Goal: Communication & Community: Answer question/provide support

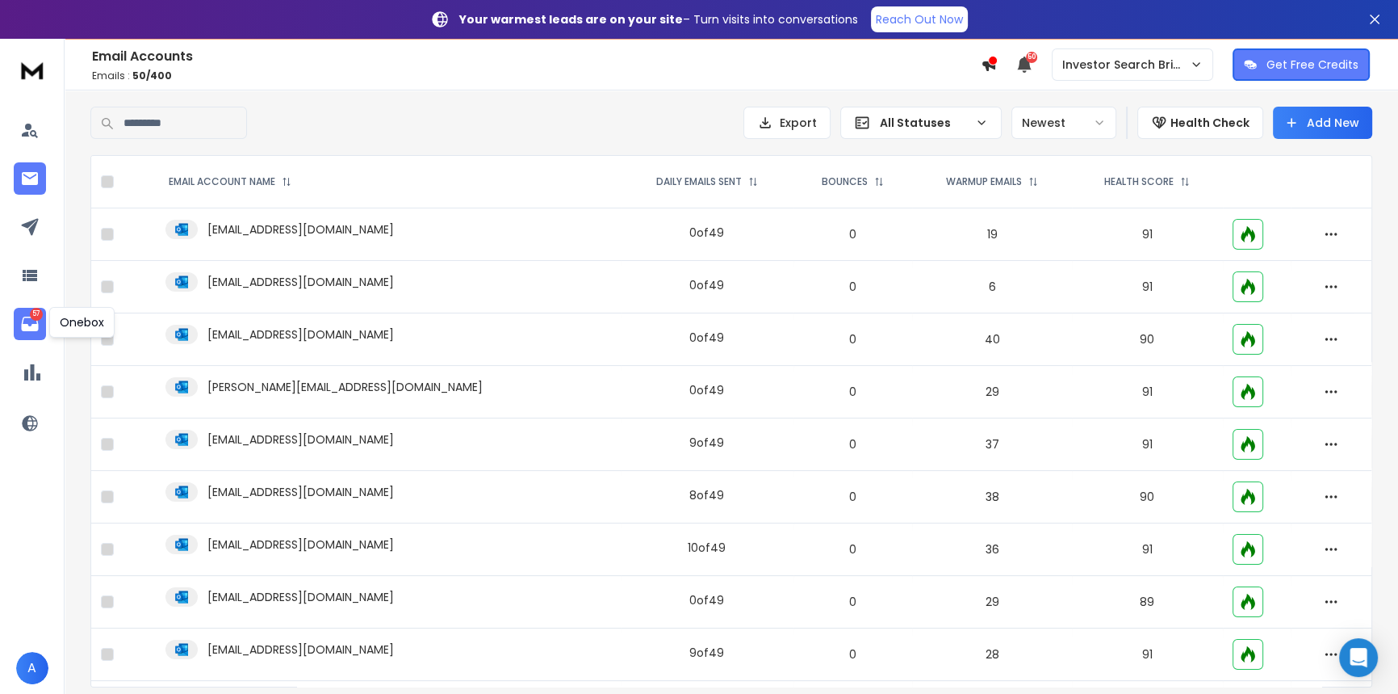
click at [32, 311] on p "57" at bounding box center [36, 314] width 13 height 13
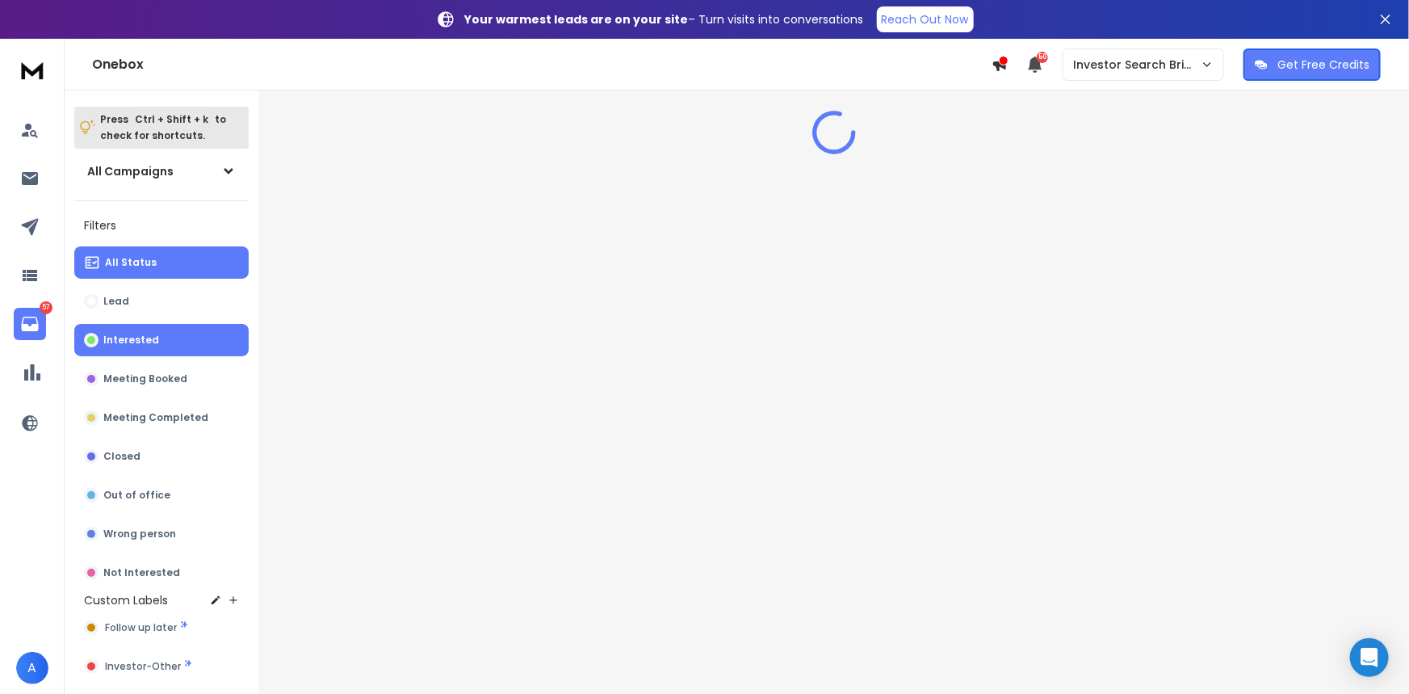
click at [161, 354] on button "Interested" at bounding box center [161, 340] width 174 height 32
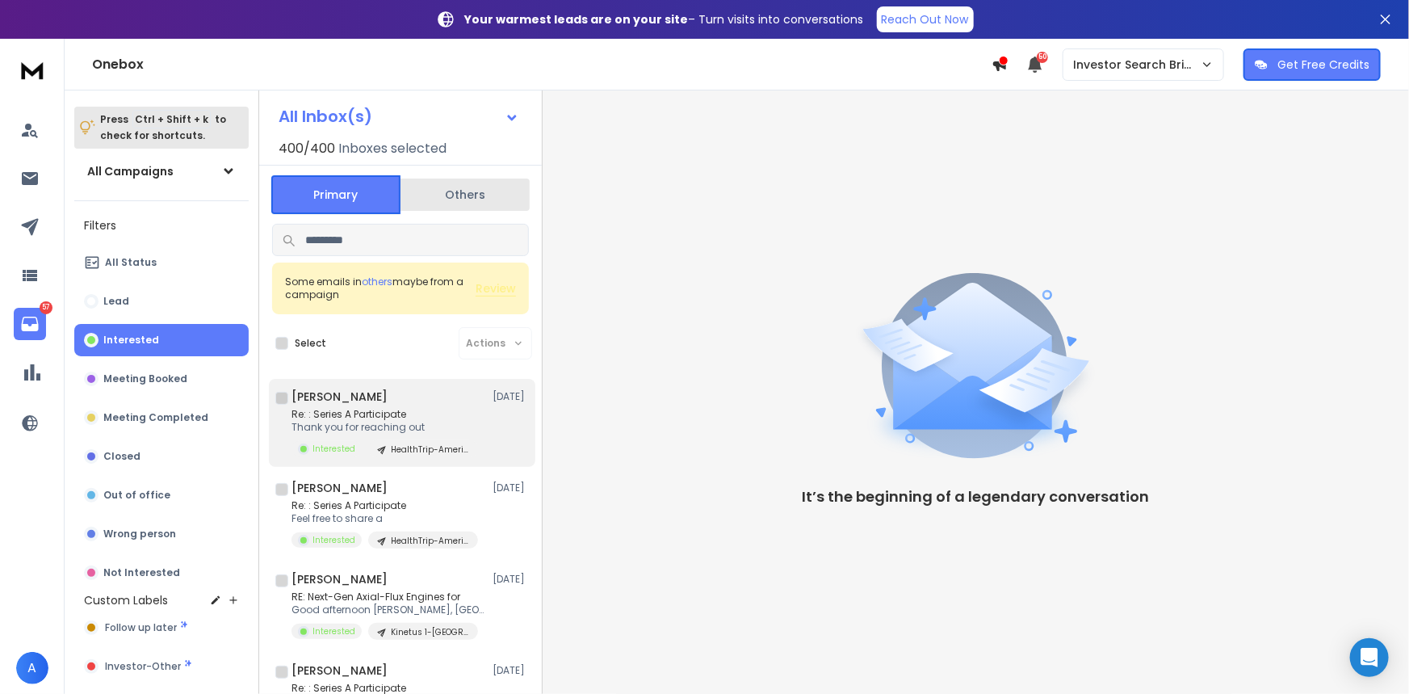
click at [425, 415] on p "Re: : Series A Participate" at bounding box center [384, 414] width 186 height 13
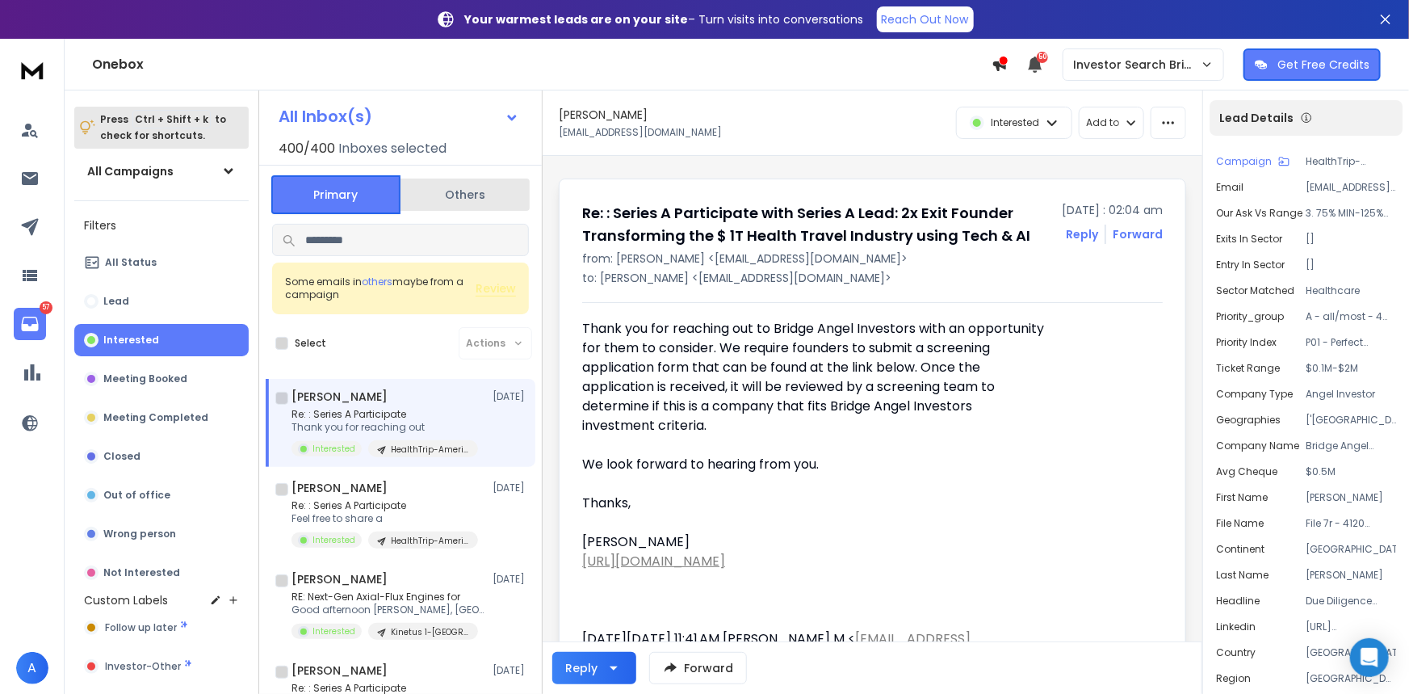
scroll to position [73, 0]
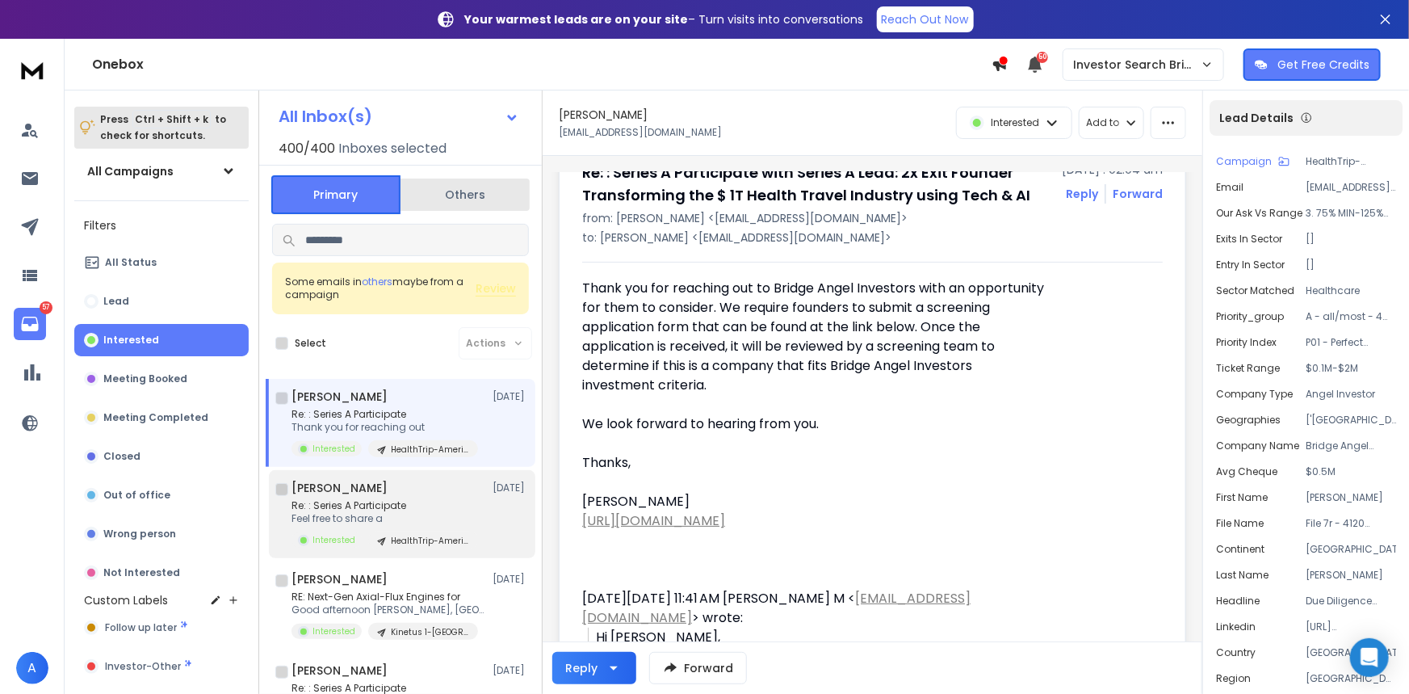
click at [398, 502] on p "Re: : Series A Participate" at bounding box center [384, 505] width 186 height 13
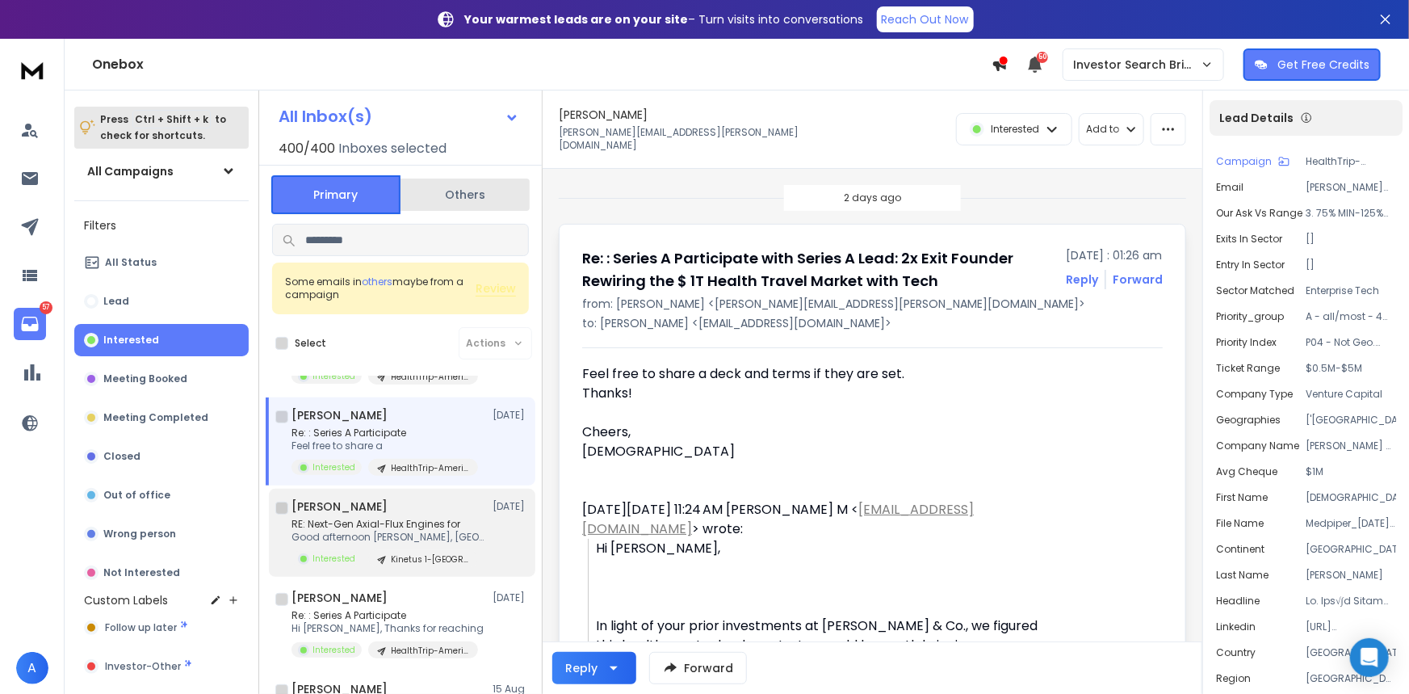
click at [437, 519] on p "RE: Next-Gen Axial-Flux Engines for" at bounding box center [388, 524] width 194 height 13
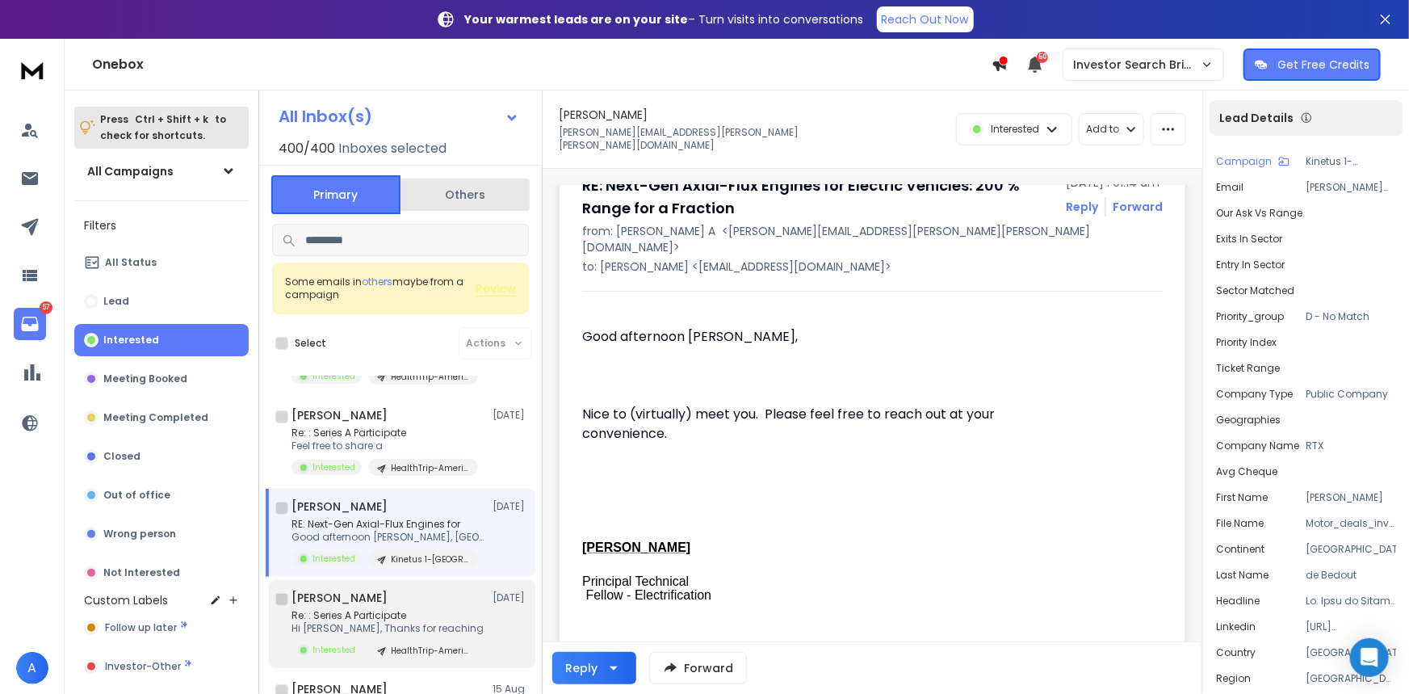
click at [330, 601] on h1 "[PERSON_NAME]" at bounding box center [339, 597] width 96 height 16
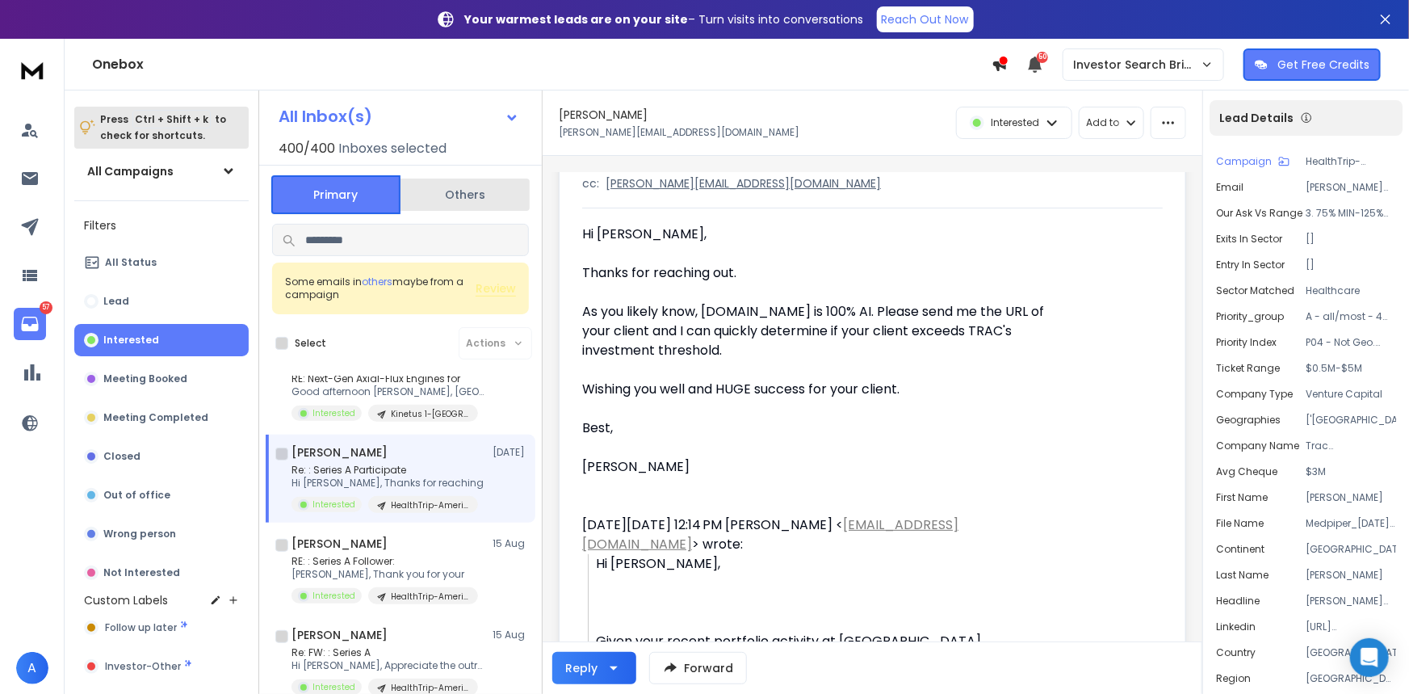
scroll to position [220, 0]
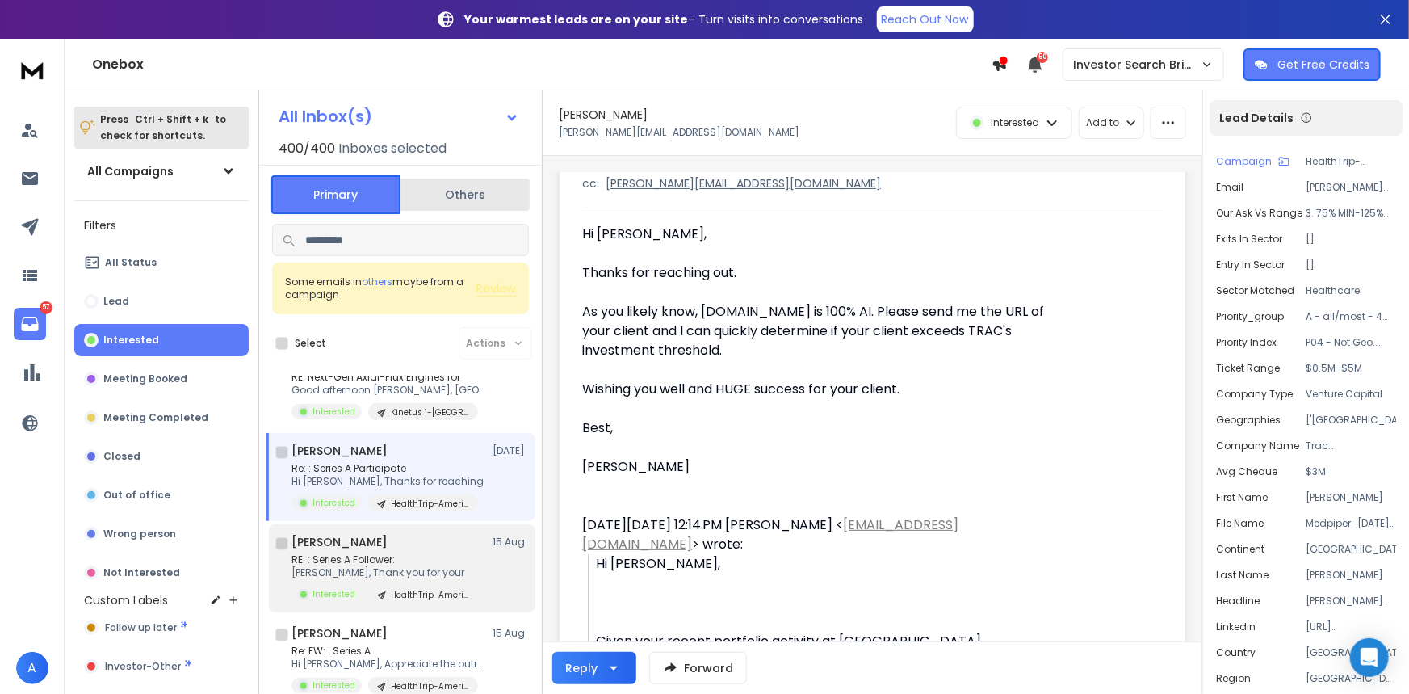
click at [420, 556] on p "RE: : Series A Follower:" at bounding box center [384, 559] width 186 height 13
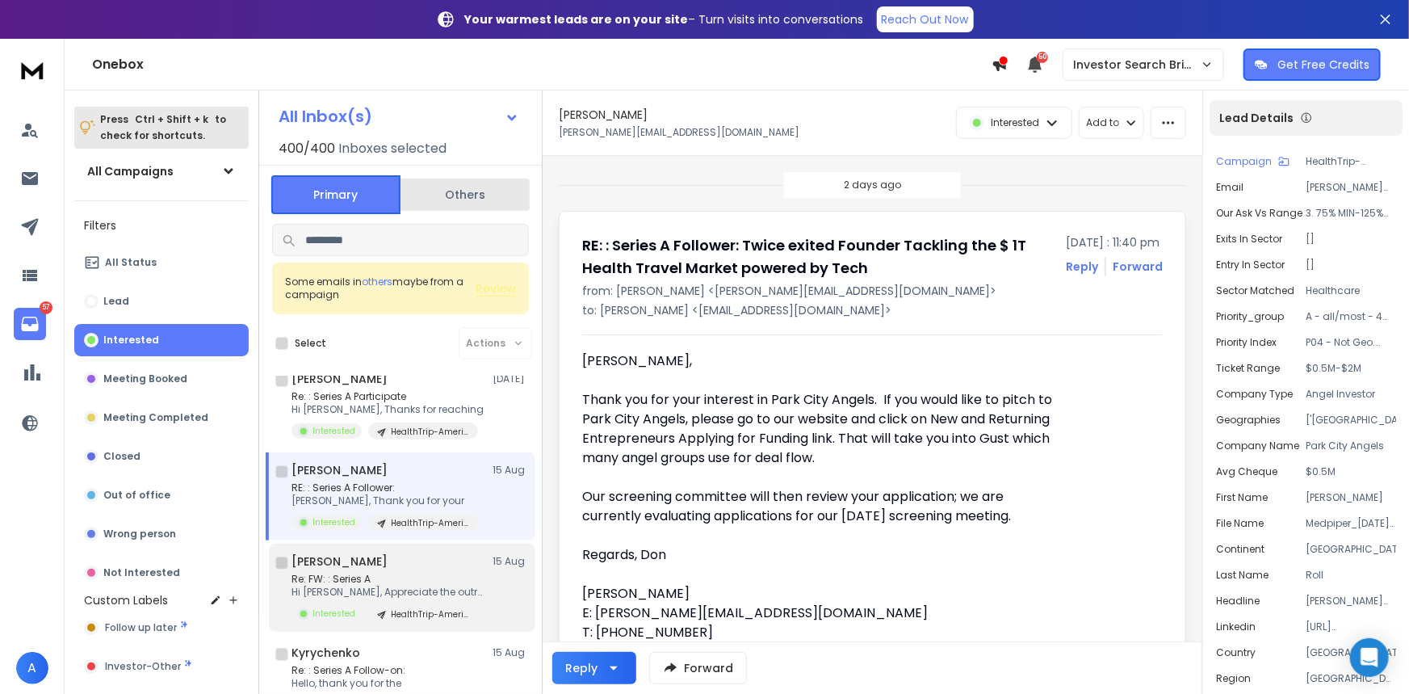
scroll to position [293, 0]
click at [417, 576] on p "Re: FW: : Series A" at bounding box center [388, 577] width 194 height 13
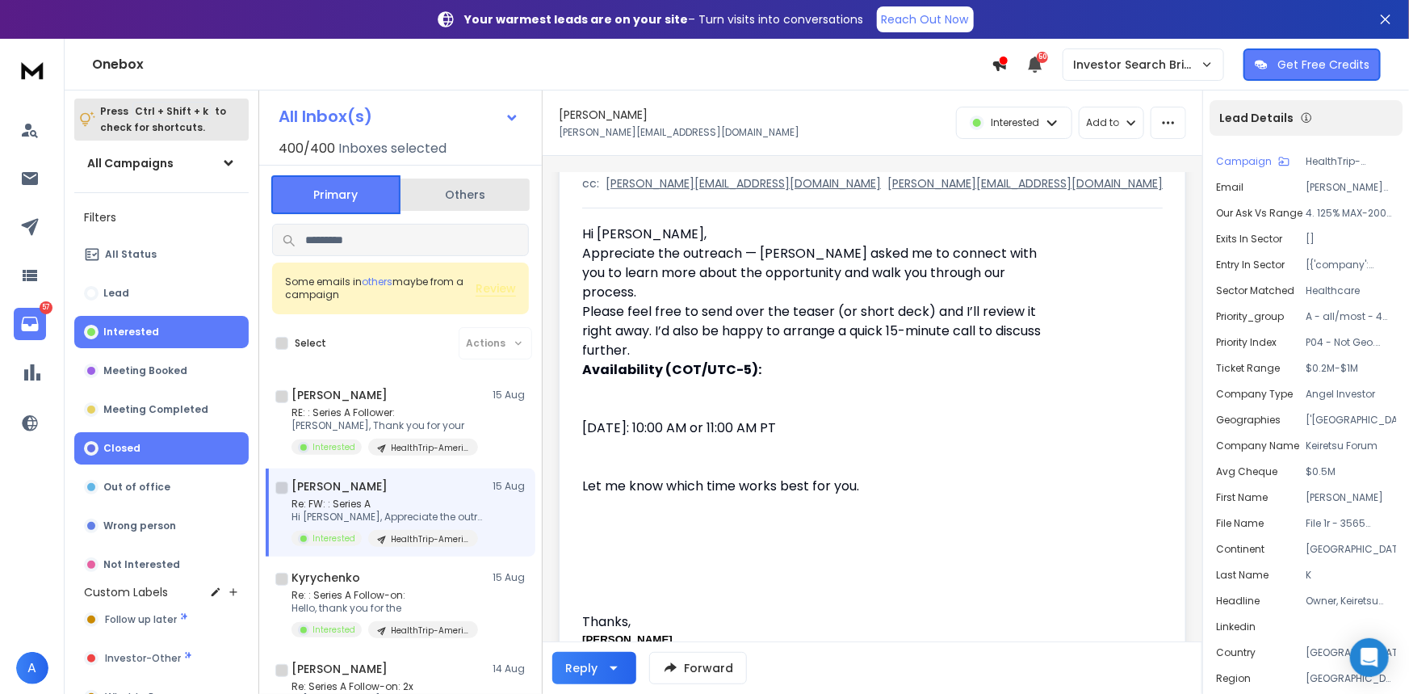
scroll to position [0, 0]
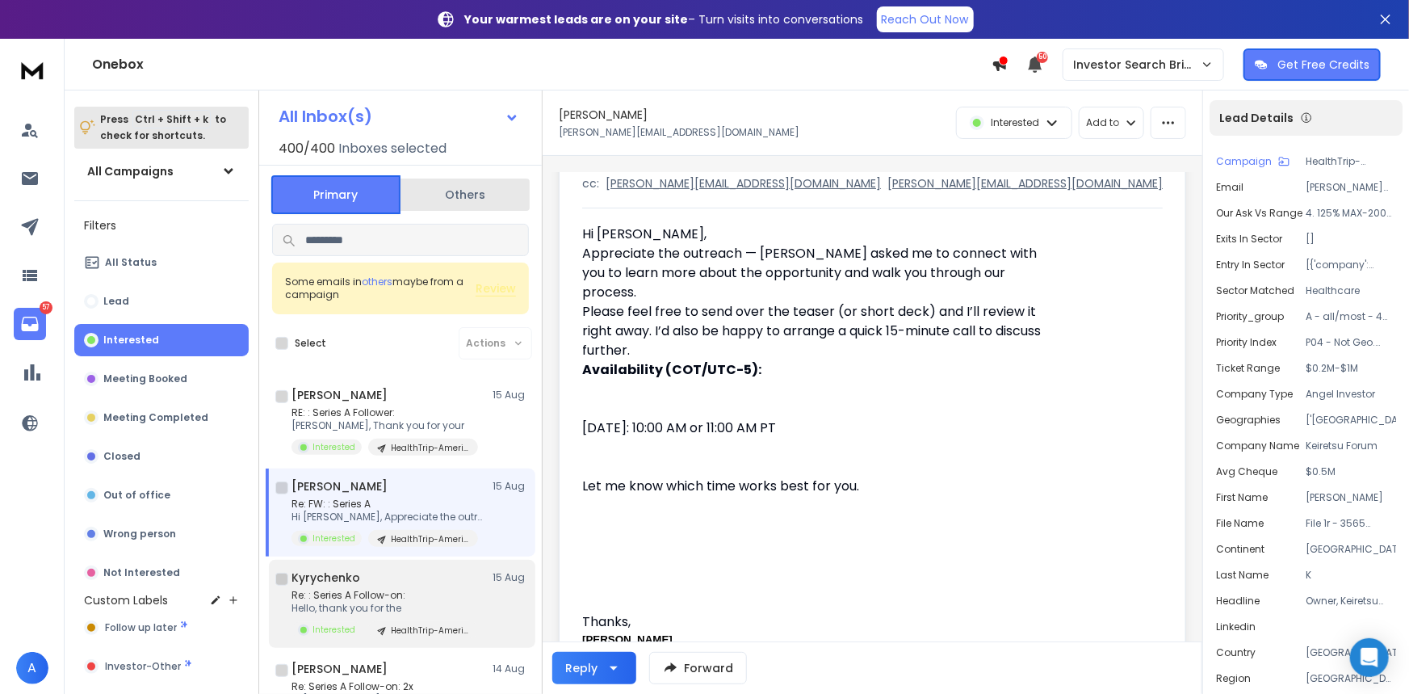
drag, startPoint x: 1146, startPoint y: 501, endPoint x: 404, endPoint y: 580, distance: 747.0
click at [404, 580] on div "Kyrychenko 15 Aug" at bounding box center [409, 577] width 237 height 16
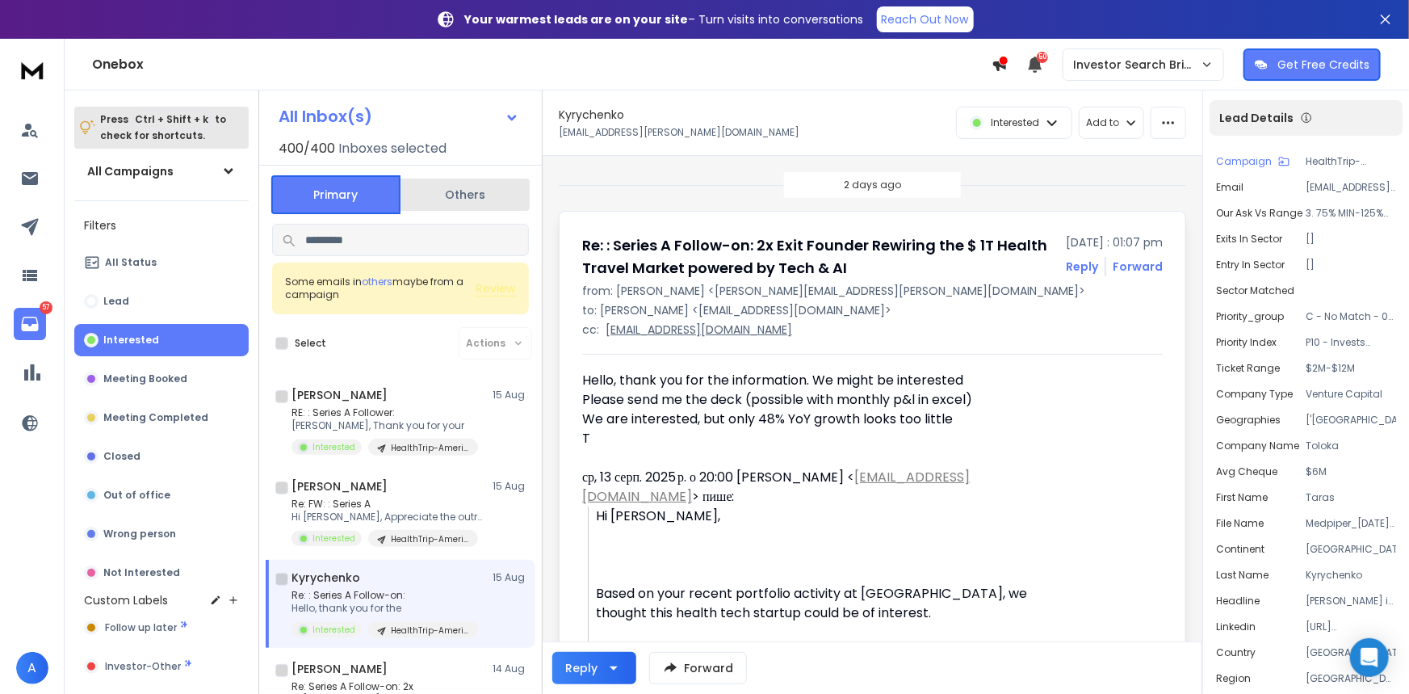
click at [1075, 264] on button "Reply" at bounding box center [1082, 266] width 32 height 16
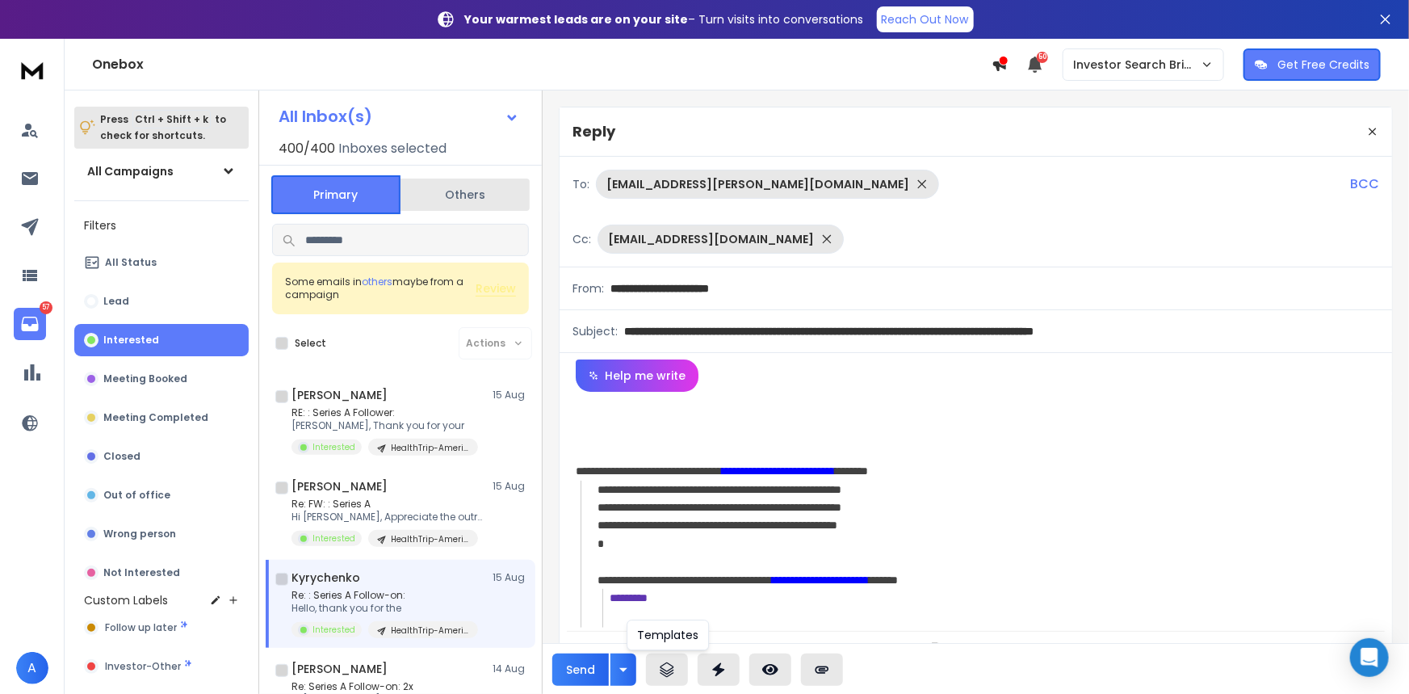
click at [659, 672] on icon at bounding box center [667, 669] width 16 height 16
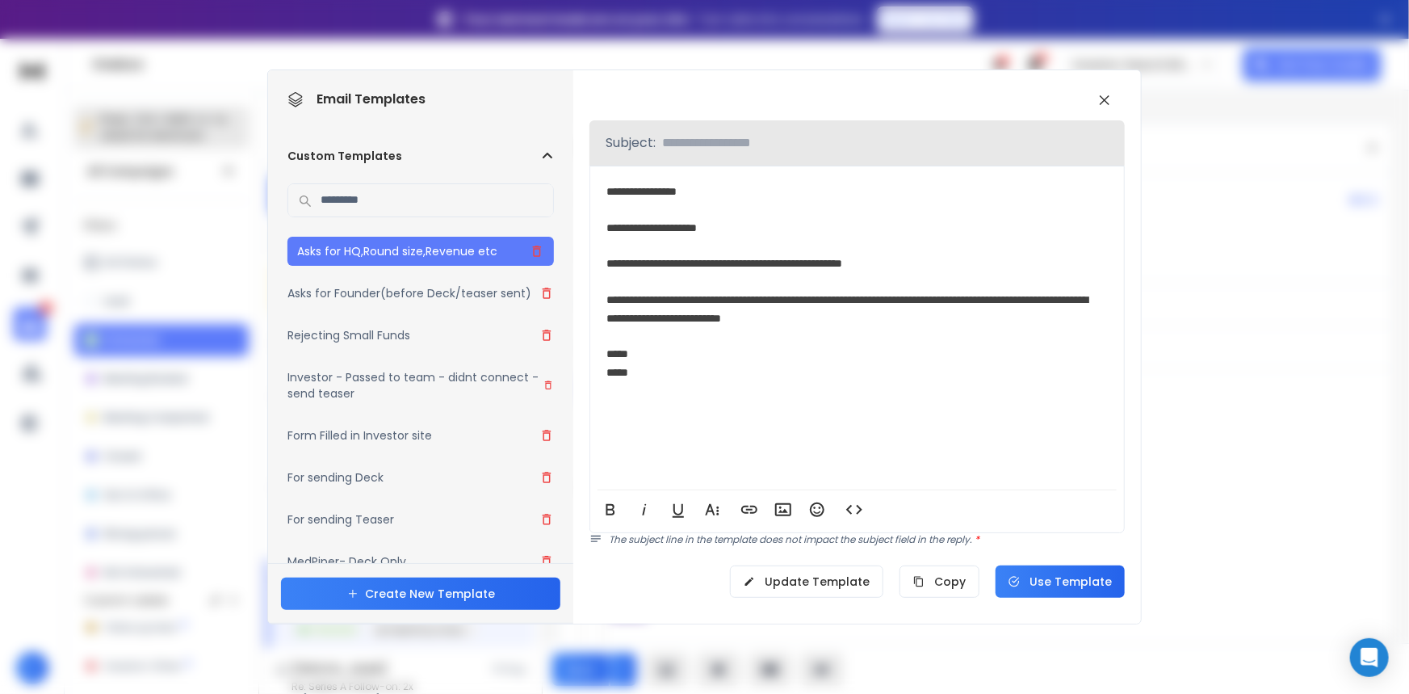
click at [375, 259] on h3 "For sending Deck" at bounding box center [397, 251] width 200 height 16
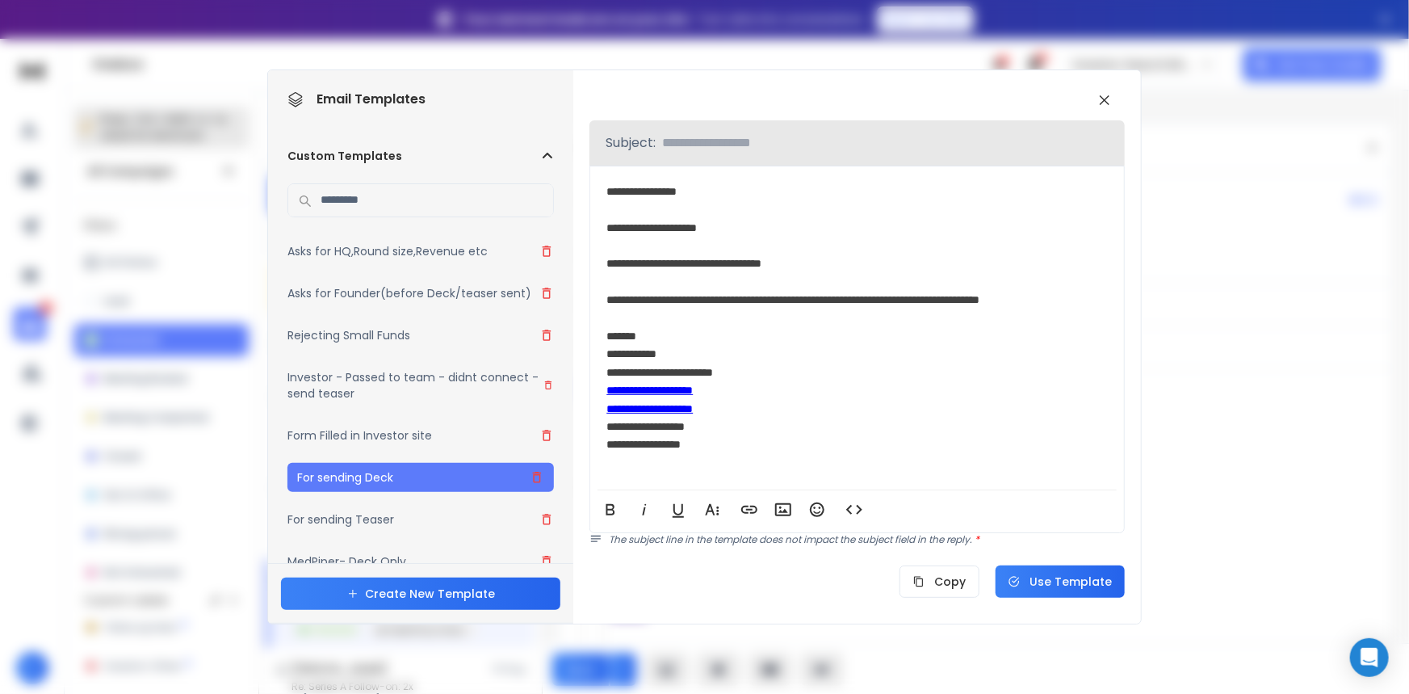
click at [1056, 582] on button "Use Template" at bounding box center [1059, 581] width 129 height 32
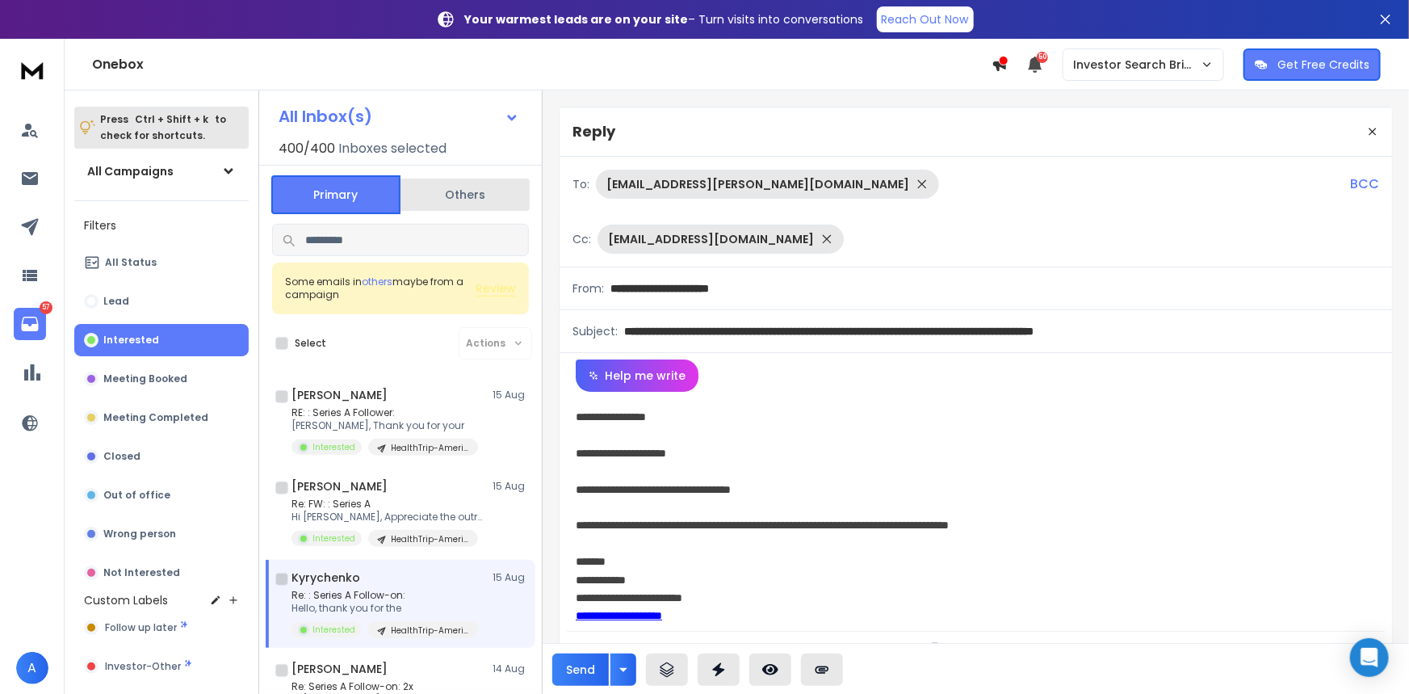
click at [926, 239] on div "taras@toloka.vc" at bounding box center [988, 238] width 782 height 29
click at [850, 235] on input at bounding box center [906, 238] width 113 height 29
type input "**********"
click at [957, 245] on div "taras@toloka.vc sam@brillwood.capital" at bounding box center [988, 238] width 782 height 29
click at [1200, 241] on input at bounding box center [1256, 238] width 113 height 29
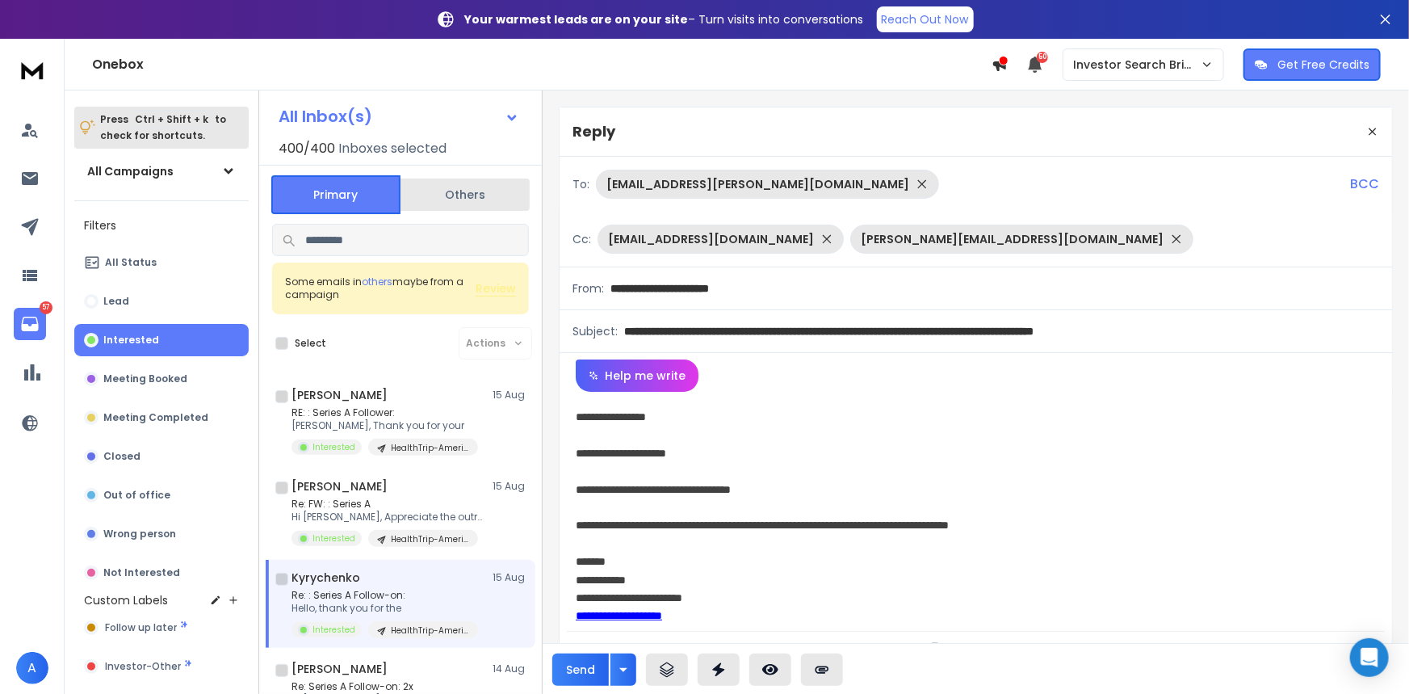
type input "**********"
click at [1118, 237] on div "taras@toloka.vc sam@brillwood.capital" at bounding box center [988, 238] width 782 height 29
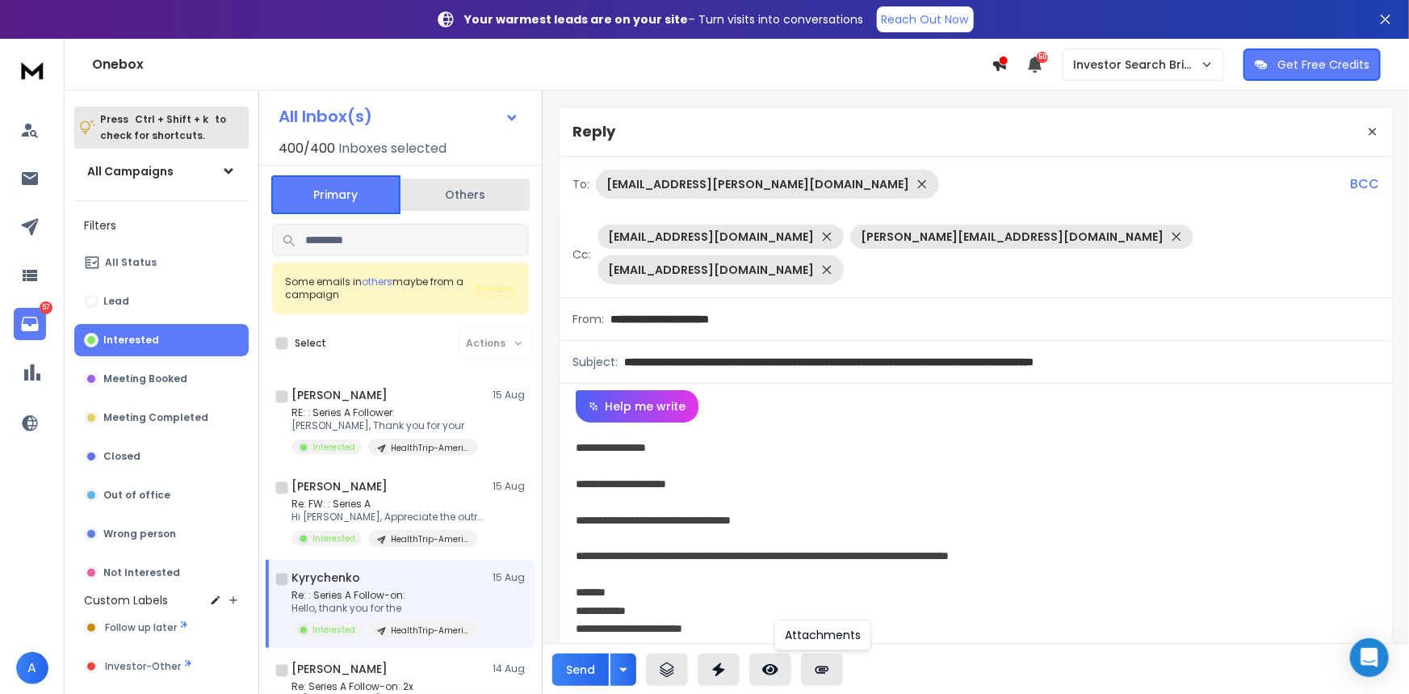
click at [821, 672] on icon at bounding box center [822, 669] width 14 height 7
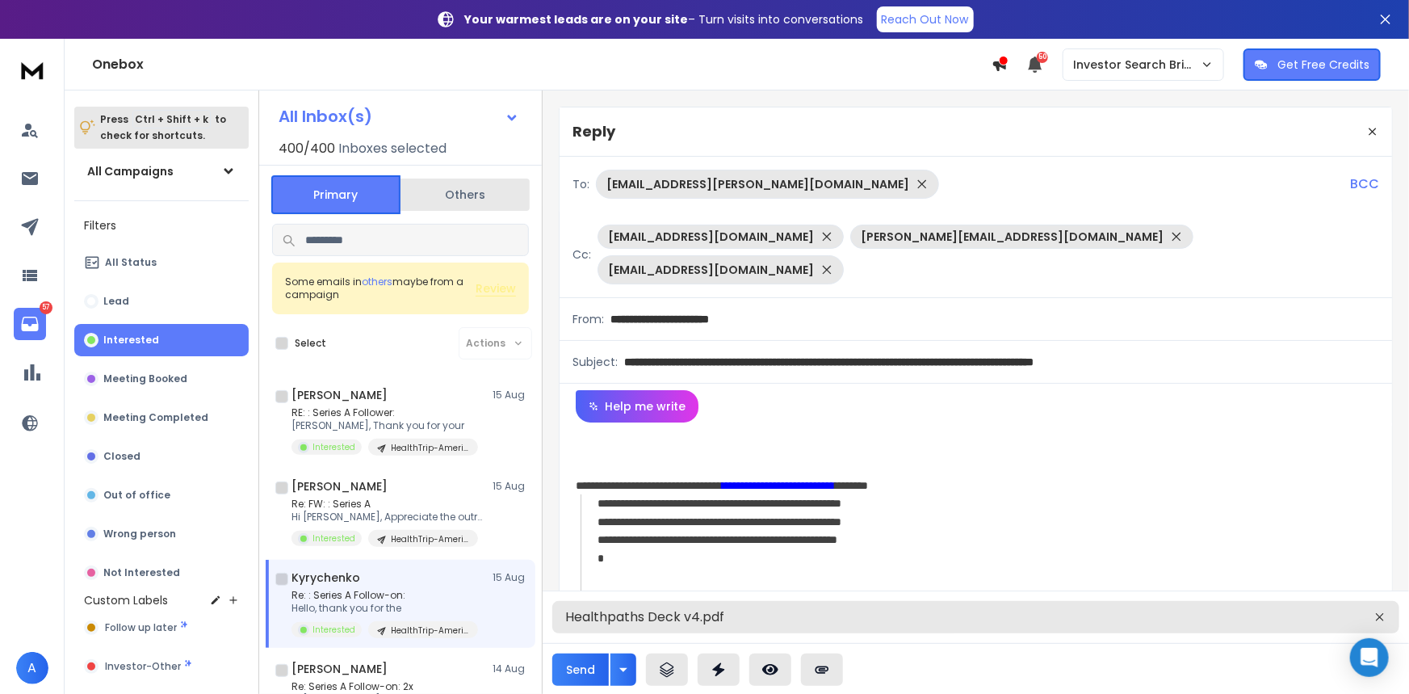
scroll to position [293, 0]
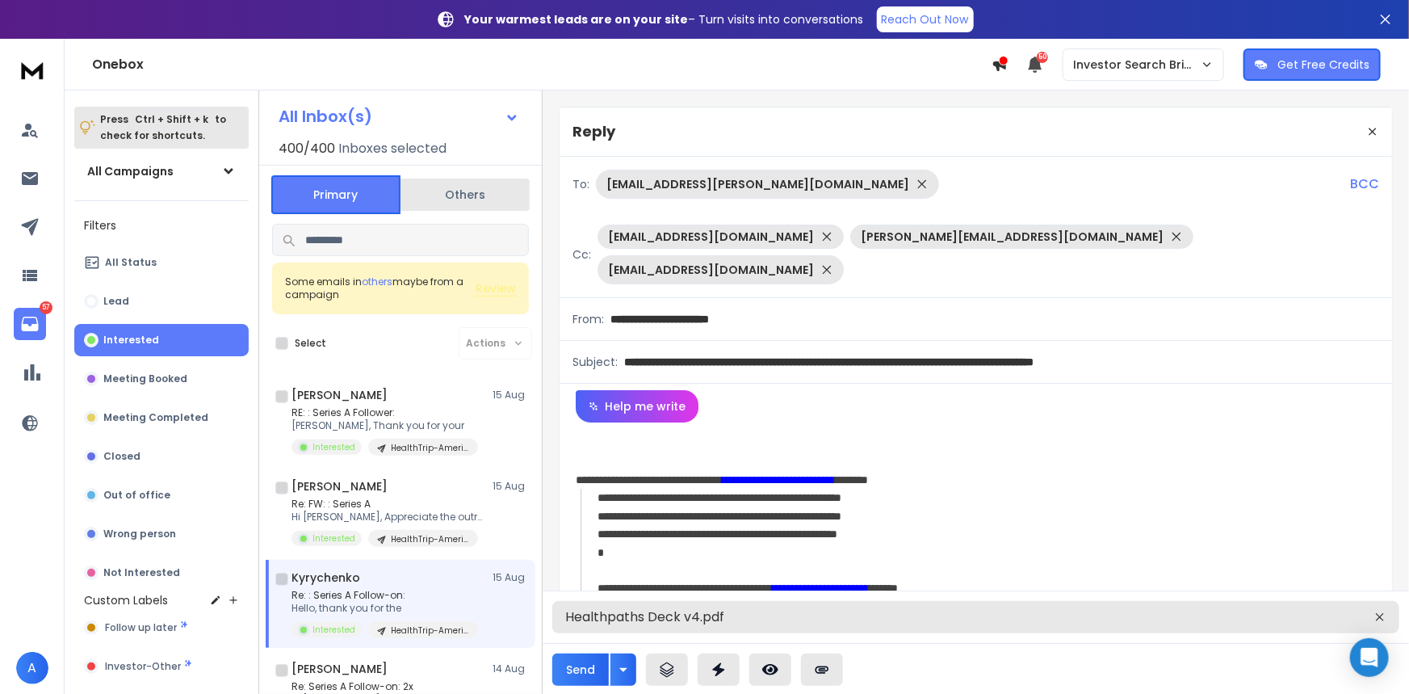
click at [576, 664] on button "Send" at bounding box center [580, 669] width 57 height 32
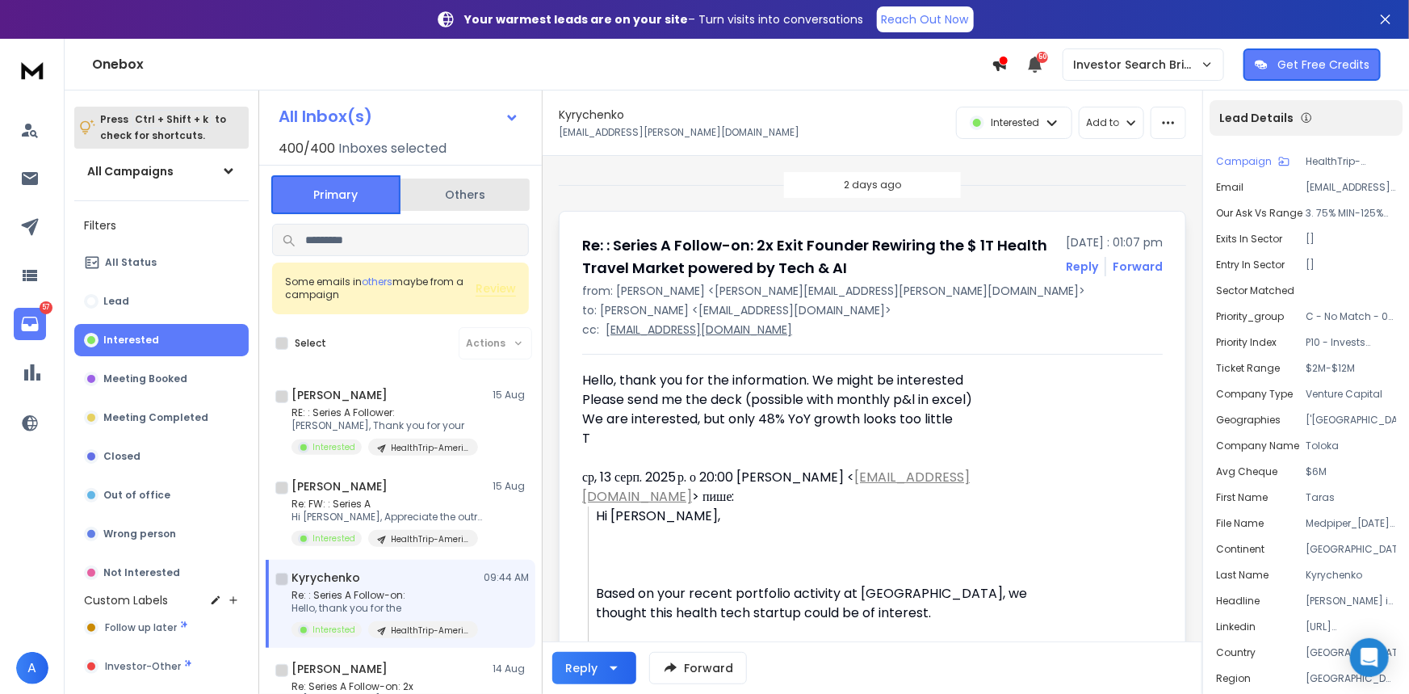
click at [1016, 125] on p "Interested" at bounding box center [1015, 122] width 48 height 13
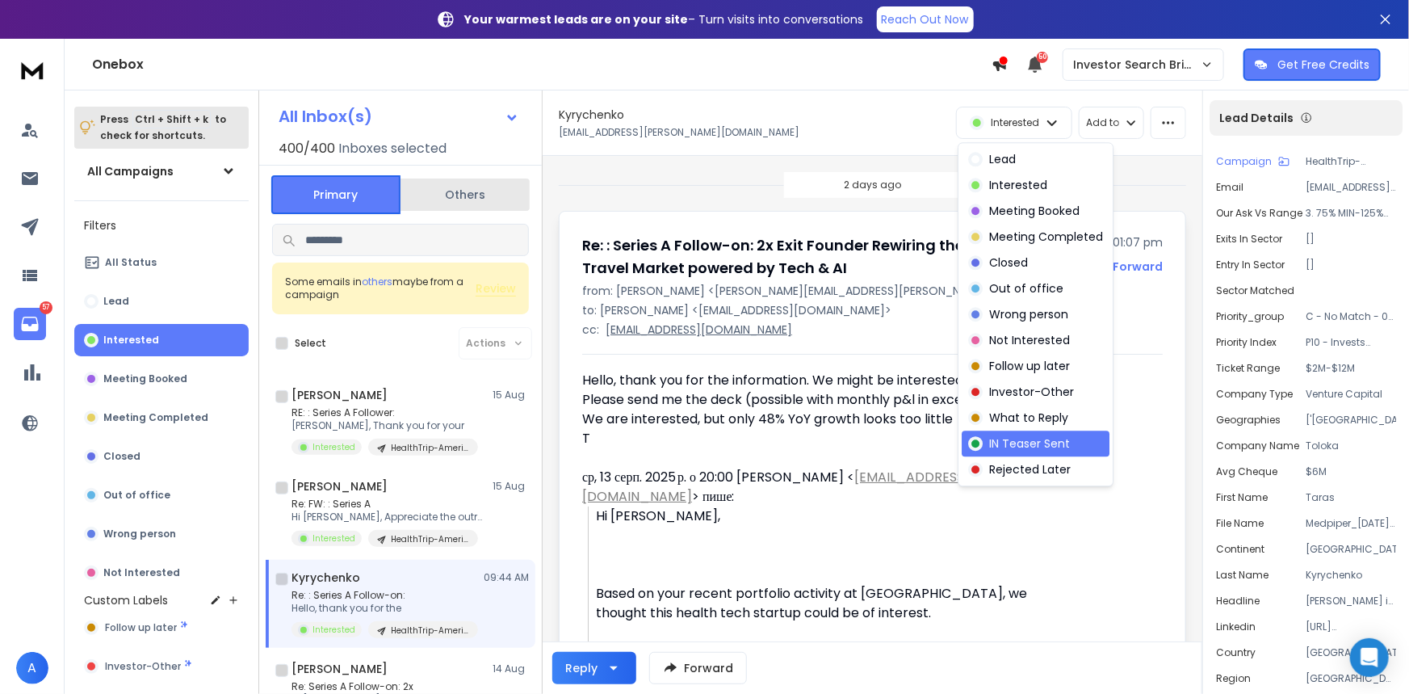
click at [1033, 442] on p "IN Teaser Sent" at bounding box center [1029, 443] width 81 height 16
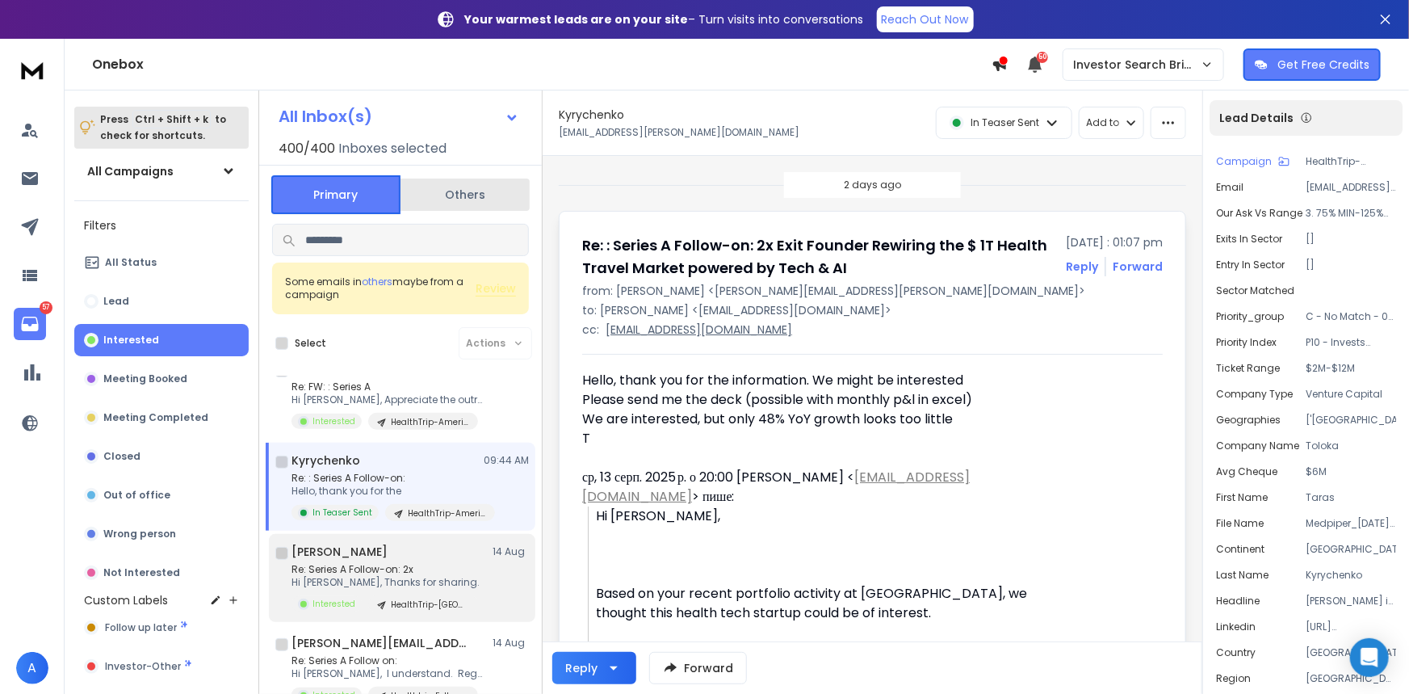
scroll to position [513, 0]
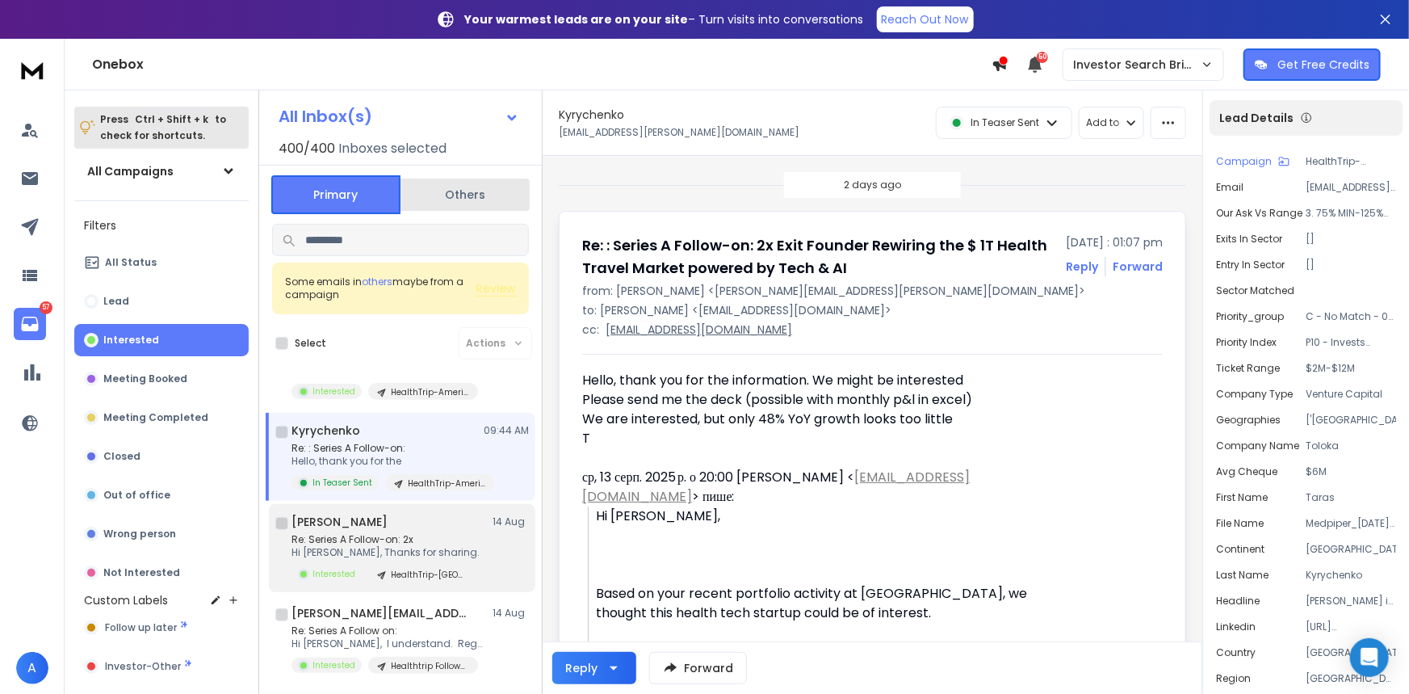
click at [411, 546] on p "Hi [PERSON_NAME], Thanks for sharing." at bounding box center [385, 552] width 188 height 13
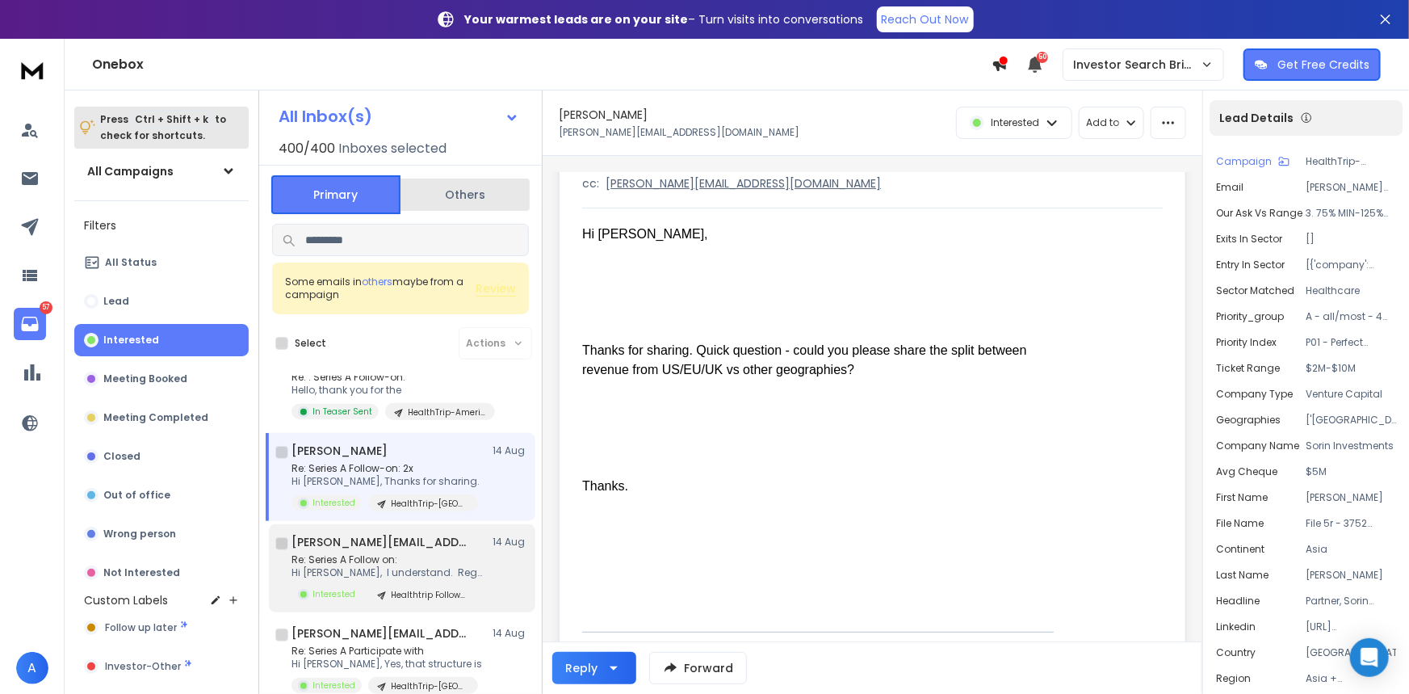
scroll to position [587, 0]
click at [425, 557] on p "Re: Series A Follow on:" at bounding box center [388, 557] width 194 height 13
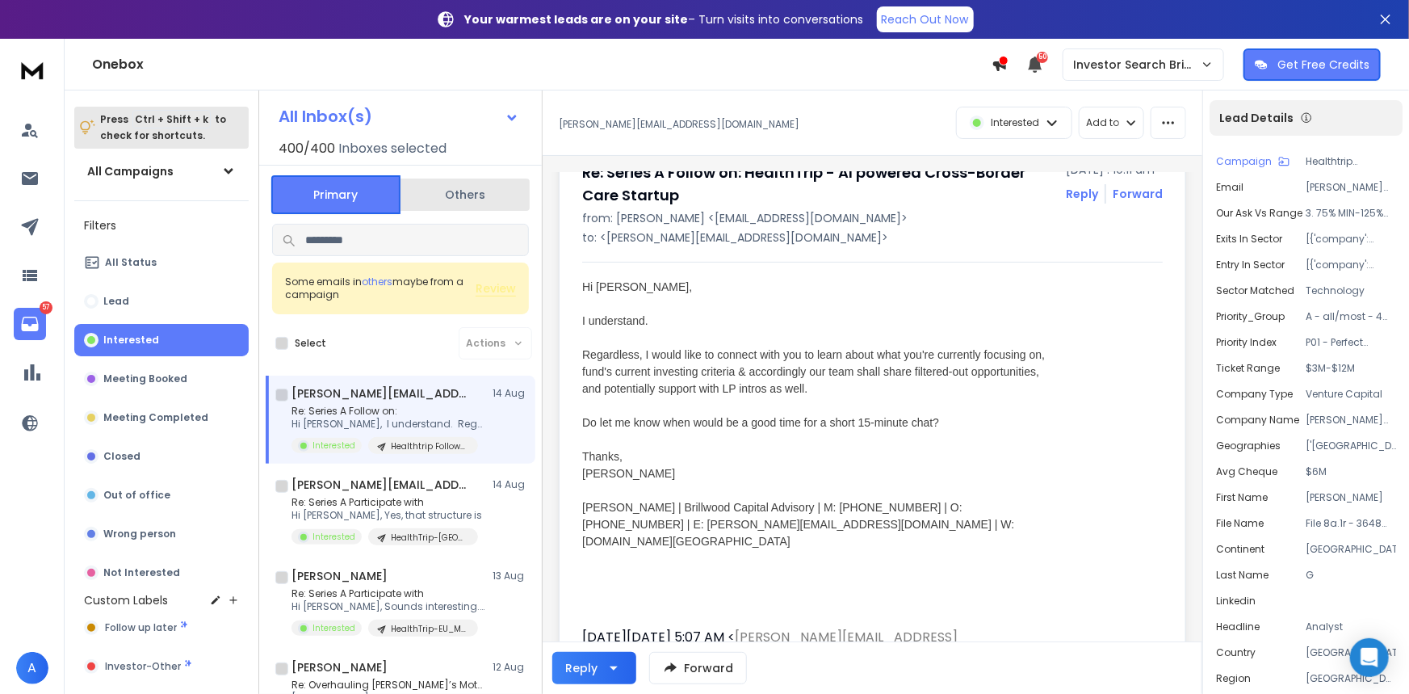
scroll to position [734, 0]
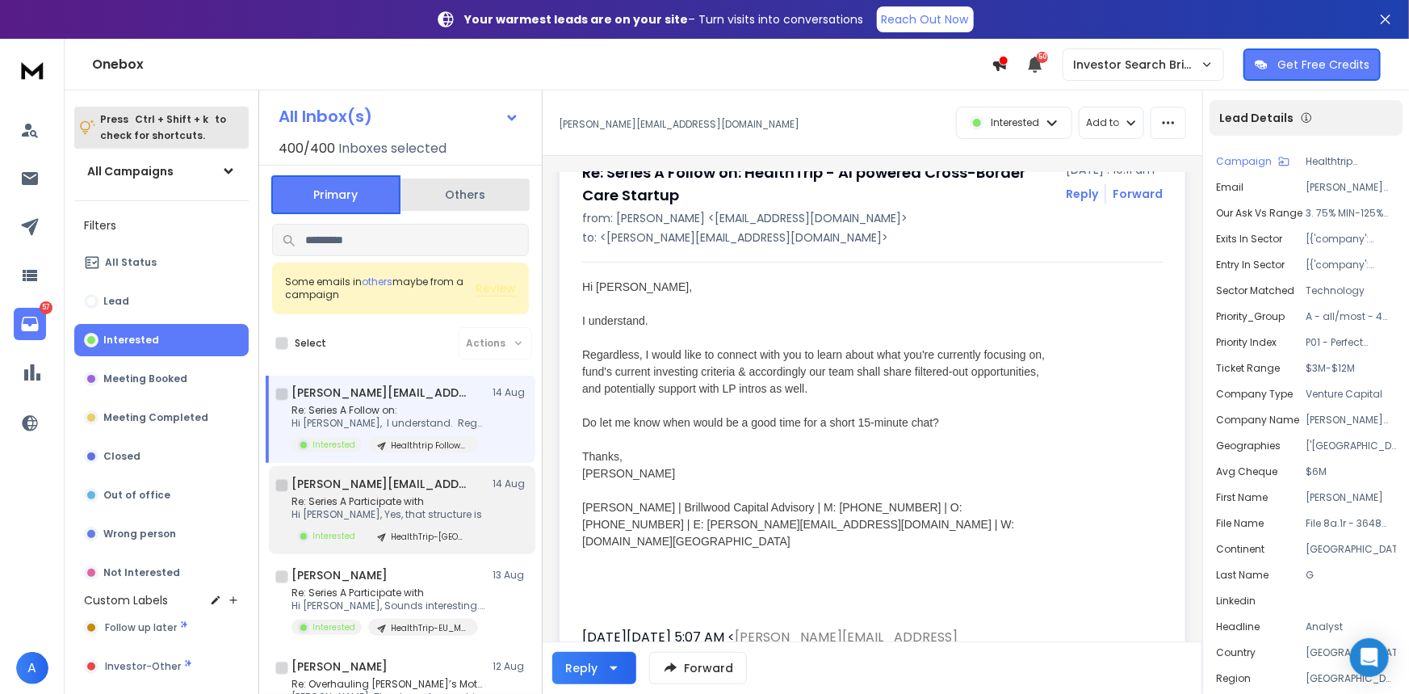
click at [378, 500] on p "Re: Series A Participate with" at bounding box center [386, 501] width 191 height 13
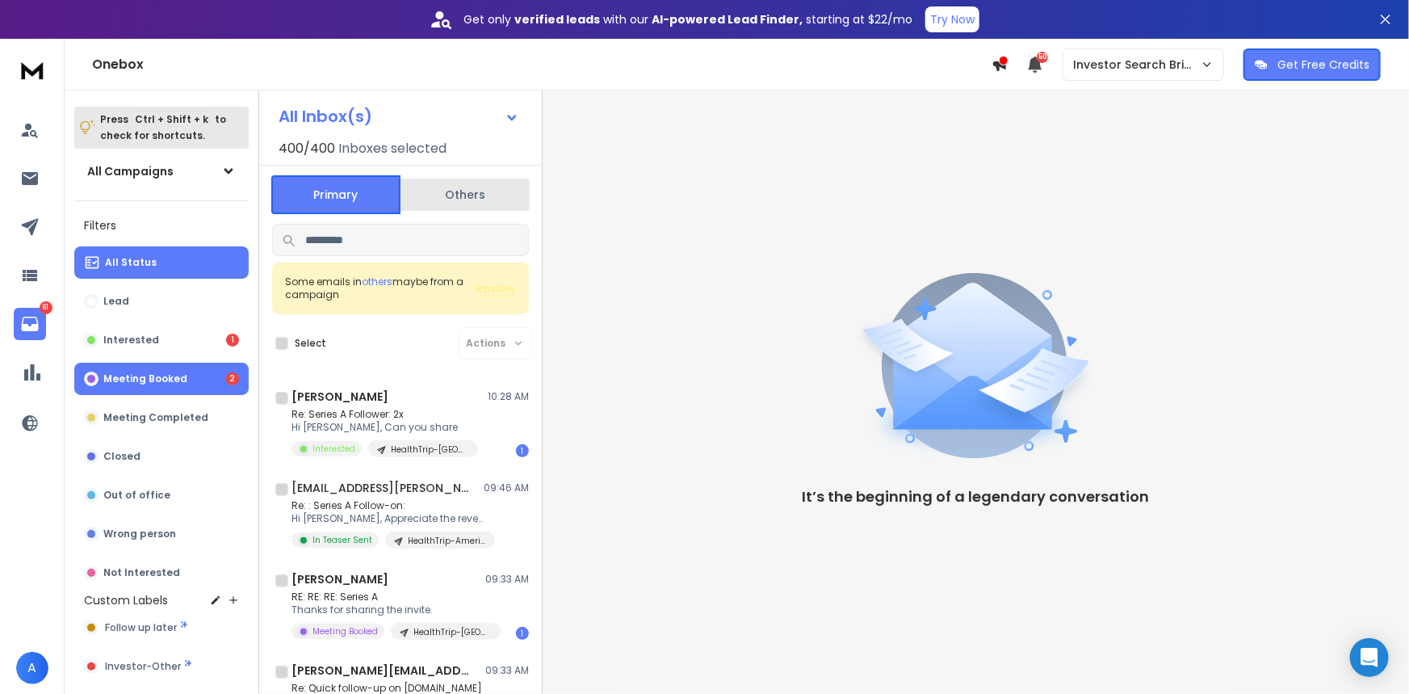
drag, startPoint x: 631, startPoint y: 274, endPoint x: 174, endPoint y: 378, distance: 468.5
click at [174, 387] on button "Meeting Booked 2" at bounding box center [161, 378] width 174 height 32
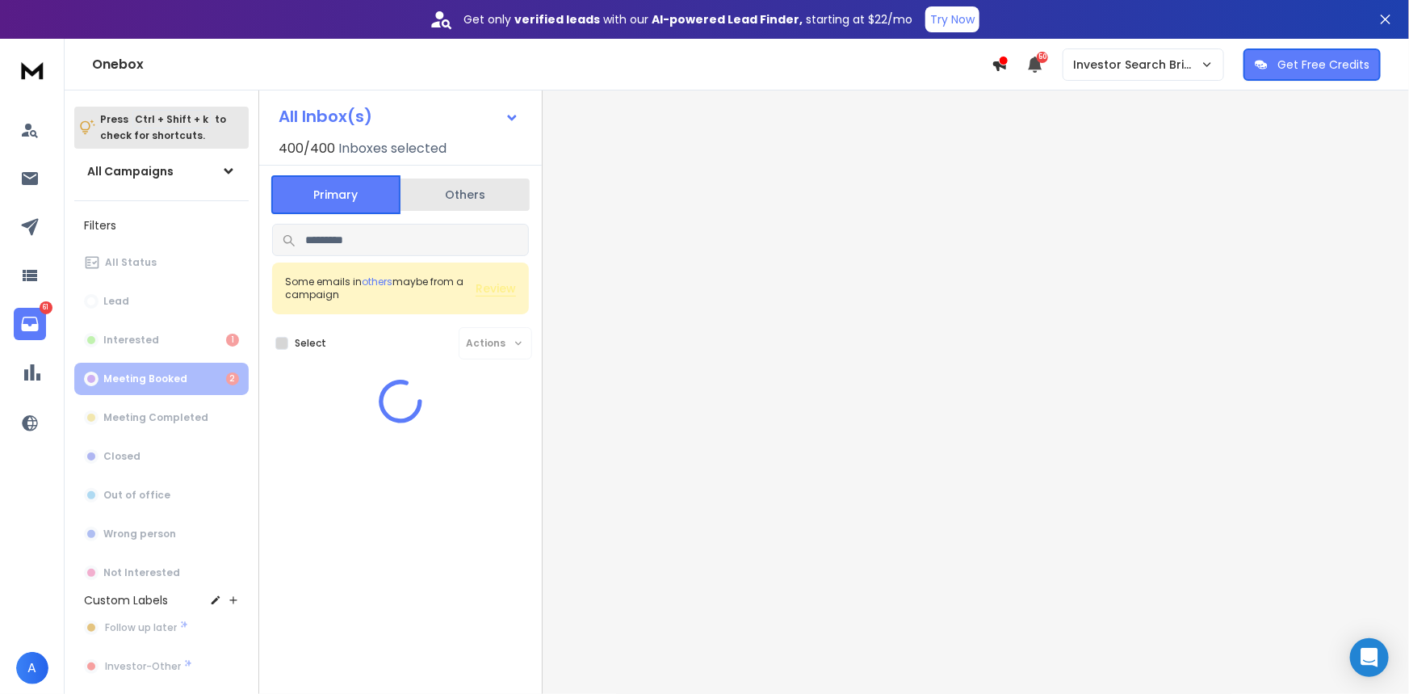
click at [174, 378] on div "All Status Lead Interested 1 Meeting Booked 2 Meeting Completed Closed Out of o…" at bounding box center [161, 417] width 174 height 342
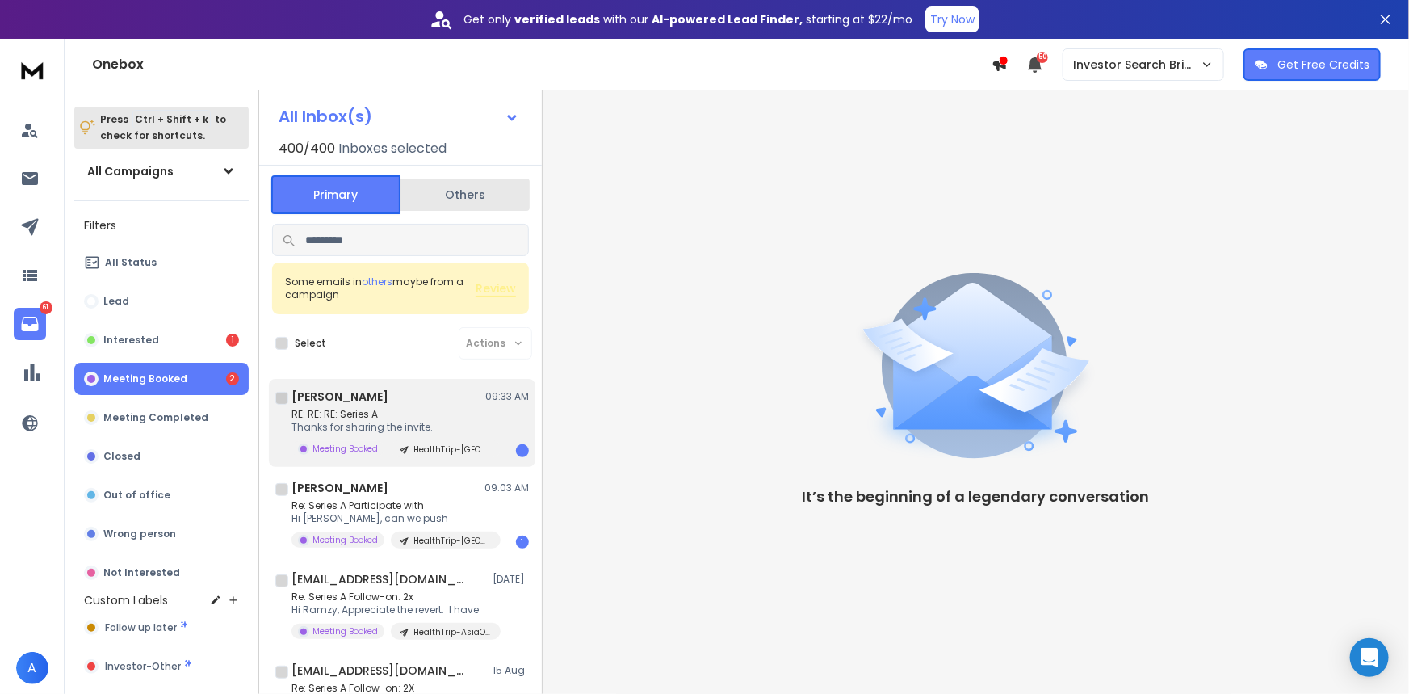
click at [331, 455] on div "Meeting Booked" at bounding box center [337, 448] width 93 height 15
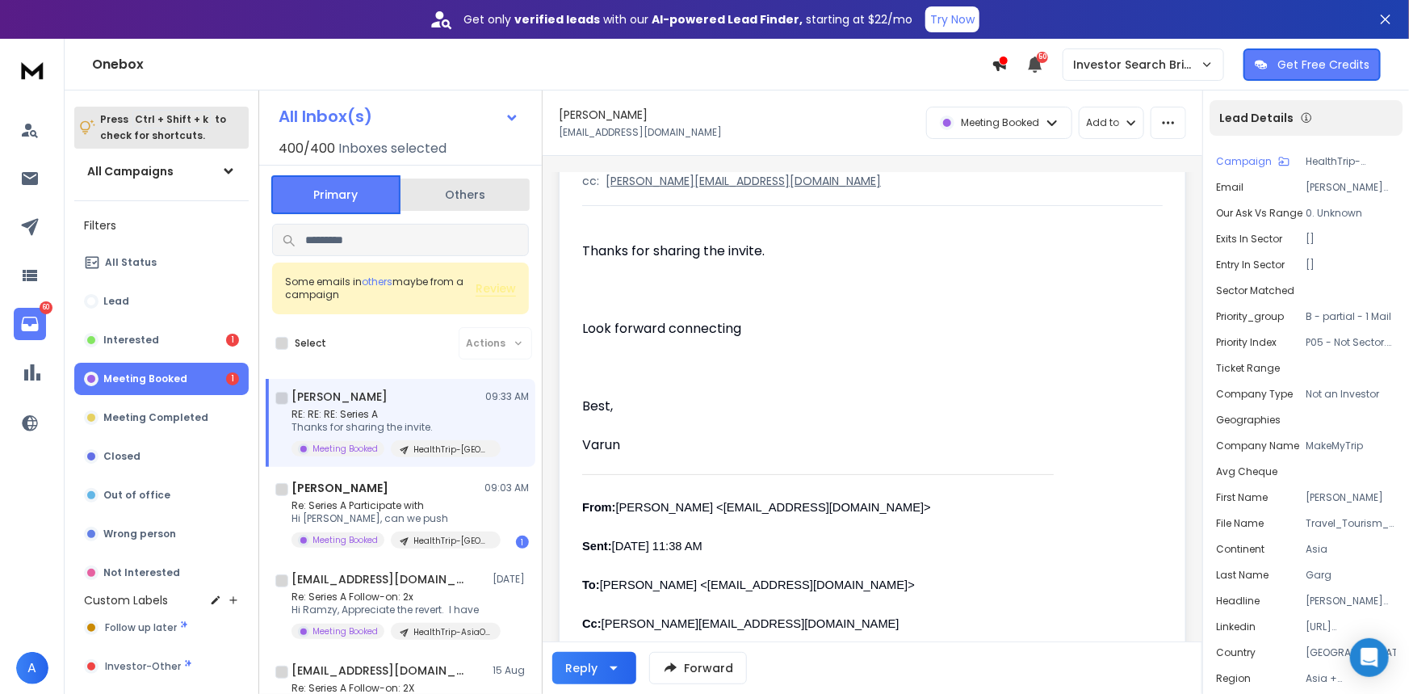
scroll to position [220, 0]
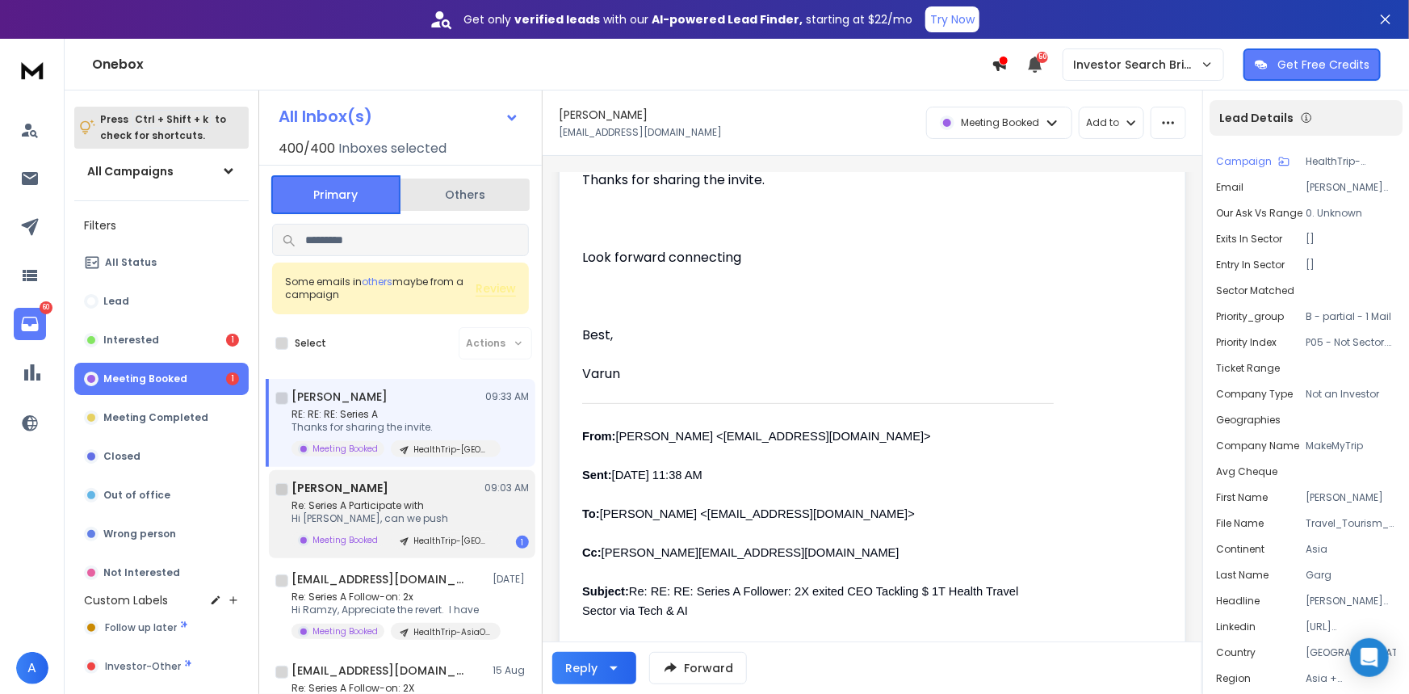
click at [400, 494] on div "[PERSON_NAME] 09:03 AM" at bounding box center [409, 488] width 237 height 16
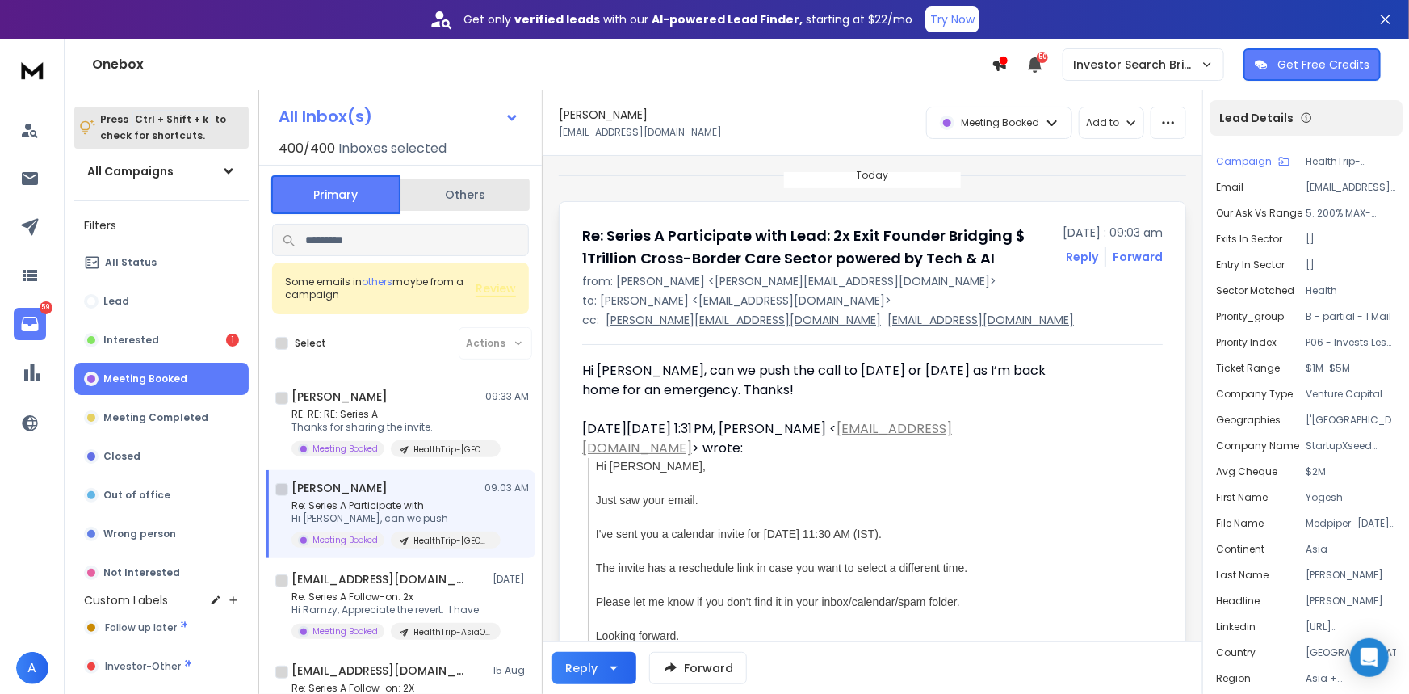
scroll to position [0, 0]
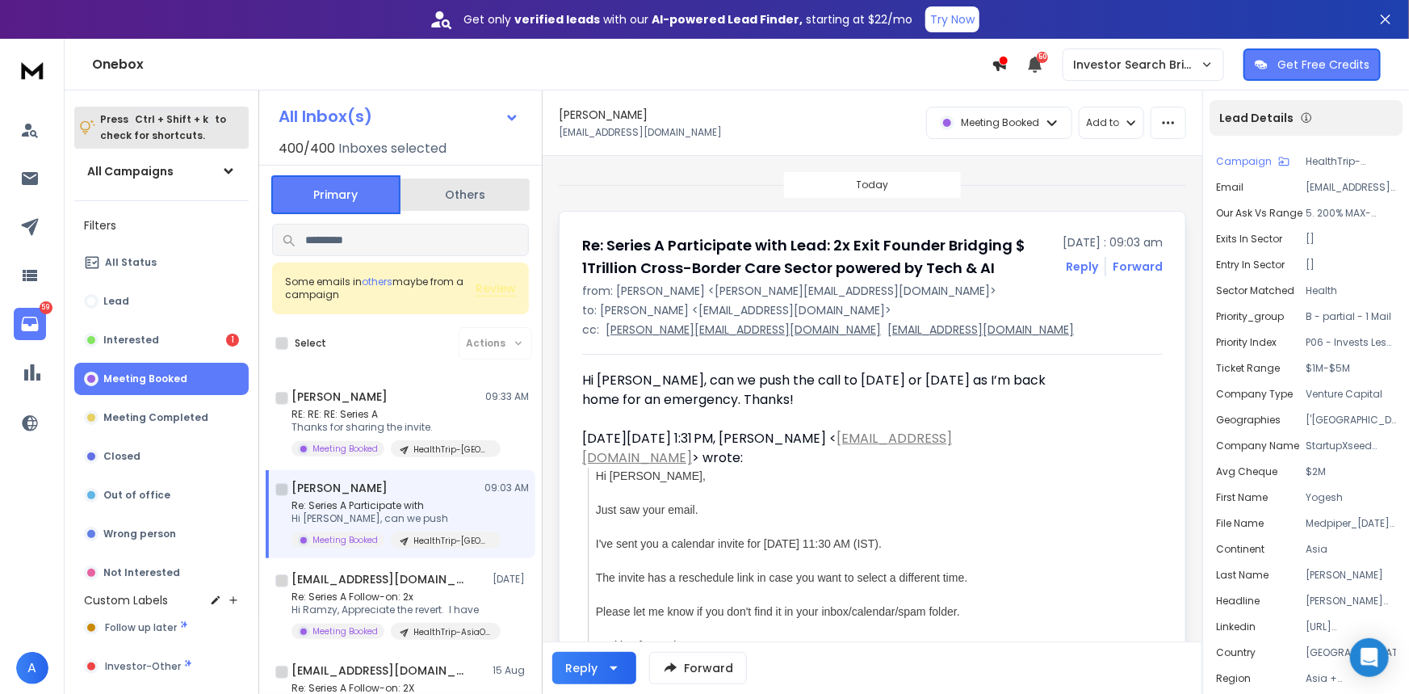
click at [1073, 270] on button "Reply" at bounding box center [1082, 266] width 32 height 16
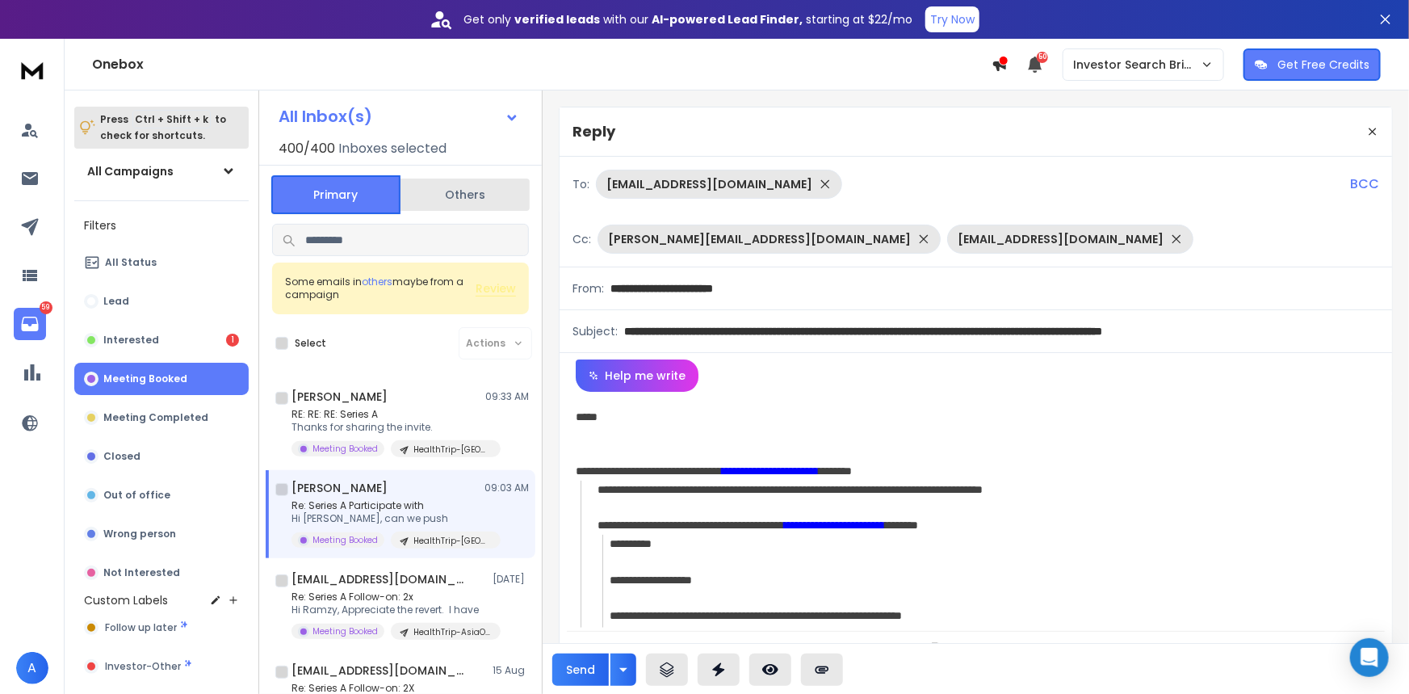
click at [570, 411] on div "**********" at bounding box center [975, 510] width 832 height 236
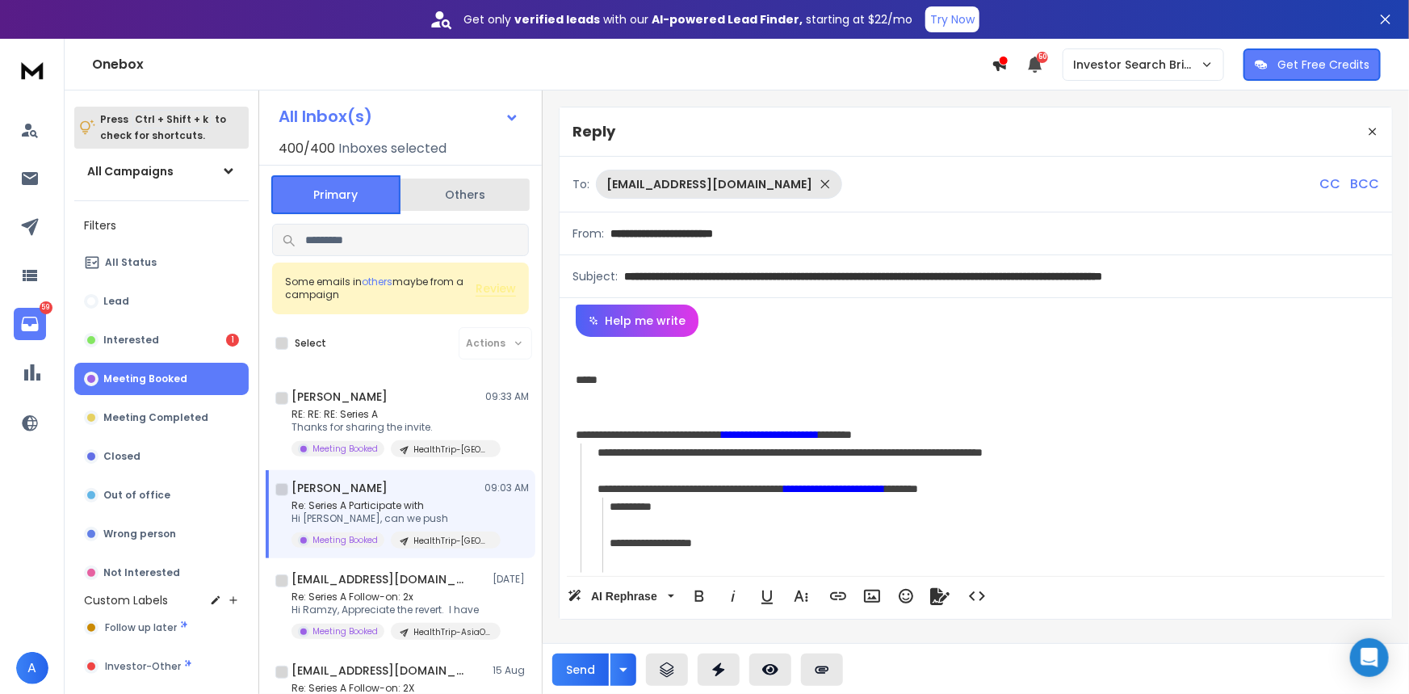
click at [569, 350] on div "**********" at bounding box center [975, 455] width 832 height 236
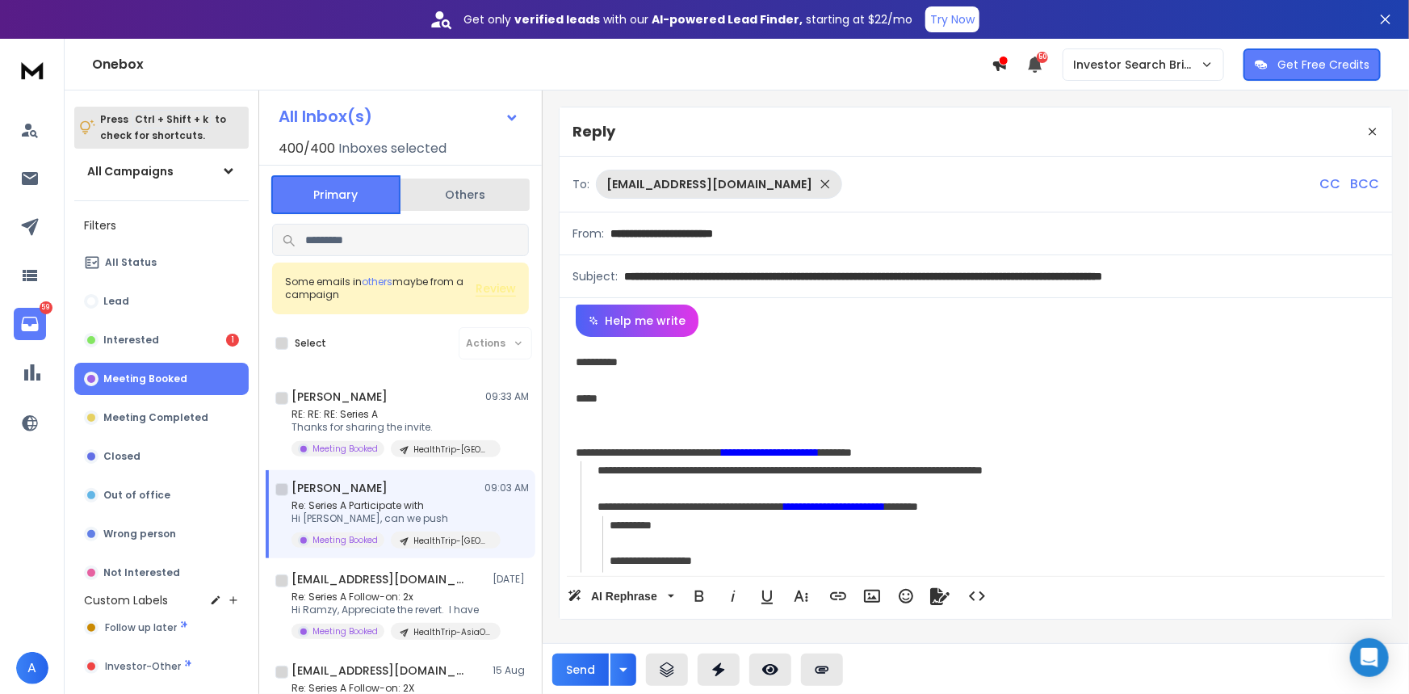
click at [610, 401] on div "**********" at bounding box center [969, 380] width 786 height 54
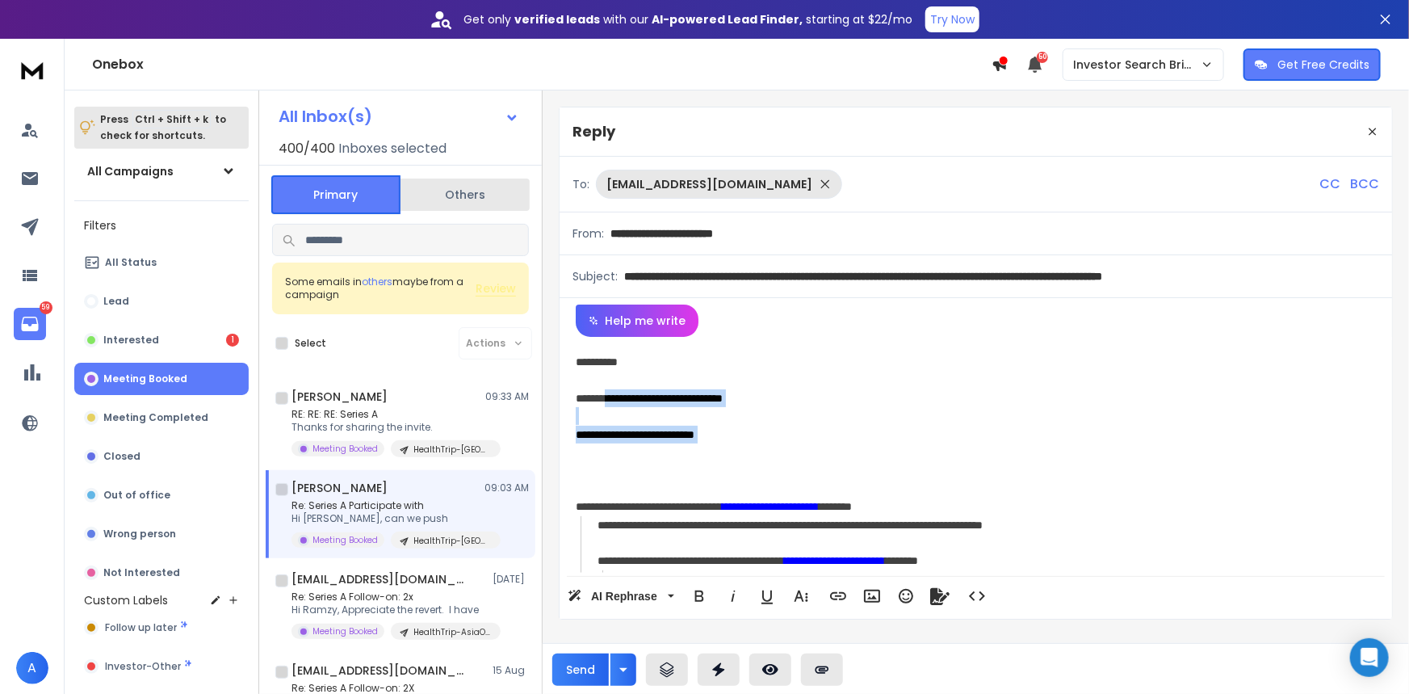
click at [610, 401] on div "**********" at bounding box center [969, 407] width 786 height 108
click at [730, 429] on div "**********" at bounding box center [969, 407] width 786 height 108
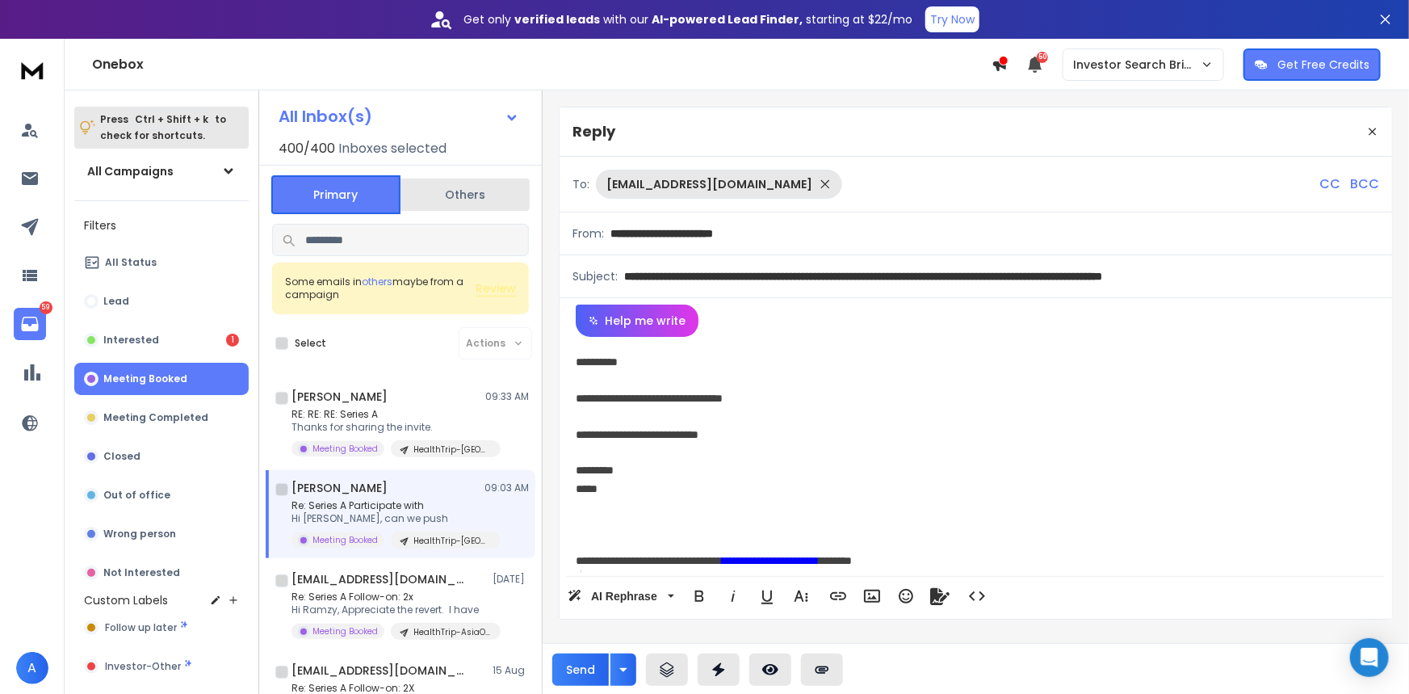
click at [635, 471] on div "**********" at bounding box center [969, 434] width 786 height 163
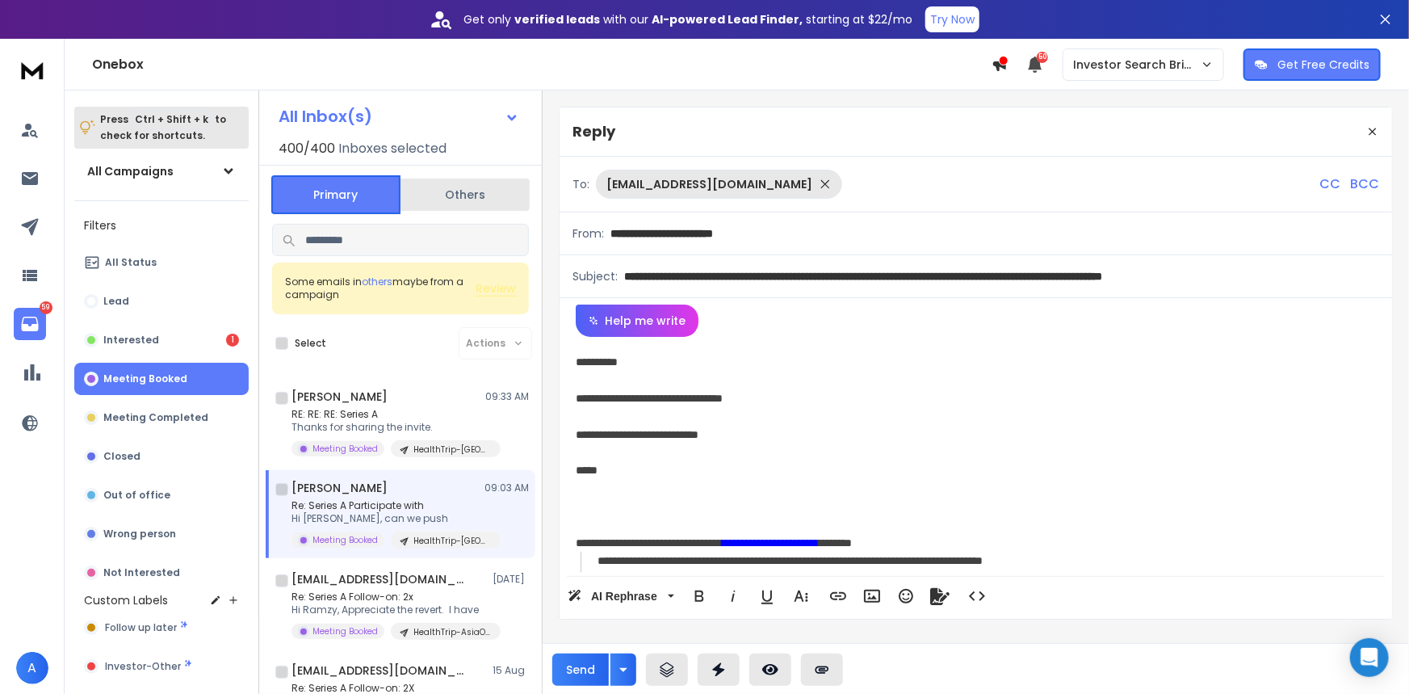
click at [576, 667] on button "Send" at bounding box center [580, 669] width 57 height 32
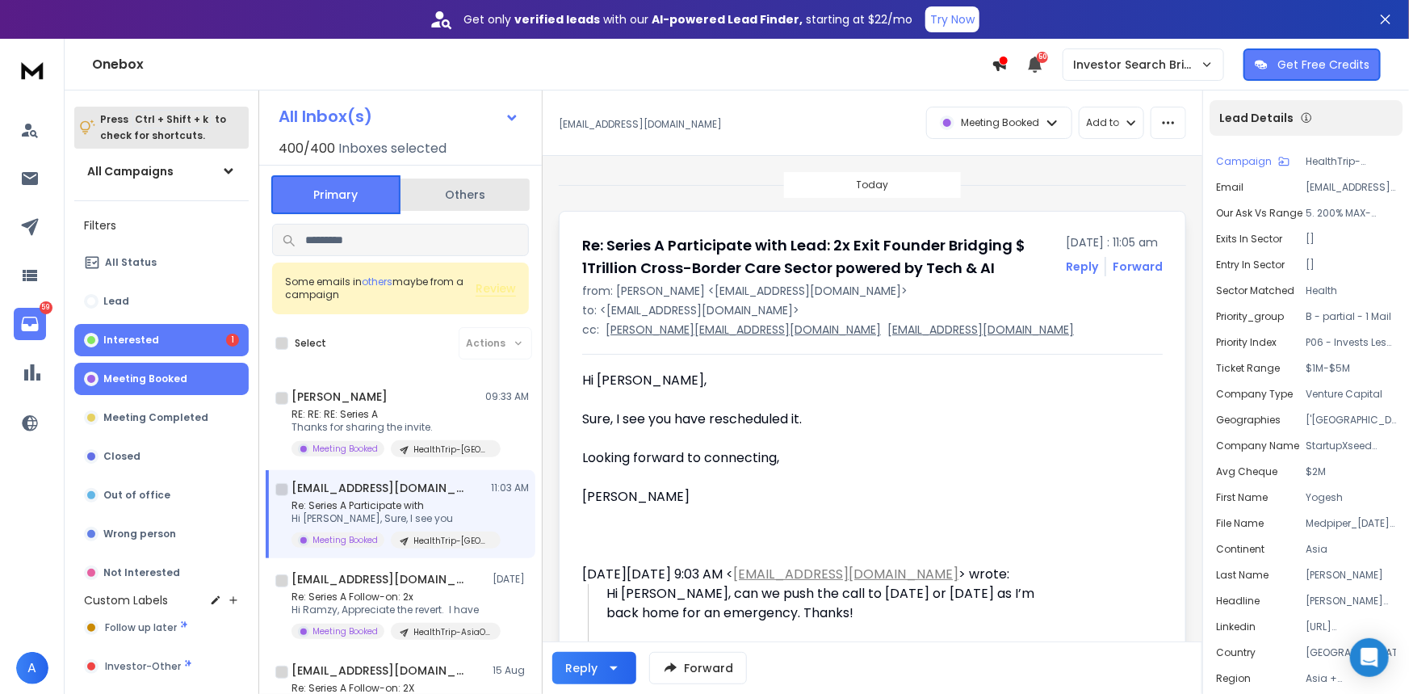
drag, startPoint x: 403, startPoint y: 610, endPoint x: 157, endPoint y: 329, distance: 372.5
click at [157, 329] on button "Interested 1" at bounding box center [161, 340] width 174 height 32
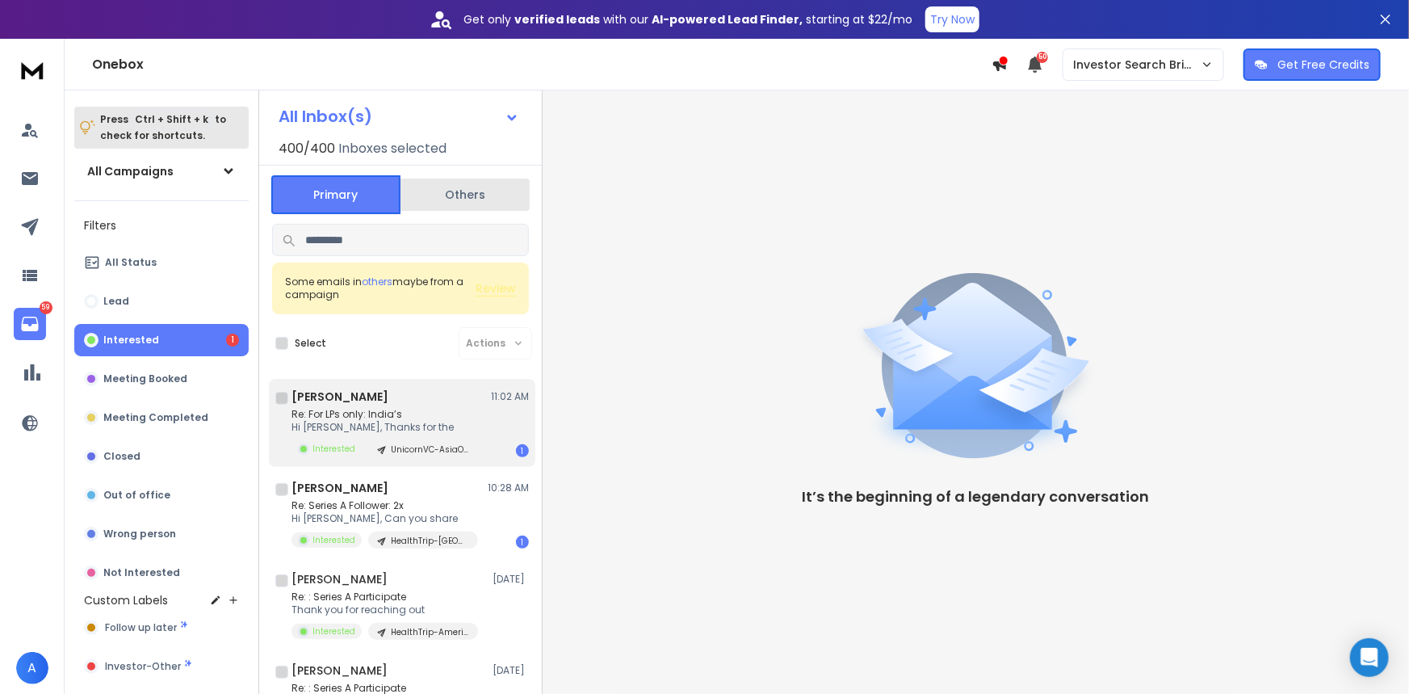
click at [375, 402] on div "[PERSON_NAME] 11:02 AM" at bounding box center [409, 396] width 237 height 16
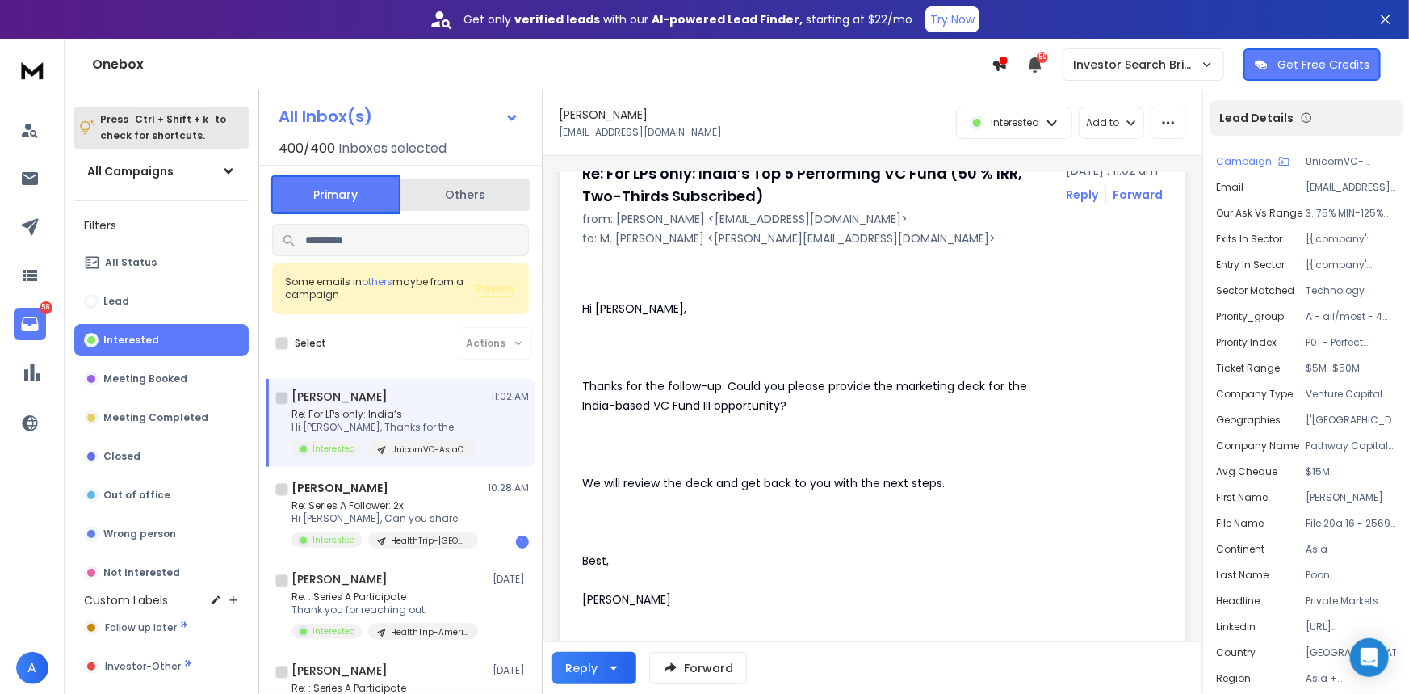
scroll to position [73, 0]
click at [586, 668] on div "Reply" at bounding box center [581, 668] width 32 height 16
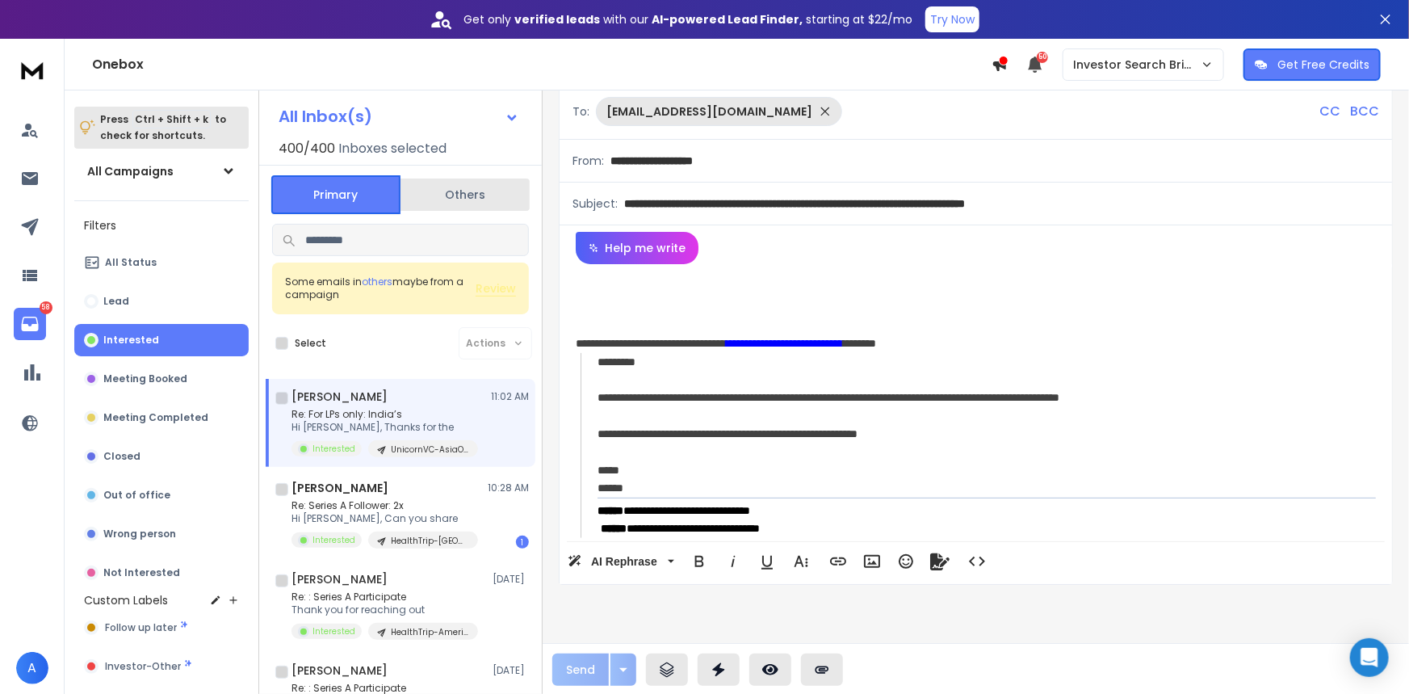
scroll to position [0, 0]
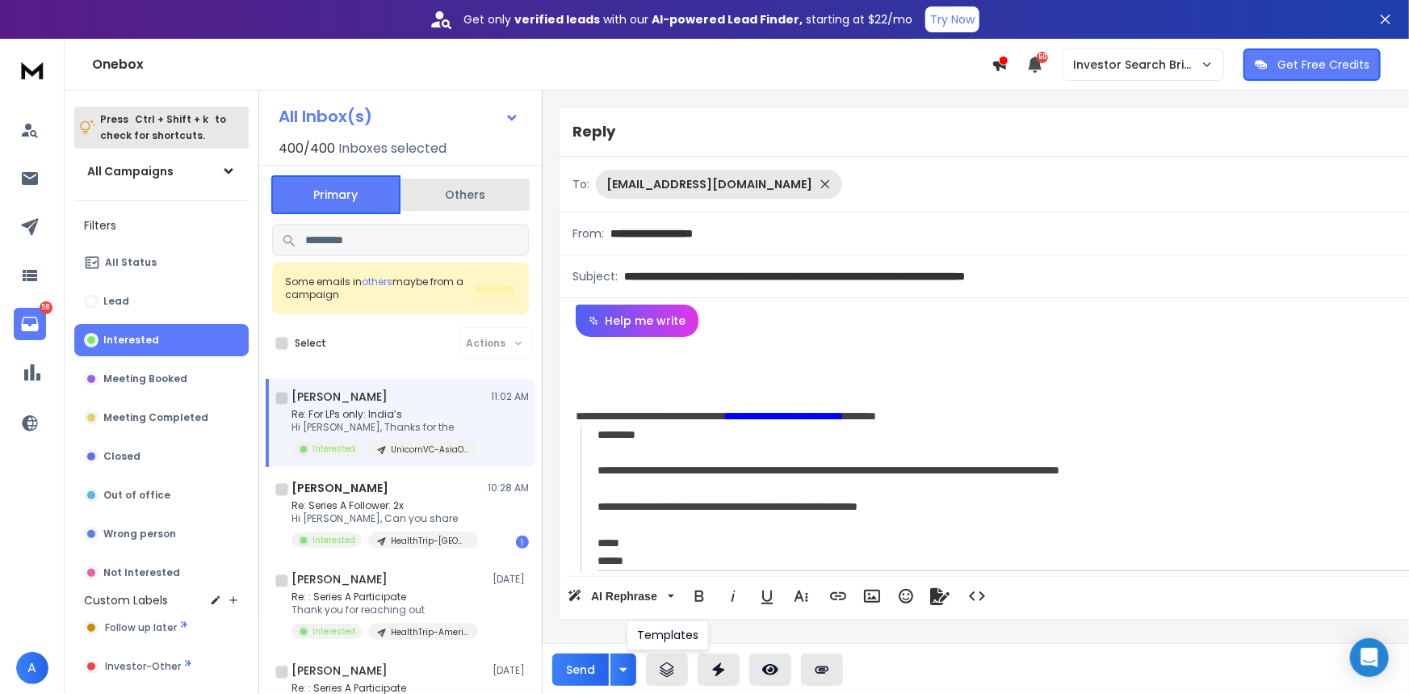
click at [658, 680] on button at bounding box center [667, 669] width 42 height 32
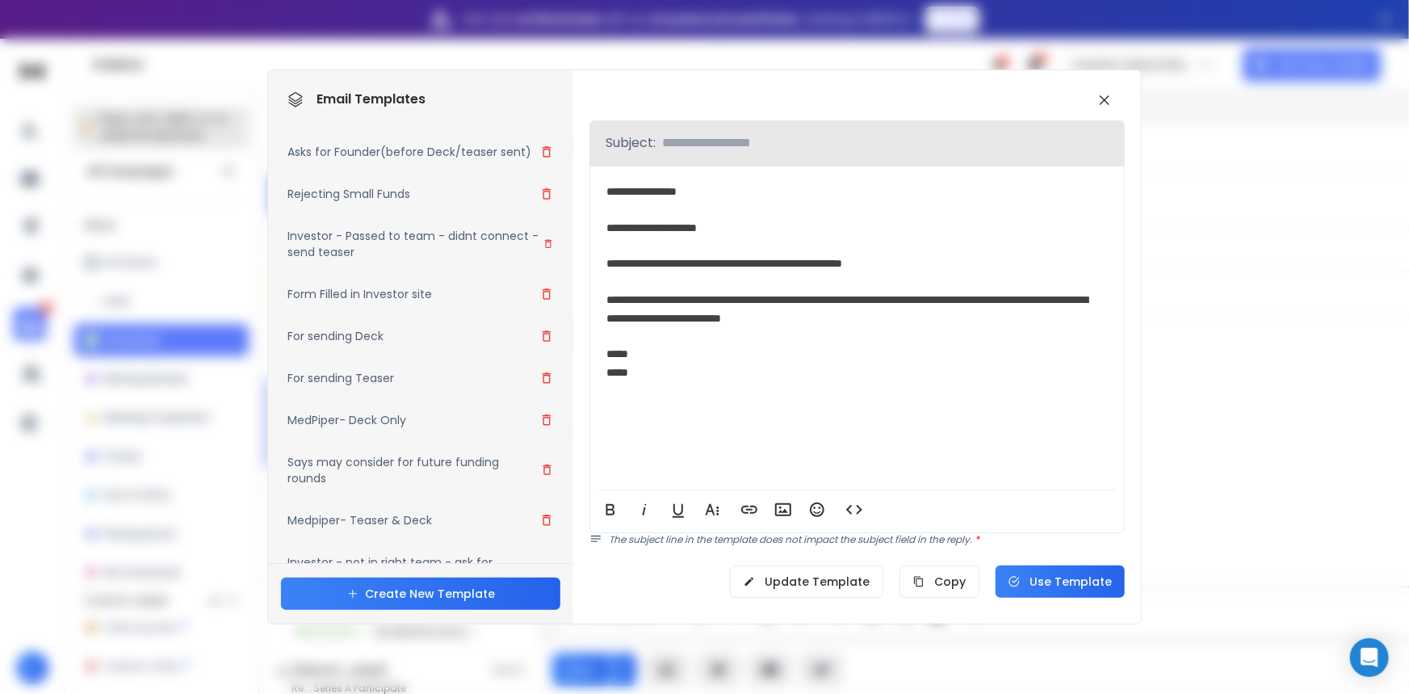
scroll to position [146, 0]
click at [386, 113] on div "For sending Deck" at bounding box center [420, 105] width 247 height 16
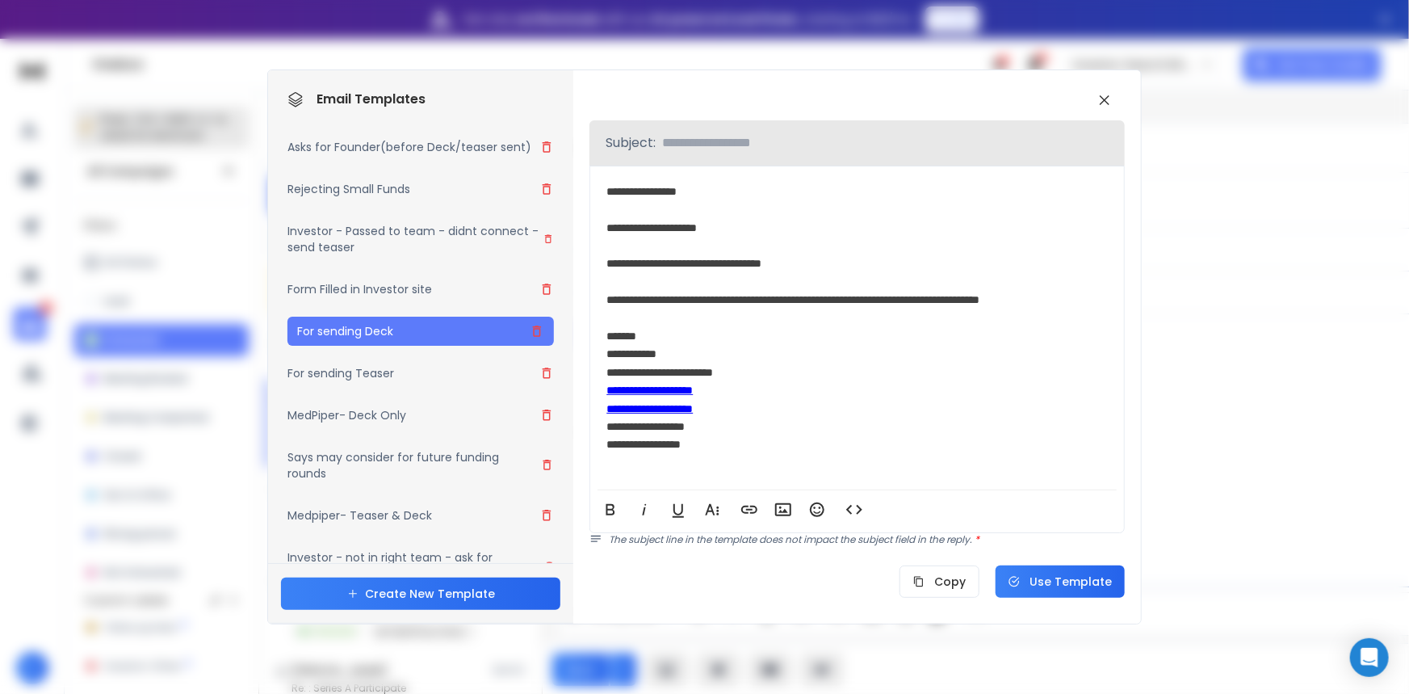
click at [1053, 579] on button "Use Template" at bounding box center [1059, 581] width 129 height 32
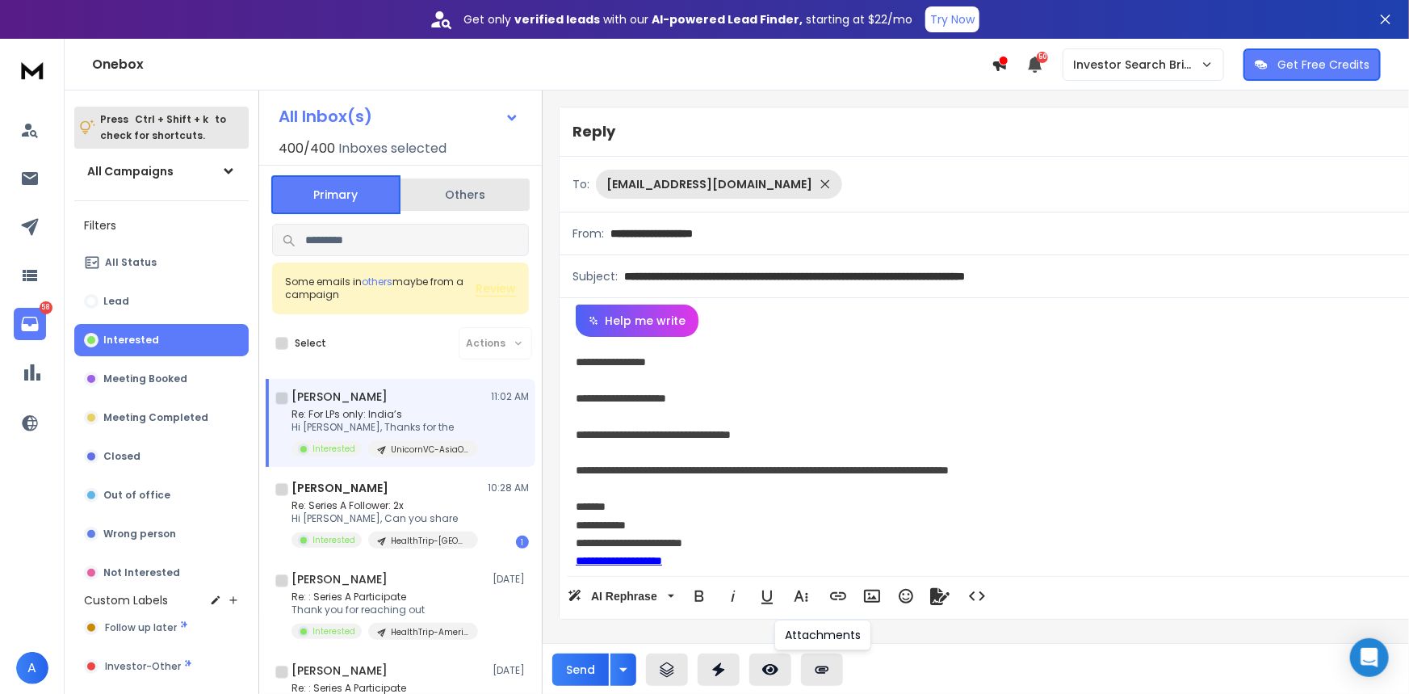
click at [817, 671] on icon at bounding box center [822, 669] width 16 height 16
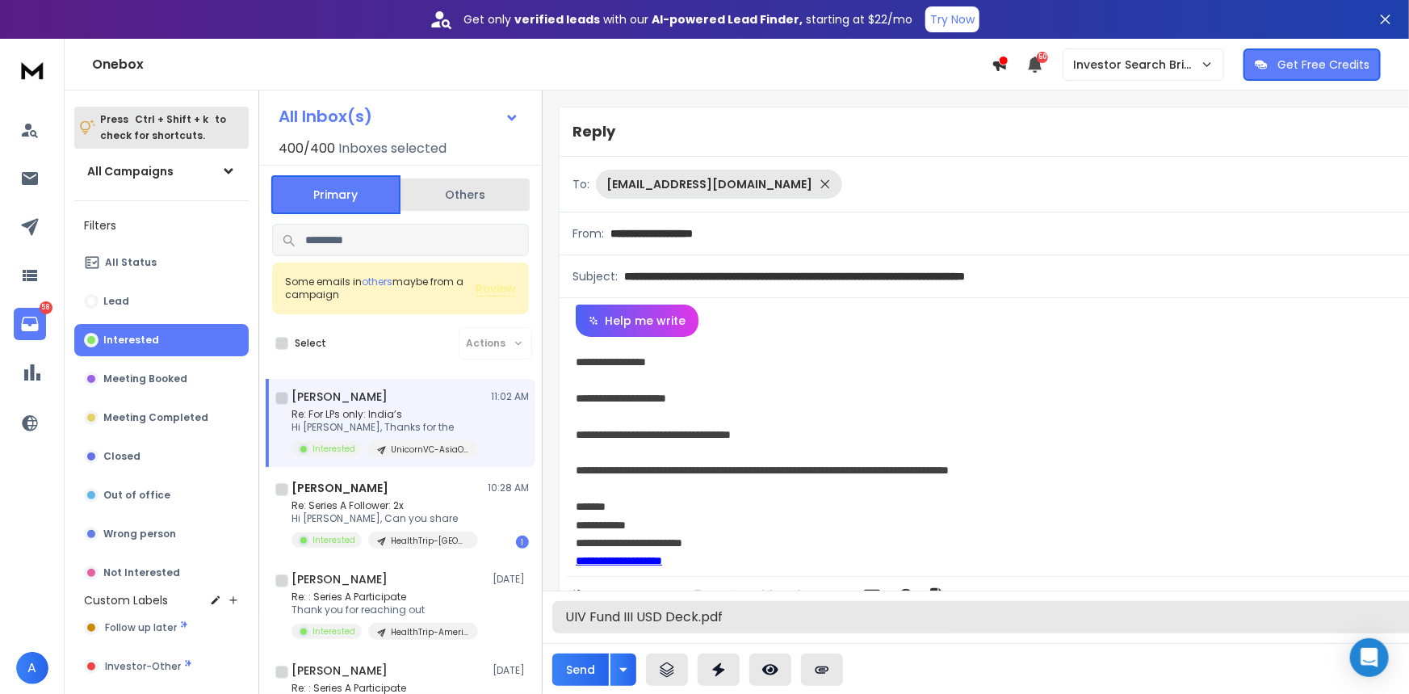
click at [895, 185] on input at bounding box center [905, 184] width 113 height 29
drag, startPoint x: 1320, startPoint y: 195, endPoint x: 1316, endPoint y: 213, distance: 19.0
click at [1320, 195] on div "[EMAIL_ADDRESS][DOMAIN_NAME]" at bounding box center [1180, 184] width 1169 height 29
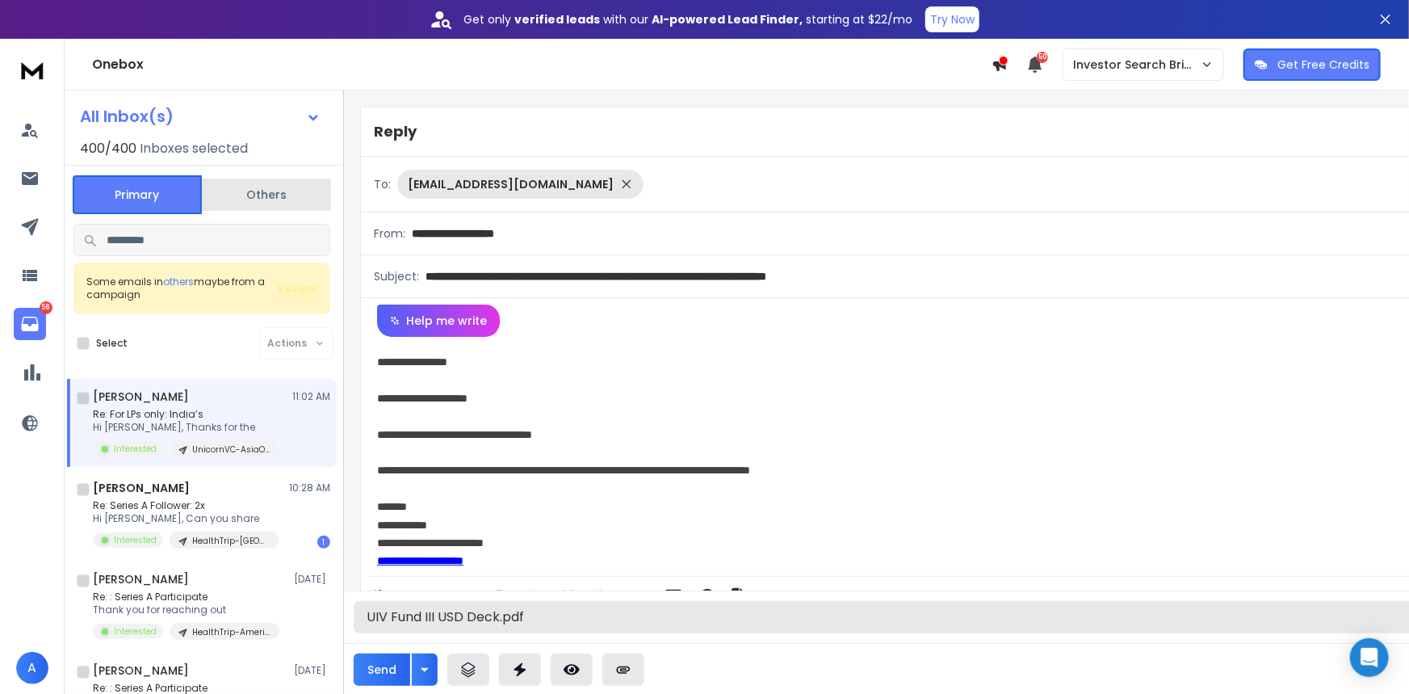
scroll to position [0, 477]
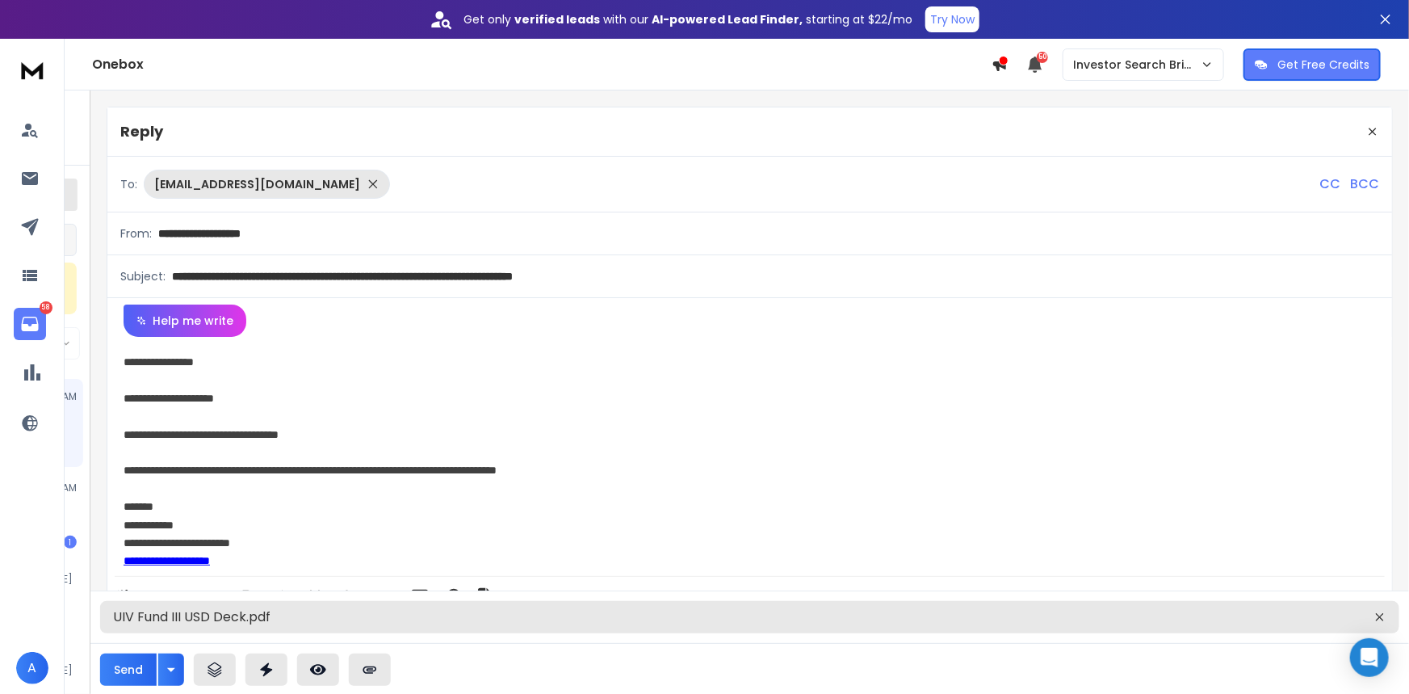
drag, startPoint x: 1243, startPoint y: 371, endPoint x: 1385, endPoint y: 368, distance: 141.3
drag, startPoint x: 1313, startPoint y: 186, endPoint x: 1276, endPoint y: 184, distance: 36.4
click at [1319, 186] on p "CC" at bounding box center [1329, 183] width 21 height 19
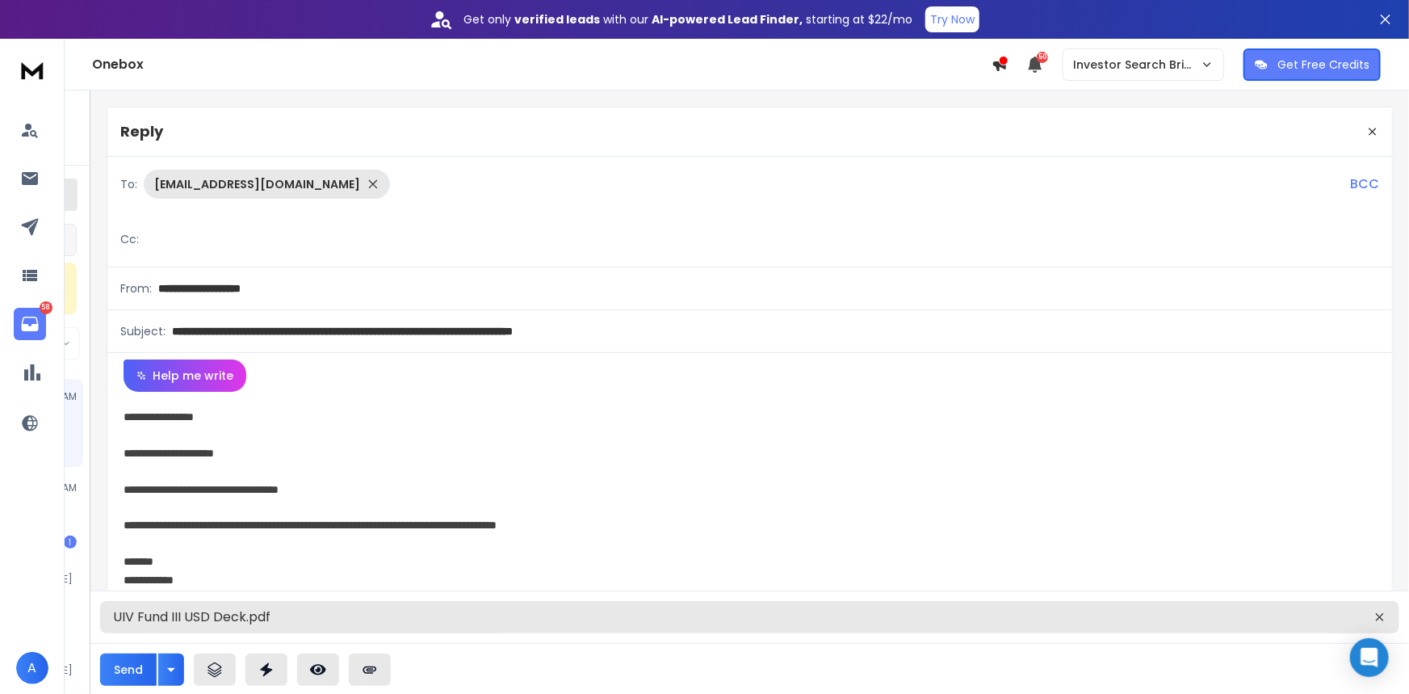
click at [342, 232] on div at bounding box center [762, 238] width 1234 height 29
click at [145, 234] on input at bounding box center [201, 238] width 113 height 29
type input "**********"
click at [331, 234] on div at bounding box center [762, 238] width 1234 height 29
click at [495, 237] on input at bounding box center [551, 238] width 113 height 29
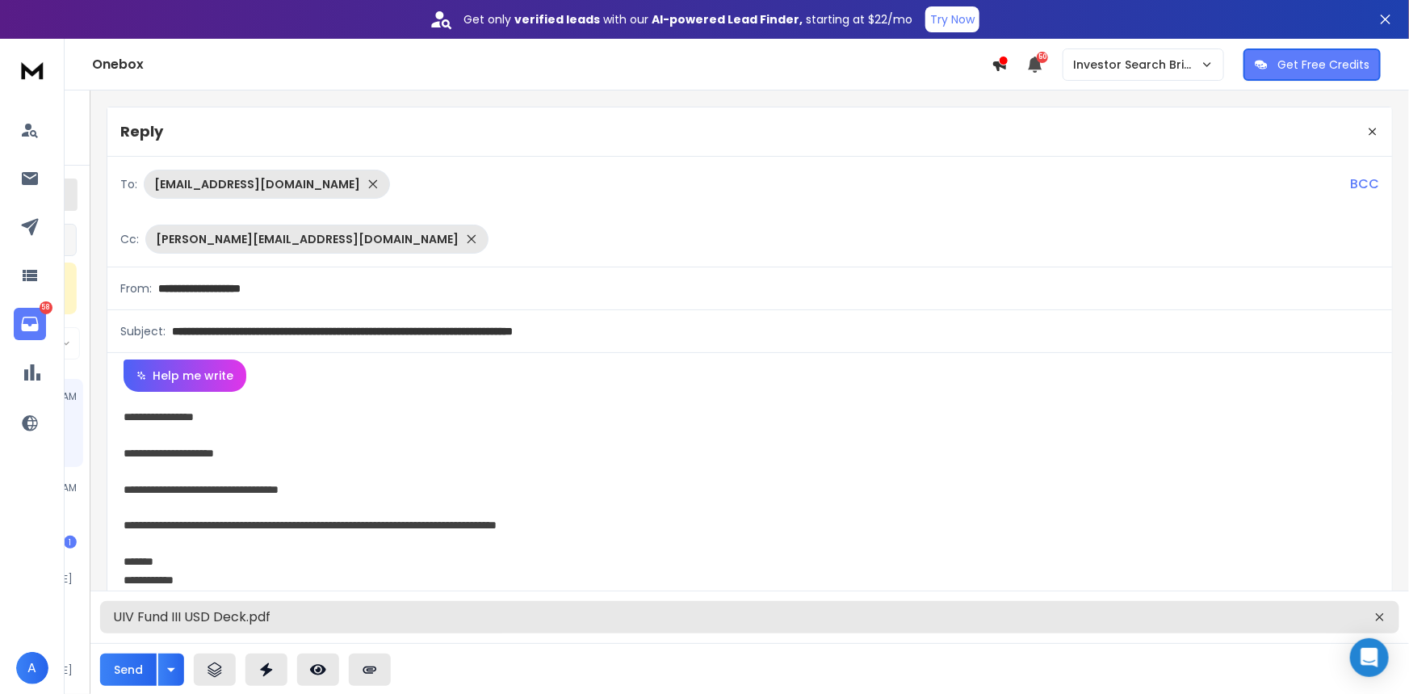
type input "**********"
click at [468, 231] on div "[PERSON_NAME][EMAIL_ADDRESS][DOMAIN_NAME]" at bounding box center [762, 238] width 1234 height 29
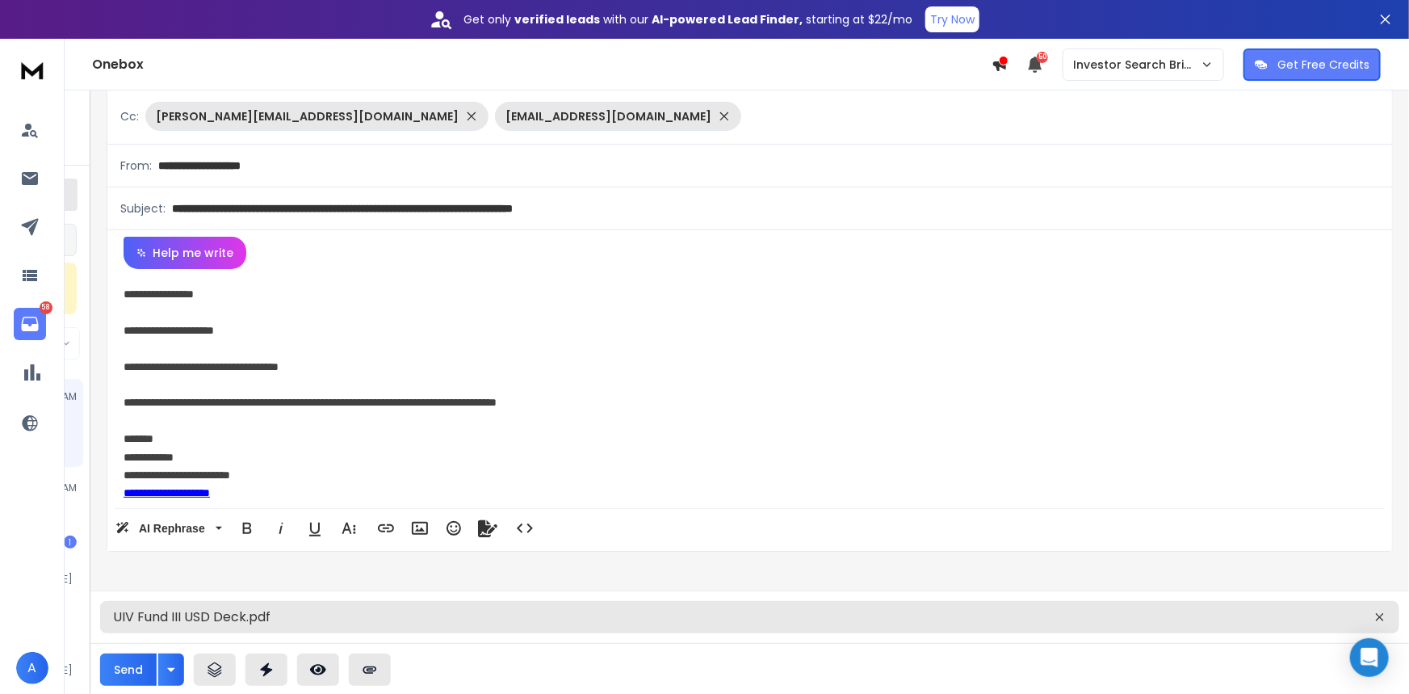
scroll to position [124, 0]
click at [302, 678] on button at bounding box center [318, 669] width 42 height 32
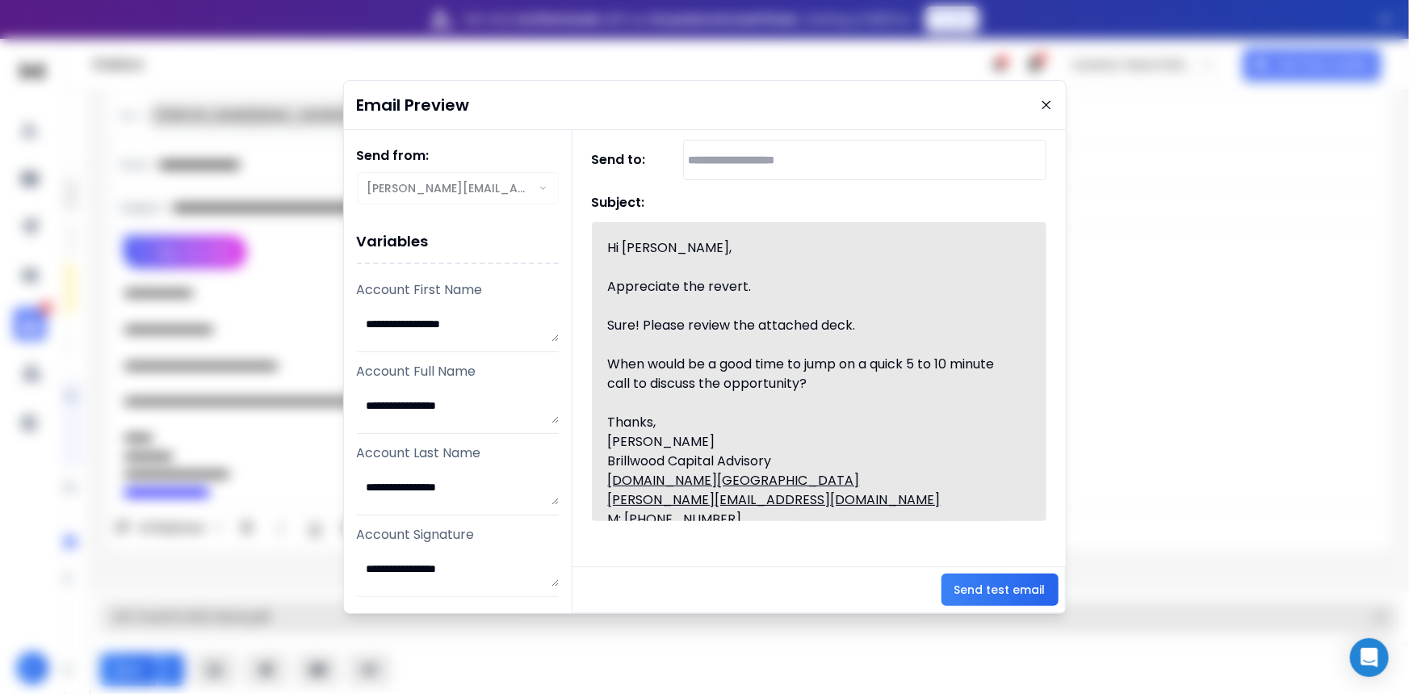
click at [1046, 107] on icon at bounding box center [1046, 104] width 13 height 13
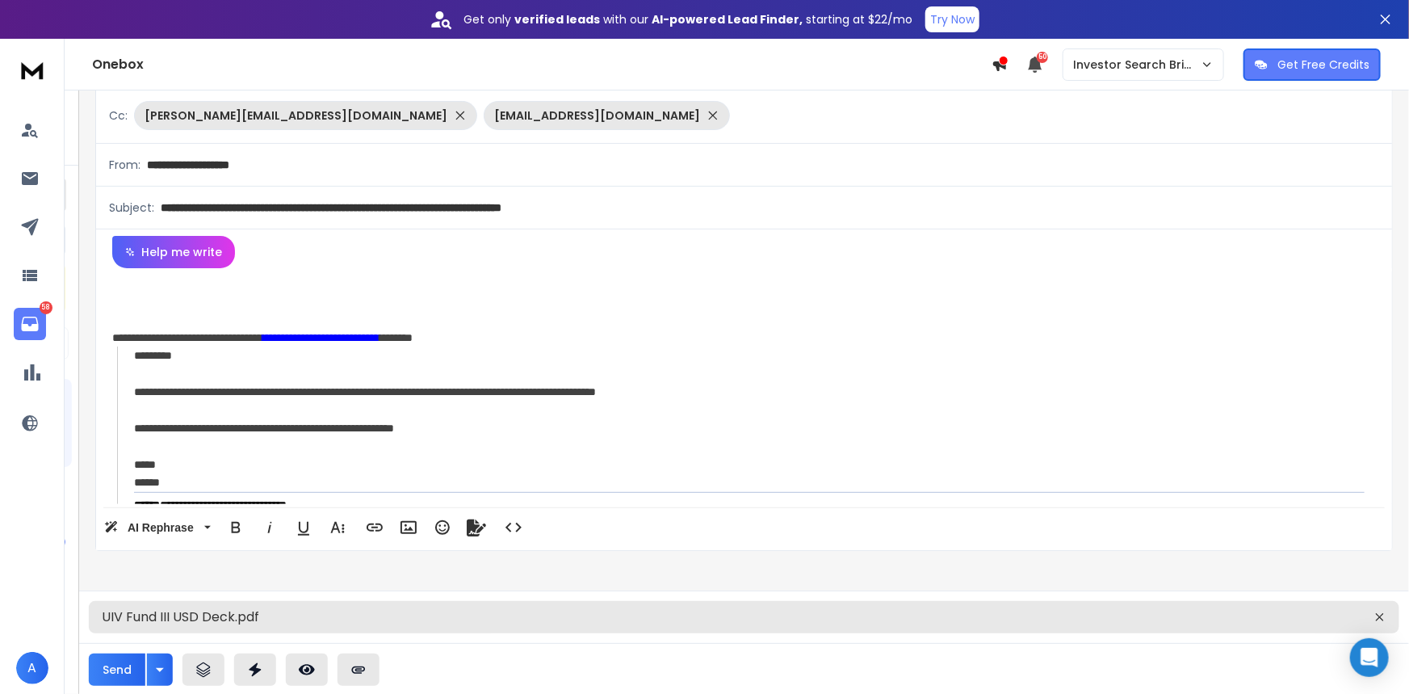
scroll to position [293, 0]
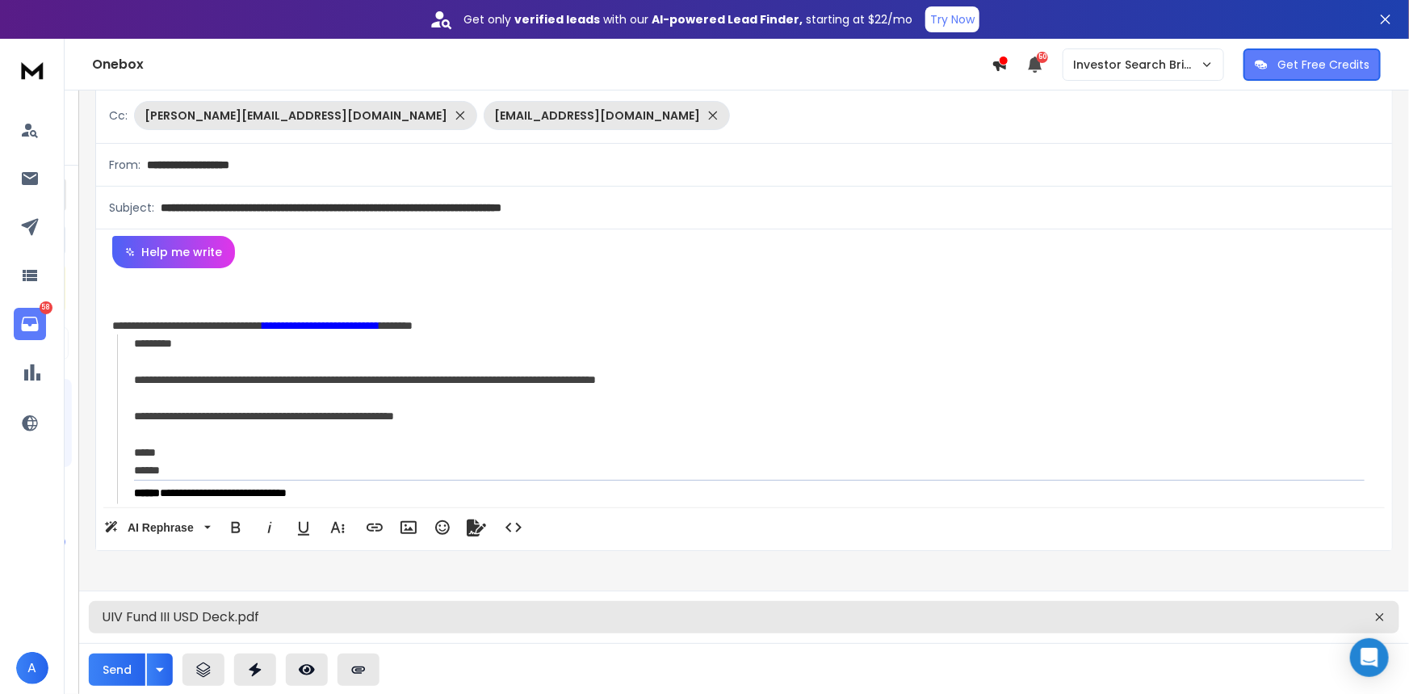
click at [111, 676] on button "Send" at bounding box center [117, 669] width 57 height 32
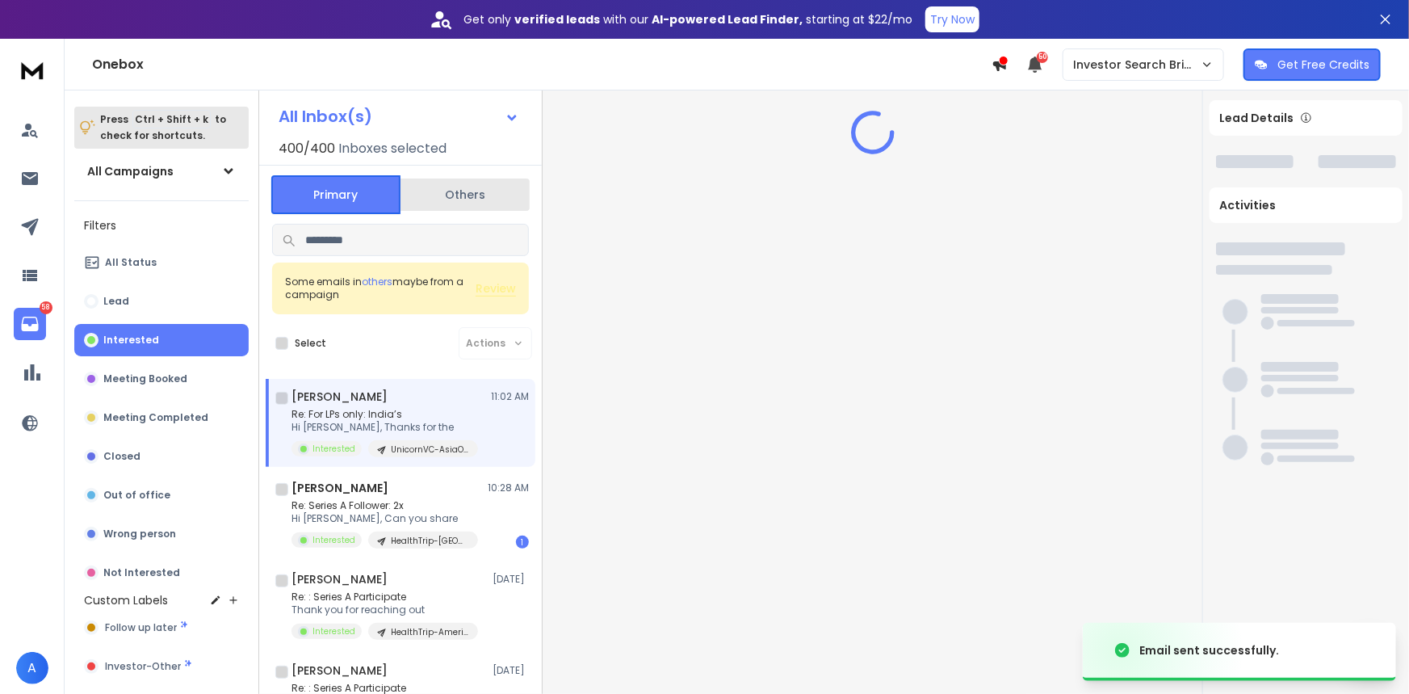
scroll to position [0, 0]
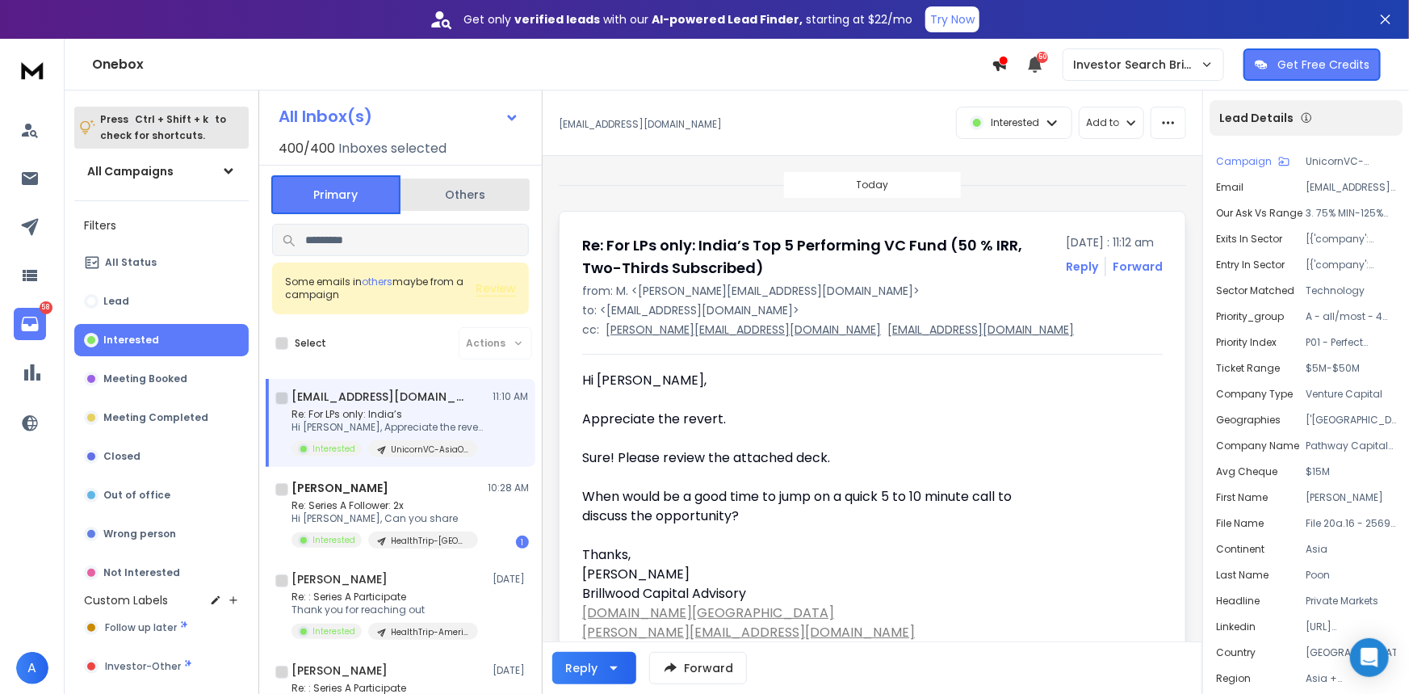
click at [1054, 123] on icon at bounding box center [1052, 123] width 10 height 6
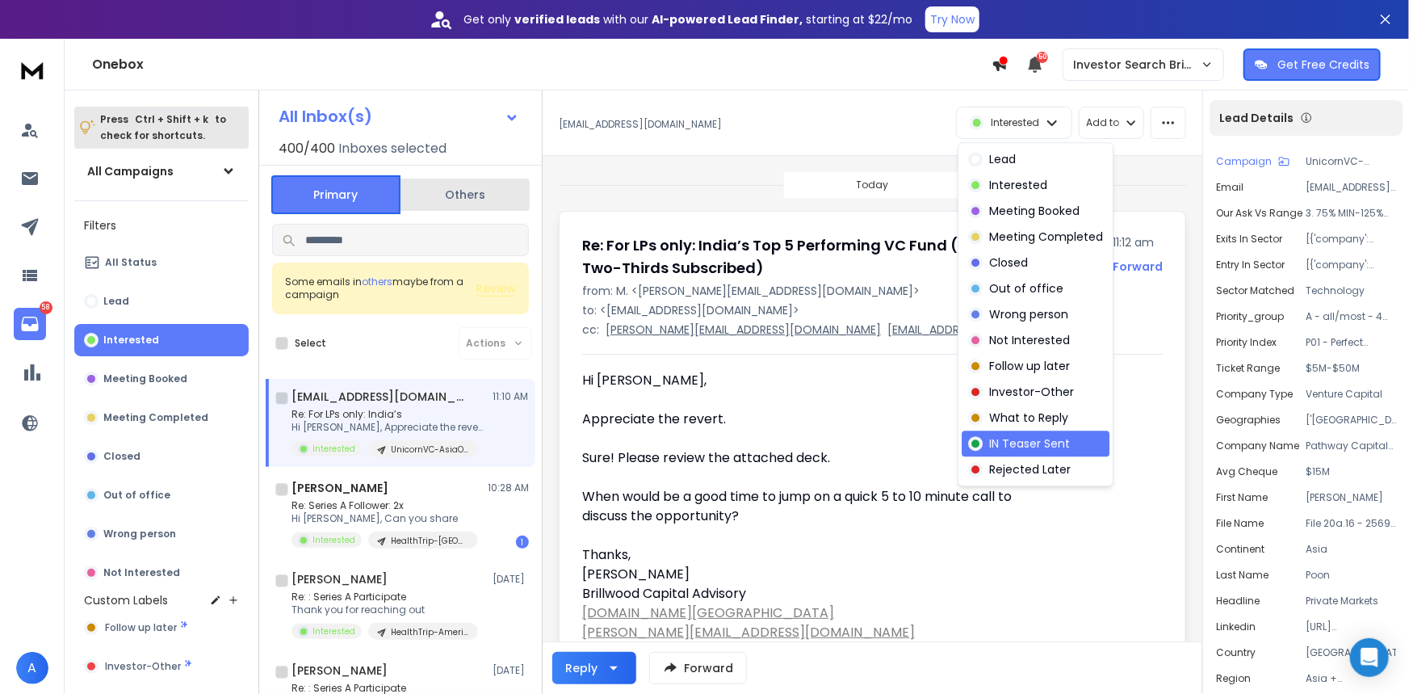
click at [1052, 434] on div "IN Teaser Sent" at bounding box center [1036, 443] width 148 height 26
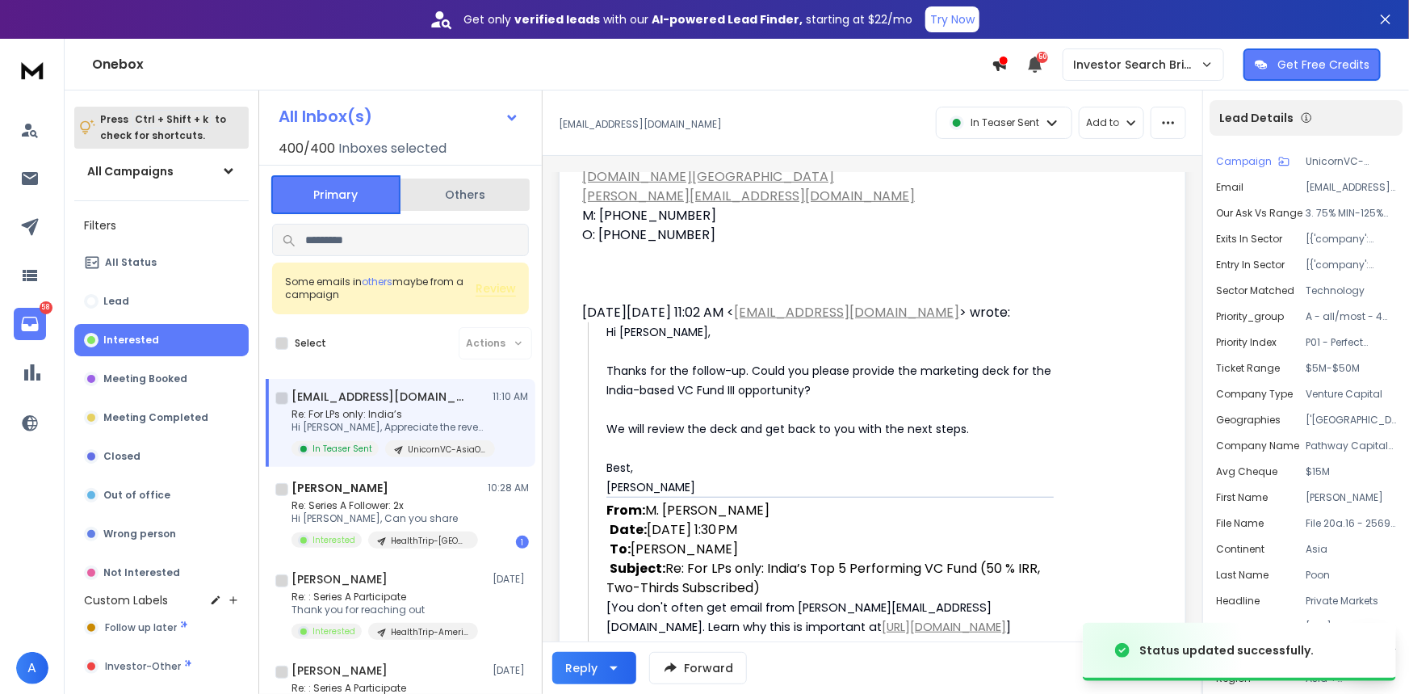
scroll to position [440, 0]
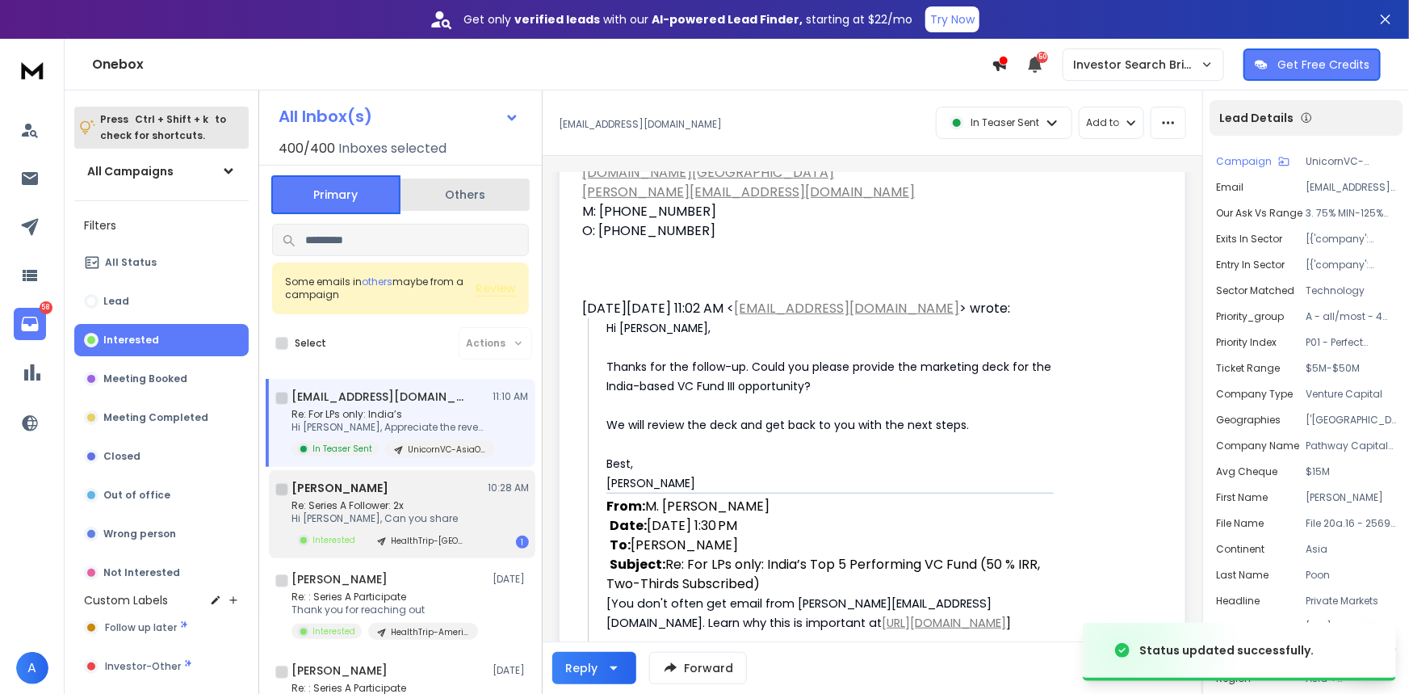
click at [417, 501] on p "Re: Series A Follower: 2x" at bounding box center [384, 505] width 186 height 13
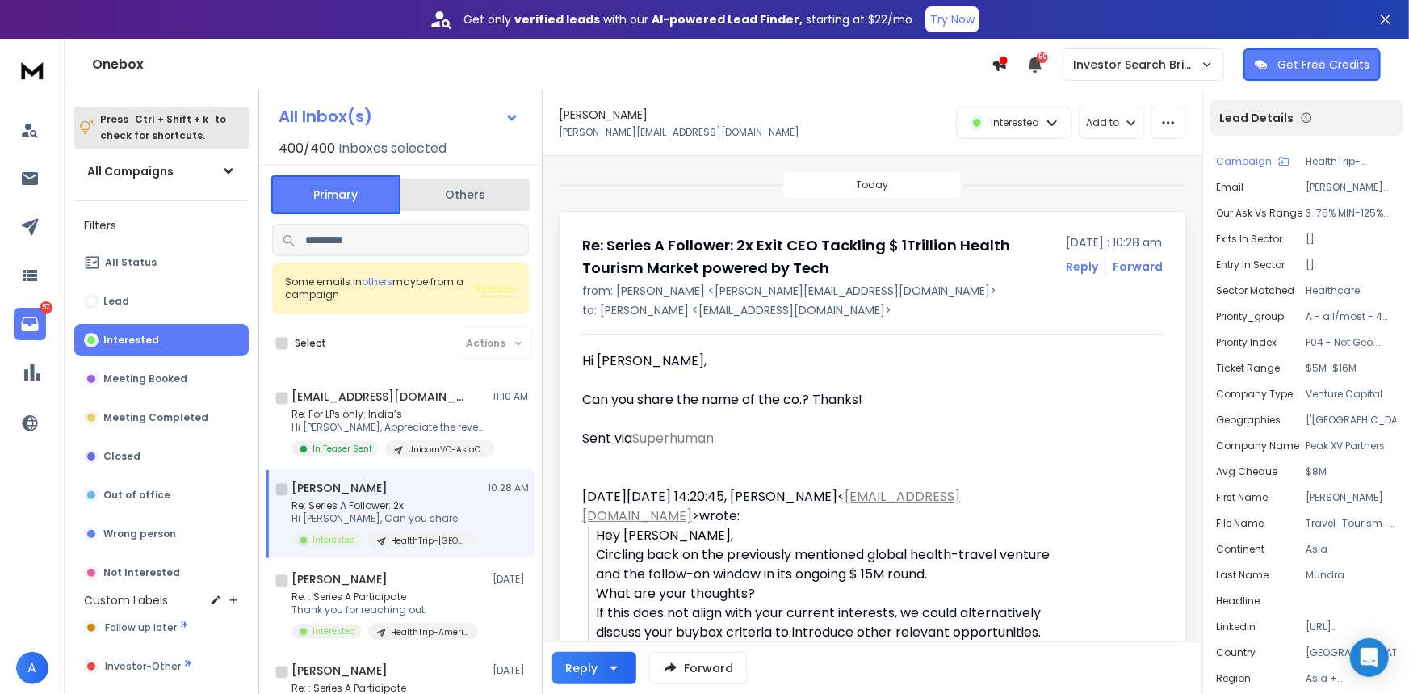
click at [1085, 262] on button "Reply" at bounding box center [1082, 266] width 32 height 16
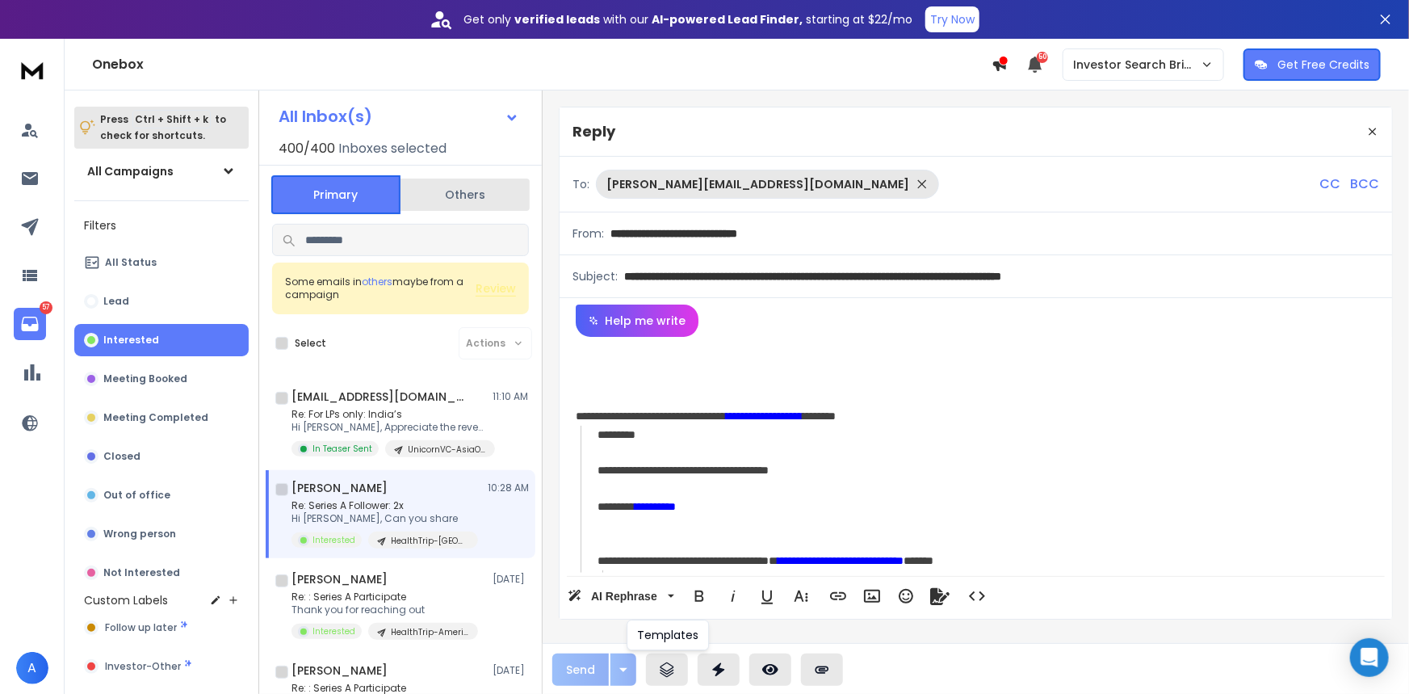
click at [667, 669] on icon at bounding box center [667, 669] width 16 height 16
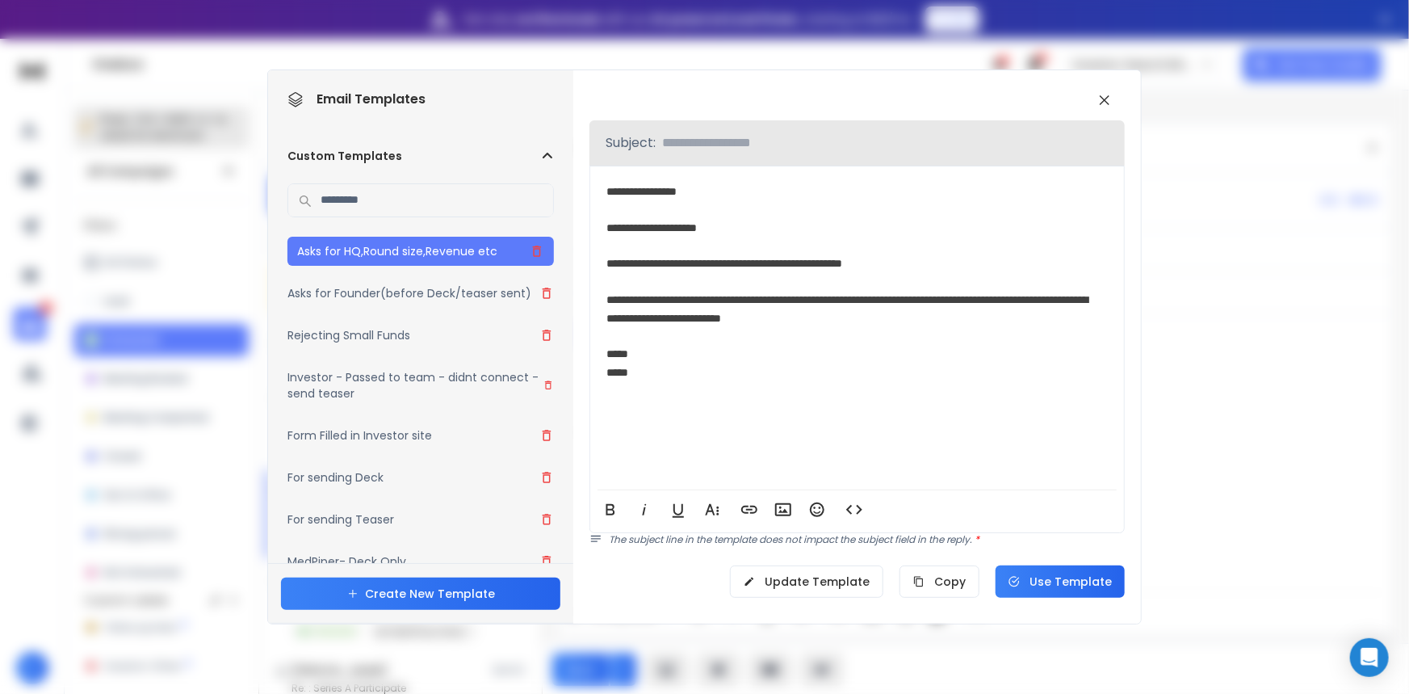
click at [370, 259] on h3 "For sending Deck" at bounding box center [397, 251] width 200 height 16
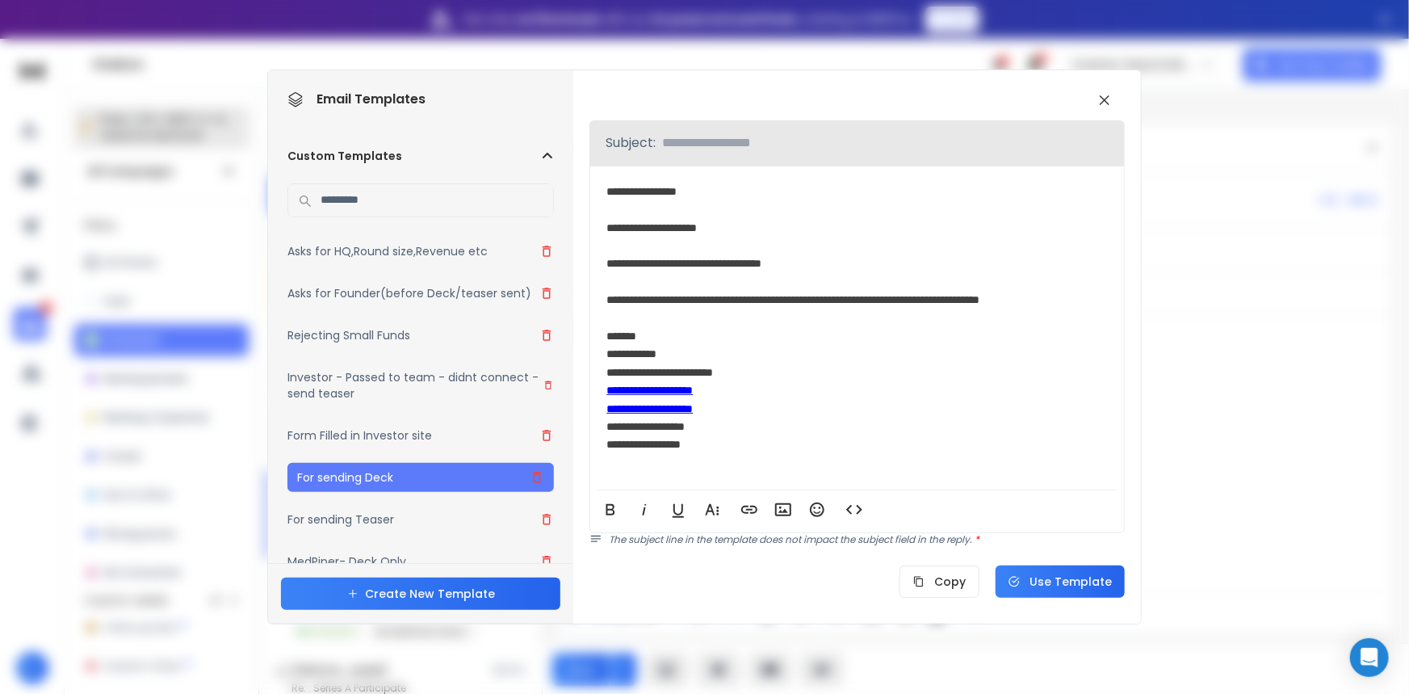
click at [1098, 584] on button "Use Template" at bounding box center [1059, 581] width 129 height 32
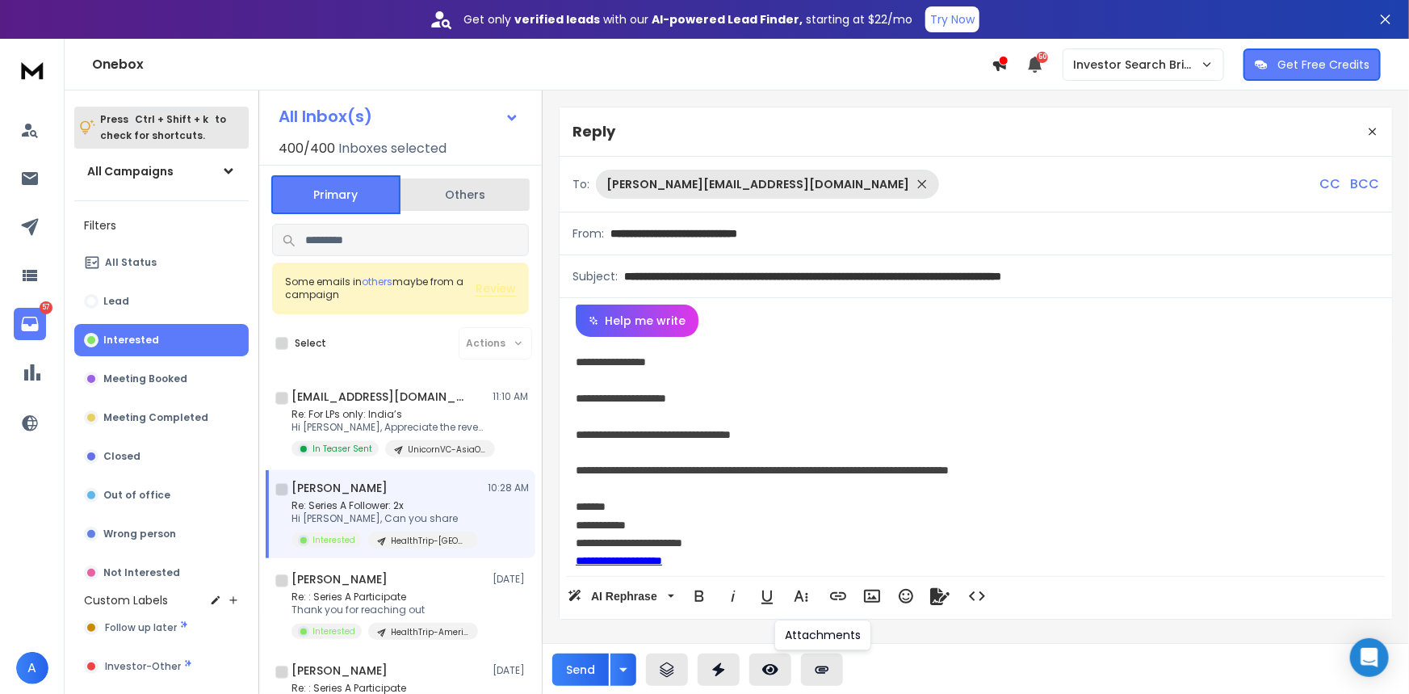
click at [807, 673] on button at bounding box center [822, 669] width 42 height 32
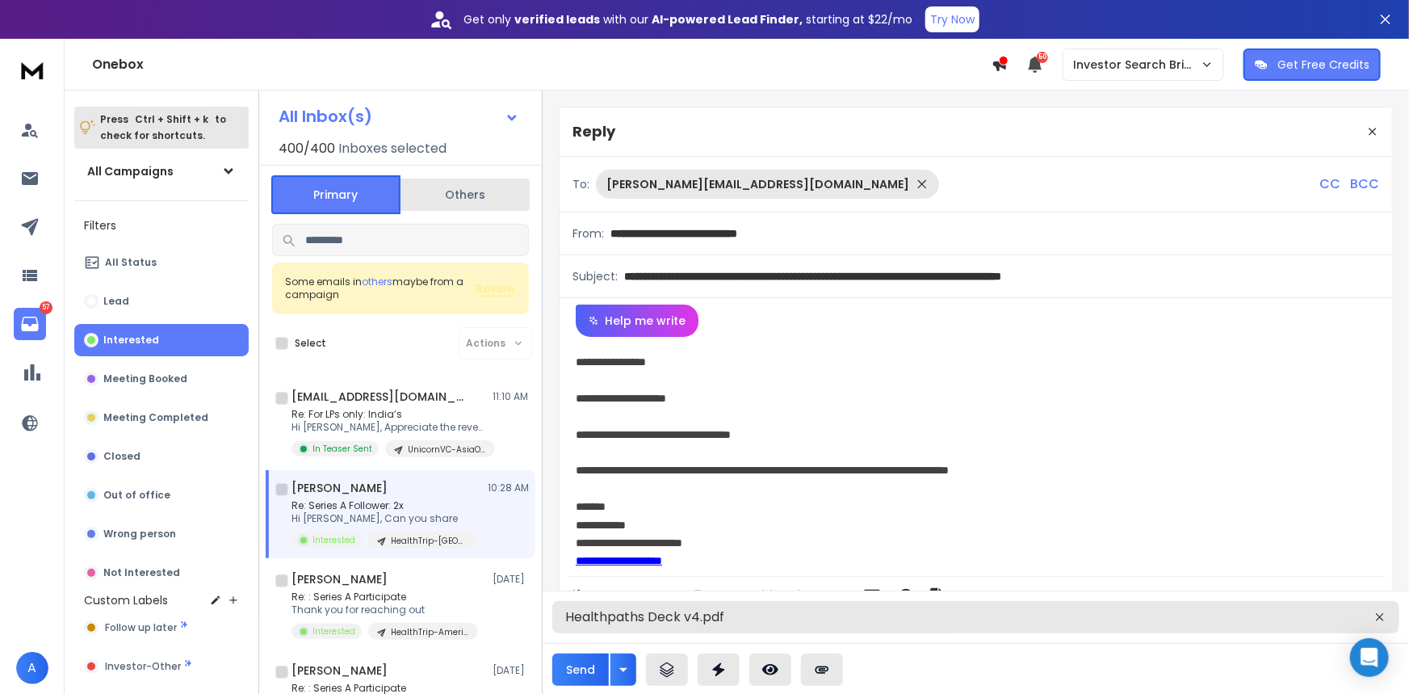
click at [601, 433] on div "**********" at bounding box center [969, 434] width 786 height 18
click at [606, 434] on div "**********" at bounding box center [969, 434] width 786 height 18
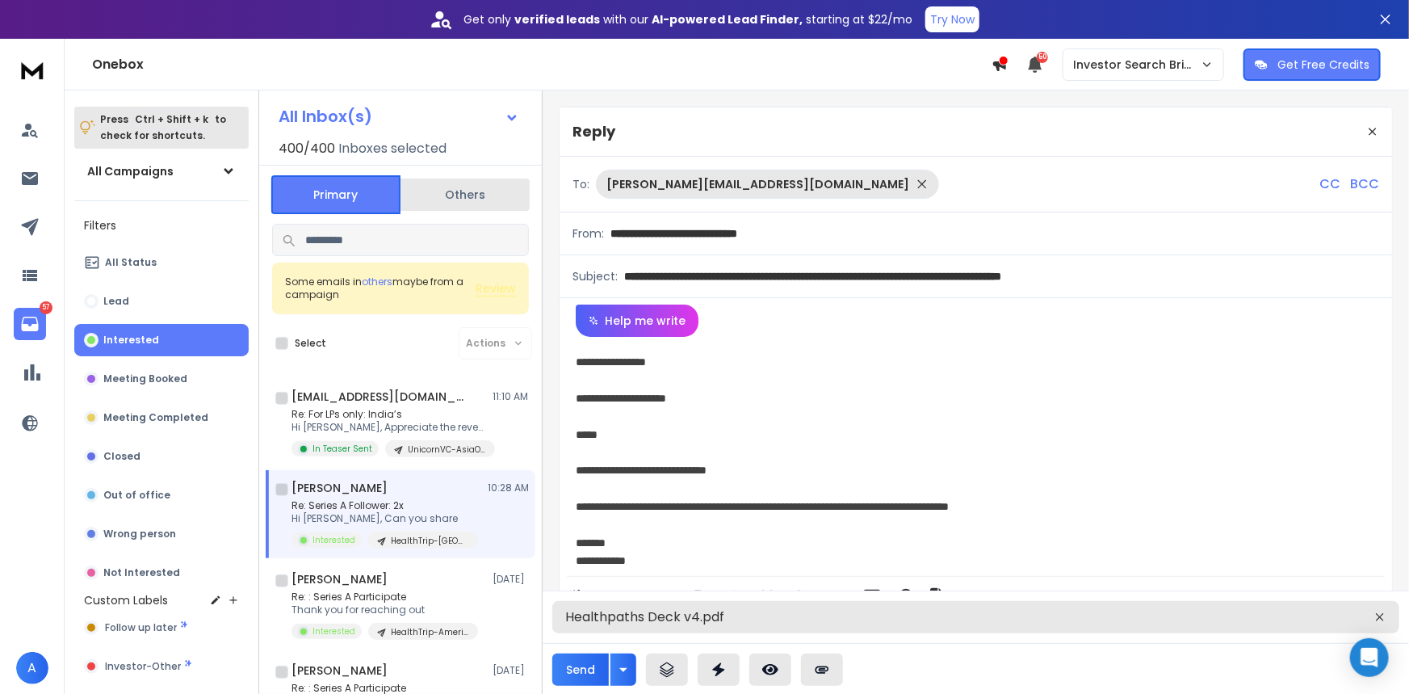
click at [606, 434] on div "**********" at bounding box center [969, 452] width 786 height 54
click at [740, 471] on div "**********" at bounding box center [969, 452] width 786 height 54
click at [1332, 176] on p "CC" at bounding box center [1329, 183] width 21 height 19
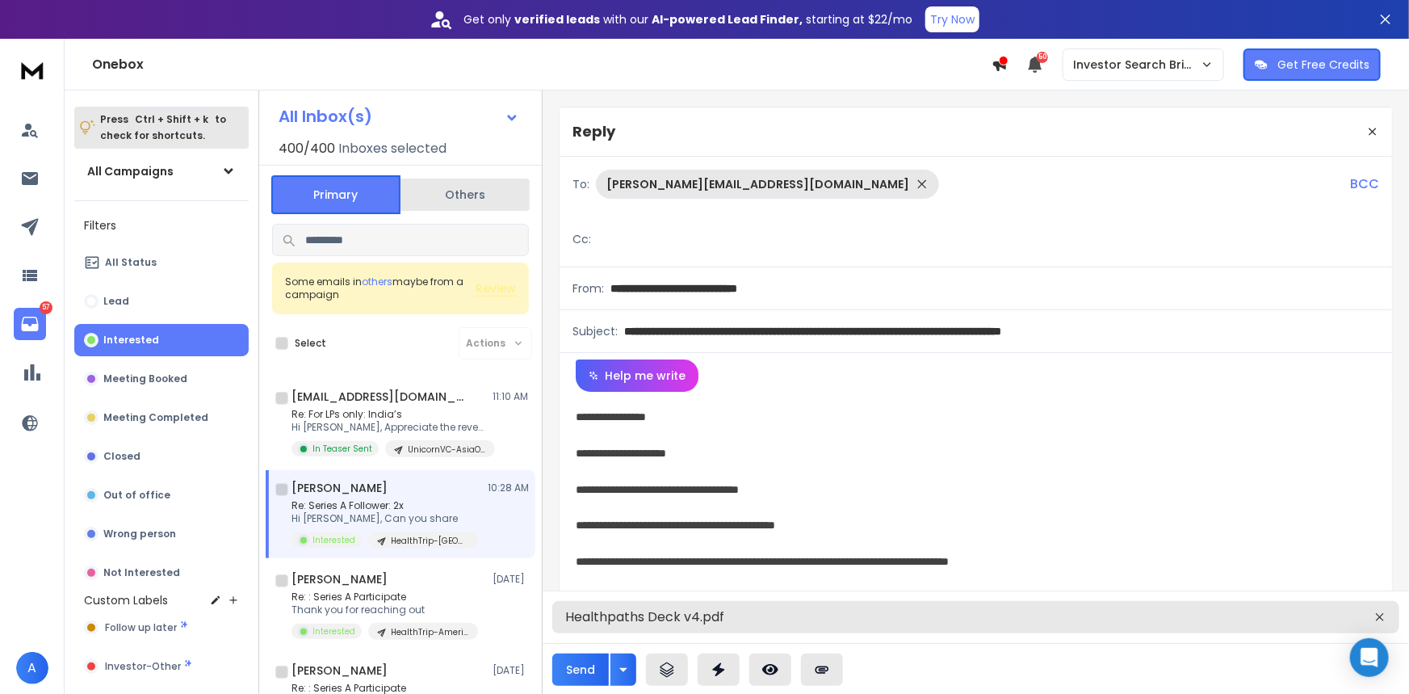
click at [907, 239] on div at bounding box center [988, 238] width 782 height 29
click at [649, 249] on input at bounding box center [653, 238] width 113 height 29
type input "**********"
click at [869, 241] on div at bounding box center [988, 238] width 782 height 29
click at [947, 235] on input at bounding box center [1003, 238] width 113 height 29
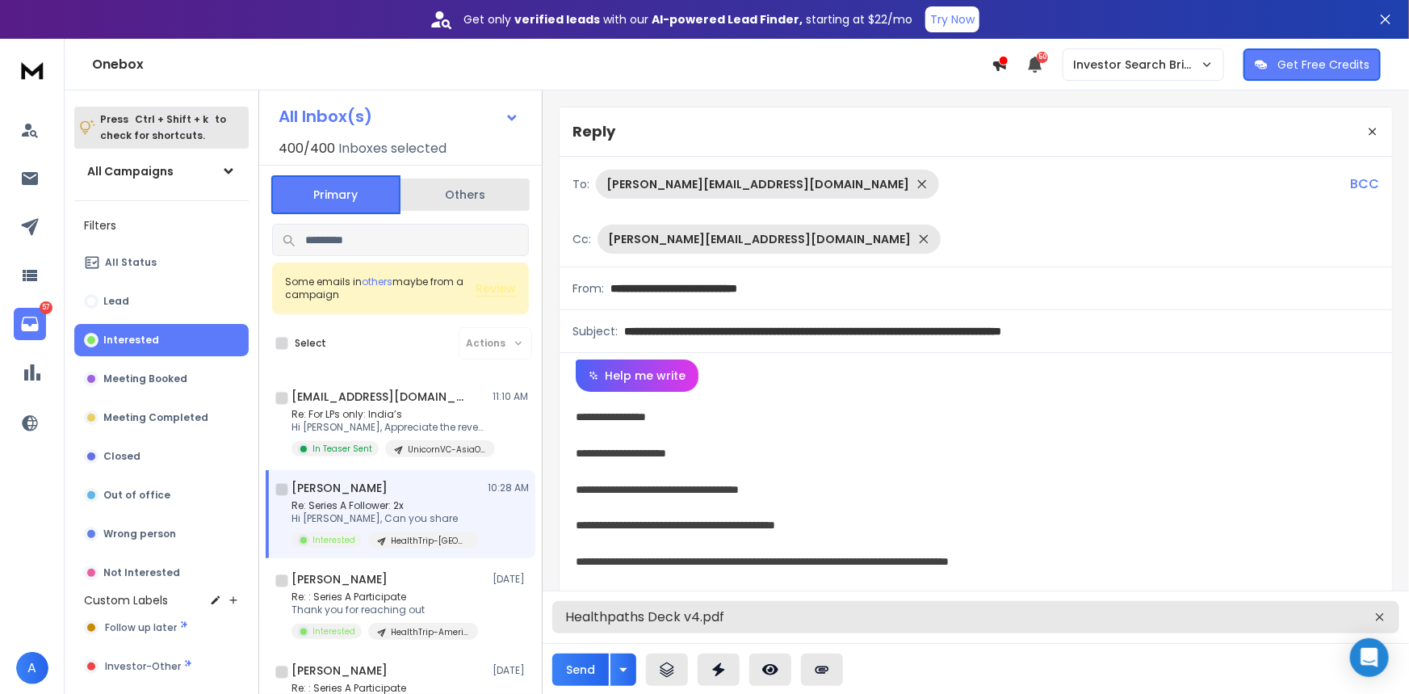
type input "**********"
drag, startPoint x: 984, startPoint y: 241, endPoint x: 978, endPoint y: 230, distance: 12.6
click at [982, 241] on div "[PERSON_NAME][EMAIL_ADDRESS][DOMAIN_NAME] [EMAIL_ADDRESS][DOMAIN_NAME]" at bounding box center [988, 238] width 782 height 29
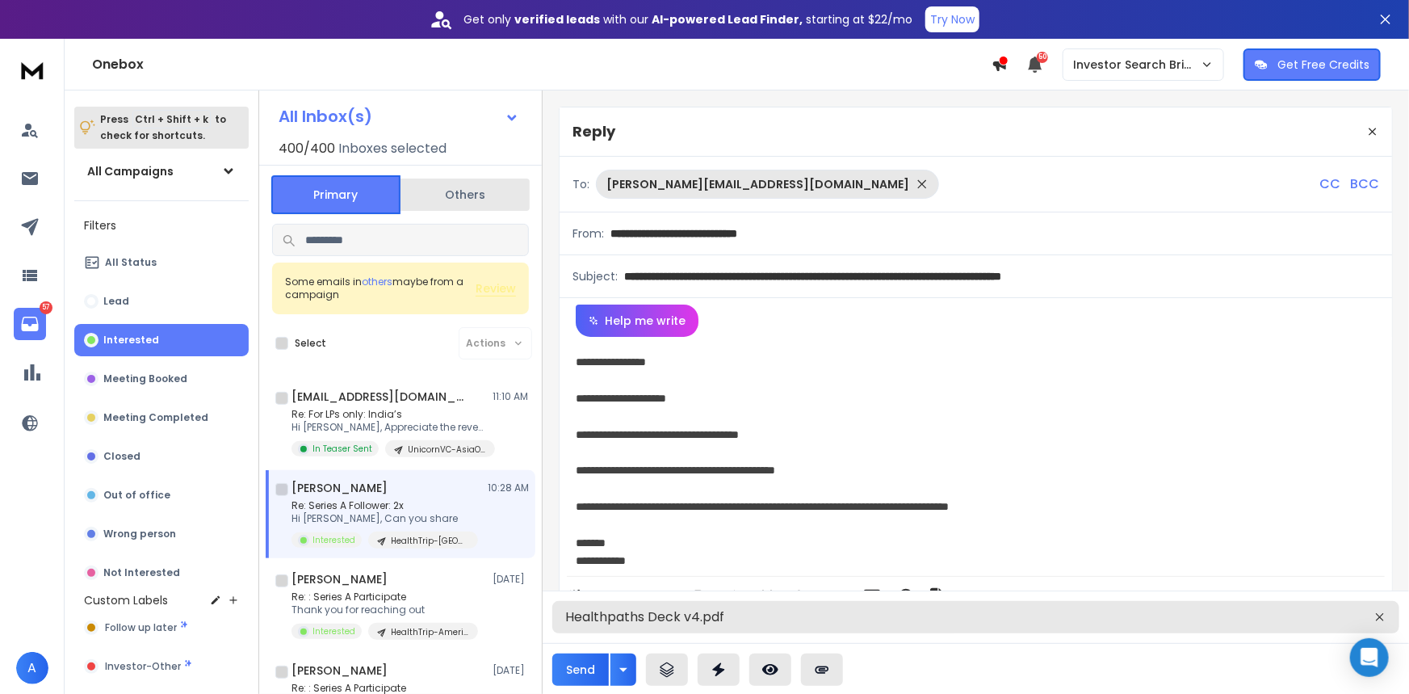
drag, startPoint x: 783, startPoint y: 521, endPoint x: 775, endPoint y: 523, distance: 8.4
click at [775, 523] on div "**********" at bounding box center [975, 455] width 832 height 236
drag, startPoint x: 756, startPoint y: 471, endPoint x: 782, endPoint y: 476, distance: 26.3
click at [782, 476] on div "**********" at bounding box center [969, 452] width 786 height 54
click at [771, 677] on button at bounding box center [770, 669] width 42 height 32
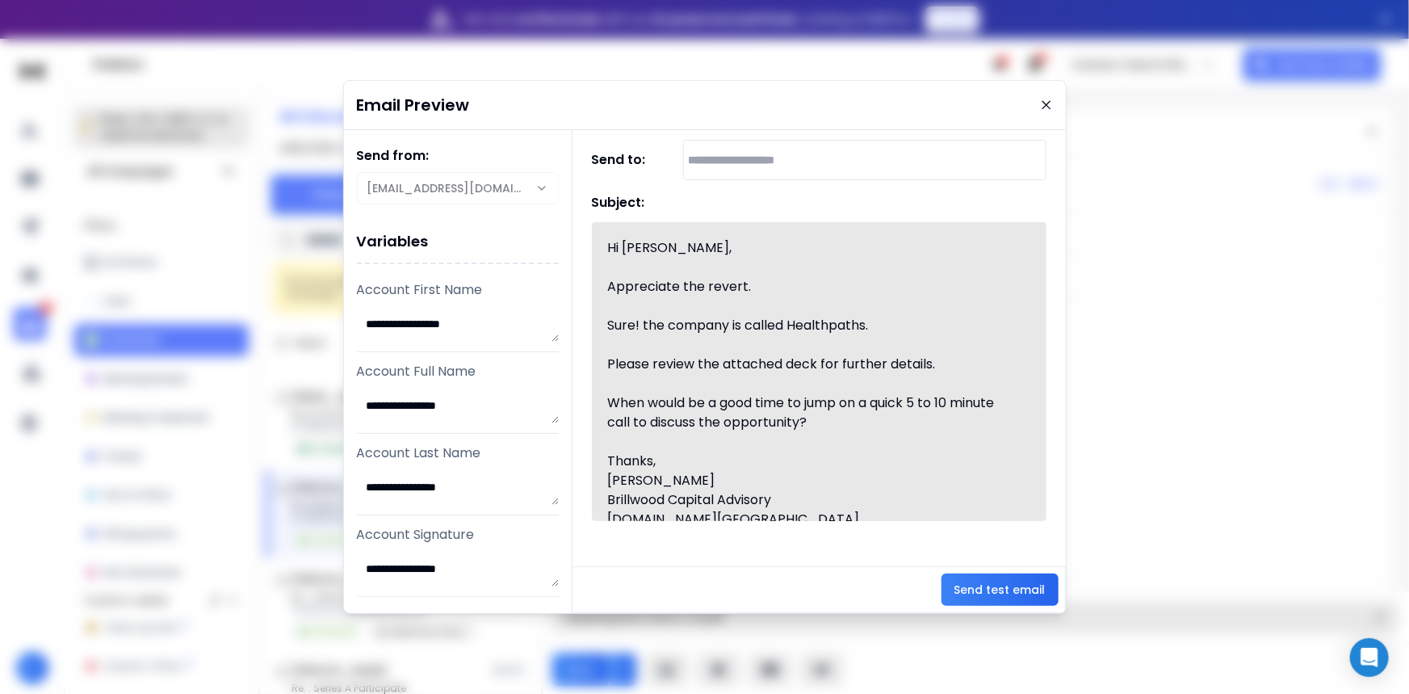
click at [1046, 108] on icon at bounding box center [1046, 104] width 13 height 13
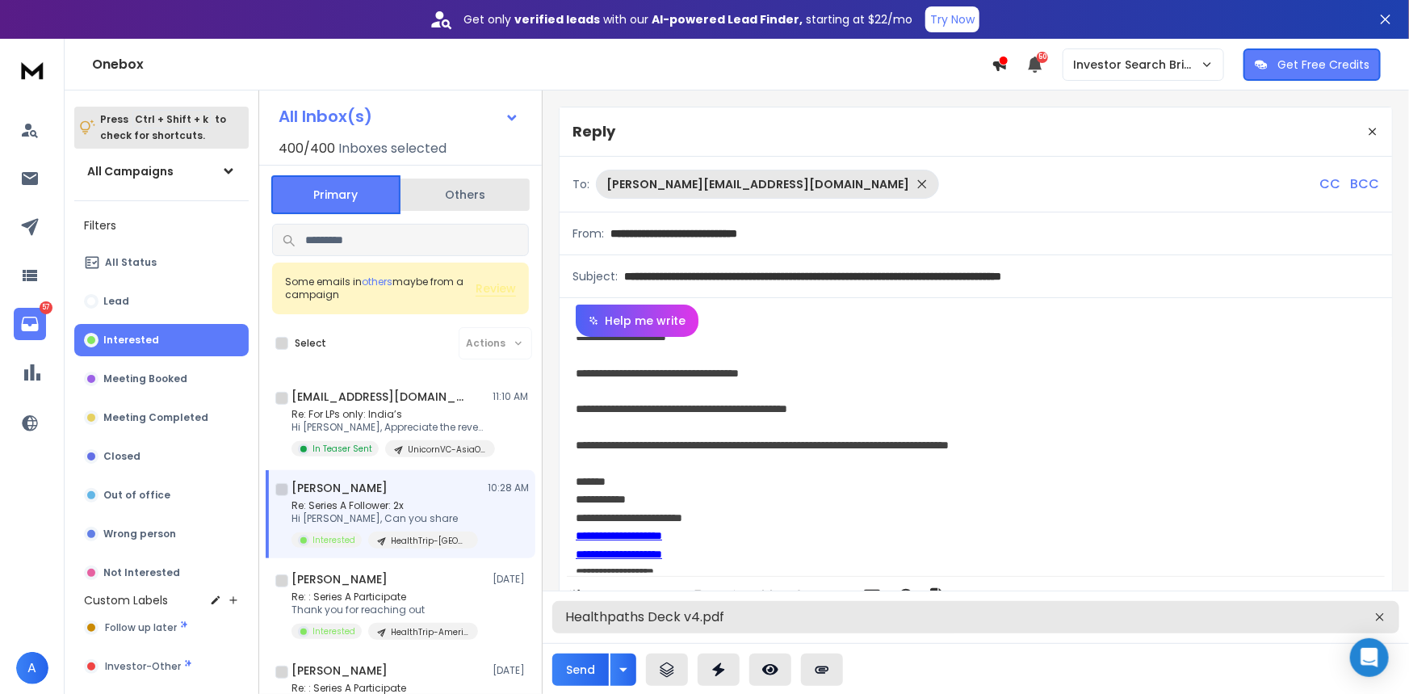
scroll to position [0, 0]
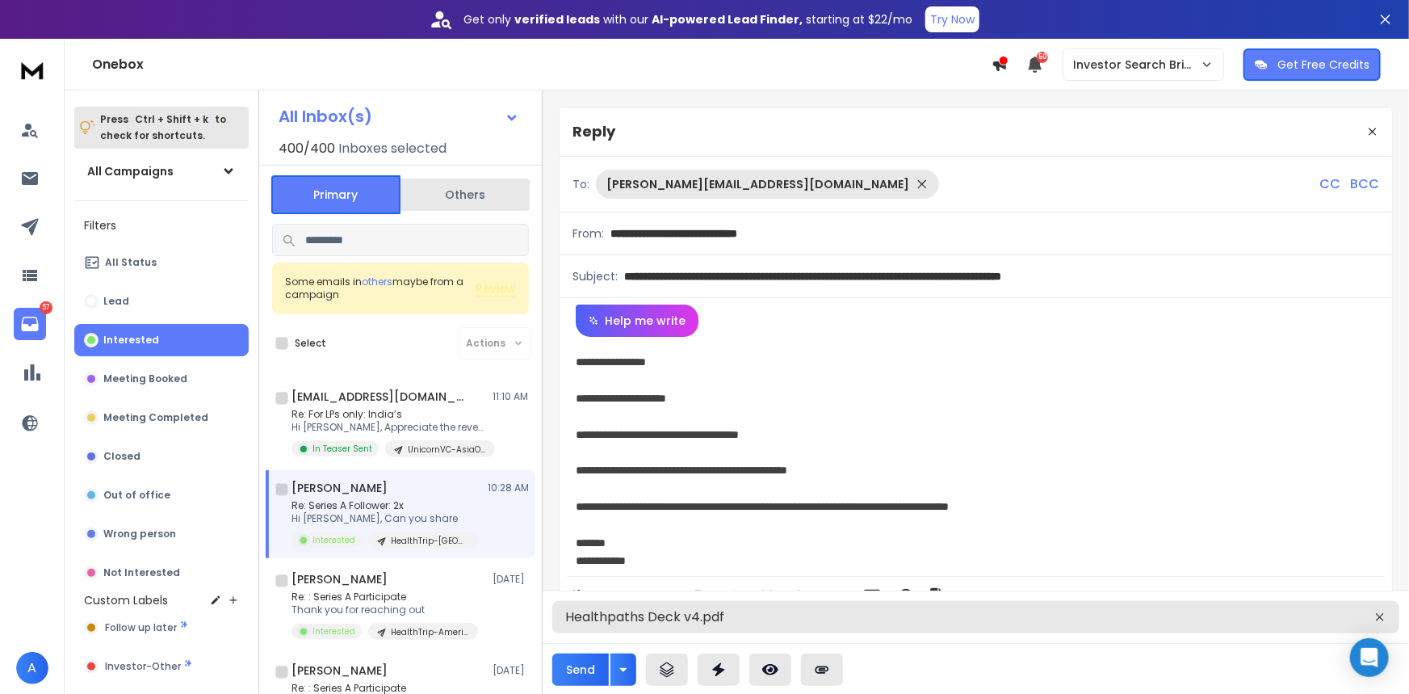
click at [588, 668] on button "Send" at bounding box center [580, 669] width 57 height 32
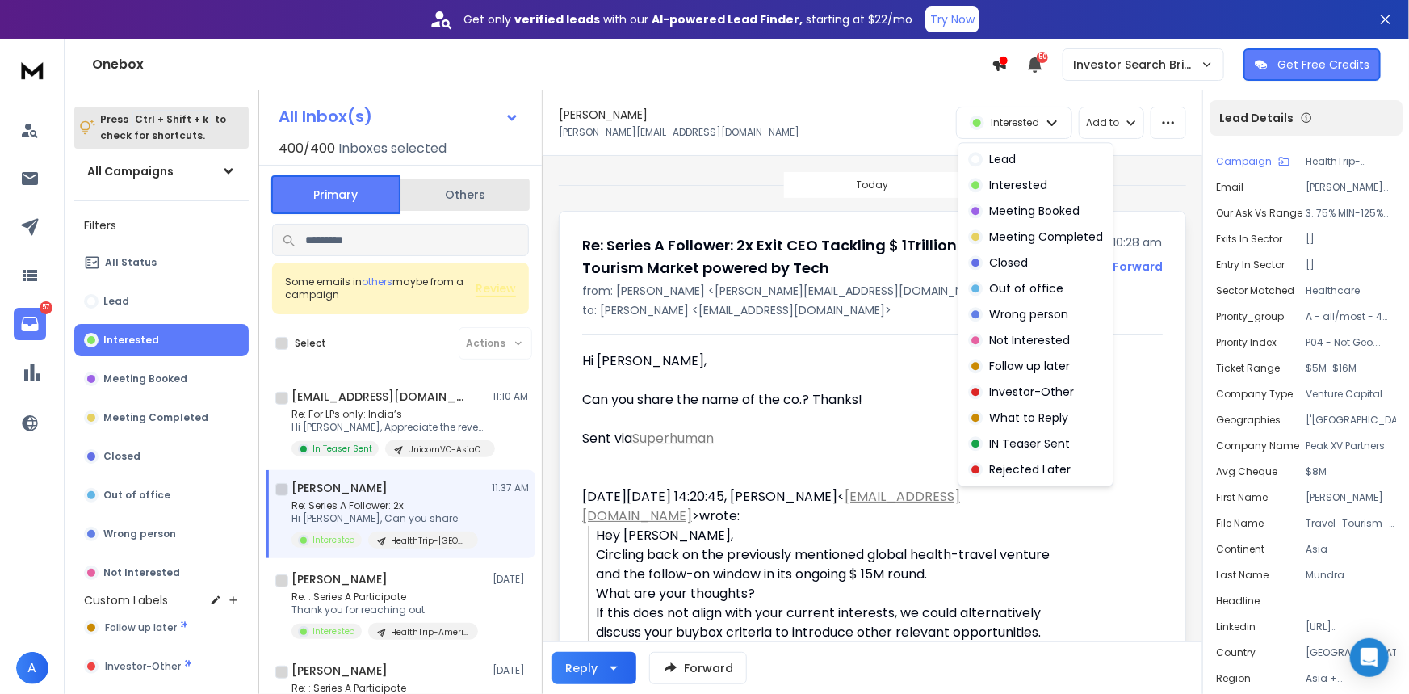
click at [1031, 124] on p "Interested" at bounding box center [1015, 122] width 48 height 13
click at [1024, 437] on p "IN Teaser Sent" at bounding box center [1029, 443] width 81 height 16
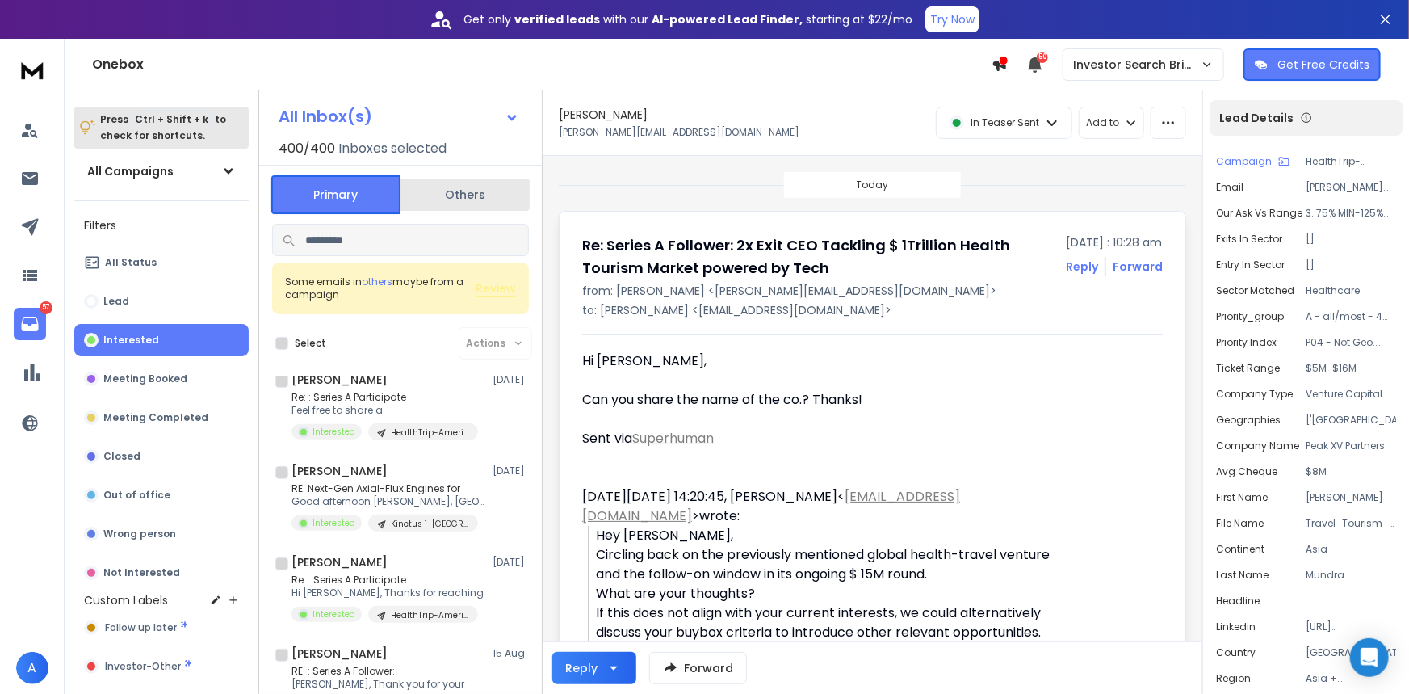
scroll to position [293, 0]
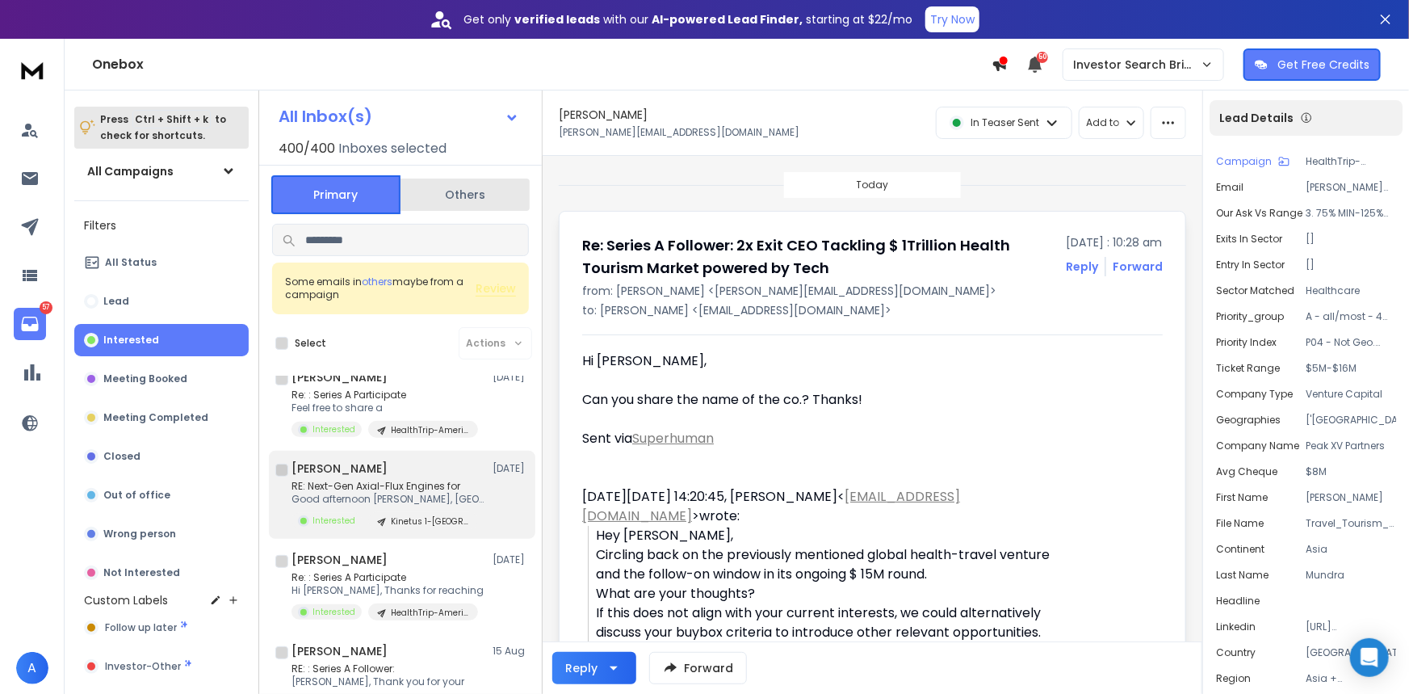
click at [402, 484] on p "RE: Next-Gen Axial-Flux Engines for" at bounding box center [388, 486] width 194 height 13
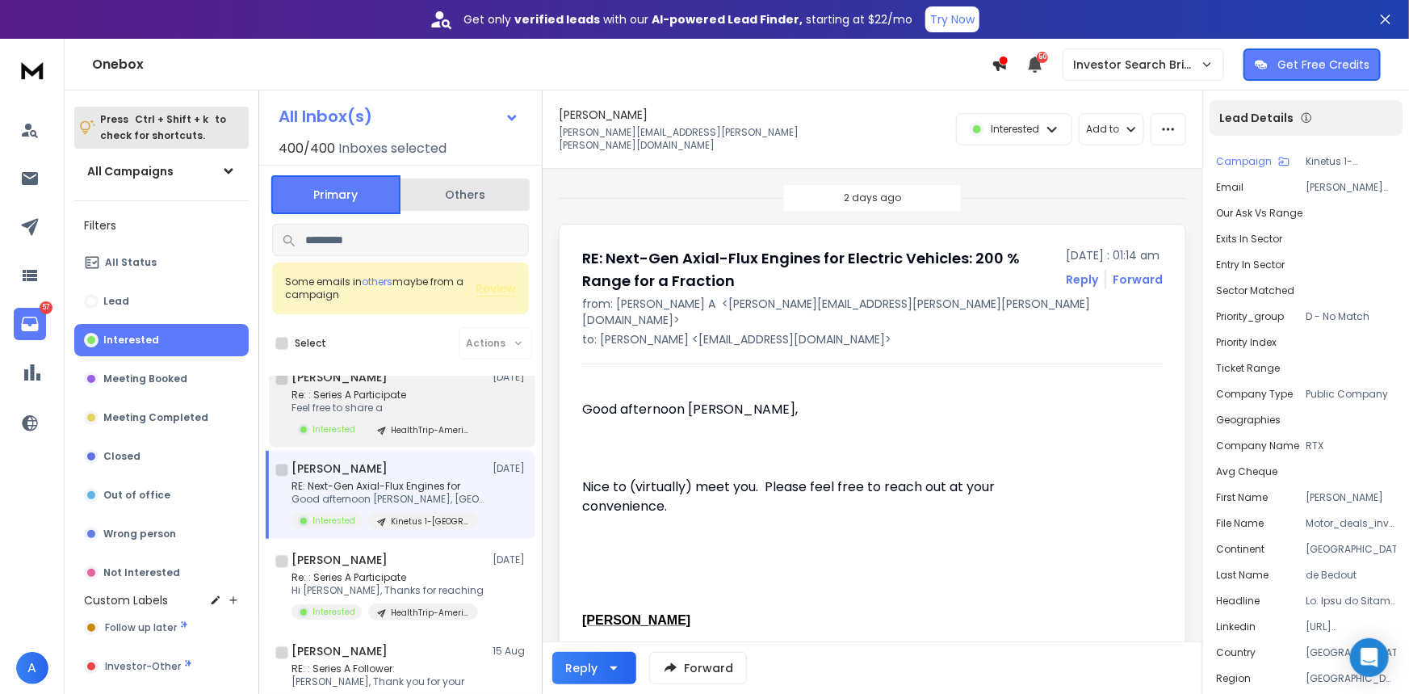
click at [309, 404] on p "Feel free to share a" at bounding box center [384, 407] width 186 height 13
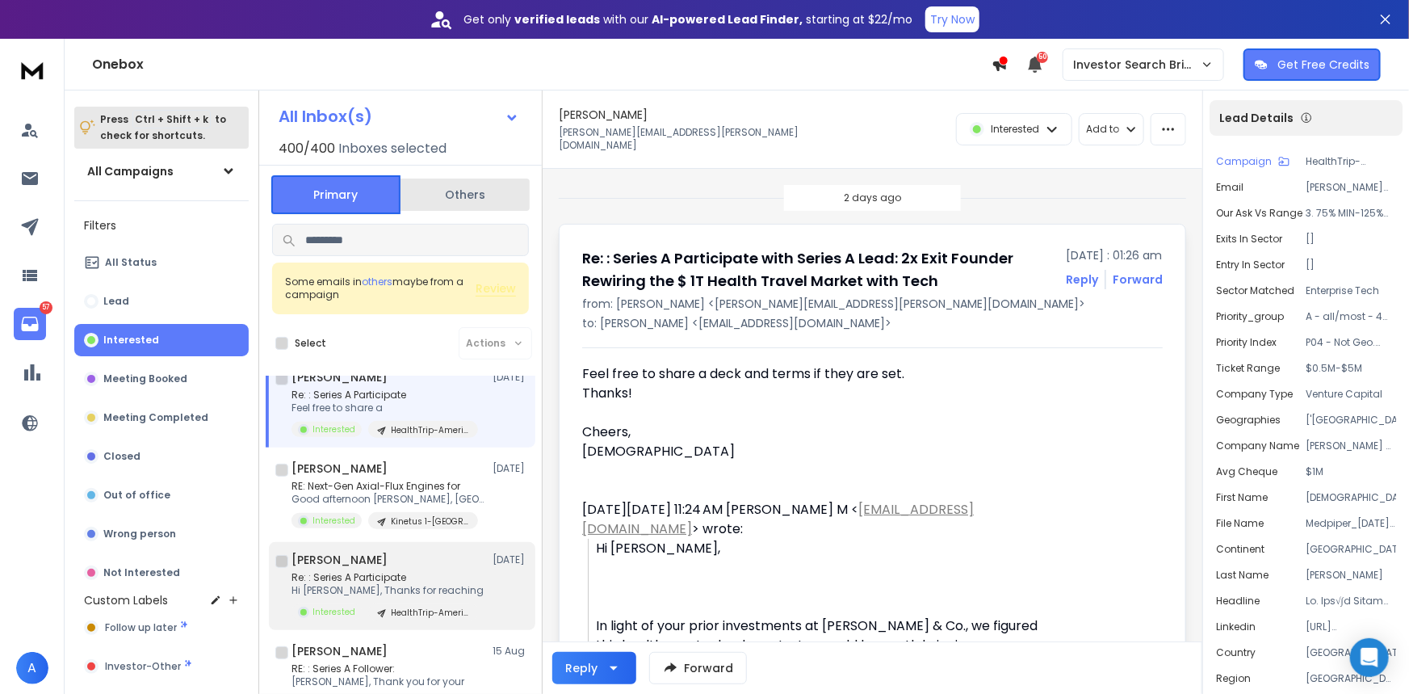
click at [307, 555] on h1 "[PERSON_NAME]" at bounding box center [339, 559] width 96 height 16
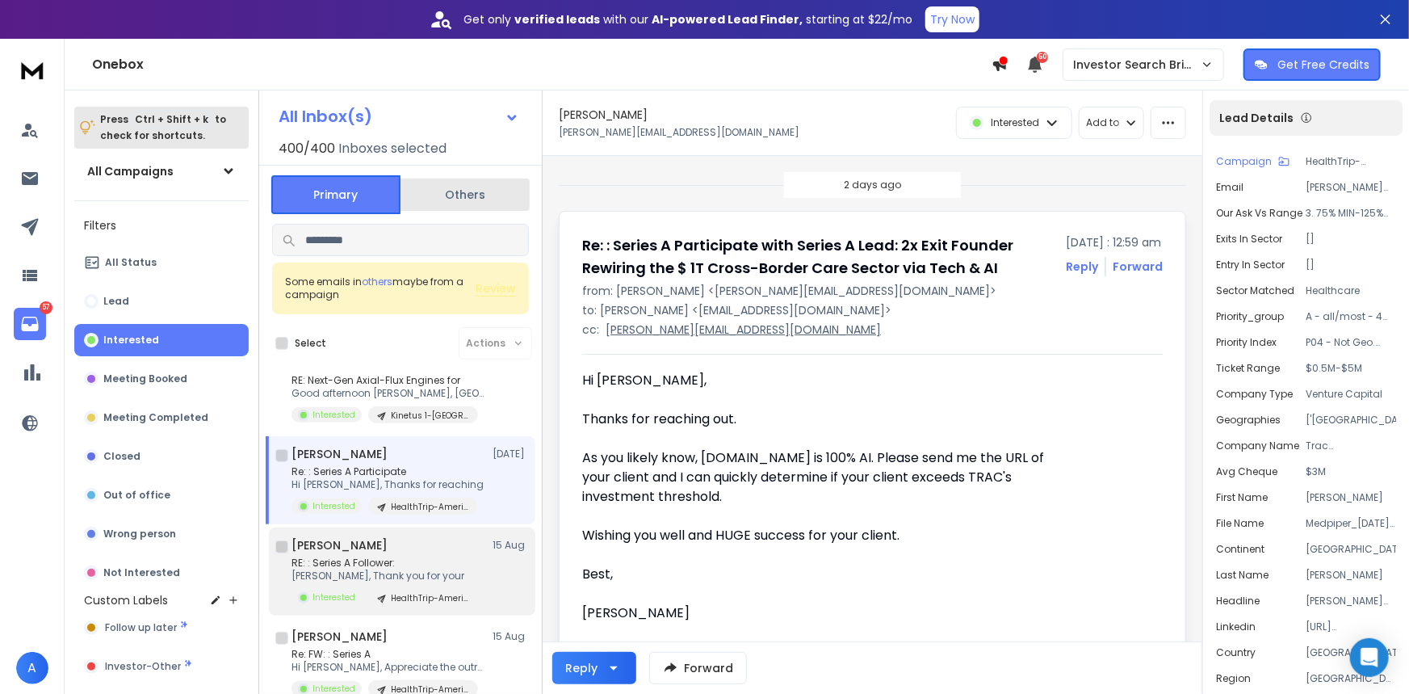
scroll to position [440, 0]
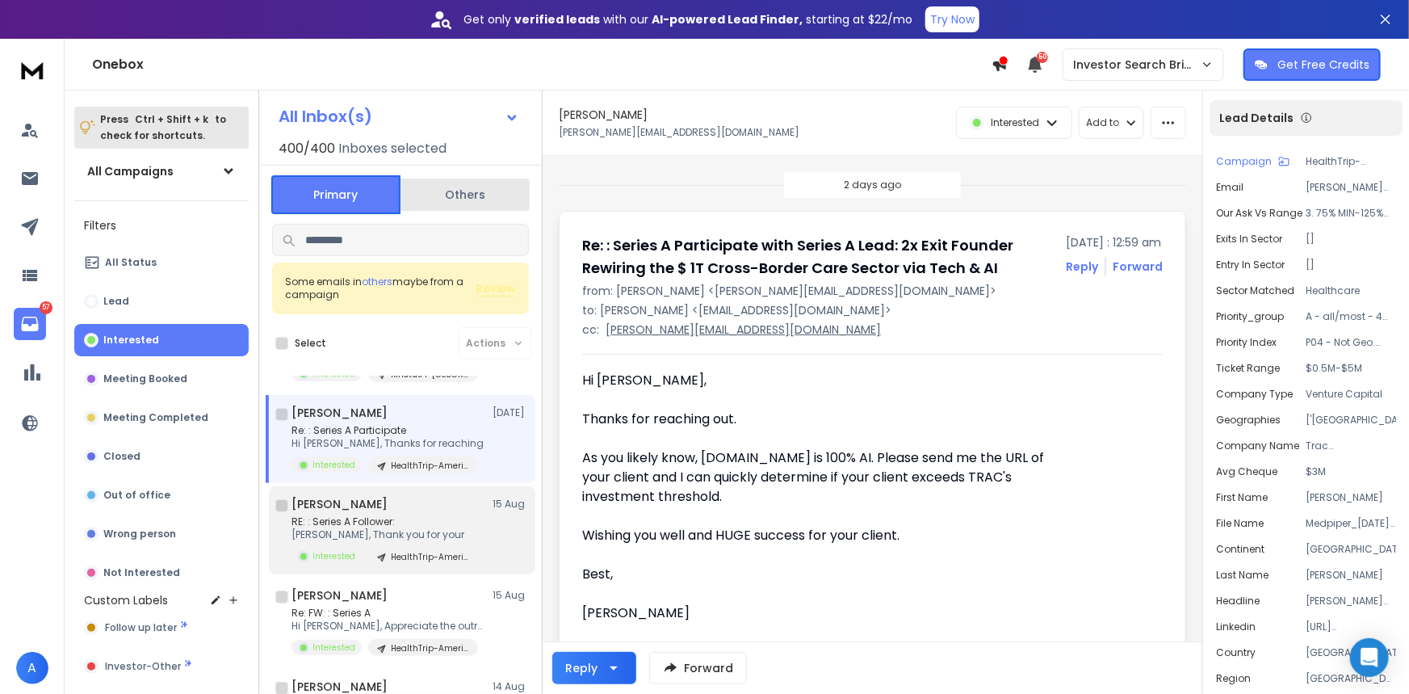
click at [434, 525] on p "RE: : Series A Follower:" at bounding box center [384, 521] width 186 height 13
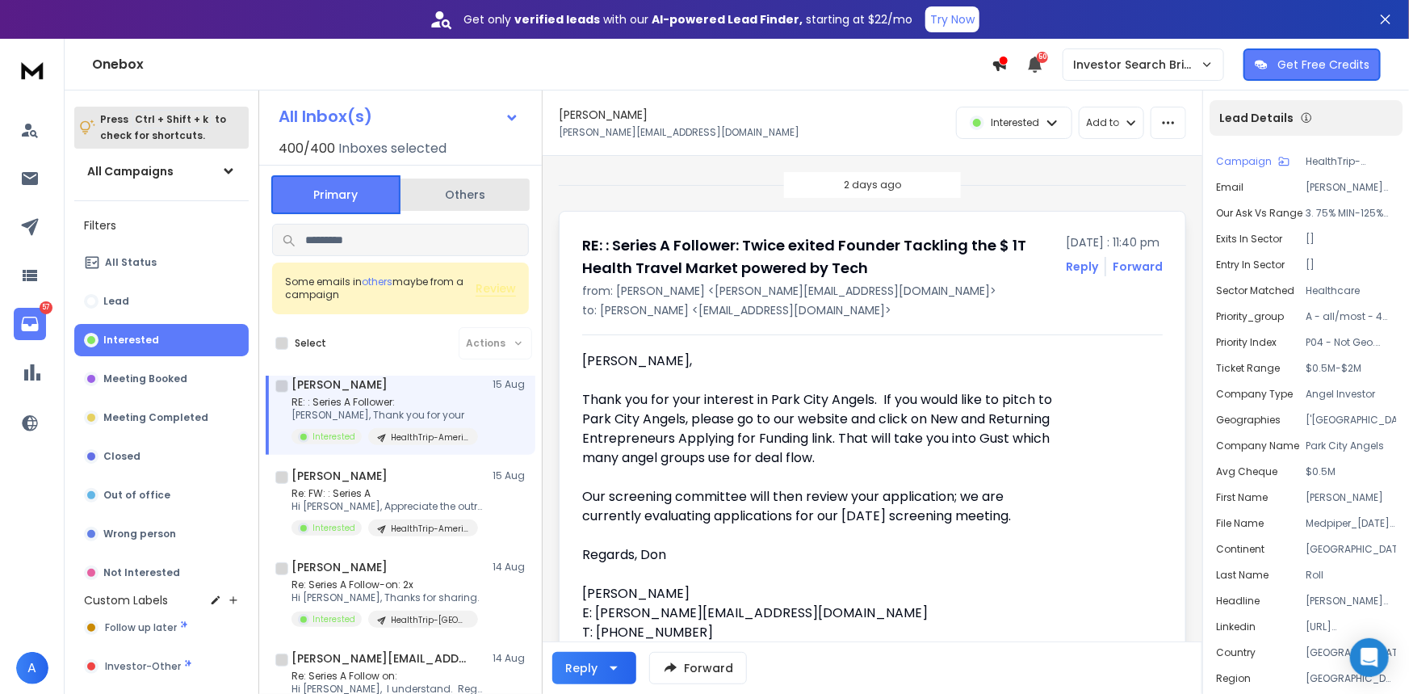
scroll to position [587, 0]
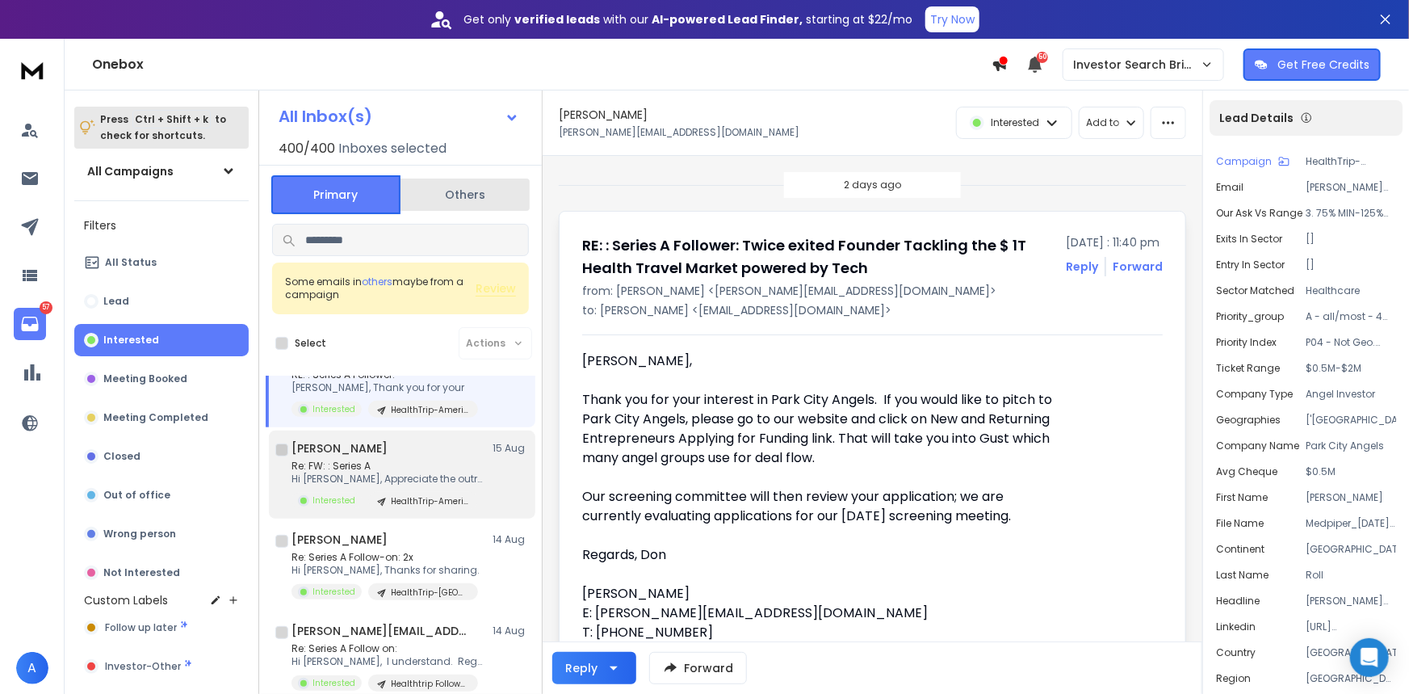
click at [444, 472] on p "Hi [PERSON_NAME], Appreciate the outreach" at bounding box center [388, 478] width 194 height 13
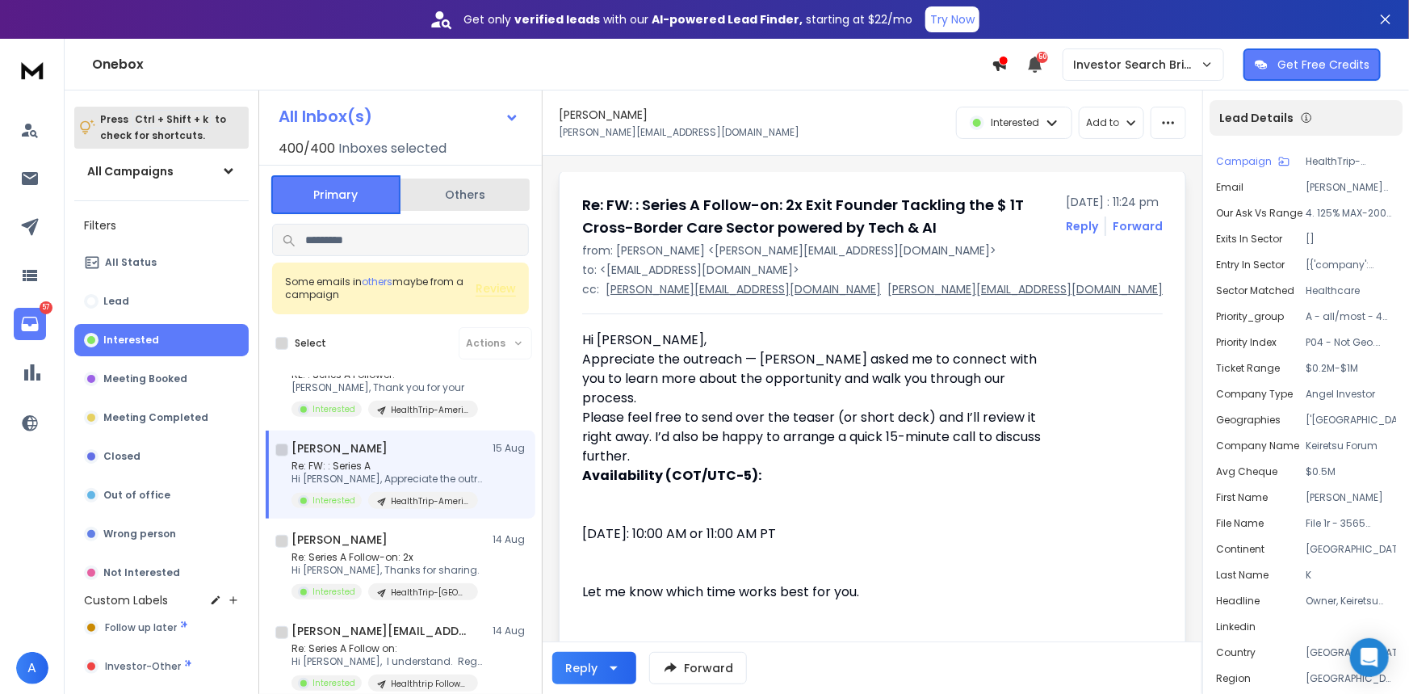
scroll to position [0, 0]
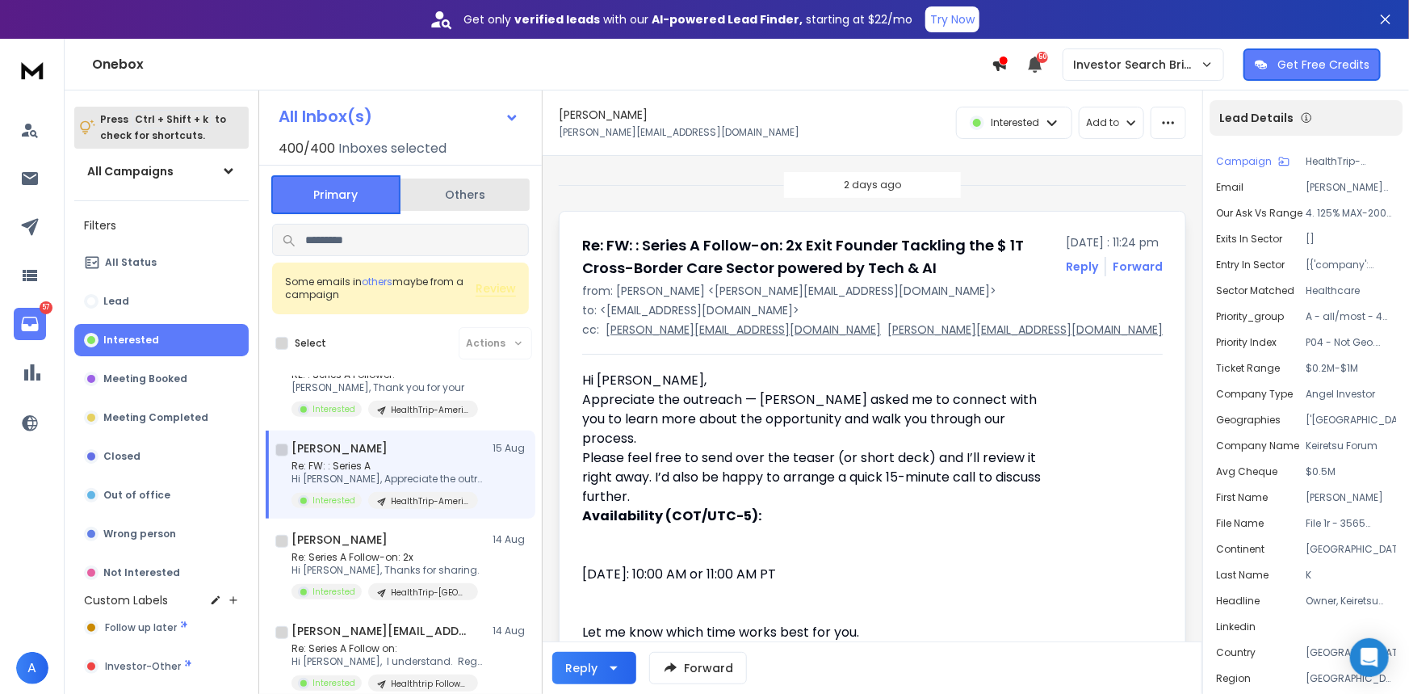
click at [1075, 265] on button "Reply" at bounding box center [1082, 266] width 32 height 16
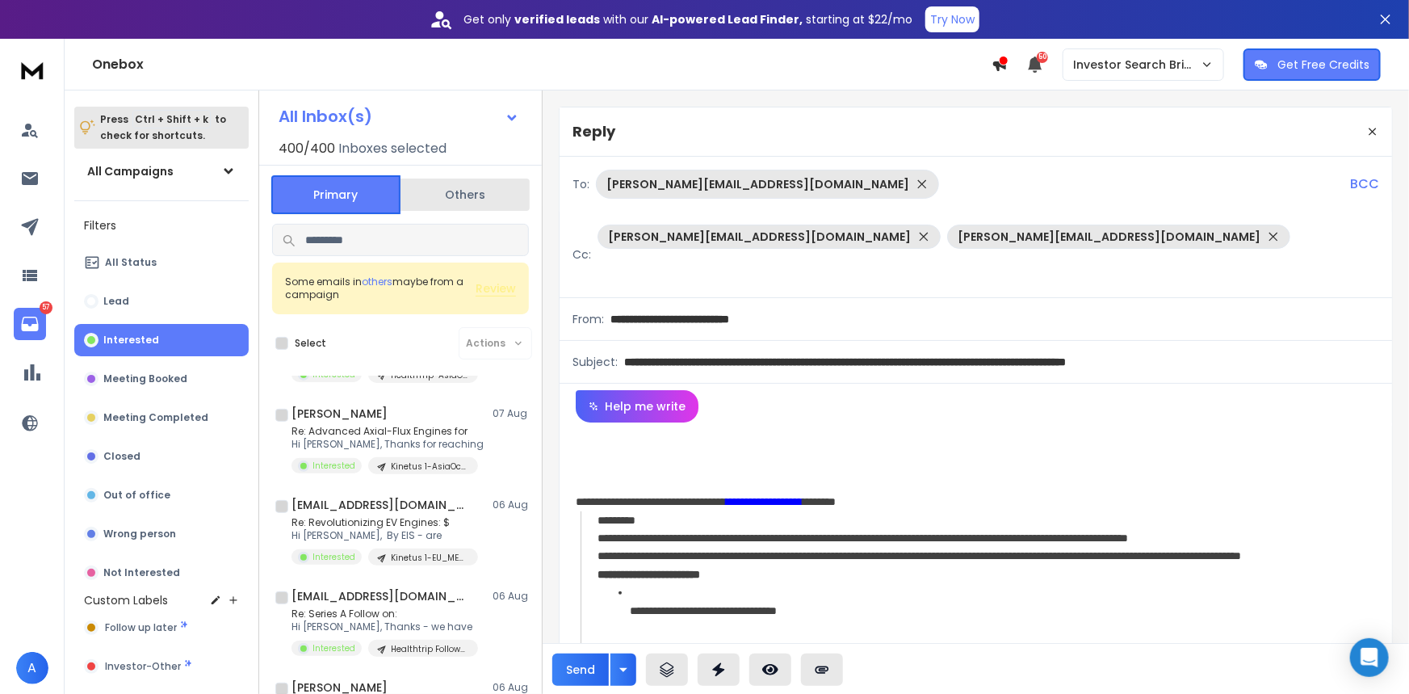
scroll to position [1615, 0]
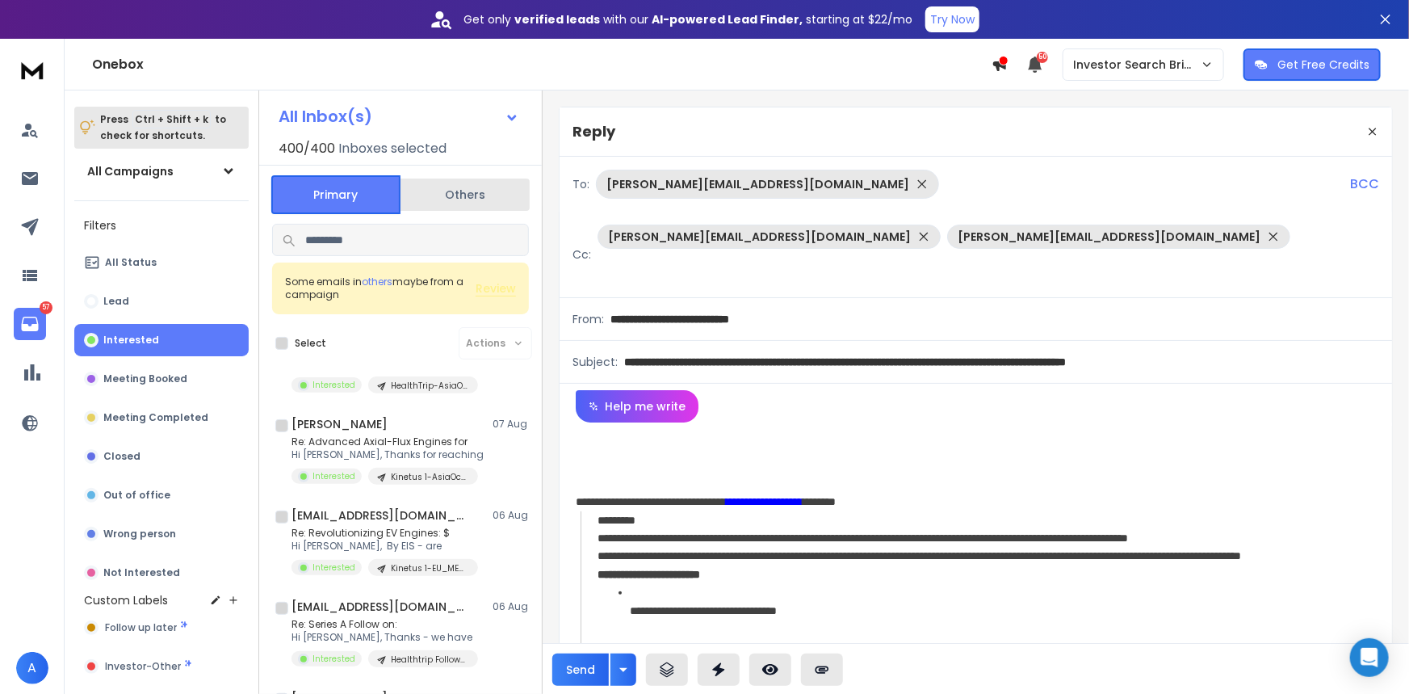
click at [348, 229] on input at bounding box center [400, 240] width 257 height 32
click at [170, 266] on button "All Status" at bounding box center [161, 262] width 174 height 32
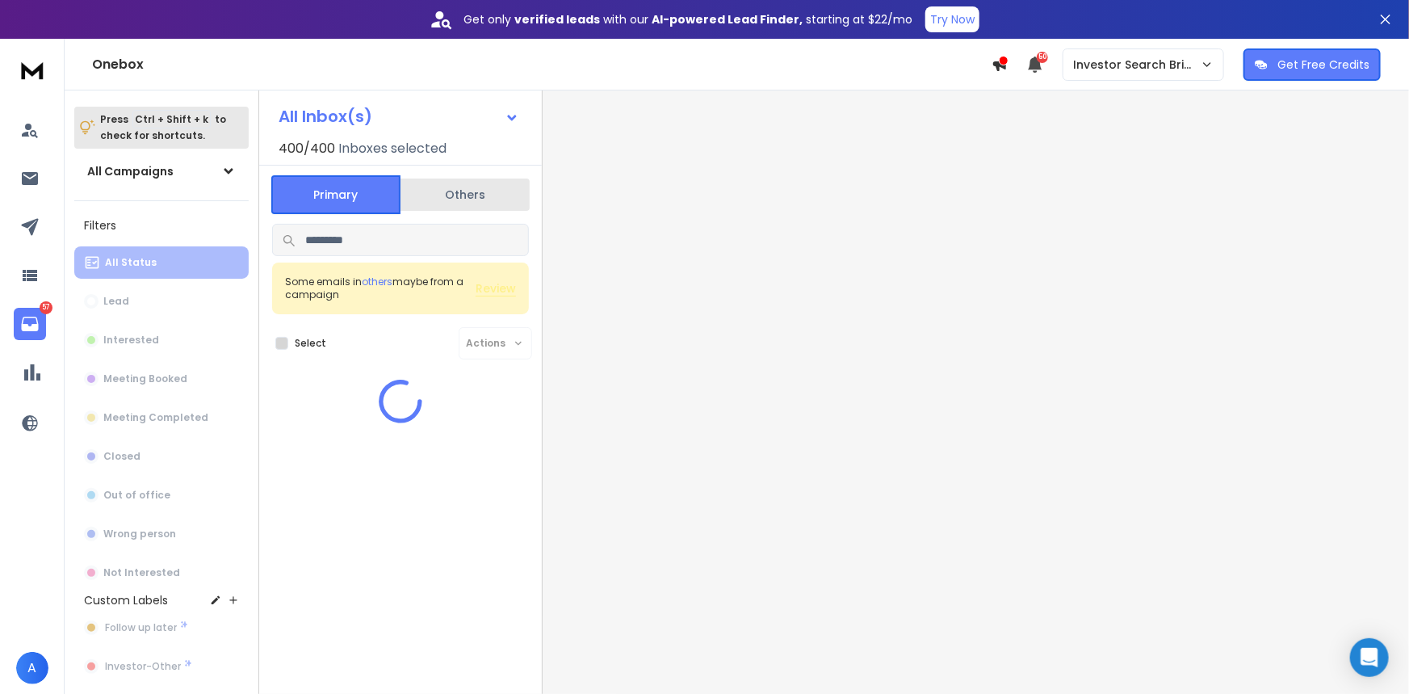
scroll to position [0, 0]
click at [396, 245] on input at bounding box center [400, 240] width 257 height 32
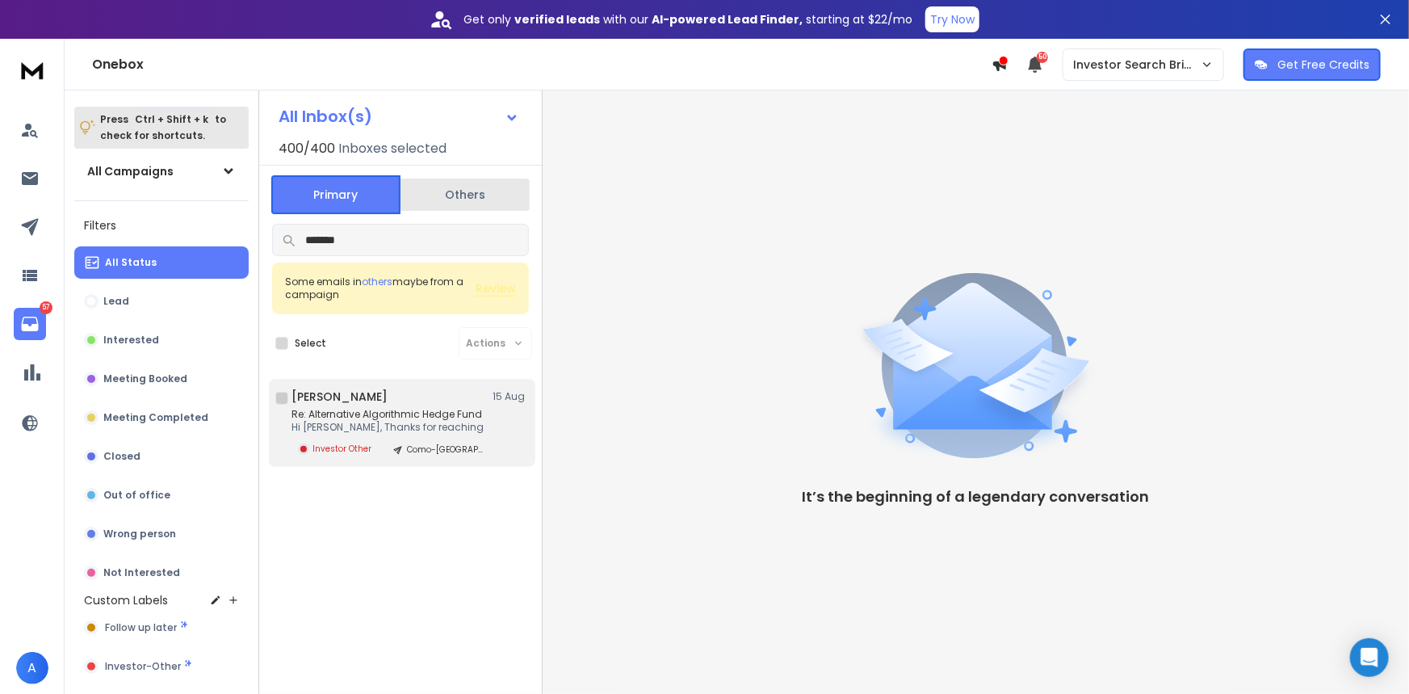
type input "*******"
click at [451, 413] on p "Re: Alternative Algorithmic Hedge Fund" at bounding box center [388, 414] width 194 height 13
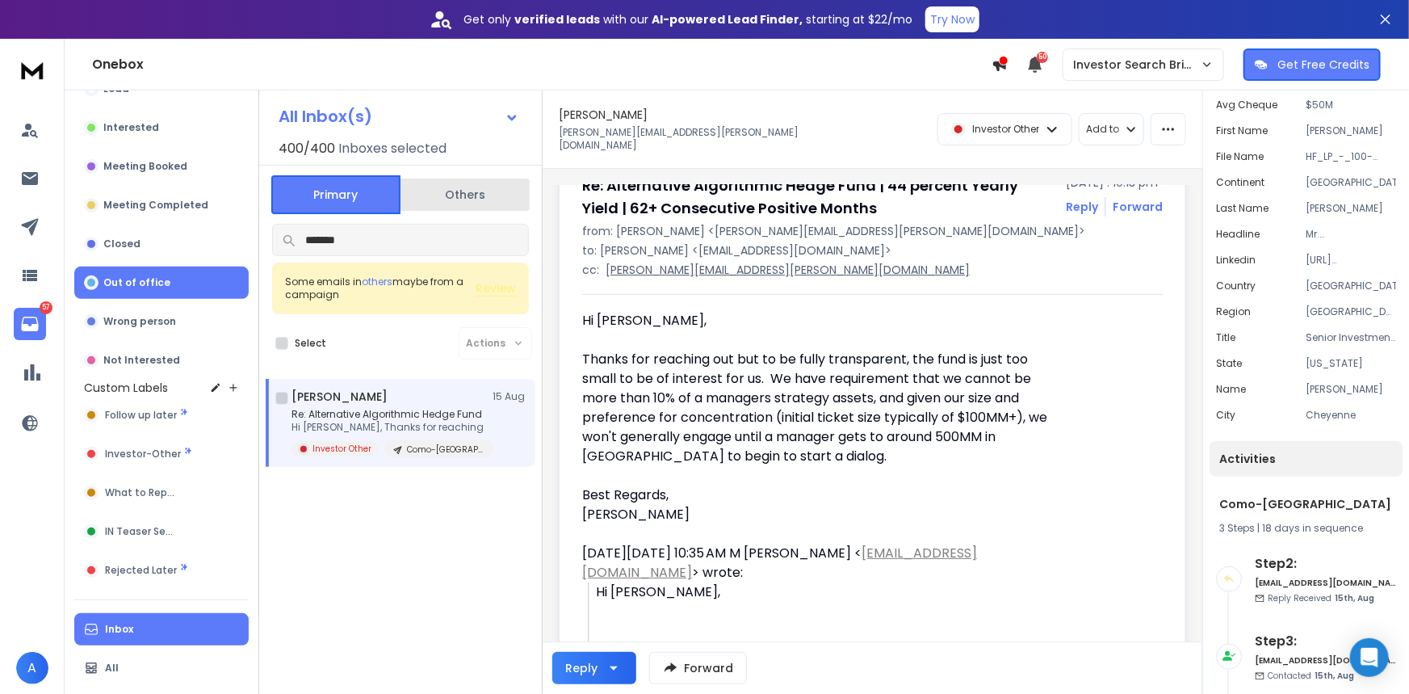
scroll to position [220, 0]
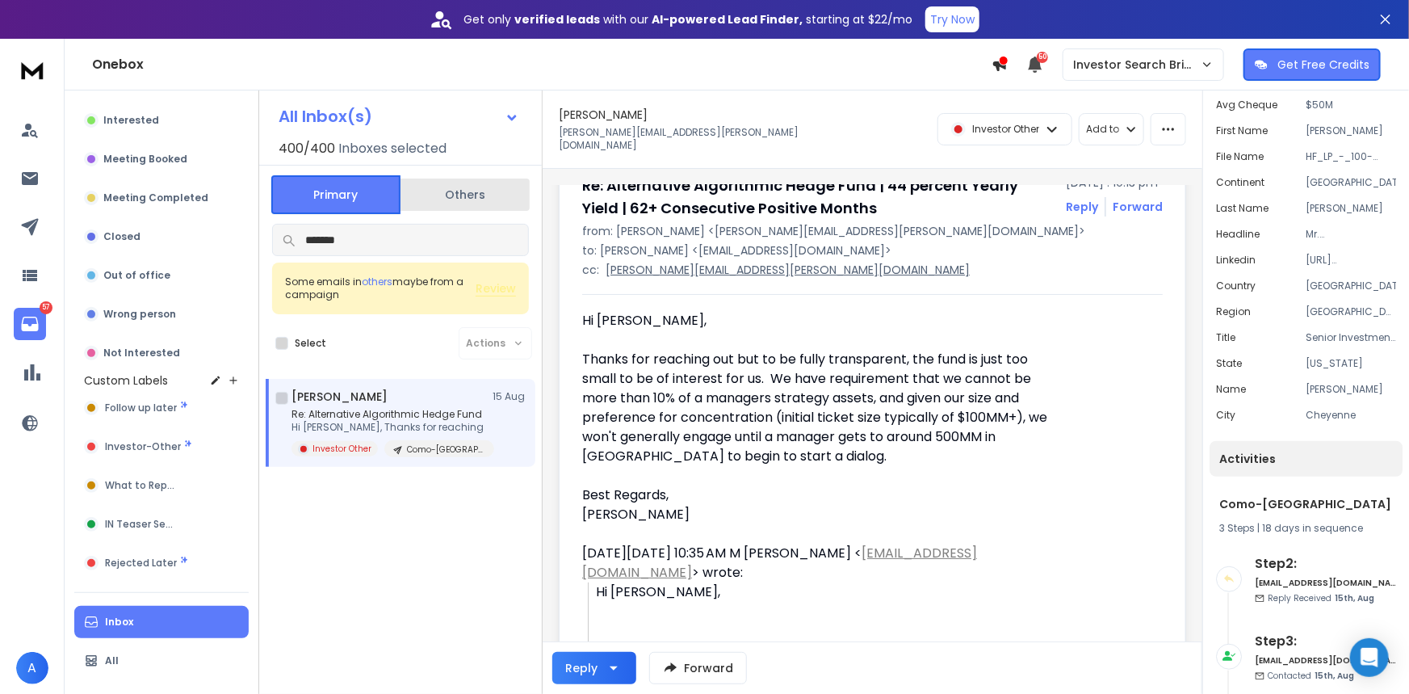
click at [357, 245] on input "*******" at bounding box center [400, 240] width 257 height 32
drag, startPoint x: 357, startPoint y: 245, endPoint x: 253, endPoint y: 111, distance: 169.1
click at [299, 193] on div "Primary Others ******* Some emails in others maybe from a campaign Review Selec…" at bounding box center [400, 407] width 283 height 459
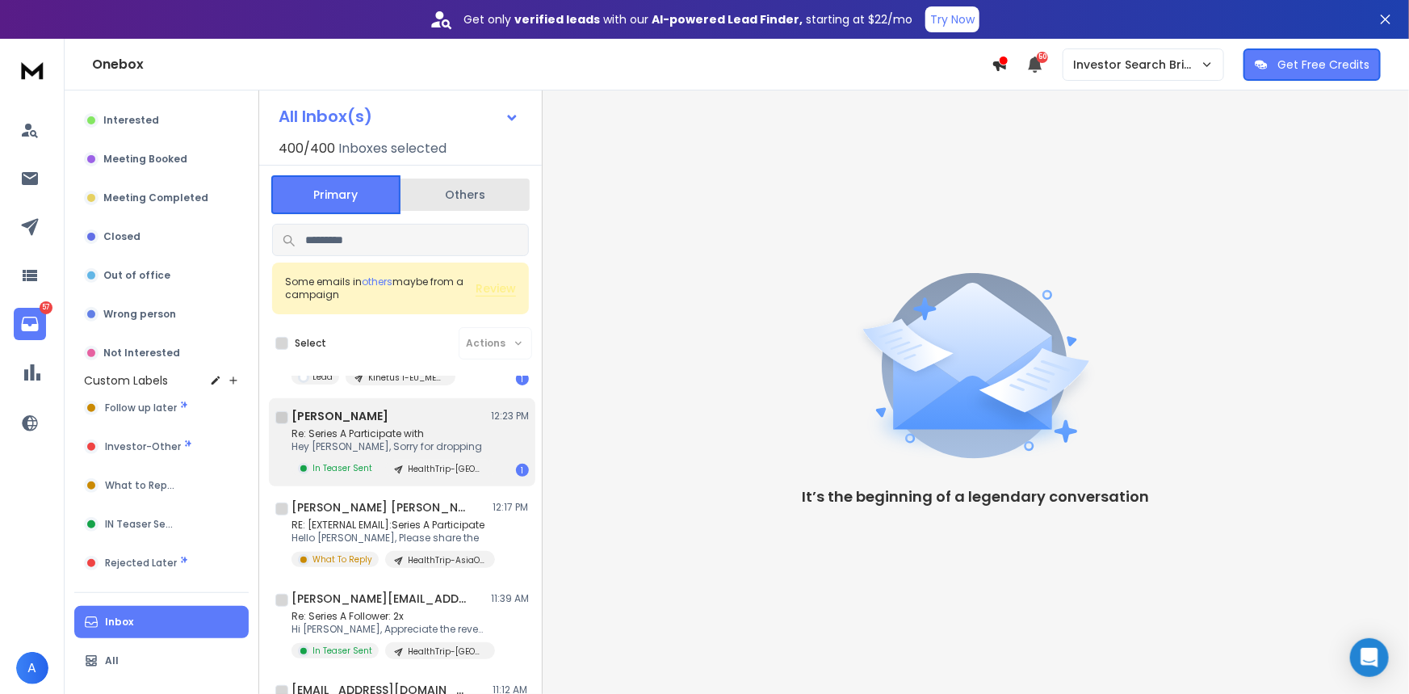
scroll to position [73, 0]
click at [501, 467] on div "Re: Series A Participate with Hey [PERSON_NAME], Sorry for dropping In Teaser S…" at bounding box center [409, 450] width 237 height 49
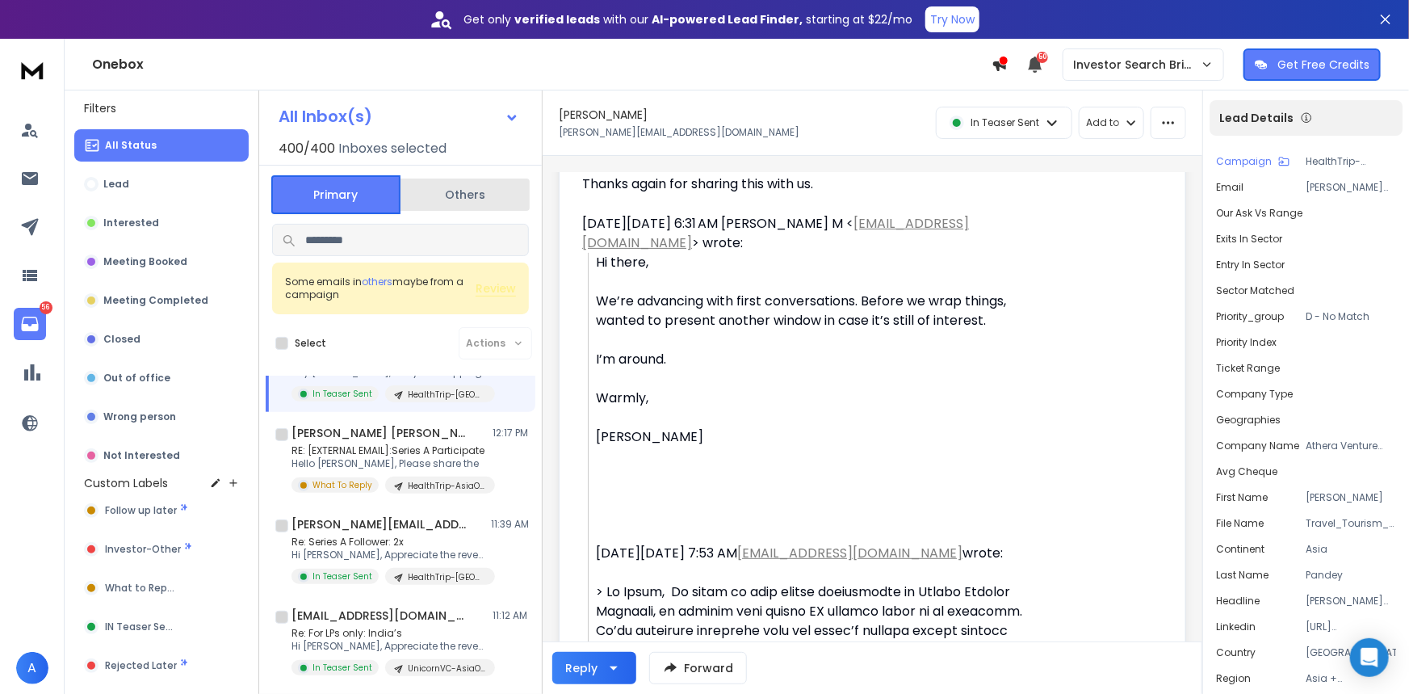
scroll to position [0, 0]
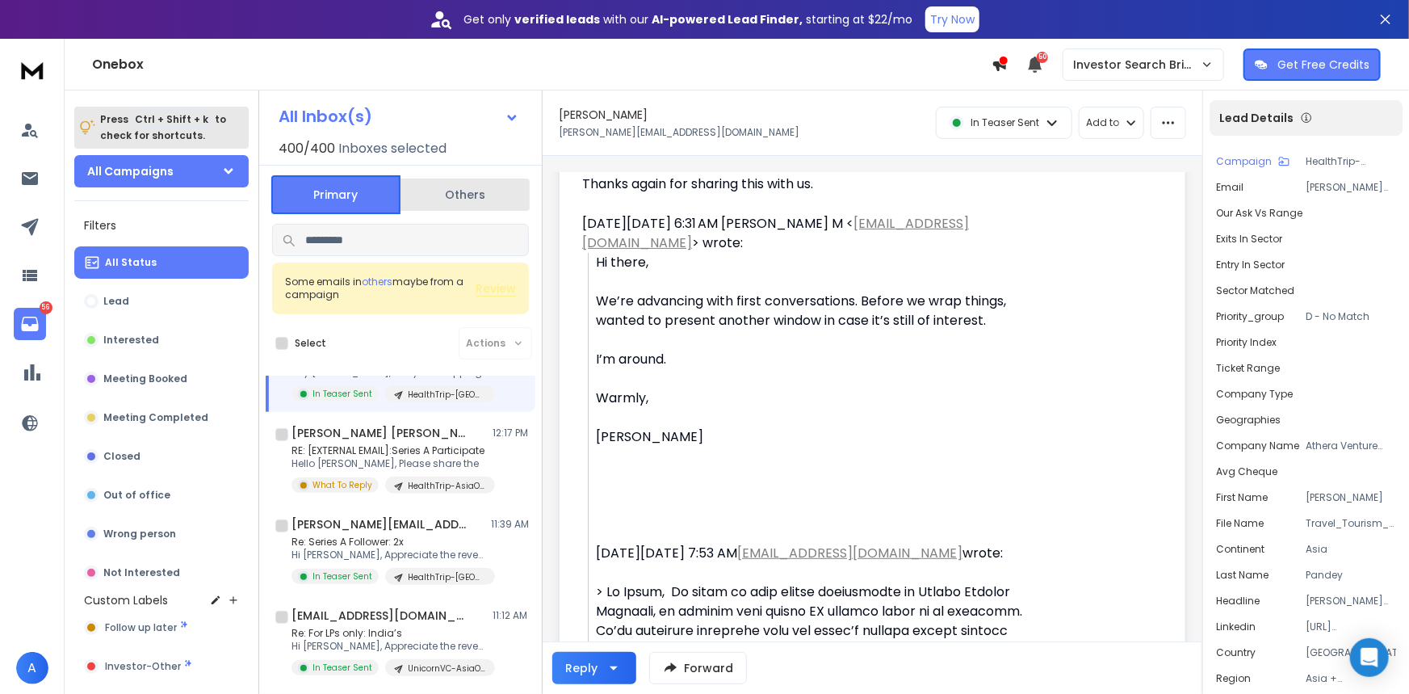
click at [190, 169] on button "All Campaigns" at bounding box center [161, 171] width 174 height 32
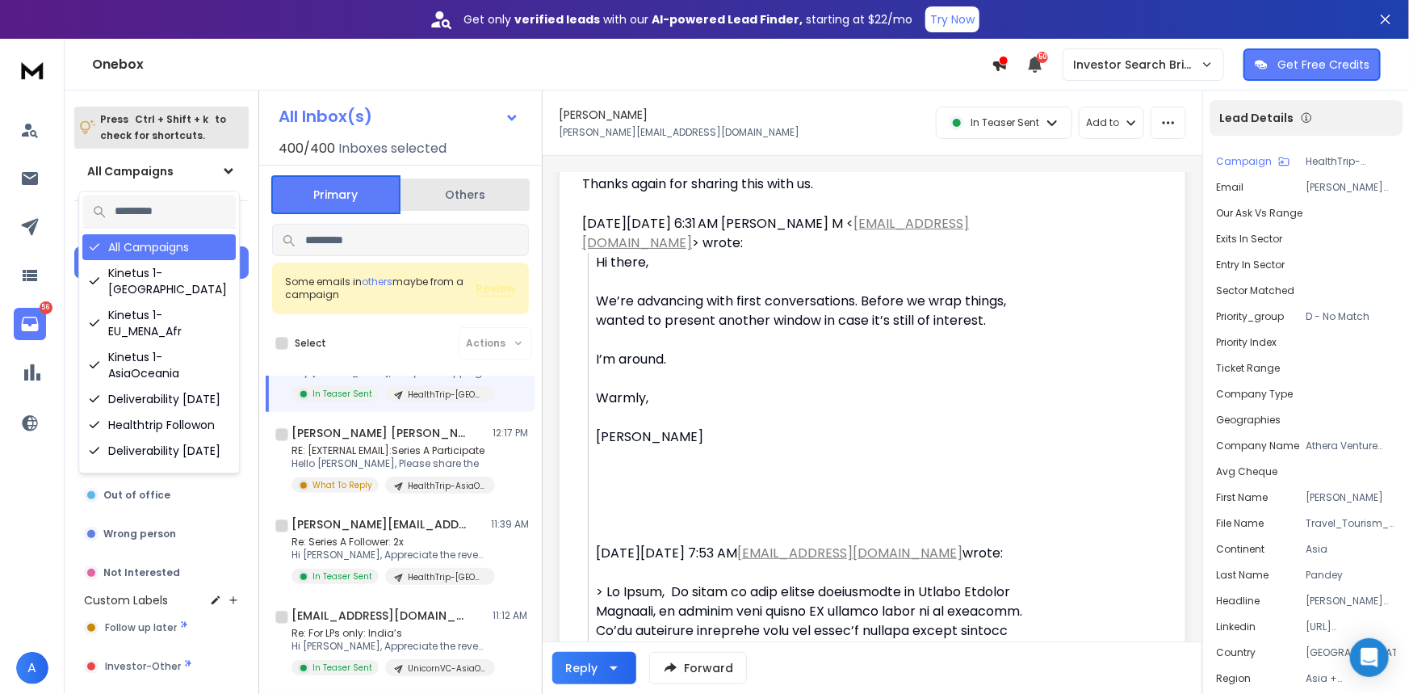
click at [176, 244] on div "All Campaigns" at bounding box center [158, 247] width 153 height 26
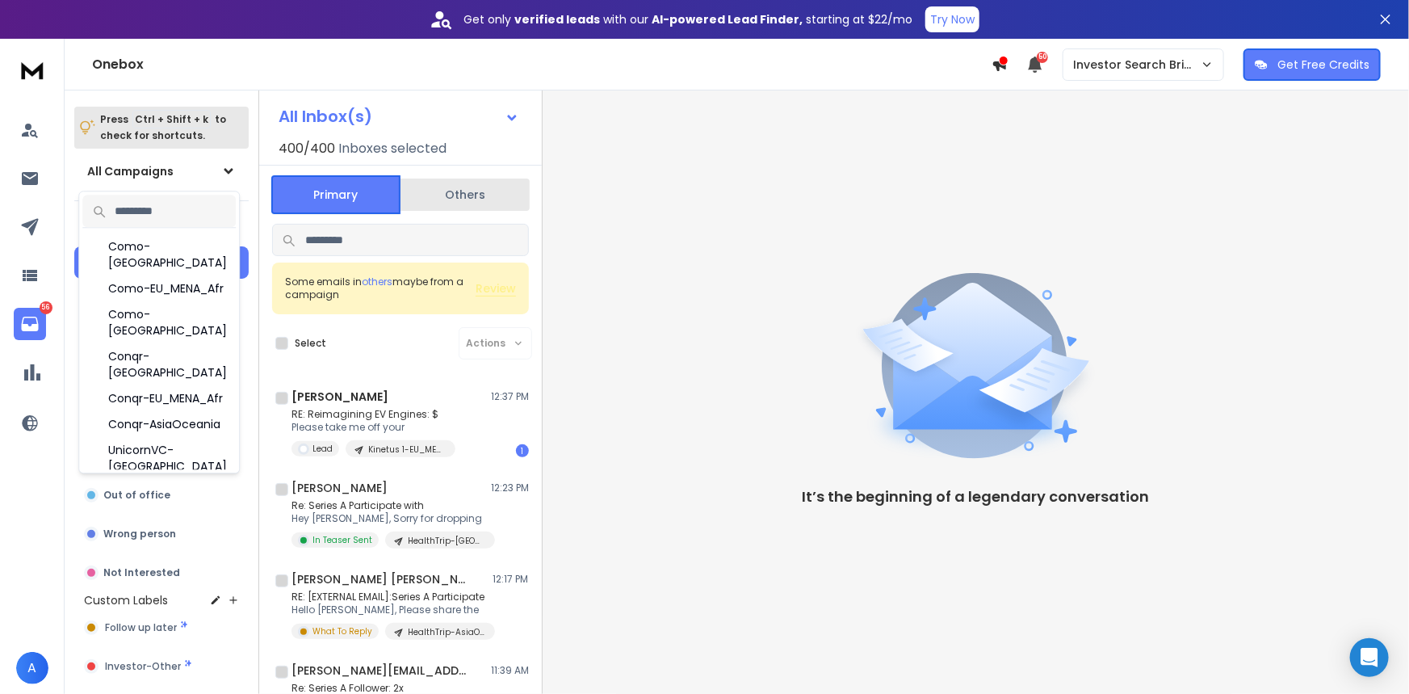
scroll to position [513, 0]
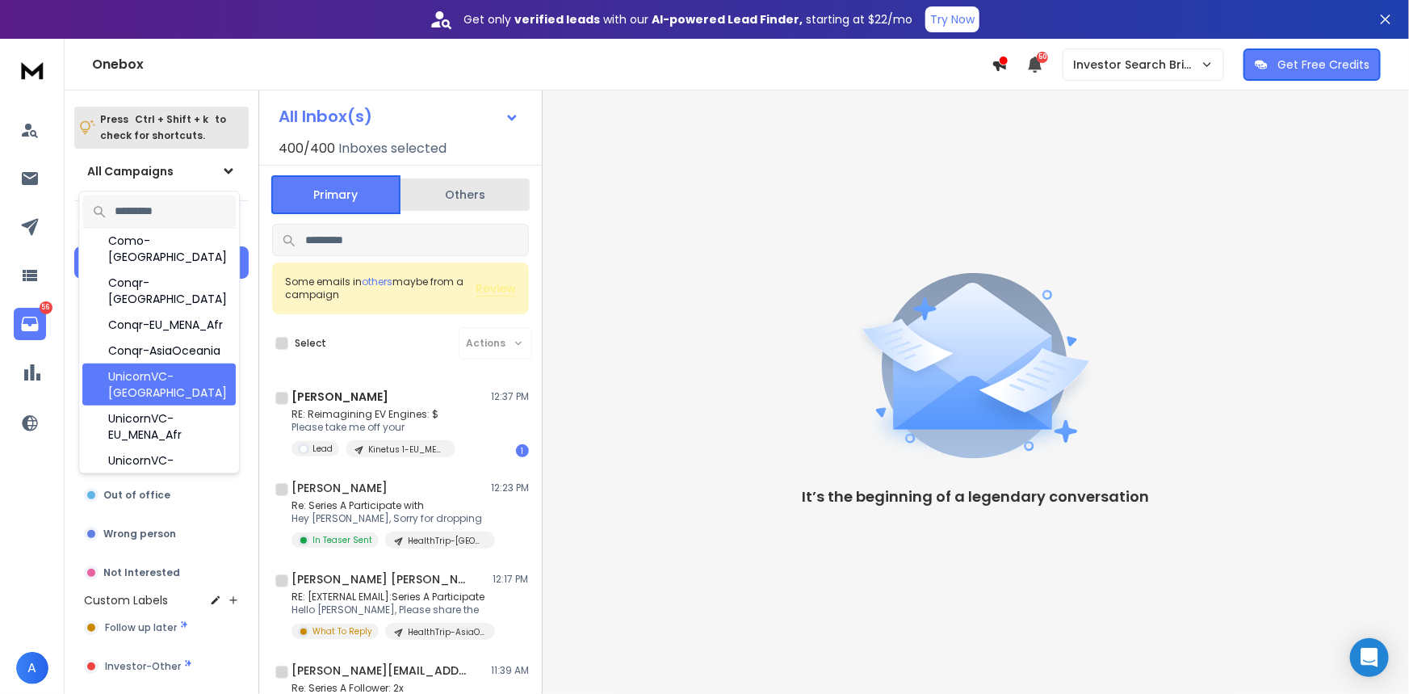
click at [140, 367] on div "UnicornVC-[GEOGRAPHIC_DATA]" at bounding box center [158, 384] width 153 height 42
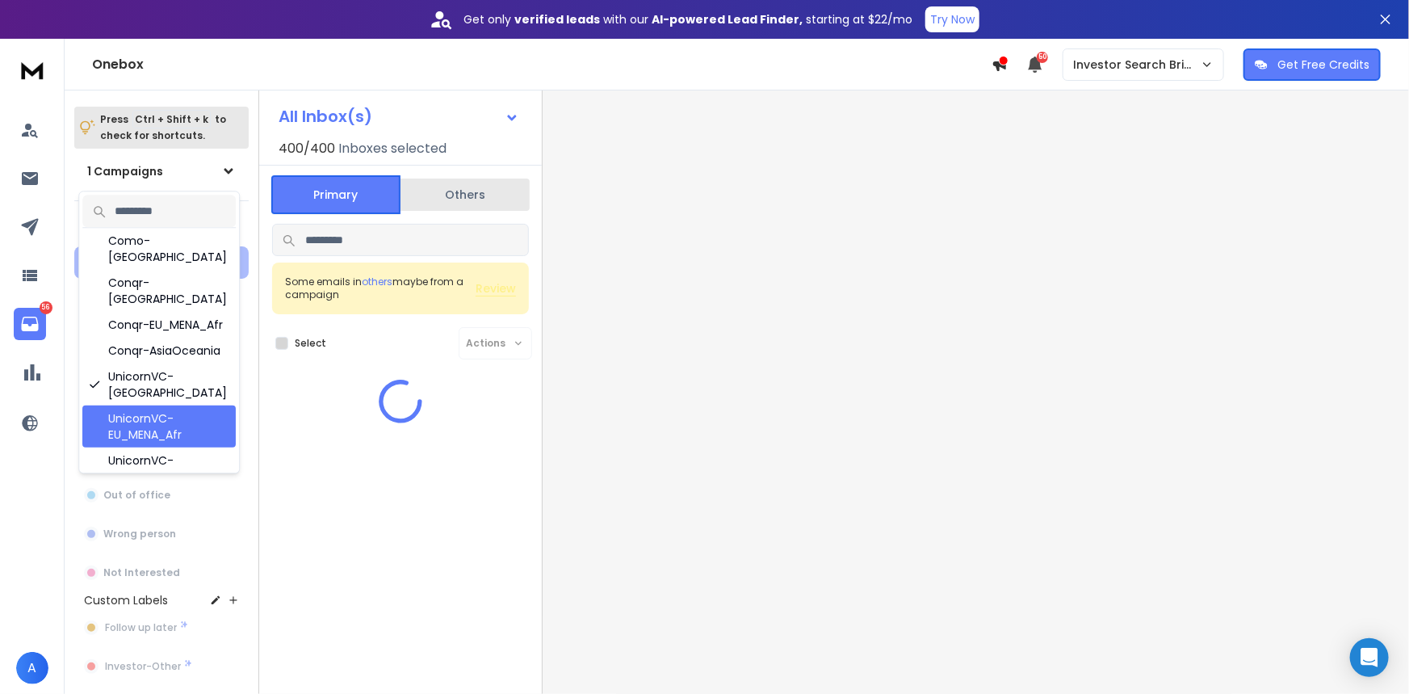
click at [143, 405] on div "UnicornVC-EU_MENA_Afr" at bounding box center [158, 426] width 153 height 42
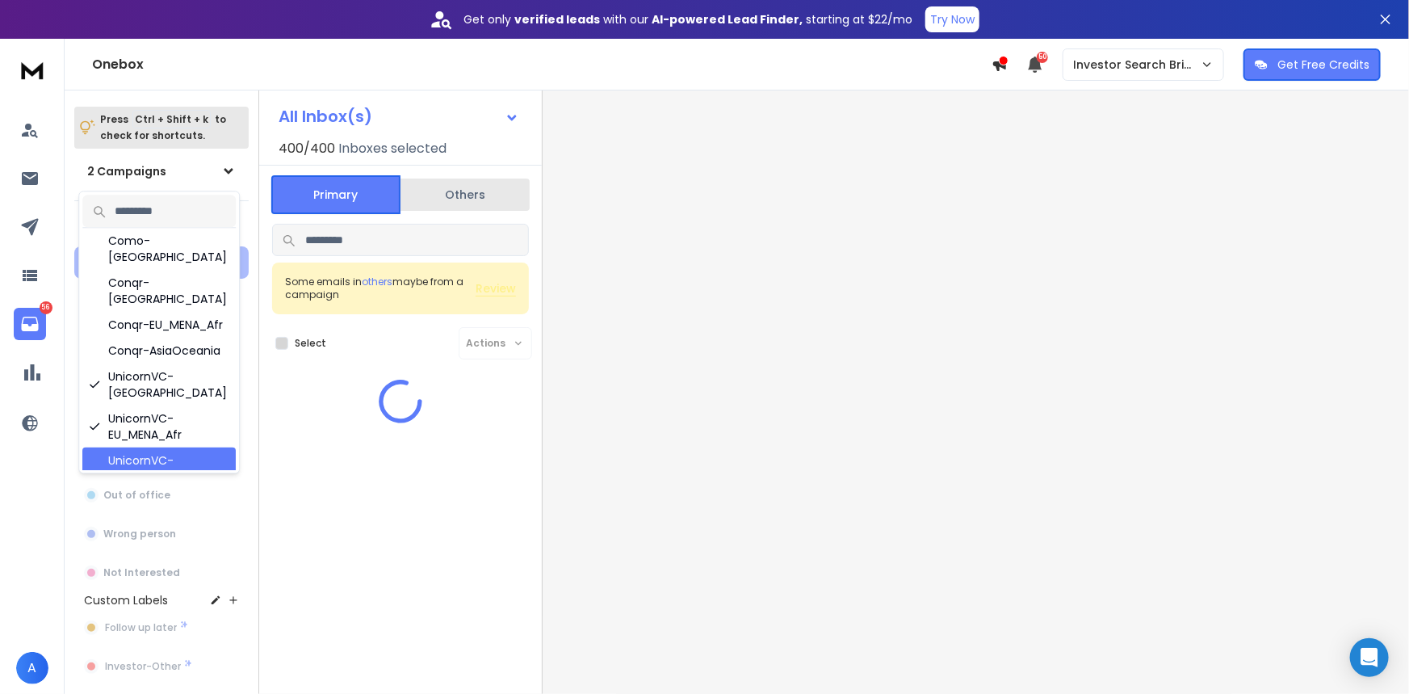
click at [145, 447] on div "UnicornVC-AsiaOceania" at bounding box center [158, 468] width 153 height 42
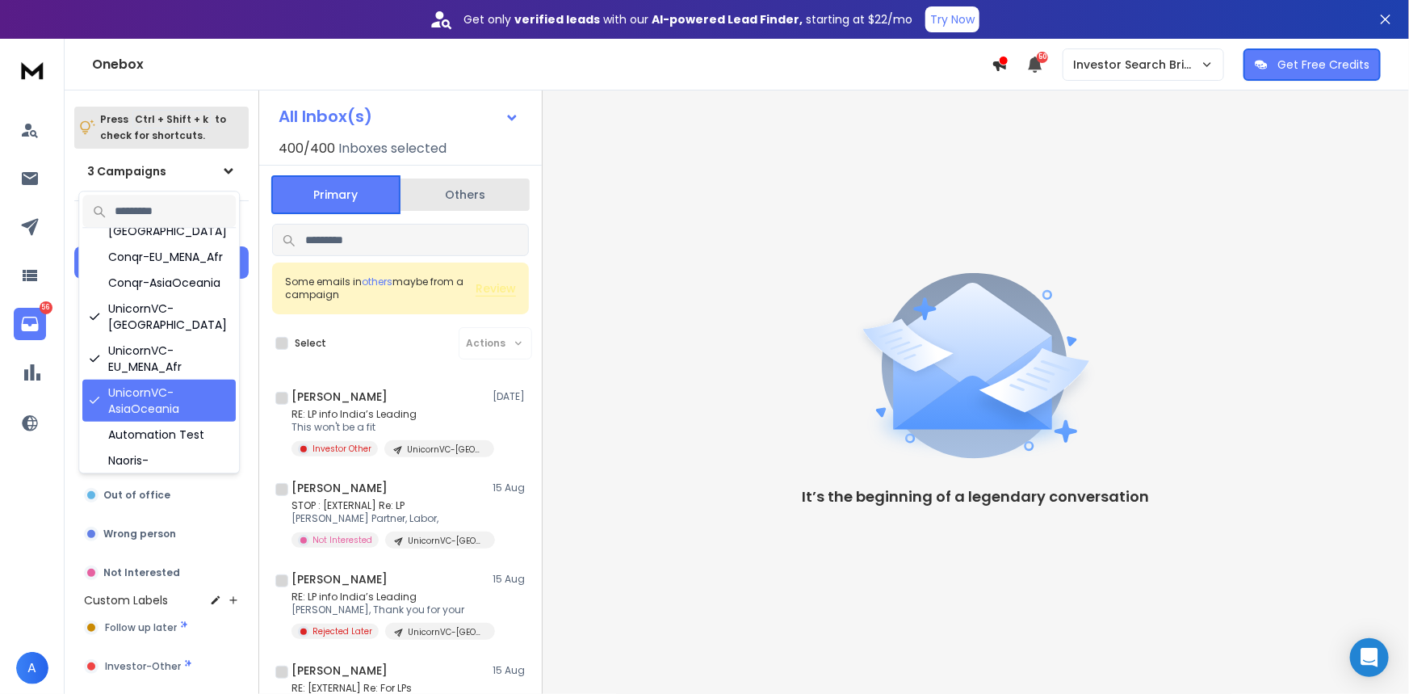
scroll to position [587, 0]
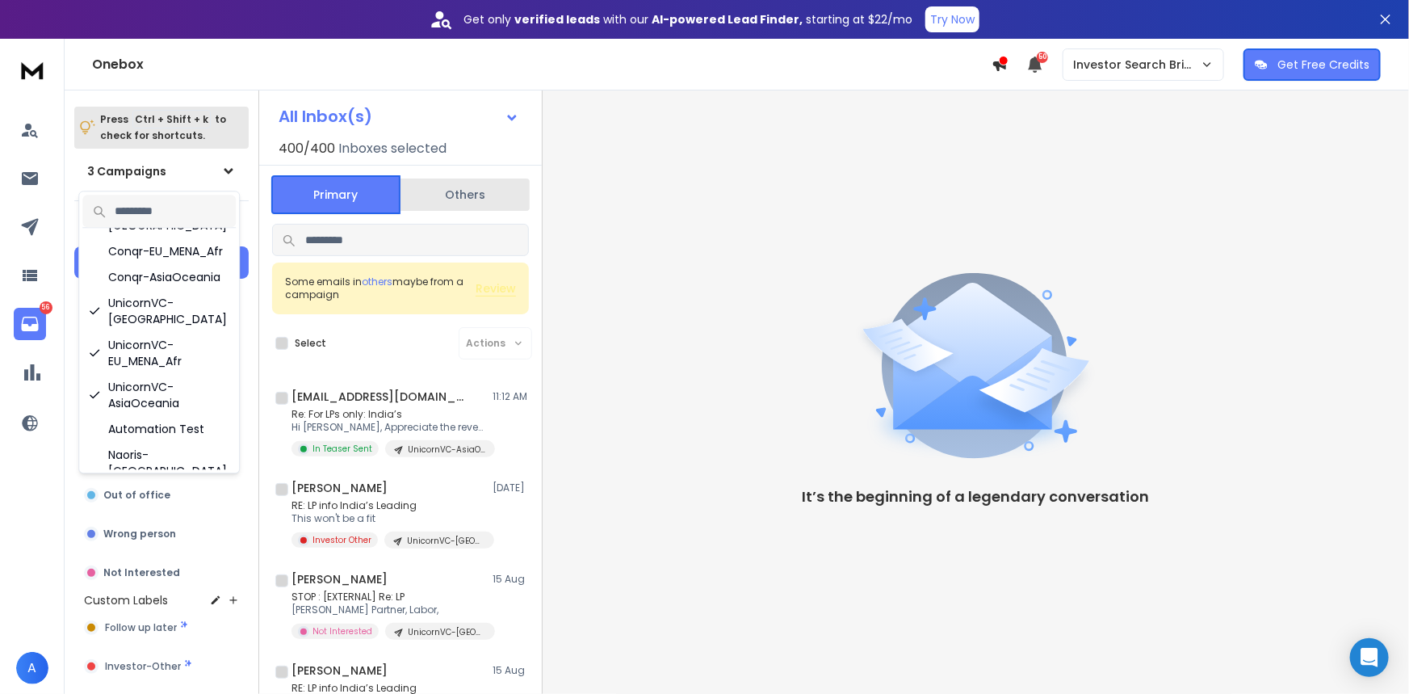
click at [664, 447] on div "It’s the beginning of a legendary conversation" at bounding box center [976, 384] width 866 height 589
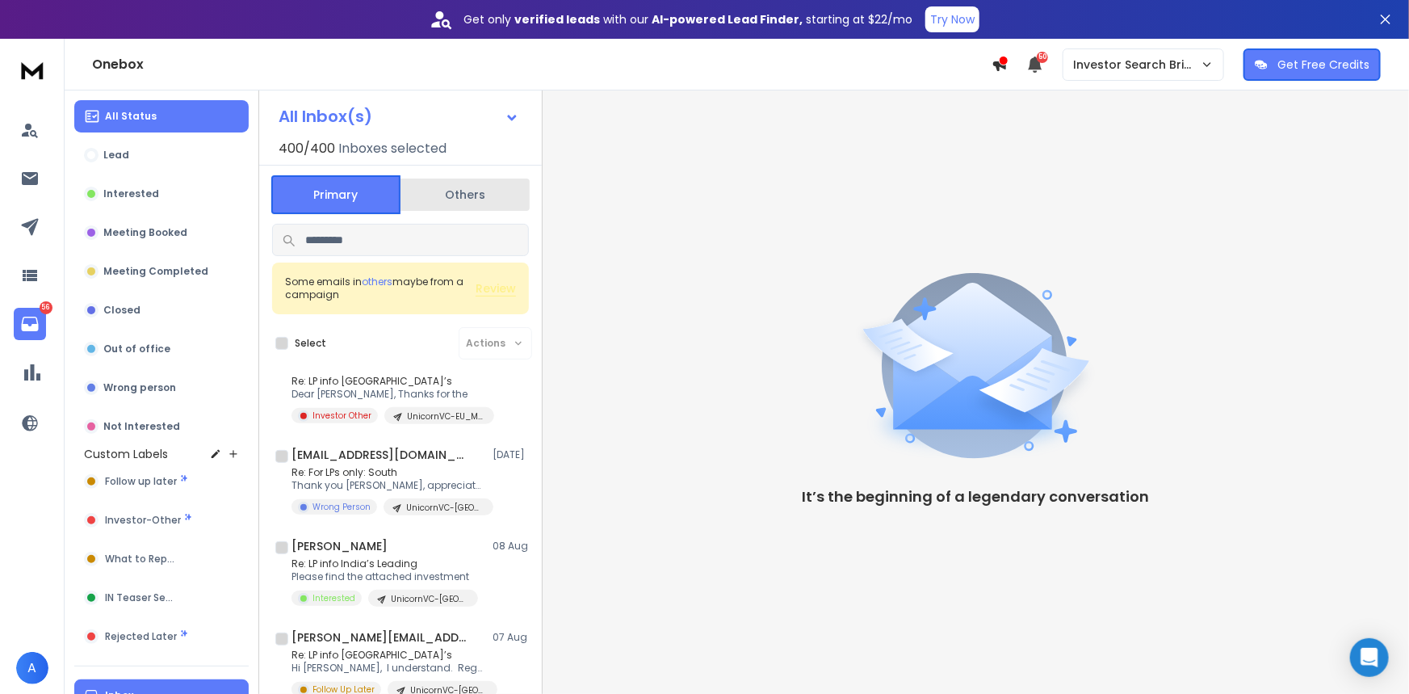
scroll to position [2128, 0]
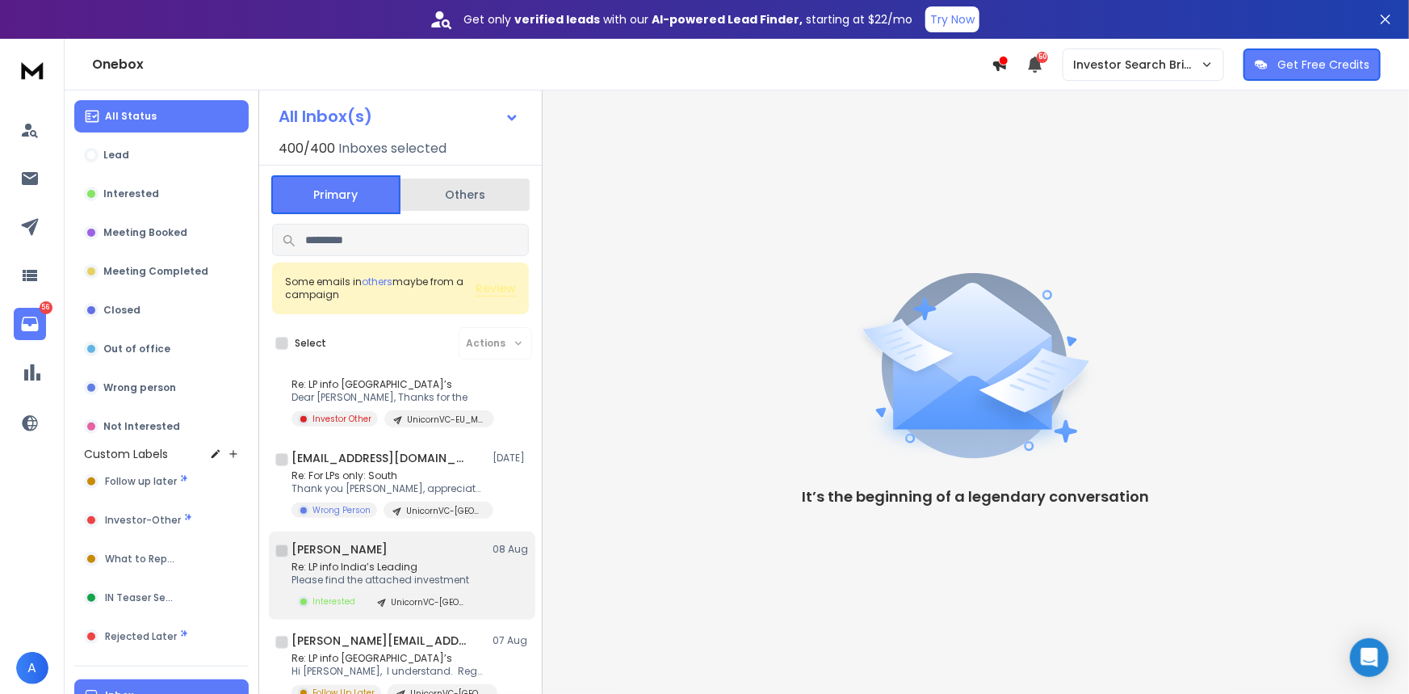
click at [440, 593] on div "UnicornVC-[GEOGRAPHIC_DATA]" at bounding box center [423, 601] width 110 height 17
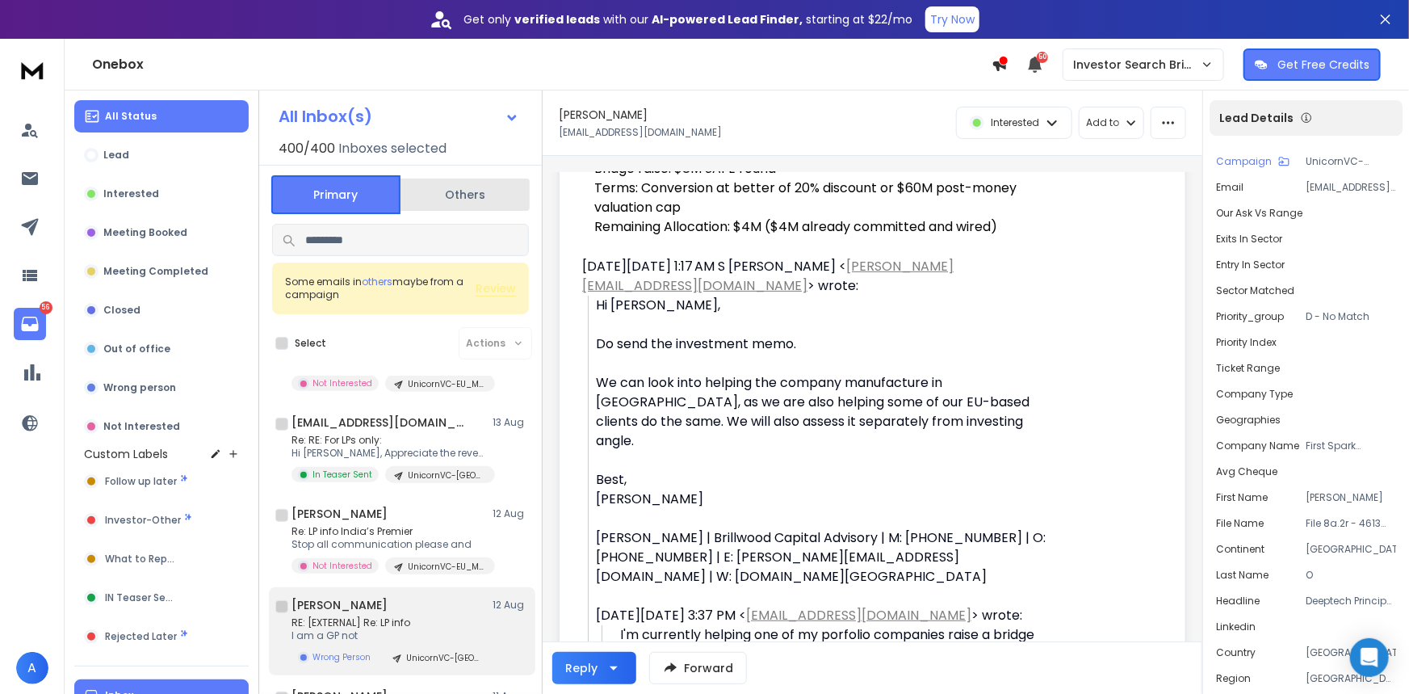
scroll to position [1394, 0]
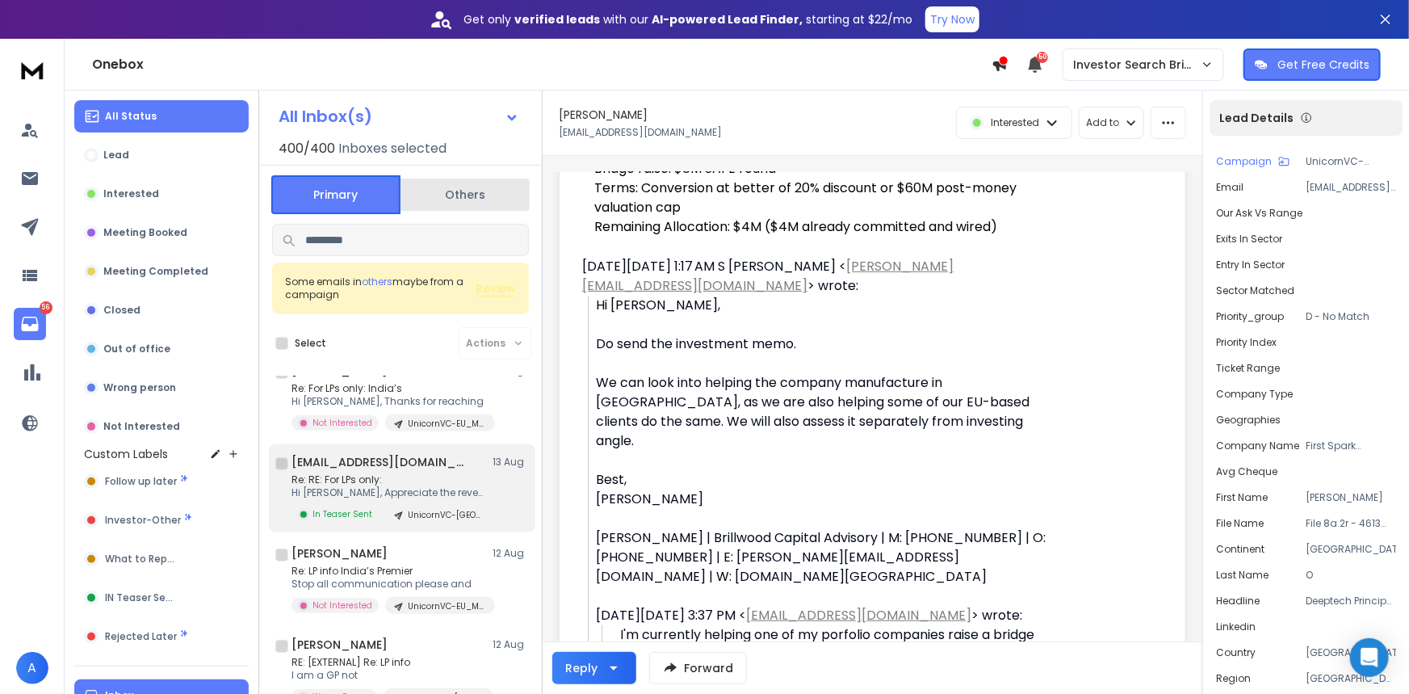
click at [452, 481] on p "Re: RE: For LPs only:" at bounding box center [388, 479] width 194 height 13
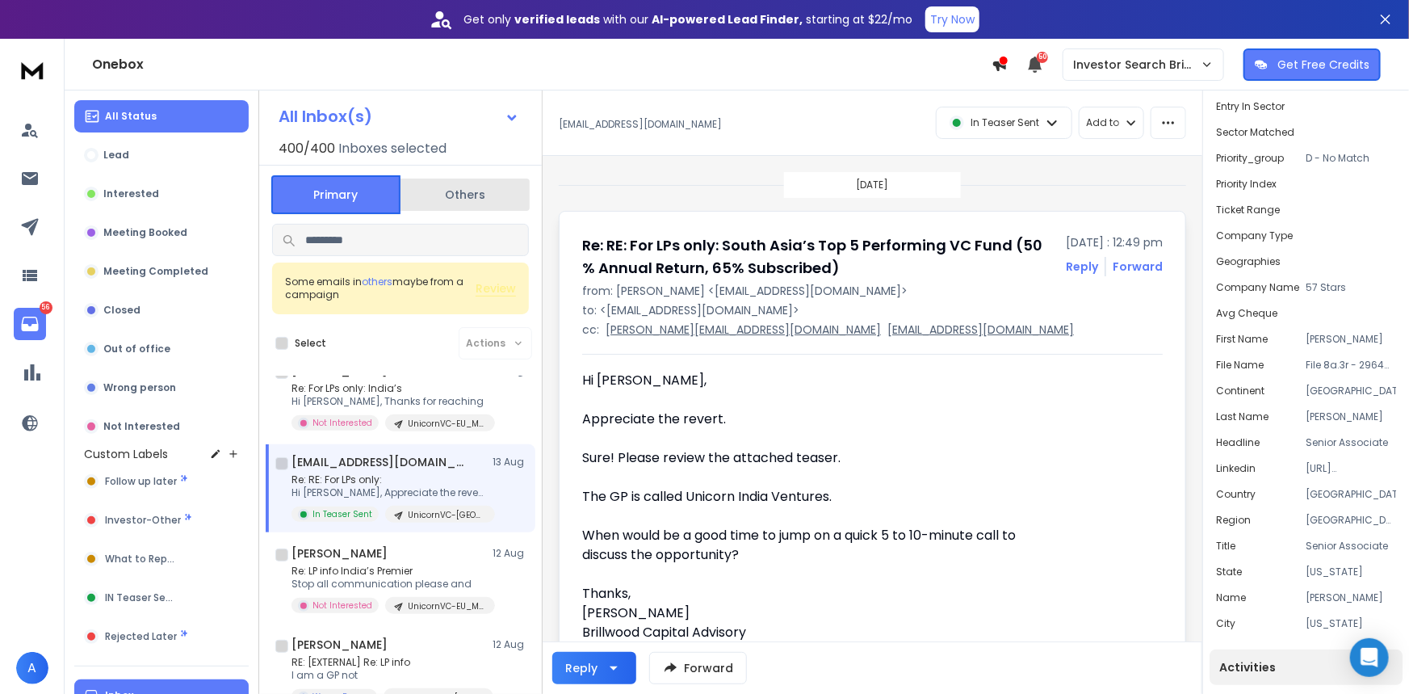
scroll to position [220, 0]
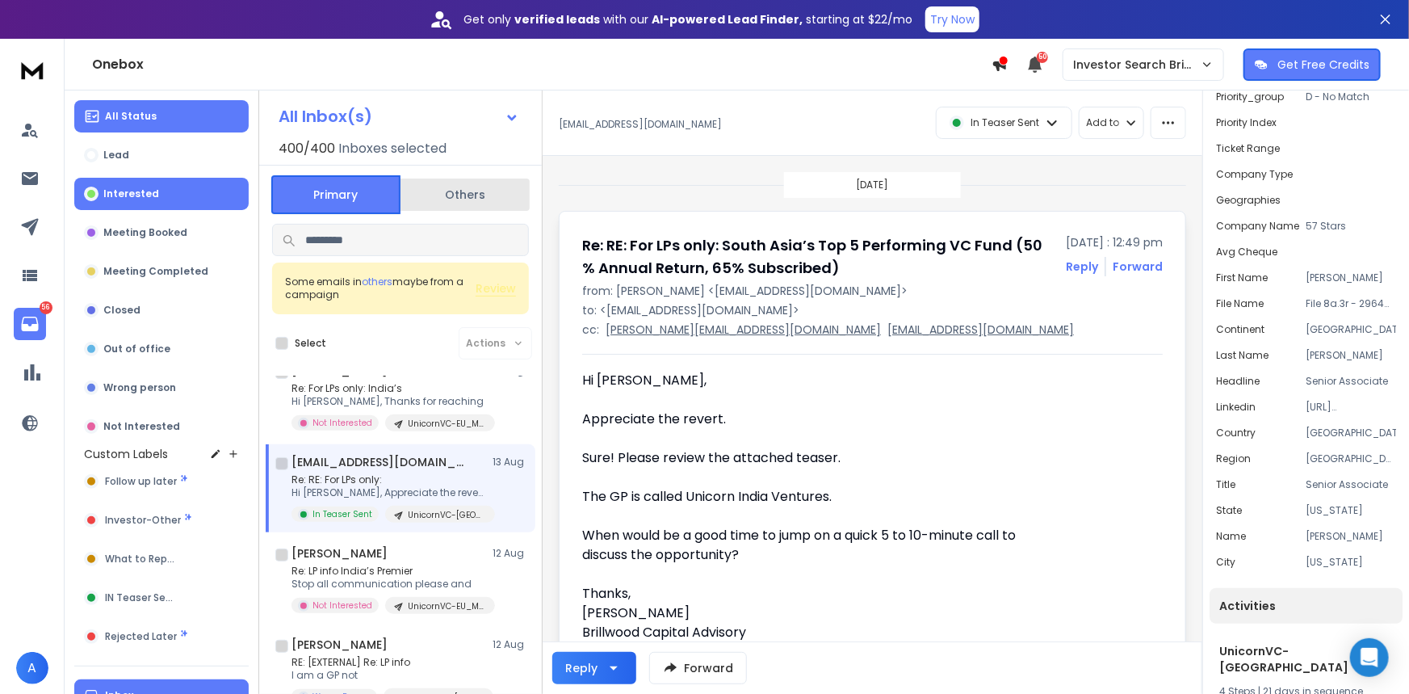
click at [129, 187] on p "Interested" at bounding box center [131, 193] width 56 height 13
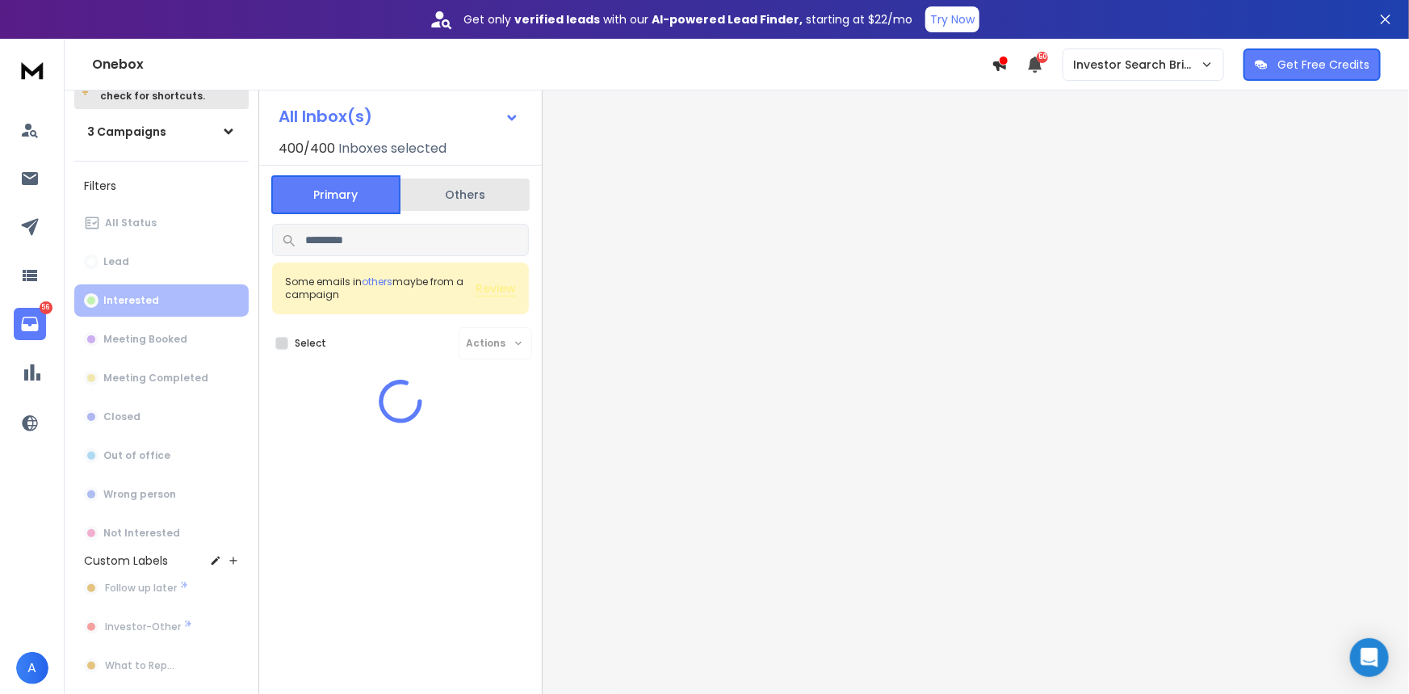
scroll to position [0, 0]
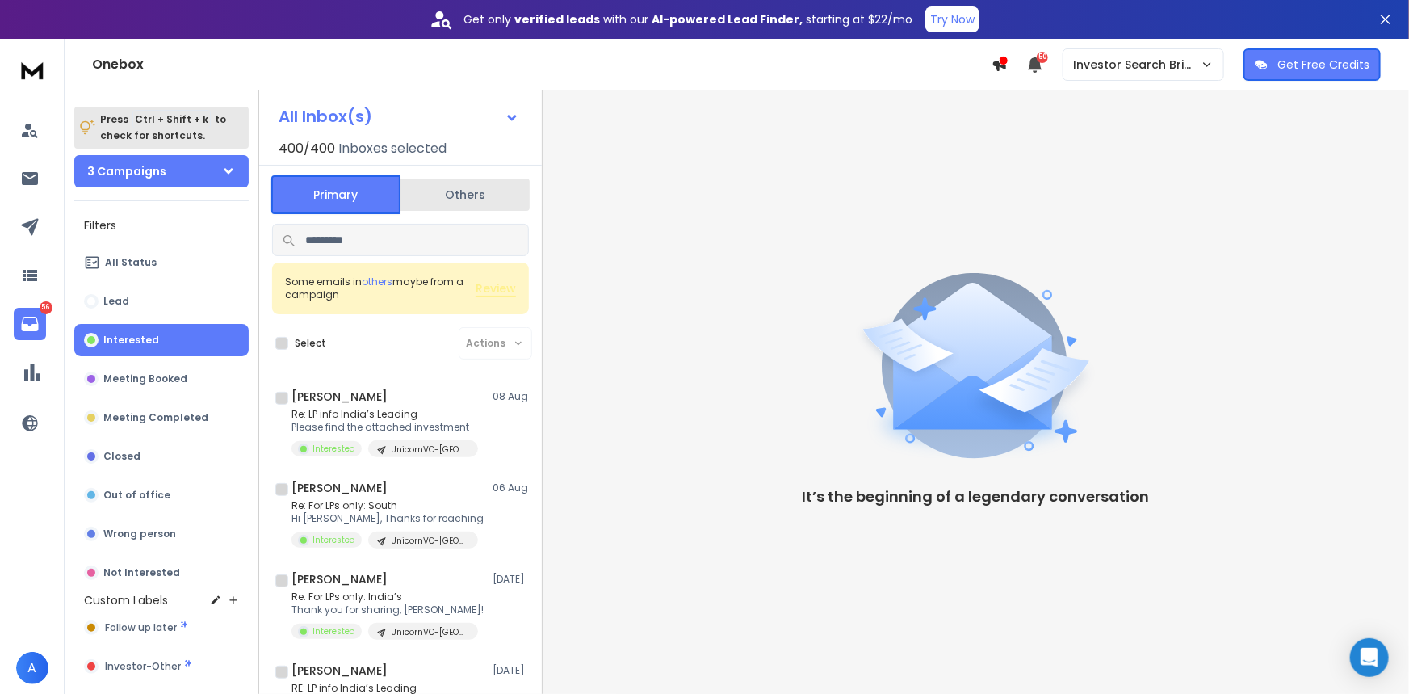
click at [153, 158] on button "3 Campaigns" at bounding box center [161, 171] width 174 height 32
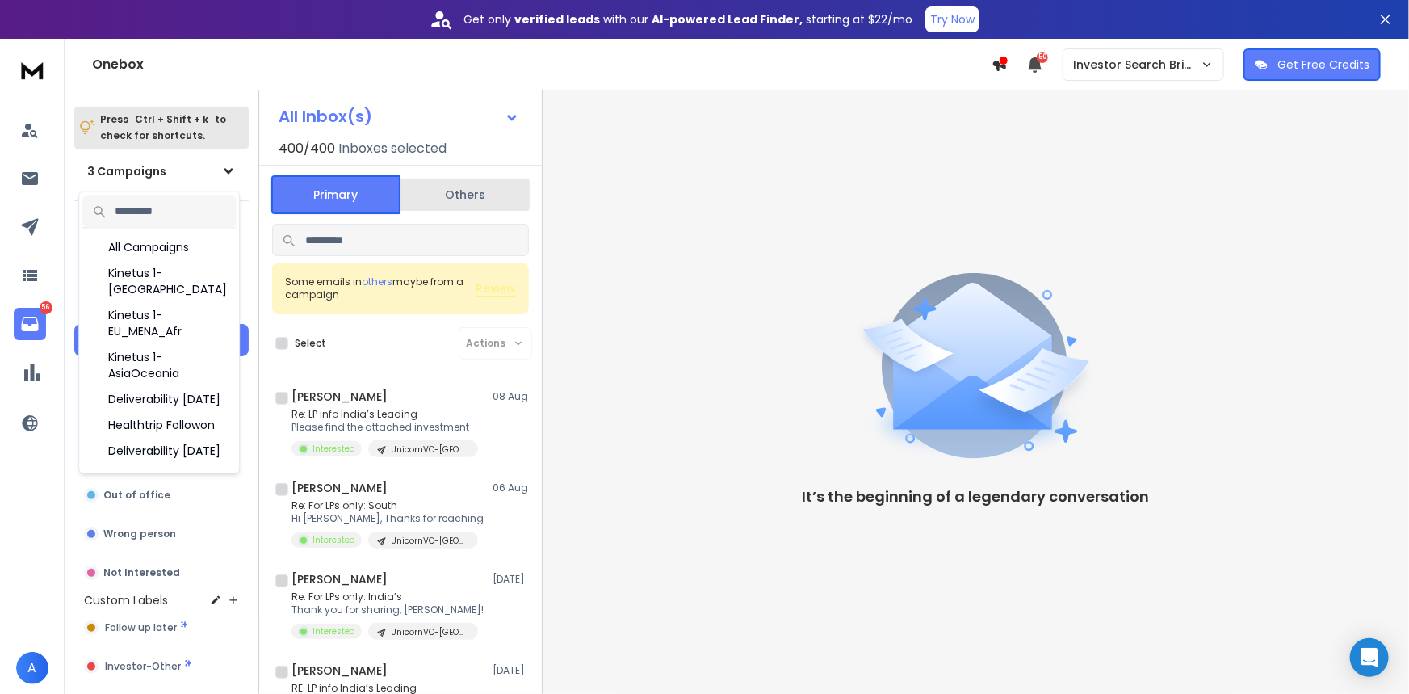
click at [191, 226] on input at bounding box center [158, 211] width 153 height 32
click at [181, 242] on div "All Campaigns" at bounding box center [158, 247] width 153 height 26
click at [588, 497] on div "It’s the beginning of a legendary conversation" at bounding box center [976, 384] width 866 height 589
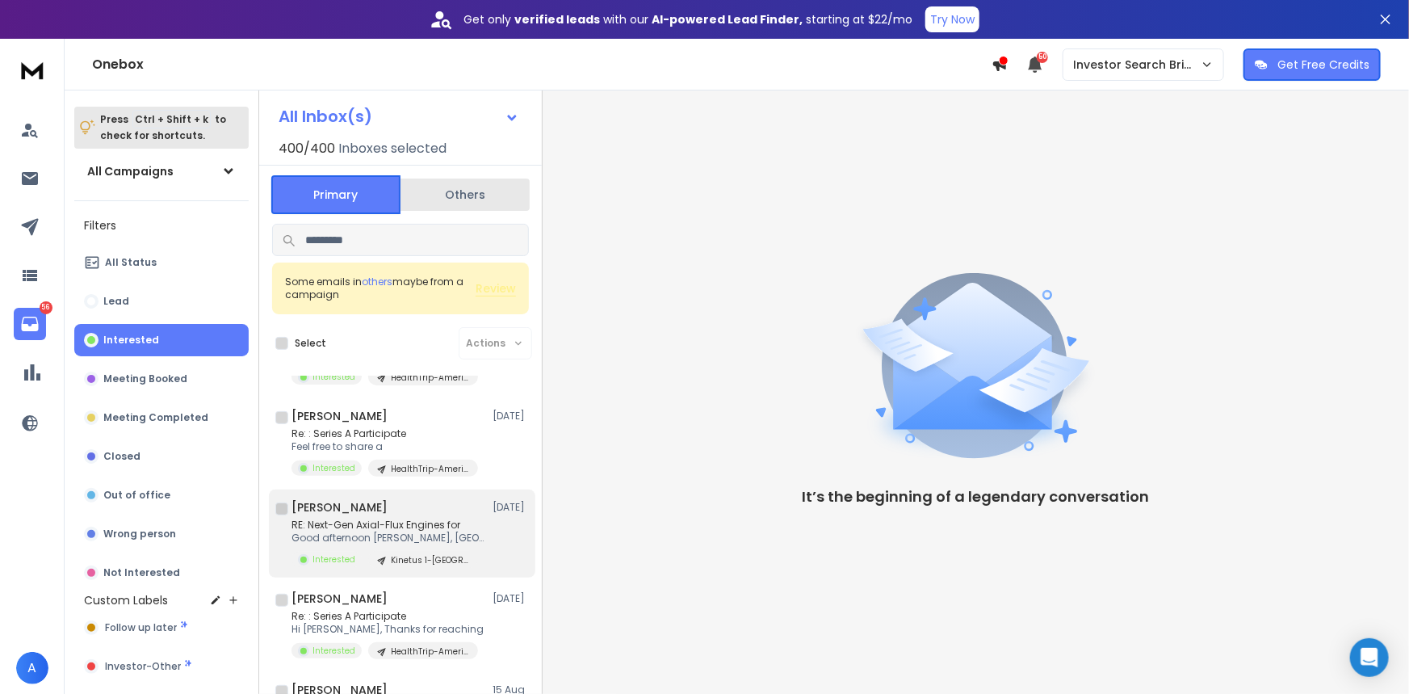
scroll to position [73, 0]
click at [457, 528] on p "RE: Next-Gen Axial-Flux Engines for" at bounding box center [388, 524] width 194 height 13
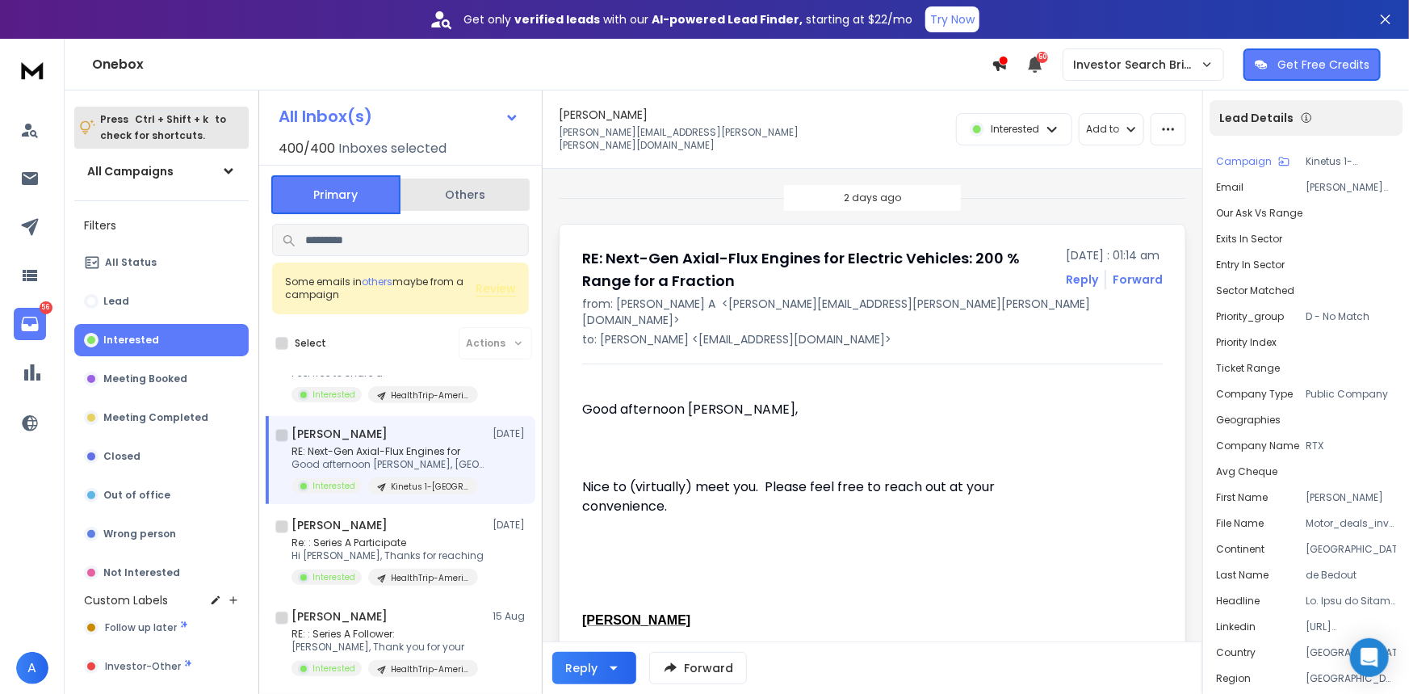
scroll to position [146, 0]
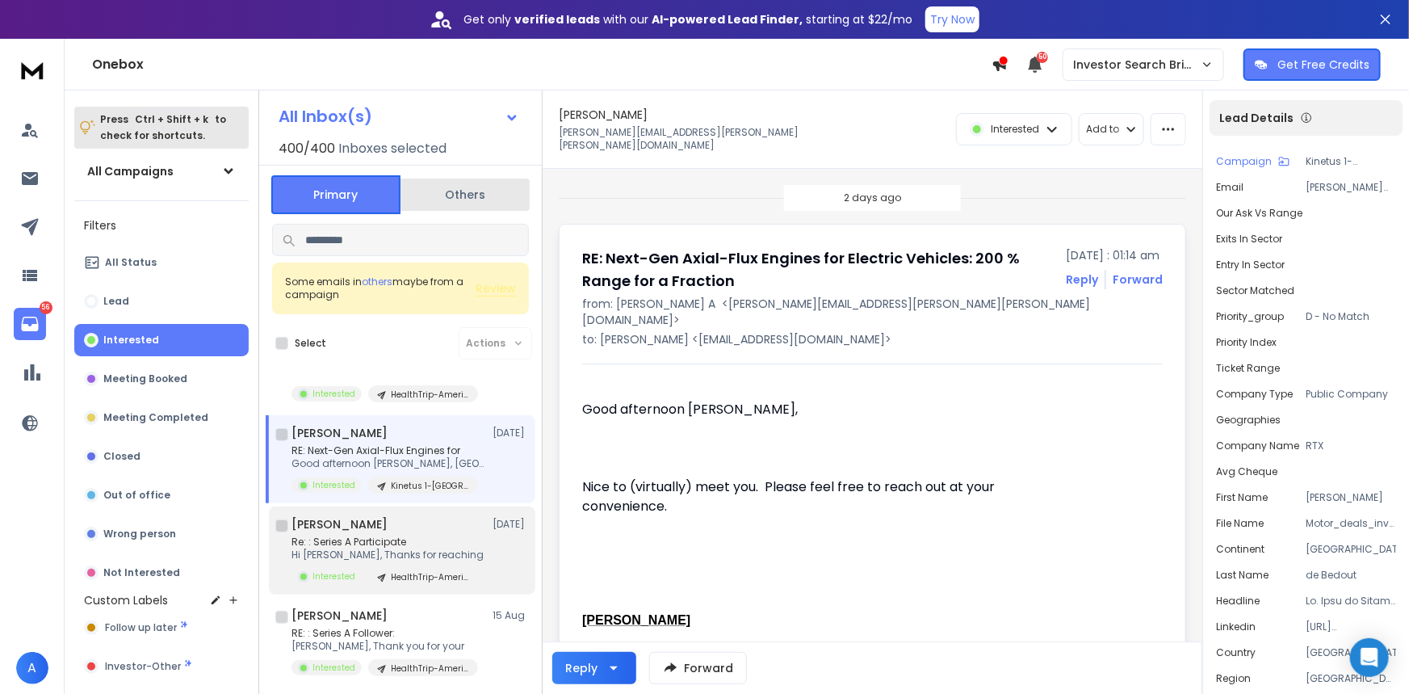
click at [451, 538] on p "Re: : Series A Participate" at bounding box center [387, 541] width 192 height 13
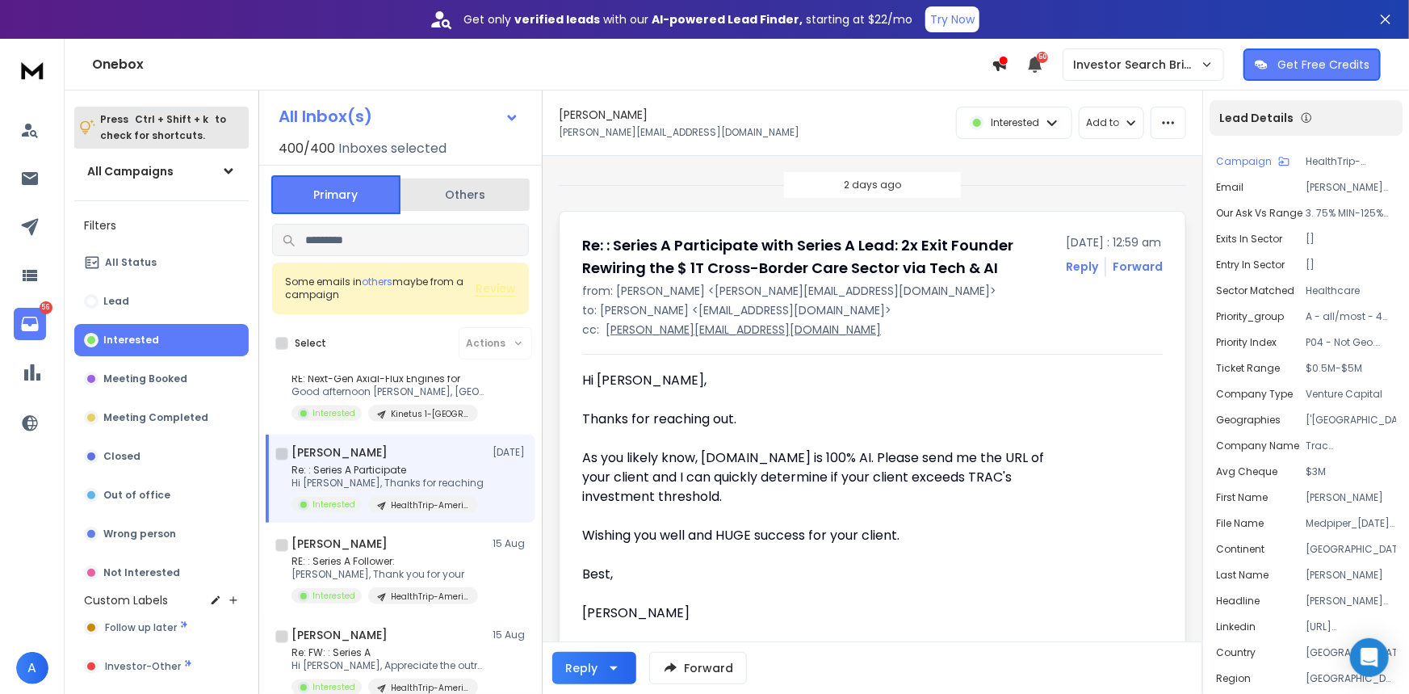
scroll to position [220, 0]
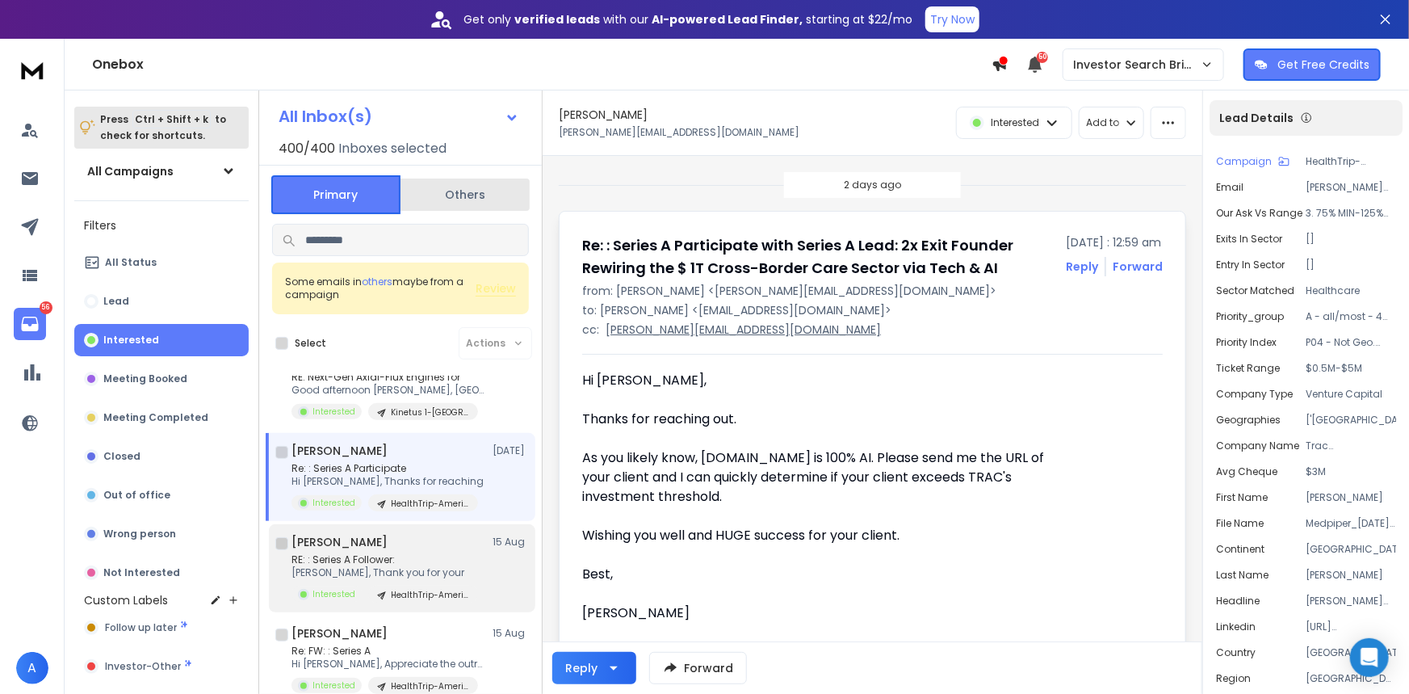
click at [445, 541] on div "[PERSON_NAME] Roll [DATE]" at bounding box center [409, 542] width 237 height 16
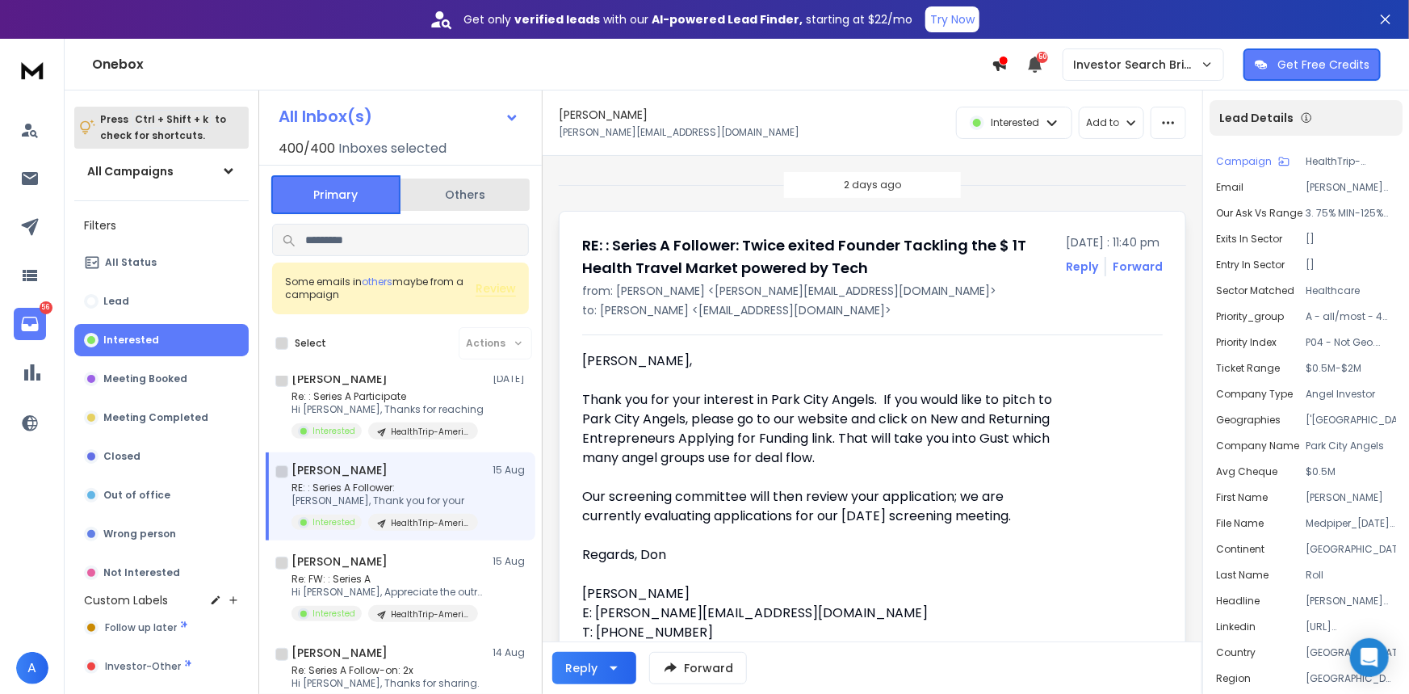
scroll to position [293, 0]
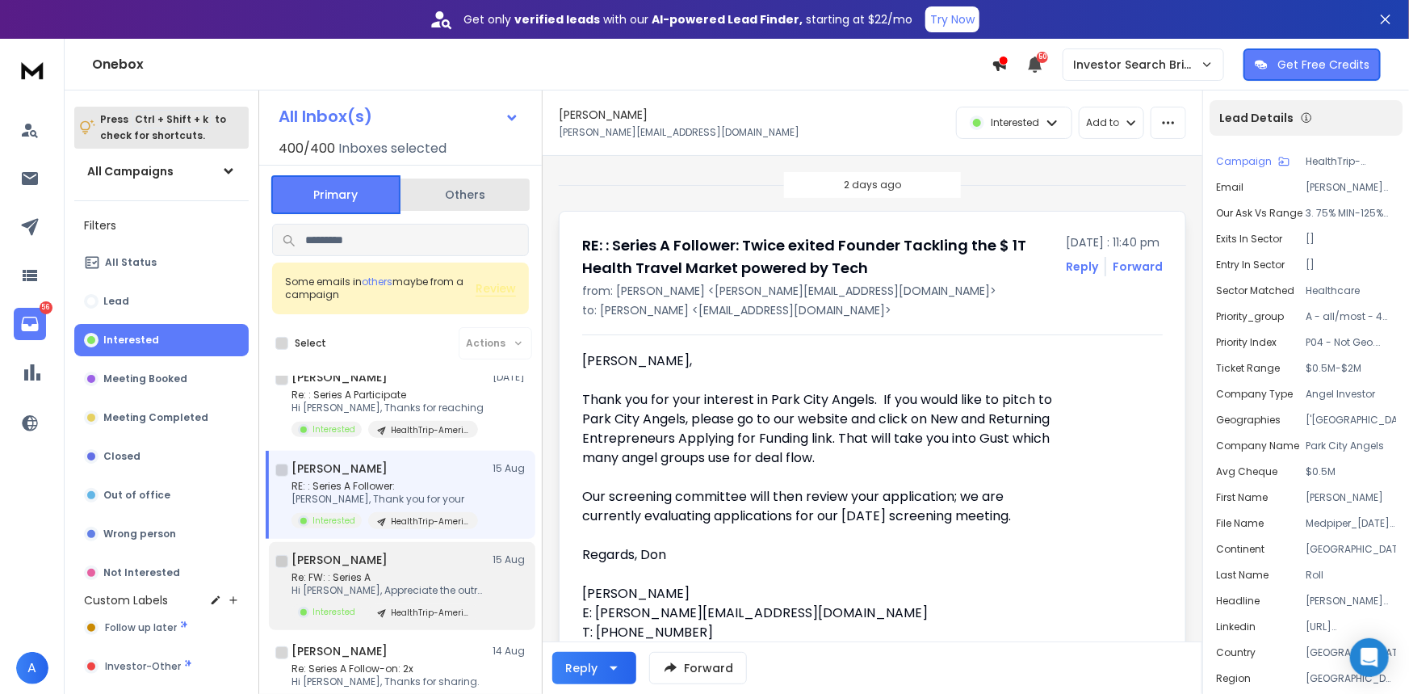
click at [442, 554] on div "[PERSON_NAME] [DATE]" at bounding box center [409, 559] width 237 height 16
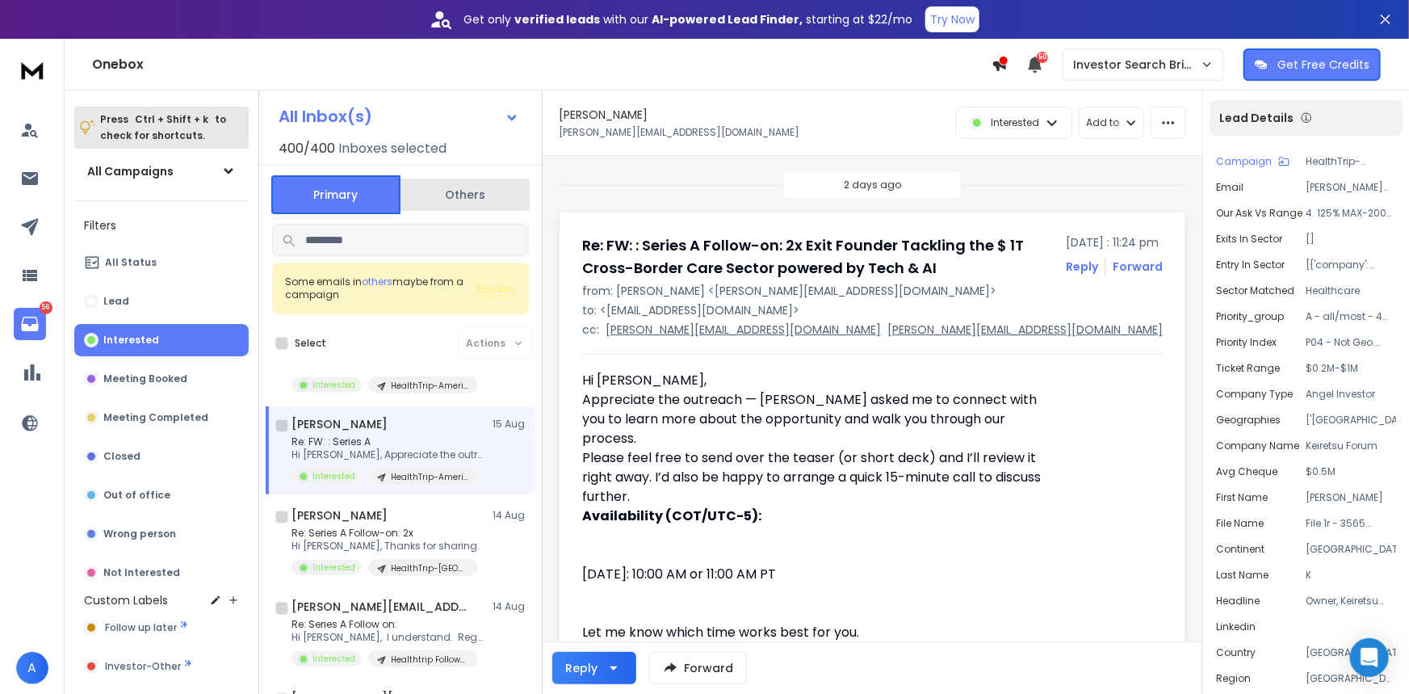
scroll to position [440, 0]
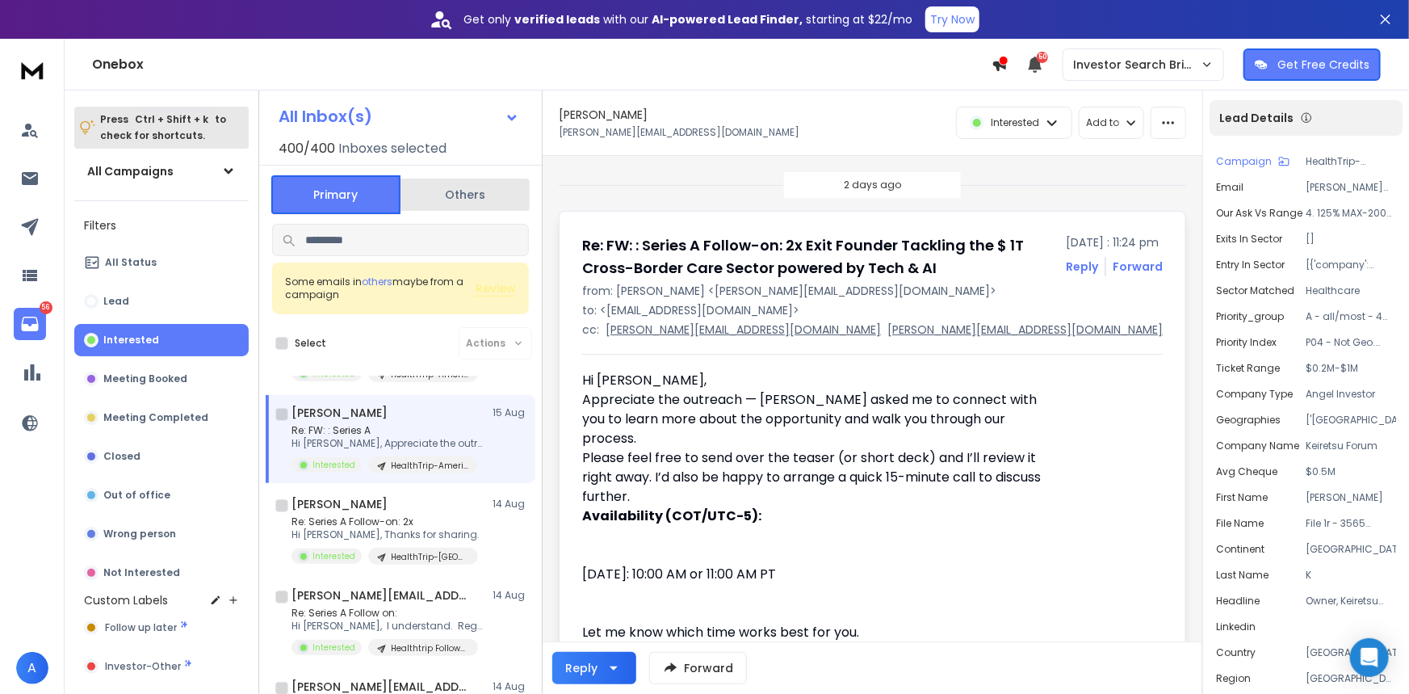
click at [1066, 266] on button "Reply" at bounding box center [1082, 266] width 32 height 16
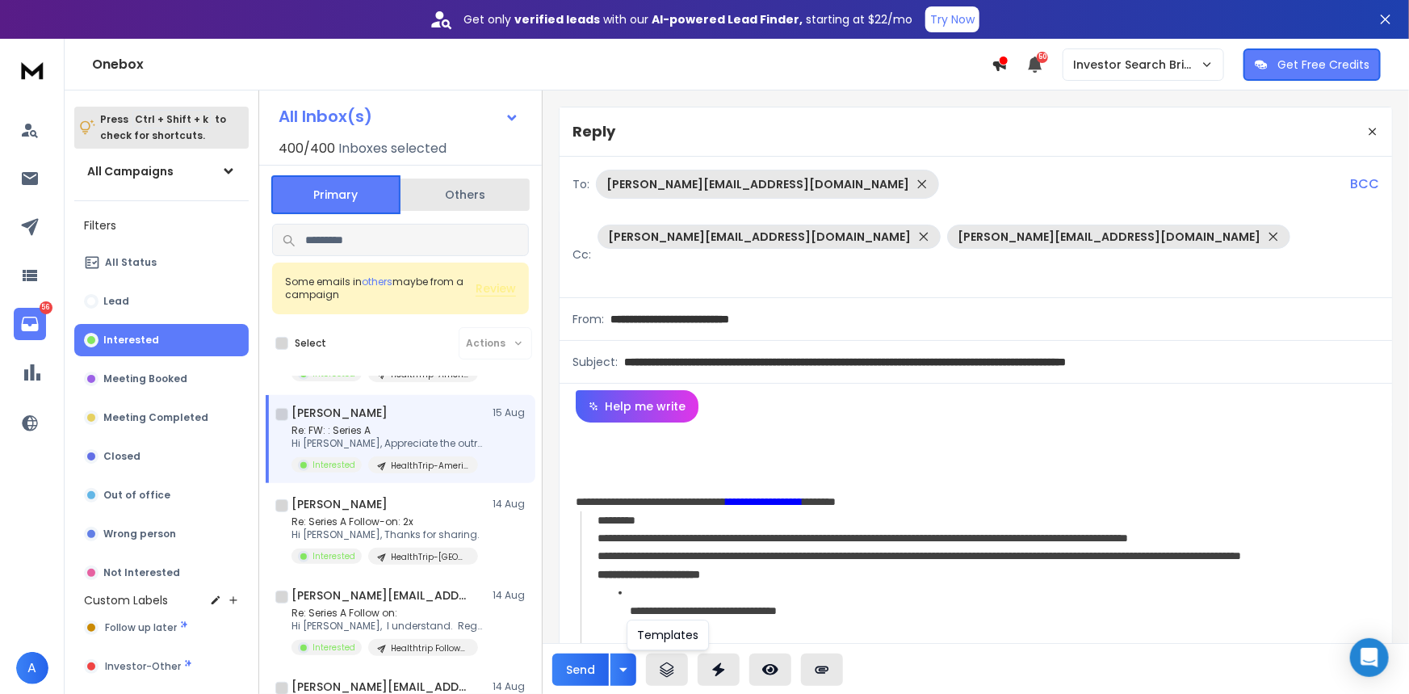
click at [669, 669] on icon at bounding box center [667, 667] width 14 height 10
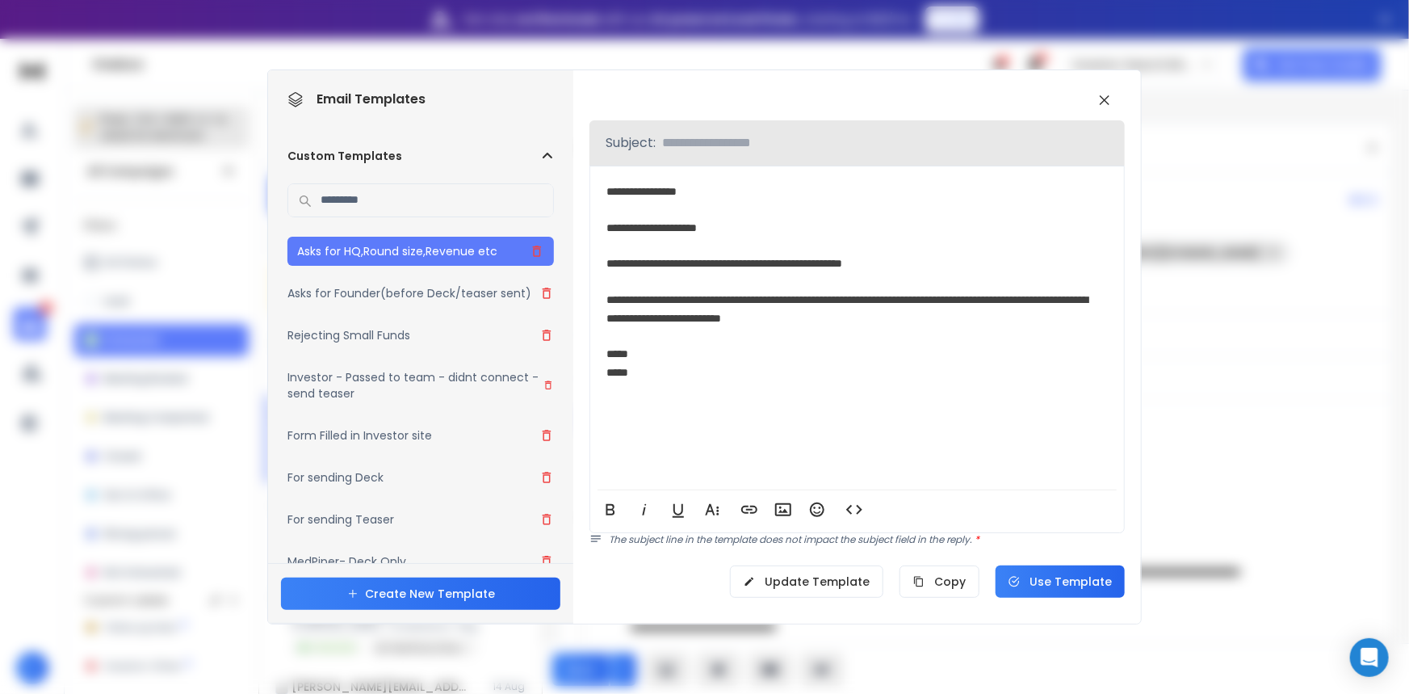
click at [376, 259] on h3 "For sending Deck" at bounding box center [397, 251] width 200 height 16
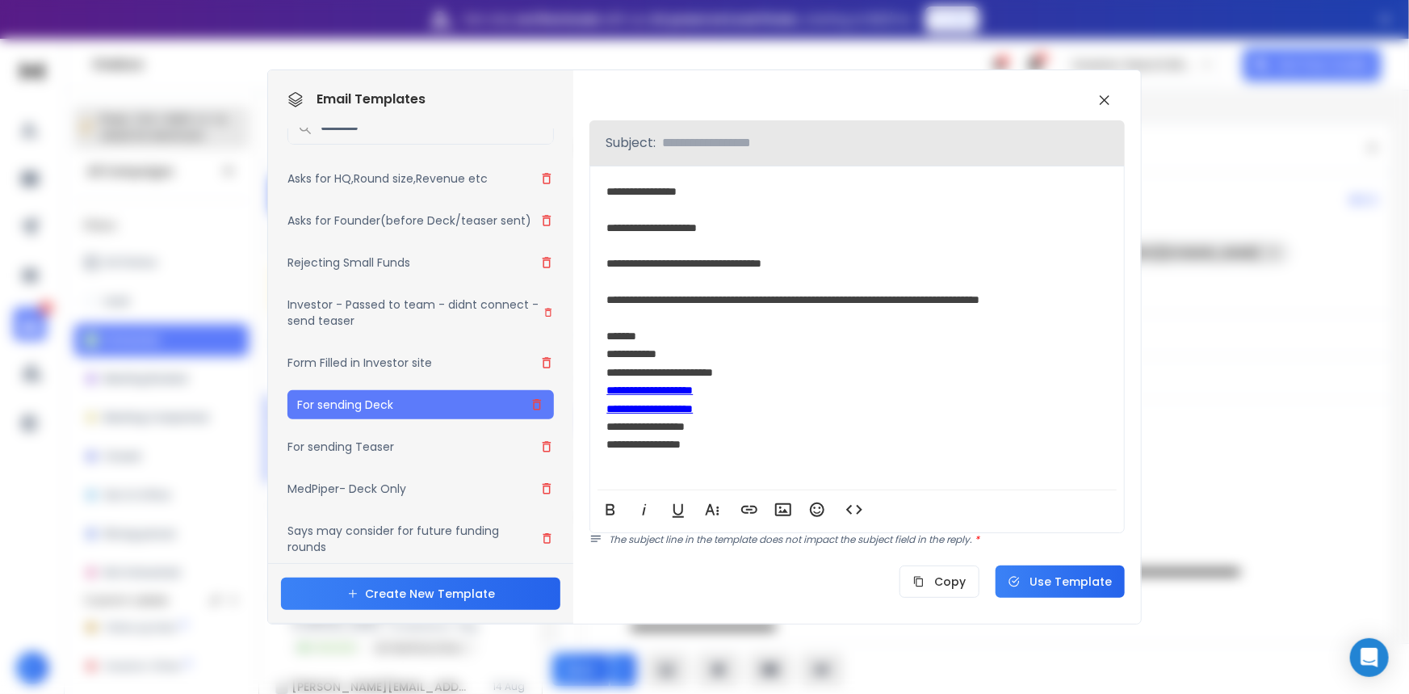
scroll to position [146, 0]
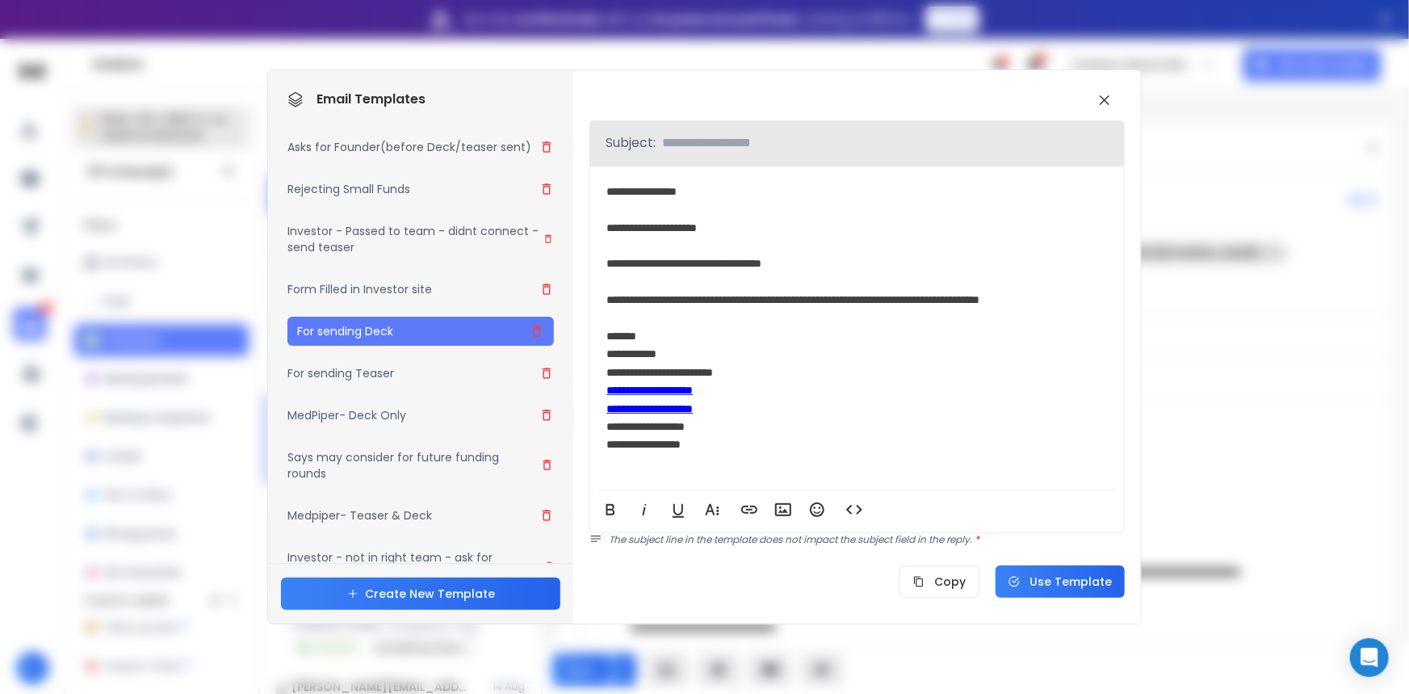
click at [389, 113] on h3 "Says may consider for future funding rounds" at bounding box center [387, 105] width 200 height 16
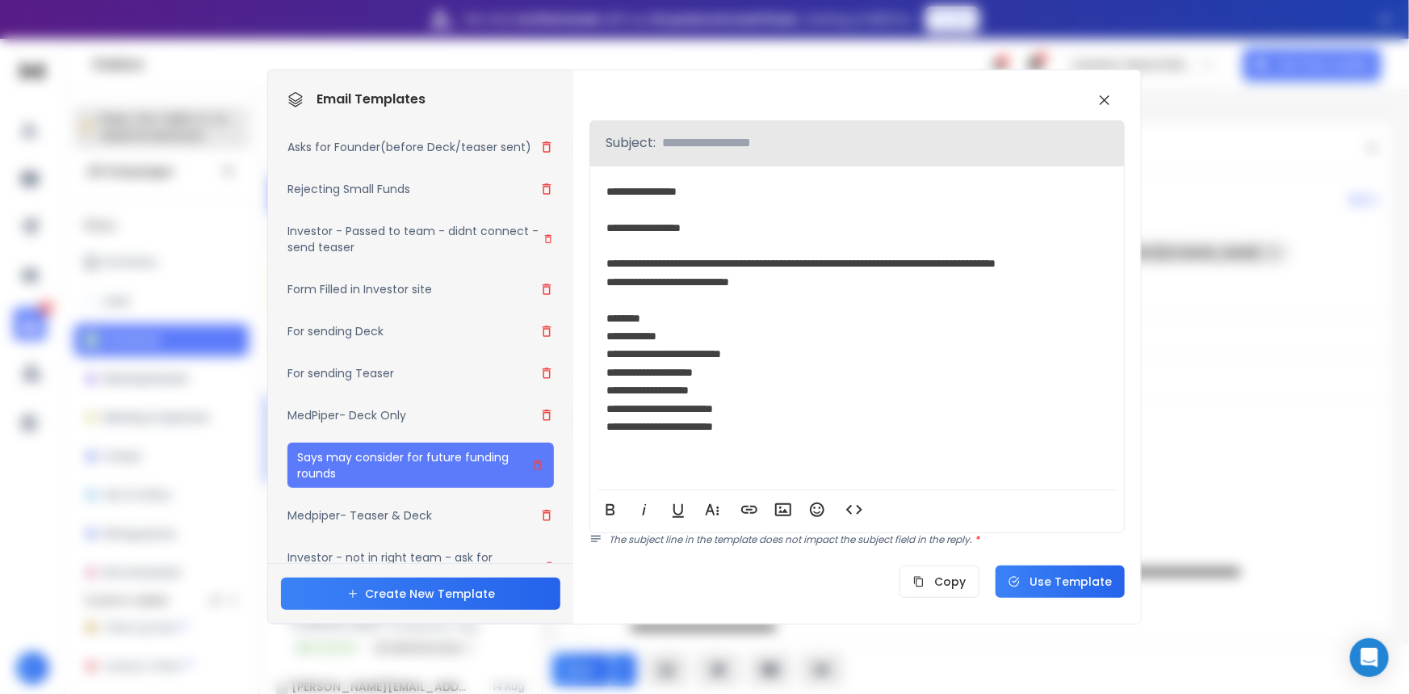
click at [391, 504] on div "Medpiper- Teaser & Deck" at bounding box center [420, 515] width 266 height 29
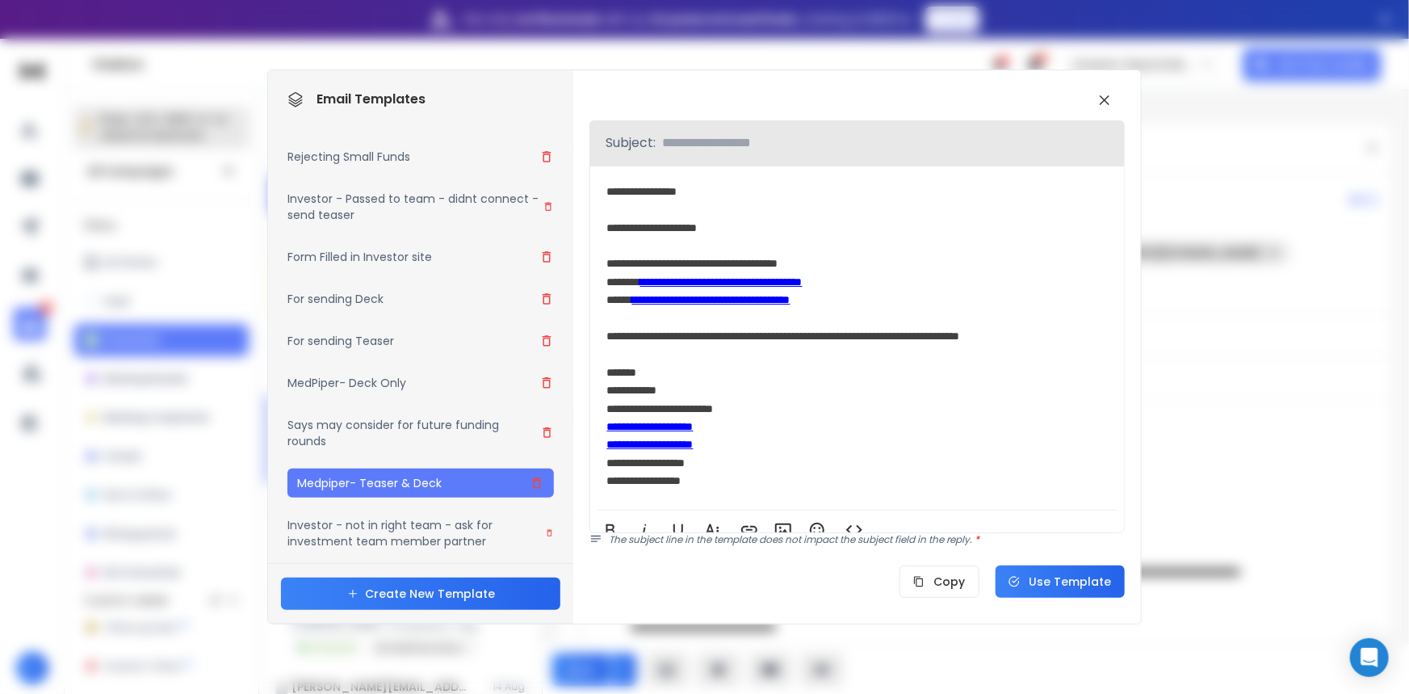
scroll to position [220, 0]
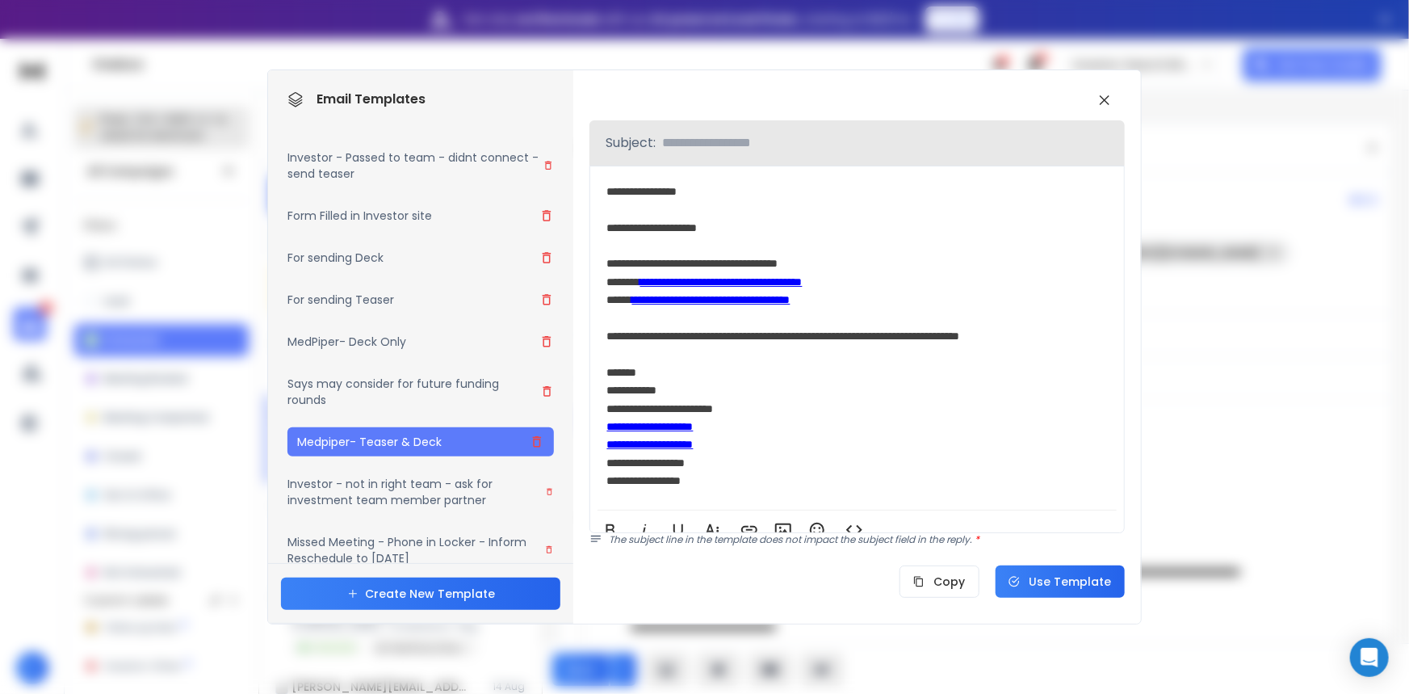
click at [412, 40] on h3 "Investor - not in right team - ask for investment team member partner" at bounding box center [387, 31] width 200 height 16
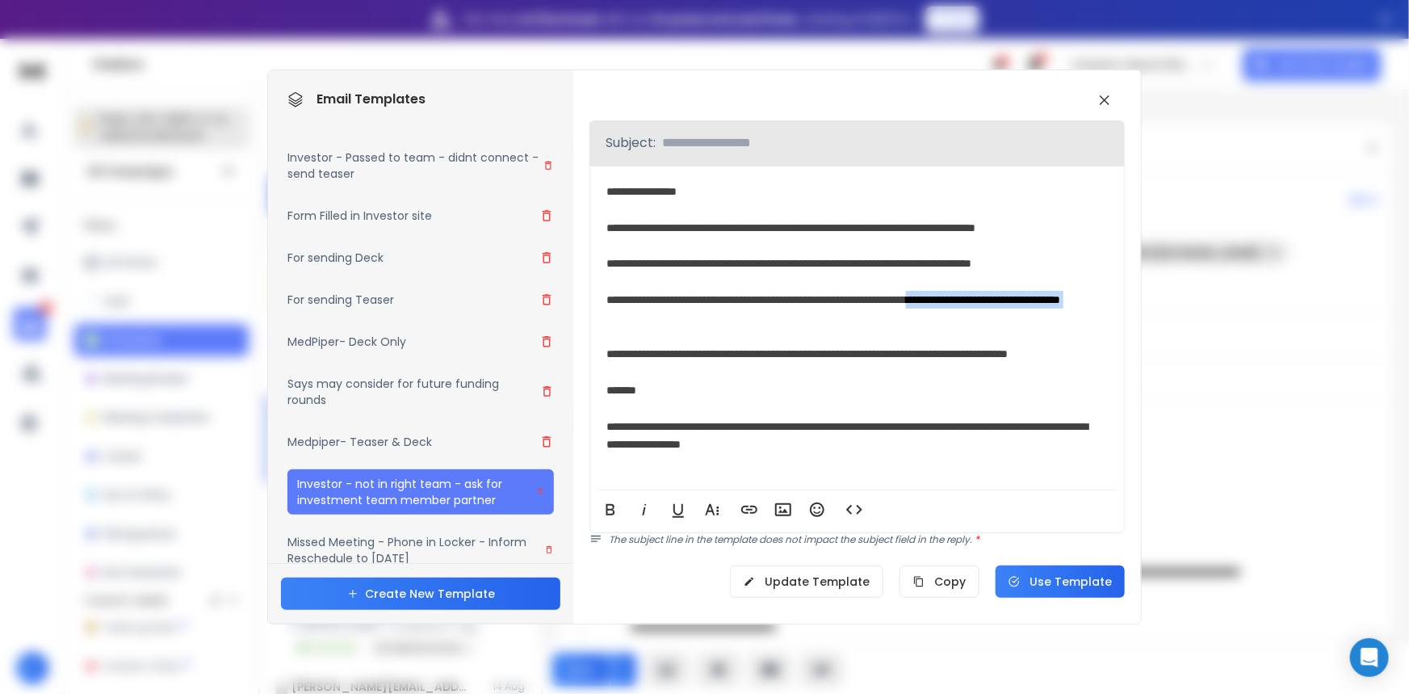
drag, startPoint x: 808, startPoint y: 315, endPoint x: 604, endPoint y: 321, distance: 204.4
click at [604, 321] on div "**********" at bounding box center [857, 326] width 534 height 320
copy div "**********"
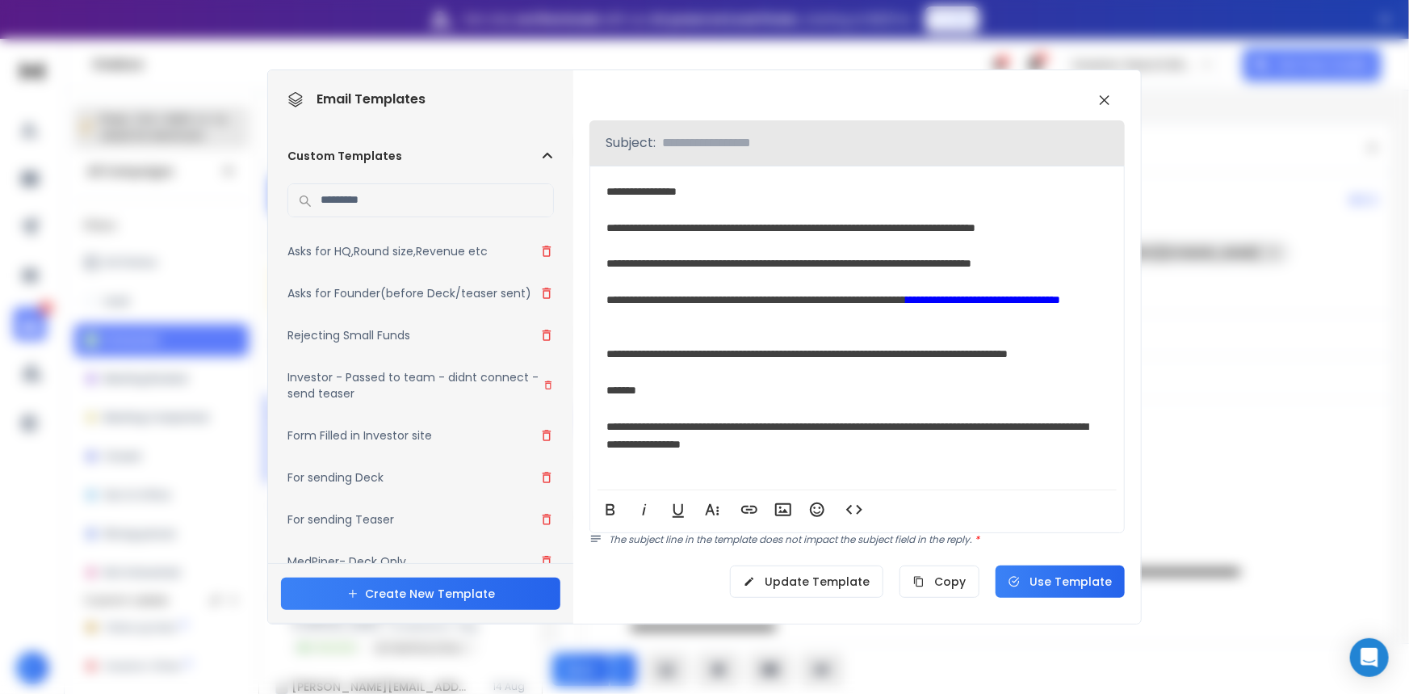
click at [367, 259] on h3 "For sending Deck" at bounding box center [387, 251] width 200 height 16
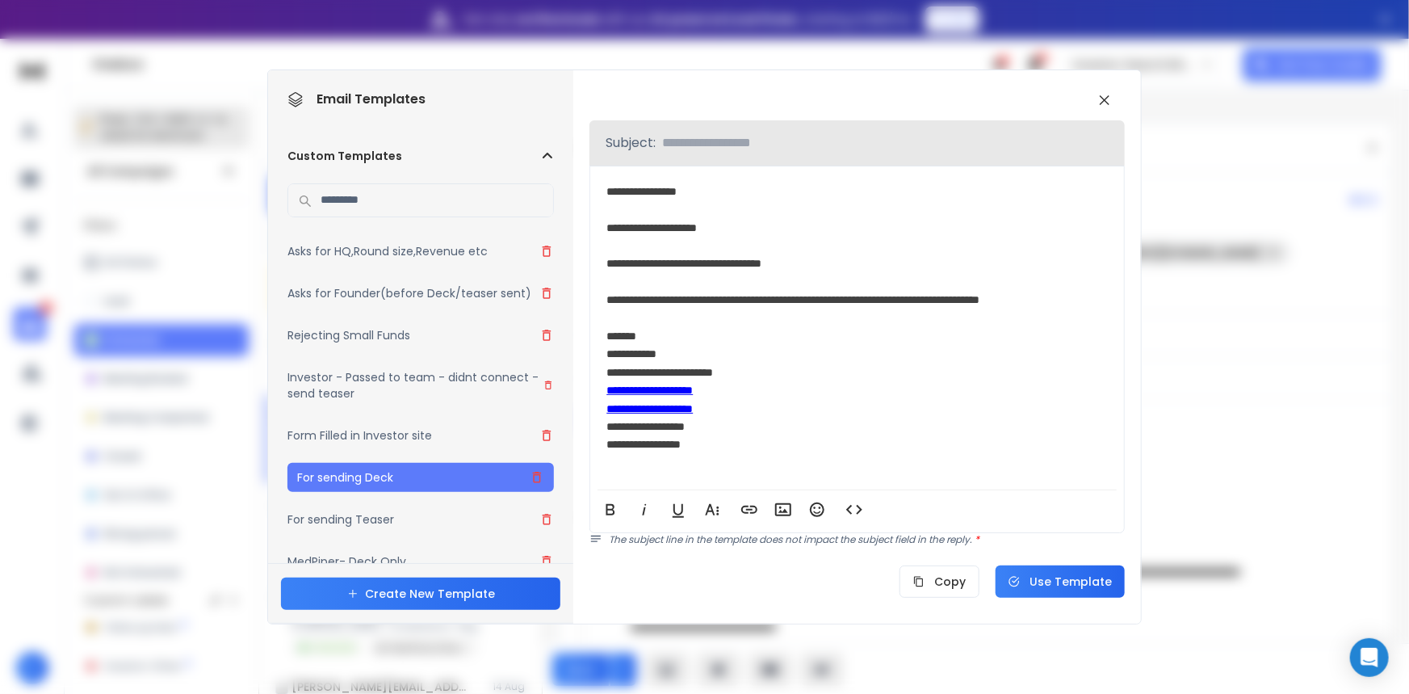
click at [1033, 583] on button "Use Template" at bounding box center [1059, 581] width 129 height 32
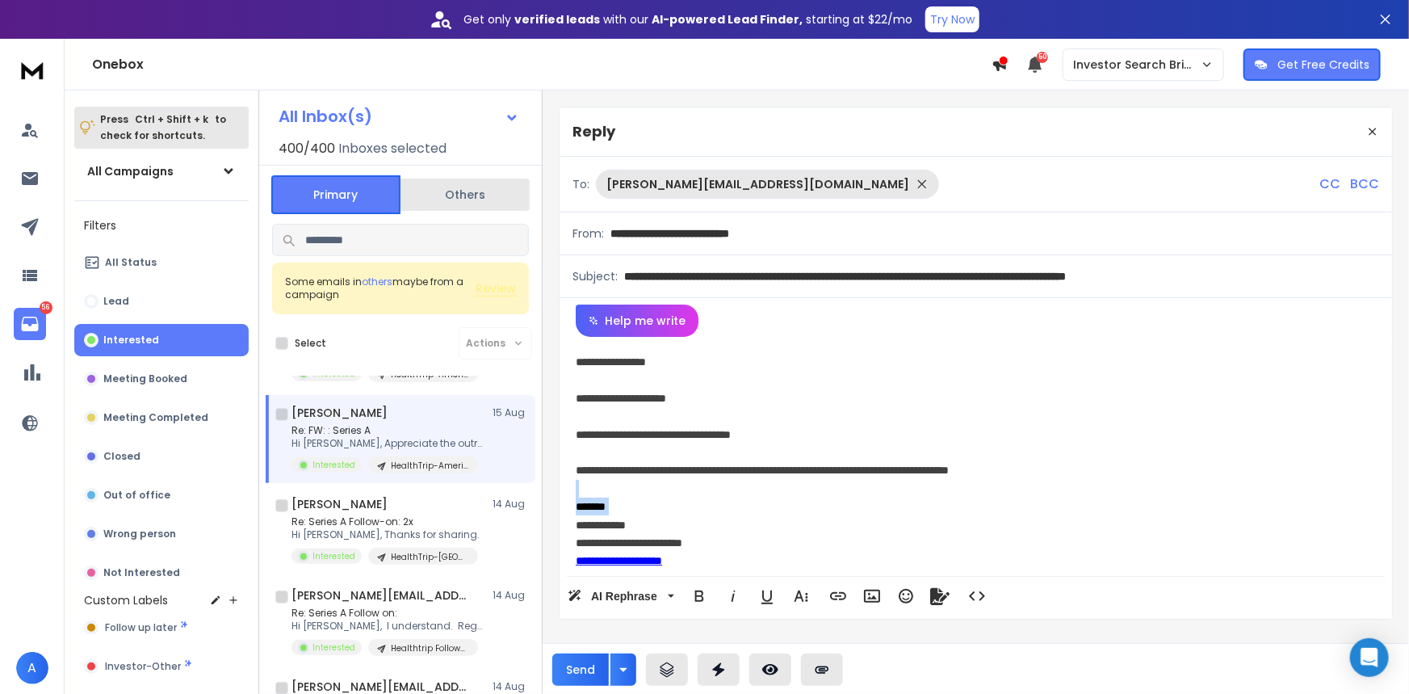
drag, startPoint x: 577, startPoint y: 520, endPoint x: 699, endPoint y: 481, distance: 127.9
click at [699, 481] on div "**********" at bounding box center [975, 455] width 832 height 236
drag, startPoint x: 1042, startPoint y: 469, endPoint x: 430, endPoint y: 471, distance: 612.8
click at [430, 471] on div "All Inbox(s) 400 / 400 Inboxes selected Primary Others Some emails in others ma…" at bounding box center [833, 437] width 1150 height 694
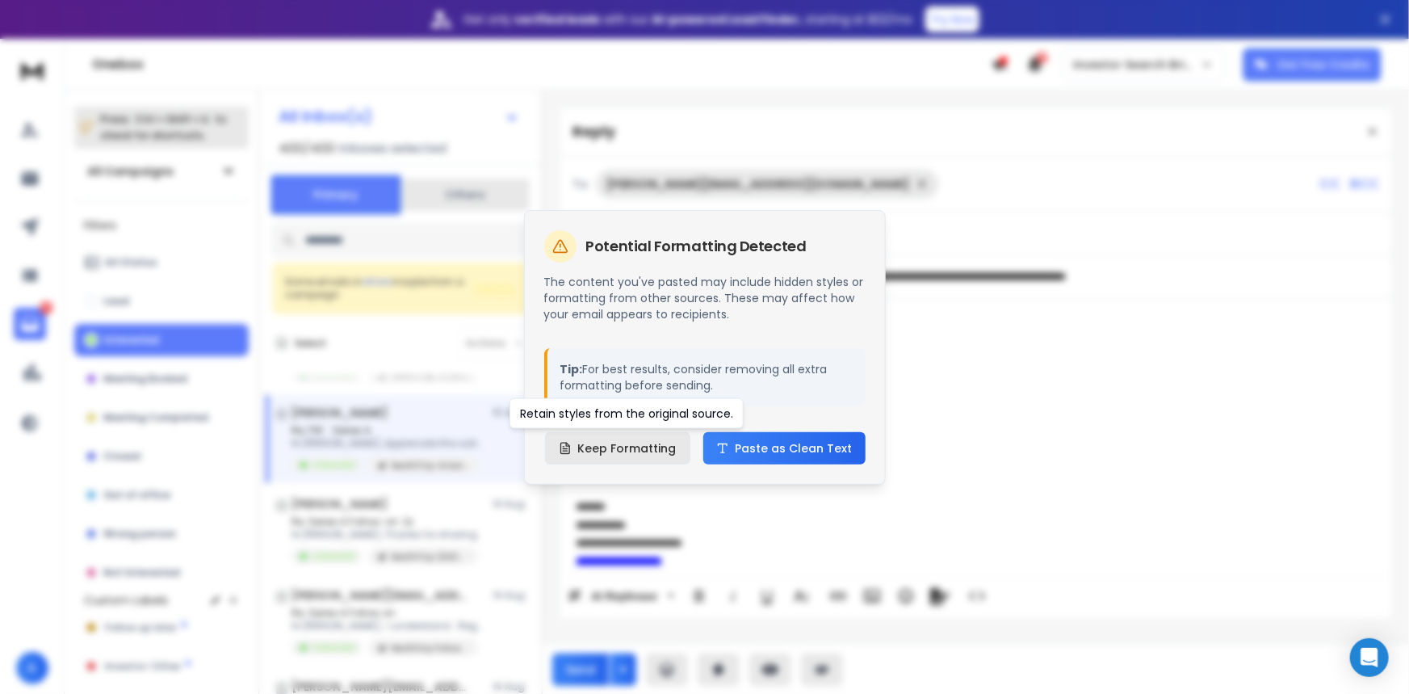
click at [657, 440] on button "Keep Formatting" at bounding box center [617, 448] width 145 height 32
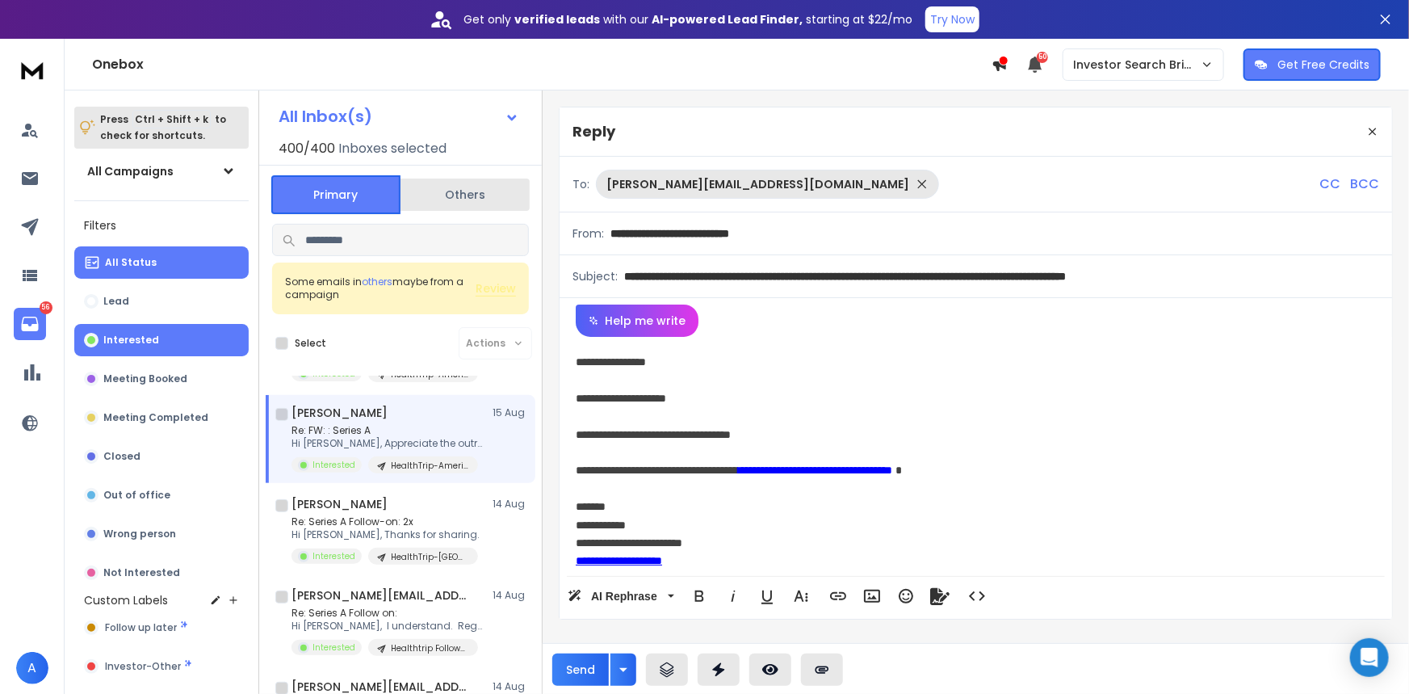
click at [205, 261] on button "All Status" at bounding box center [161, 262] width 174 height 32
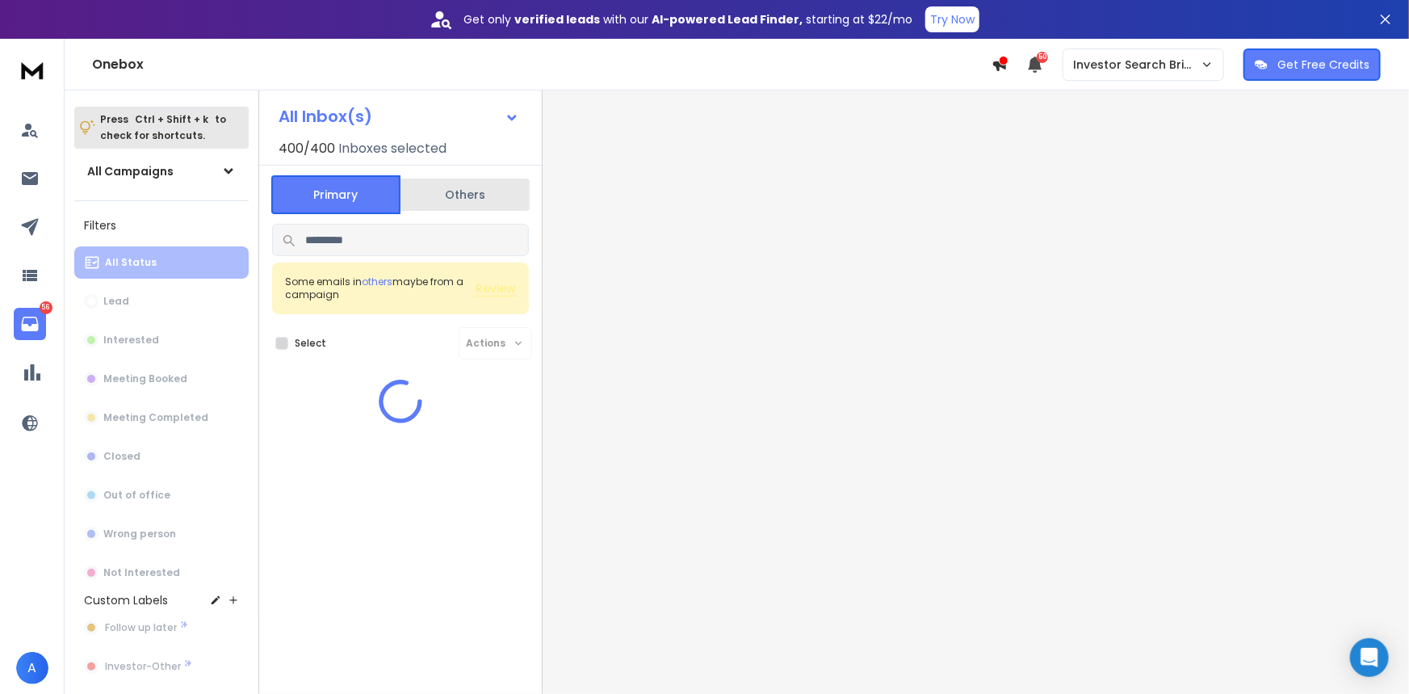
click at [346, 233] on input at bounding box center [400, 240] width 257 height 32
paste input "**********"
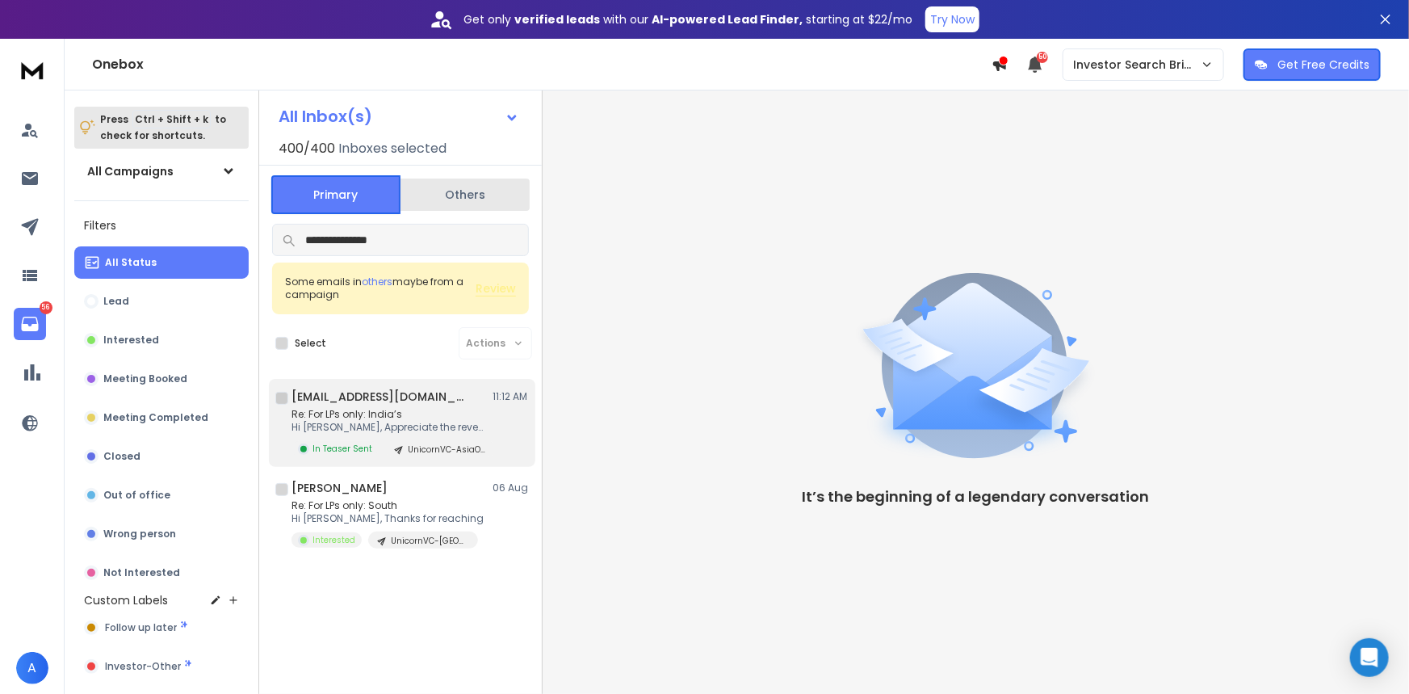
click at [403, 395] on h1 "[EMAIL_ADDRESS][DOMAIN_NAME]" at bounding box center [380, 396] width 178 height 16
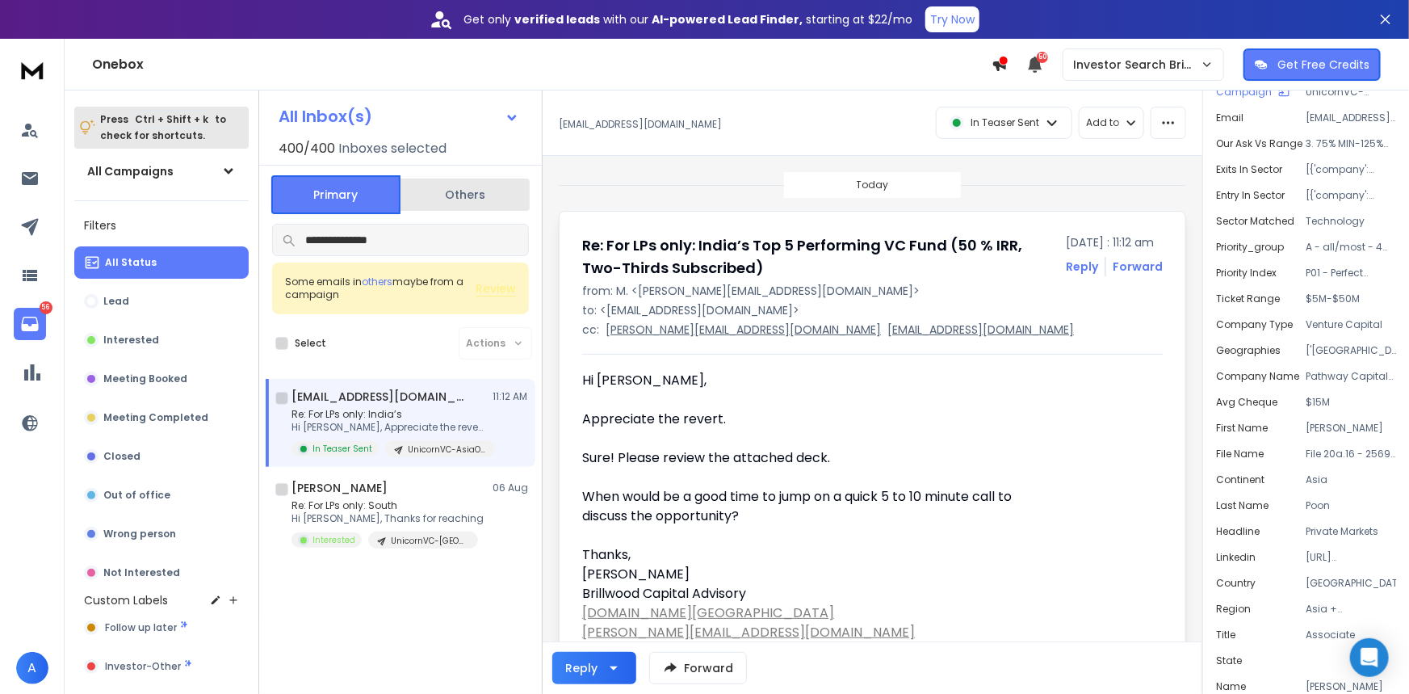
scroll to position [73, 0]
click at [1317, 500] on p "Poon" at bounding box center [1350, 502] width 90 height 13
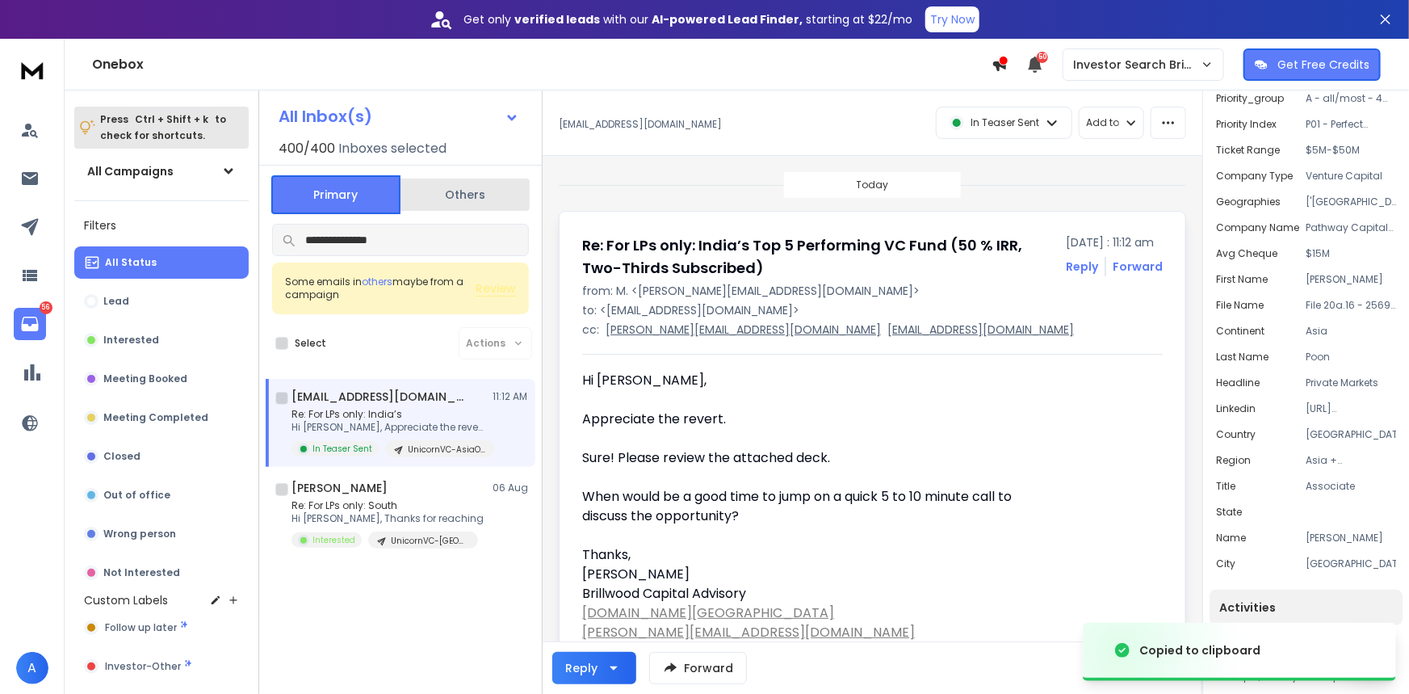
scroll to position [220, 0]
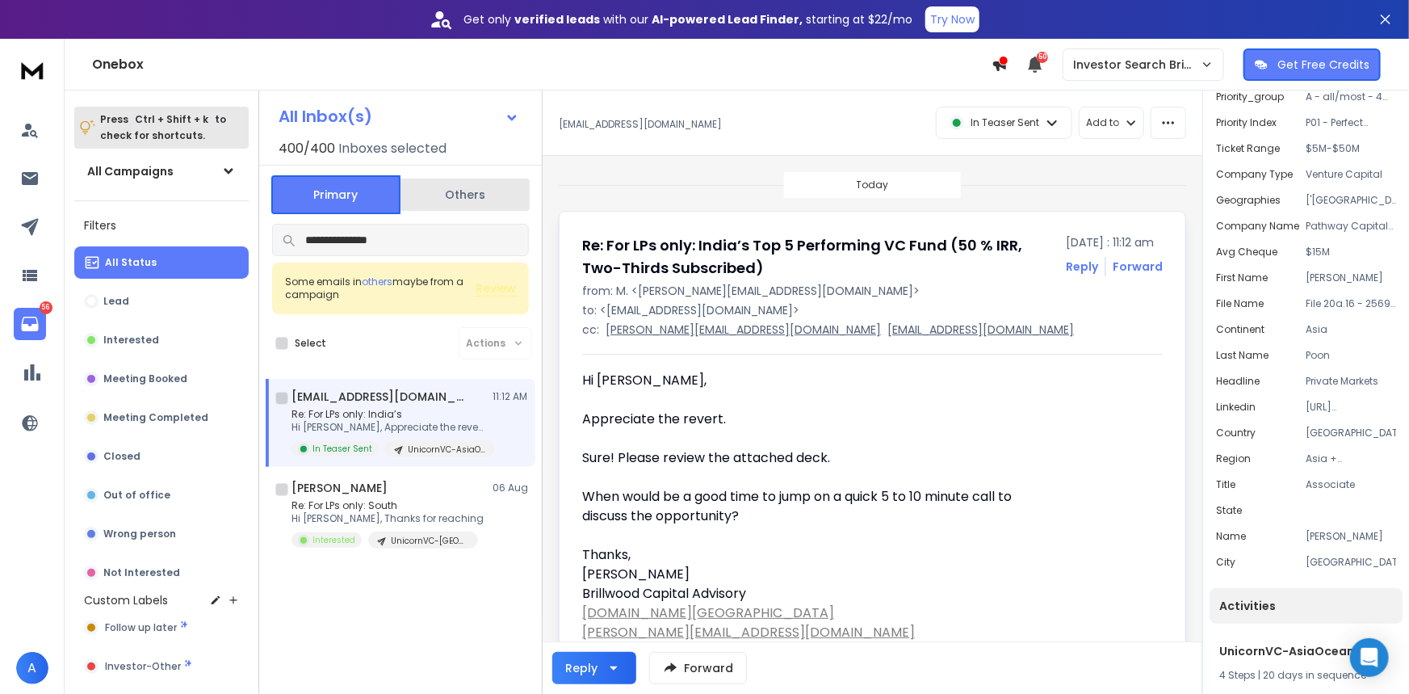
click at [1321, 487] on p "Associate" at bounding box center [1350, 484] width 90 height 13
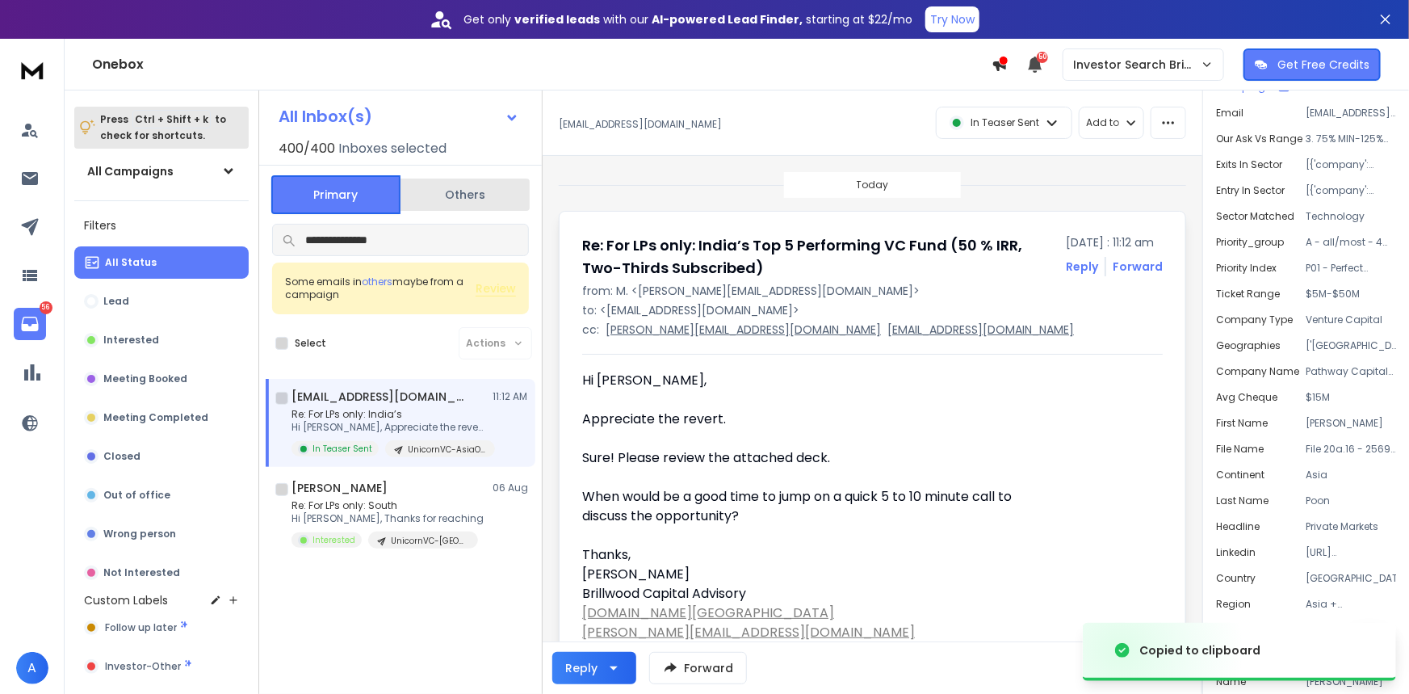
scroll to position [73, 0]
click at [1313, 421] on p "[PERSON_NAME]" at bounding box center [1350, 424] width 90 height 13
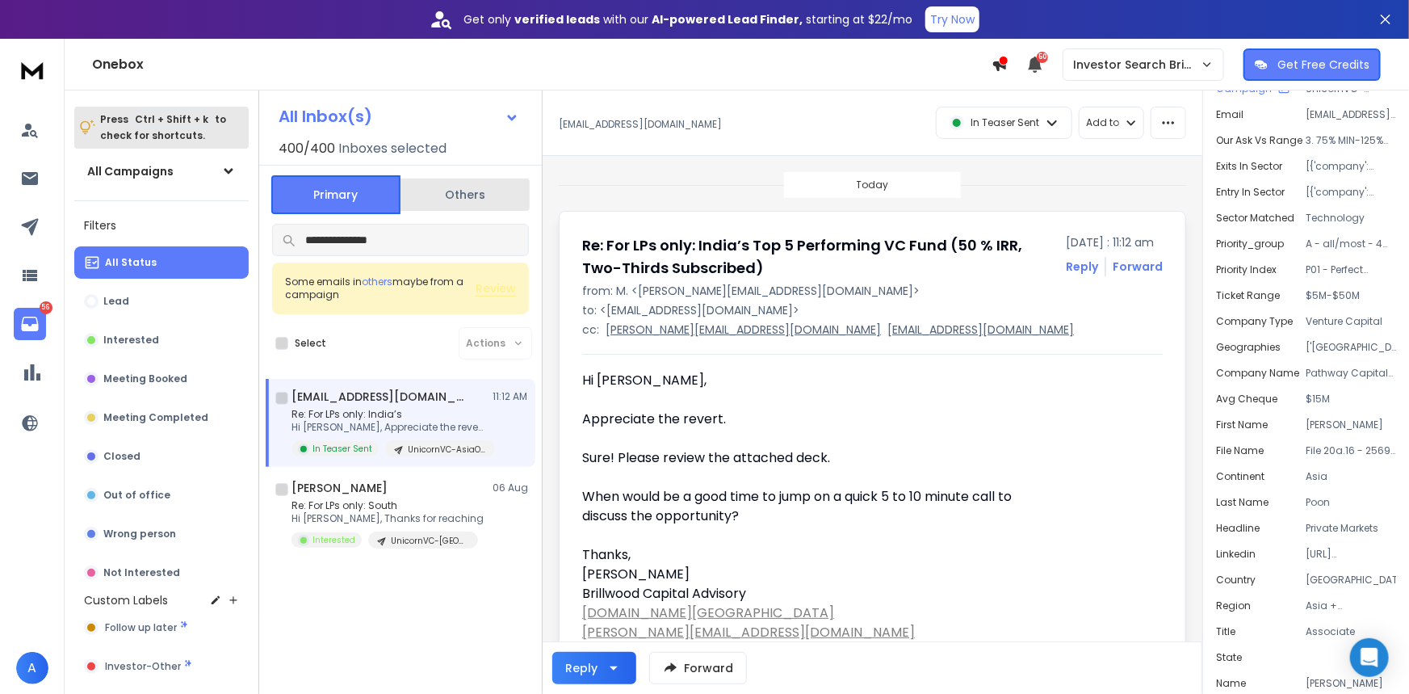
click at [1334, 581] on p "[GEOGRAPHIC_DATA]" at bounding box center [1350, 579] width 90 height 13
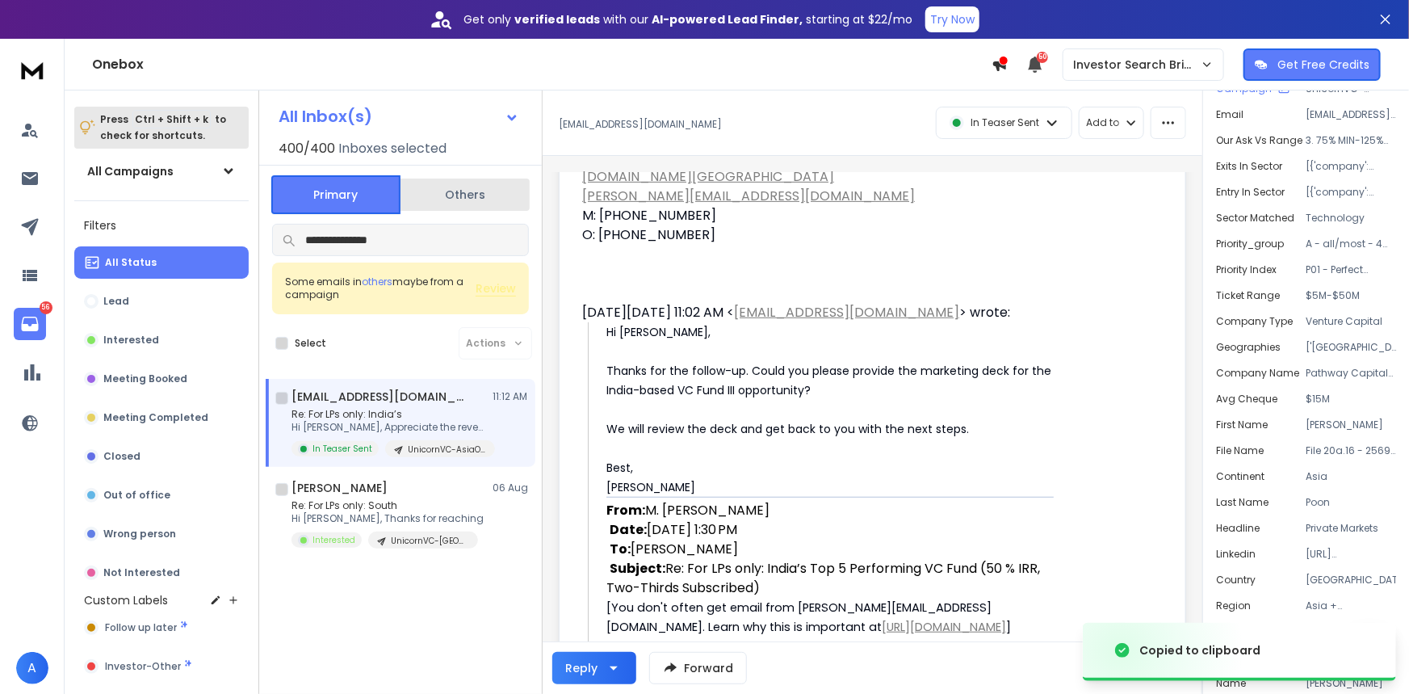
scroll to position [440, 0]
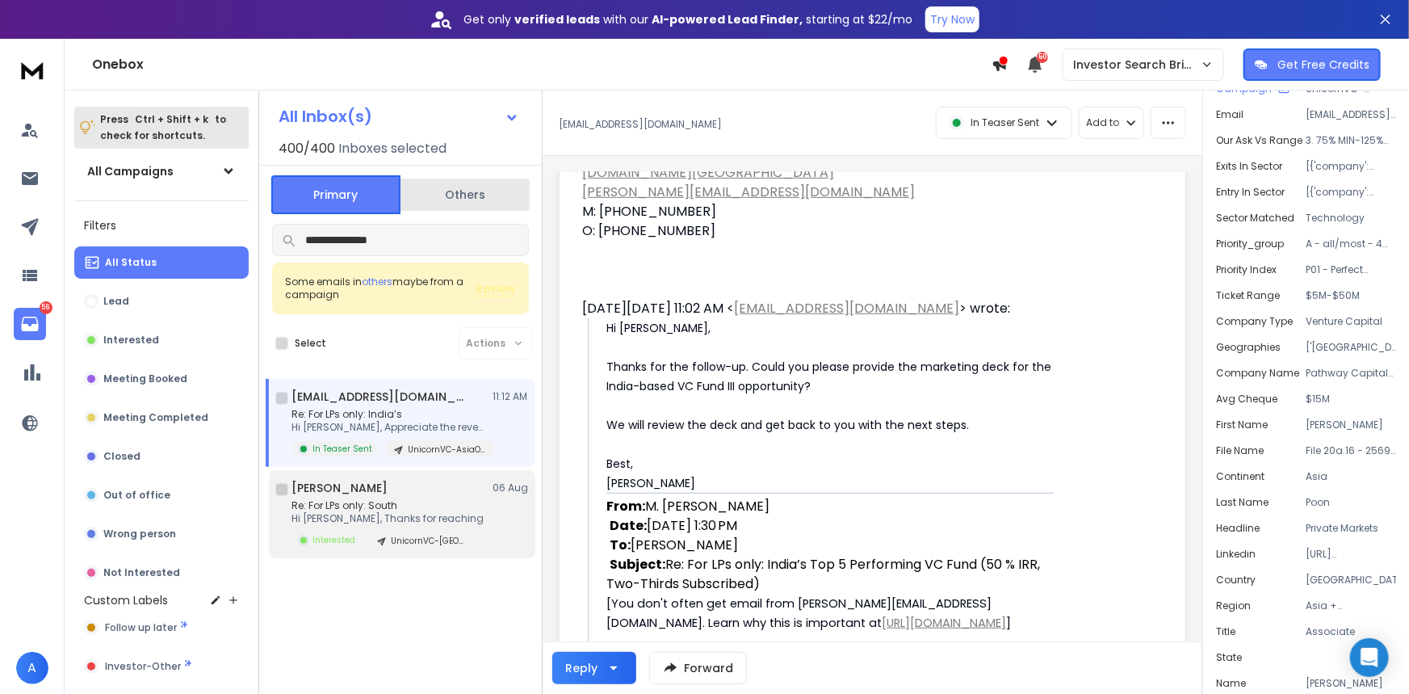
click at [427, 508] on p "Re: For LPs only: South" at bounding box center [387, 505] width 192 height 13
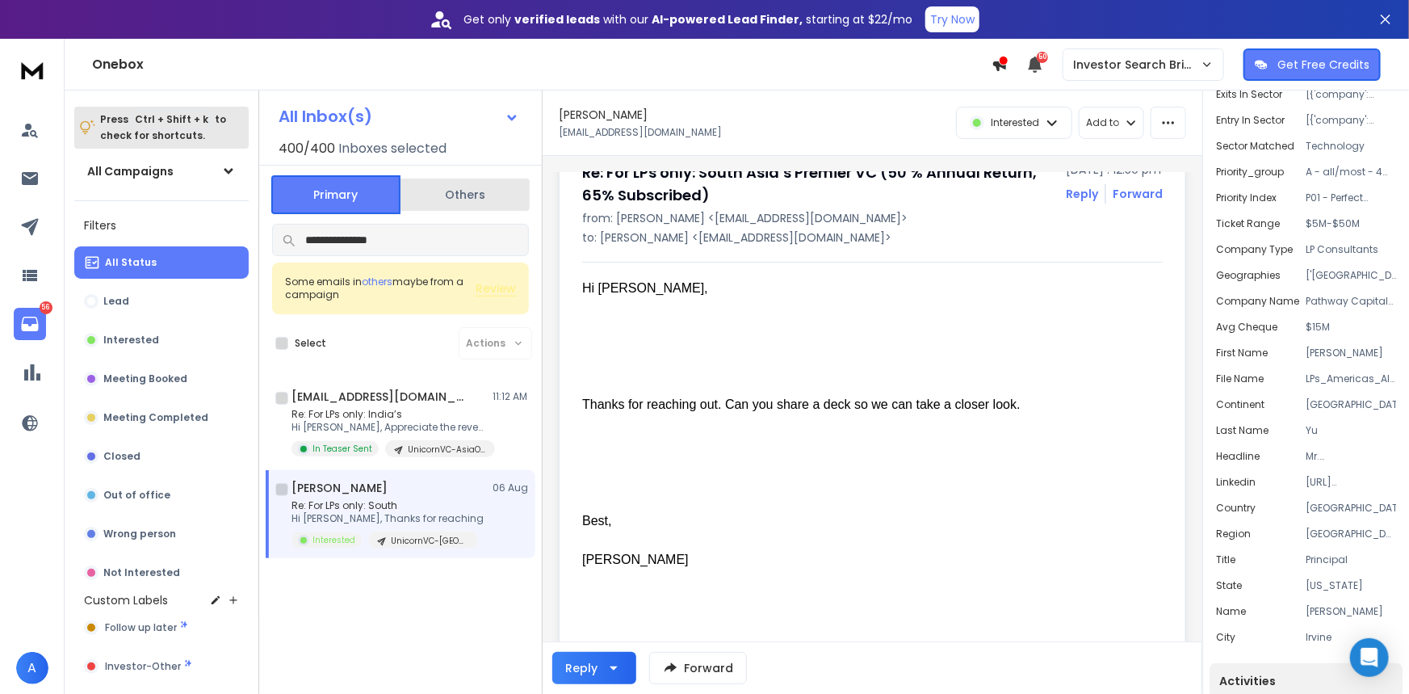
scroll to position [146, 0]
click at [1308, 428] on p "Yu" at bounding box center [1350, 428] width 90 height 13
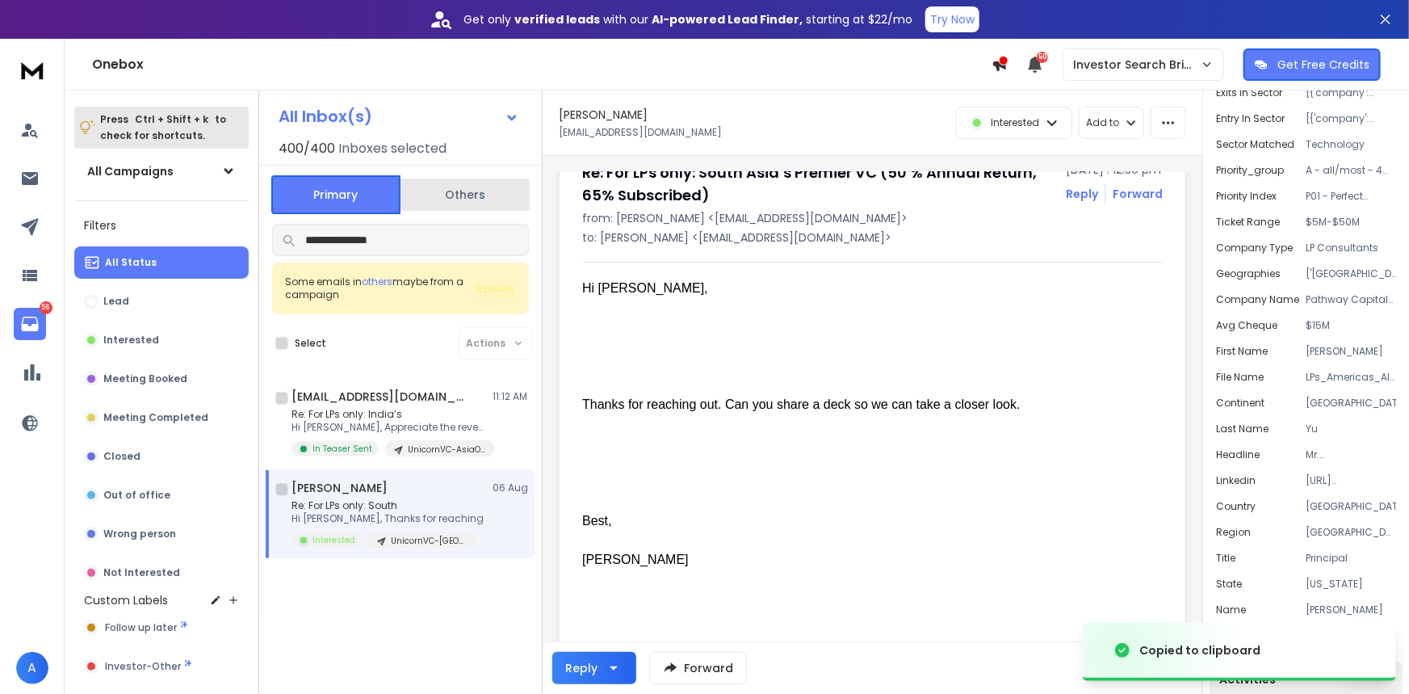
click at [1324, 354] on p "[PERSON_NAME]" at bounding box center [1350, 351] width 90 height 13
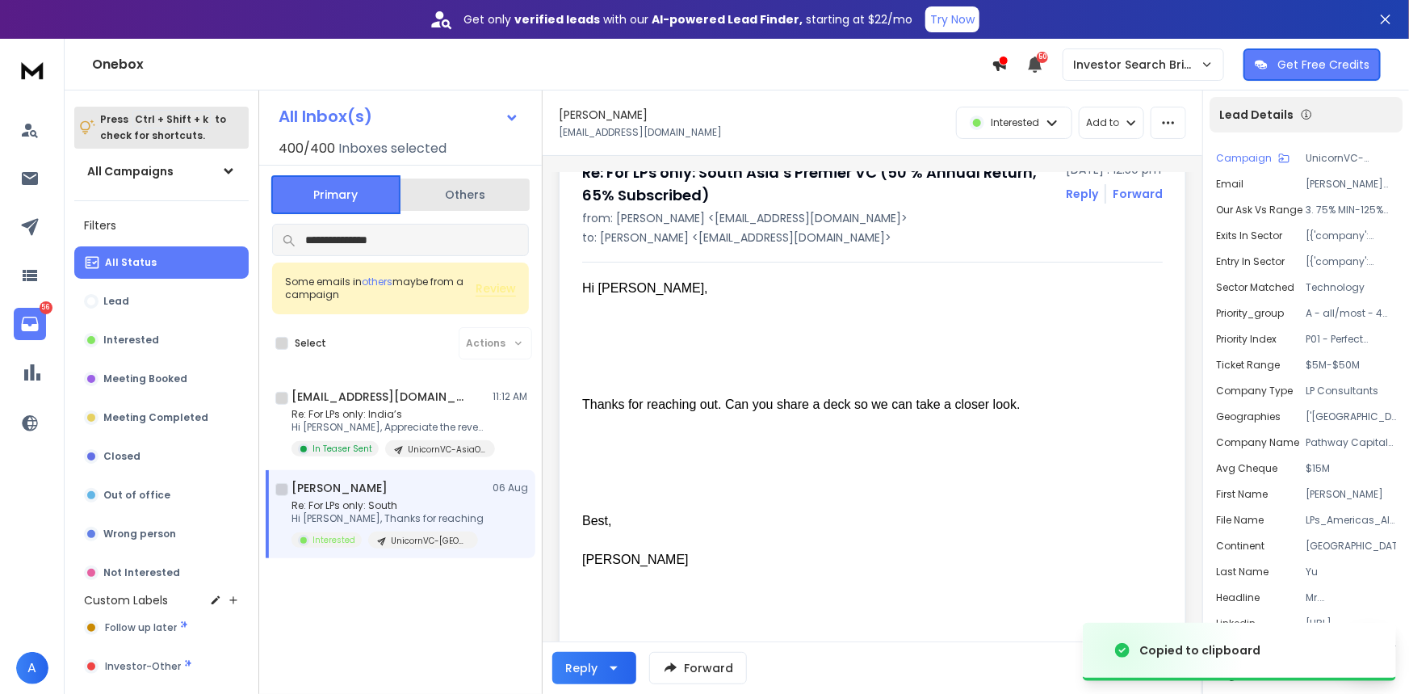
scroll to position [0, 0]
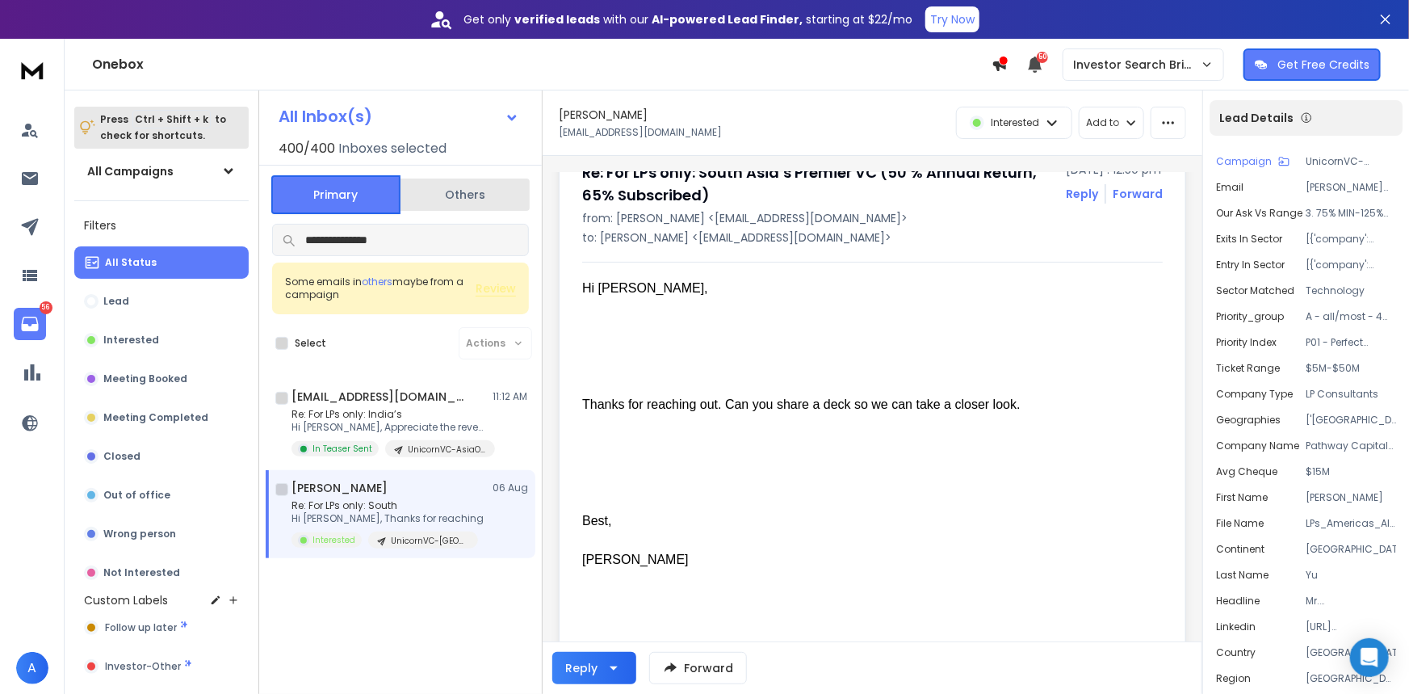
click at [1351, 444] on p "Pathway Capital Management" at bounding box center [1350, 445] width 90 height 13
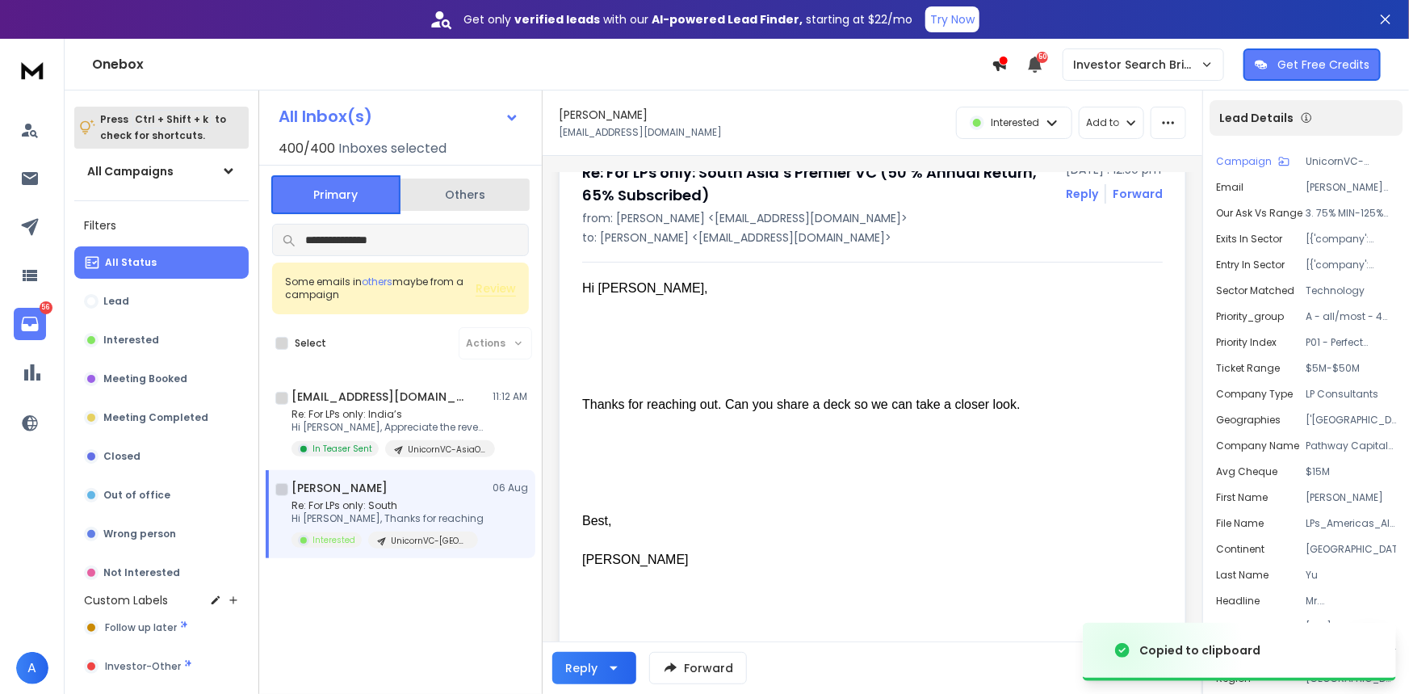
click at [1324, 181] on p "[PERSON_NAME][EMAIL_ADDRESS][DOMAIN_NAME]" at bounding box center [1350, 187] width 90 height 13
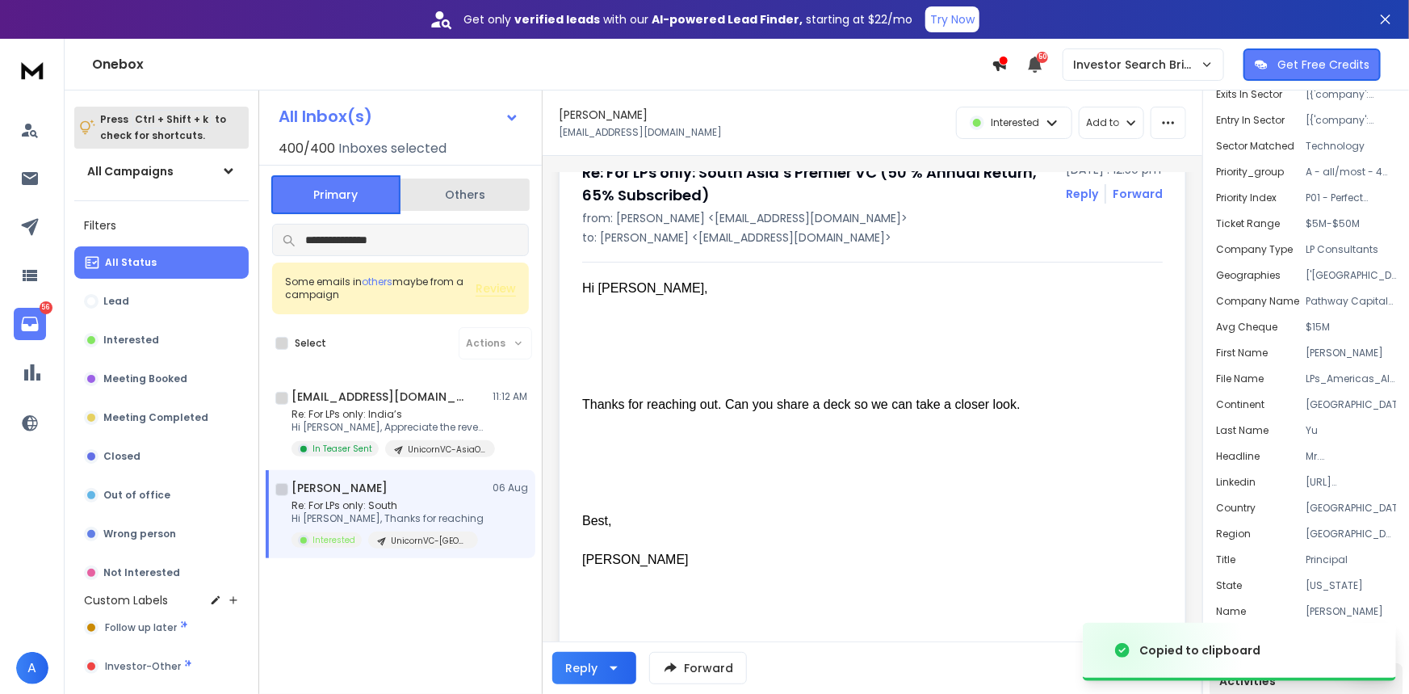
scroll to position [146, 0]
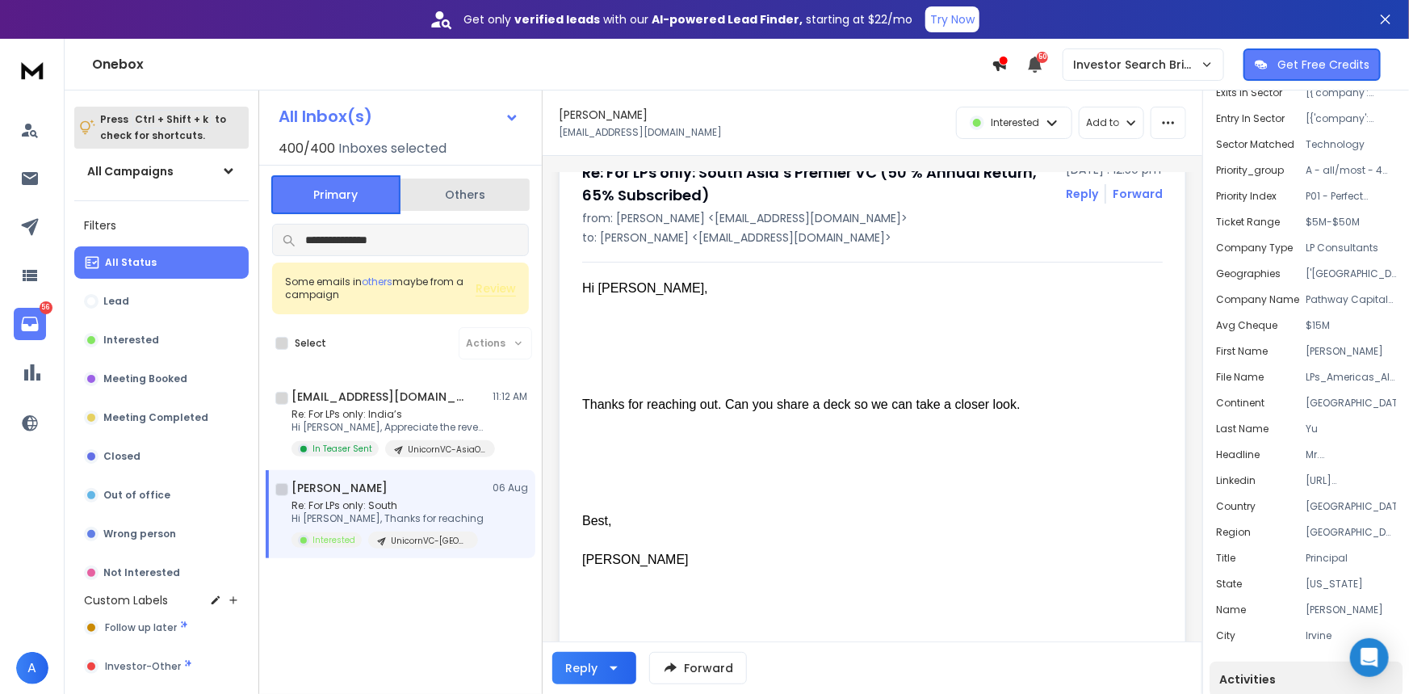
click at [1338, 558] on p "Principal" at bounding box center [1350, 557] width 90 height 13
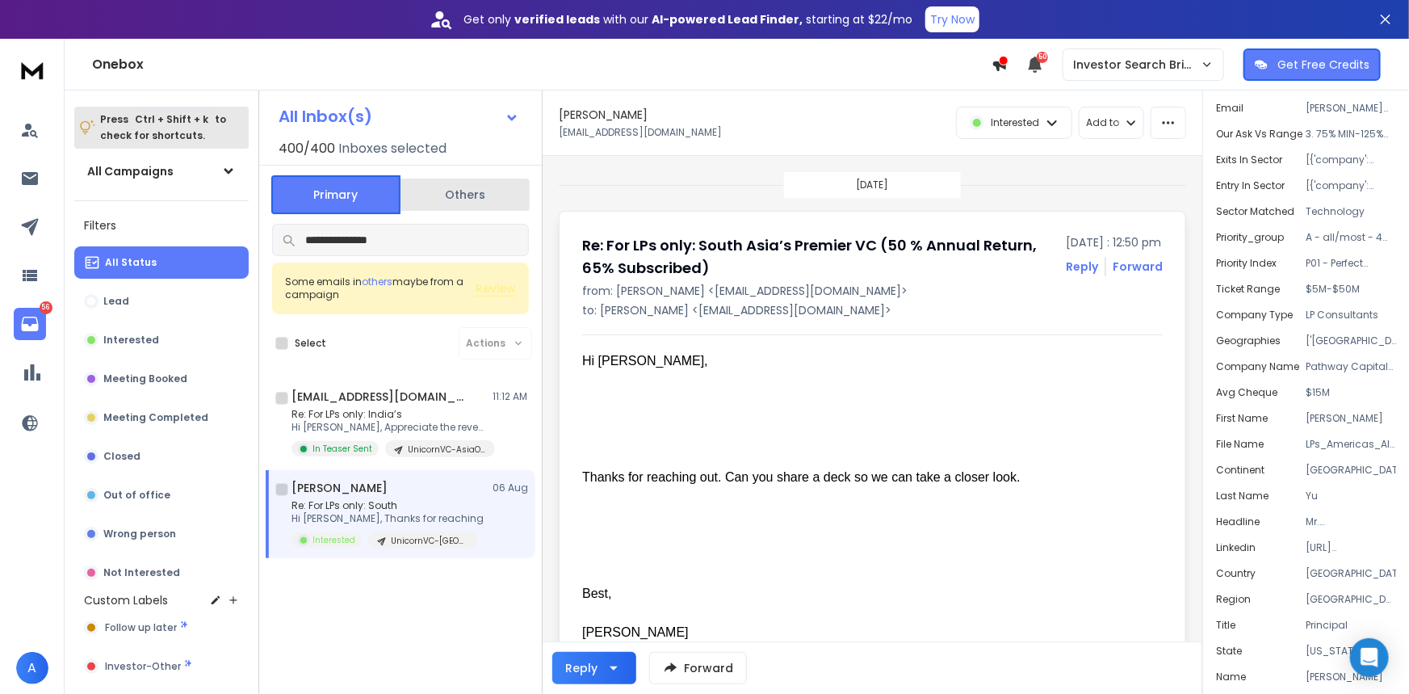
scroll to position [0, 0]
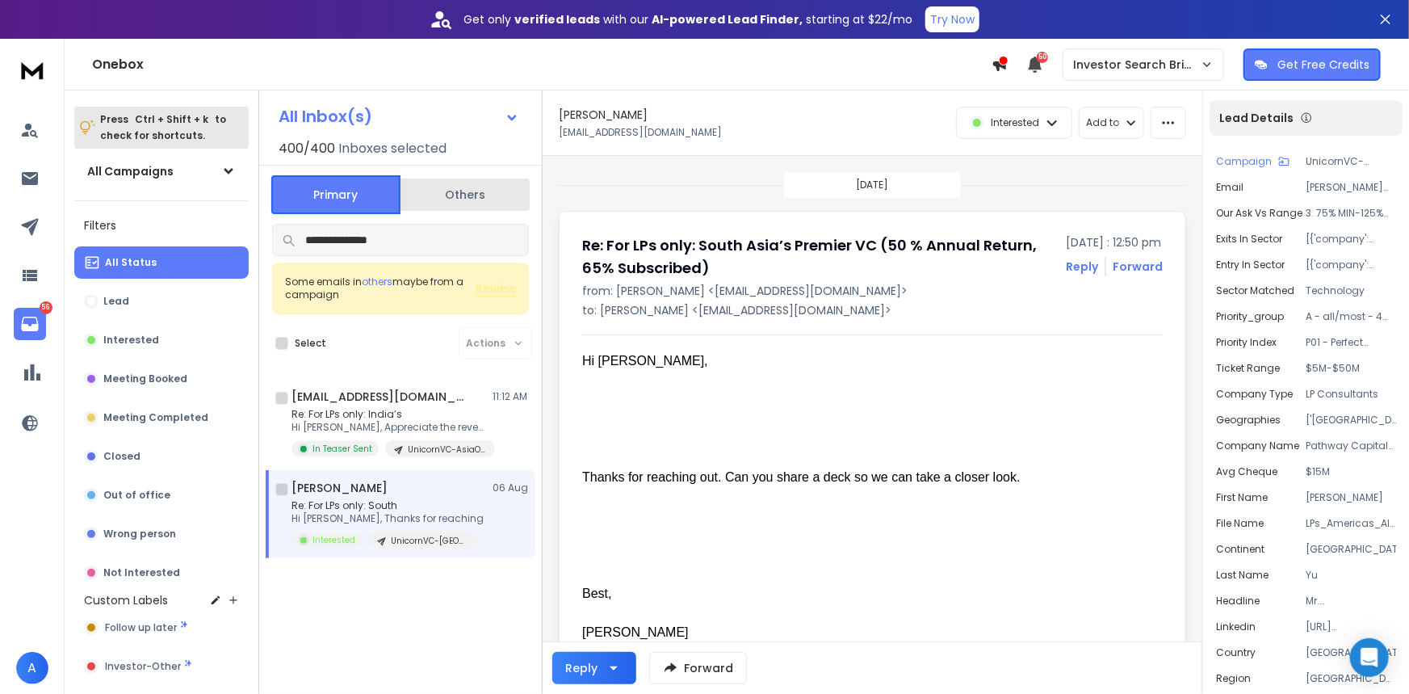
click at [414, 231] on input "**********" at bounding box center [400, 240] width 257 height 32
paste input "*****"
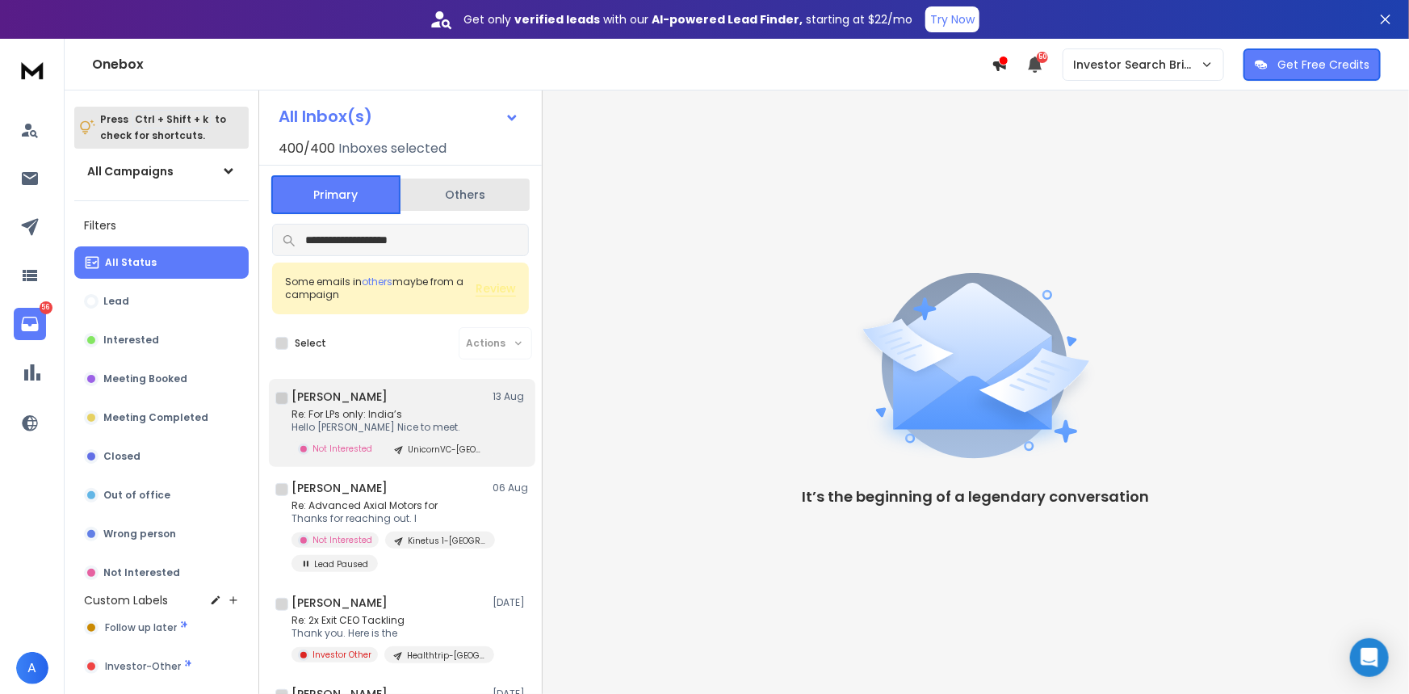
click at [408, 419] on p "Re: For LPs only: India’s" at bounding box center [388, 414] width 194 height 13
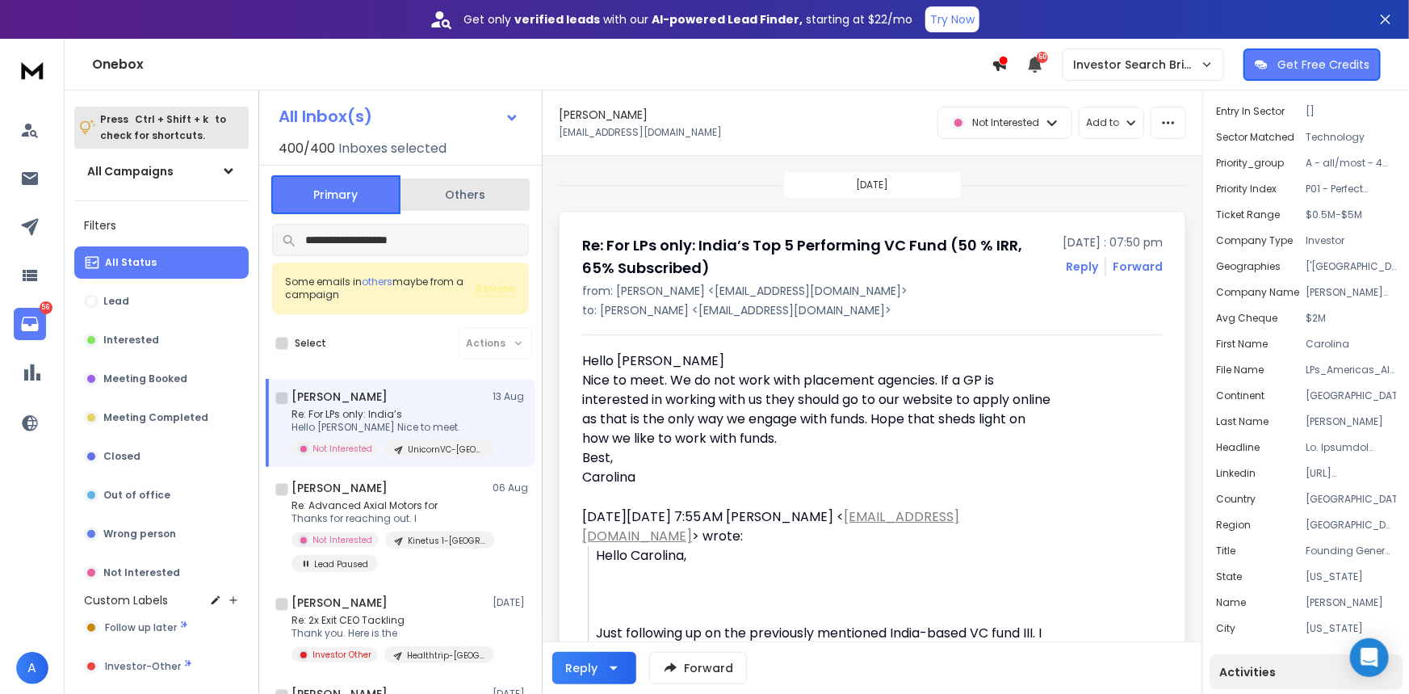
scroll to position [146, 0]
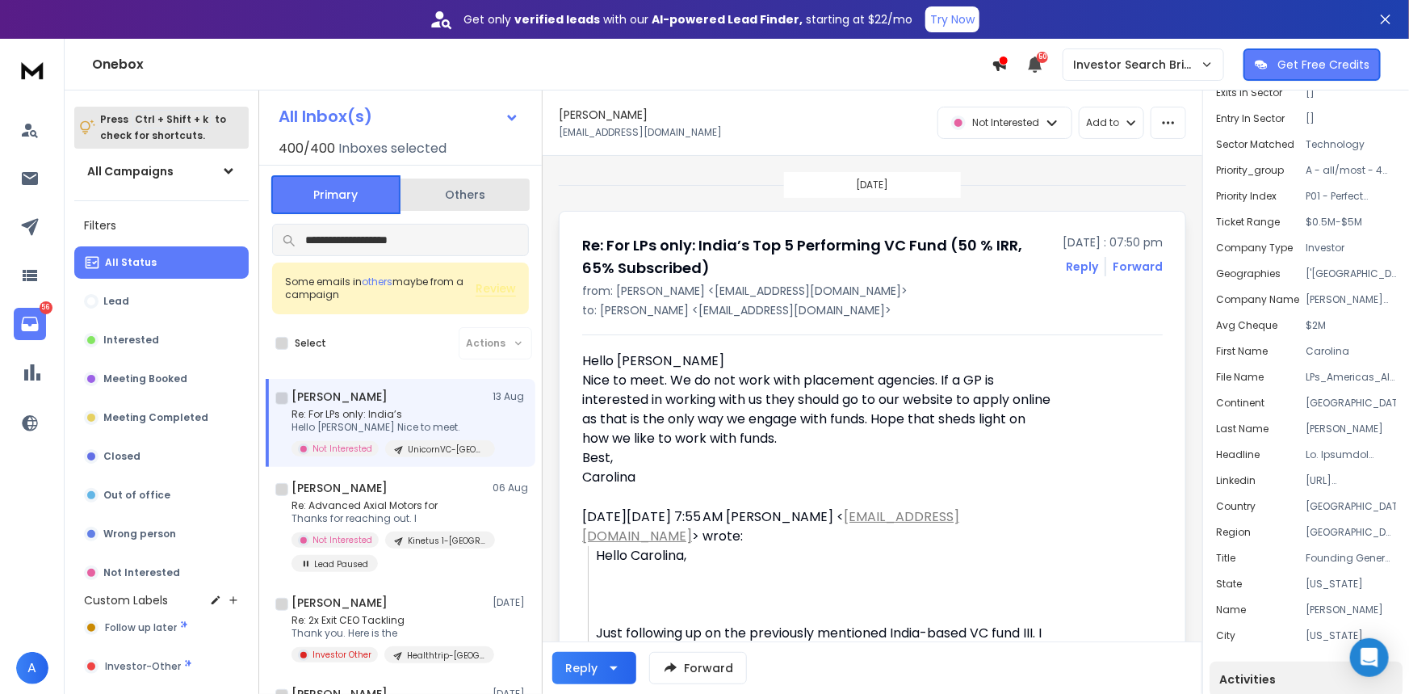
click at [1022, 122] on p "Not Interested" at bounding box center [1005, 122] width 67 height 13
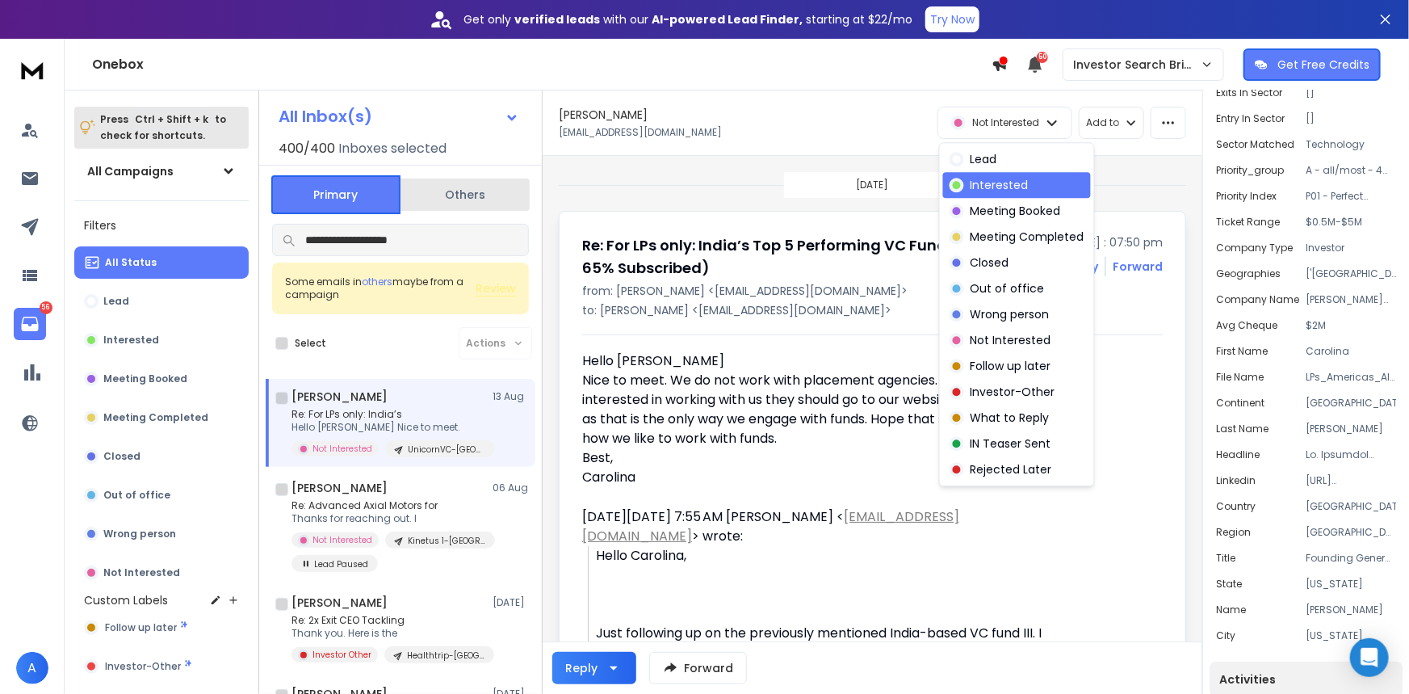
click at [1016, 174] on div "Interested" at bounding box center [1017, 185] width 148 height 26
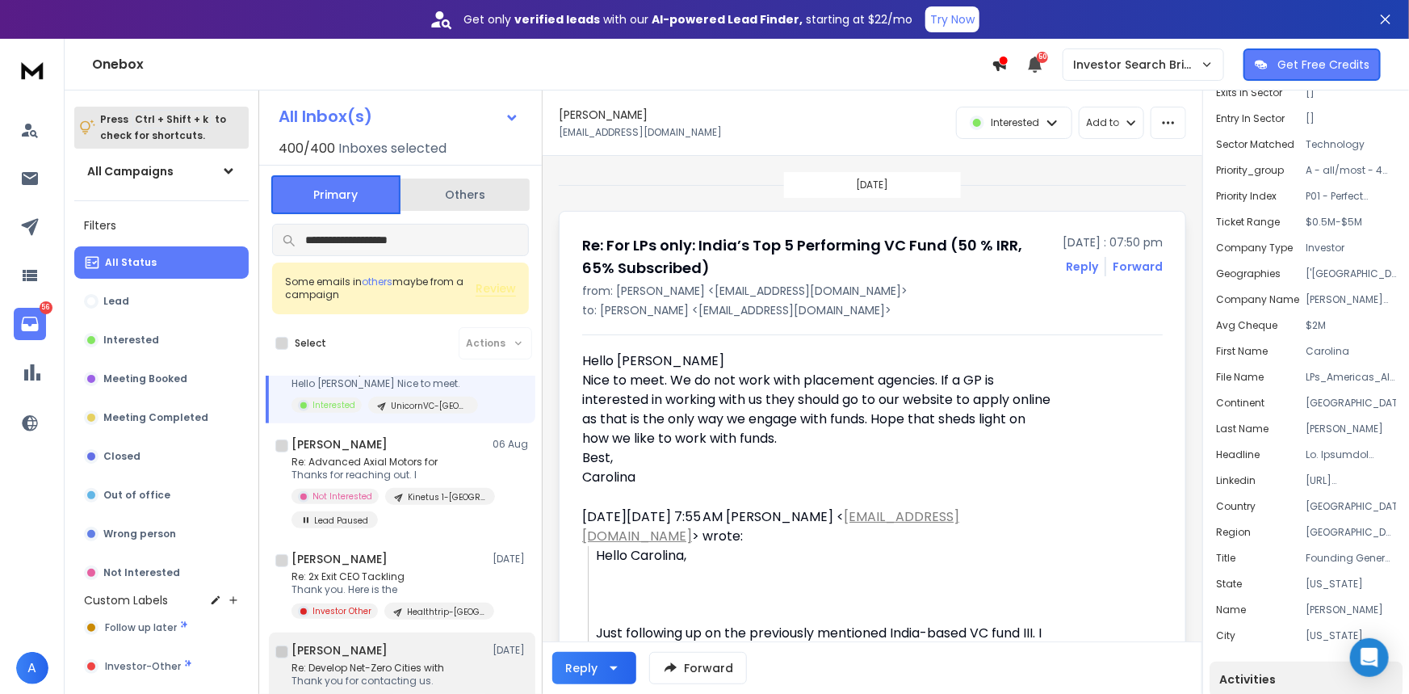
scroll to position [45, 0]
click at [476, 643] on div "[PERSON_NAME] [DATE]" at bounding box center [409, 648] width 237 height 16
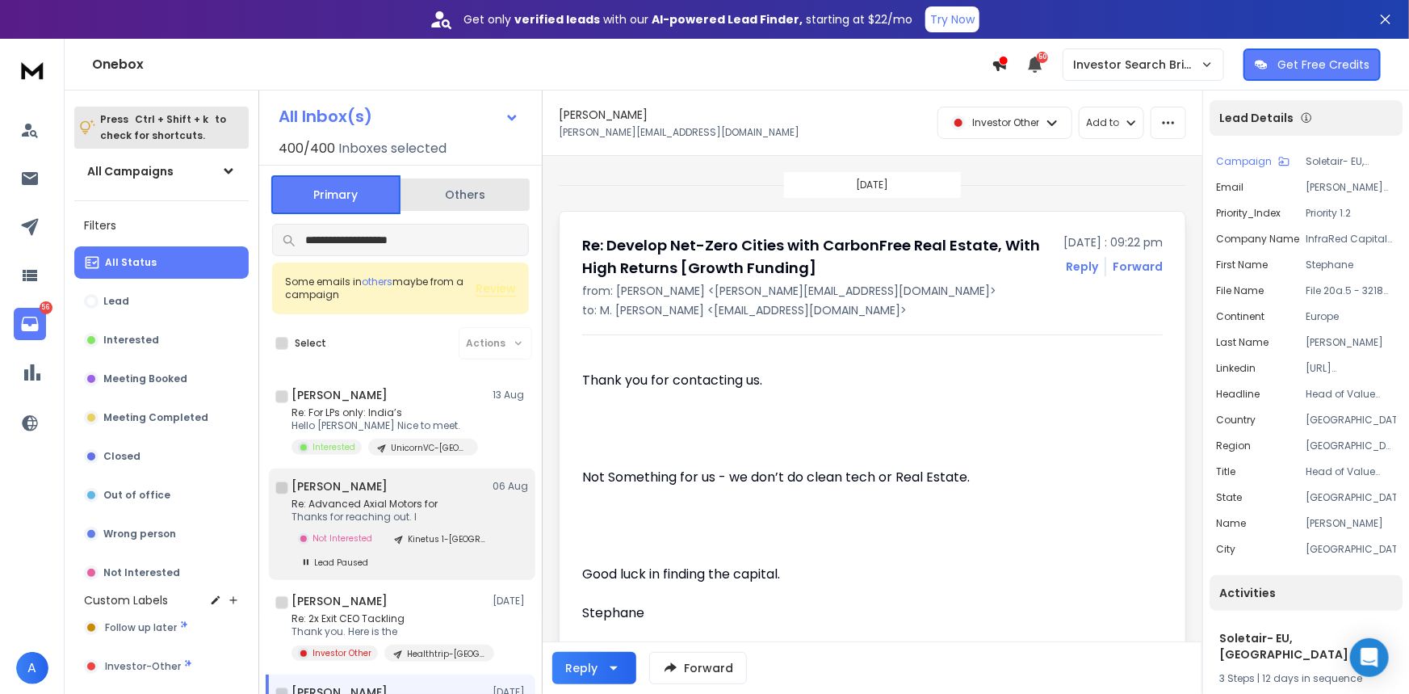
scroll to position [0, 0]
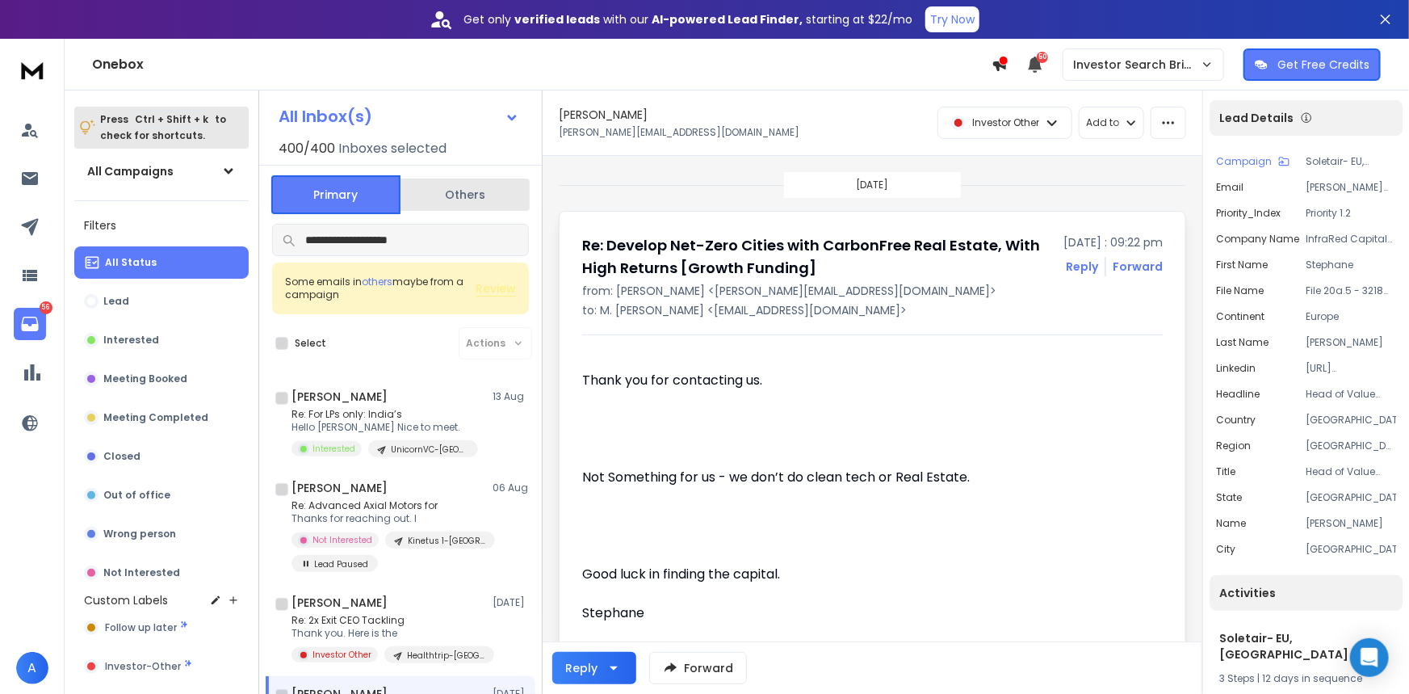
click at [418, 234] on input "**********" at bounding box center [400, 240] width 257 height 32
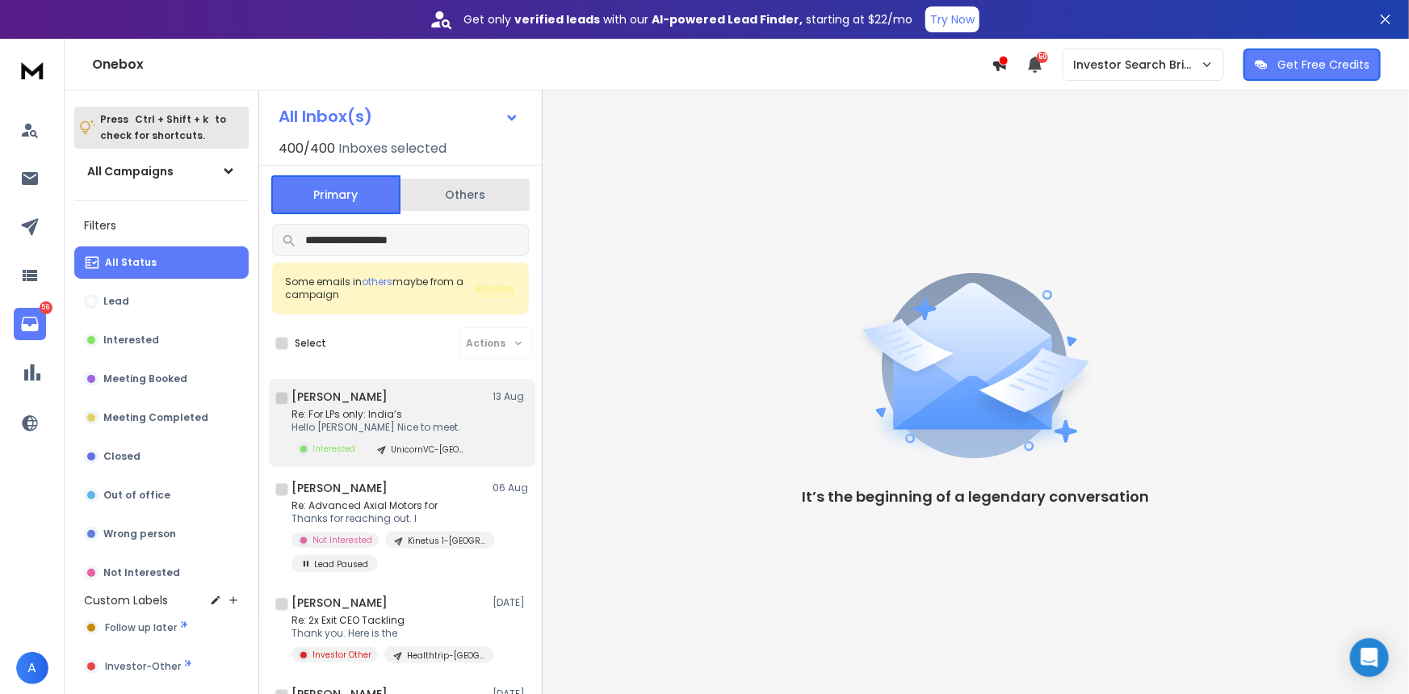
click at [411, 421] on p "Hello [PERSON_NAME] Nice to meet." at bounding box center [384, 427] width 186 height 13
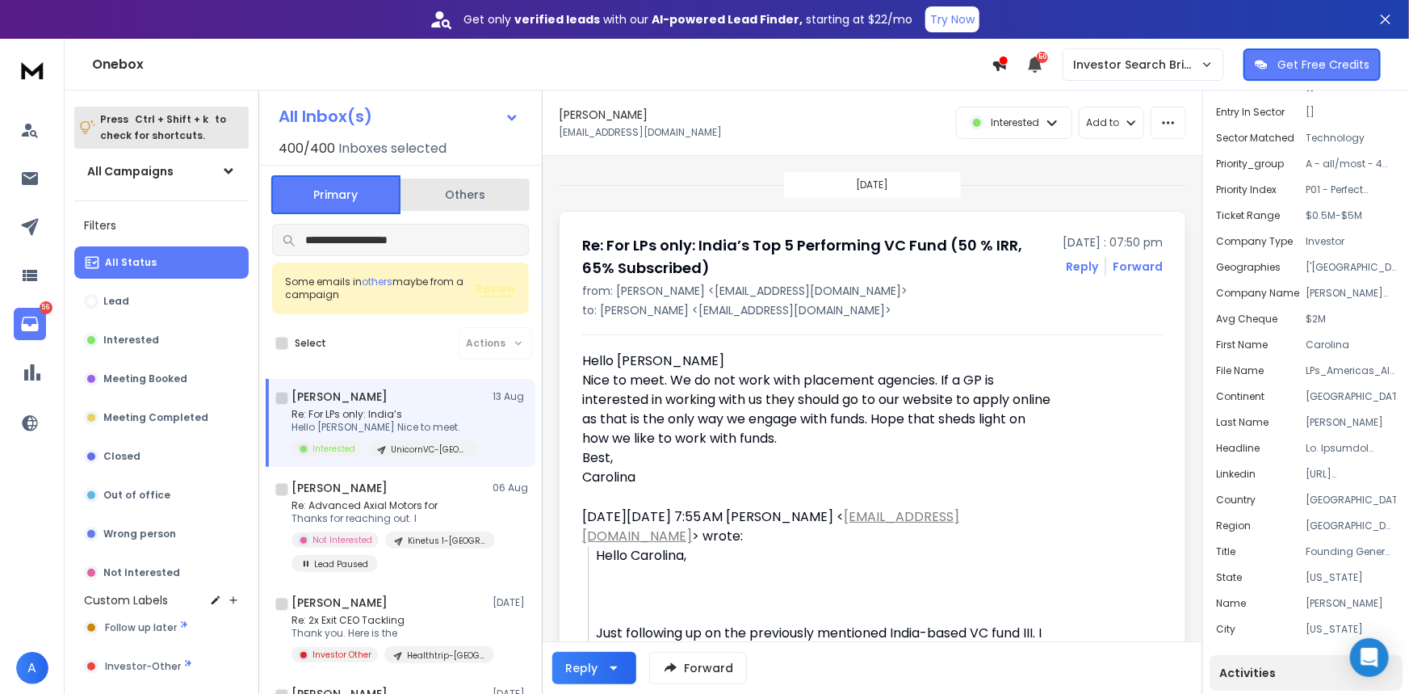
scroll to position [146, 0]
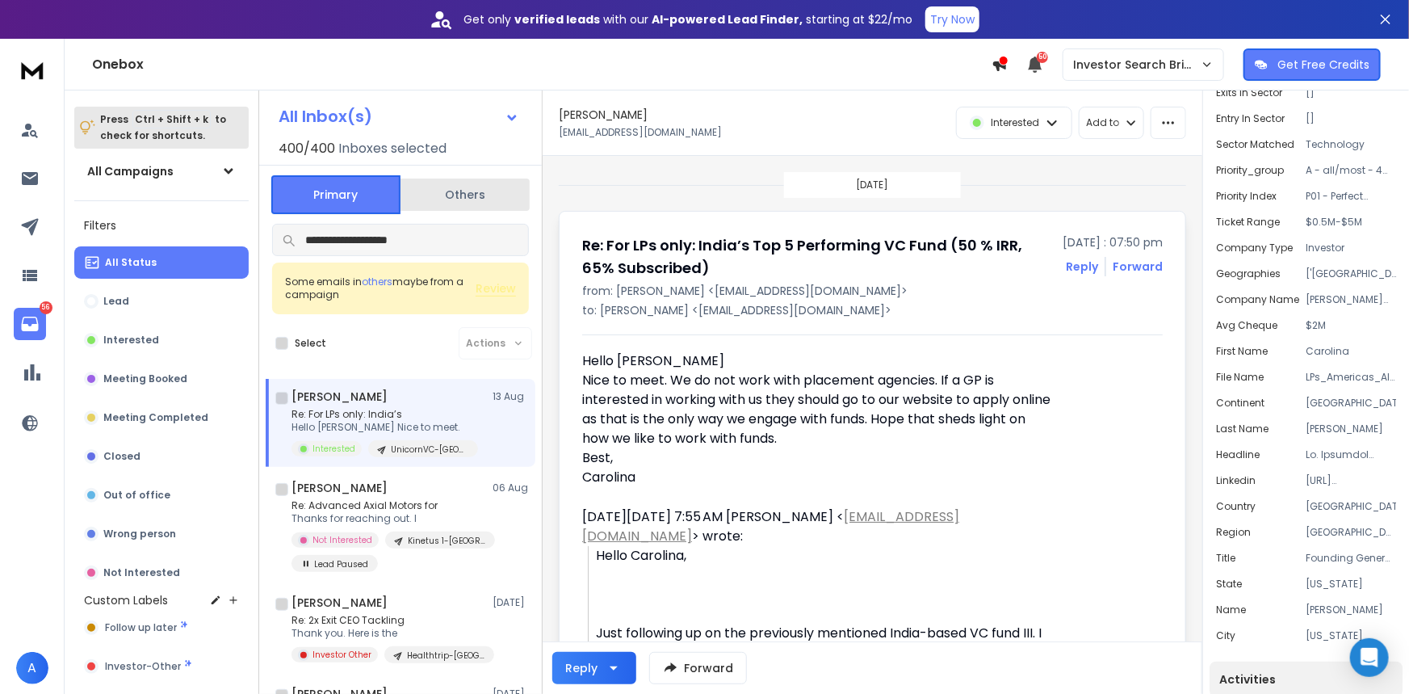
click at [1323, 303] on p "[PERSON_NAME] Capital" at bounding box center [1350, 299] width 90 height 13
click at [1314, 423] on p "[PERSON_NAME]" at bounding box center [1350, 428] width 90 height 13
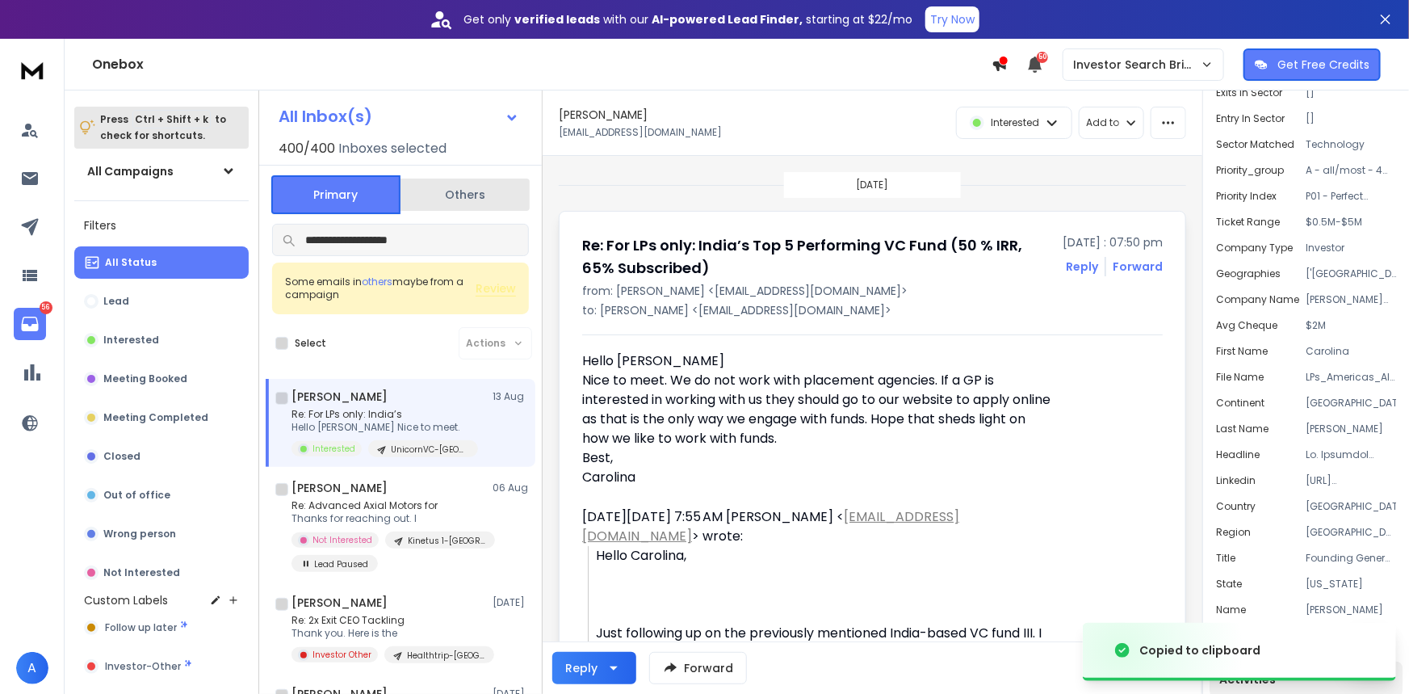
click at [1322, 346] on p "Carolina" at bounding box center [1350, 351] width 90 height 13
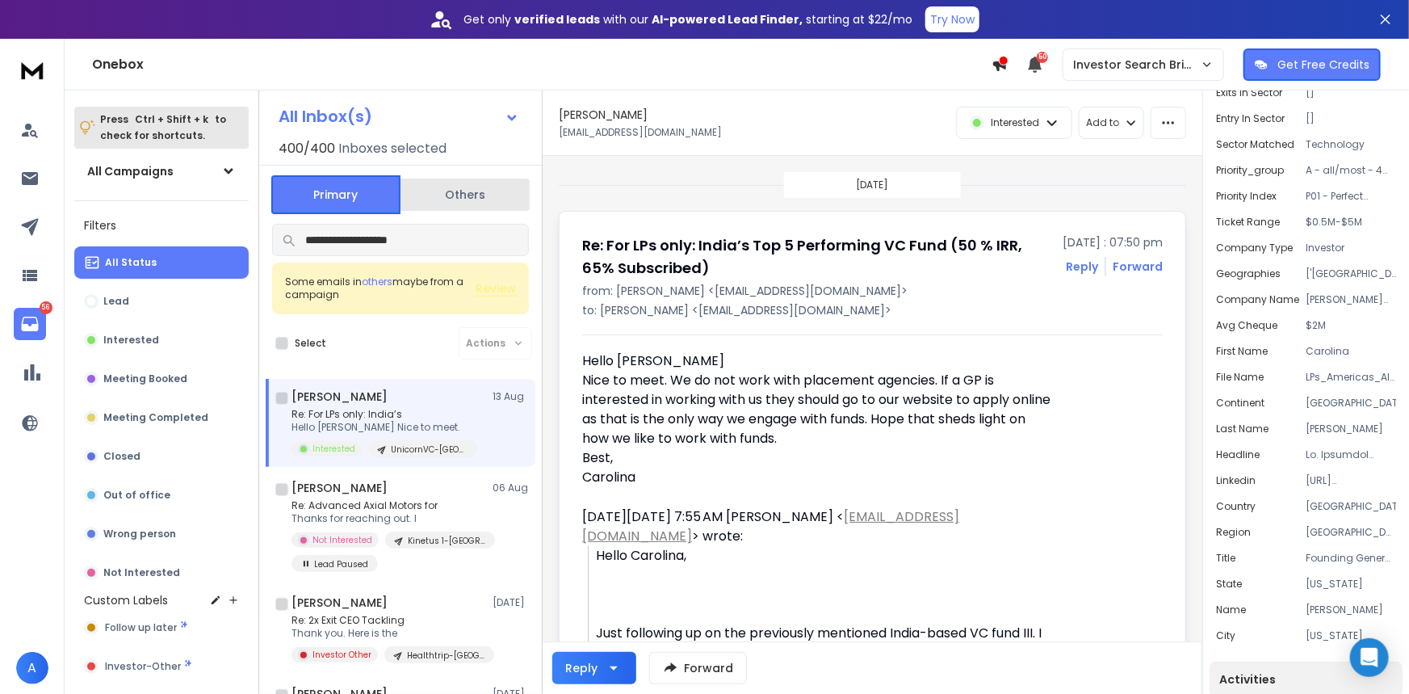
click at [1335, 560] on p "Founding General Partner and Member of the Investment Committee" at bounding box center [1350, 557] width 90 height 13
click at [1339, 584] on p "[US_STATE]" at bounding box center [1350, 583] width 90 height 13
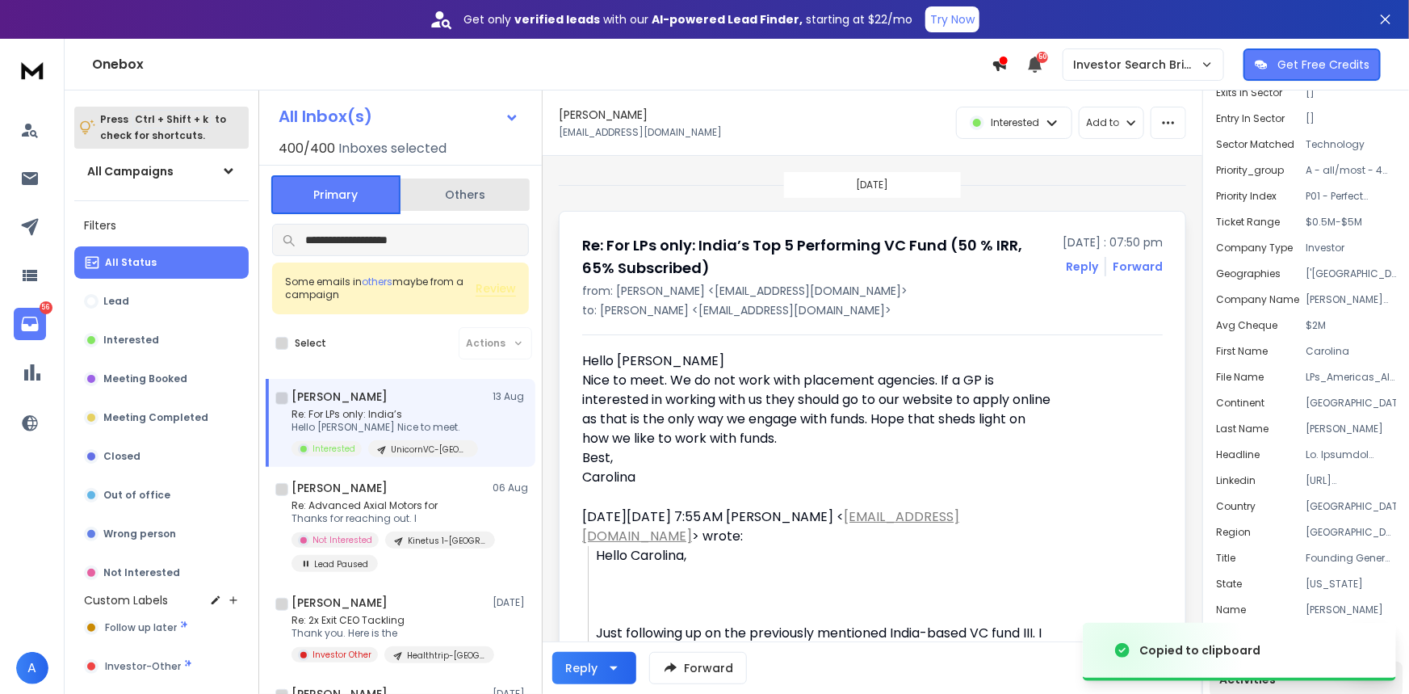
click at [1324, 504] on p "[GEOGRAPHIC_DATA]" at bounding box center [1350, 506] width 90 height 13
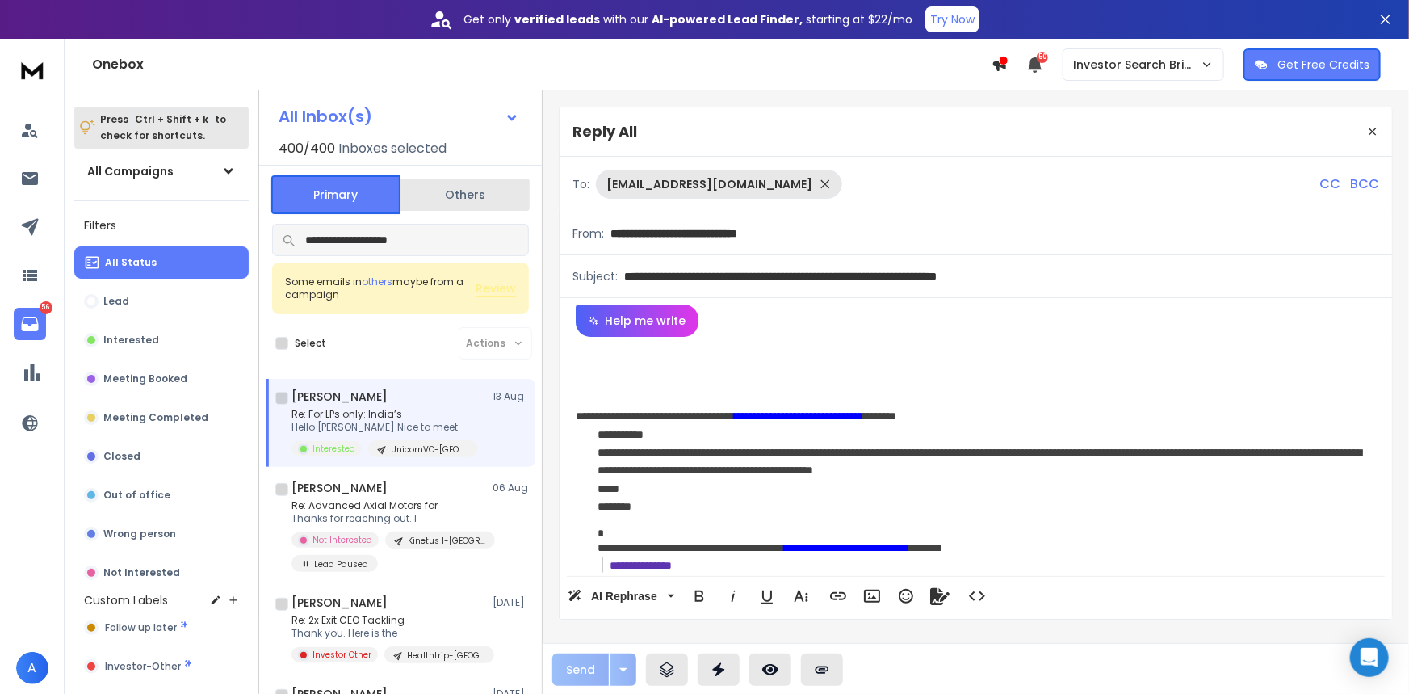
click at [1372, 132] on icon at bounding box center [1372, 131] width 13 height 13
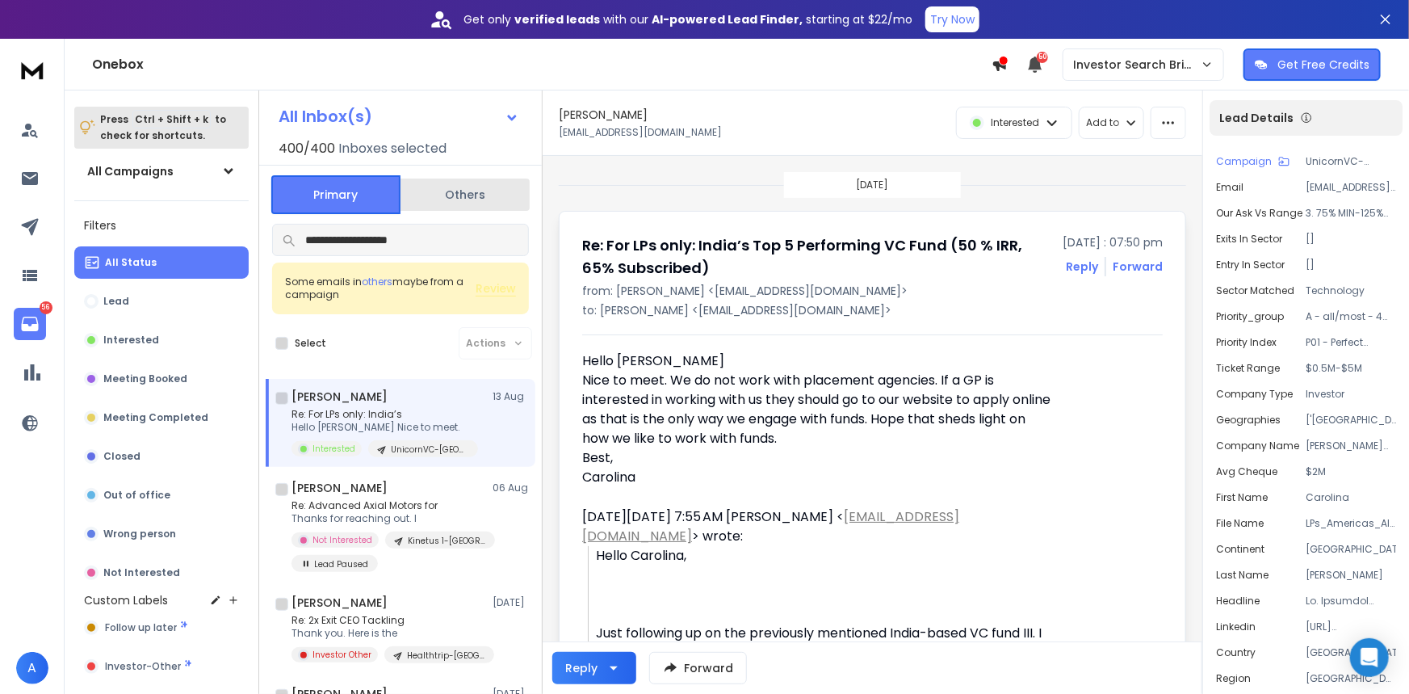
click at [435, 231] on input "**********" at bounding box center [400, 240] width 257 height 32
paste input
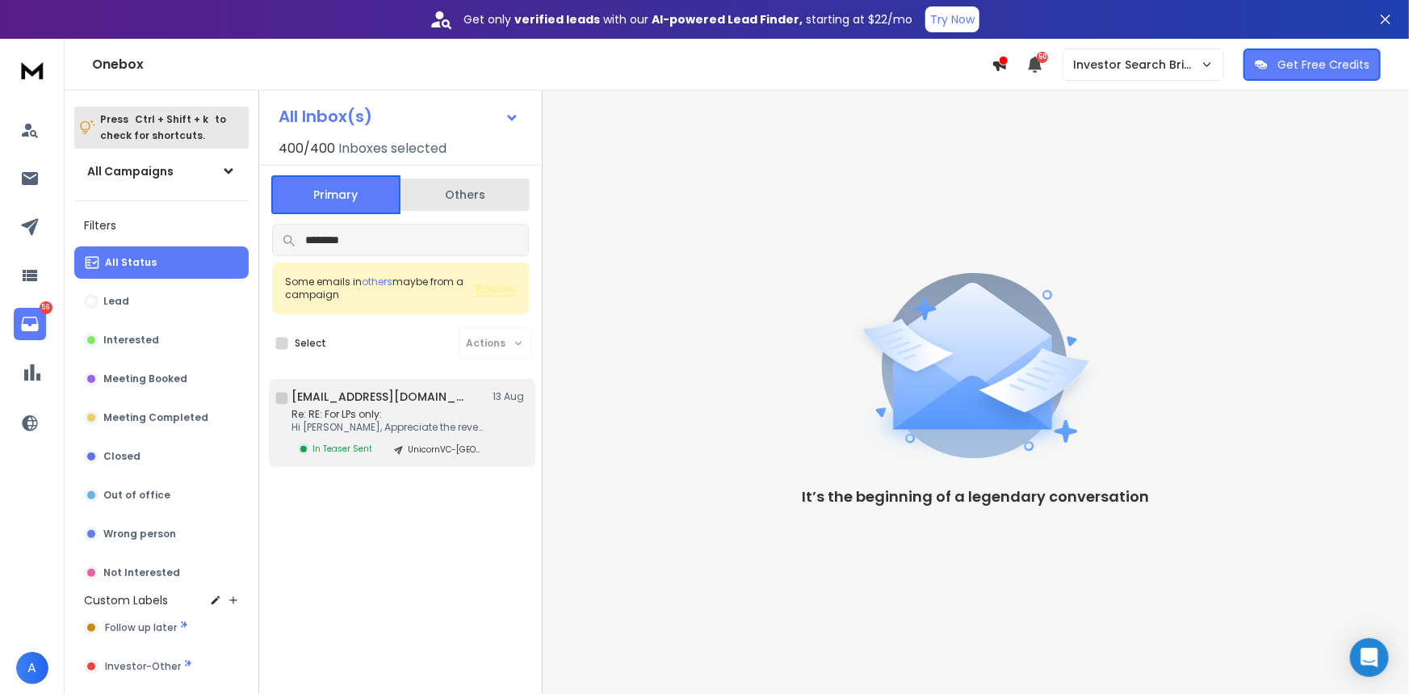
click at [402, 431] on p "Hi [PERSON_NAME], Appreciate the revert. Sure! Please" at bounding box center [388, 427] width 194 height 13
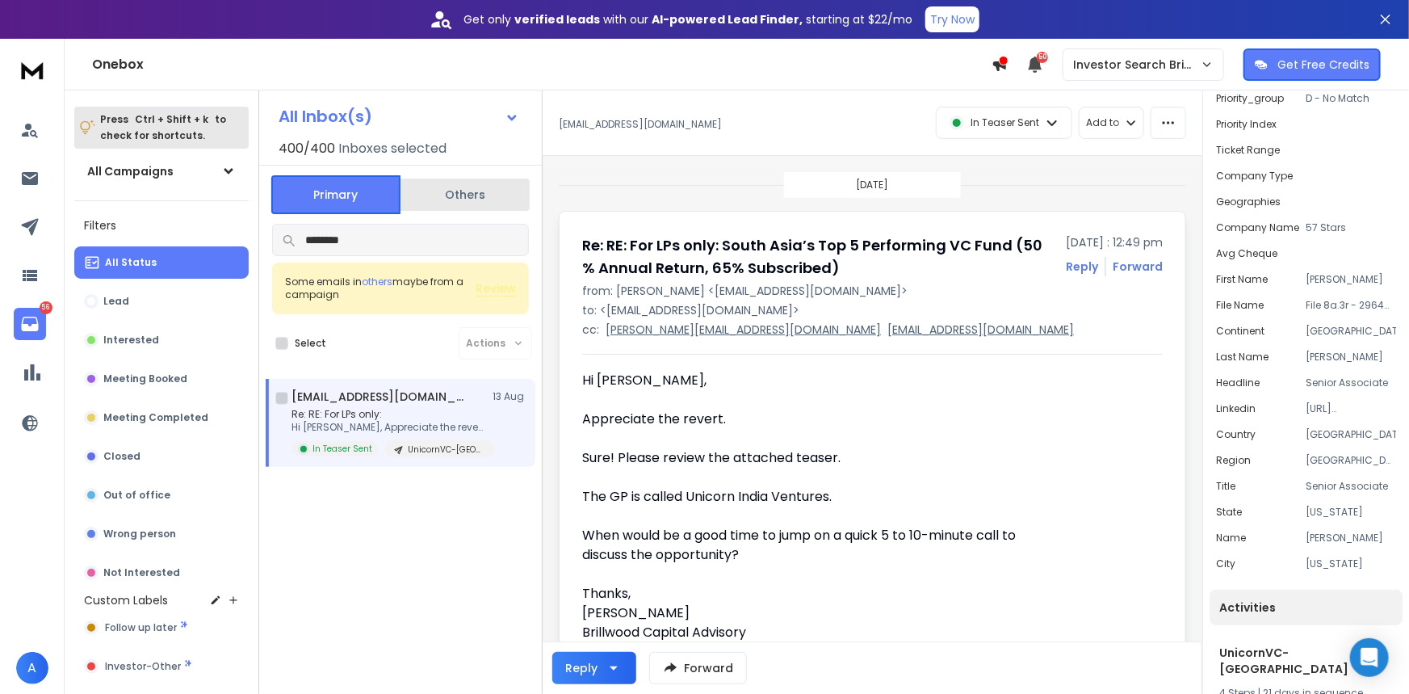
scroll to position [220, 0]
click at [1332, 485] on p "Senior Associate" at bounding box center [1350, 484] width 90 height 13
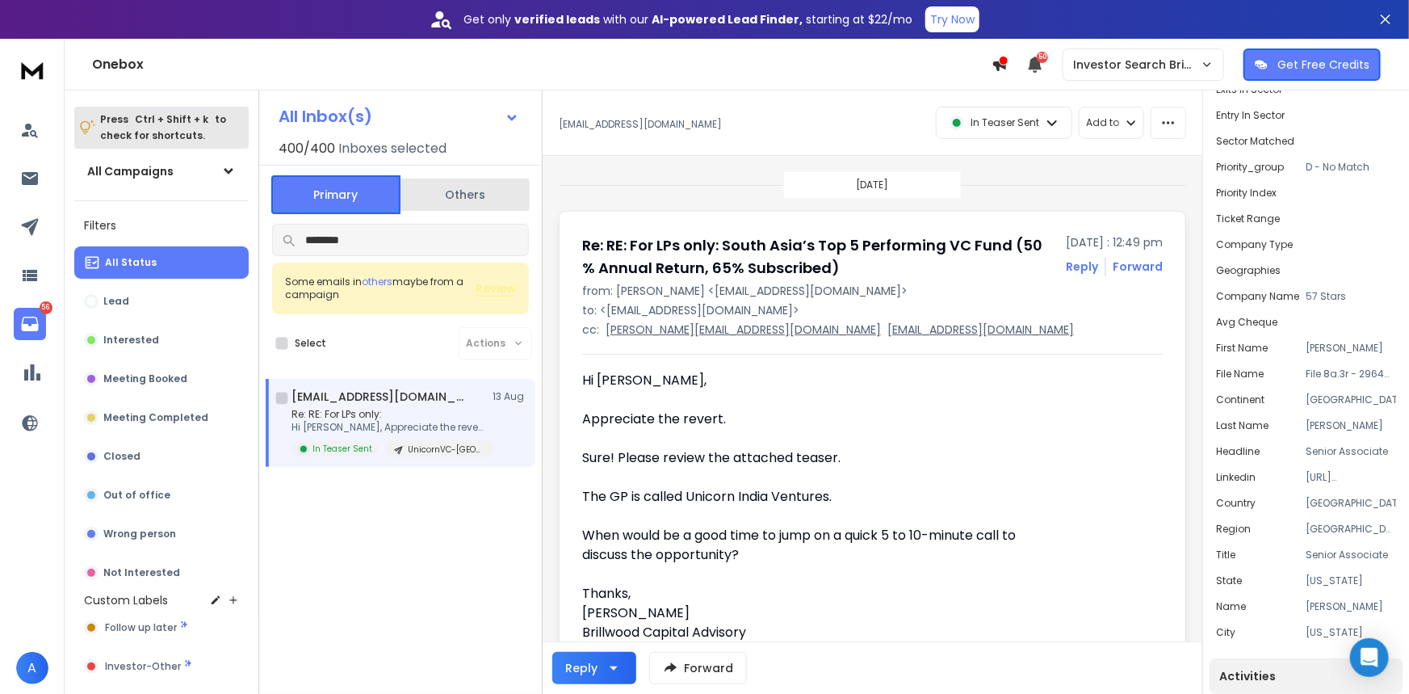
scroll to position [146, 0]
click at [1328, 350] on p "[PERSON_NAME]" at bounding box center [1350, 351] width 90 height 13
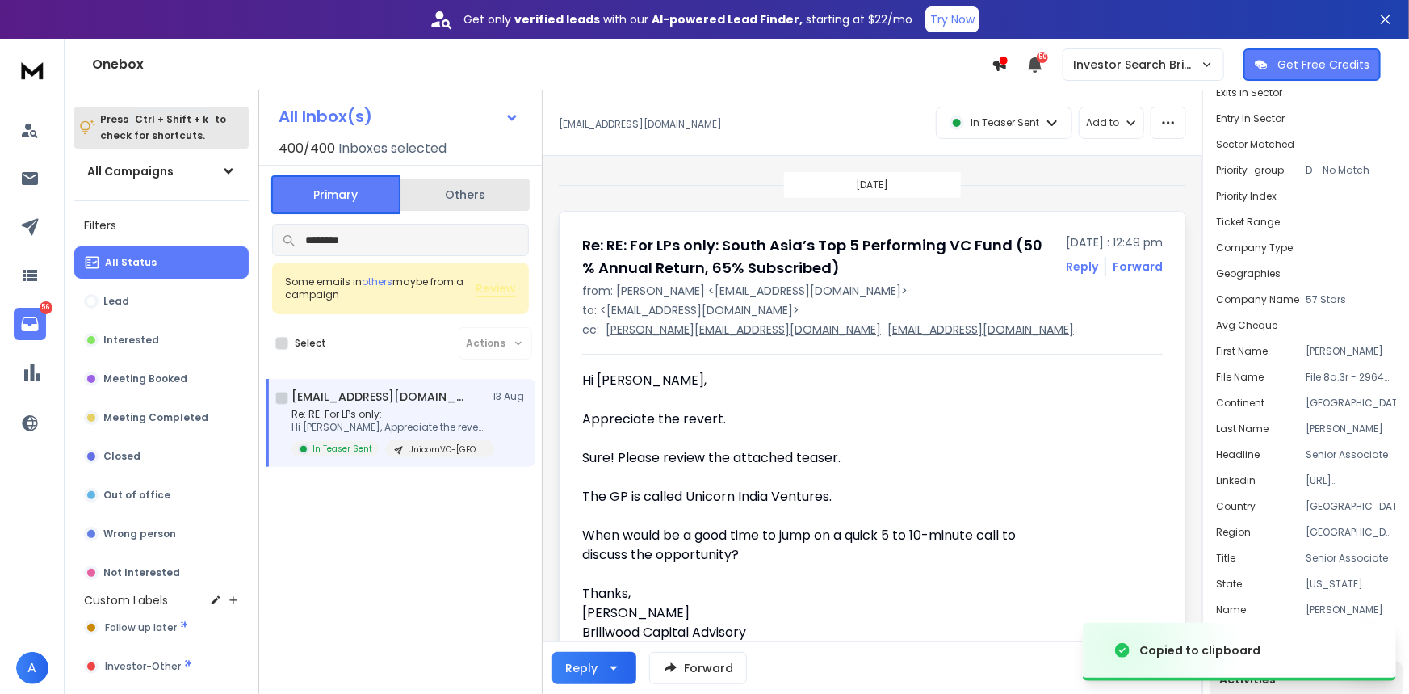
click at [1329, 422] on p "[PERSON_NAME]" at bounding box center [1350, 428] width 90 height 13
click at [1325, 550] on div "Campaign UnicornVC-[GEOGRAPHIC_DATA] Email [EMAIL_ADDRESS][DOMAIN_NAME] our ask…" at bounding box center [1305, 326] width 193 height 672
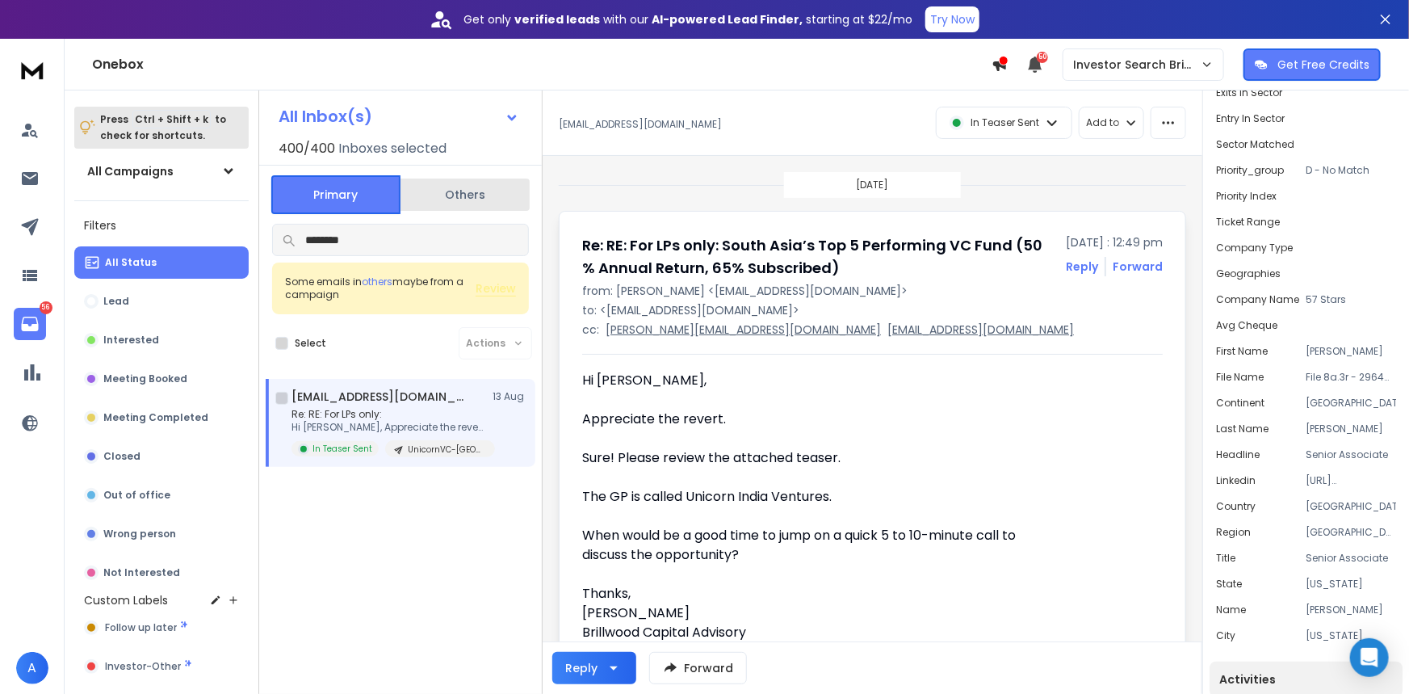
click at [1325, 551] on p "Senior Associate" at bounding box center [1350, 557] width 90 height 13
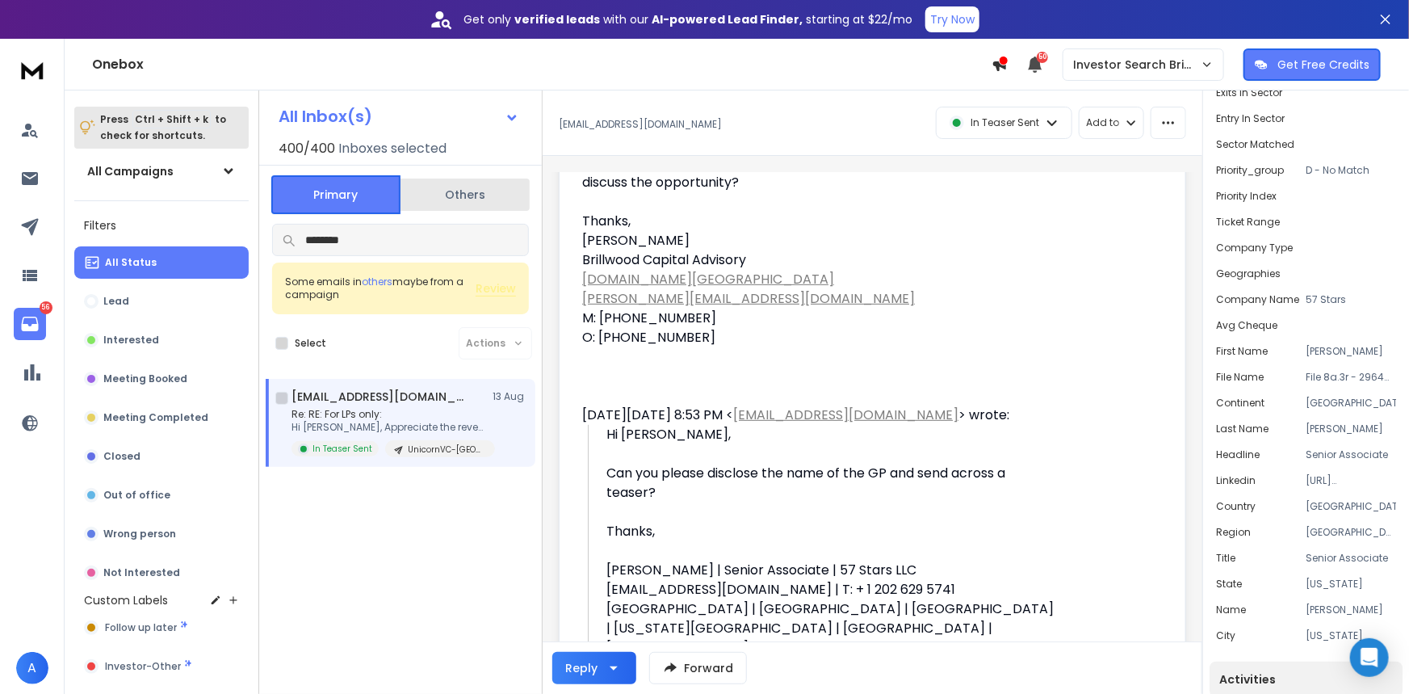
scroll to position [367, 0]
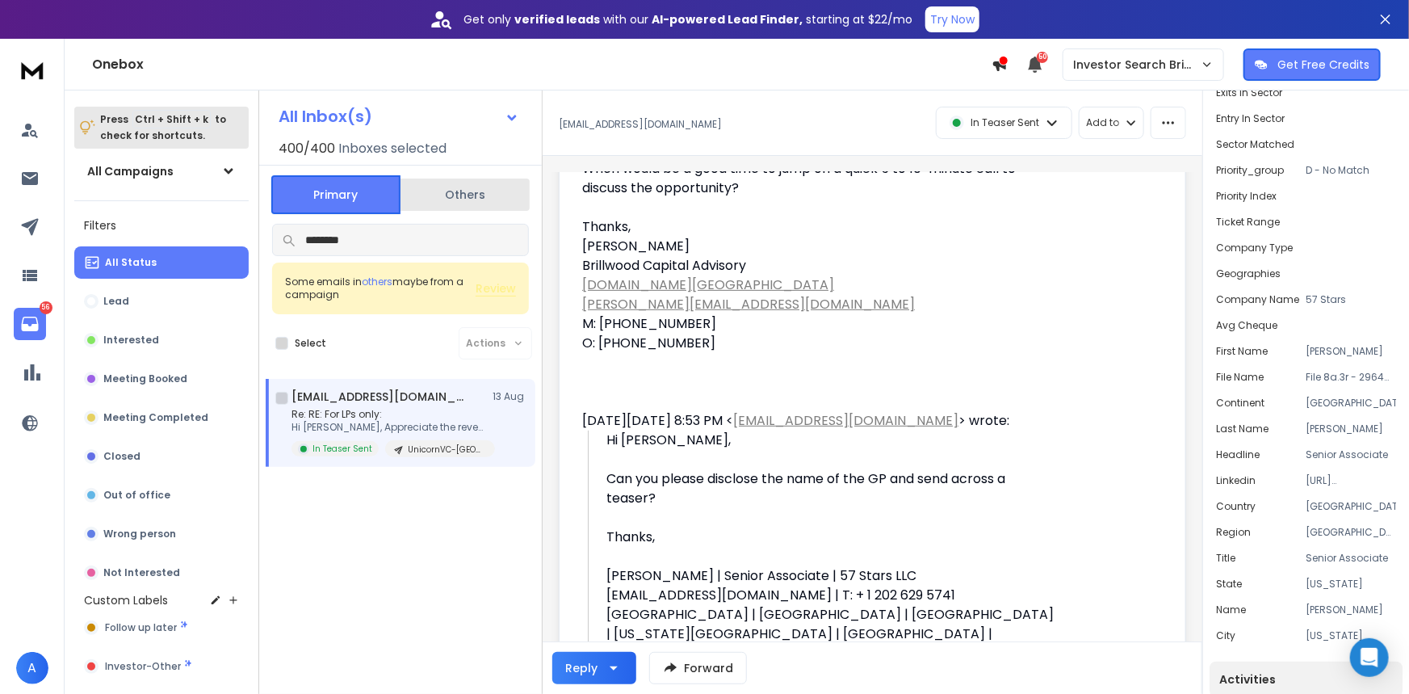
click at [403, 242] on input "********" at bounding box center [400, 240] width 257 height 32
paste input "**********"
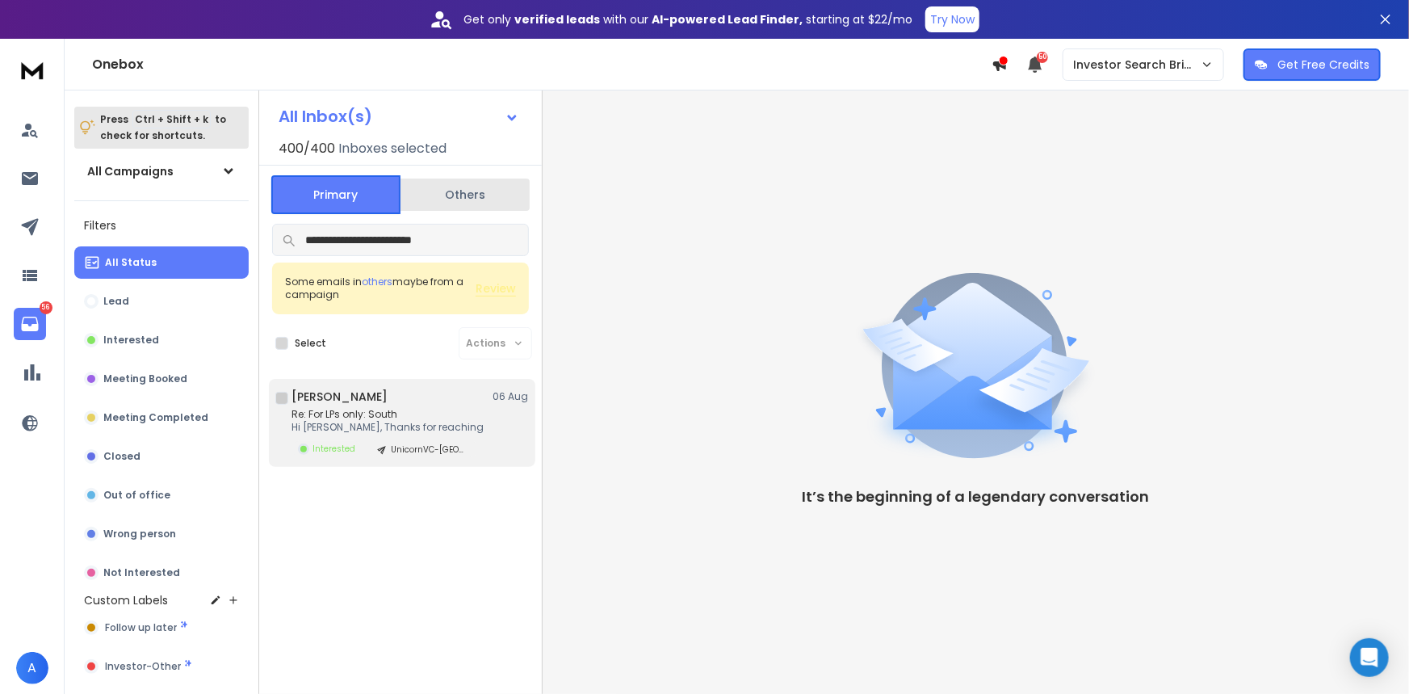
type input "**********"
click at [432, 386] on div "[PERSON_NAME] [DATE] Re: For LPs only: South Hi [PERSON_NAME], Thanks for reach…" at bounding box center [402, 423] width 266 height 88
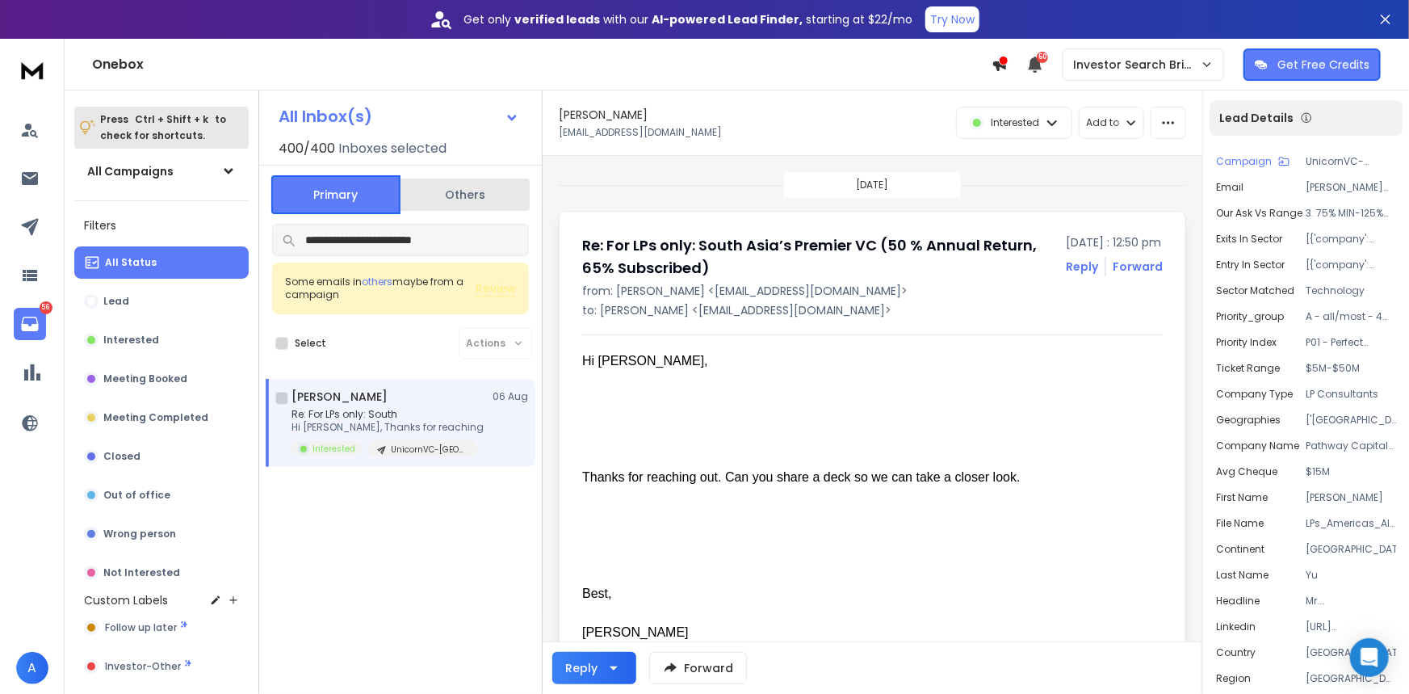
click at [1072, 259] on button "Reply" at bounding box center [1082, 266] width 32 height 16
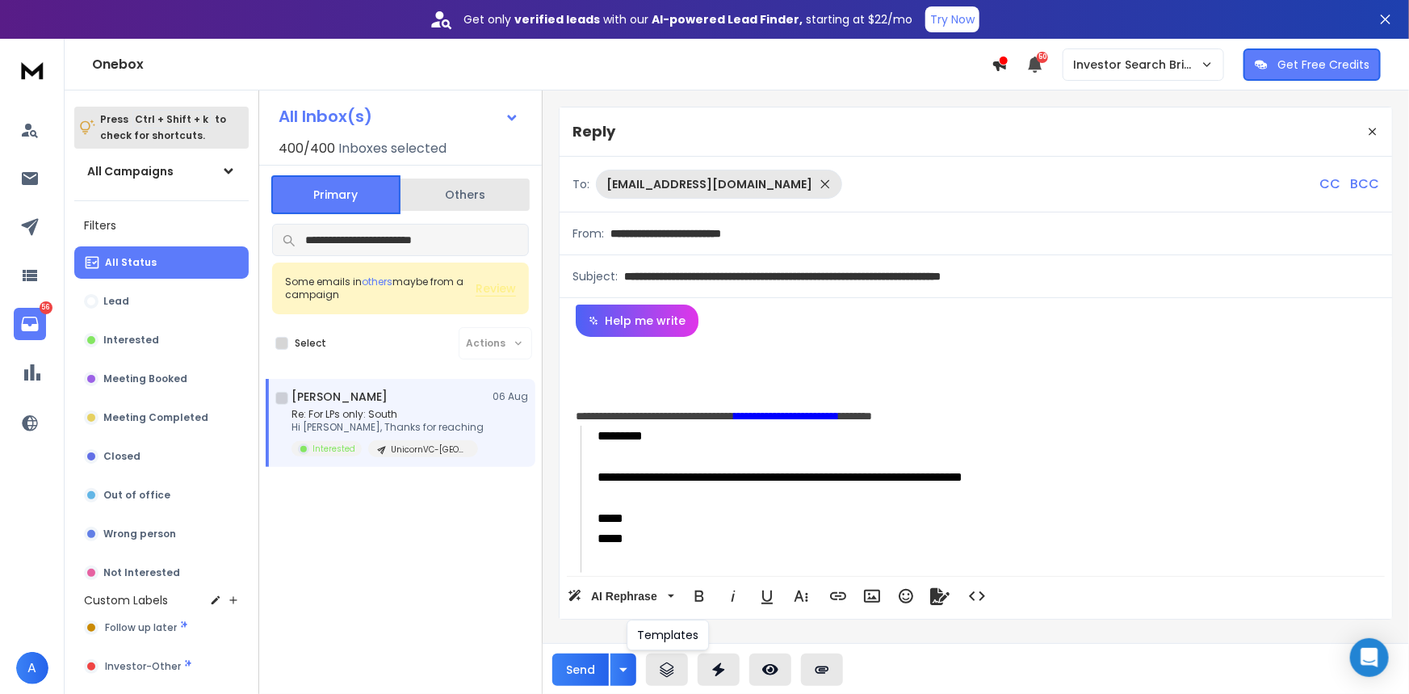
click at [661, 676] on icon at bounding box center [667, 669] width 16 height 16
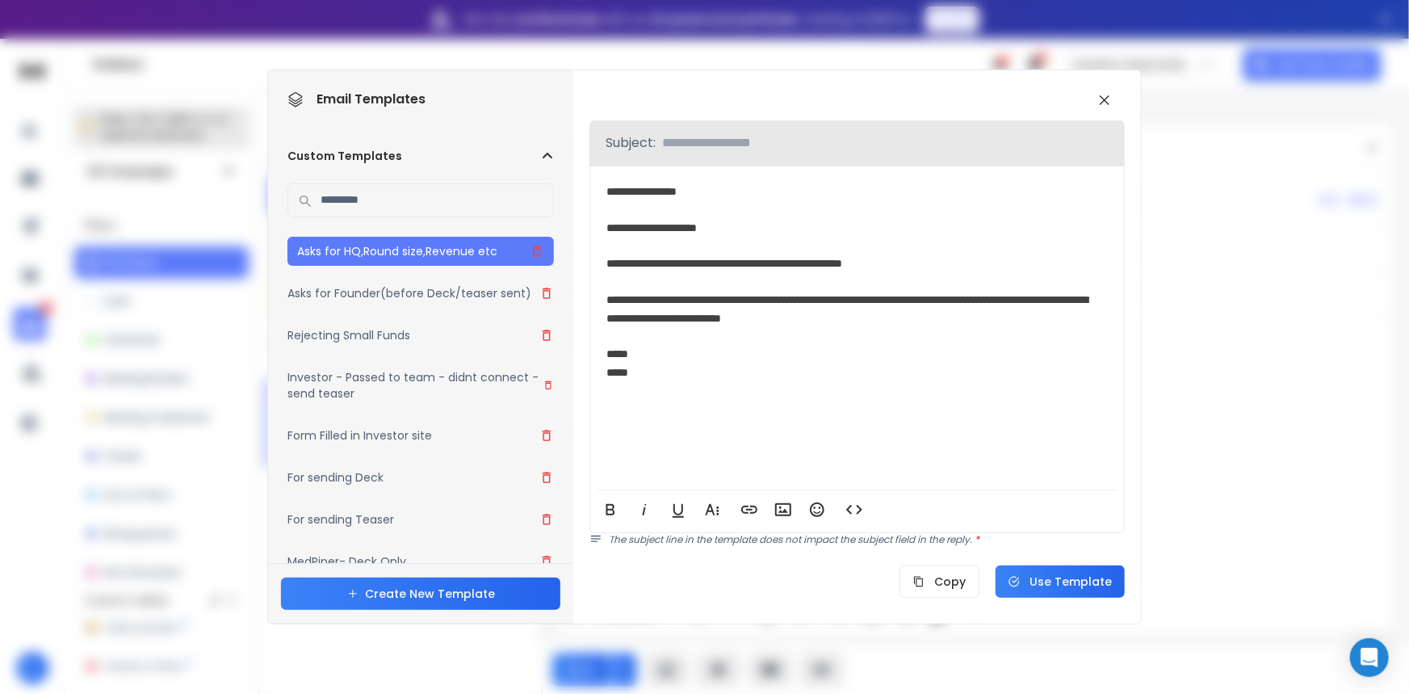
click at [401, 259] on div "For sending Deck" at bounding box center [420, 251] width 247 height 16
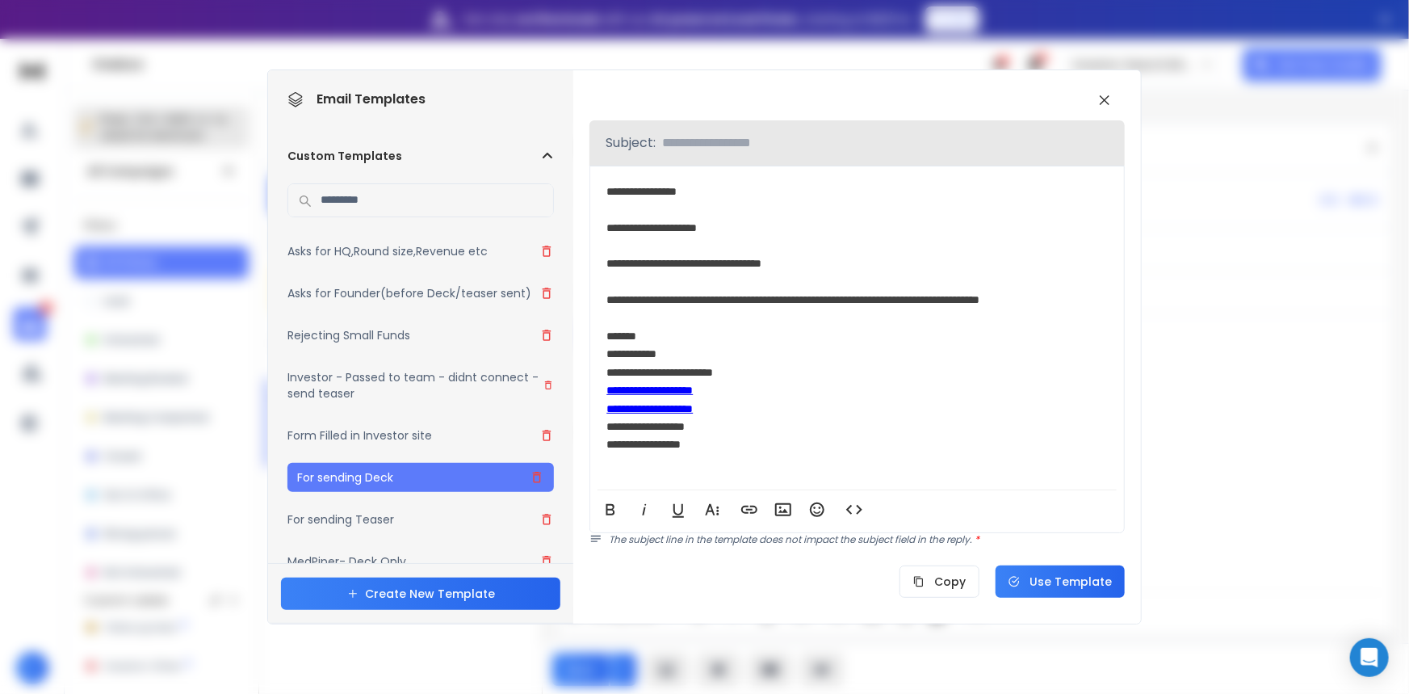
click at [1085, 576] on button "Use Template" at bounding box center [1059, 581] width 129 height 32
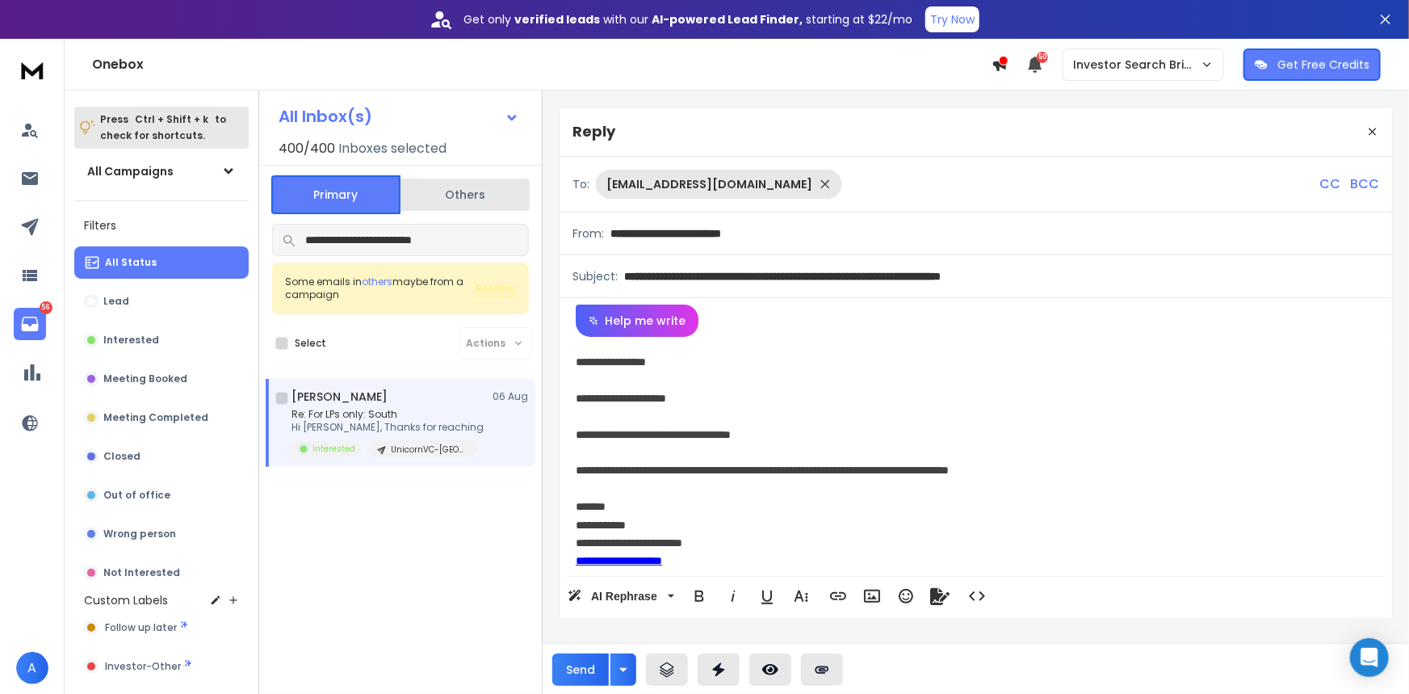
click at [1321, 184] on p "CC" at bounding box center [1329, 183] width 21 height 19
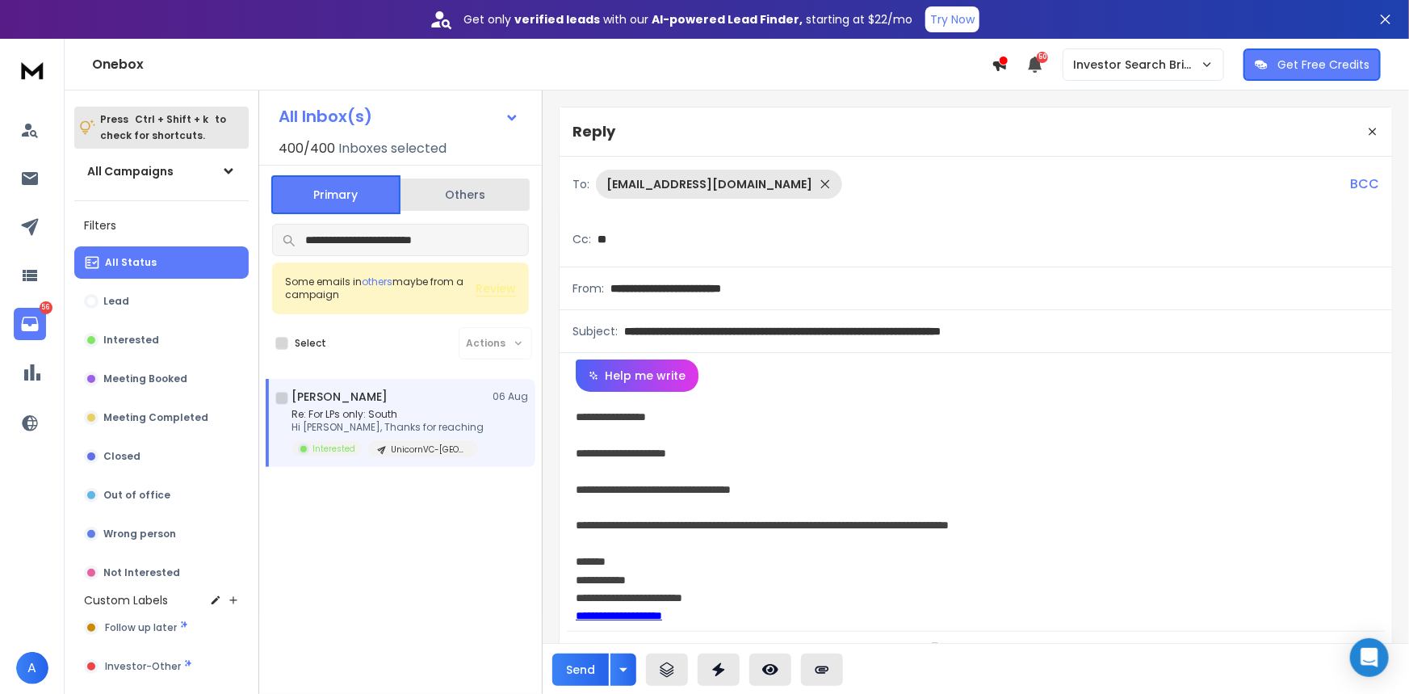
type input "**********"
click at [885, 223] on div "Cc: [PERSON_NAME][EMAIL_ADDRESS][DOMAIN_NAME]" at bounding box center [975, 239] width 832 height 55
click at [947, 226] on input at bounding box center [1003, 238] width 113 height 29
type input "**********"
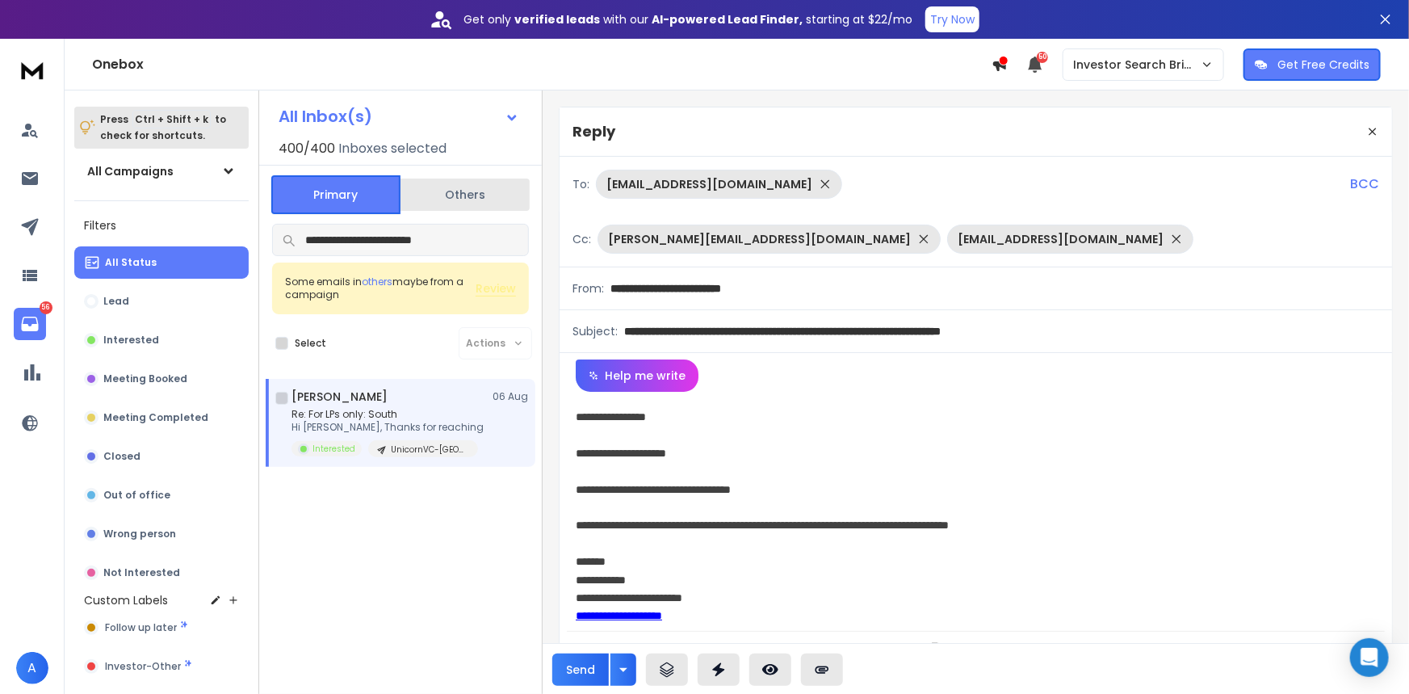
drag, startPoint x: 977, startPoint y: 227, endPoint x: 963, endPoint y: 233, distance: 15.2
click at [977, 226] on div "[PERSON_NAME][EMAIL_ADDRESS][DOMAIN_NAME] [EMAIL_ADDRESS][DOMAIN_NAME]" at bounding box center [988, 238] width 782 height 29
click at [812, 672] on button at bounding box center [822, 669] width 42 height 32
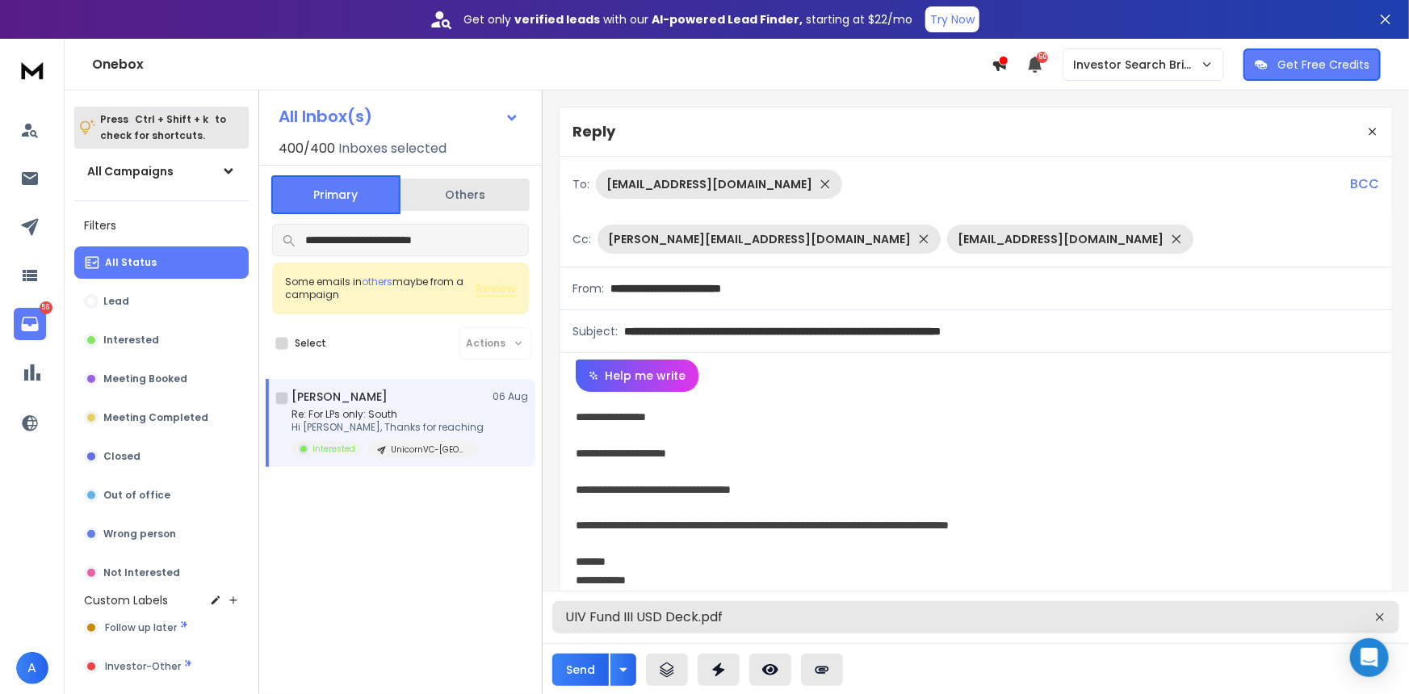
click at [592, 666] on button "Send" at bounding box center [580, 669] width 57 height 32
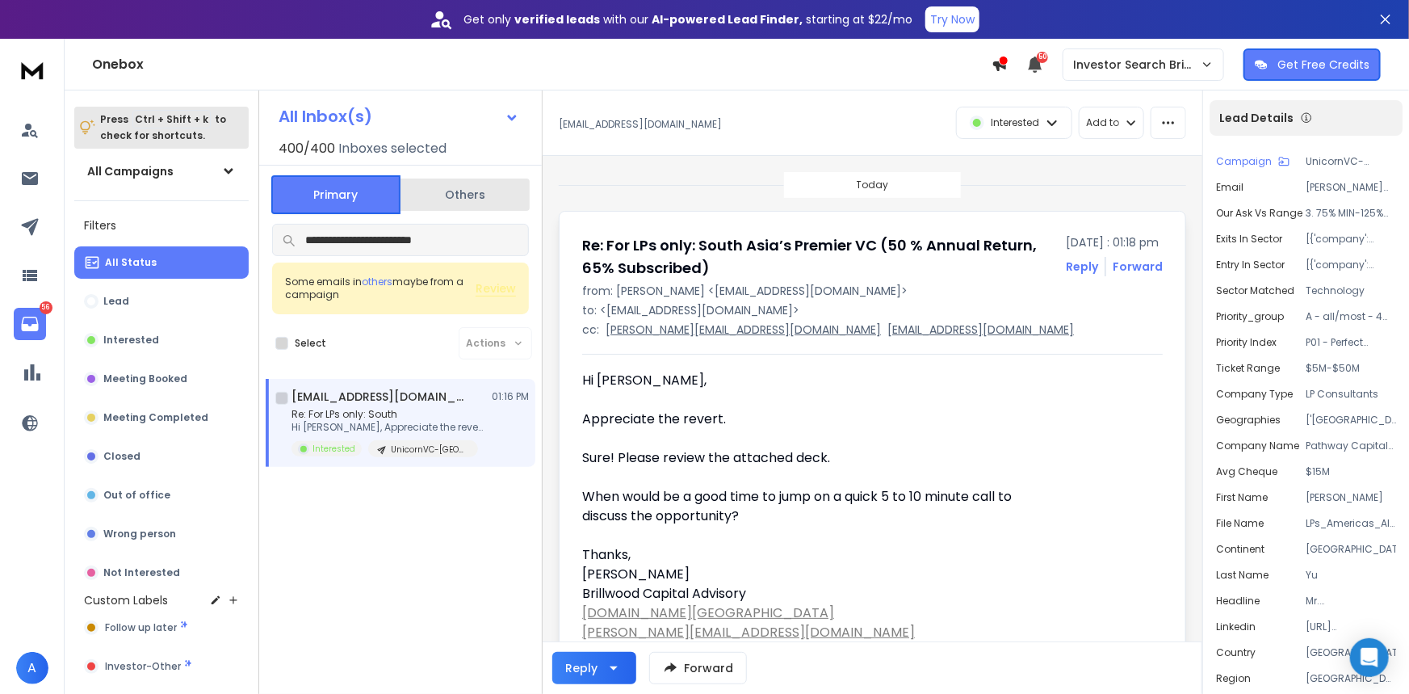
click at [1037, 121] on p "Interested" at bounding box center [1015, 122] width 48 height 13
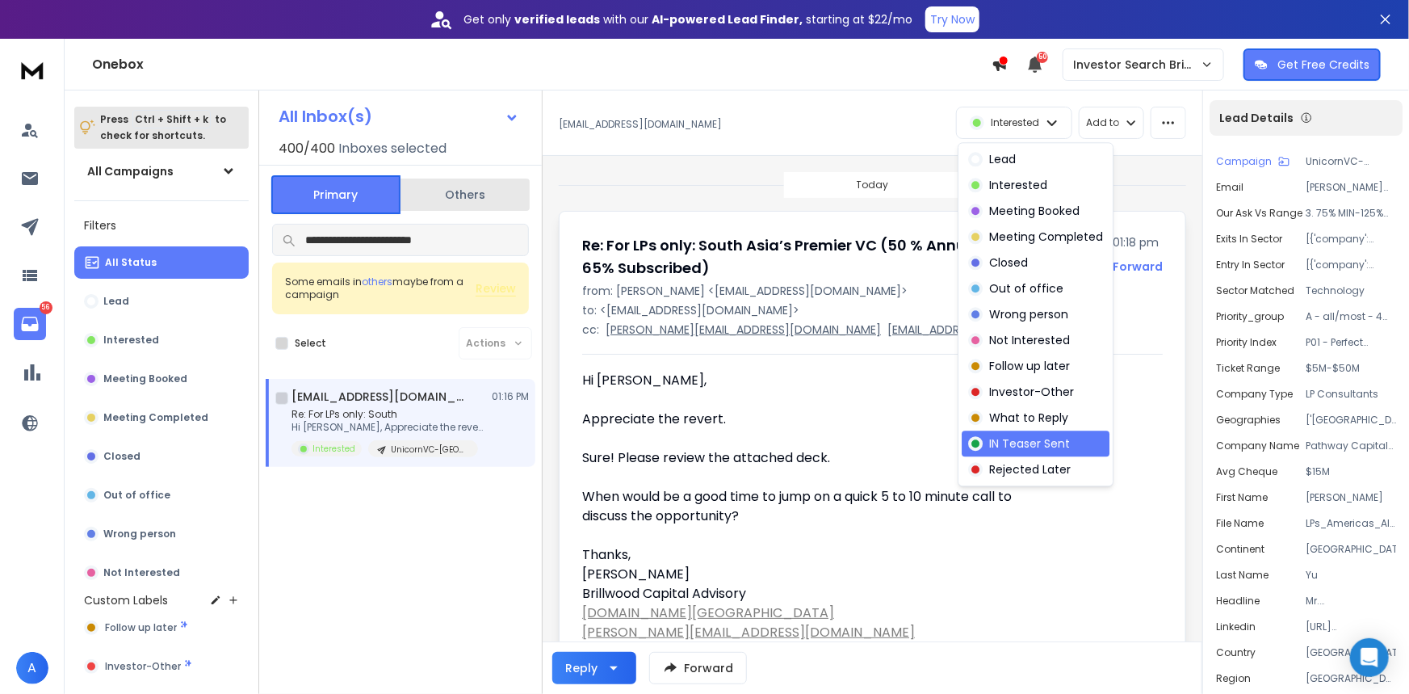
click at [1067, 441] on p "IN Teaser Sent" at bounding box center [1029, 443] width 81 height 16
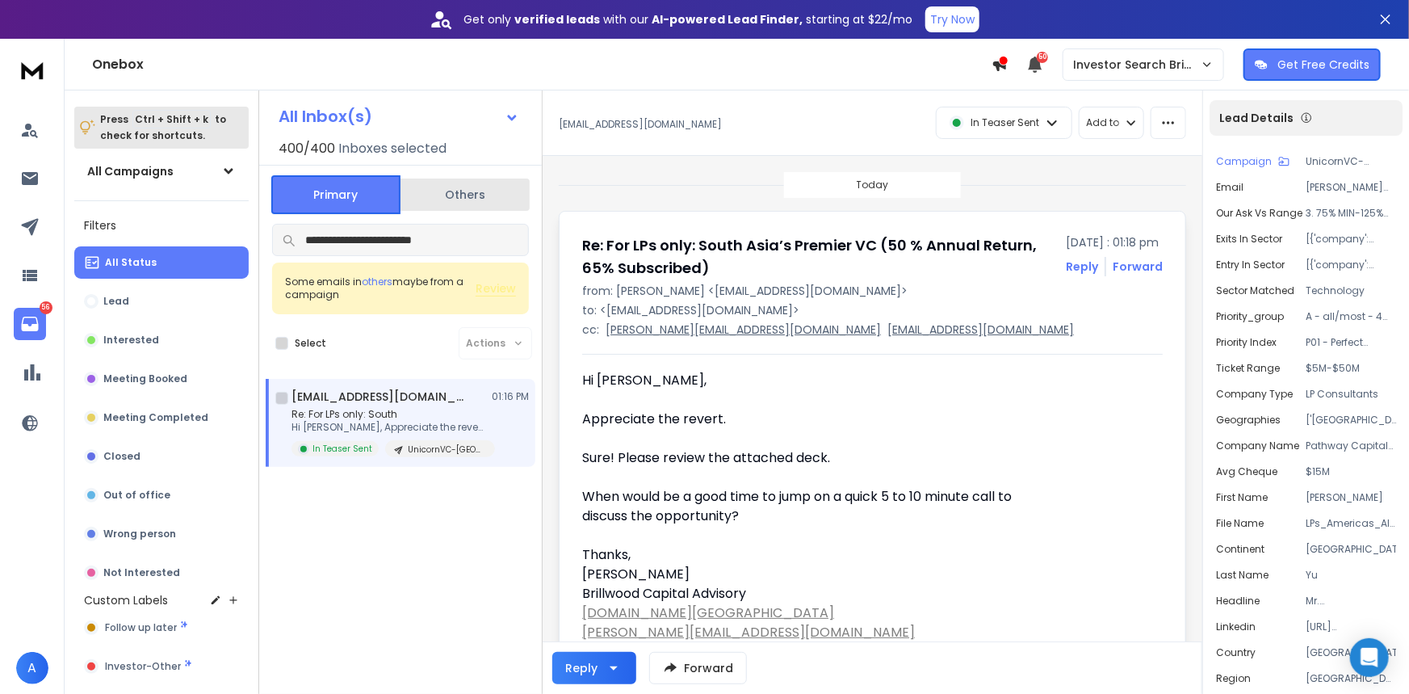
click at [444, 230] on input "**********" at bounding box center [400, 240] width 257 height 32
paste input
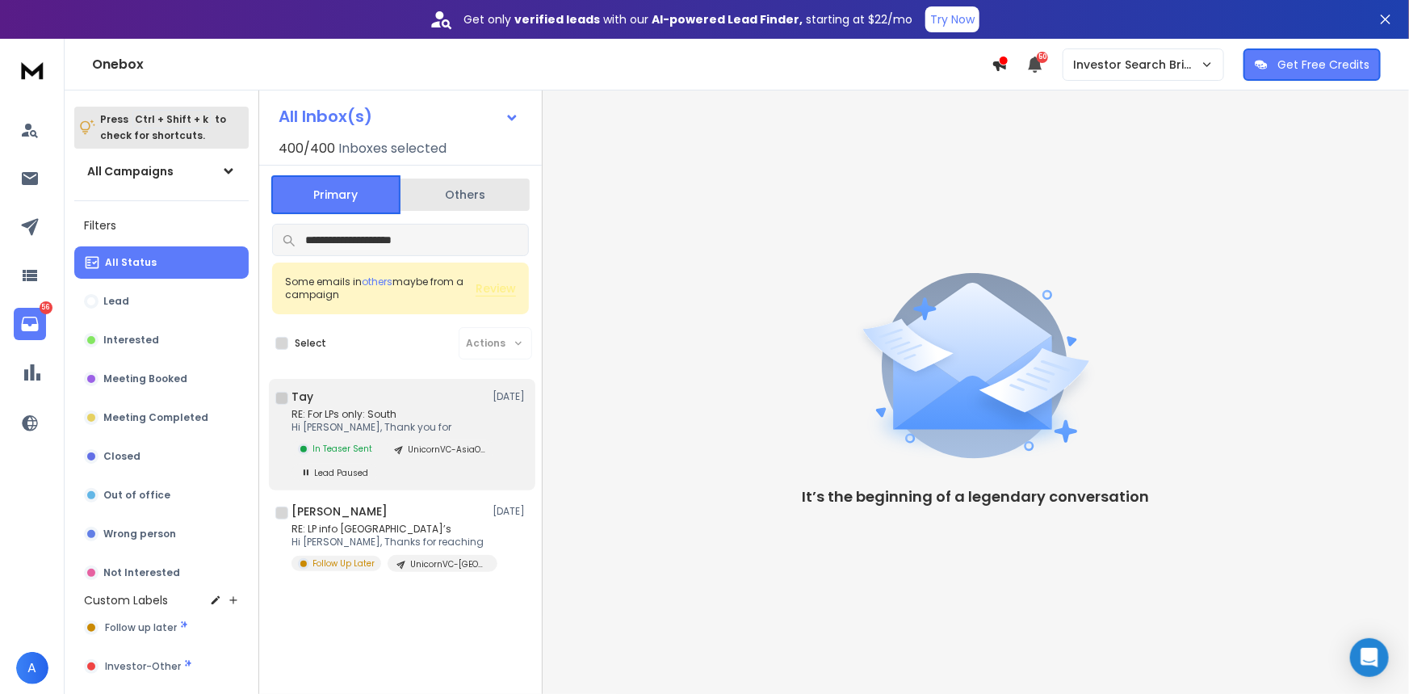
click at [406, 414] on p "RE: For LPs only: South" at bounding box center [388, 414] width 194 height 13
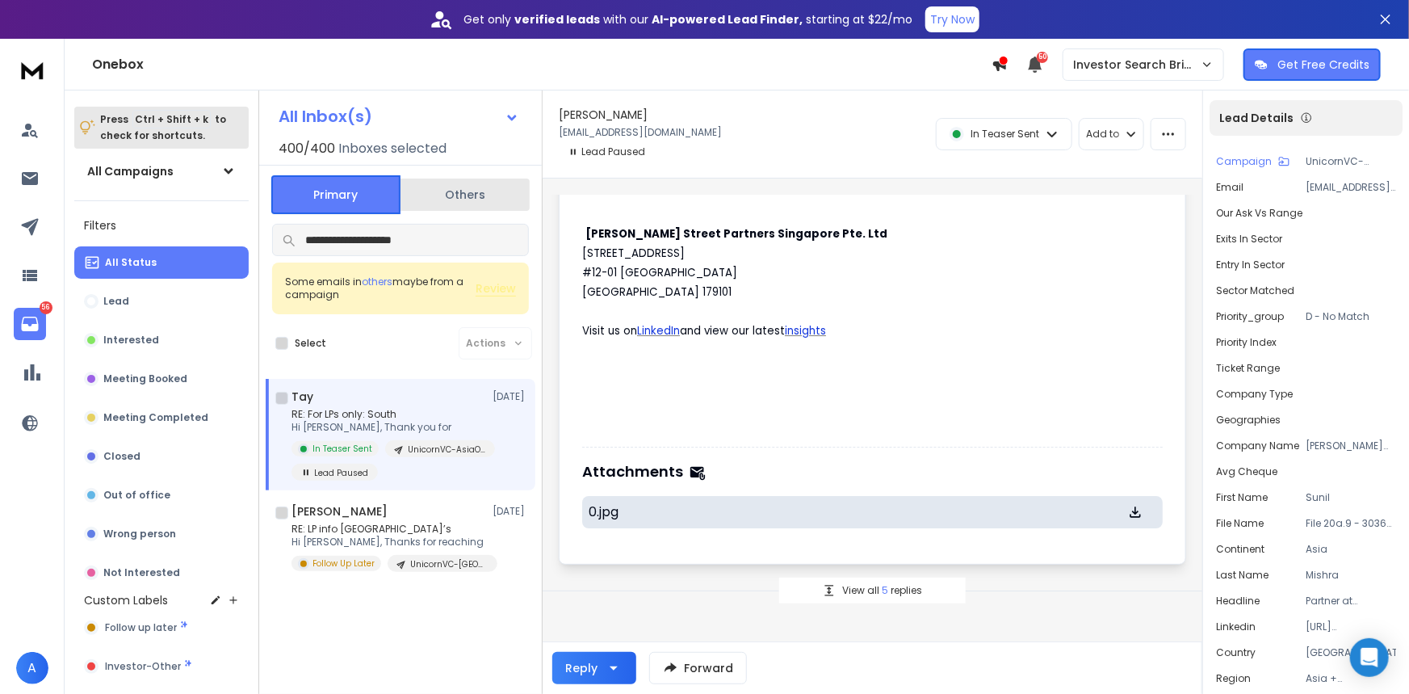
scroll to position [3474, 0]
click at [859, 589] on p "View all 5 replies" at bounding box center [882, 590] width 80 height 13
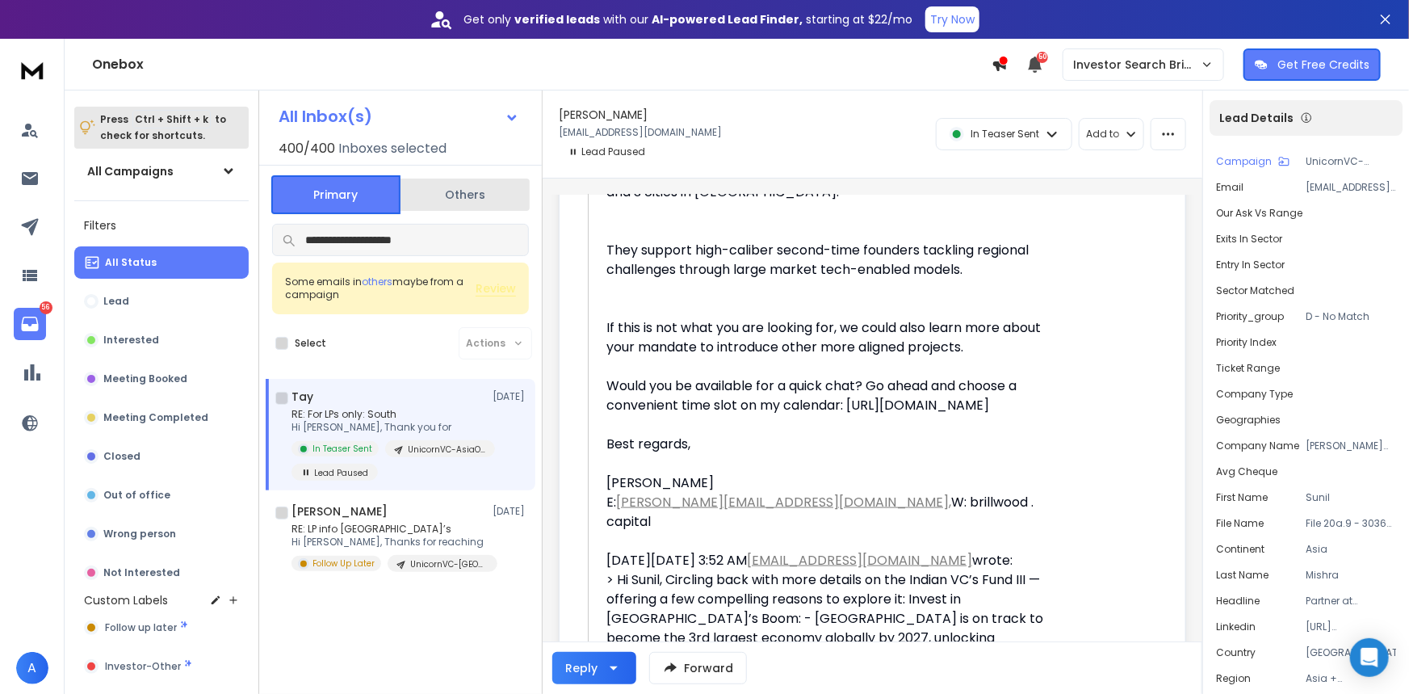
scroll to position [4134, 0]
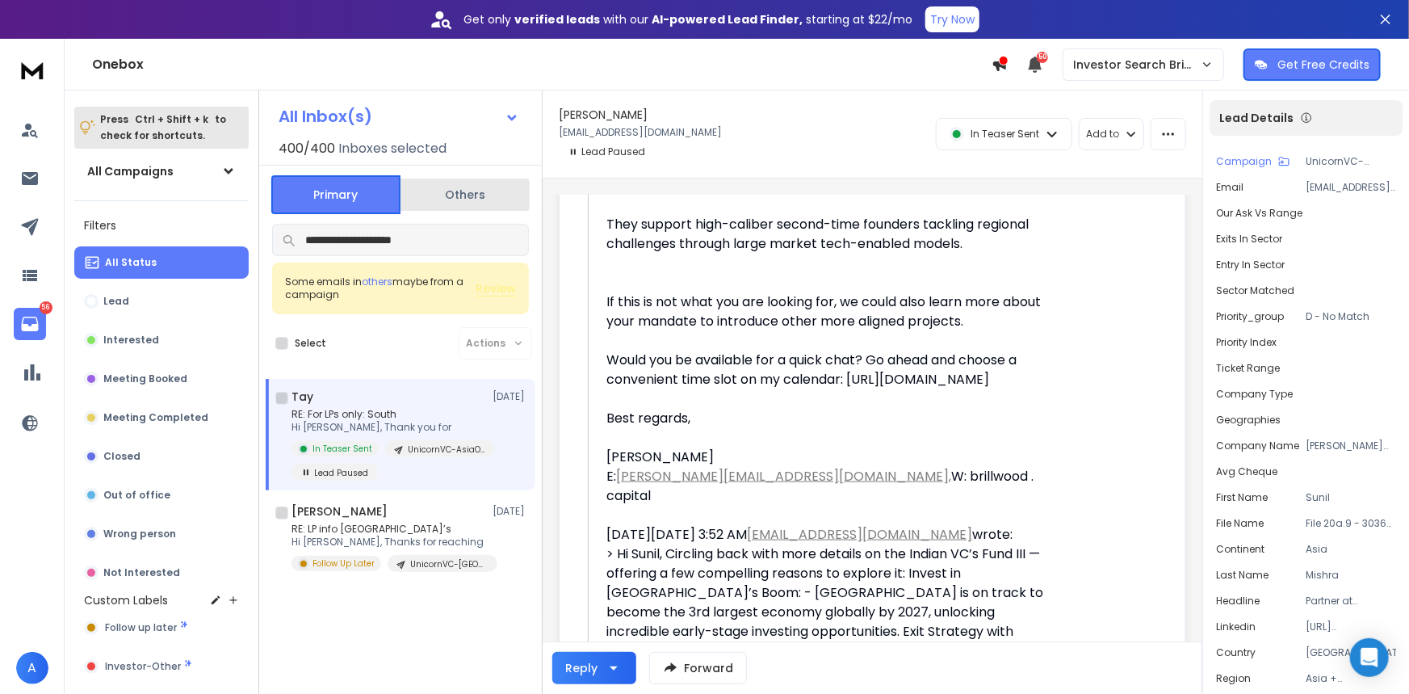
click at [379, 231] on input "**********" at bounding box center [400, 240] width 257 height 32
paste input "**********"
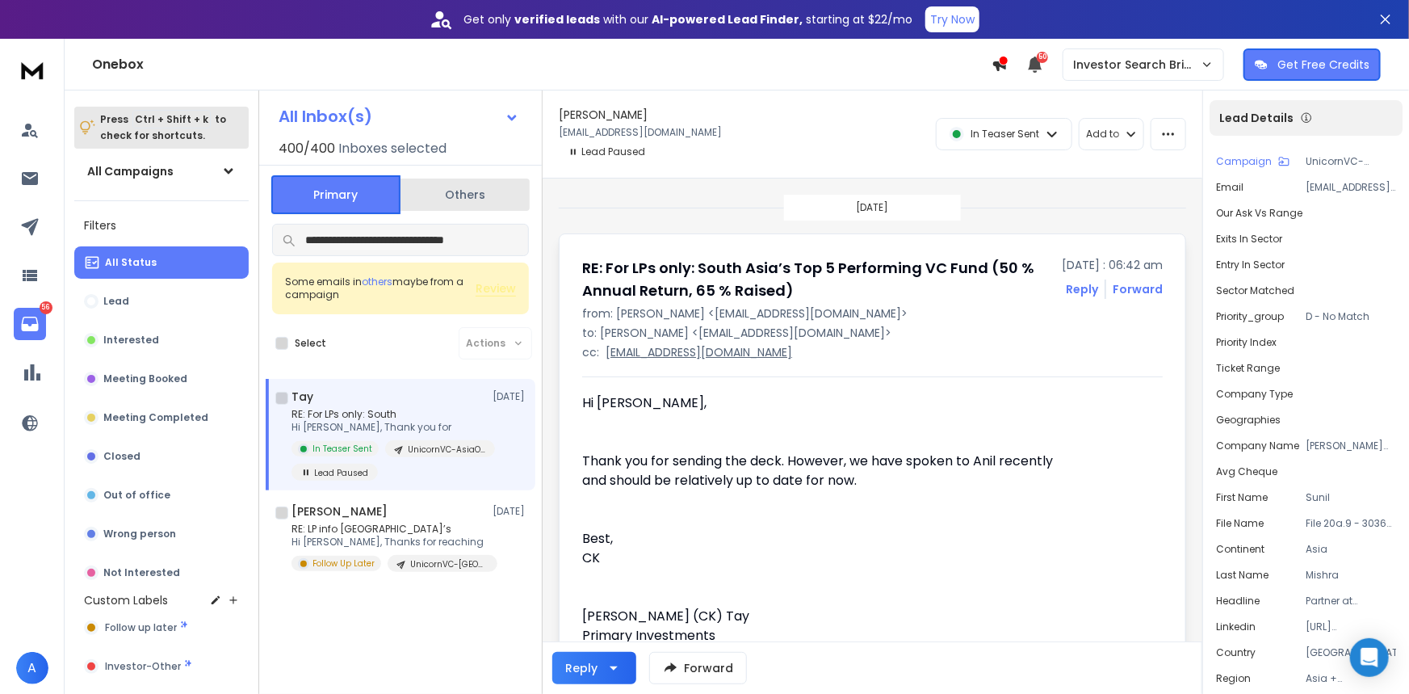
scroll to position [0, 17]
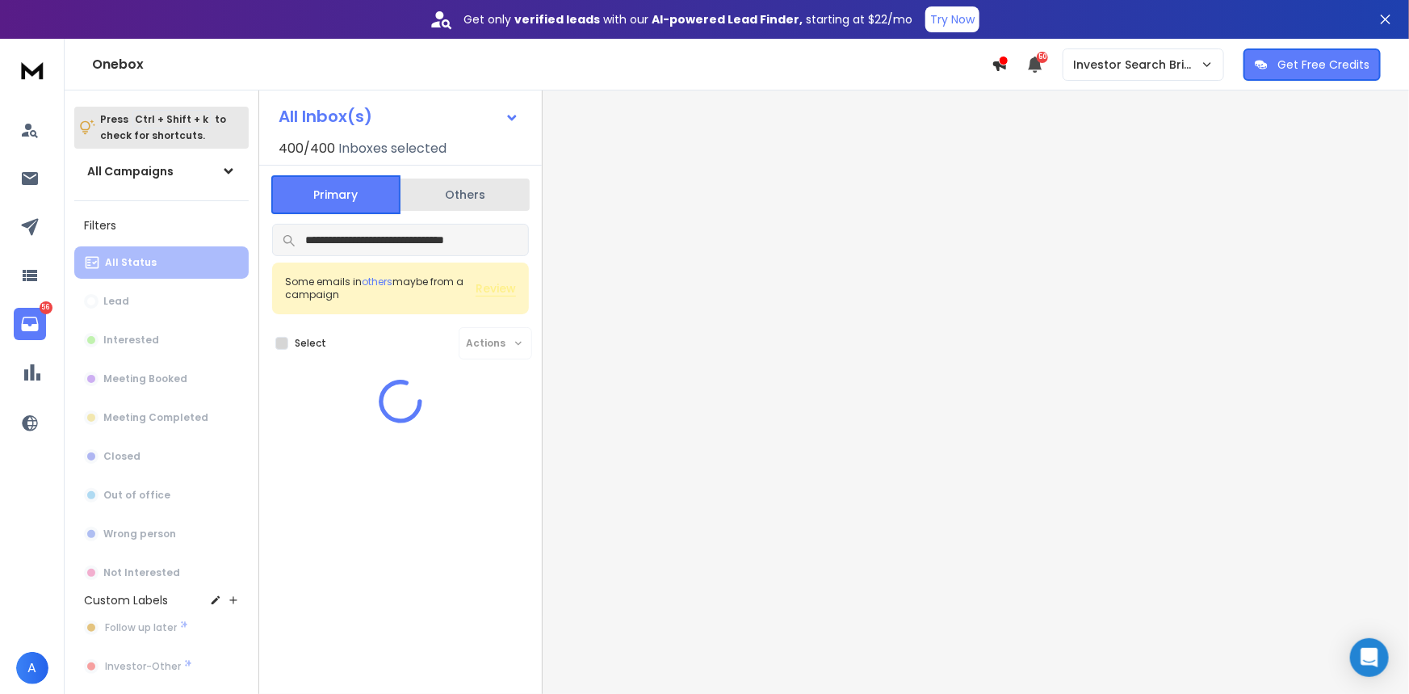
click at [523, 243] on input "**********" at bounding box center [400, 240] width 257 height 32
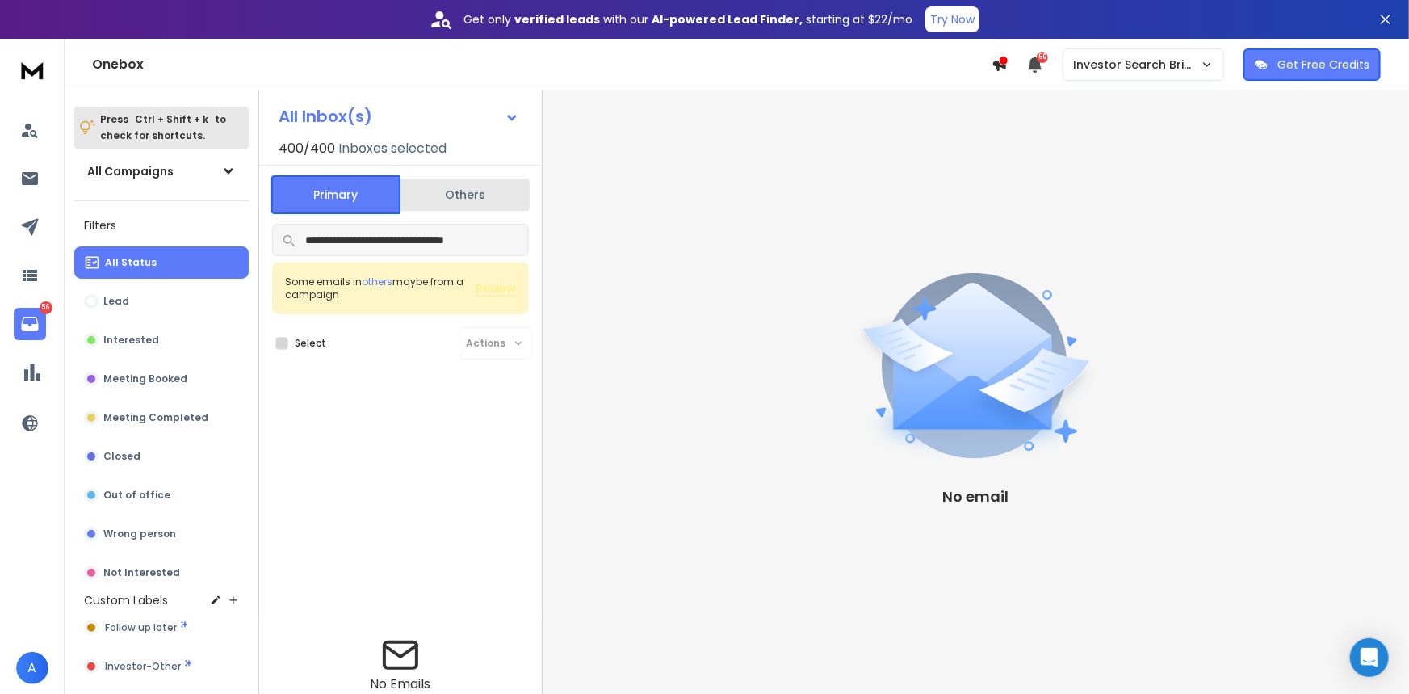
click at [519, 240] on input "**********" at bounding box center [400, 240] width 257 height 32
click at [516, 242] on input "**********" at bounding box center [400, 240] width 257 height 32
click at [508, 237] on input "**********" at bounding box center [400, 240] width 257 height 32
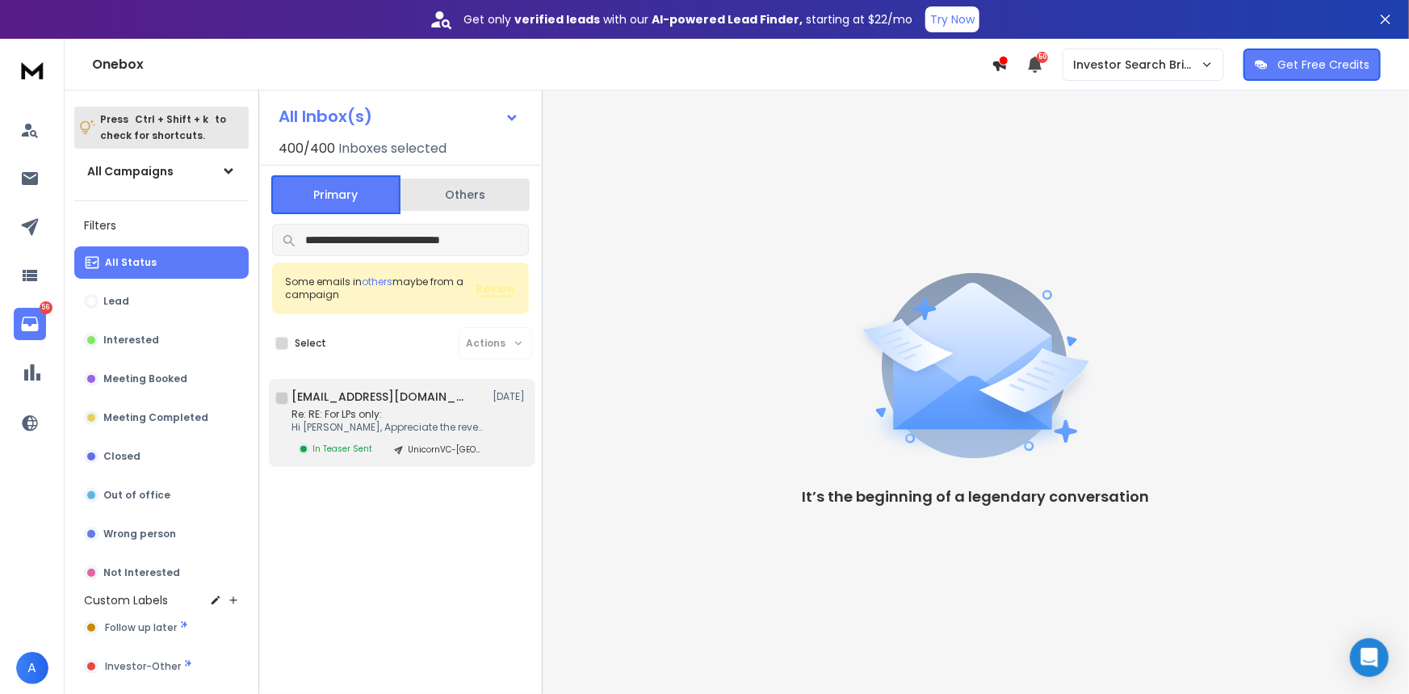
type input "**********"
click at [395, 408] on p "Re: RE: For LPs only:" at bounding box center [388, 414] width 194 height 13
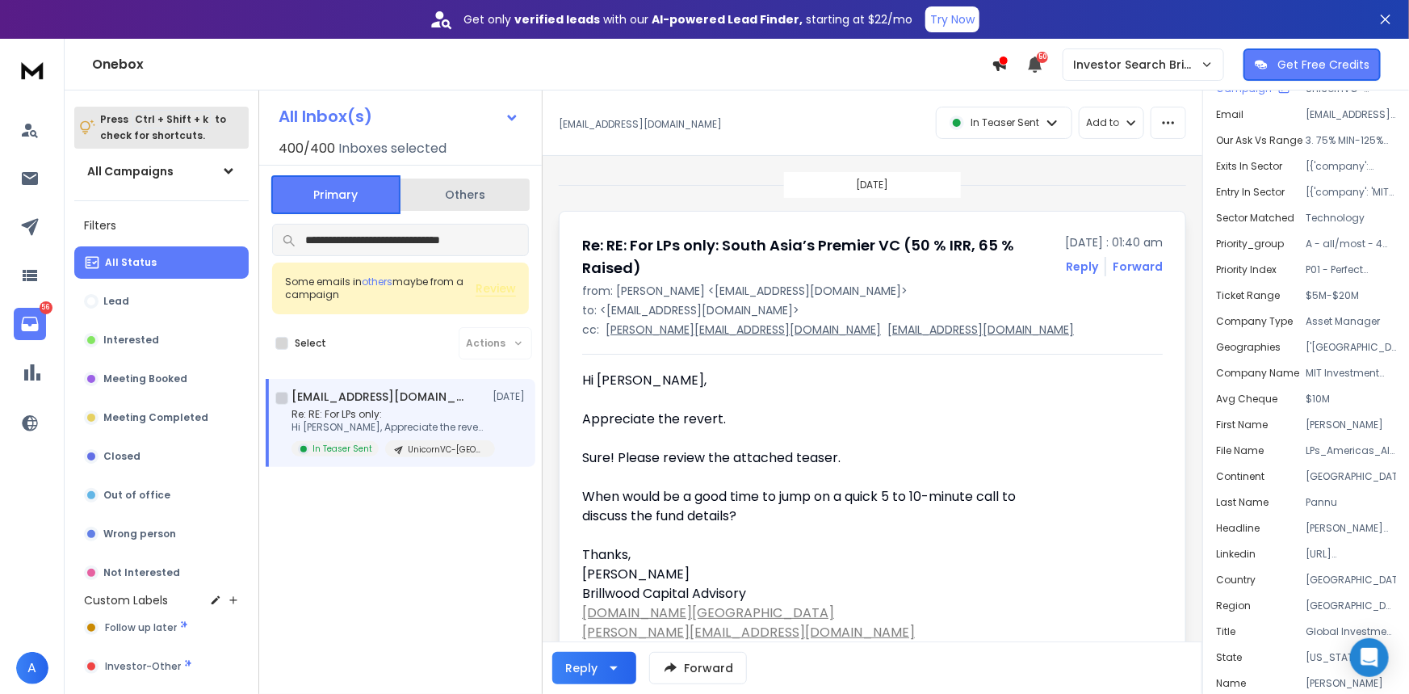
click at [1126, 119] on icon at bounding box center [1130, 122] width 11 height 11
click at [1122, 152] on div "Subsequence" at bounding box center [1139, 159] width 97 height 16
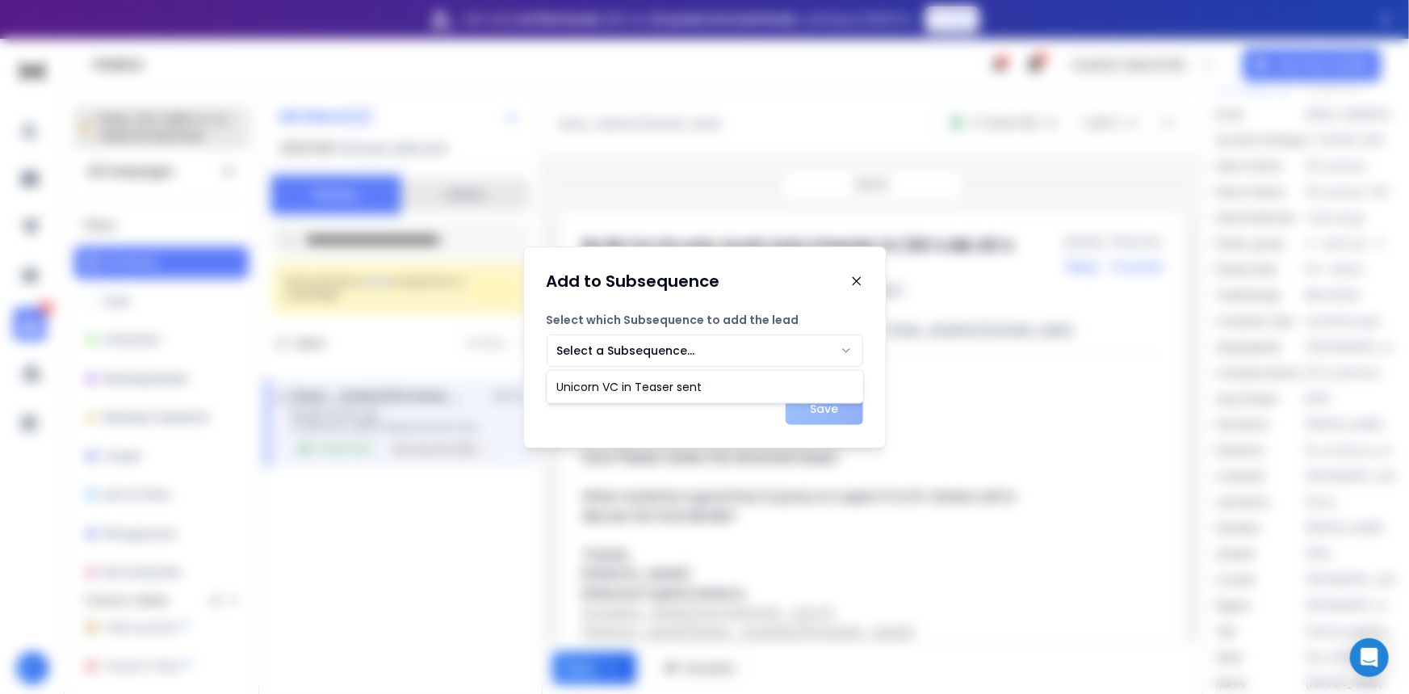
click at [673, 364] on button "Select a Subsequence..." at bounding box center [705, 350] width 316 height 32
click at [822, 416] on button "Save" at bounding box center [825, 408] width 78 height 32
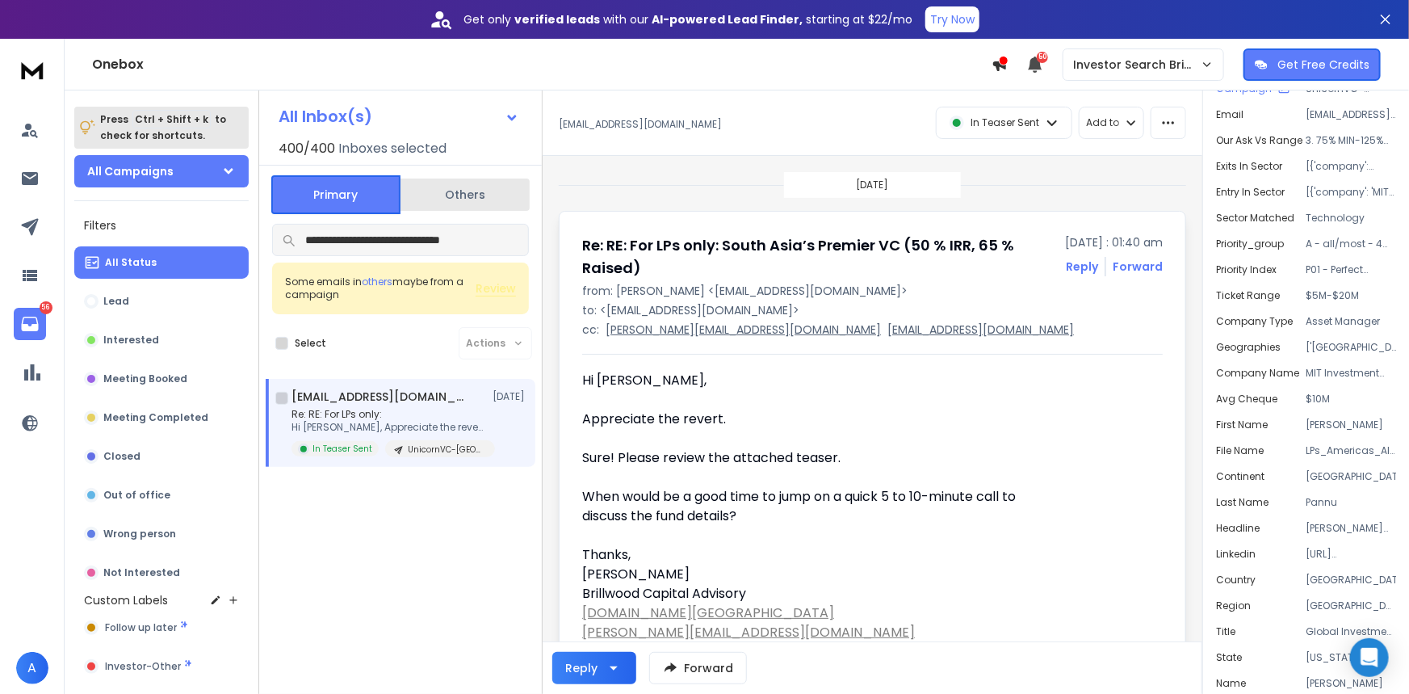
click at [207, 166] on button "All Campaigns" at bounding box center [161, 171] width 174 height 32
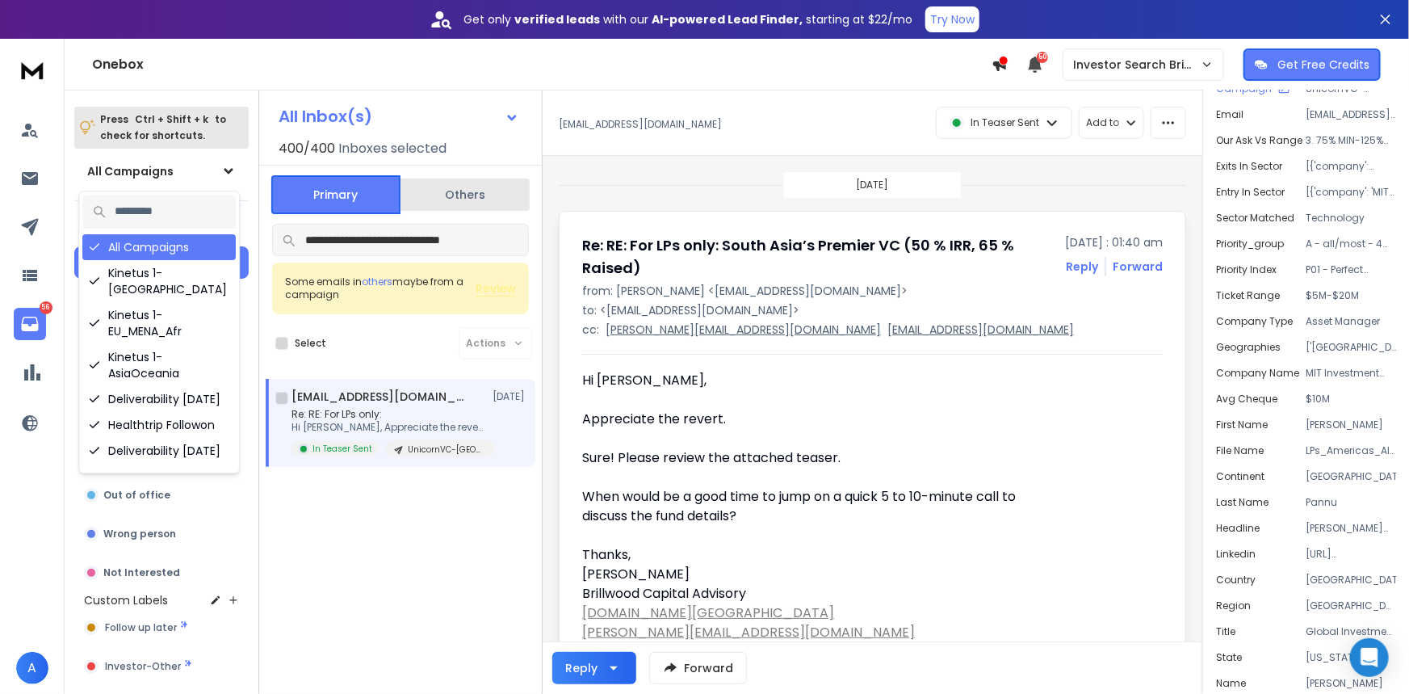
click at [186, 240] on div "All Campaigns" at bounding box center [158, 247] width 153 height 26
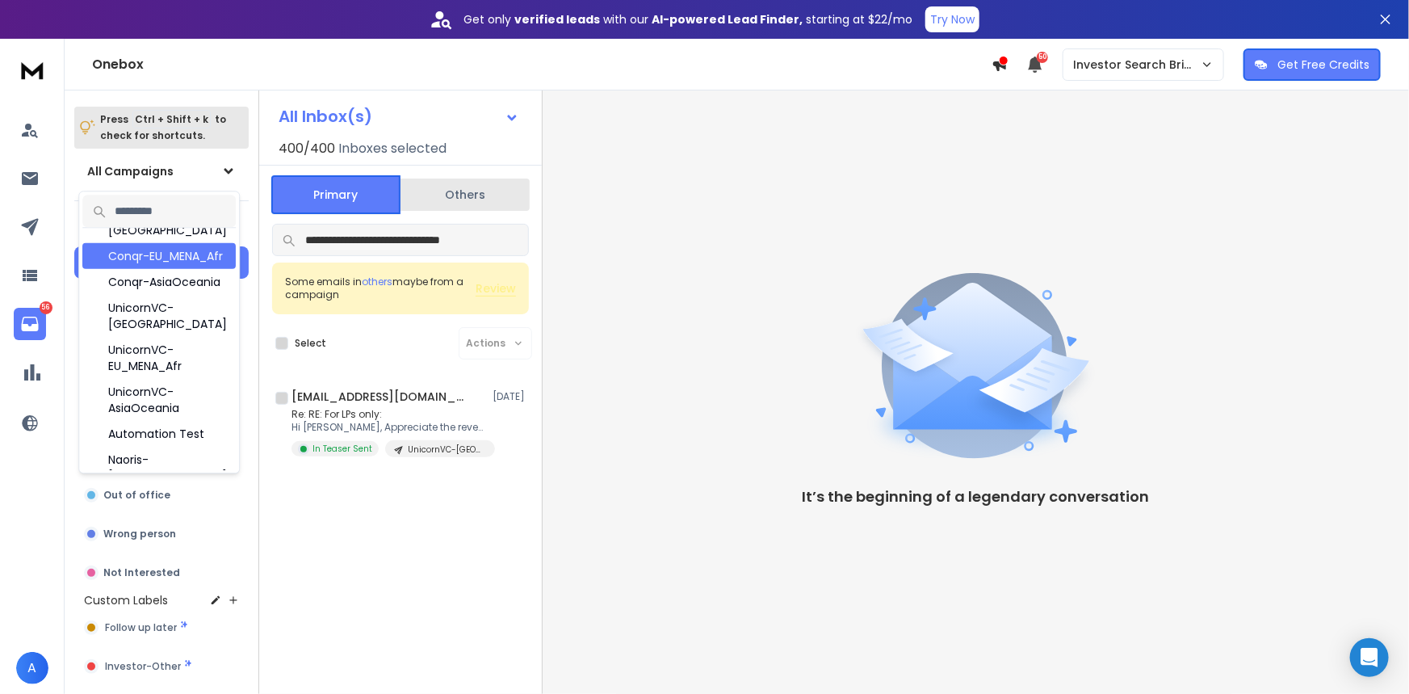
scroll to position [587, 0]
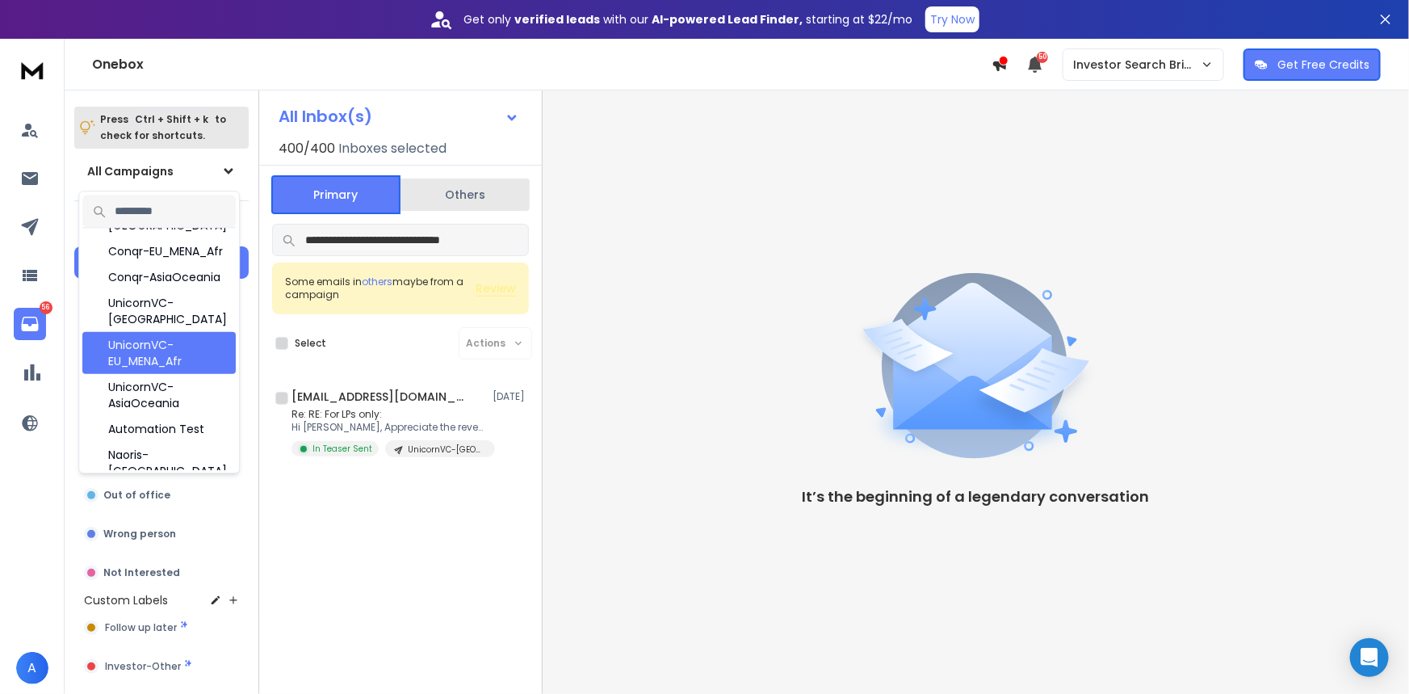
click at [170, 333] on div "UnicornVC-EU_MENA_Afr" at bounding box center [158, 353] width 153 height 42
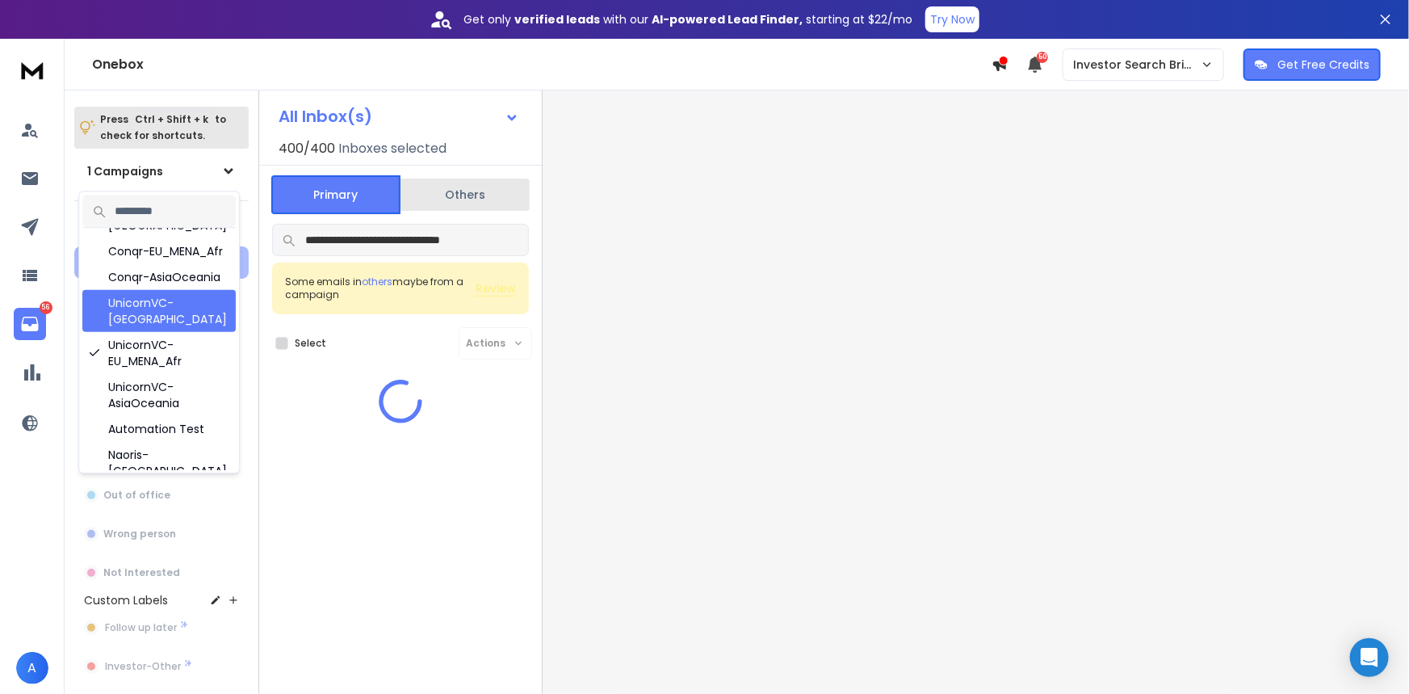
click at [170, 291] on div "UnicornVC-[GEOGRAPHIC_DATA]" at bounding box center [158, 311] width 153 height 42
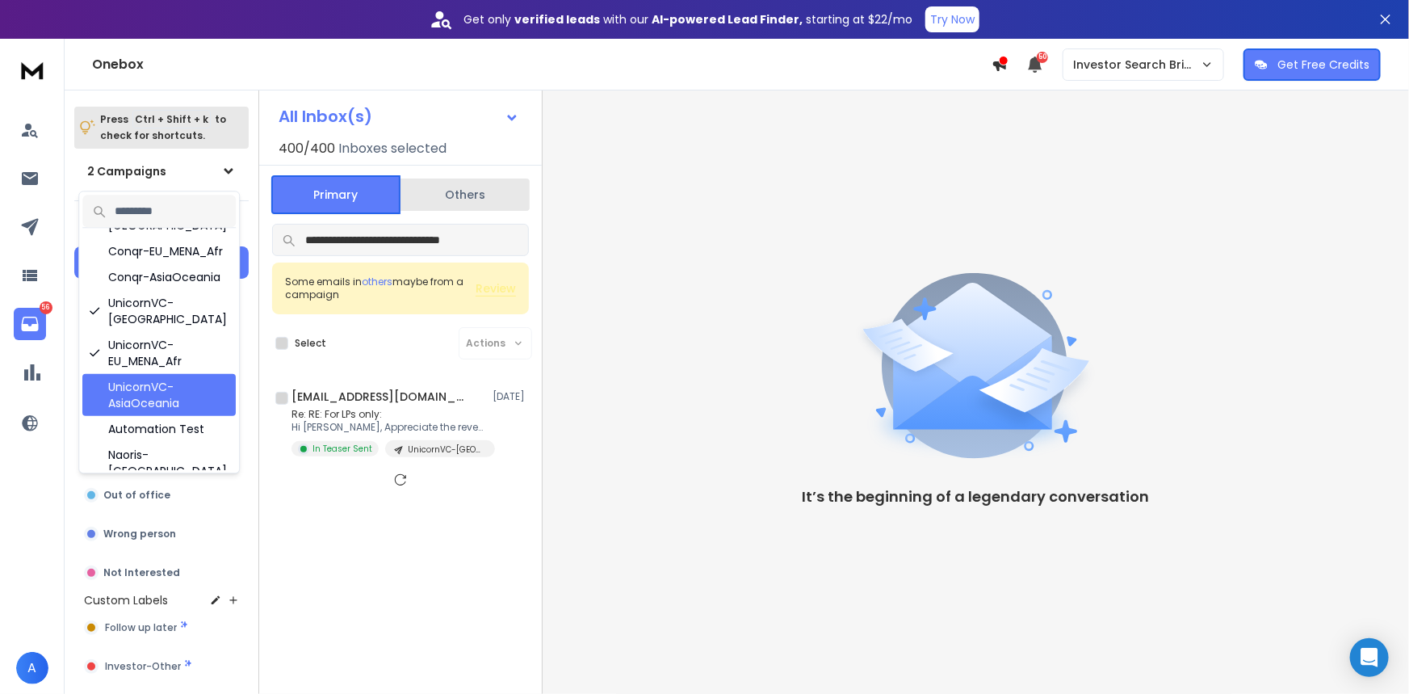
click at [170, 374] on div "UnicornVC-AsiaOceania" at bounding box center [158, 395] width 153 height 42
click at [568, 513] on div "It’s the beginning of a legendary conversation" at bounding box center [976, 384] width 866 height 589
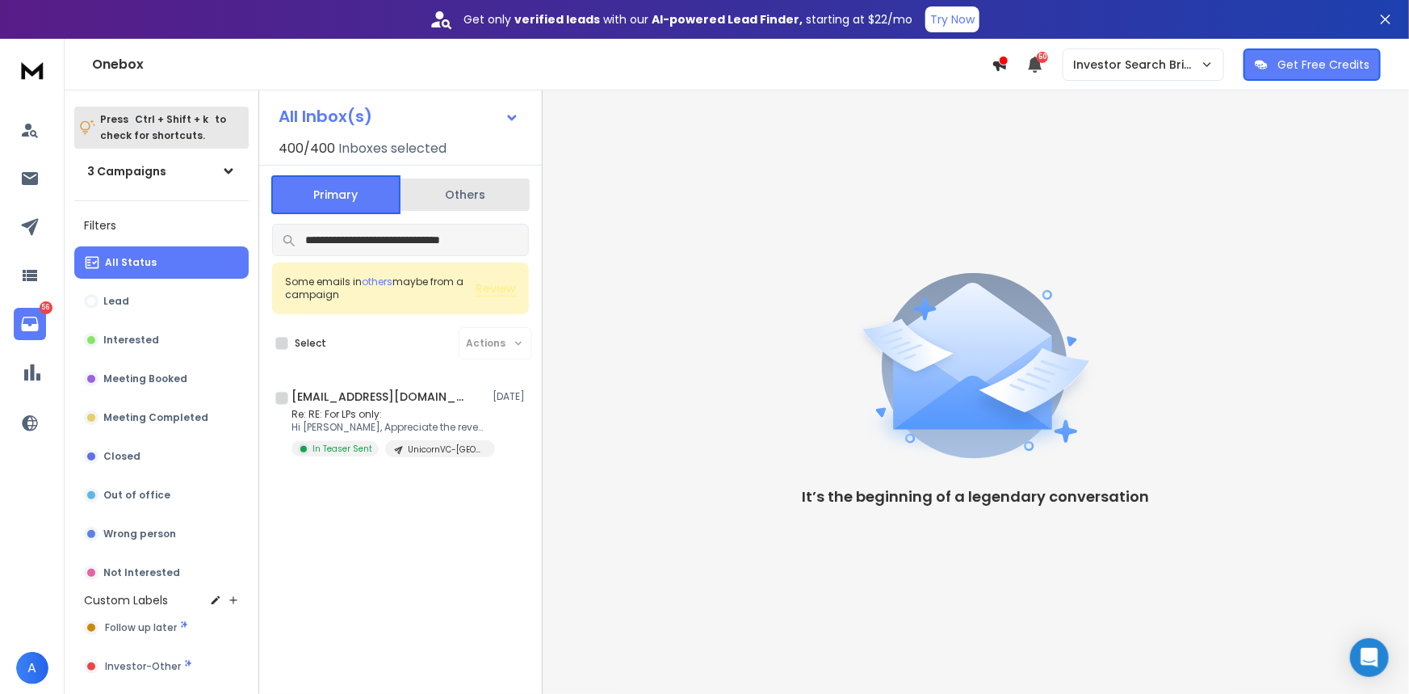
click at [379, 258] on div "**********" at bounding box center [400, 427] width 283 height 421
click at [389, 248] on input "**********" at bounding box center [400, 240] width 257 height 32
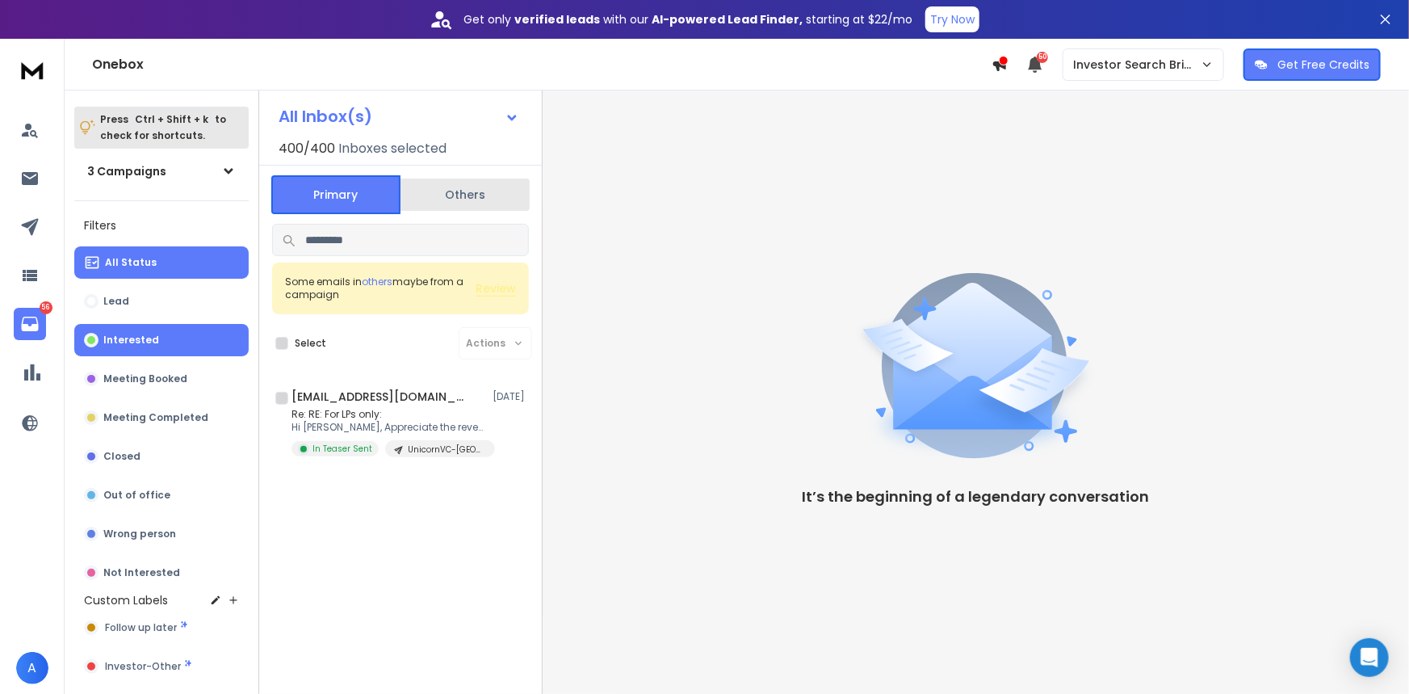
click at [178, 331] on button "Interested" at bounding box center [161, 340] width 174 height 32
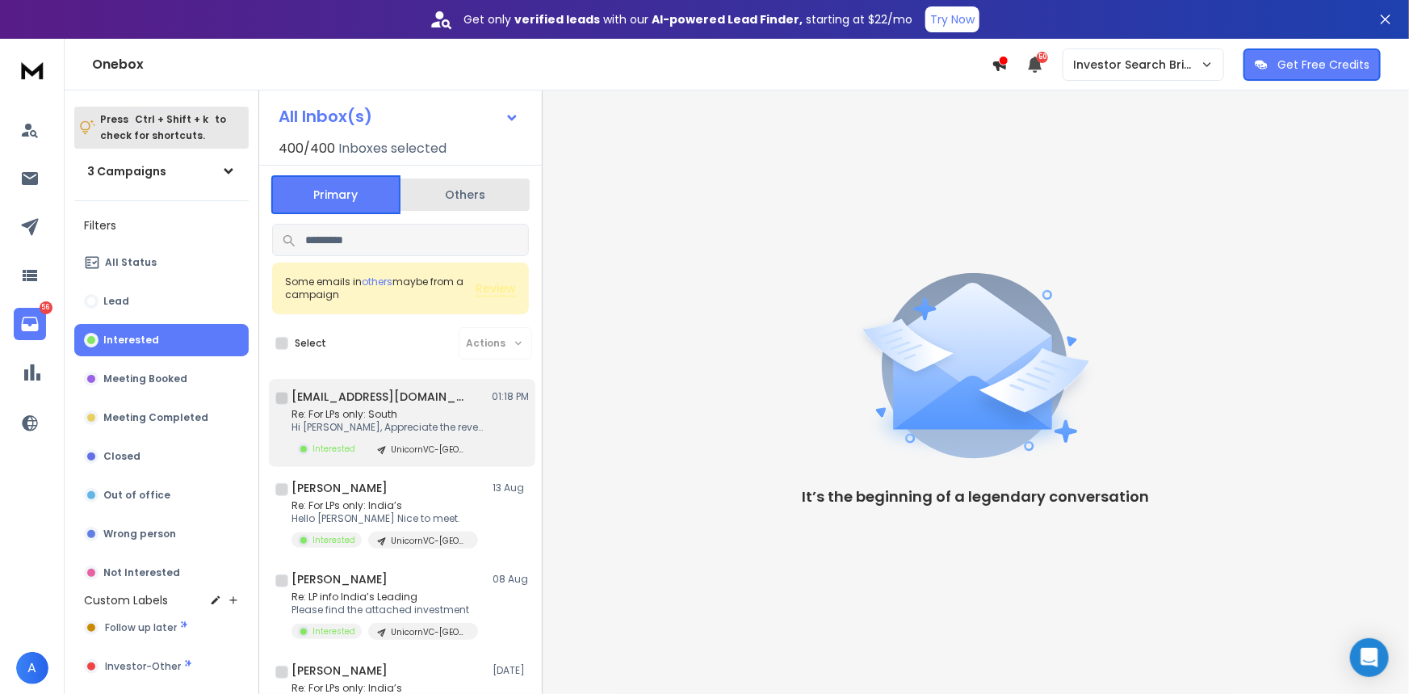
click at [402, 403] on h1 "[EMAIL_ADDRESS][DOMAIN_NAME]" at bounding box center [380, 396] width 178 height 16
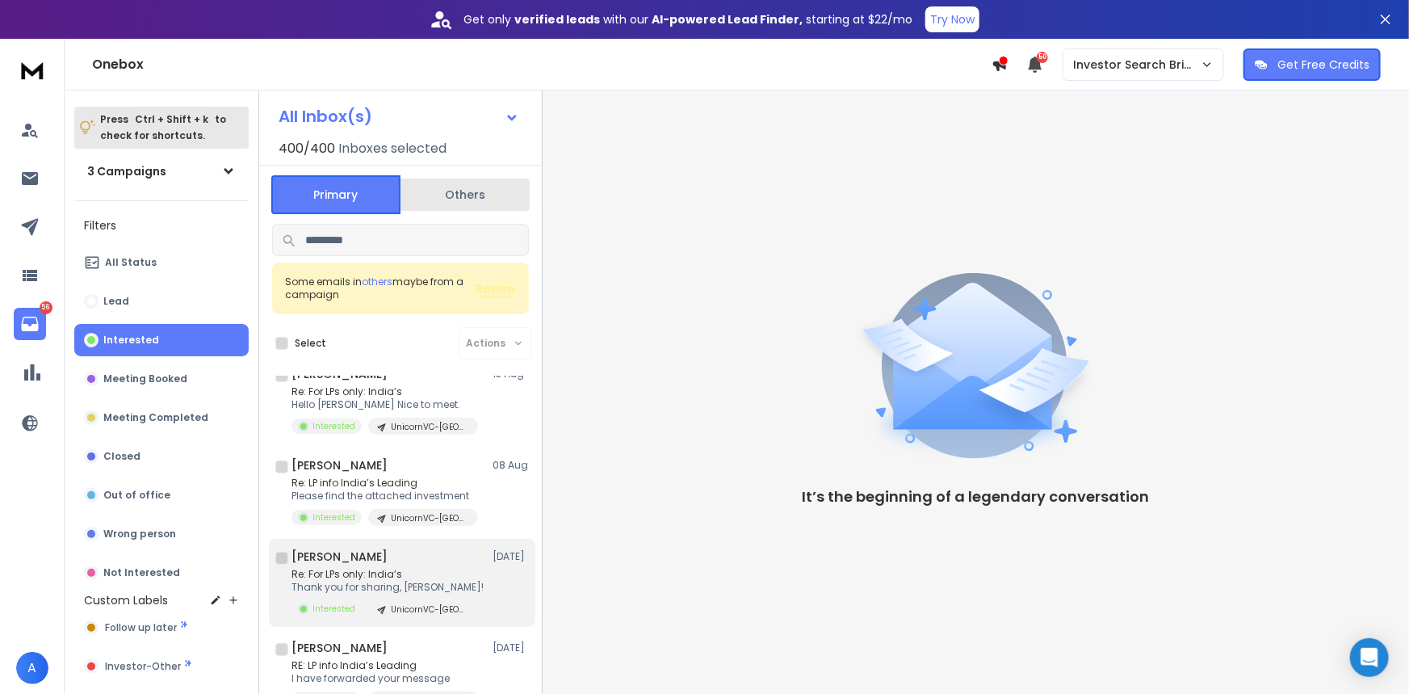
scroll to position [113, 0]
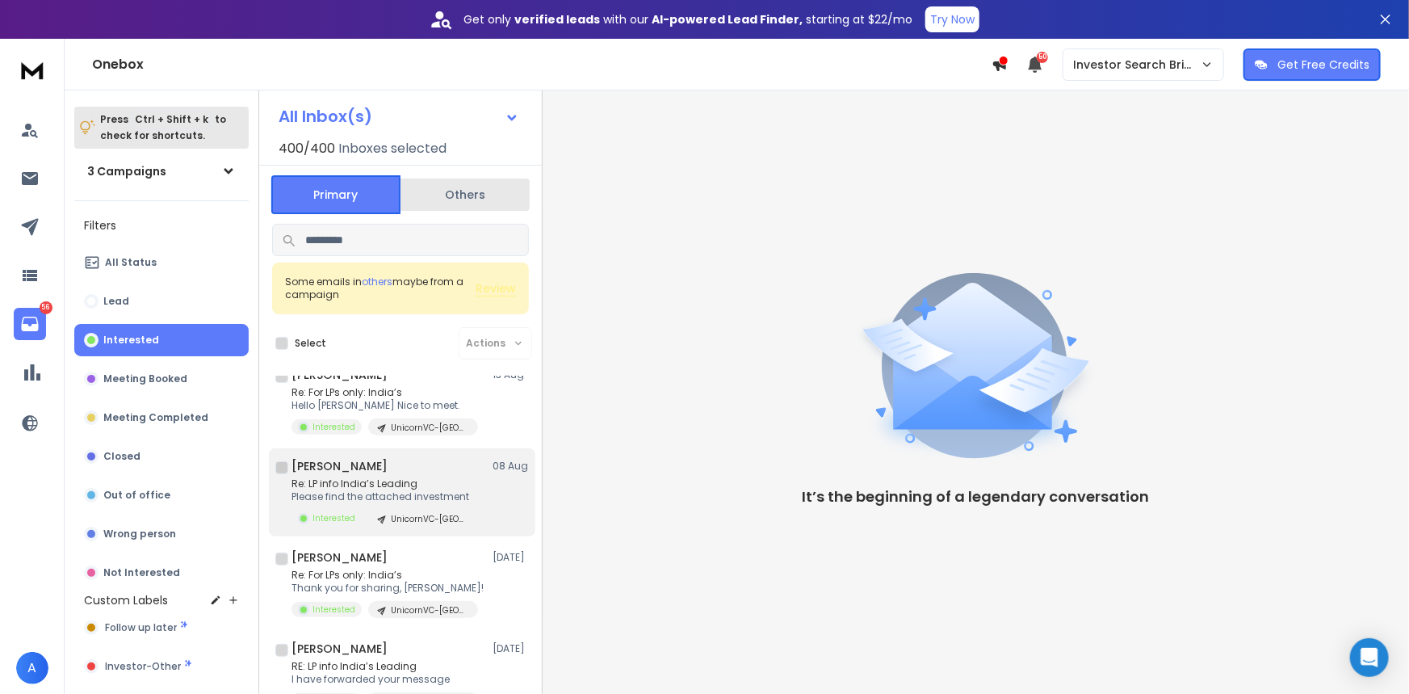
click at [488, 495] on div "Re: LP info India’s Leading Please find the attached investment Interested Unic…" at bounding box center [409, 501] width 237 height 49
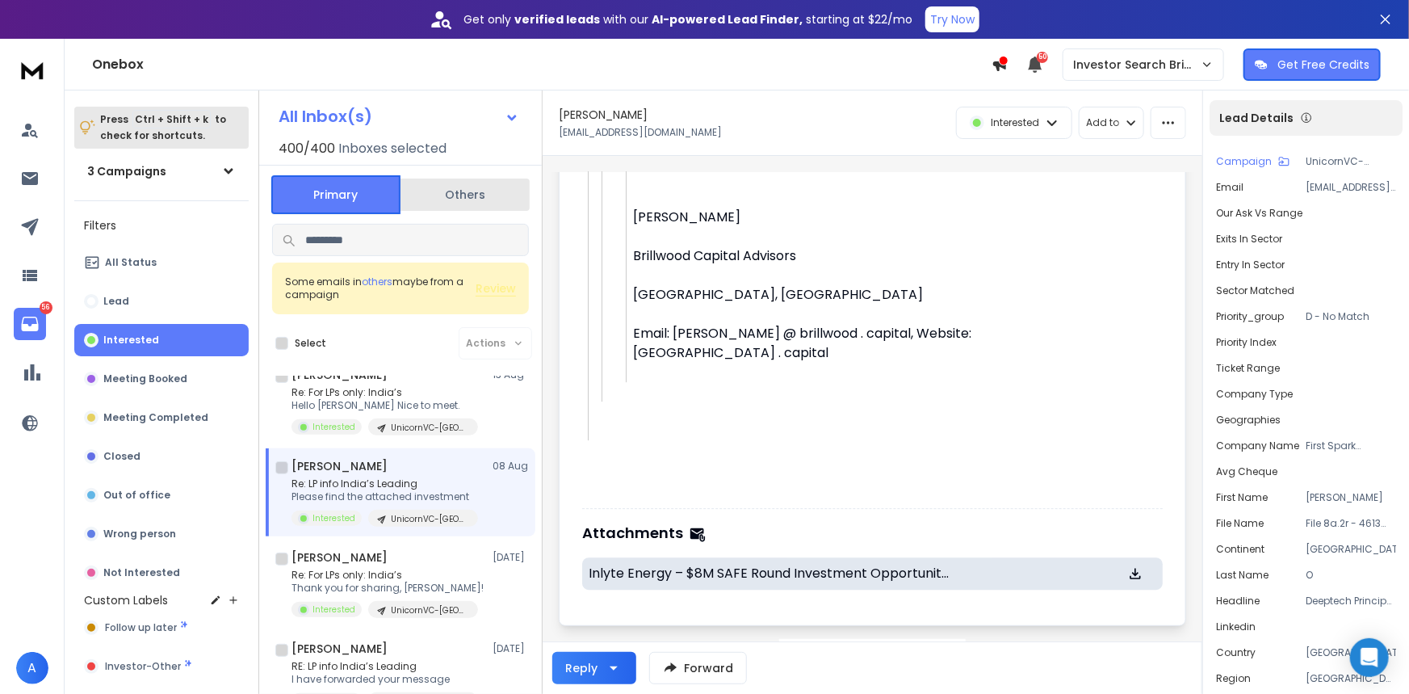
scroll to position [2298, 0]
click at [842, 643] on p "View all 4 replies" at bounding box center [882, 649] width 80 height 13
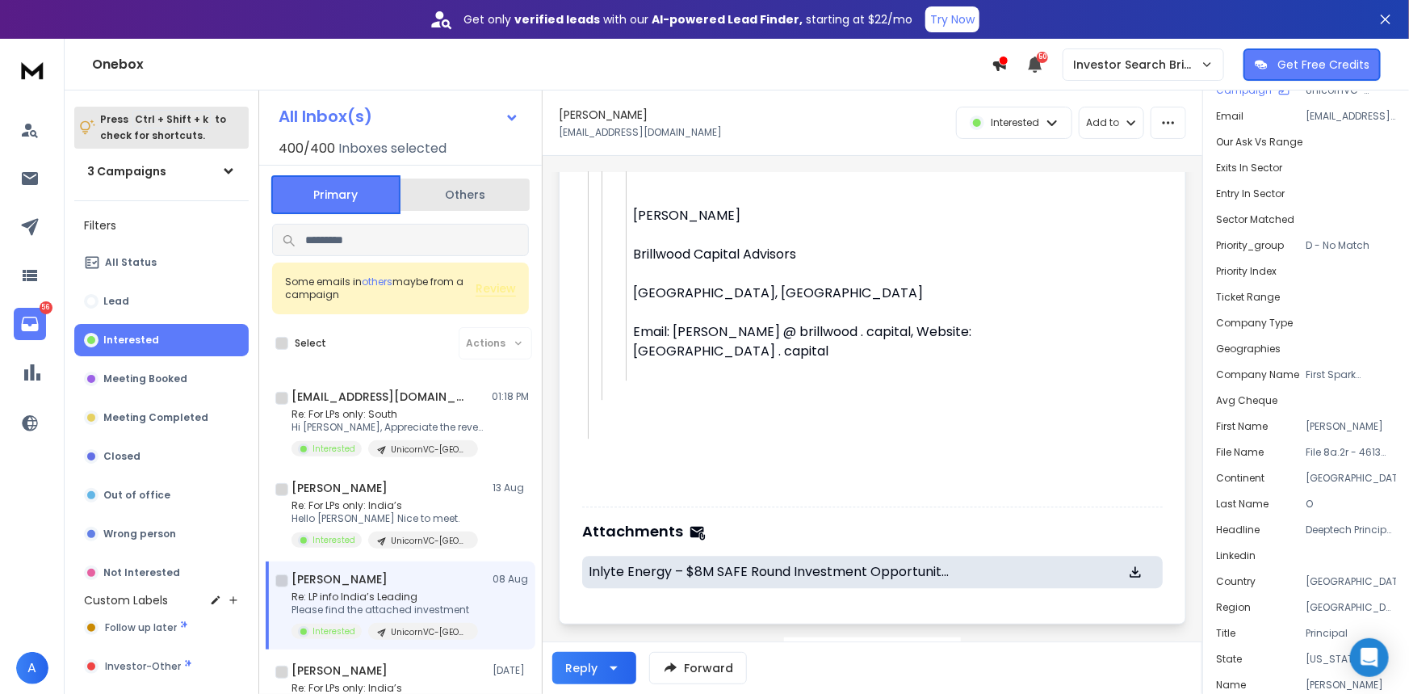
scroll to position [73, 0]
click at [1318, 416] on div "Campaign UnicornVC-[GEOGRAPHIC_DATA] Email [EMAIL_ADDRESS][DOMAIN_NAME] our ask…" at bounding box center [1305, 399] width 193 height 672
click at [1312, 423] on p "[PERSON_NAME]" at bounding box center [1350, 424] width 90 height 13
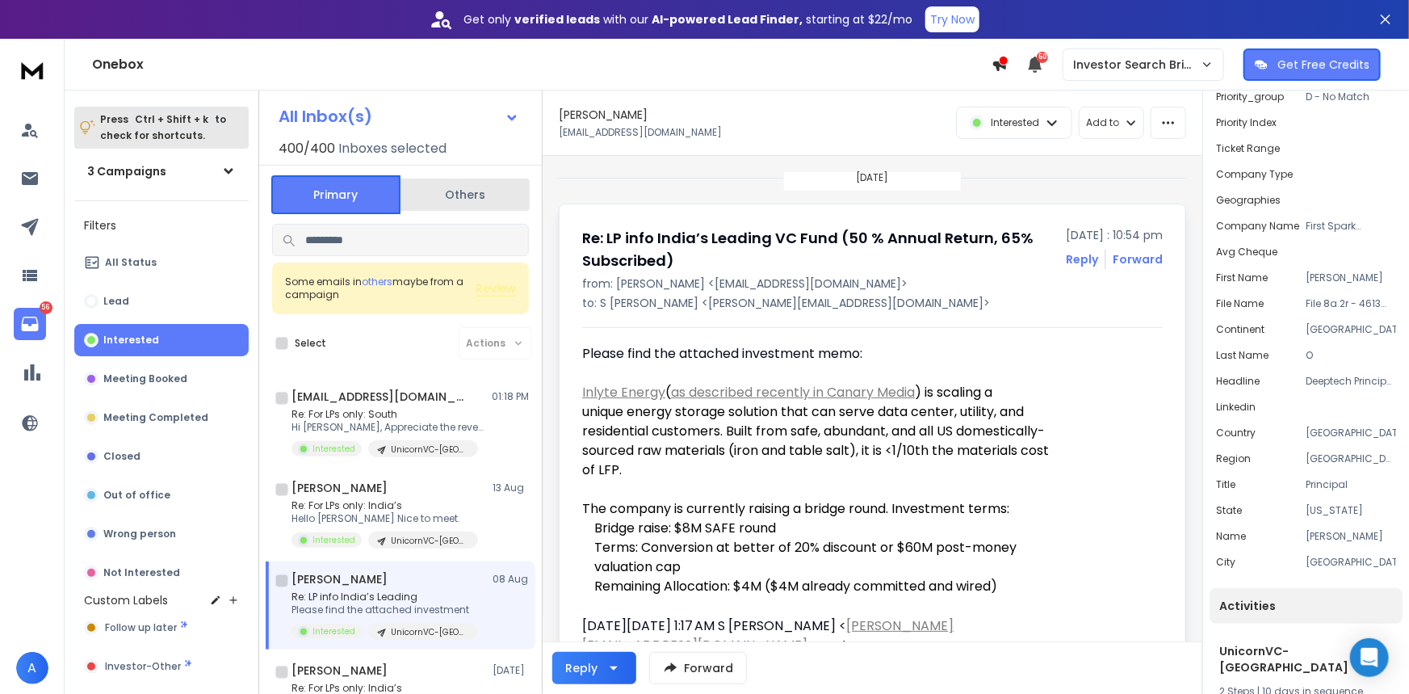
scroll to position [0, 0]
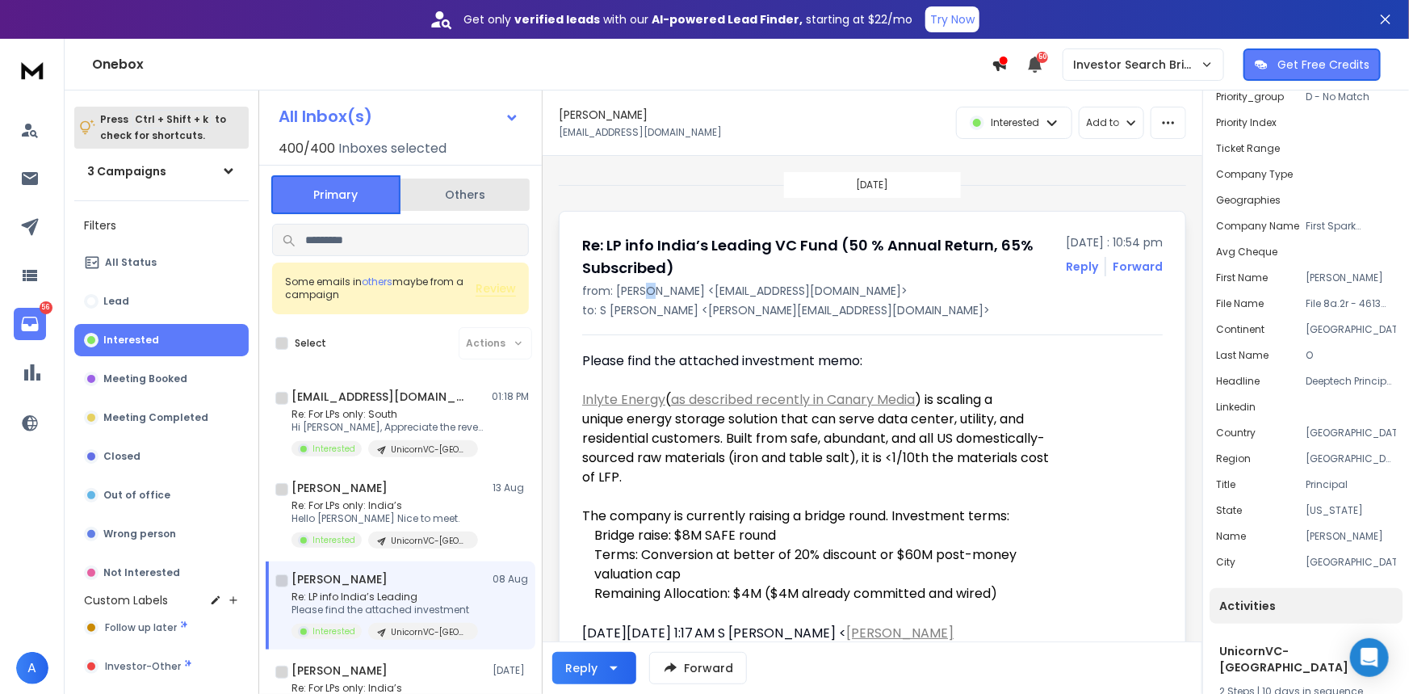
click at [646, 292] on p "from: [PERSON_NAME] <[EMAIL_ADDRESS][DOMAIN_NAME]>" at bounding box center [872, 291] width 580 height 16
click at [647, 291] on p "from: [PERSON_NAME] <[EMAIL_ADDRESS][DOMAIN_NAME]>" at bounding box center [872, 291] width 580 height 16
drag, startPoint x: 647, startPoint y: 291, endPoint x: 655, endPoint y: 291, distance: 8.1
click at [655, 291] on p "from: [PERSON_NAME] <[EMAIL_ADDRESS][DOMAIN_NAME]>" at bounding box center [872, 291] width 580 height 16
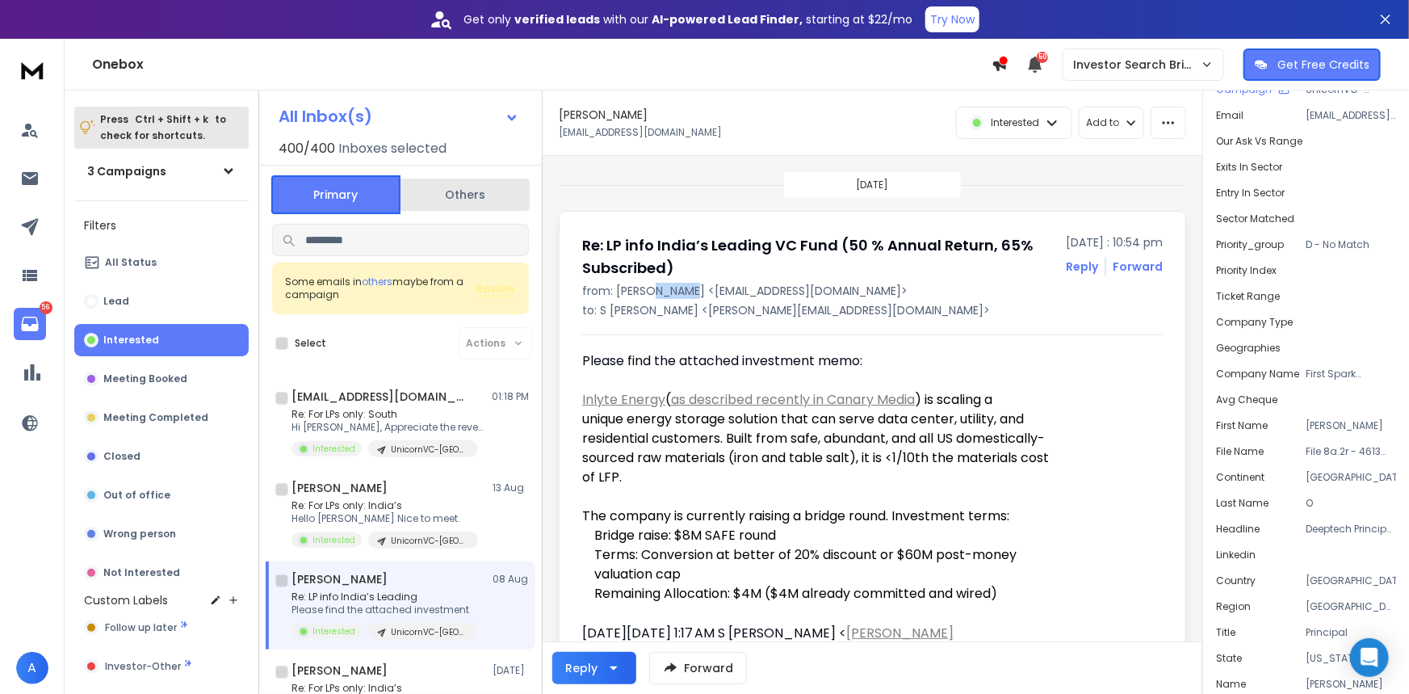
scroll to position [73, 0]
click at [1326, 378] on p "First Spark Ventures" at bounding box center [1350, 373] width 90 height 13
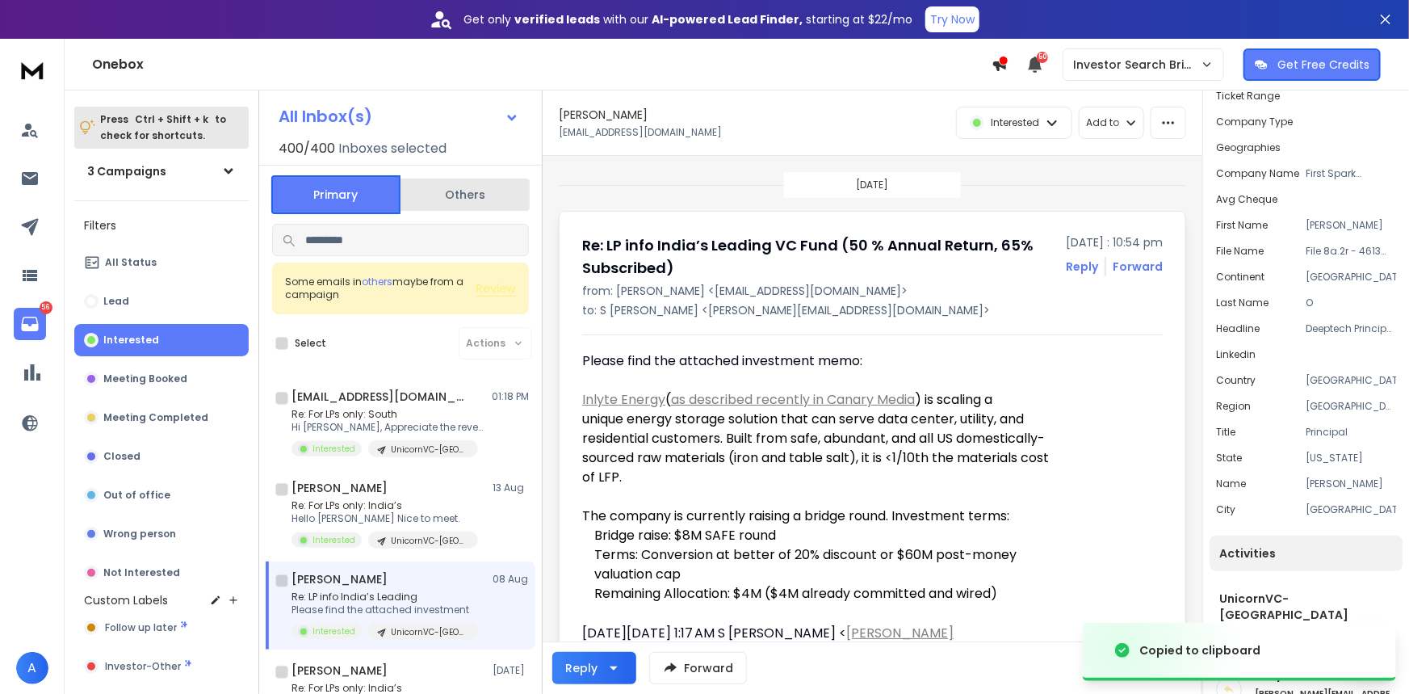
scroll to position [293, 0]
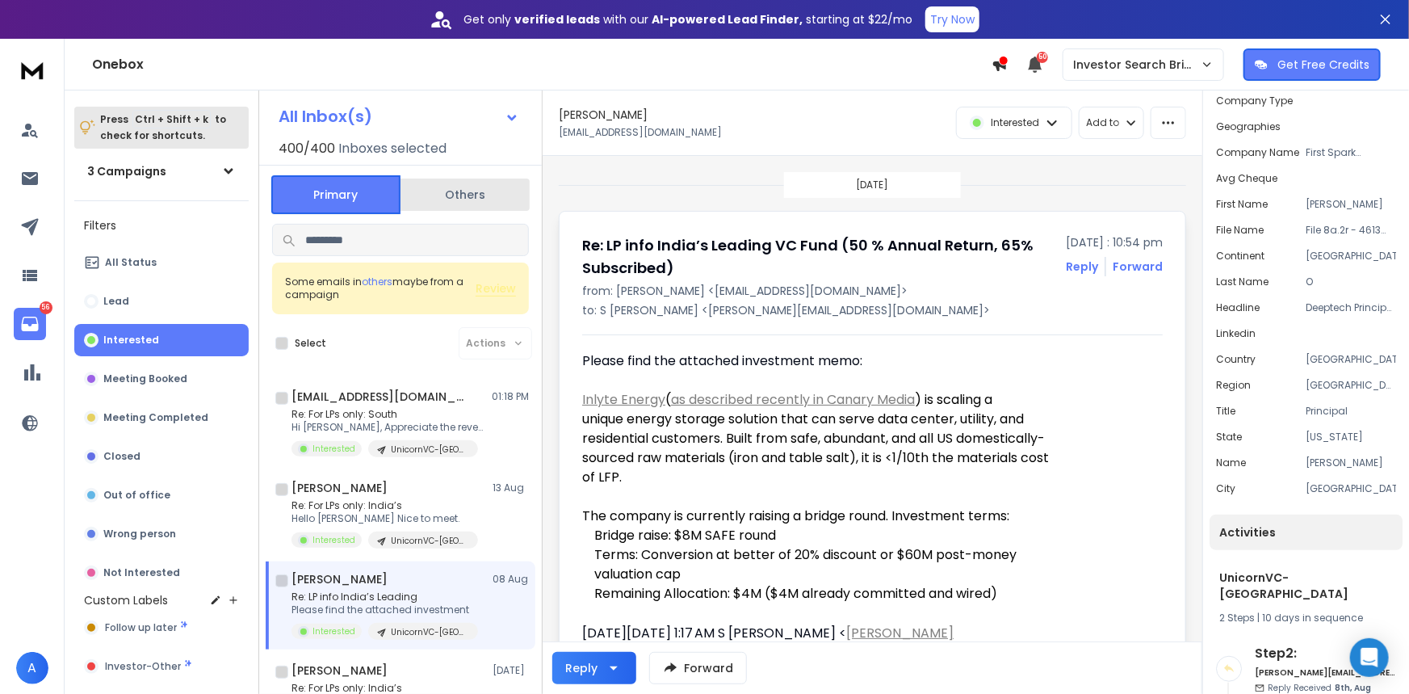
click at [1332, 412] on p "Principal" at bounding box center [1350, 410] width 90 height 13
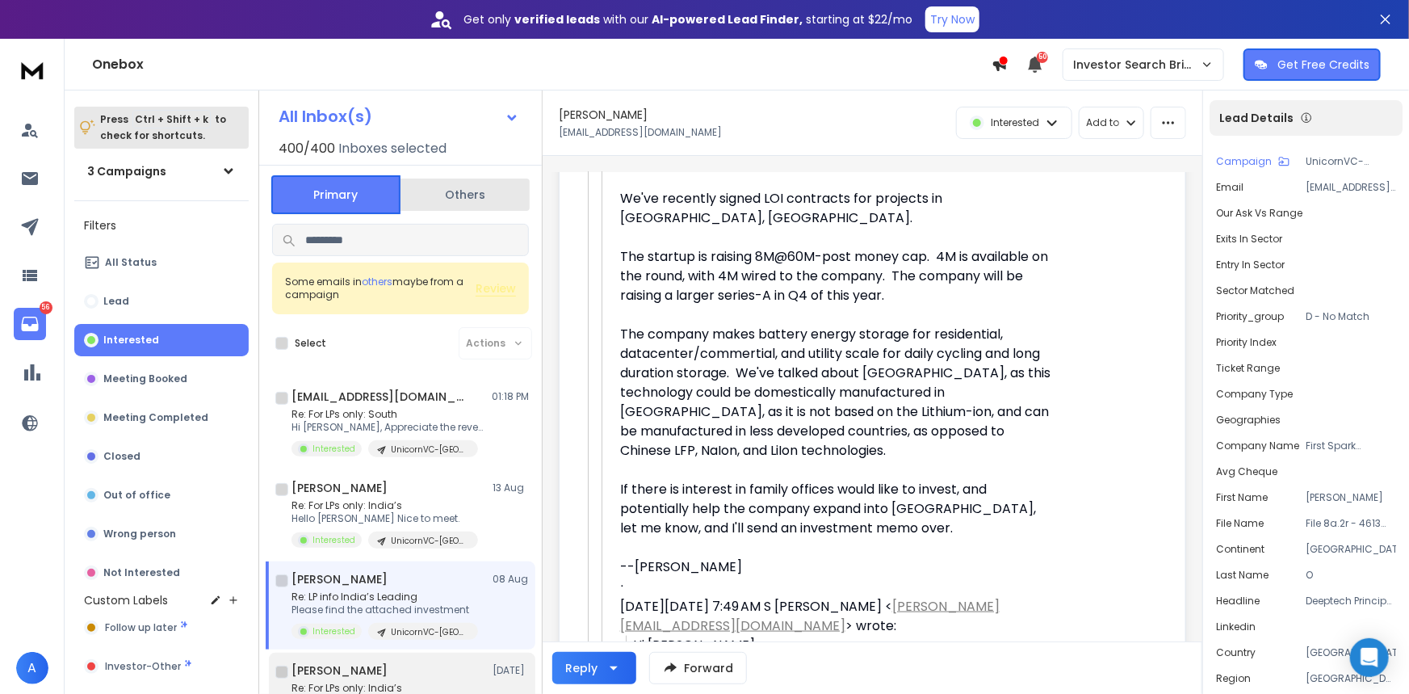
scroll to position [0, 0]
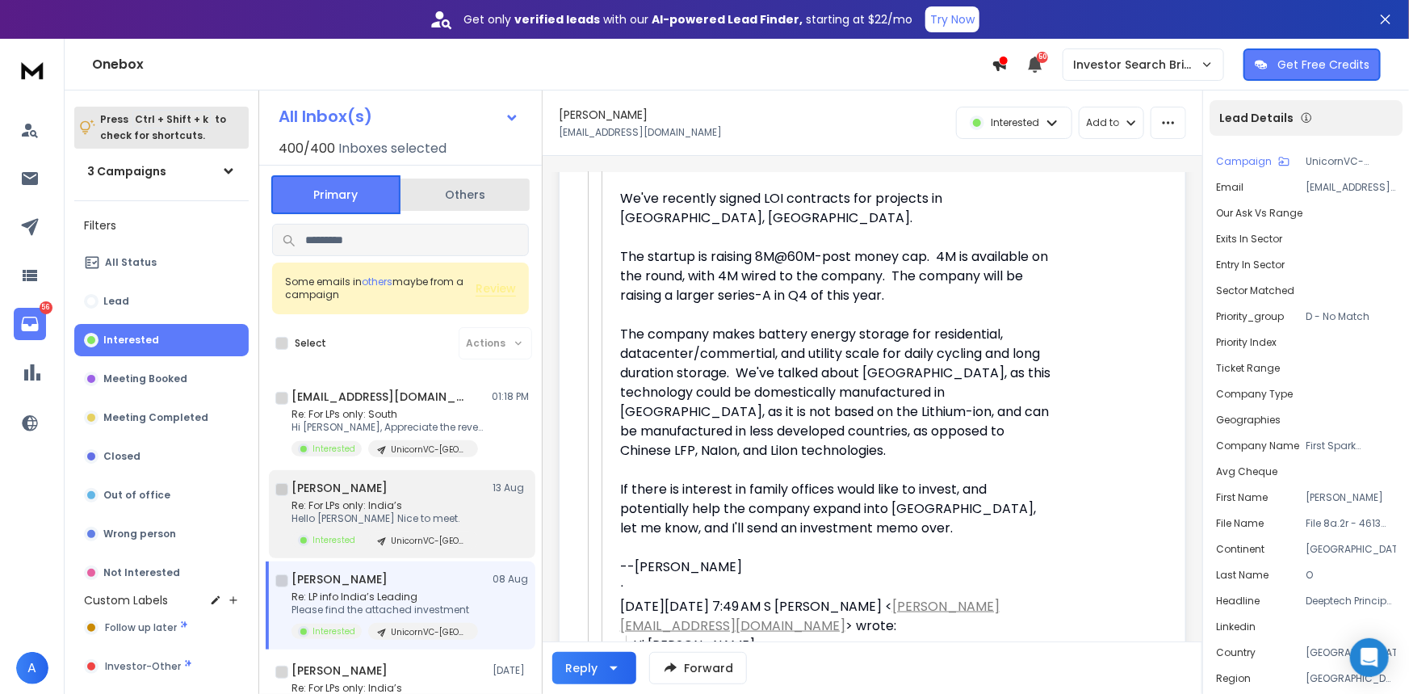
click at [473, 493] on div "[PERSON_NAME] [DATE]" at bounding box center [409, 488] width 237 height 16
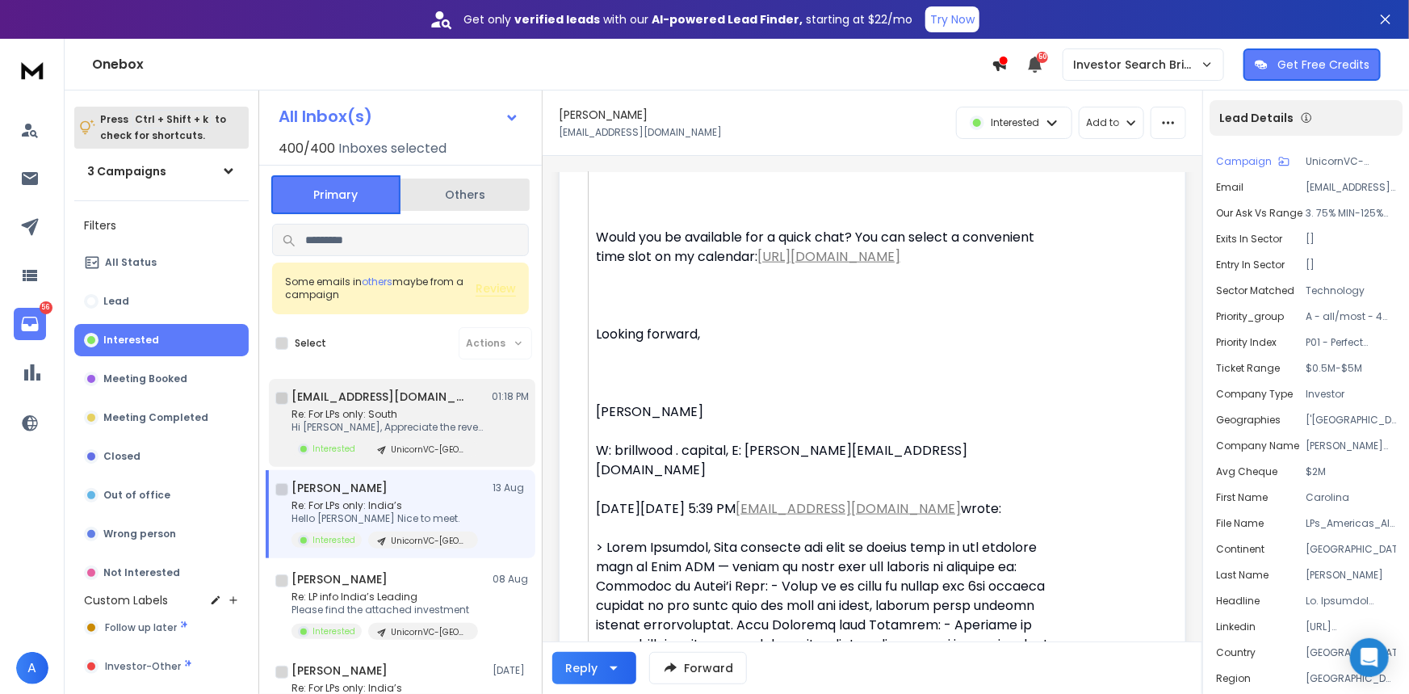
click at [483, 425] on p "Hi [PERSON_NAME], Appreciate the revert. Sure! Please" at bounding box center [388, 427] width 194 height 13
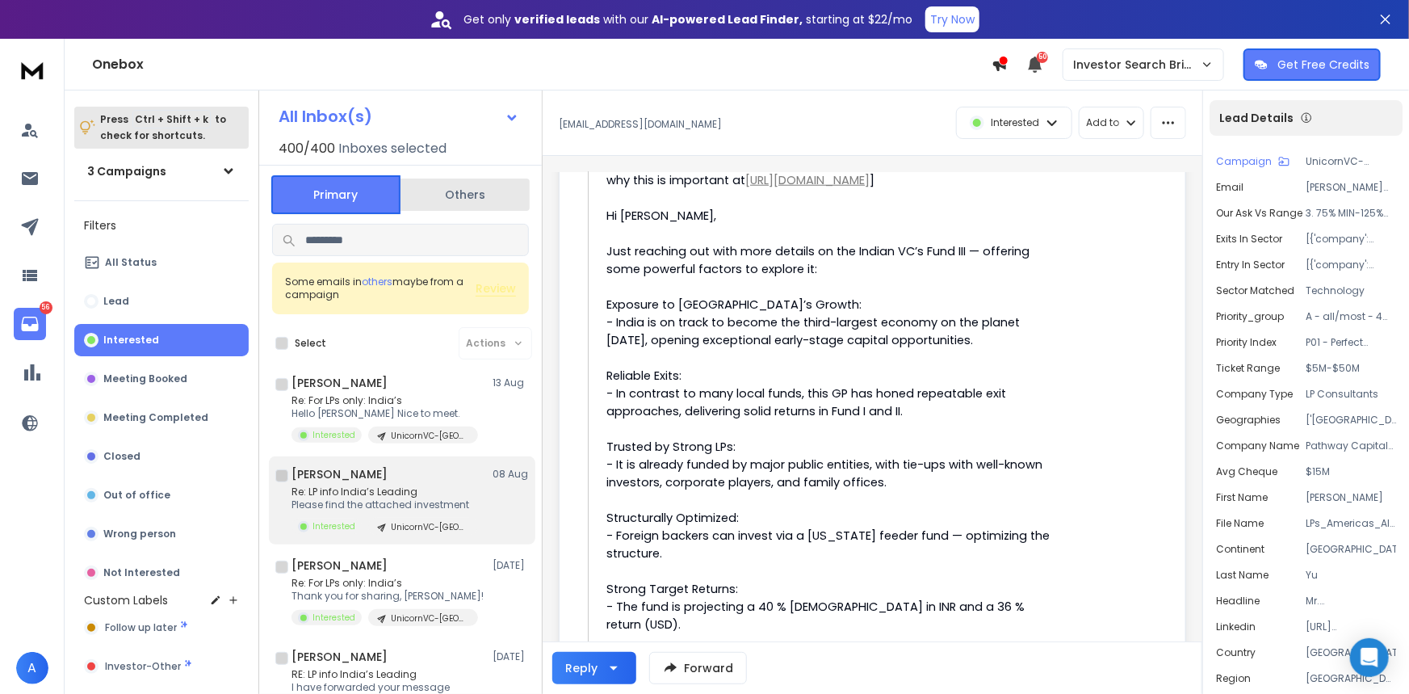
scroll to position [113, 0]
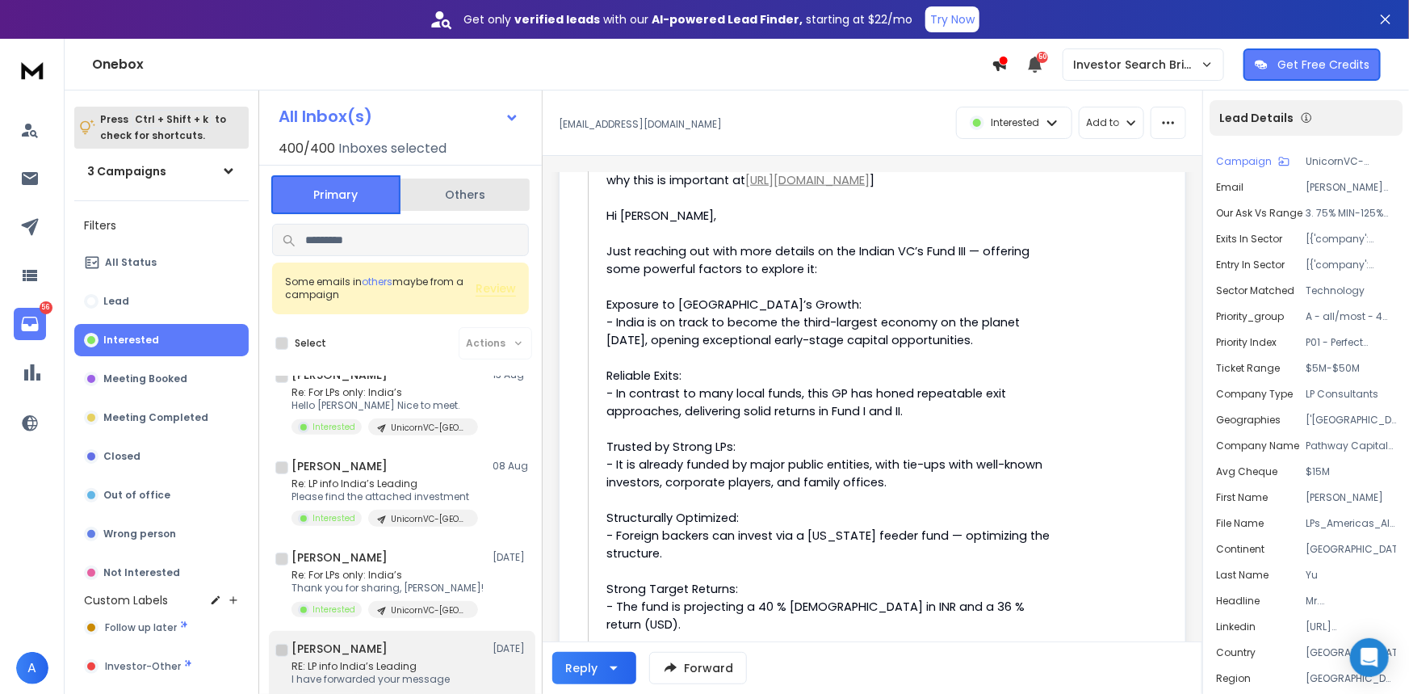
click at [468, 679] on p "I have forwarded your message" at bounding box center [384, 679] width 186 height 13
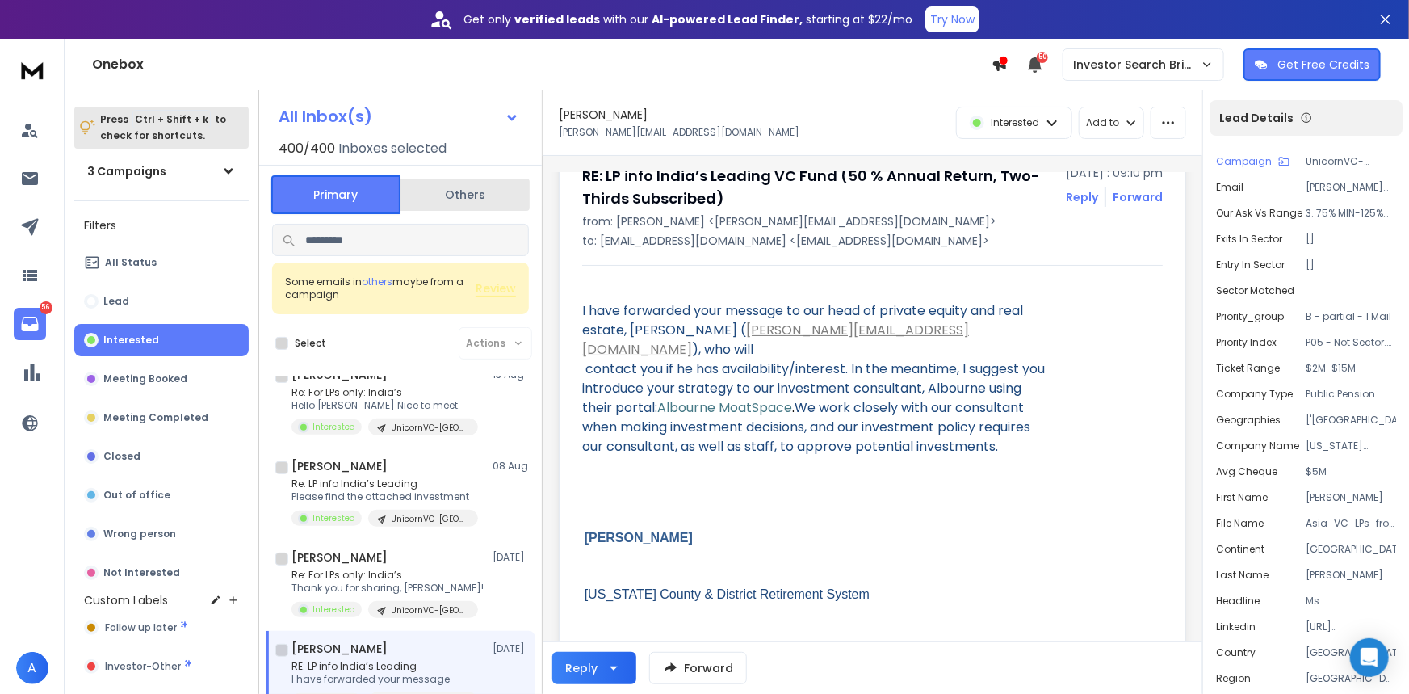
scroll to position [73, 0]
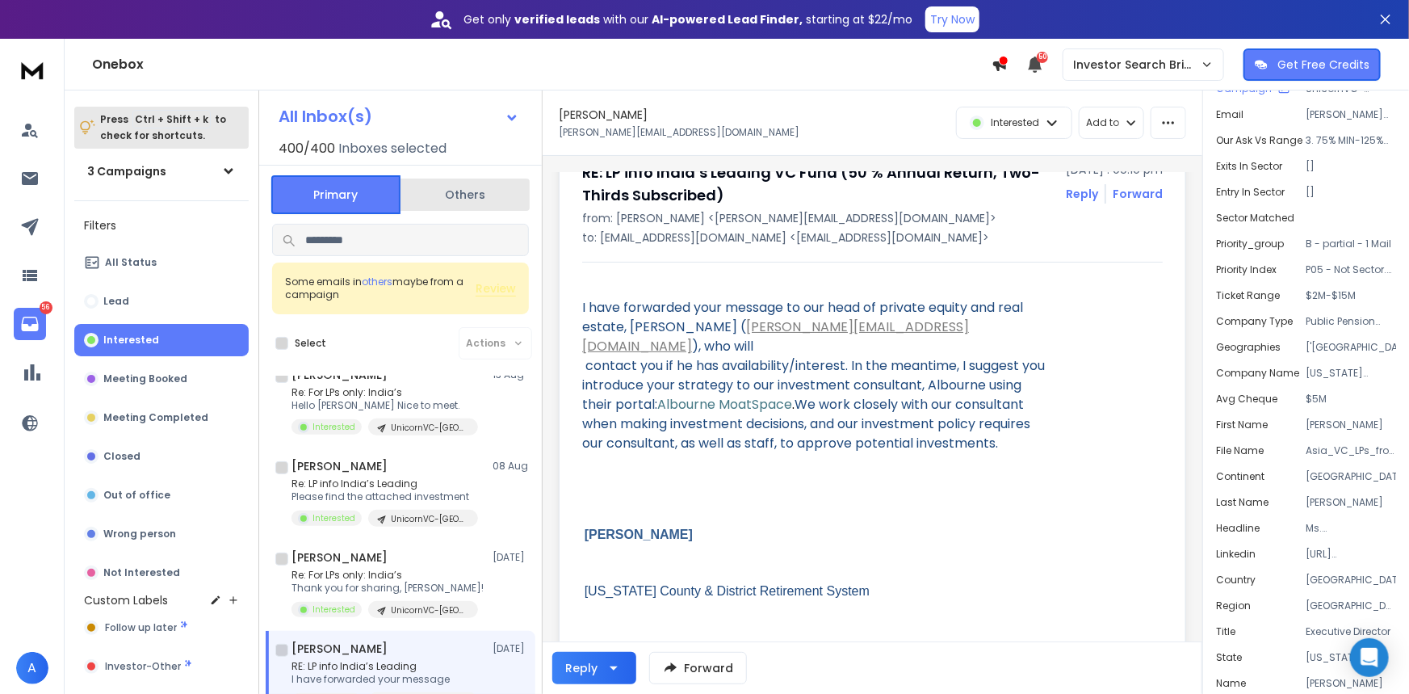
click at [775, 329] on link "[PERSON_NAME][EMAIL_ADDRESS][DOMAIN_NAME]" at bounding box center [775, 336] width 387 height 38
drag, startPoint x: 703, startPoint y: 319, endPoint x: 777, endPoint y: 315, distance: 74.4
click at [777, 315] on p "I have forwarded your message to our head of private equity and real estate, [P…" at bounding box center [817, 375] width 471 height 155
click at [991, 587] on p "[US_STATE] County & District Retirement System" at bounding box center [819, 581] width 469 height 39
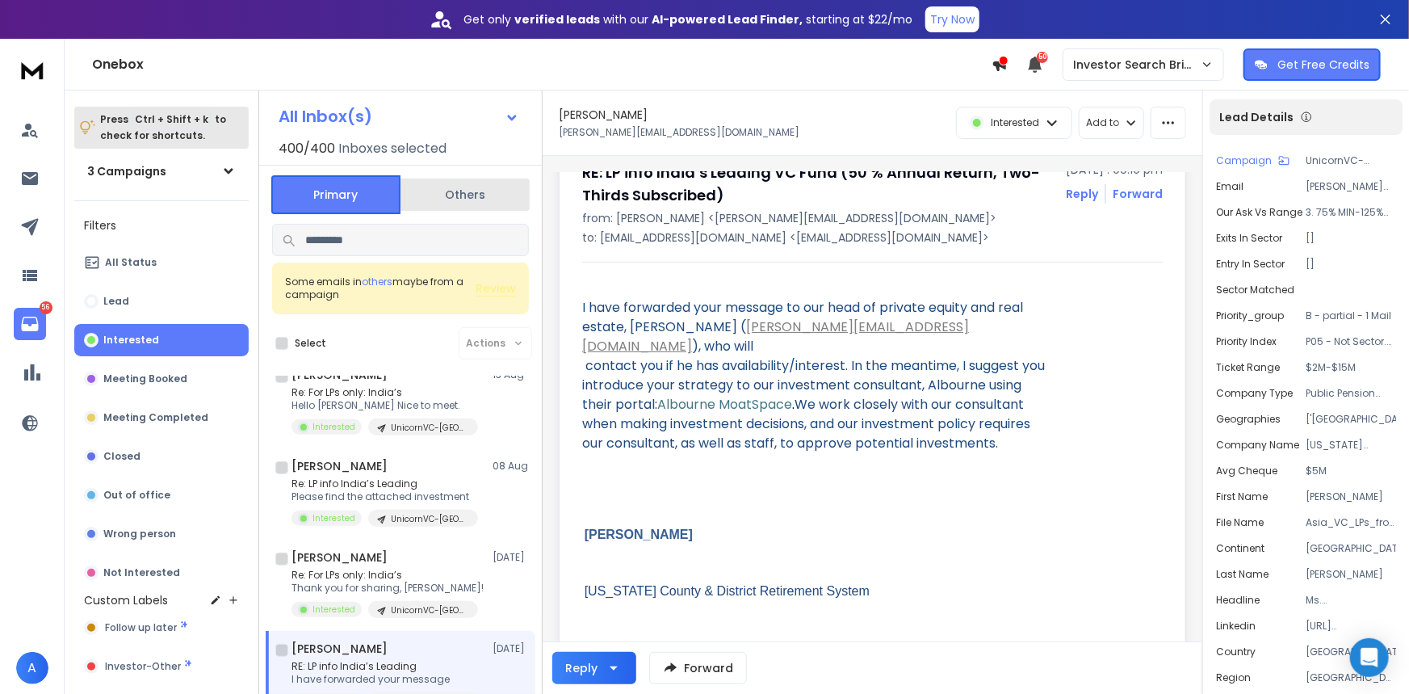
scroll to position [0, 0]
click at [1326, 162] on p "UnicornVC-[GEOGRAPHIC_DATA]" at bounding box center [1350, 161] width 90 height 13
click at [1248, 159] on p "Campaign" at bounding box center [1244, 161] width 56 height 13
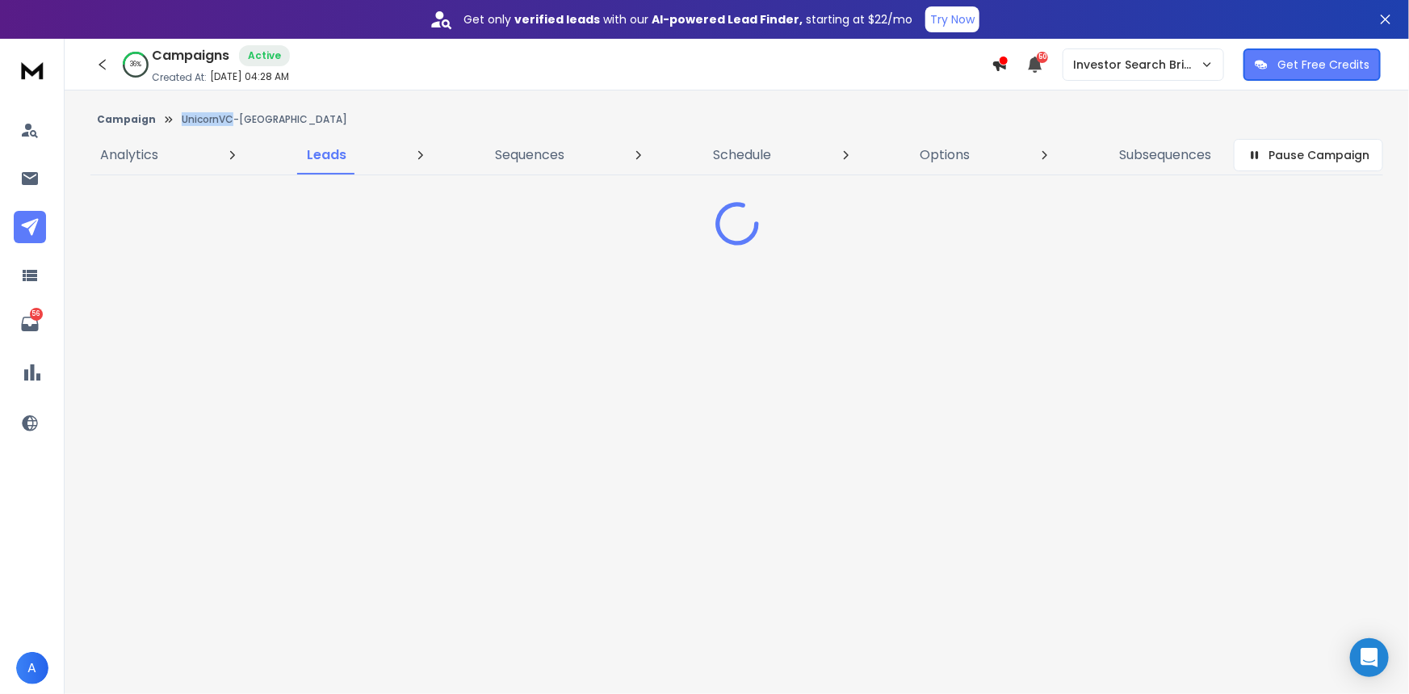
drag, startPoint x: 226, startPoint y: 120, endPoint x: 178, endPoint y: 117, distance: 48.5
click at [182, 117] on p "UnicornVC-[GEOGRAPHIC_DATA]" at bounding box center [265, 119] width 166 height 13
copy p "UnicornVC"
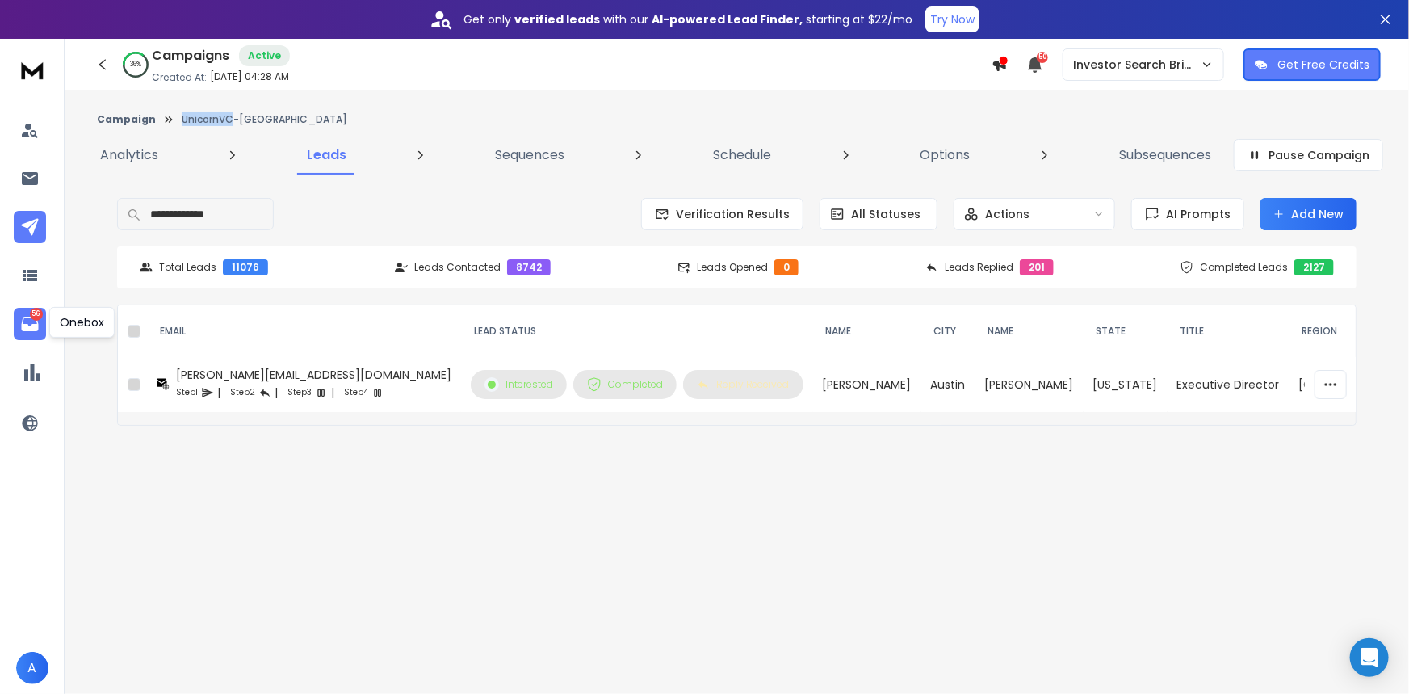
click at [34, 312] on p "56" at bounding box center [36, 314] width 13 height 13
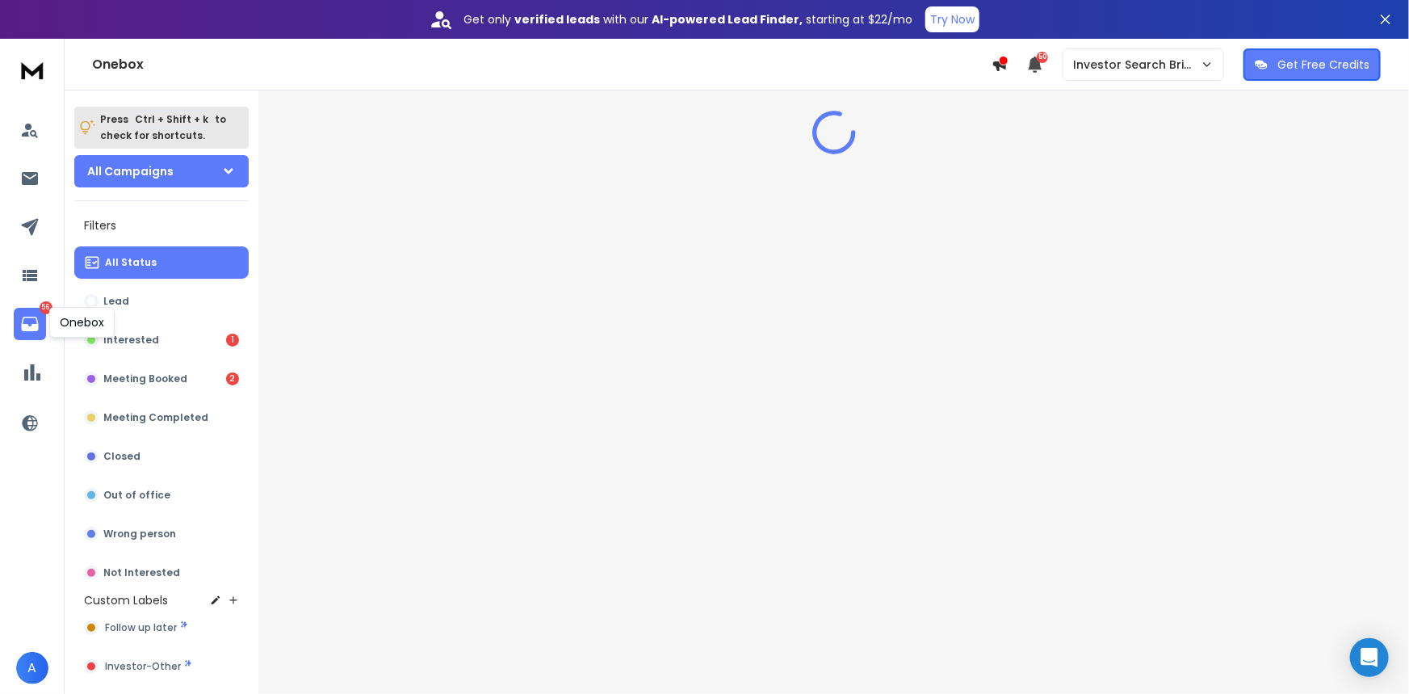
click at [201, 168] on button "All Campaigns" at bounding box center [161, 171] width 174 height 32
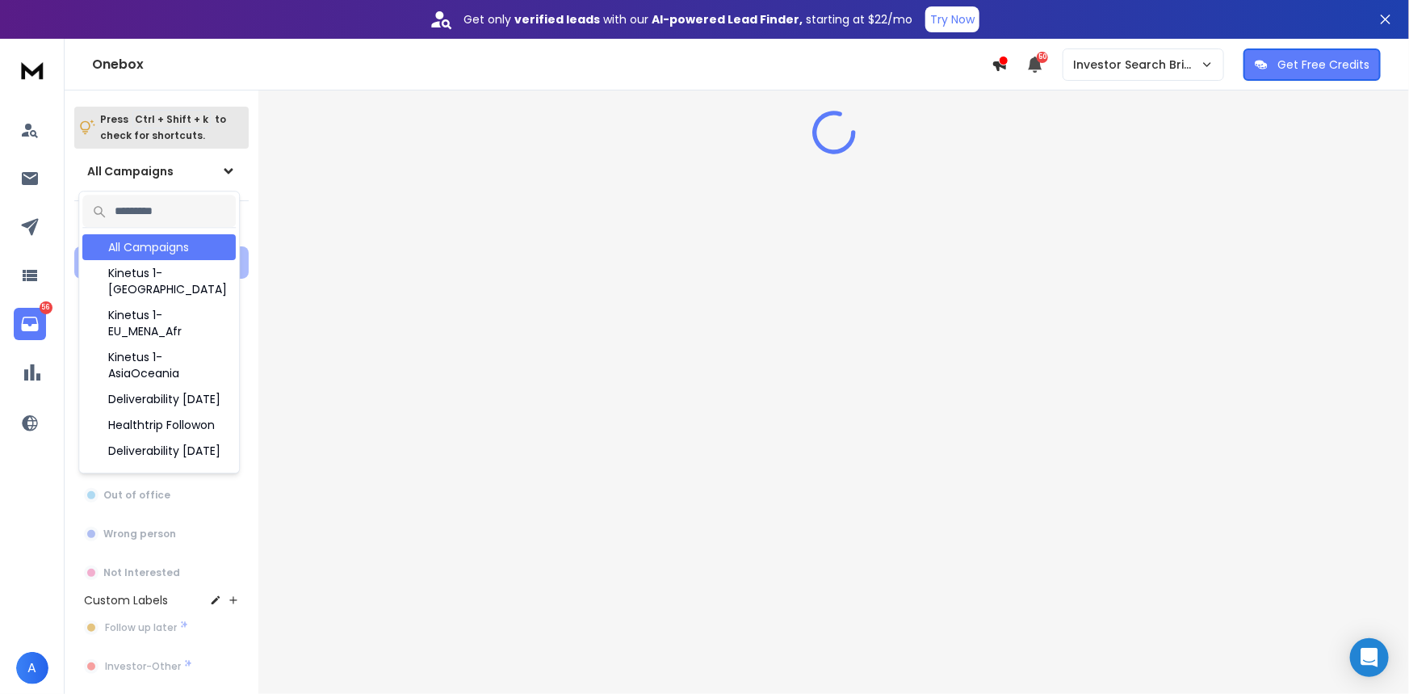
click at [174, 246] on div "All Campaigns" at bounding box center [158, 247] width 153 height 26
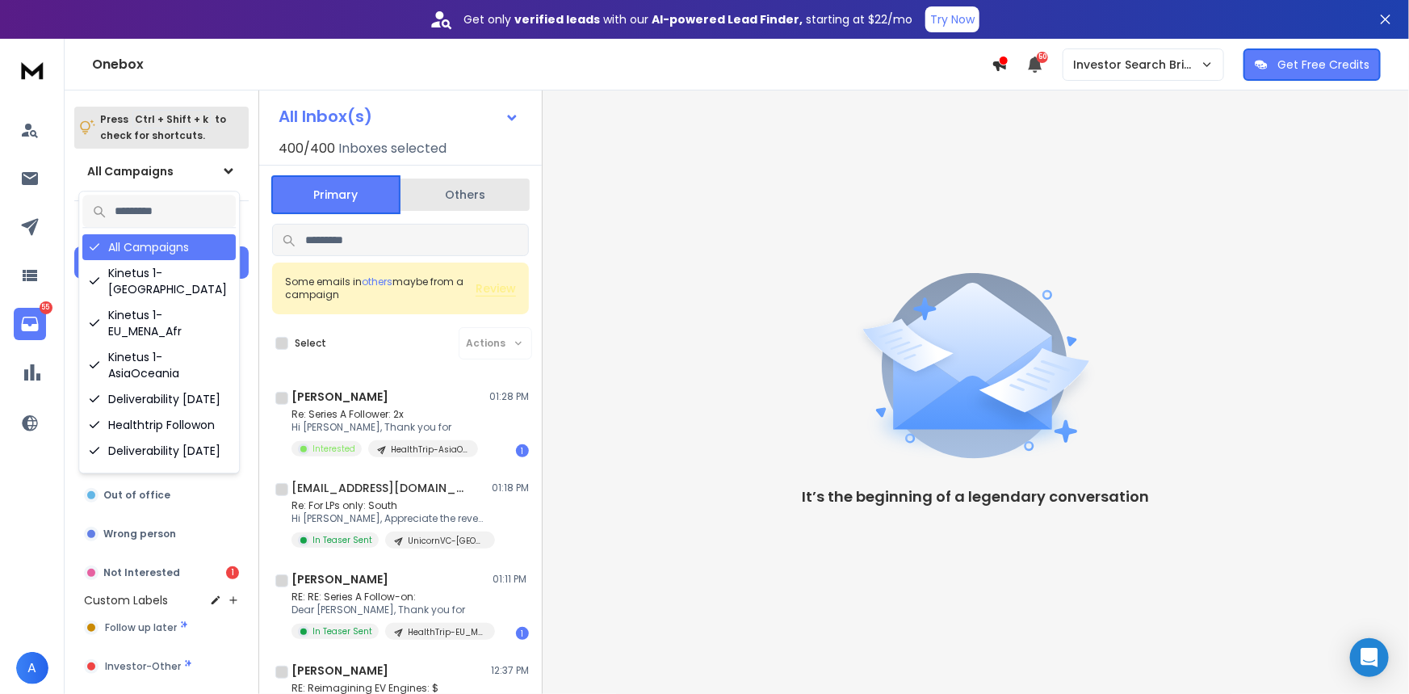
click at [175, 251] on div "All Campaigns" at bounding box center [158, 247] width 153 height 26
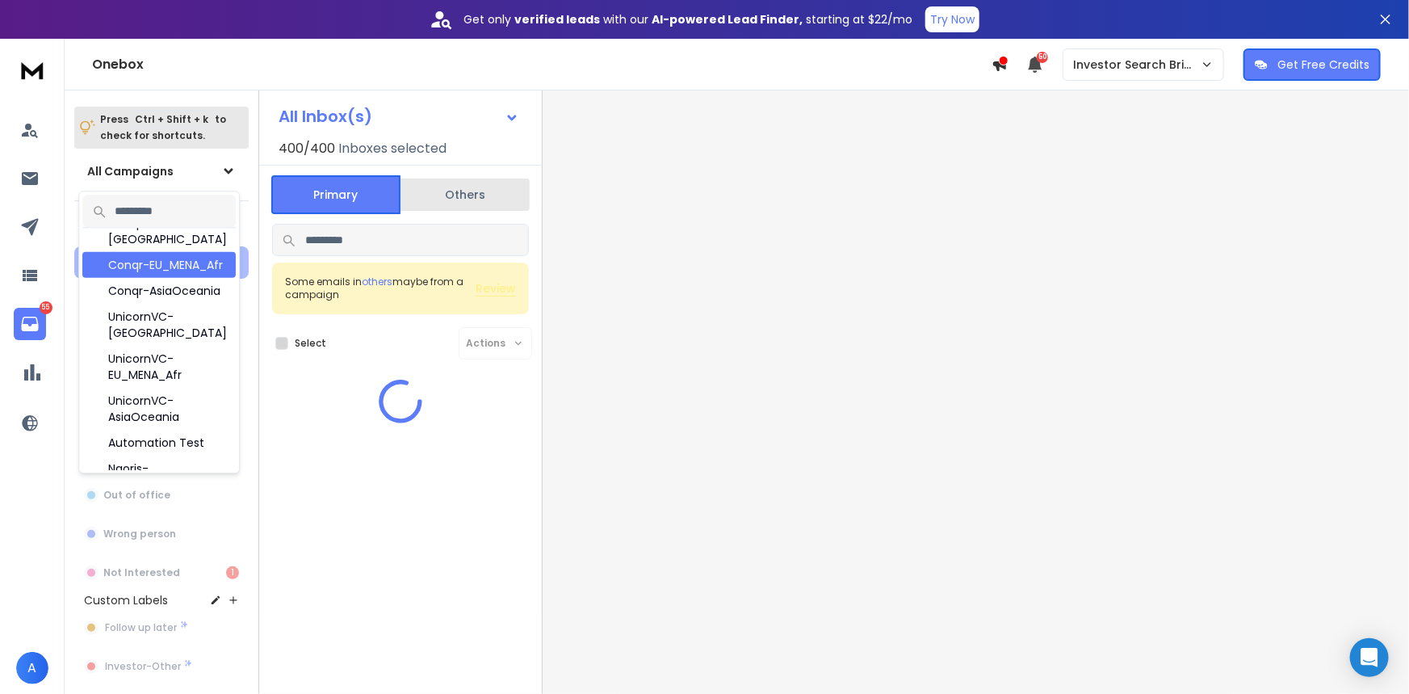
scroll to position [587, 0]
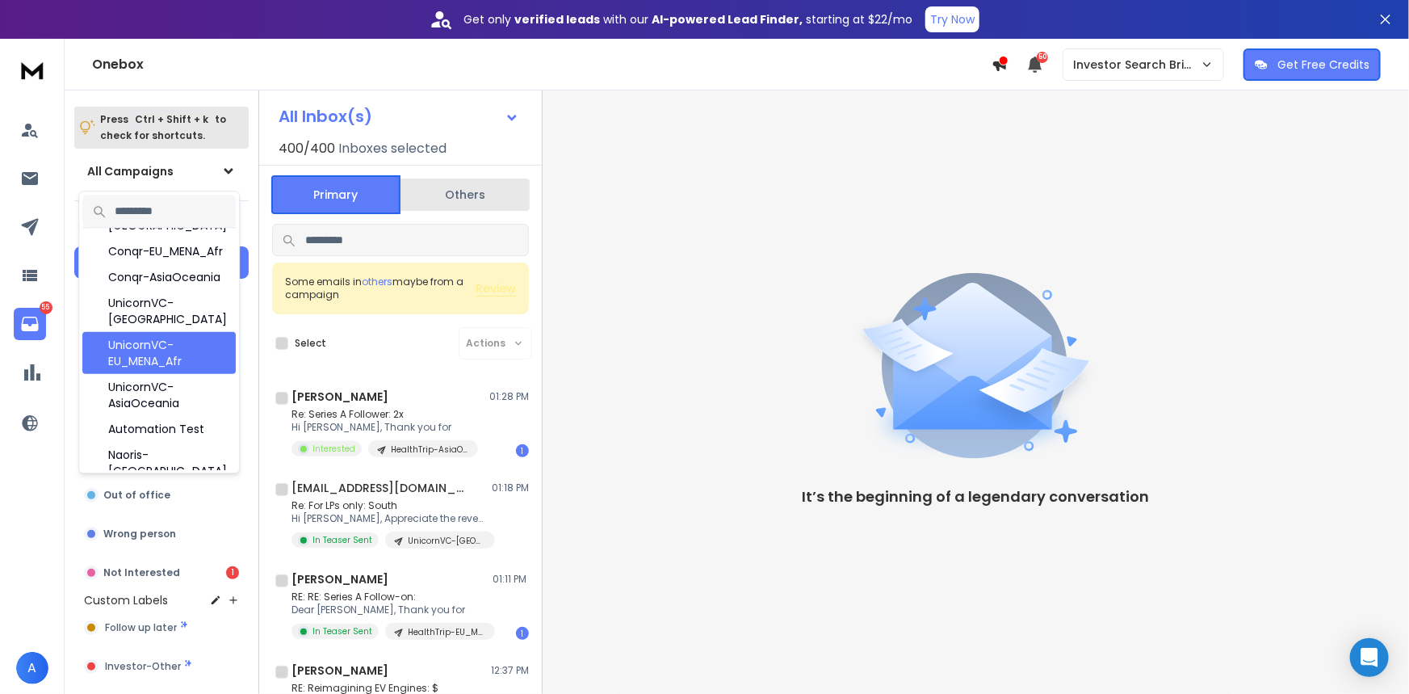
drag, startPoint x: 149, startPoint y: 339, endPoint x: 157, endPoint y: 323, distance: 17.7
click at [149, 336] on div "UnicornVC-EU_MENA_Afr" at bounding box center [158, 353] width 153 height 42
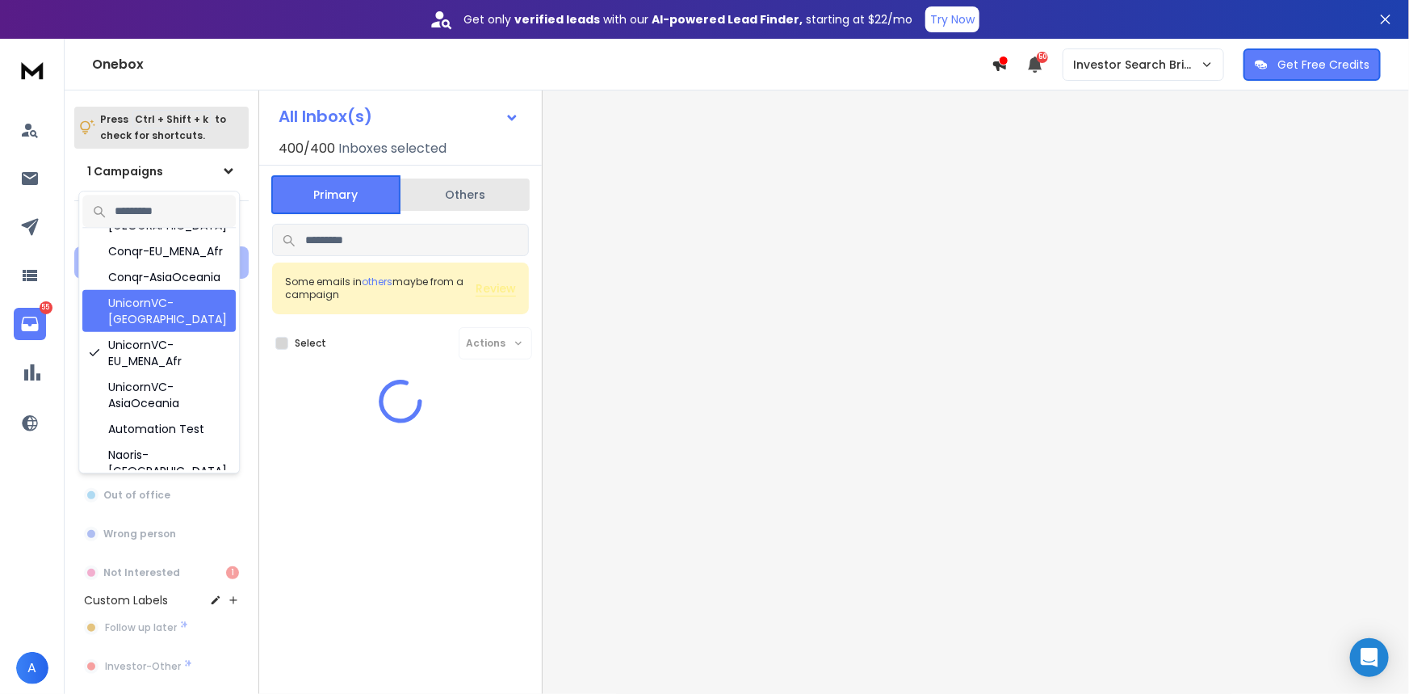
click at [170, 295] on div "UnicornVC-[GEOGRAPHIC_DATA]" at bounding box center [158, 311] width 153 height 42
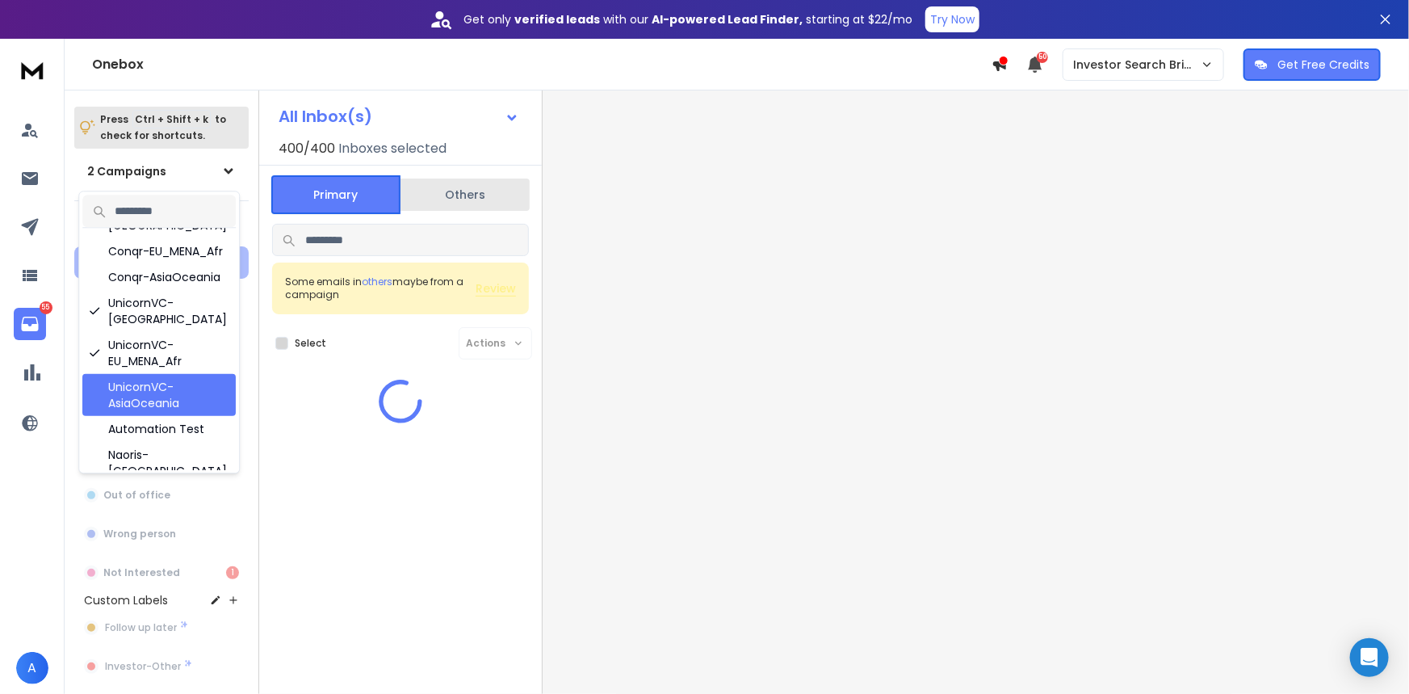
click at [153, 374] on div "UnicornVC-AsiaOceania" at bounding box center [158, 395] width 153 height 42
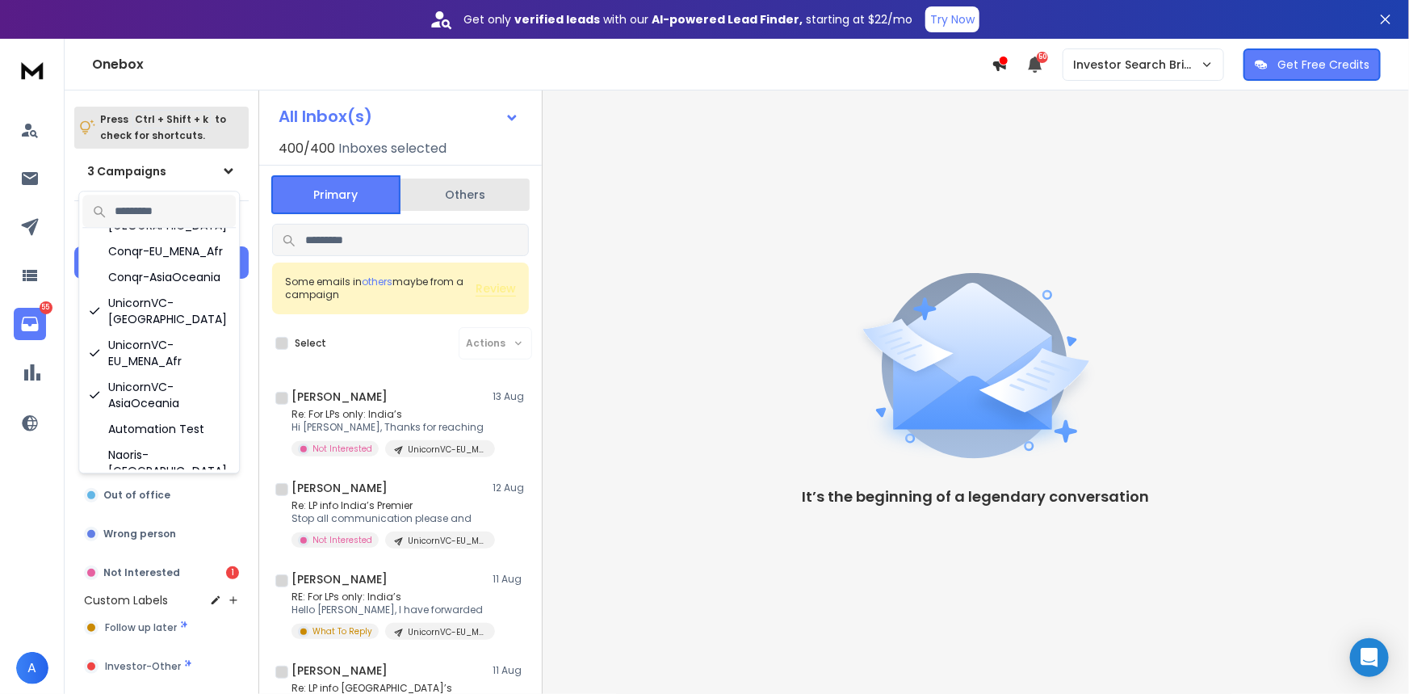
click at [662, 405] on div "It’s the beginning of a legendary conversation" at bounding box center [976, 384] width 866 height 589
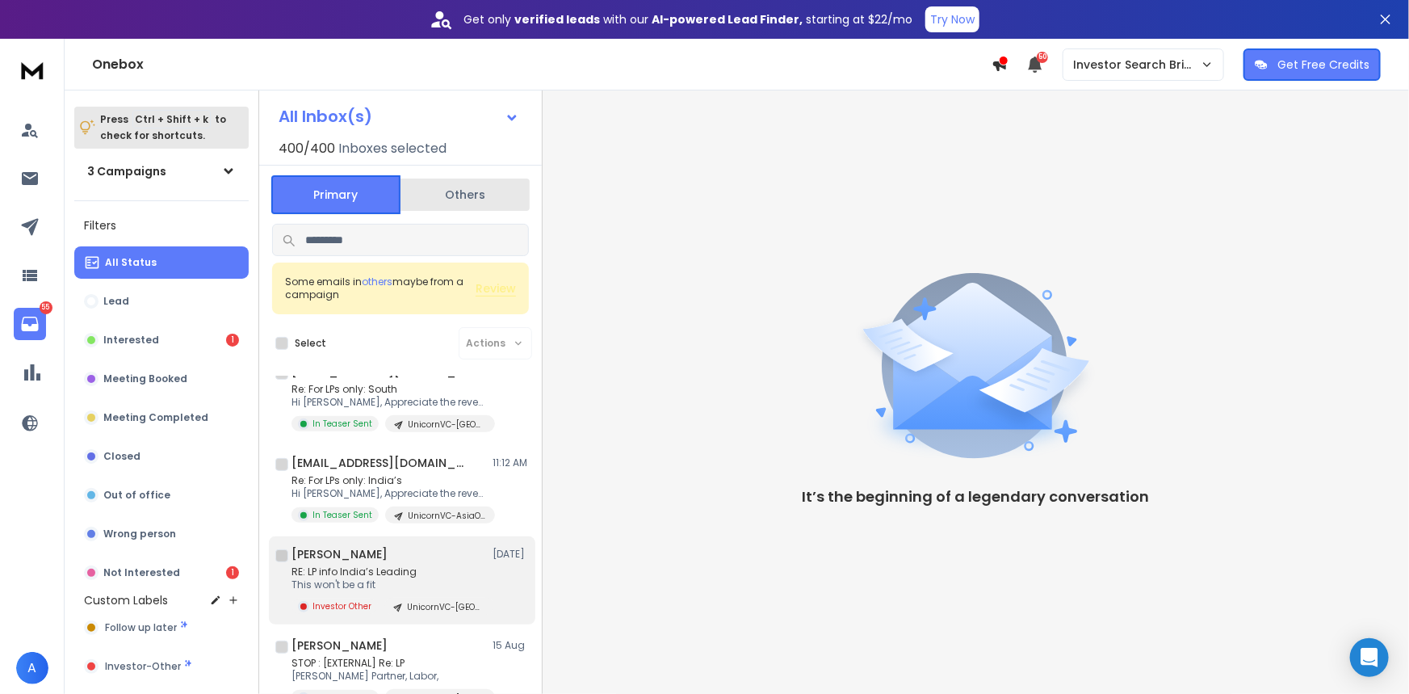
scroll to position [0, 0]
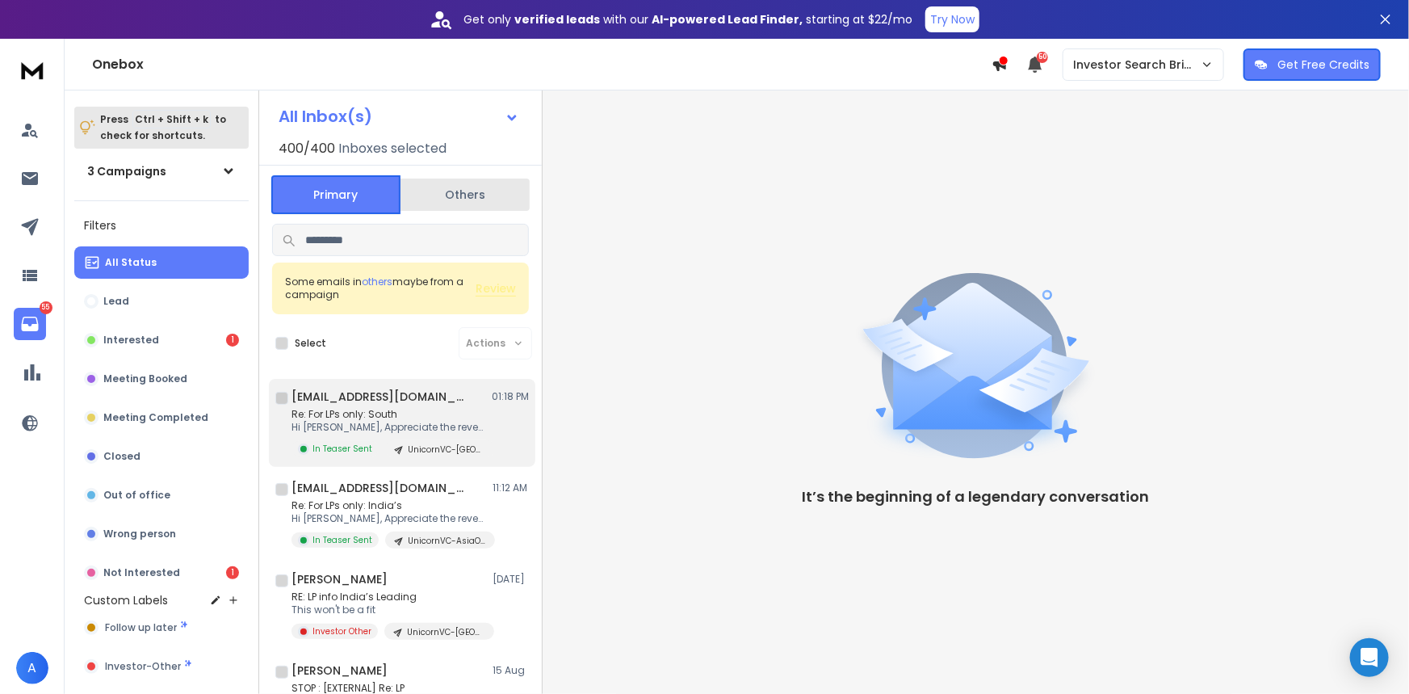
click at [488, 404] on div "[EMAIL_ADDRESS][DOMAIN_NAME] 01:18 PM Re: For LPs only: South Hi [PERSON_NAME],…" at bounding box center [409, 422] width 237 height 69
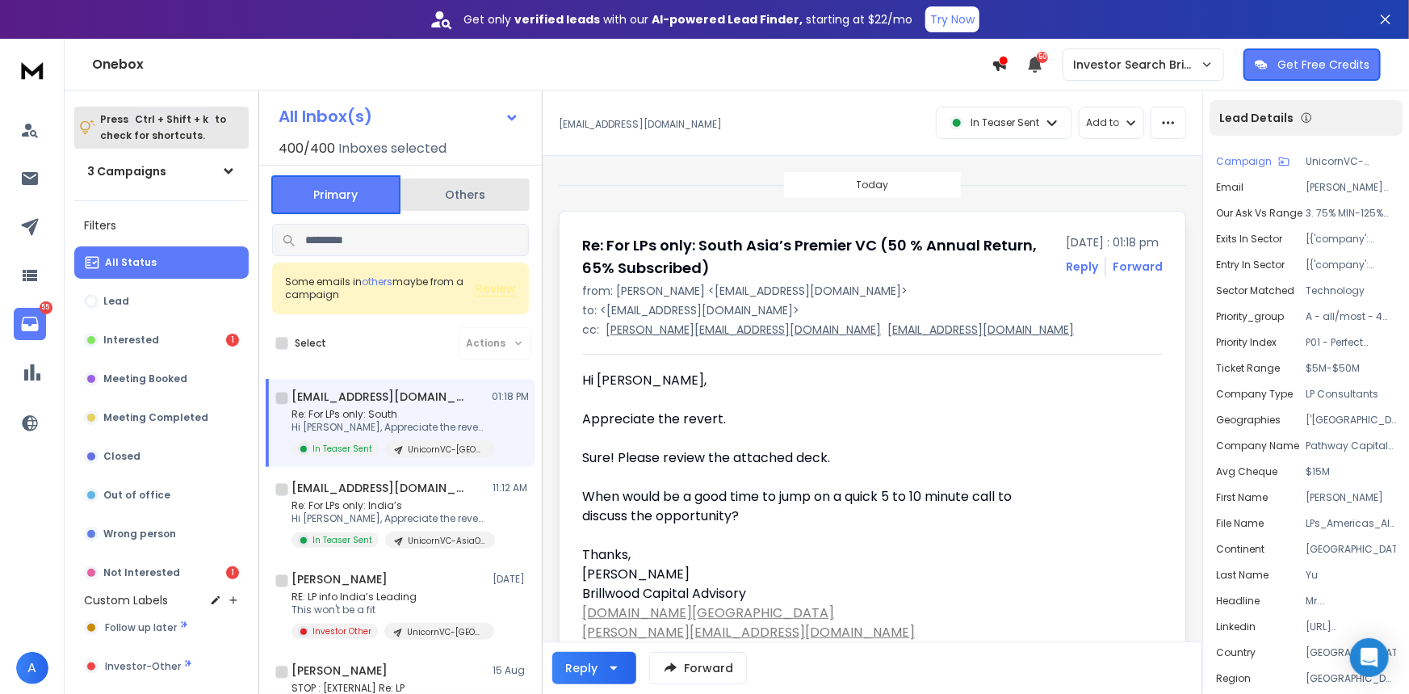
click at [1028, 126] on p "In Teaser Sent" at bounding box center [1004, 122] width 69 height 13
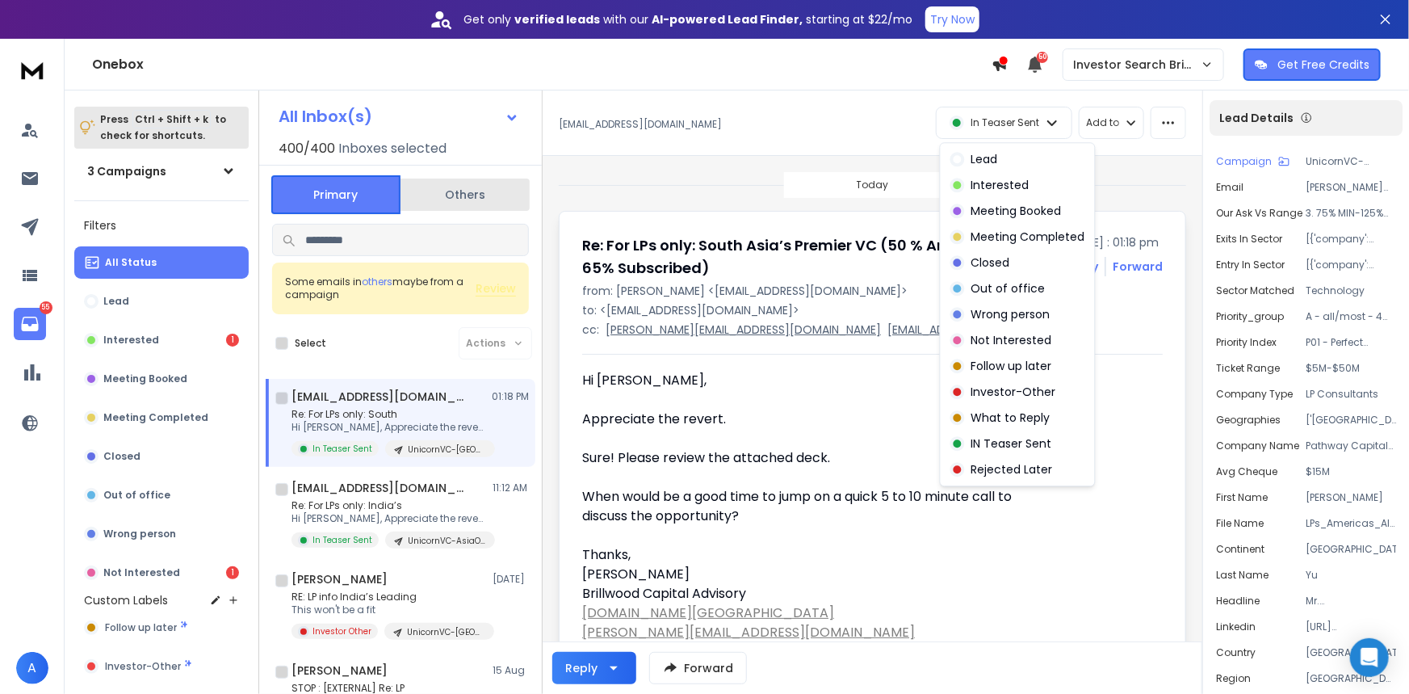
click at [1202, 358] on div "All Inbox(s) 400 / 400 Inboxes selected Primary Others Some emails in others ma…" at bounding box center [833, 437] width 1150 height 694
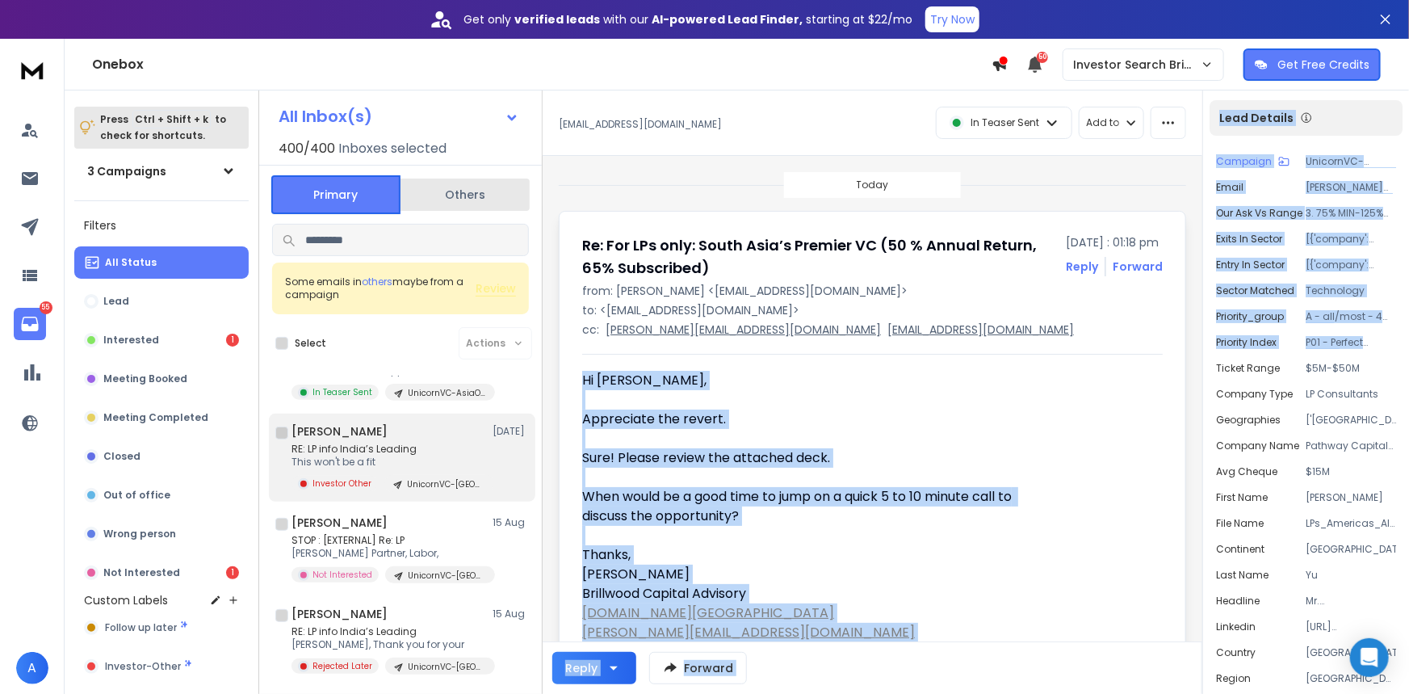
scroll to position [146, 0]
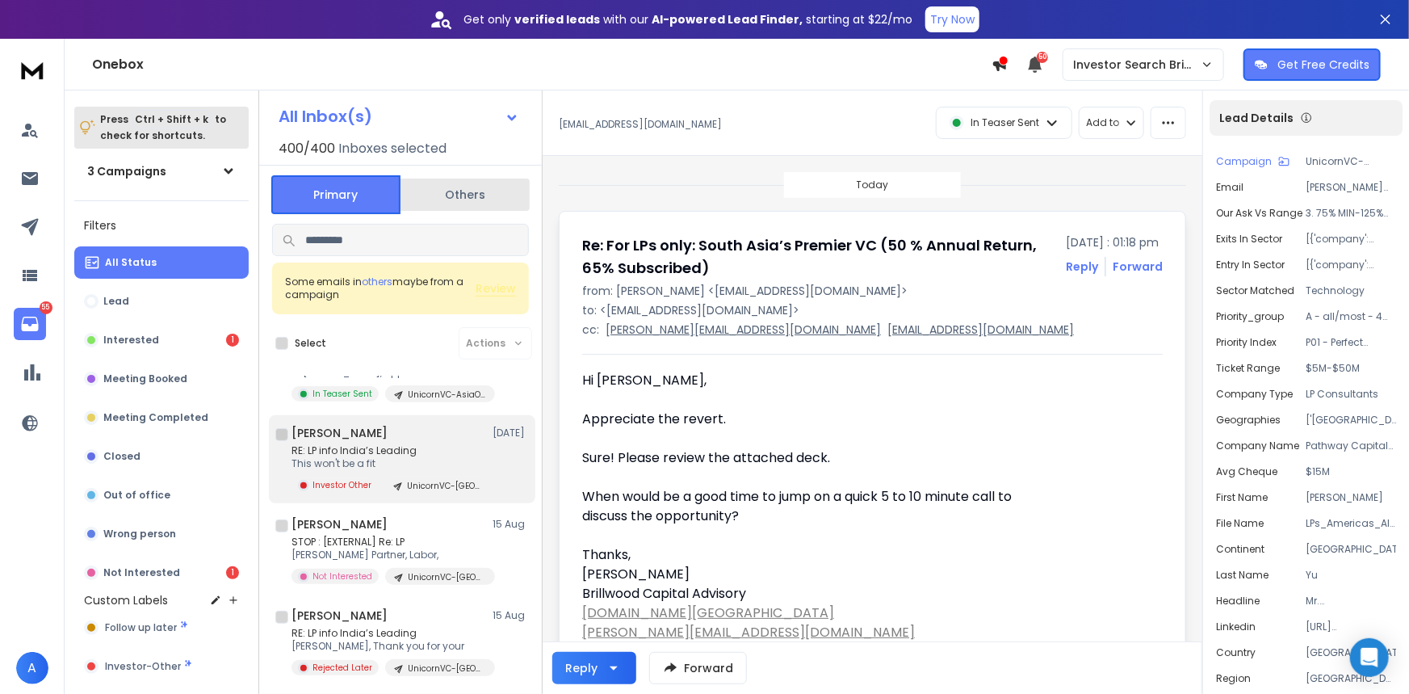
click at [442, 452] on p "RE: LP info India’s Leading" at bounding box center [388, 450] width 194 height 13
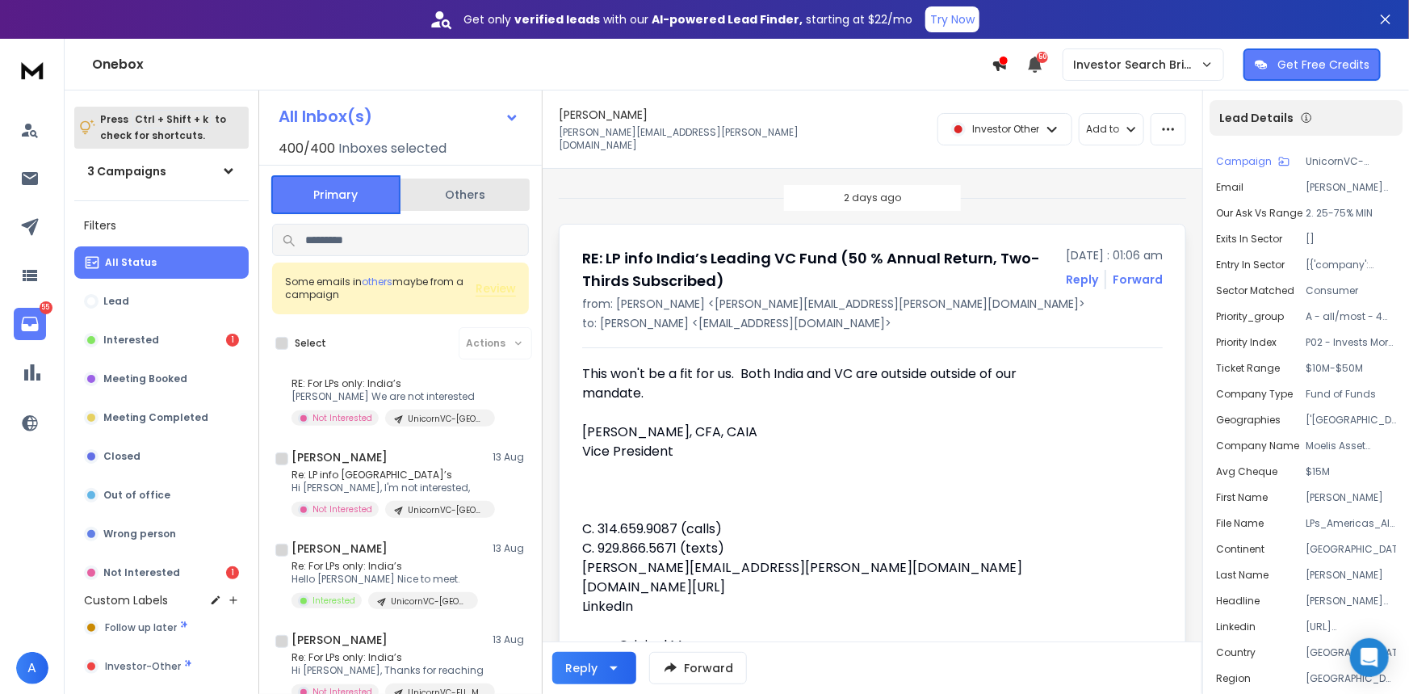
scroll to position [1394, 0]
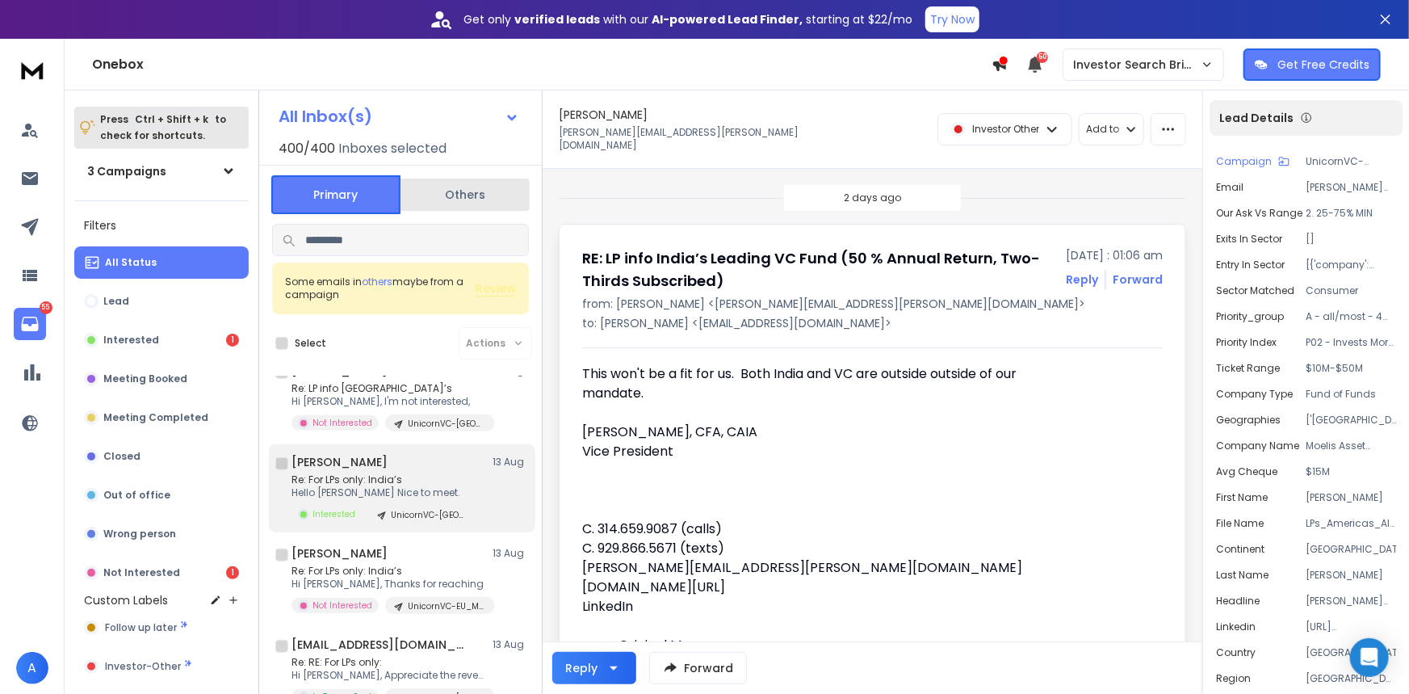
click at [475, 492] on p "Hello [PERSON_NAME] Nice to meet." at bounding box center [384, 492] width 186 height 13
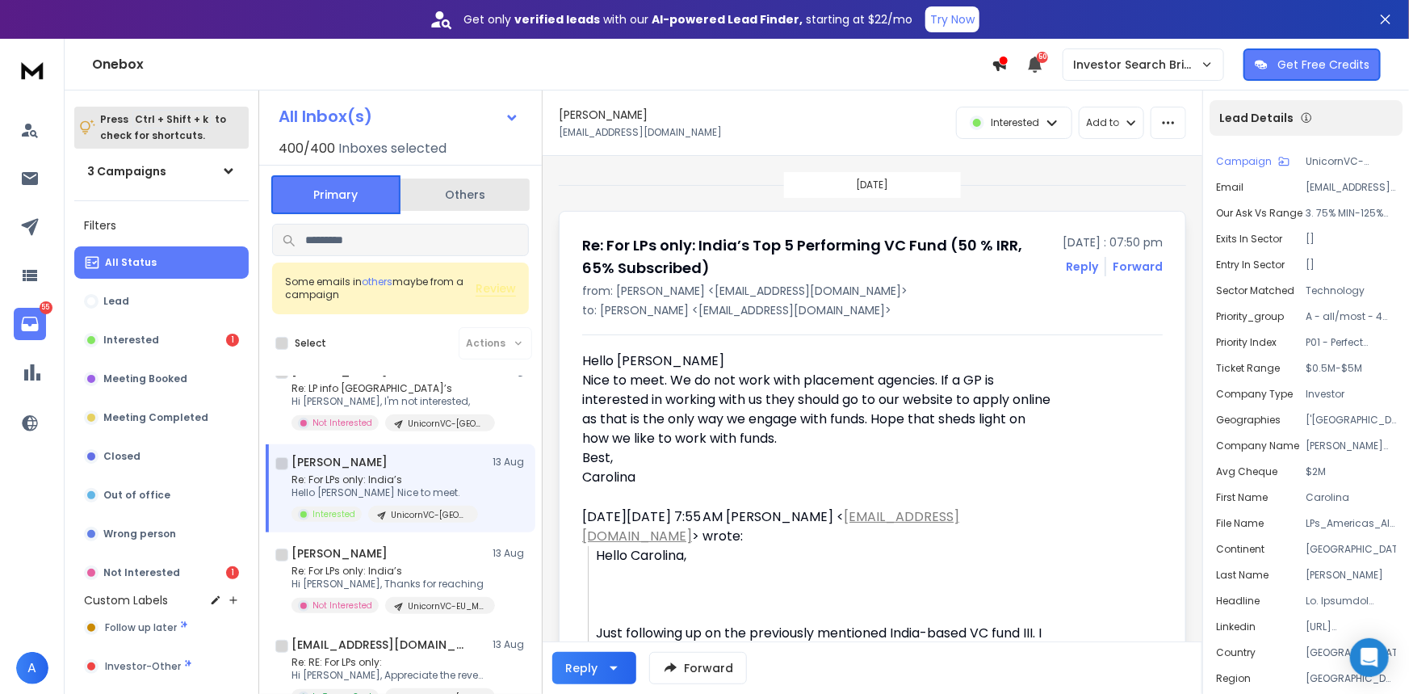
click at [1022, 113] on div "Interested" at bounding box center [1014, 122] width 115 height 31
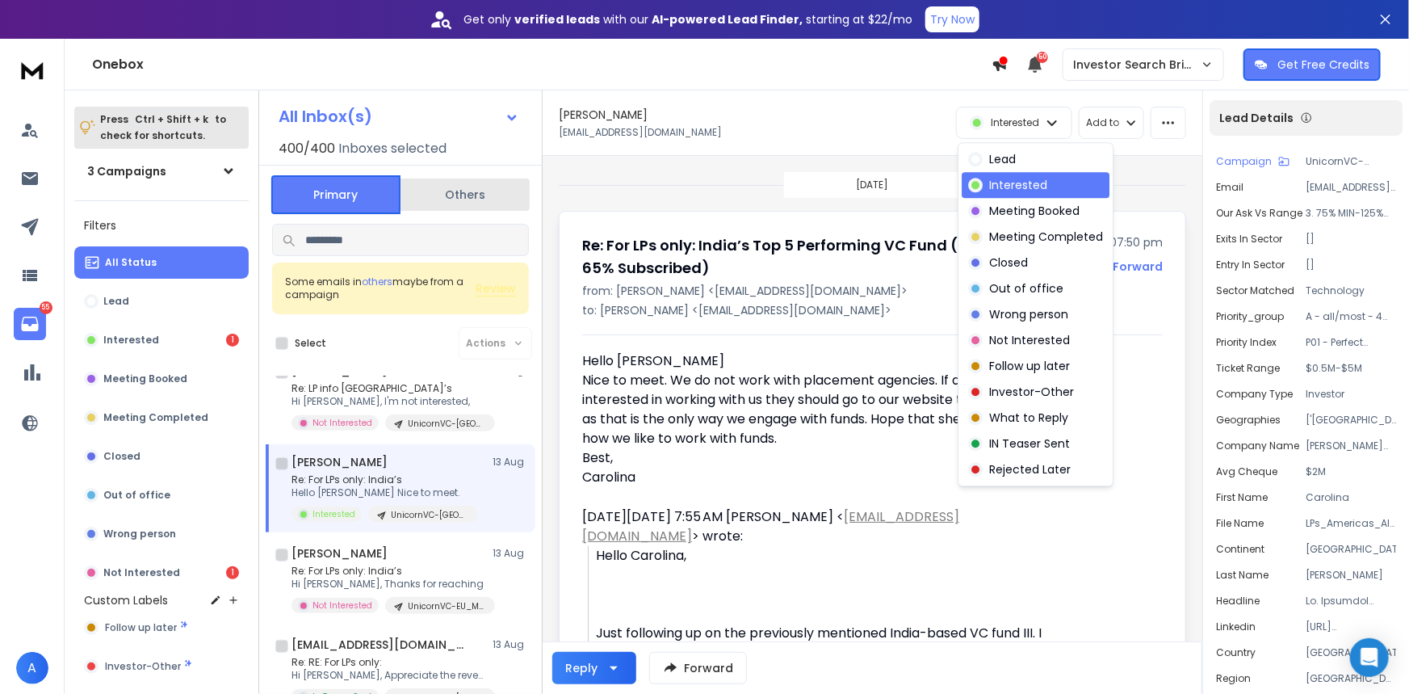
click at [1025, 185] on p "Interested" at bounding box center [1018, 185] width 58 height 16
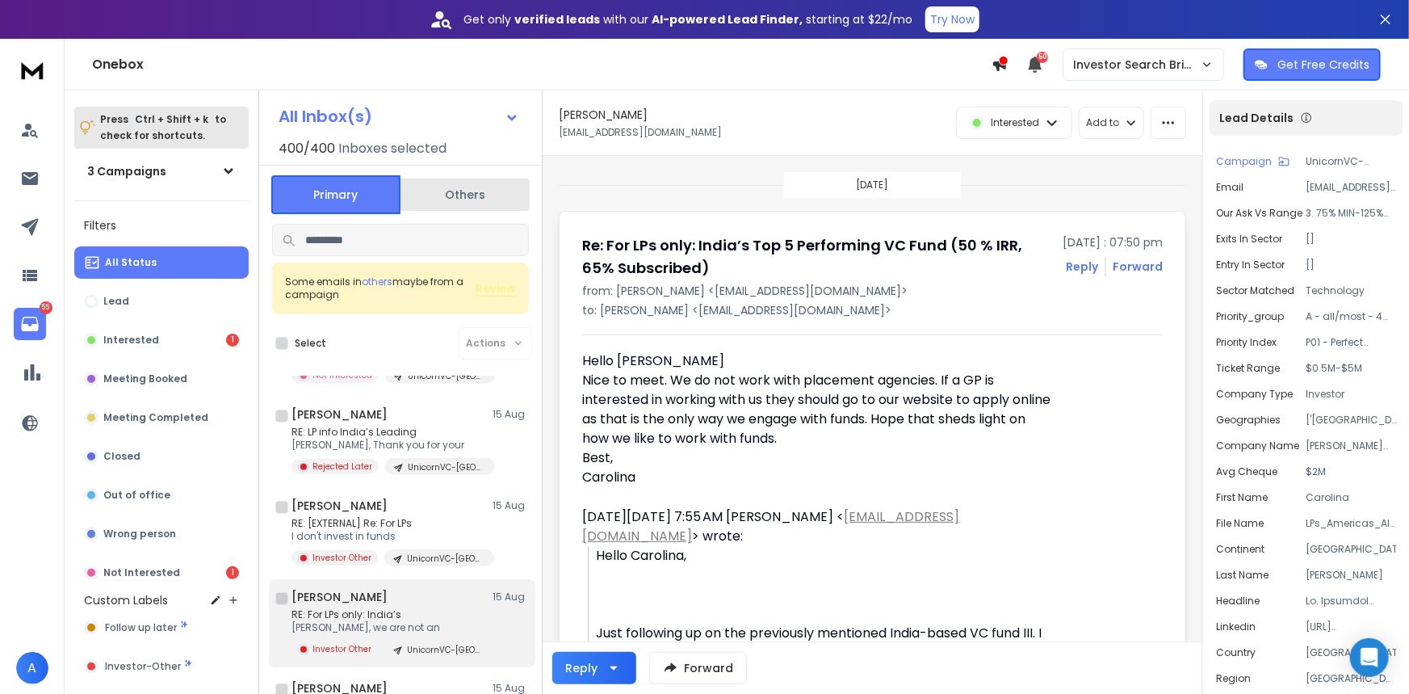
scroll to position [367, 0]
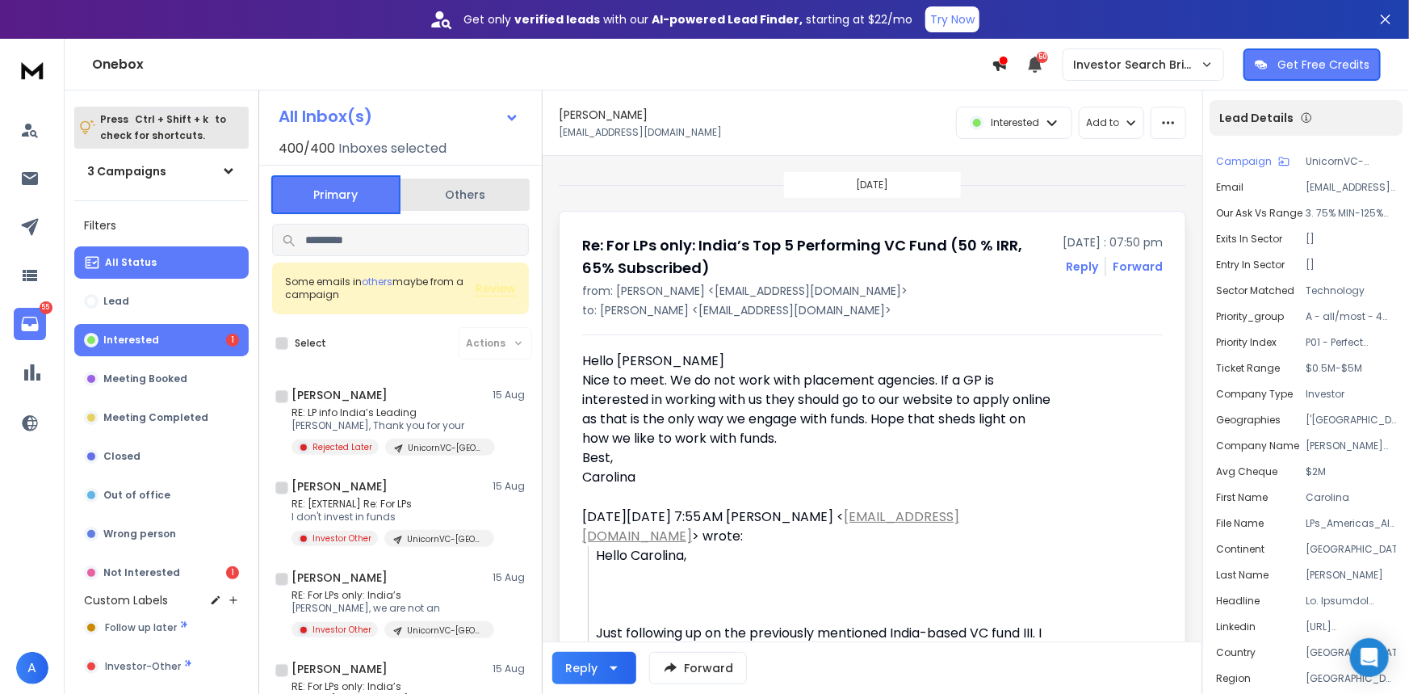
click at [127, 344] on p "Interested" at bounding box center [131, 339] width 56 height 13
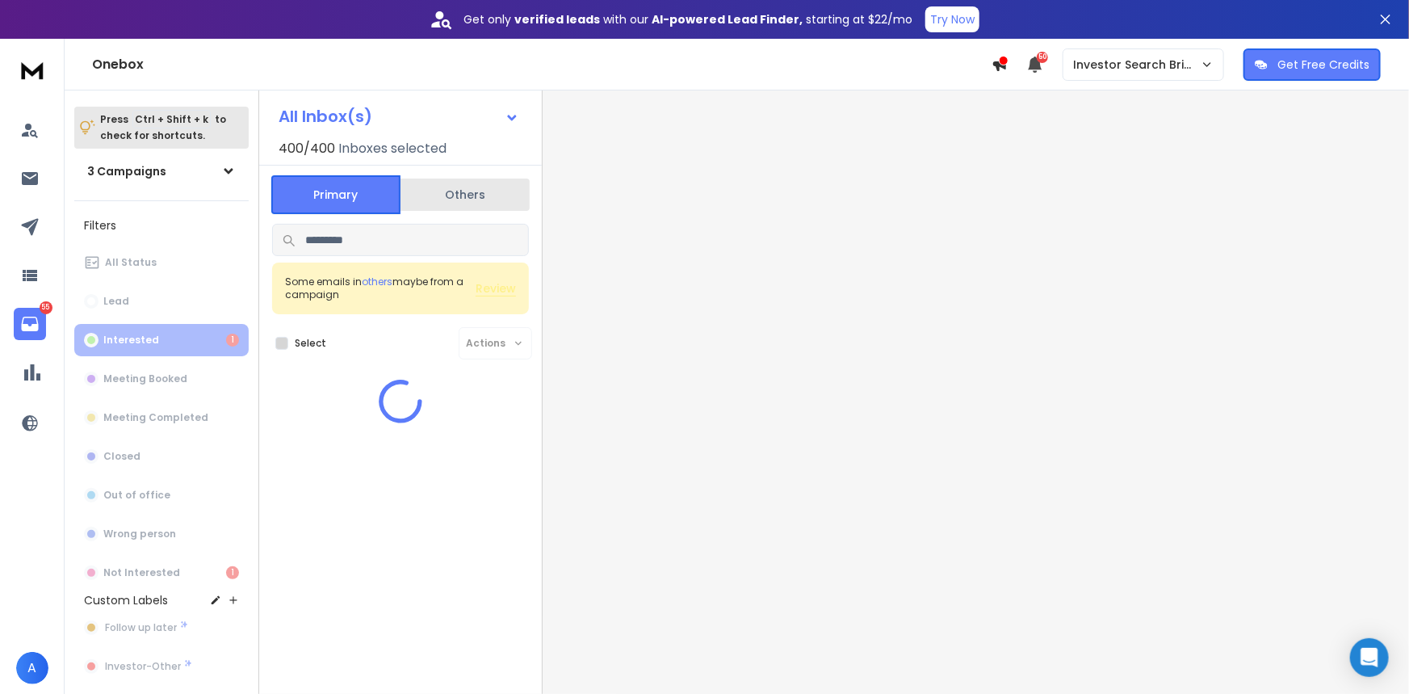
scroll to position [0, 0]
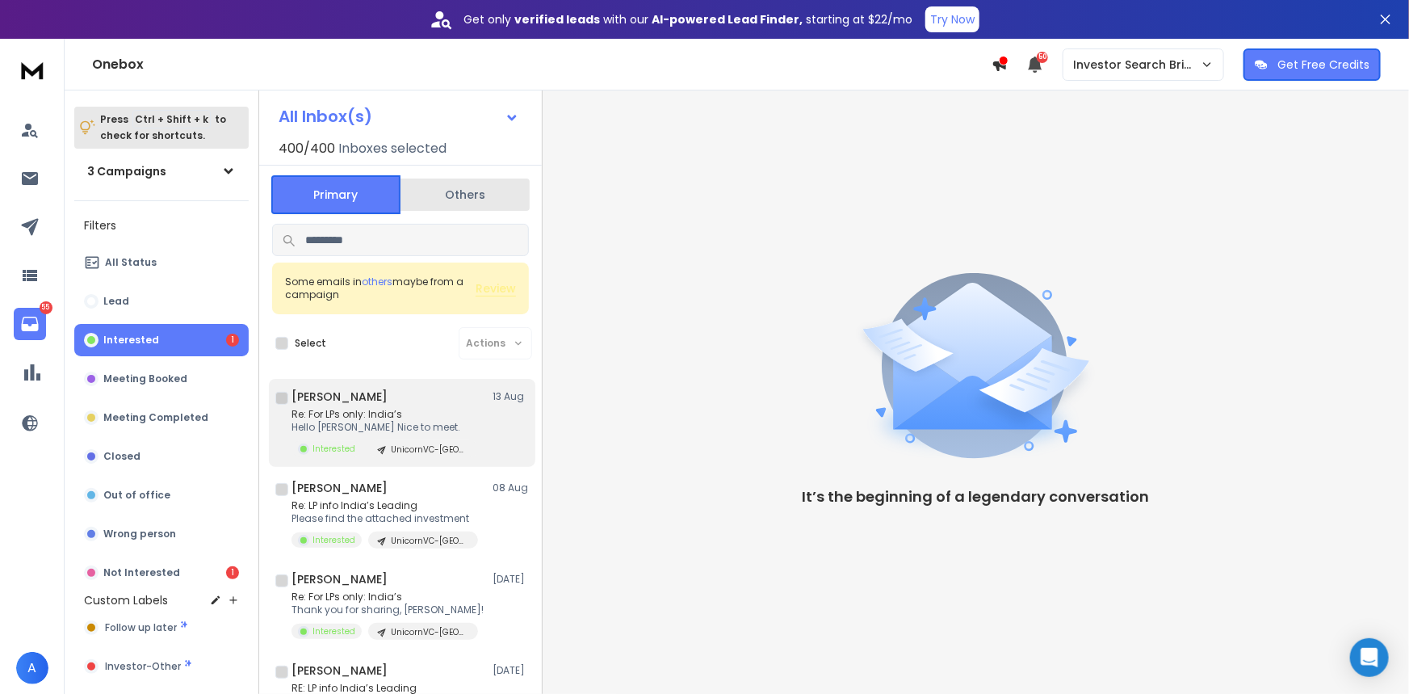
click at [399, 417] on p "Re: For LPs only: India’s" at bounding box center [384, 414] width 186 height 13
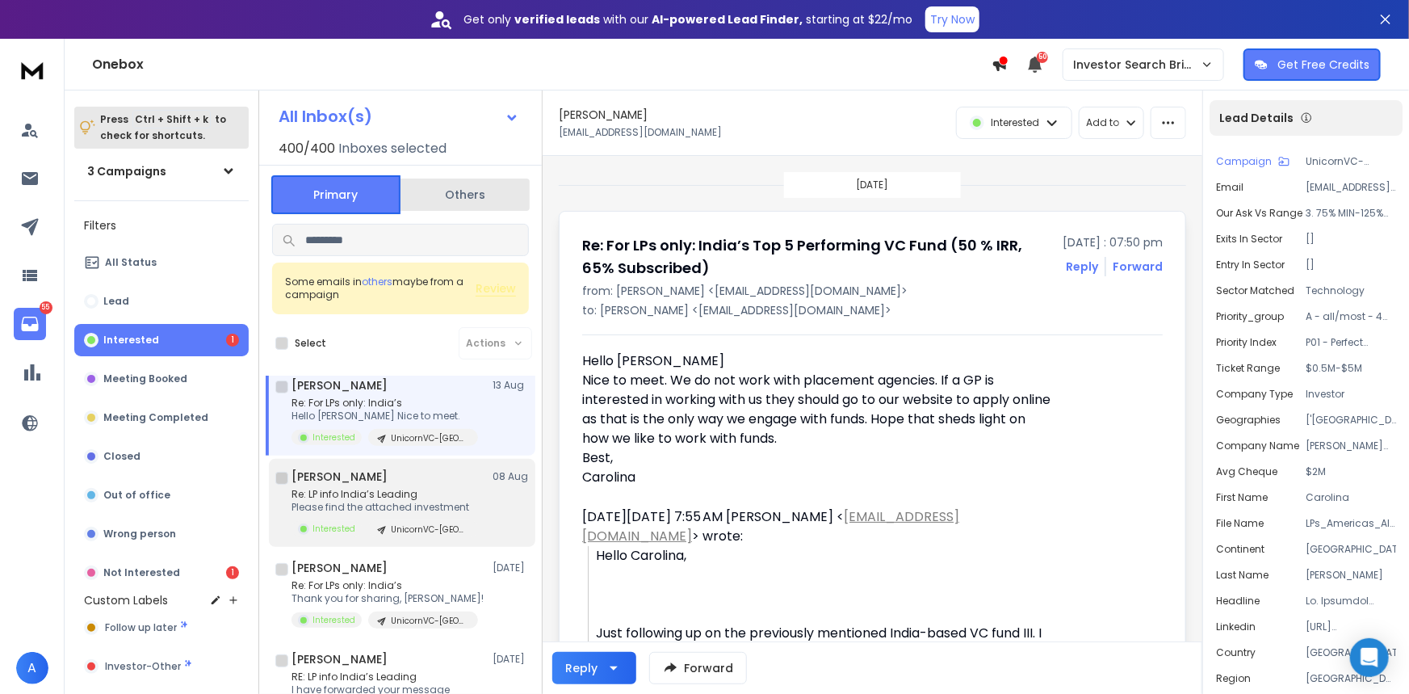
scroll to position [22, 0]
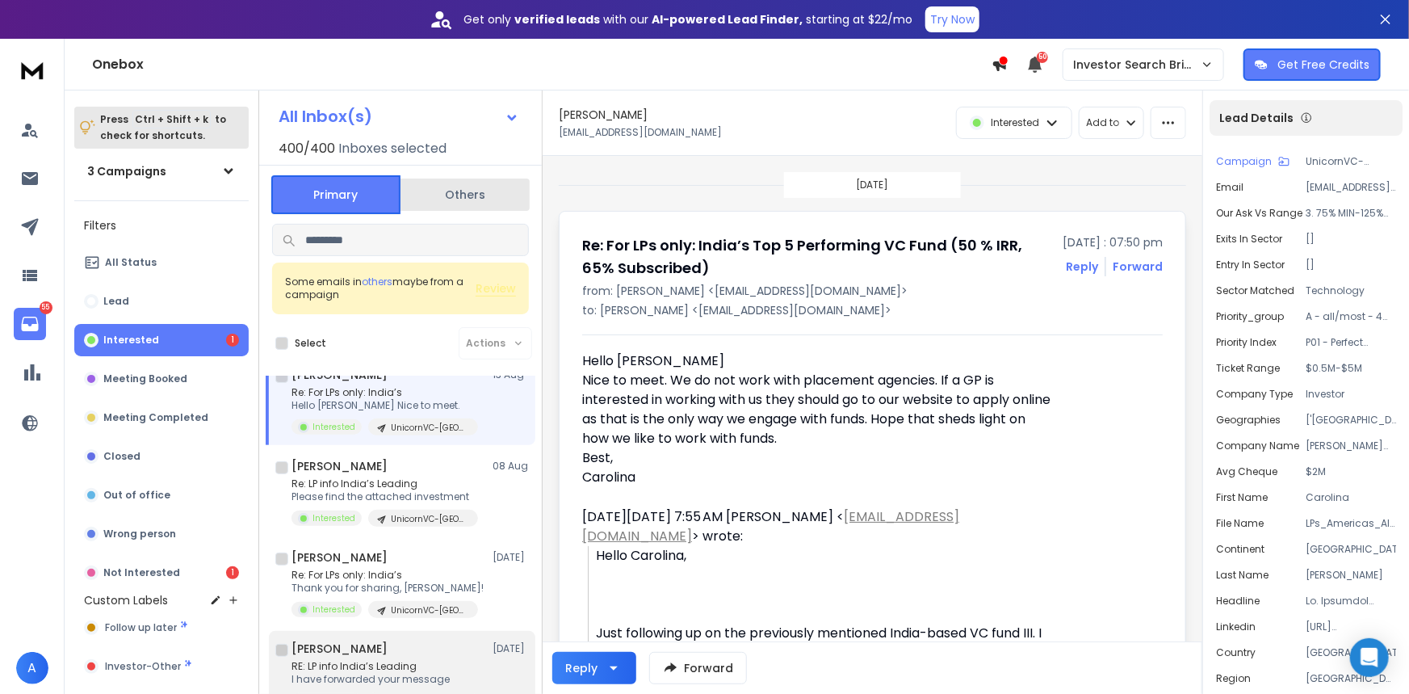
click at [460, 643] on div "[PERSON_NAME] [DATE]" at bounding box center [409, 648] width 237 height 16
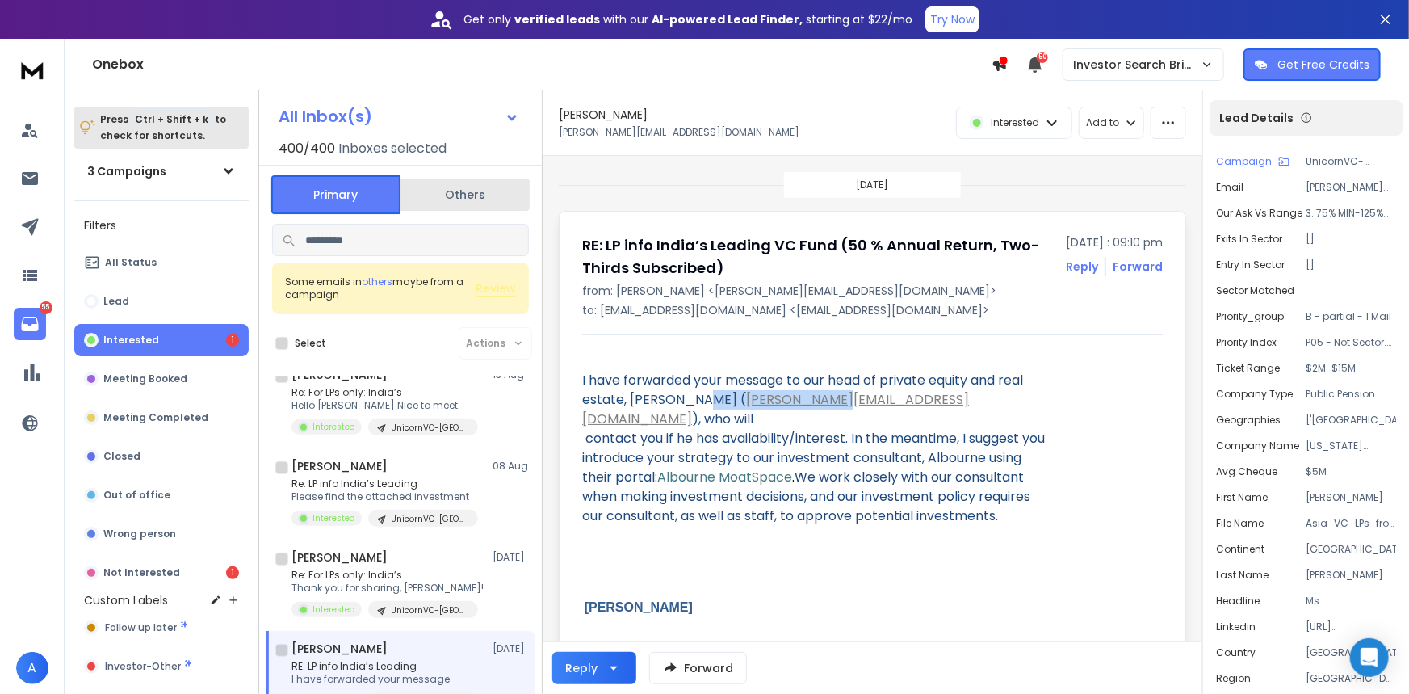
drag, startPoint x: 797, startPoint y: 401, endPoint x: 702, endPoint y: 401, distance: 95.3
click at [702, 401] on span "I have forwarded your message to our head of private equity and real estate, [P…" at bounding box center [815, 428] width 466 height 115
click at [703, 403] on span "I have forwarded your message to our head of private equity and real estate, [P…" at bounding box center [815, 428] width 466 height 115
drag, startPoint x: 703, startPoint y: 403, endPoint x: 790, endPoint y: 399, distance: 87.3
click at [790, 399] on span "I have forwarded your message to our head of private equity and real estate, [P…" at bounding box center [815, 428] width 466 height 115
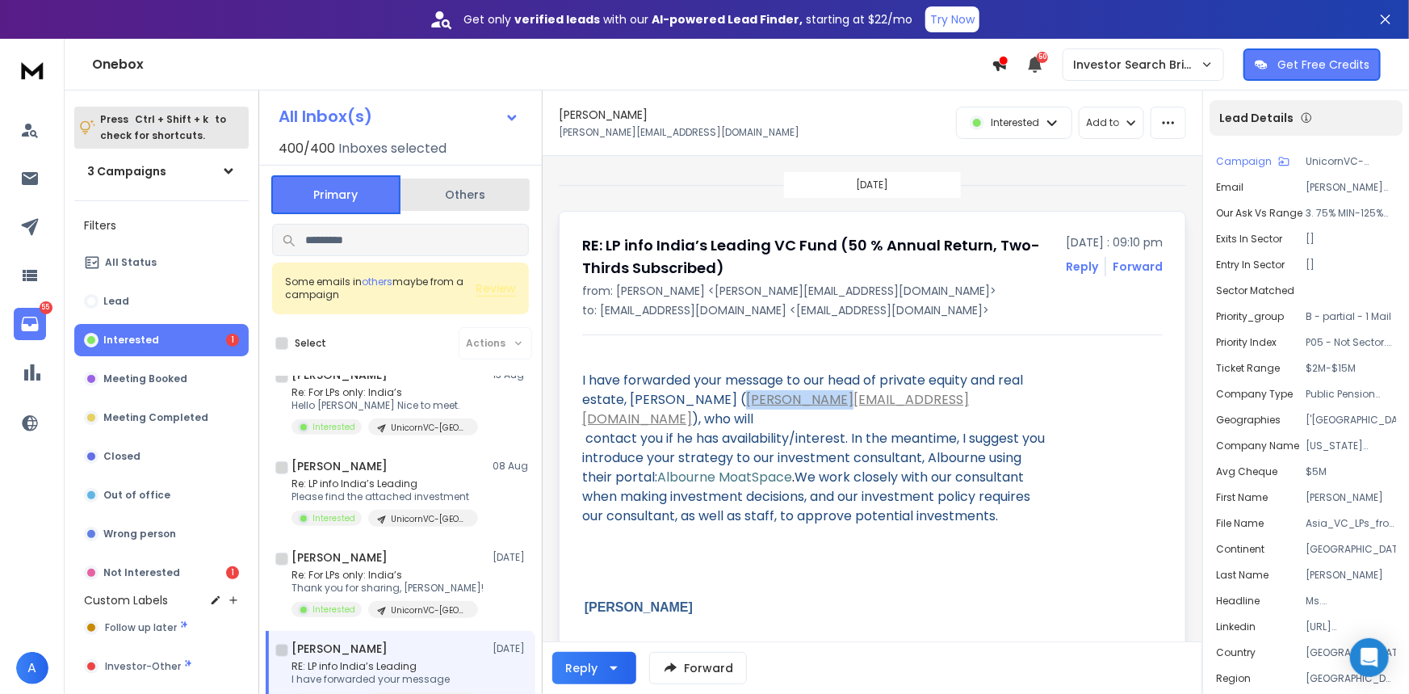
click at [1079, 271] on button "Reply" at bounding box center [1082, 266] width 32 height 16
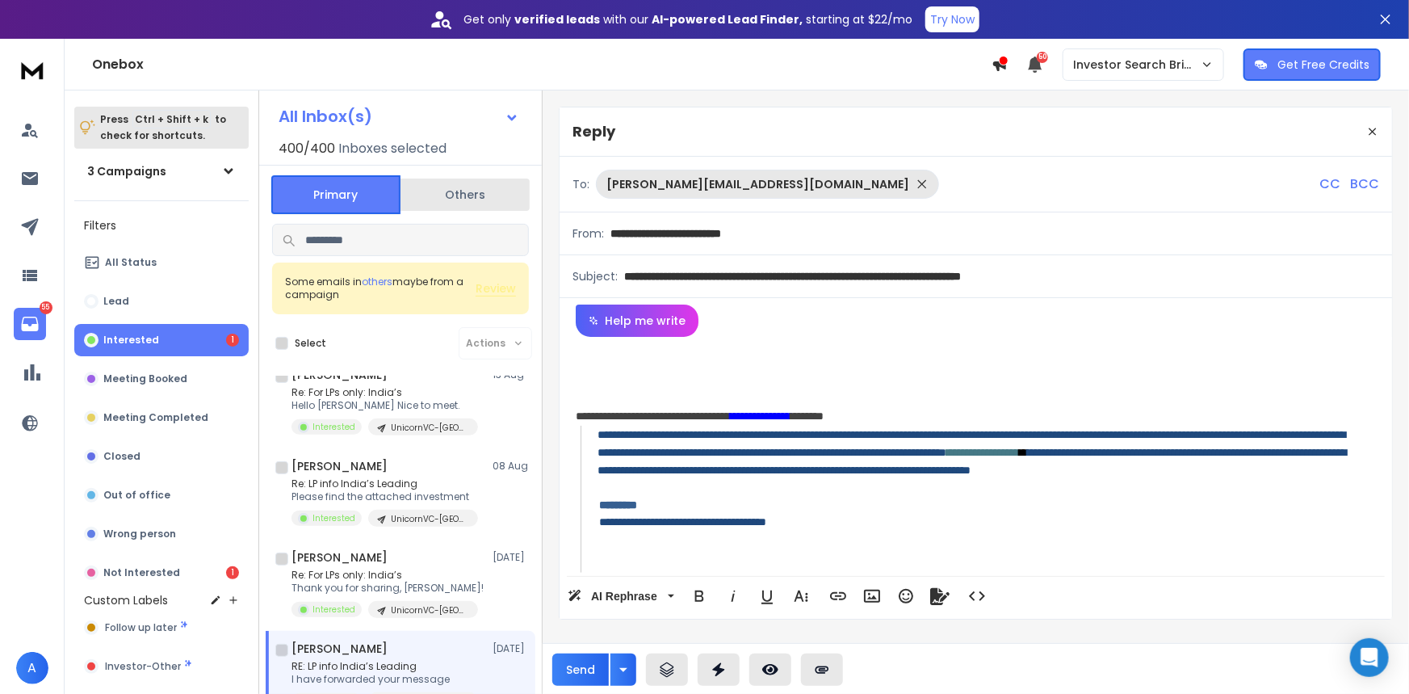
click at [1322, 182] on p "CC" at bounding box center [1329, 183] width 21 height 19
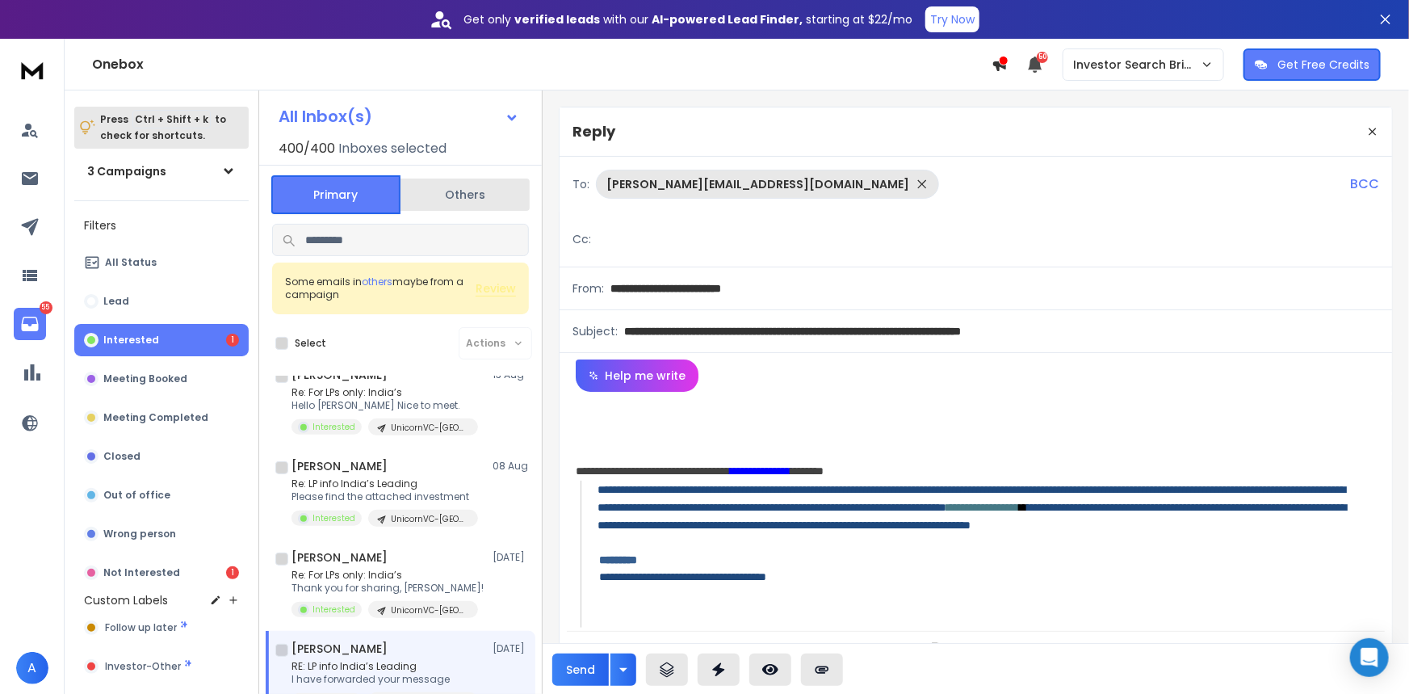
click at [945, 178] on input at bounding box center [1001, 184] width 113 height 29
paste input "**********"
type input "**********"
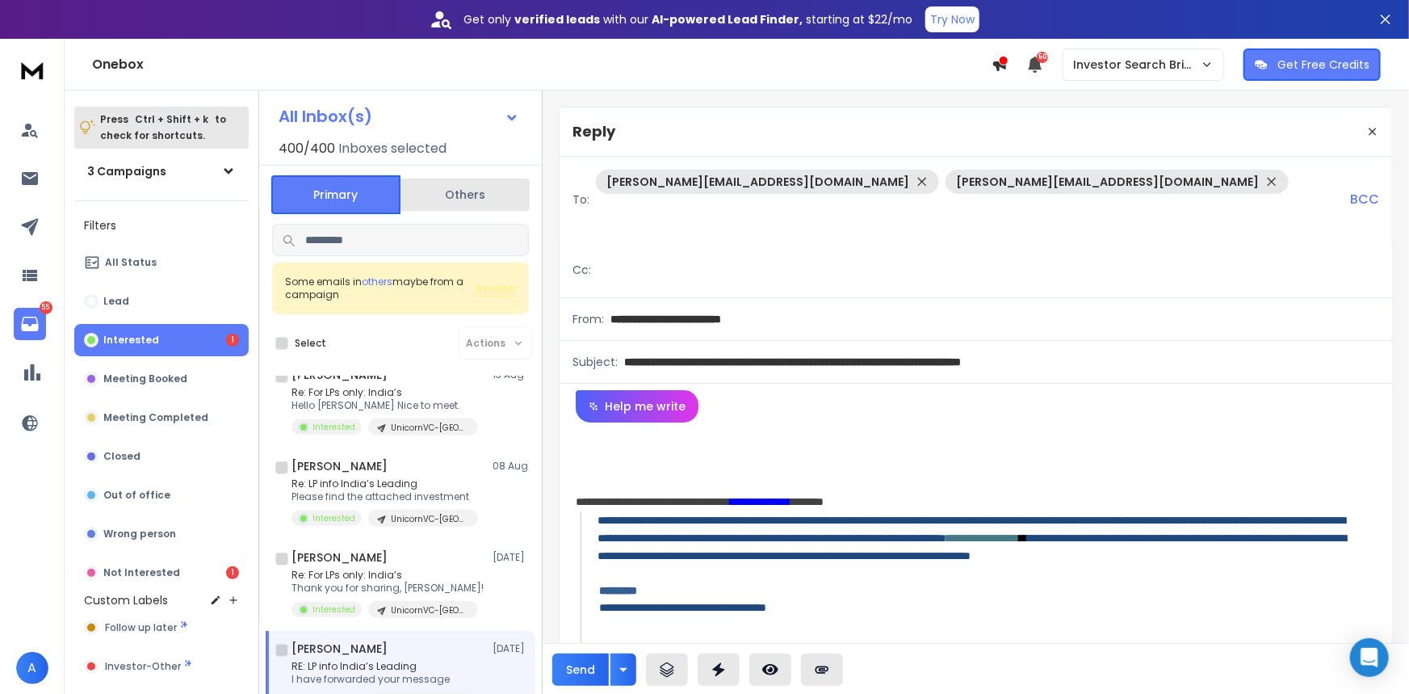
click at [702, 185] on p "[PERSON_NAME][EMAIL_ADDRESS][DOMAIN_NAME]" at bounding box center [757, 182] width 303 height 16
drag, startPoint x: 702, startPoint y: 185, endPoint x: 588, endPoint y: 175, distance: 115.1
click at [588, 175] on div "To: [PERSON_NAME][EMAIL_ADDRESS][DOMAIN_NAME] [PERSON_NAME][EMAIL_ADDRESS][DOMA…" at bounding box center [957, 200] width 771 height 60
click at [622, 255] on input at bounding box center [653, 269] width 113 height 29
paste input "**********"
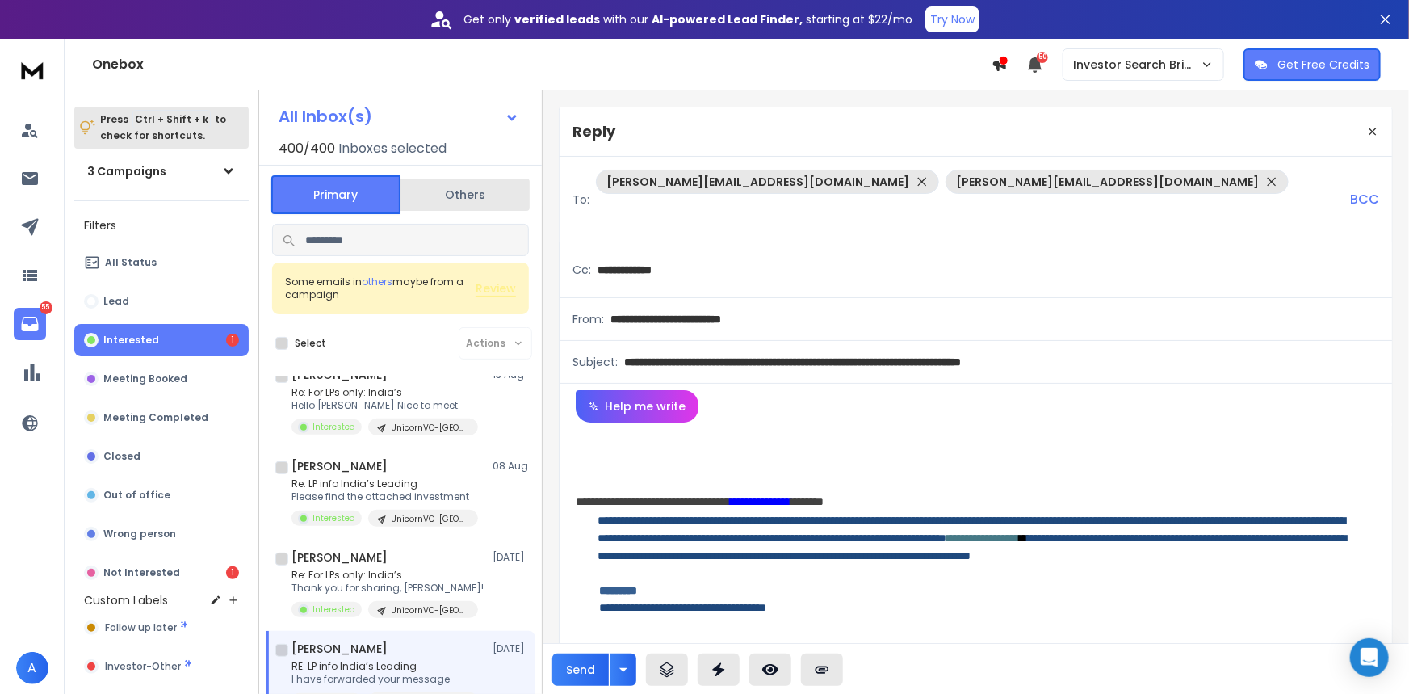
type input "**********"
click at [918, 186] on icon at bounding box center [922, 182] width 9 height 9
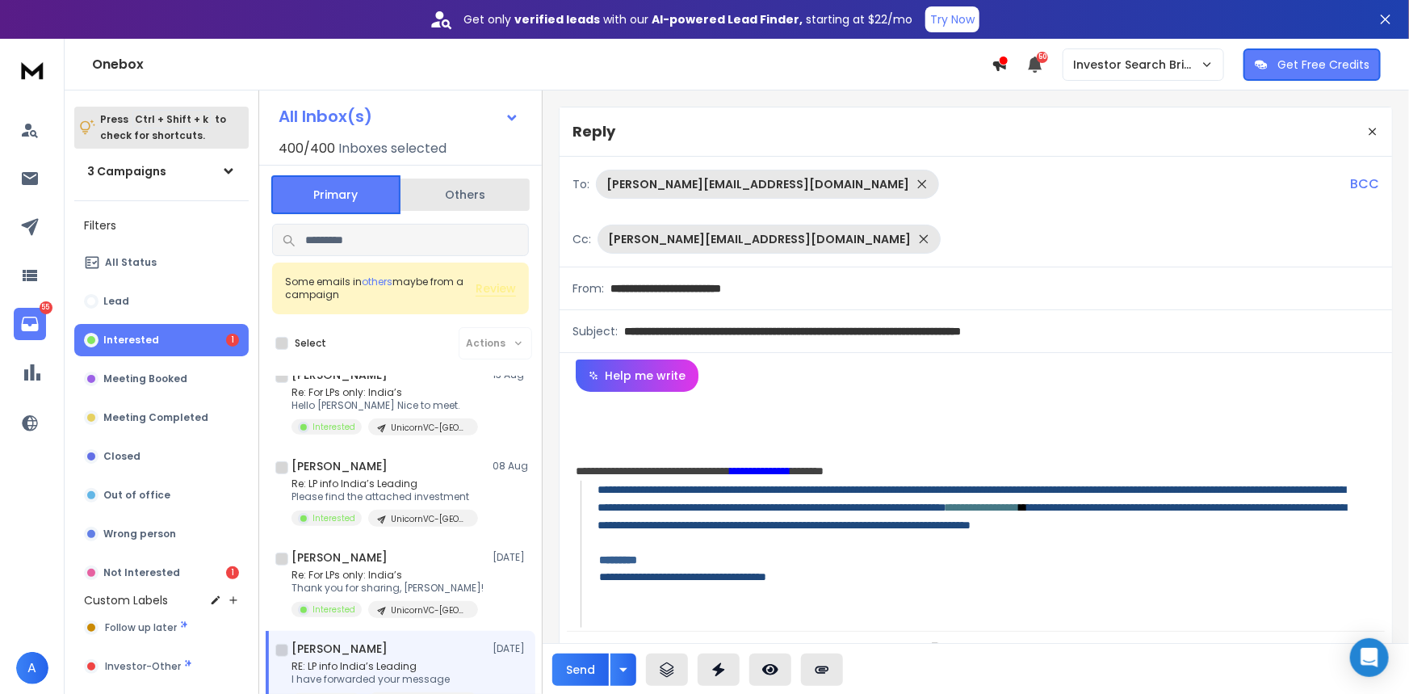
click at [623, 412] on div "**********" at bounding box center [975, 510] width 832 height 236
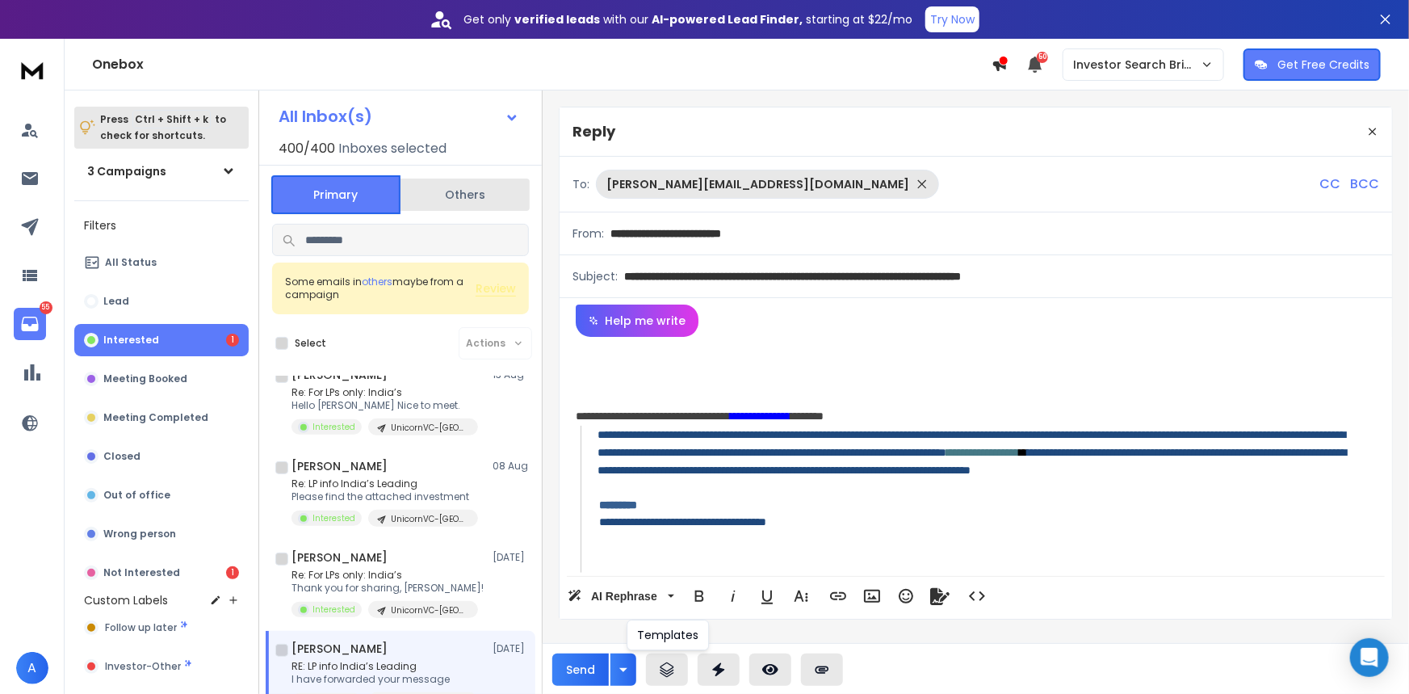
click at [674, 670] on icon at bounding box center [667, 669] width 16 height 16
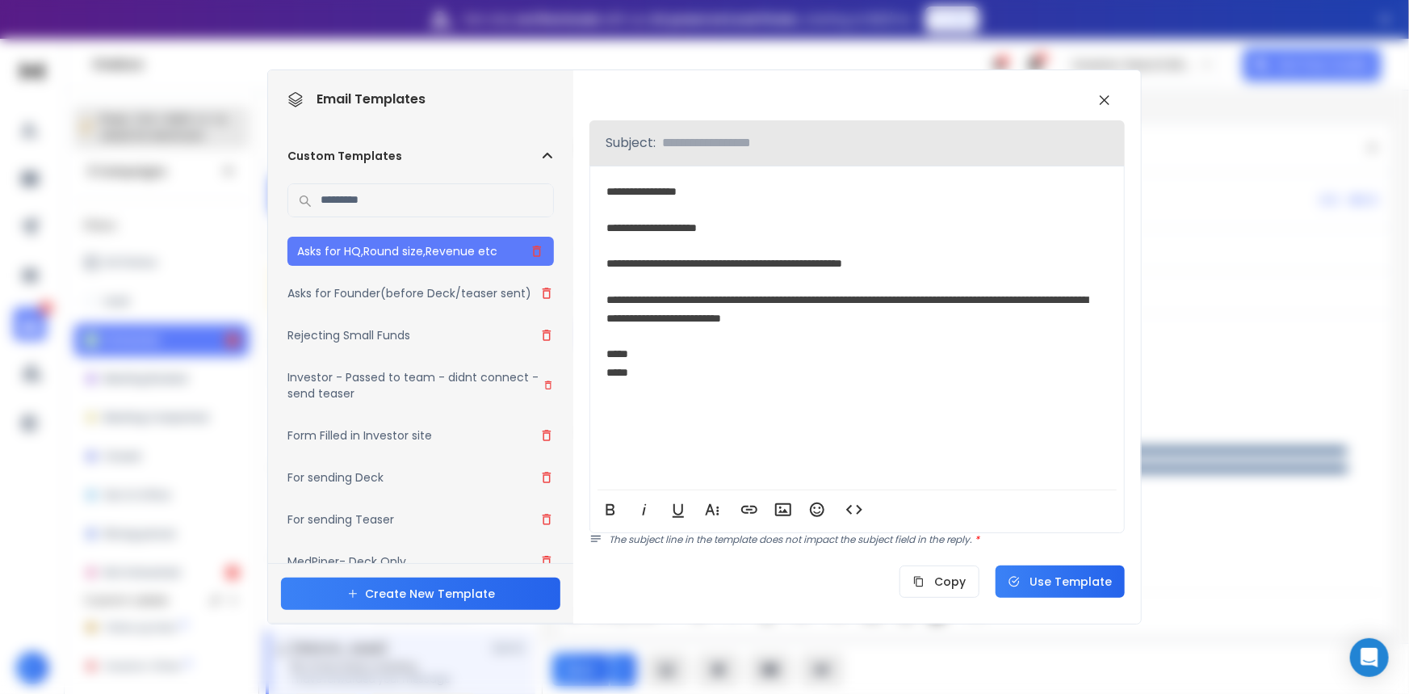
click at [376, 259] on h3 "For sending Deck" at bounding box center [397, 251] width 200 height 16
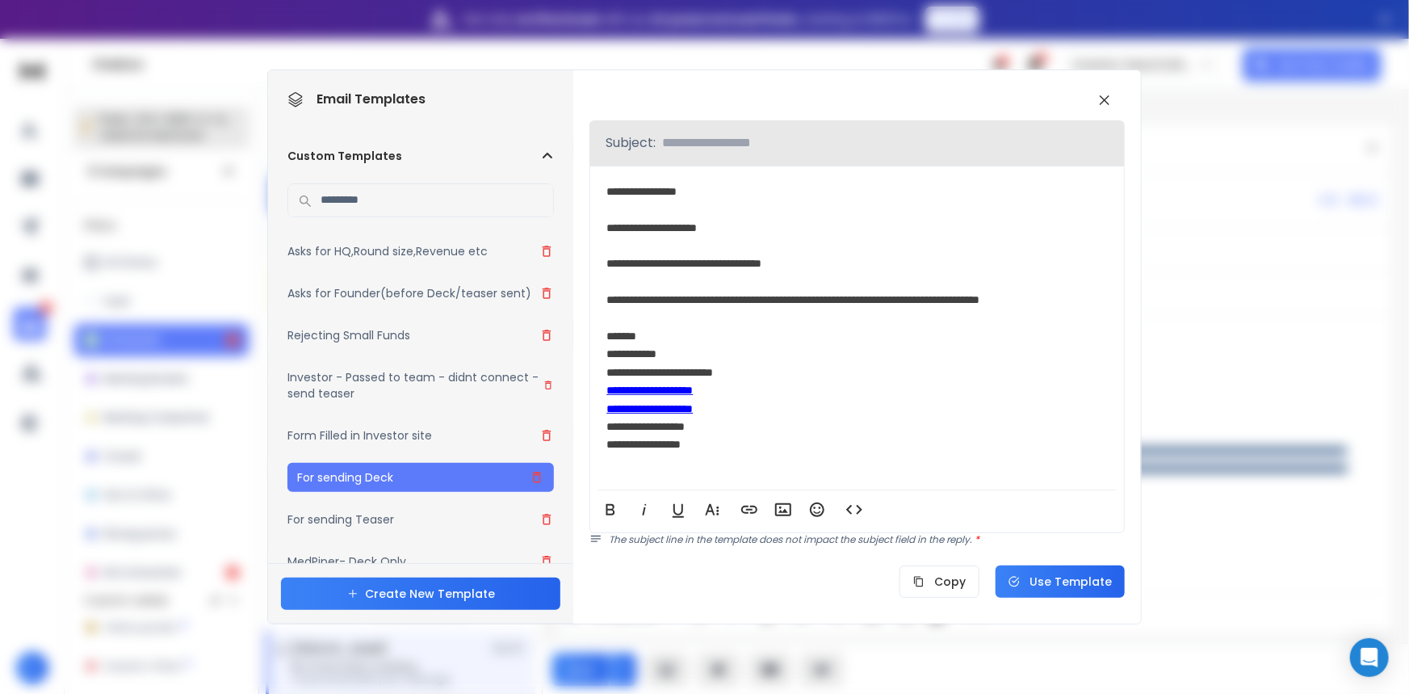
click at [1041, 581] on button "Use Template" at bounding box center [1059, 581] width 129 height 32
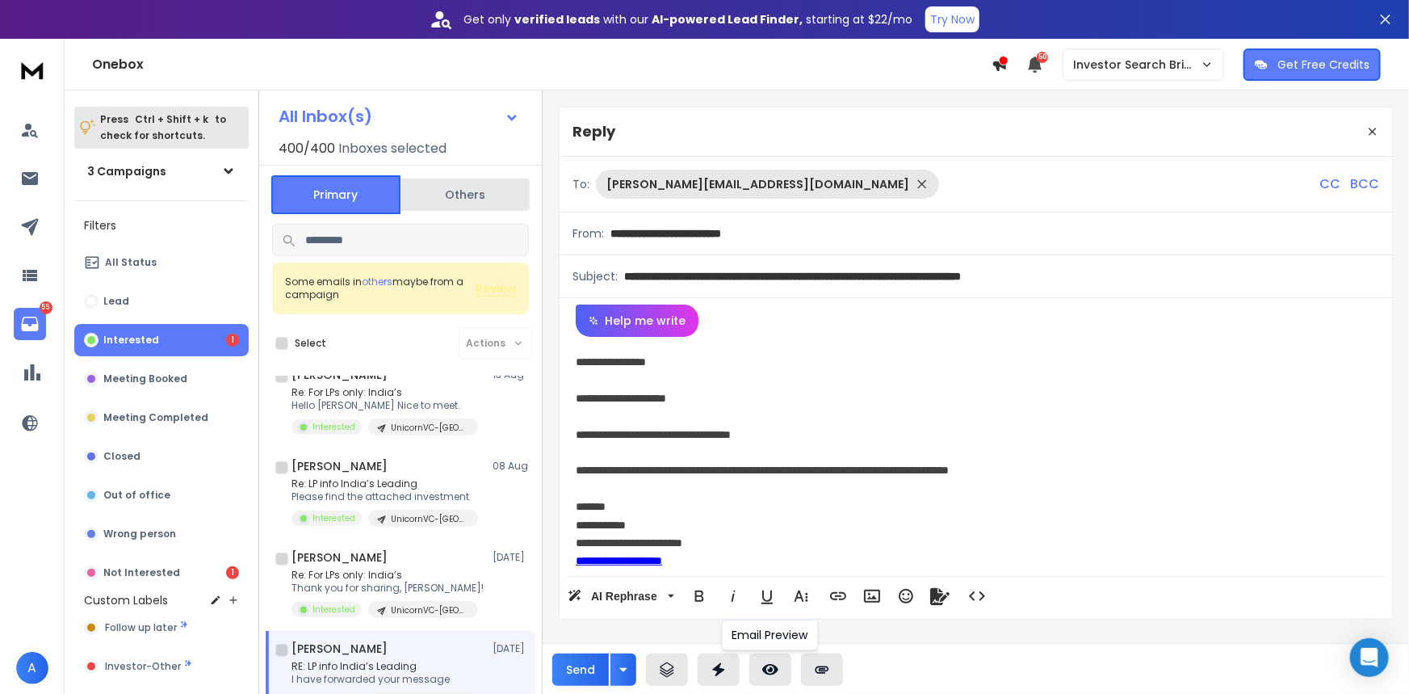
click at [761, 662] on button at bounding box center [770, 669] width 42 height 32
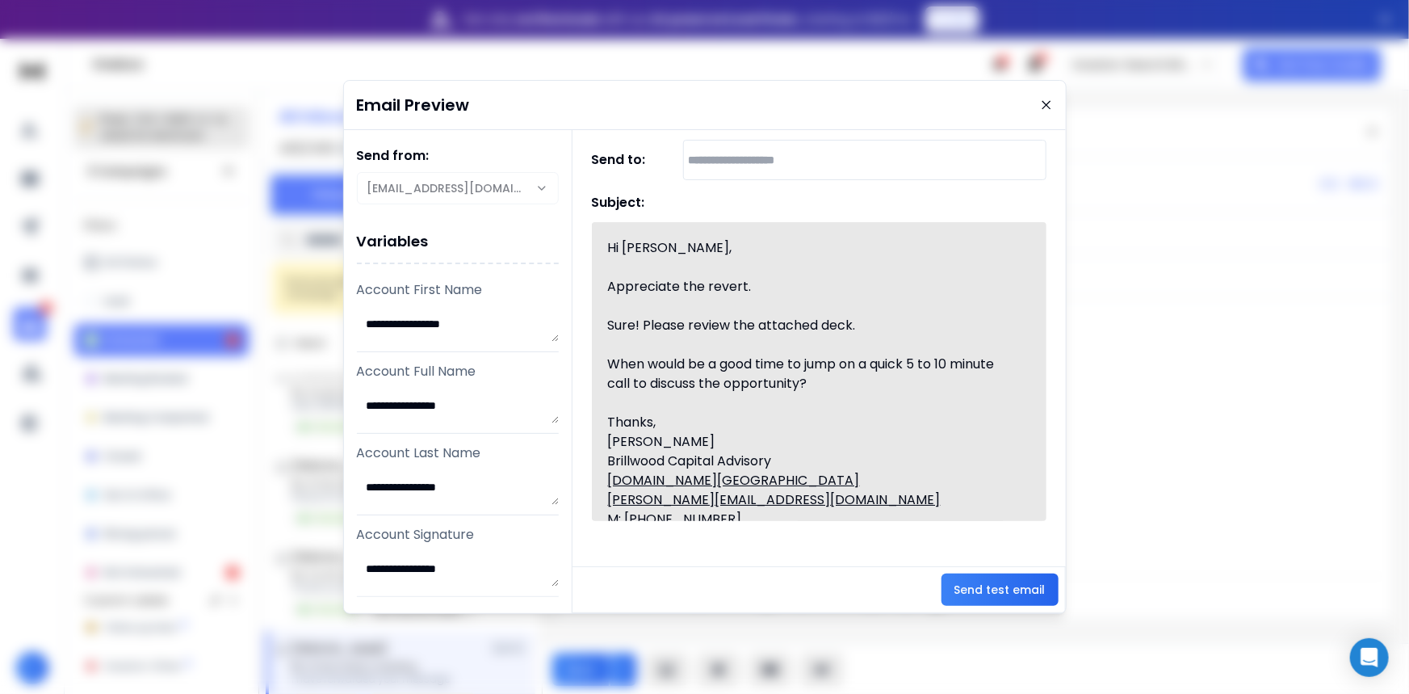
click at [1046, 100] on icon at bounding box center [1046, 104] width 13 height 13
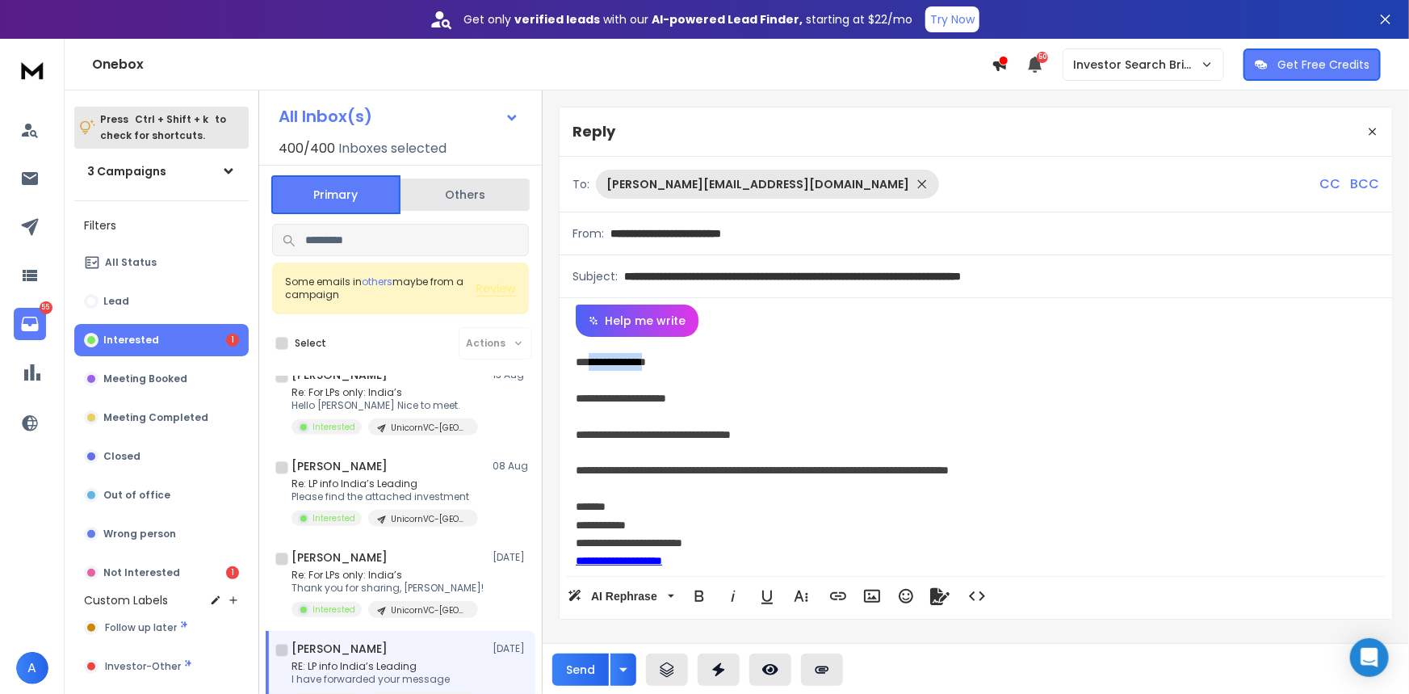
drag, startPoint x: 654, startPoint y: 366, endPoint x: 589, endPoint y: 367, distance: 65.4
click at [589, 367] on div "**********" at bounding box center [969, 362] width 786 height 18
click at [699, 405] on div "**********" at bounding box center [969, 407] width 786 height 36
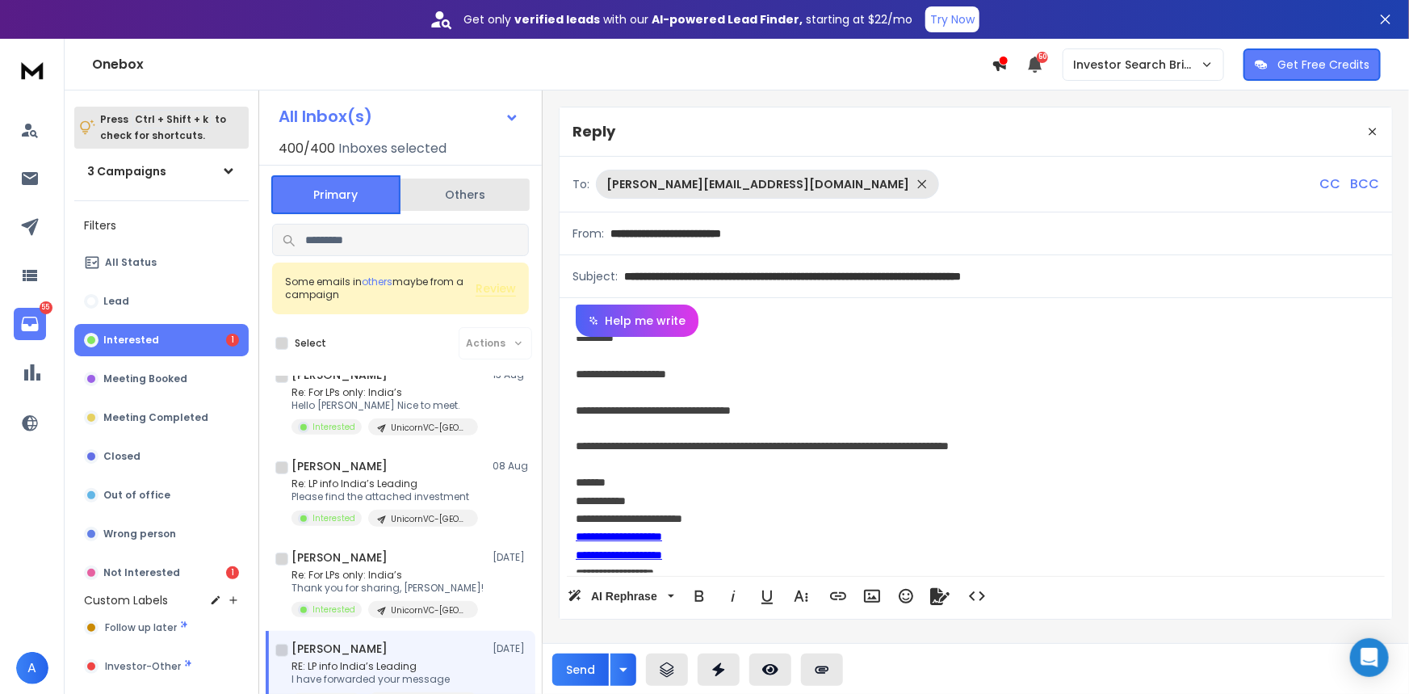
scroll to position [0, 0]
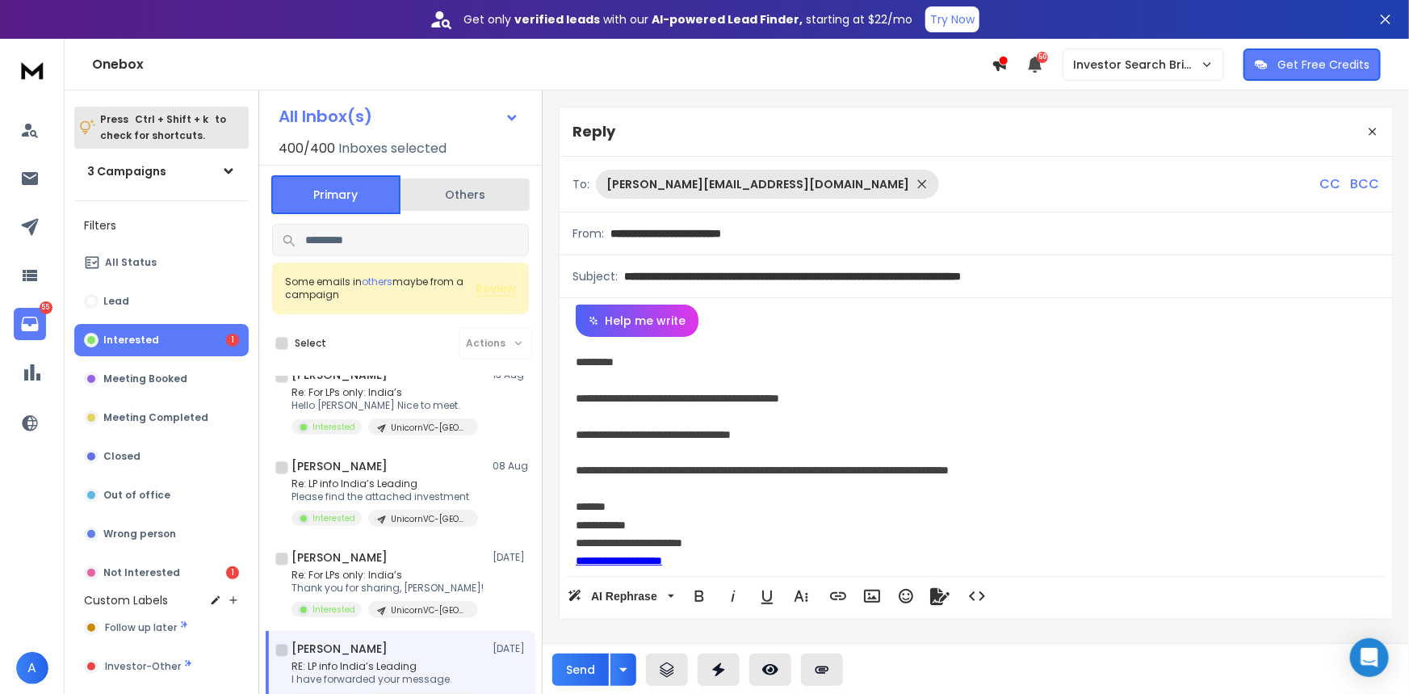
click at [686, 399] on div "**********" at bounding box center [969, 407] width 786 height 36
click at [877, 409] on div "**********" at bounding box center [969, 407] width 786 height 36
click at [878, 404] on div "**********" at bounding box center [969, 407] width 786 height 36
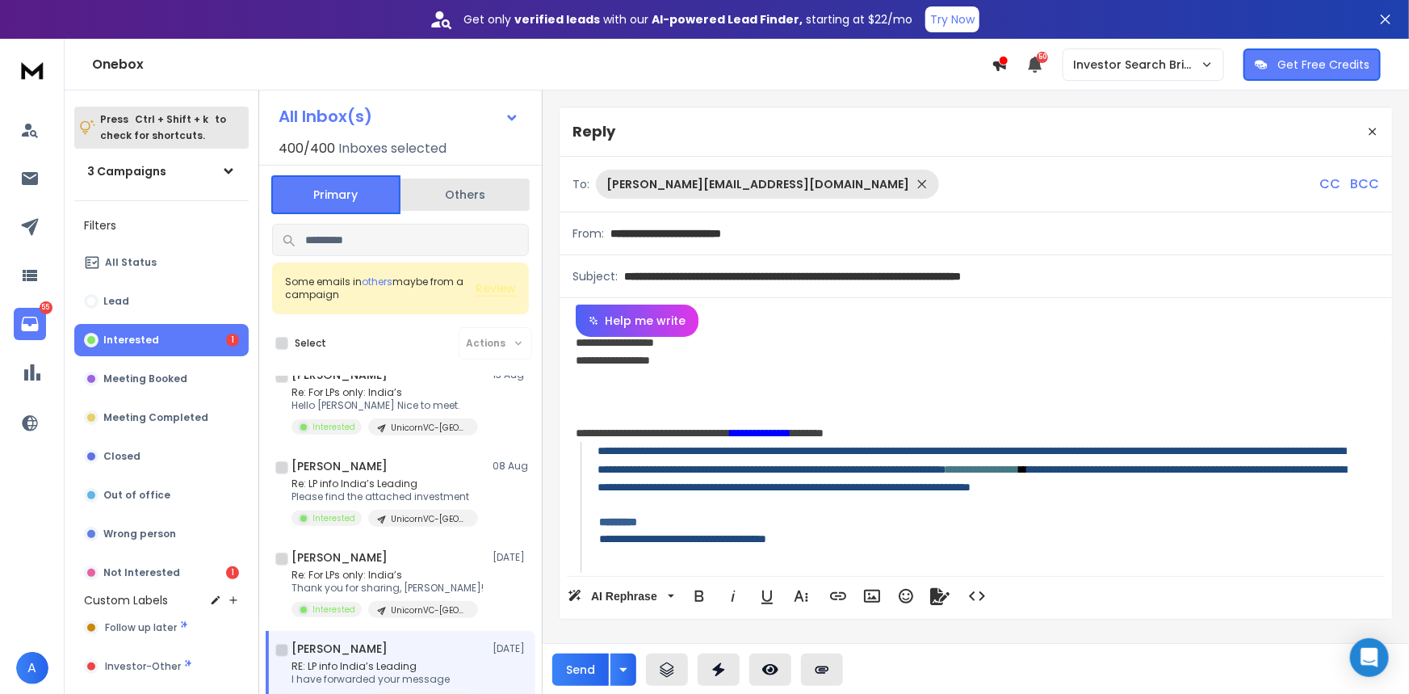
scroll to position [293, 0]
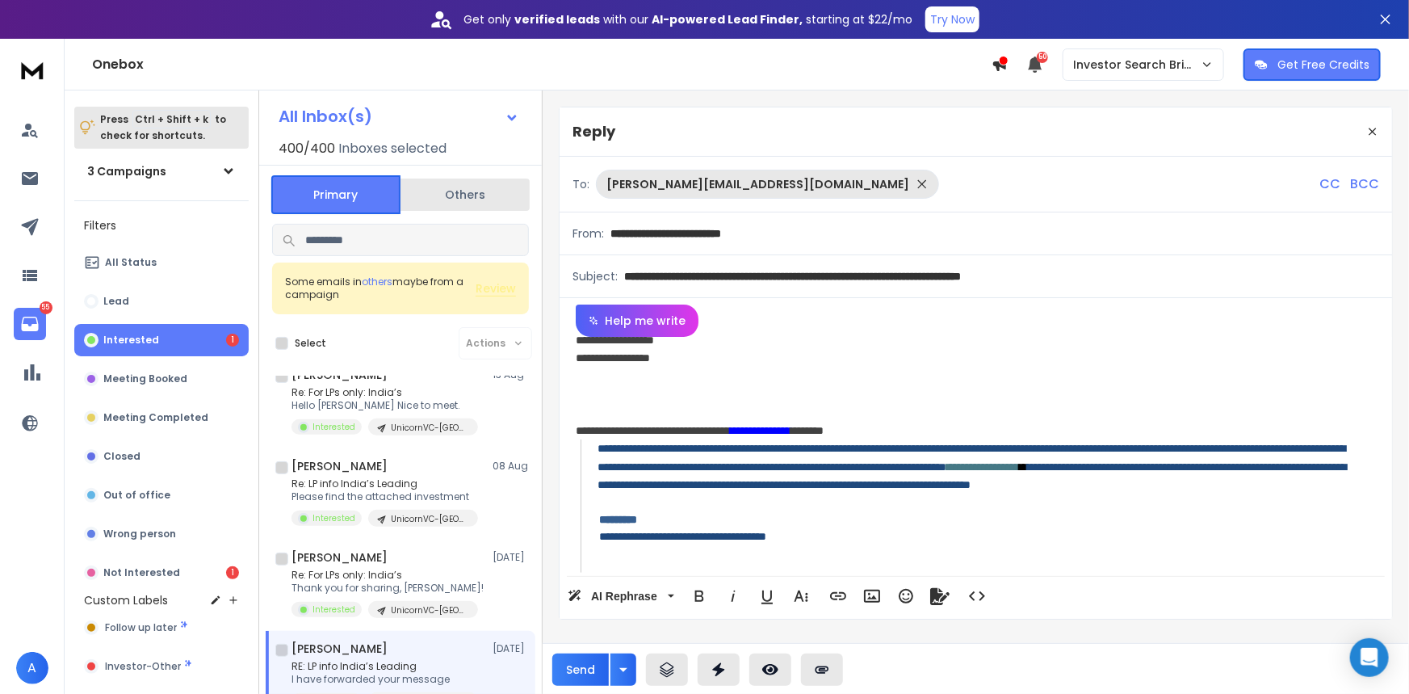
click at [1019, 467] on span "**********" at bounding box center [982, 466] width 73 height 11
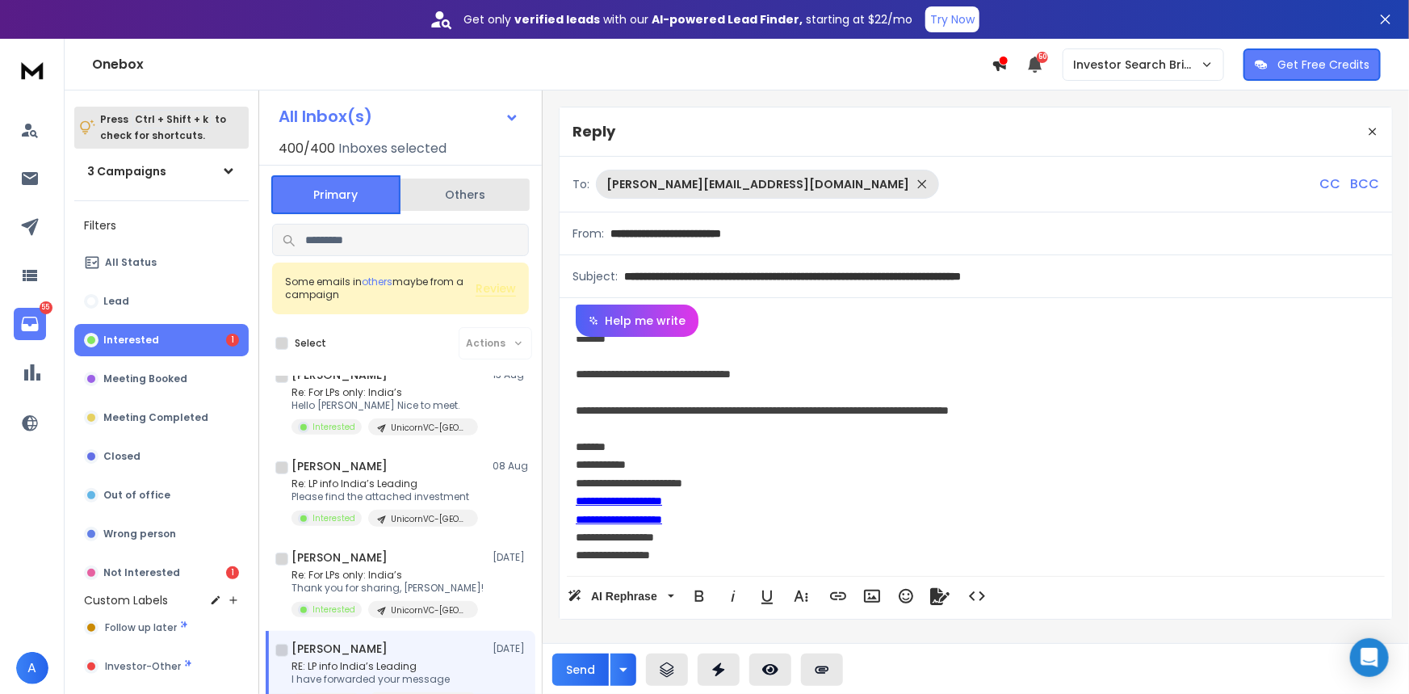
scroll to position [73, 0]
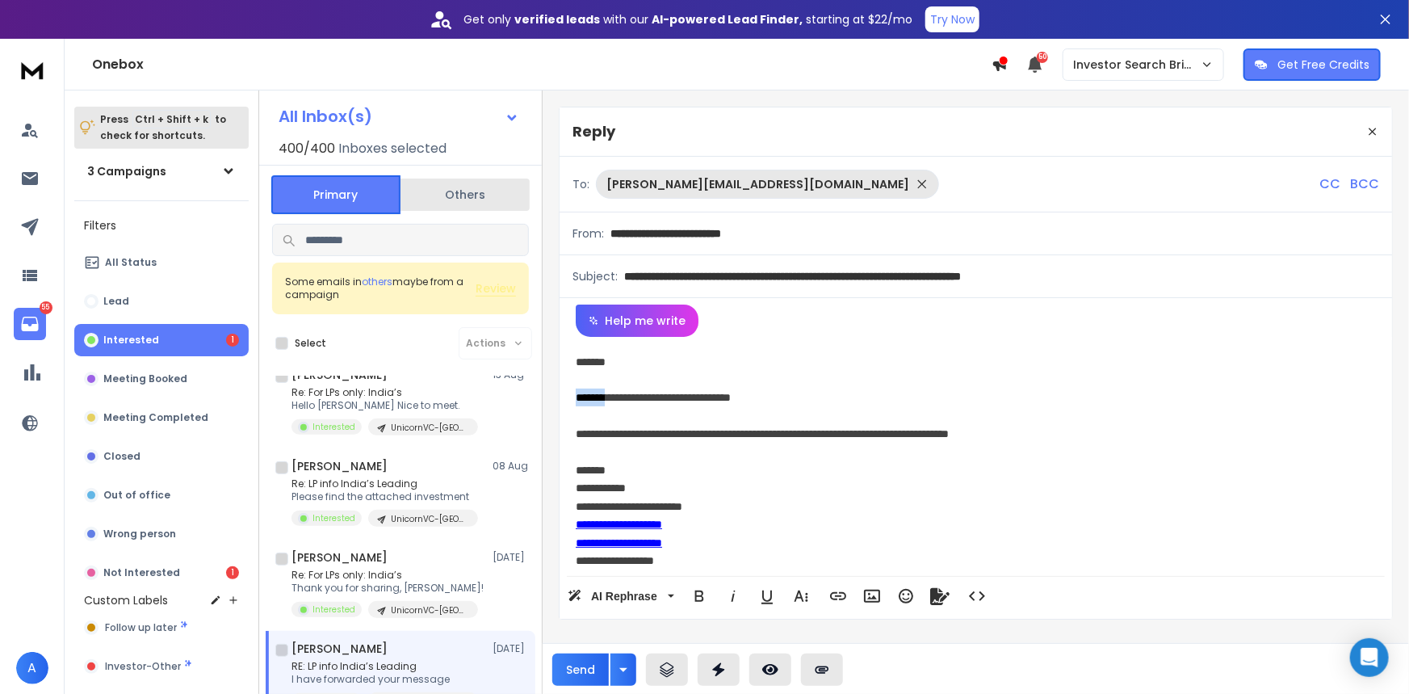
drag, startPoint x: 613, startPoint y: 399, endPoint x: 566, endPoint y: 398, distance: 46.8
click at [566, 398] on div "**********" at bounding box center [973, 455] width 828 height 236
drag, startPoint x: 736, startPoint y: 393, endPoint x: 572, endPoint y: 400, distance: 164.1
click at [572, 400] on div "**********" at bounding box center [973, 455] width 828 height 236
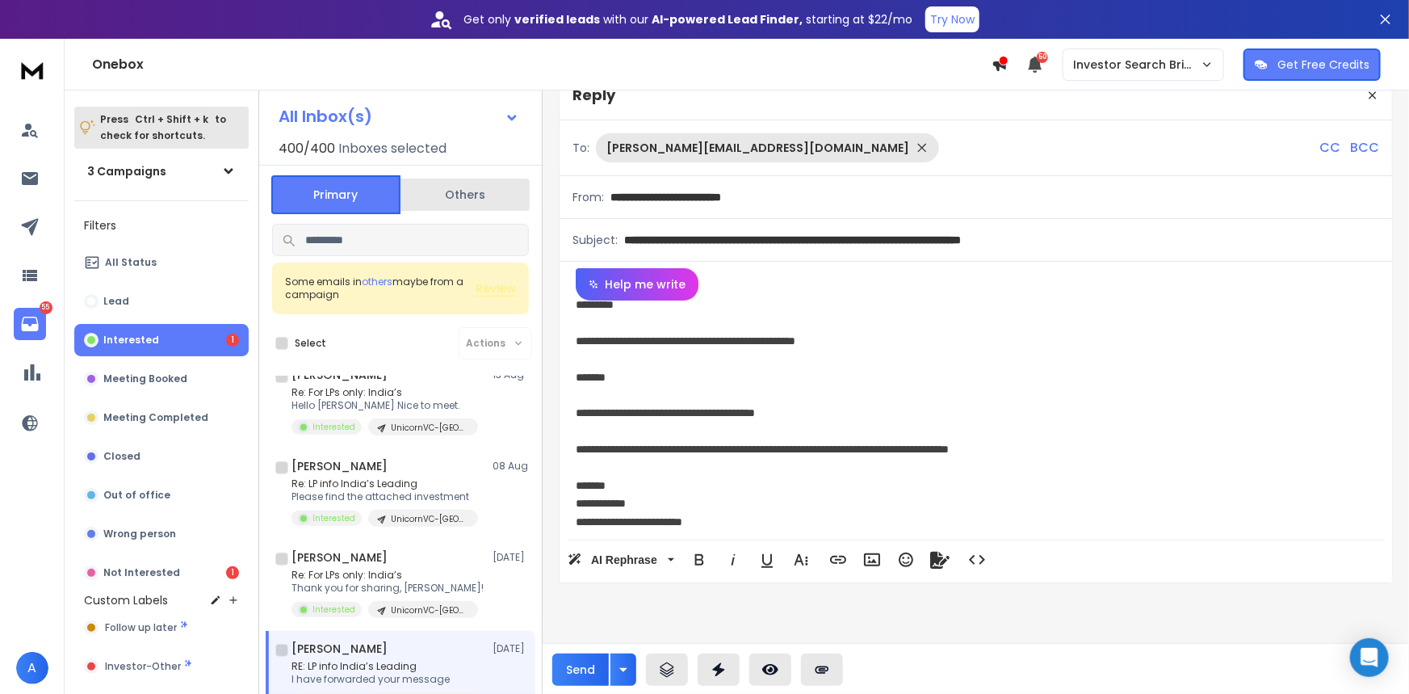
scroll to position [0, 0]
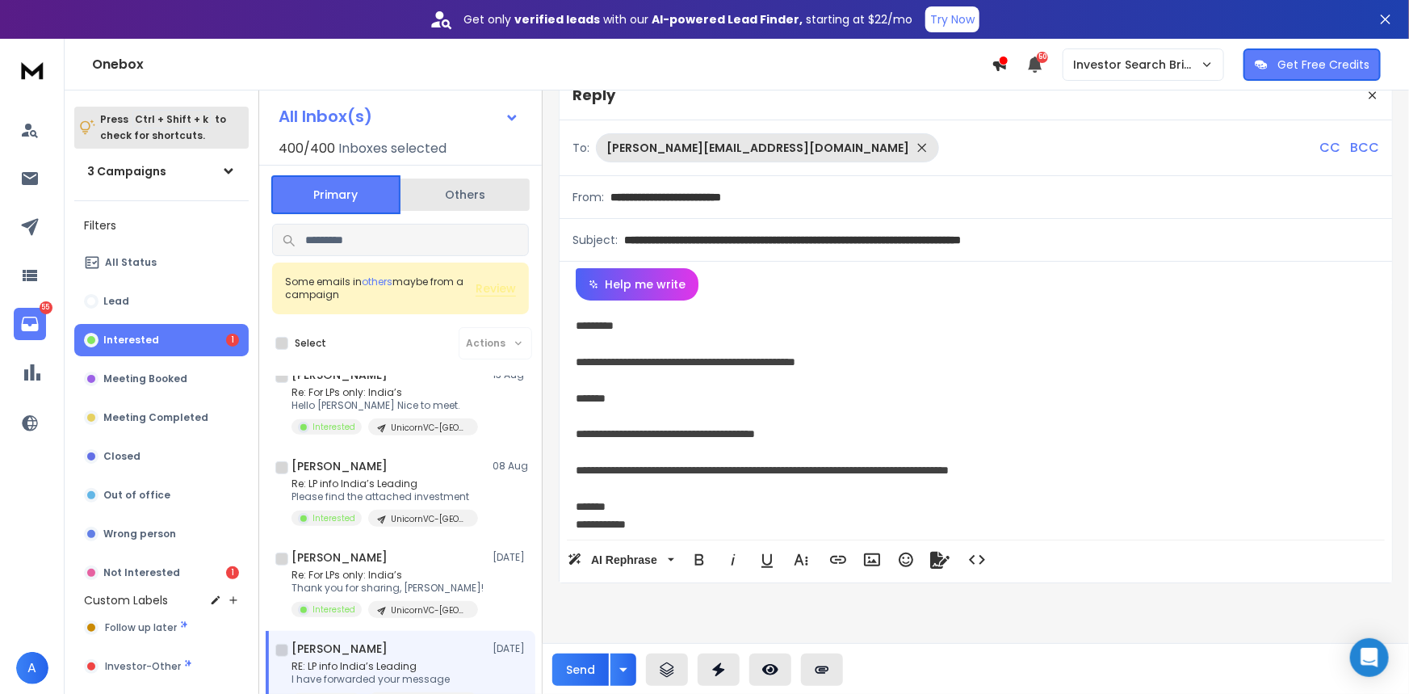
click at [1045, 471] on div "**********" at bounding box center [969, 470] width 786 height 18
drag, startPoint x: 652, startPoint y: 471, endPoint x: 548, endPoint y: 467, distance: 104.2
click at [548, 467] on div "**********" at bounding box center [976, 419] width 866 height 731
click at [1044, 462] on div "**********" at bounding box center [969, 470] width 786 height 18
click at [1319, 153] on p "CC" at bounding box center [1329, 147] width 21 height 19
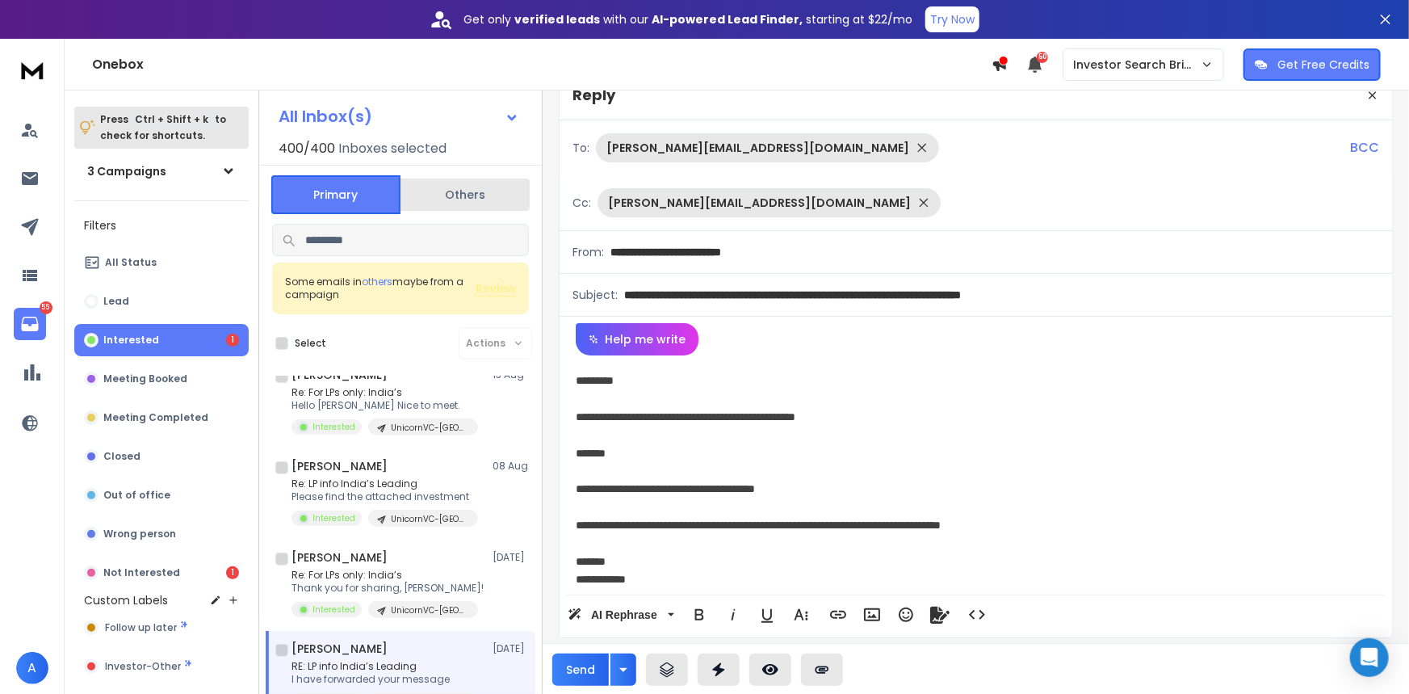
click at [917, 207] on icon at bounding box center [923, 202] width 13 height 13
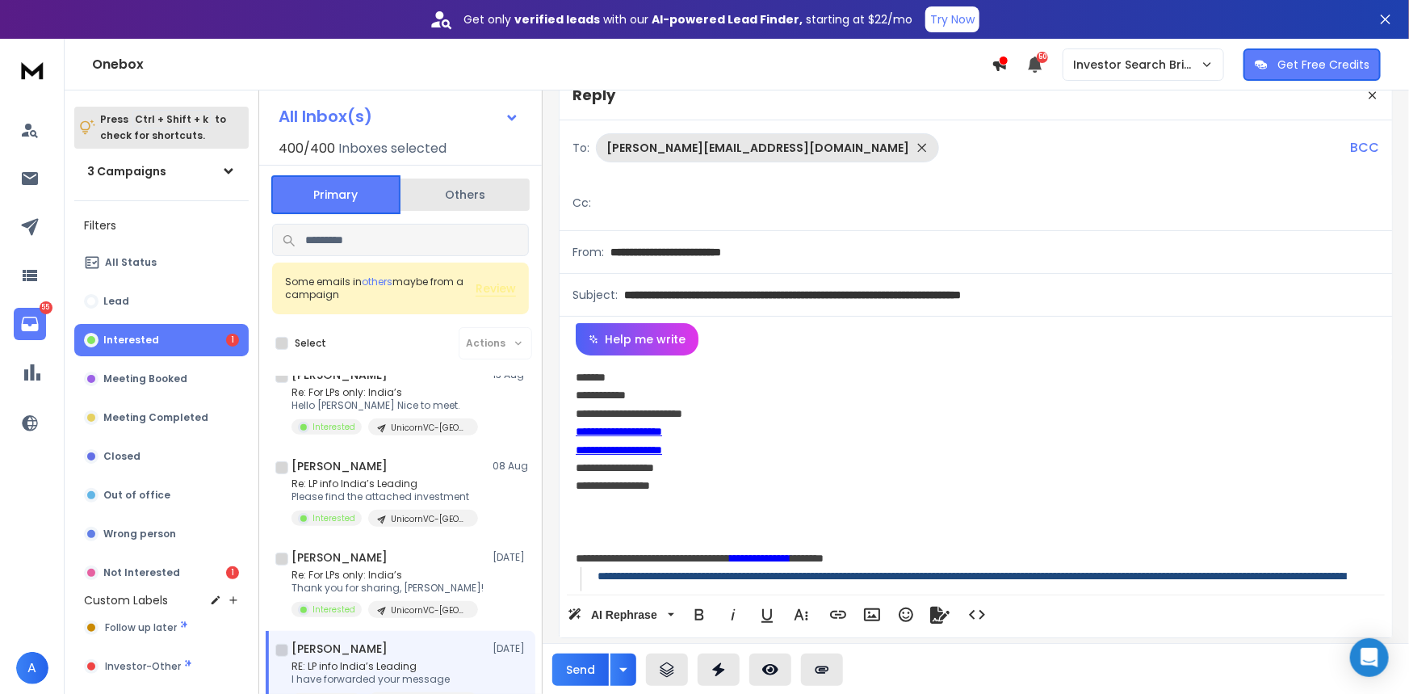
scroll to position [220, 0]
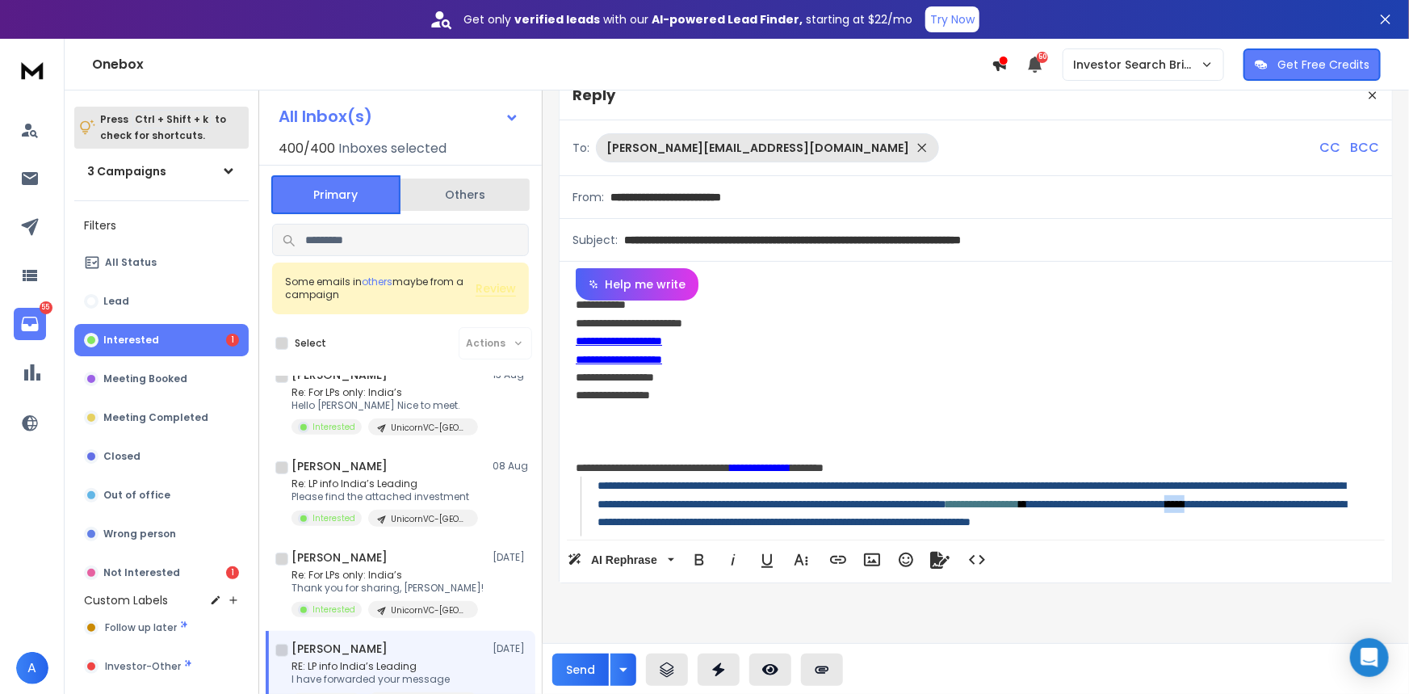
drag, startPoint x: 861, startPoint y: 519, endPoint x: 832, endPoint y: 516, distance: 28.4
click at [832, 517] on div "**********" at bounding box center [973, 418] width 828 height 236
drag, startPoint x: 774, startPoint y: 467, endPoint x: 861, endPoint y: 470, distance: 86.4
click at [861, 470] on div "**********" at bounding box center [969, 468] width 786 height 18
copy link "**********"
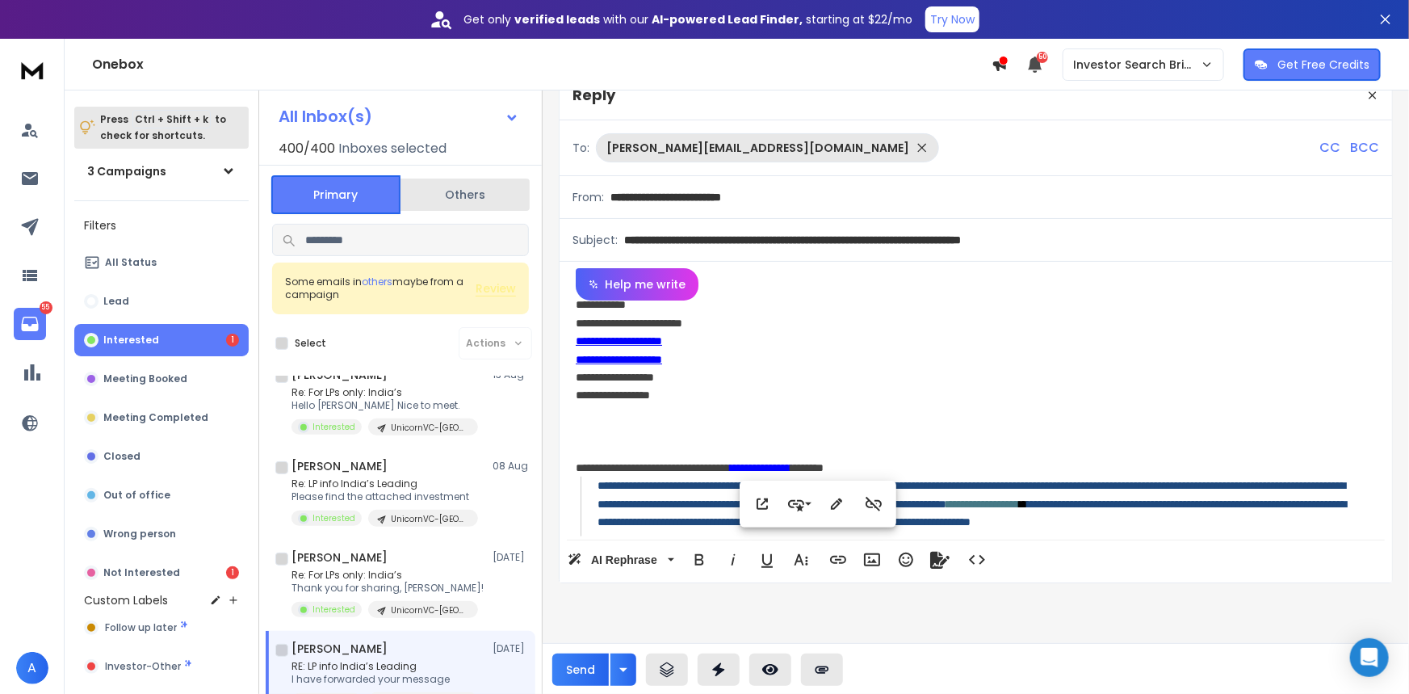
drag, startPoint x: 1320, startPoint y: 151, endPoint x: 1299, endPoint y: 153, distance: 21.1
click at [1321, 151] on p "CC" at bounding box center [1329, 147] width 21 height 19
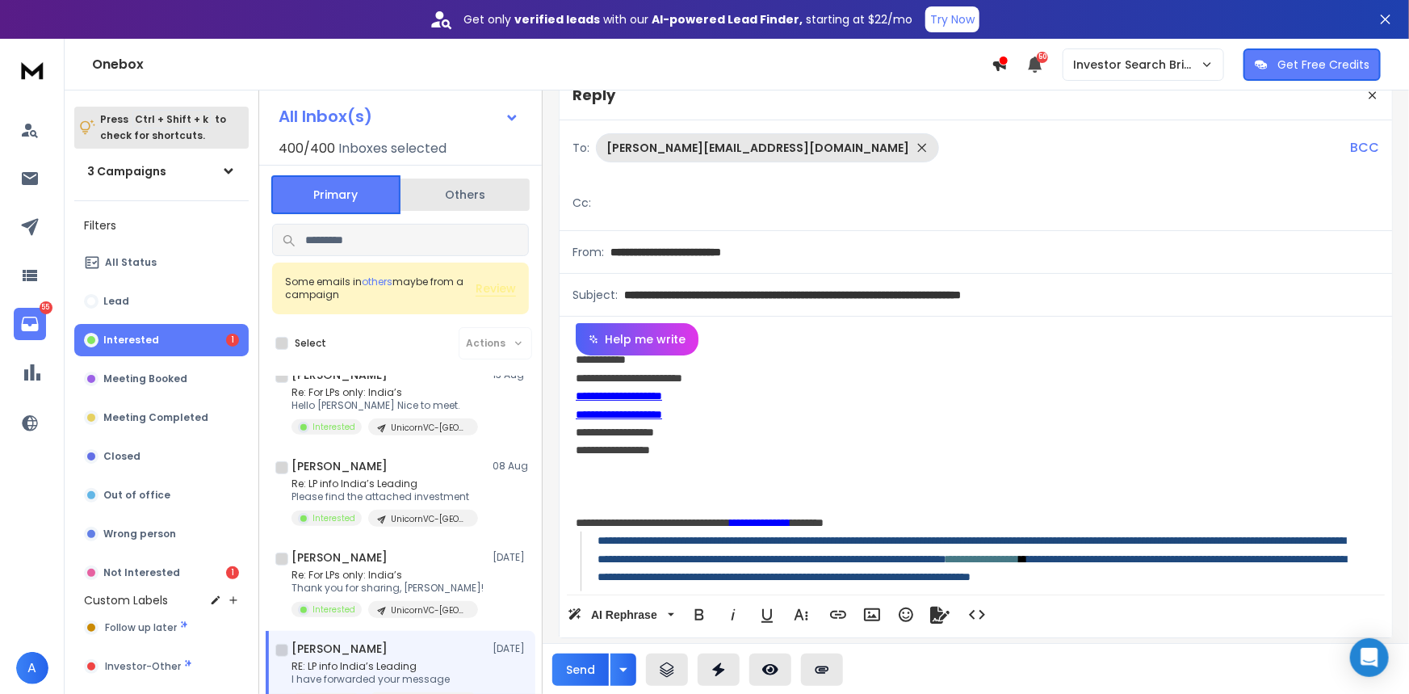
click at [710, 210] on input at bounding box center [653, 202] width 113 height 29
type input "**********"
click at [817, 667] on icon at bounding box center [822, 669] width 14 height 7
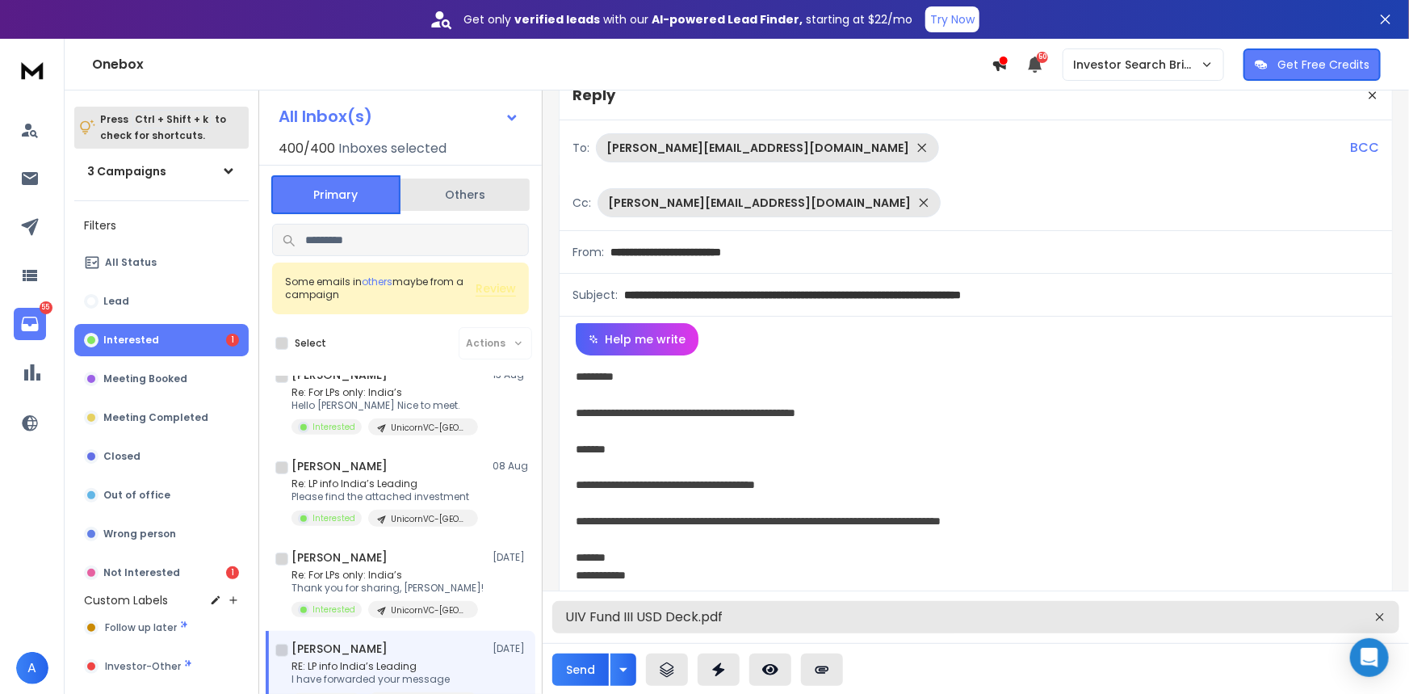
scroll to position [0, 0]
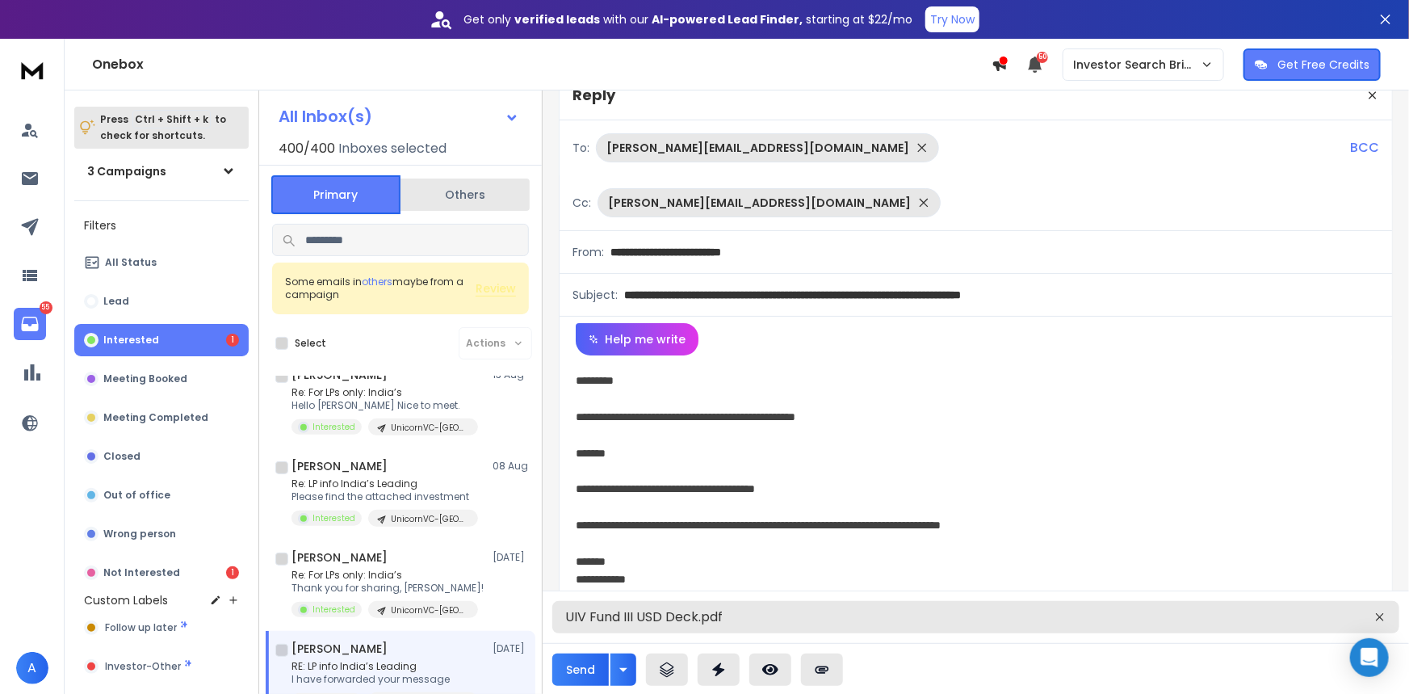
click at [589, 662] on button "Send" at bounding box center [580, 669] width 57 height 32
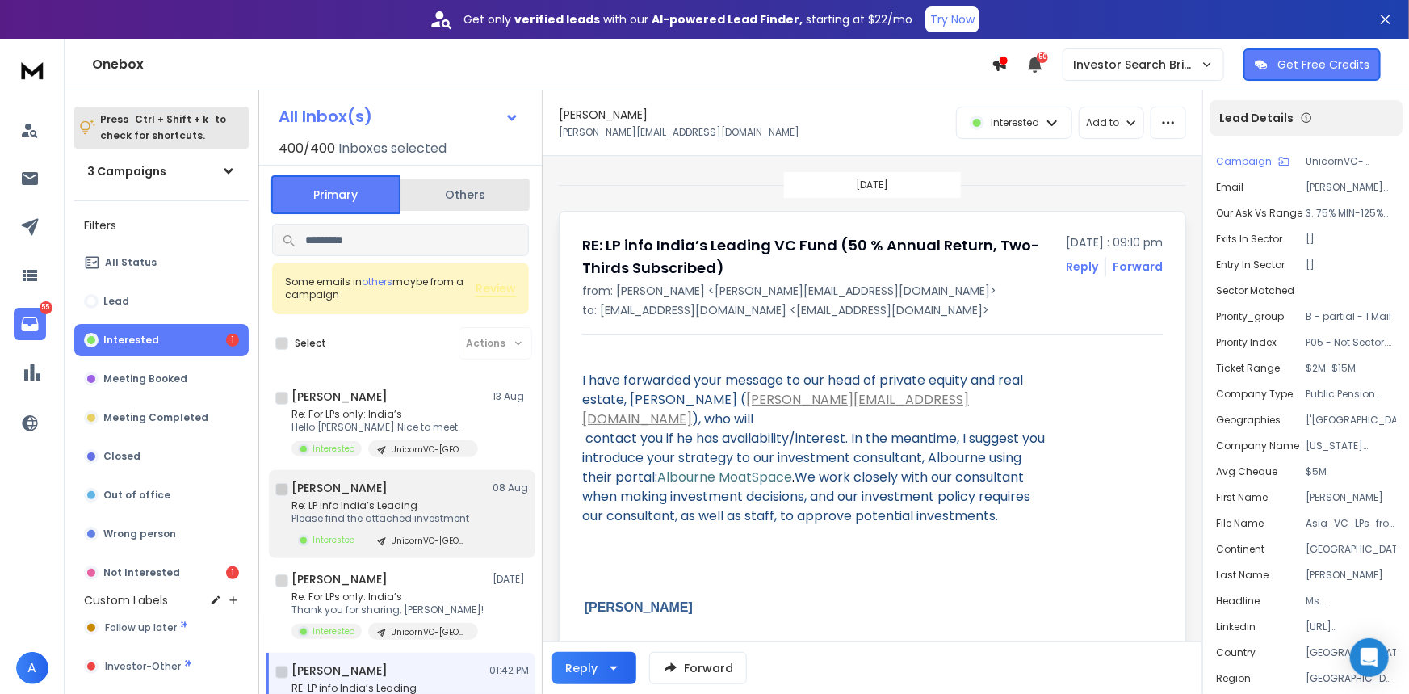
click at [453, 513] on p "Please find the attached investment" at bounding box center [384, 518] width 186 height 13
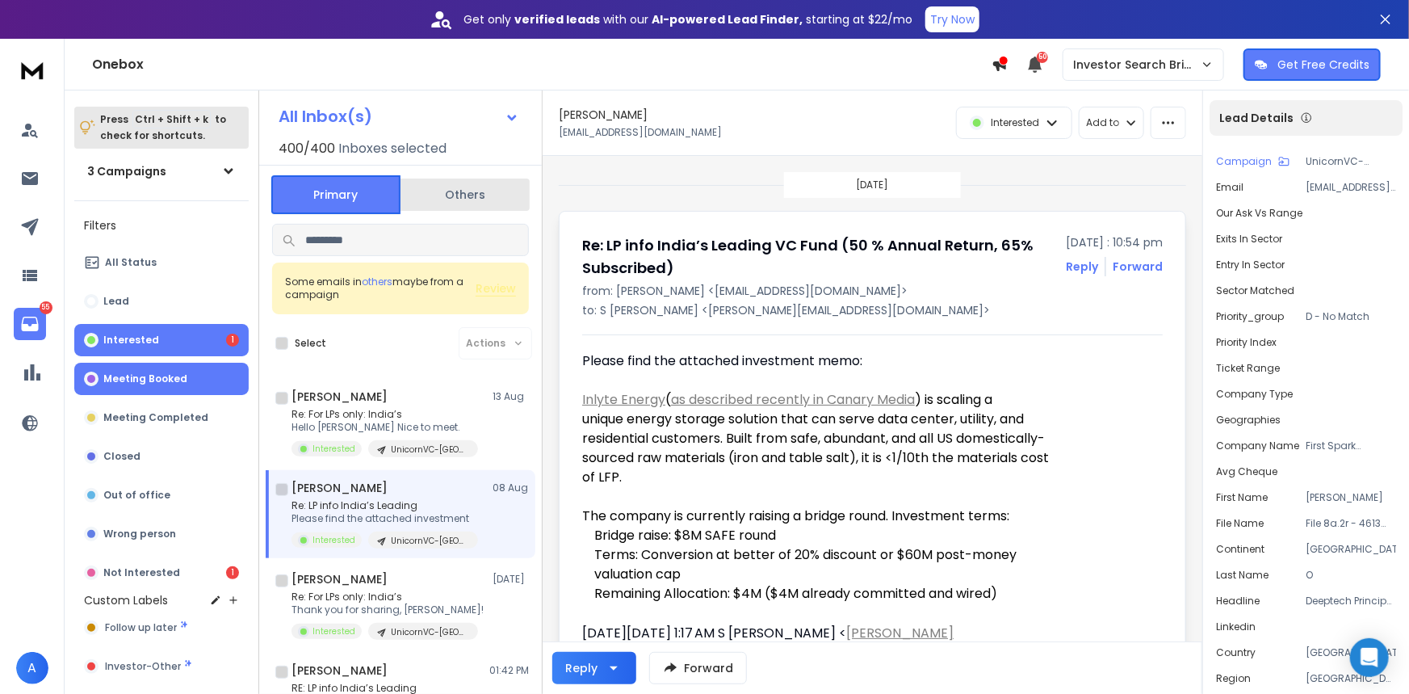
click at [153, 374] on p "Meeting Booked" at bounding box center [145, 378] width 84 height 13
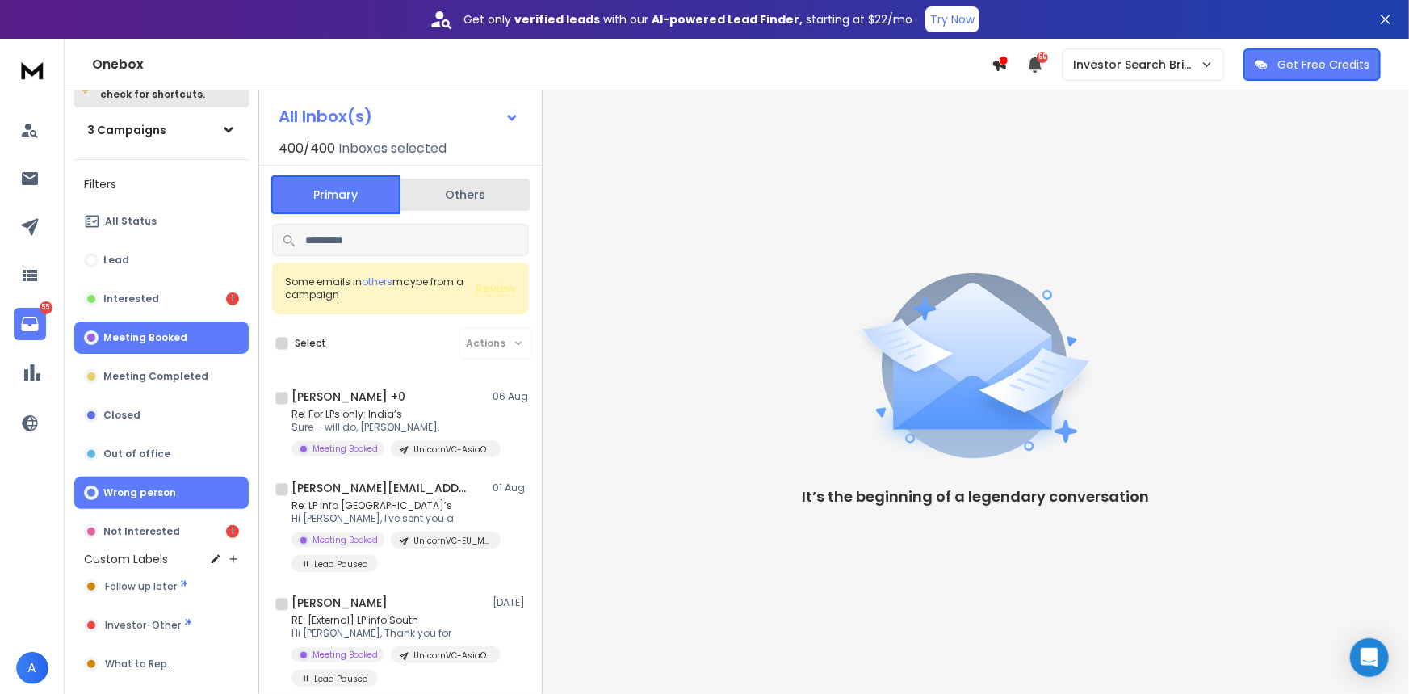
scroll to position [73, 0]
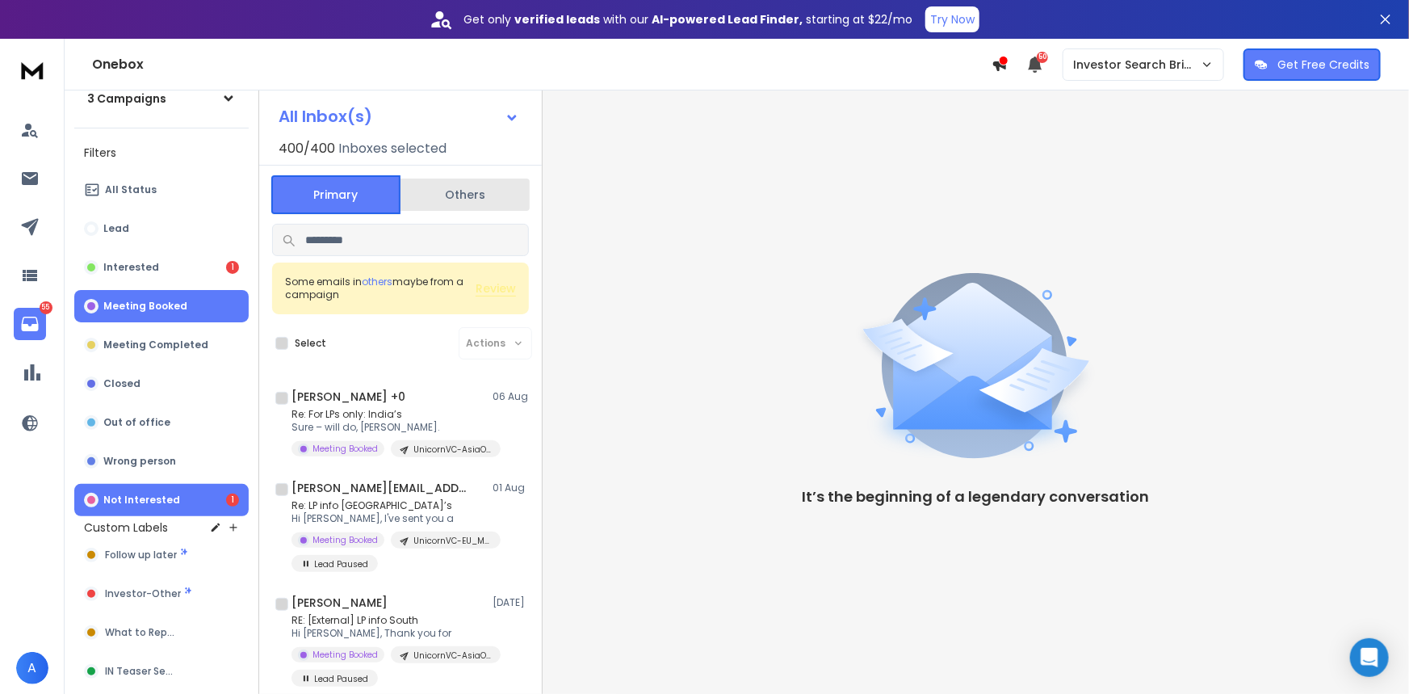
click at [152, 488] on button "Not Interested 1" at bounding box center [161, 500] width 174 height 32
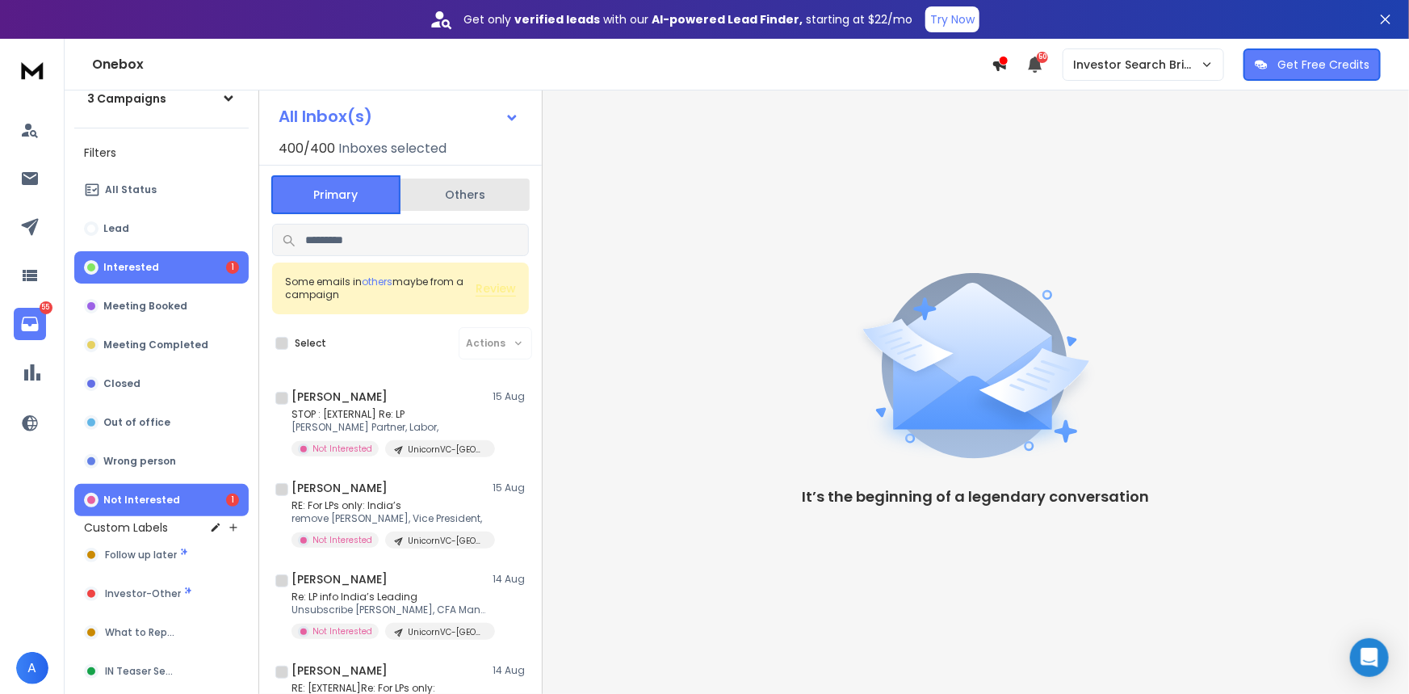
click at [181, 269] on button "Interested 1" at bounding box center [161, 267] width 174 height 32
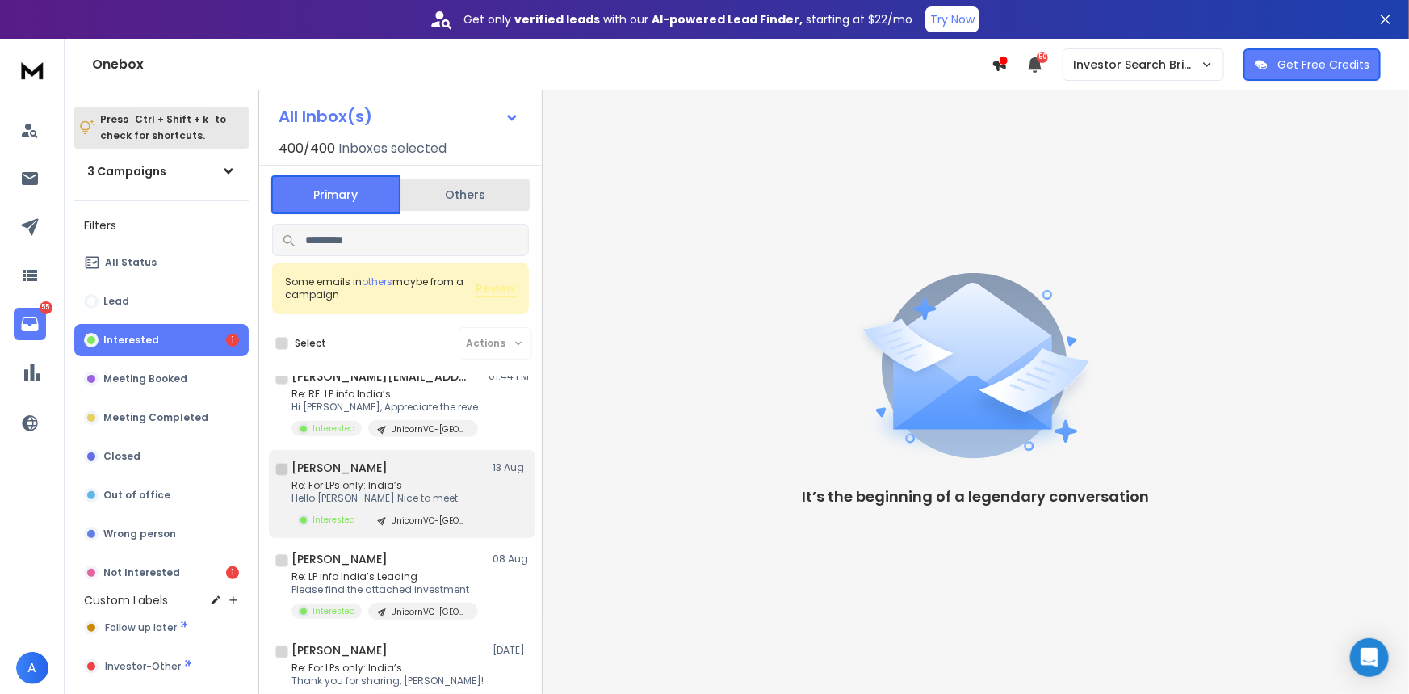
scroll to position [22, 0]
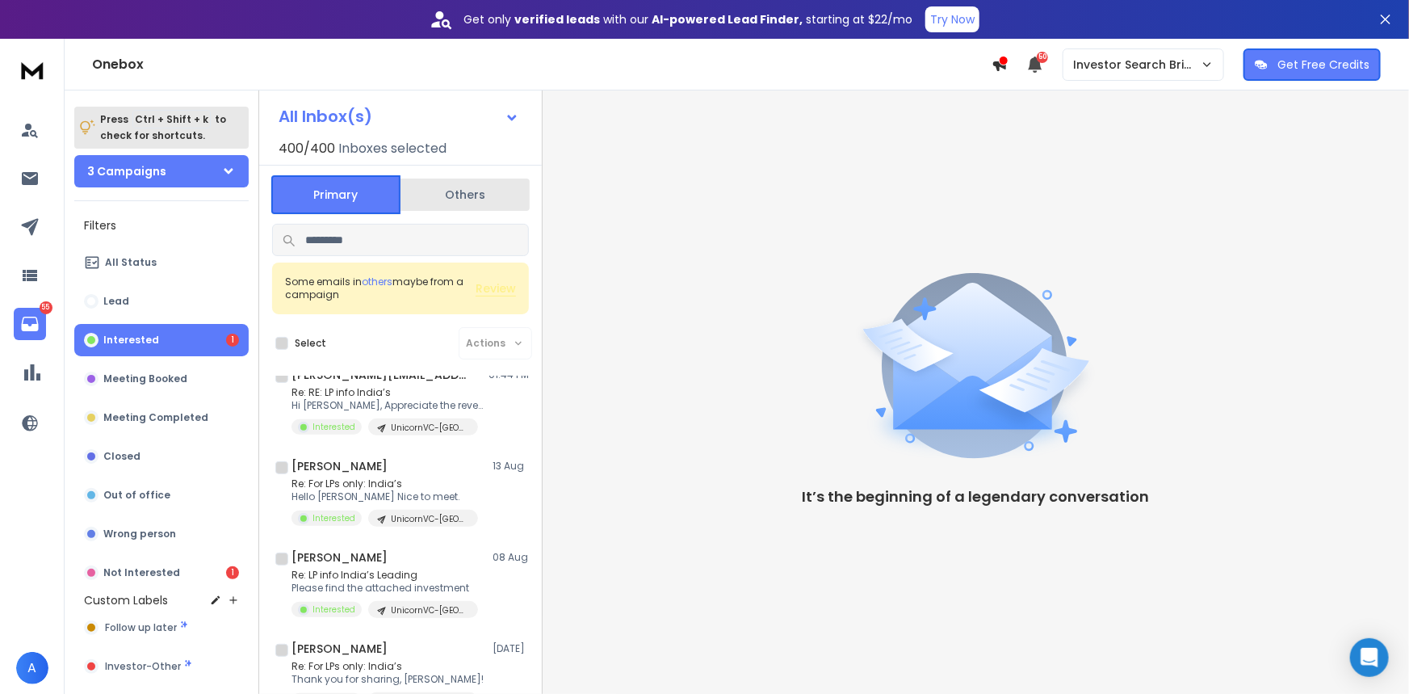
click at [174, 160] on button "3 Campaigns" at bounding box center [161, 171] width 174 height 32
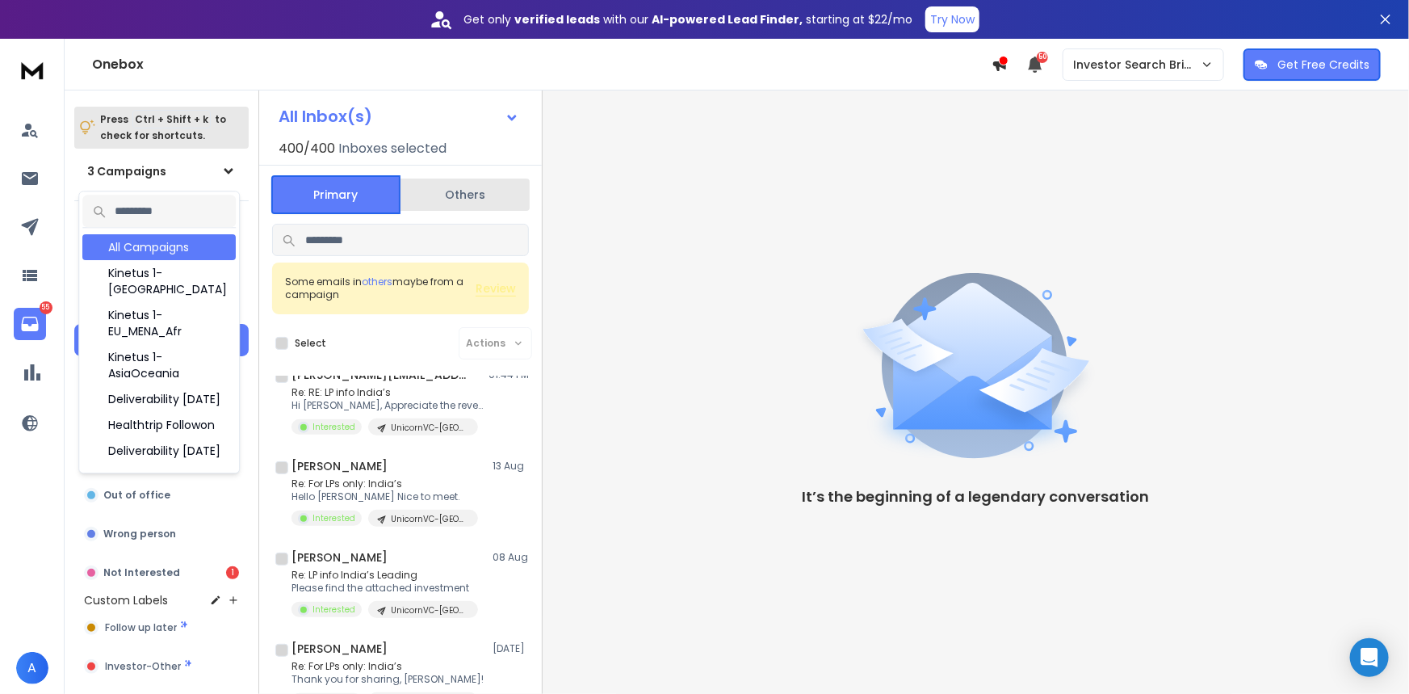
click at [151, 240] on div "All Campaigns" at bounding box center [158, 247] width 153 height 26
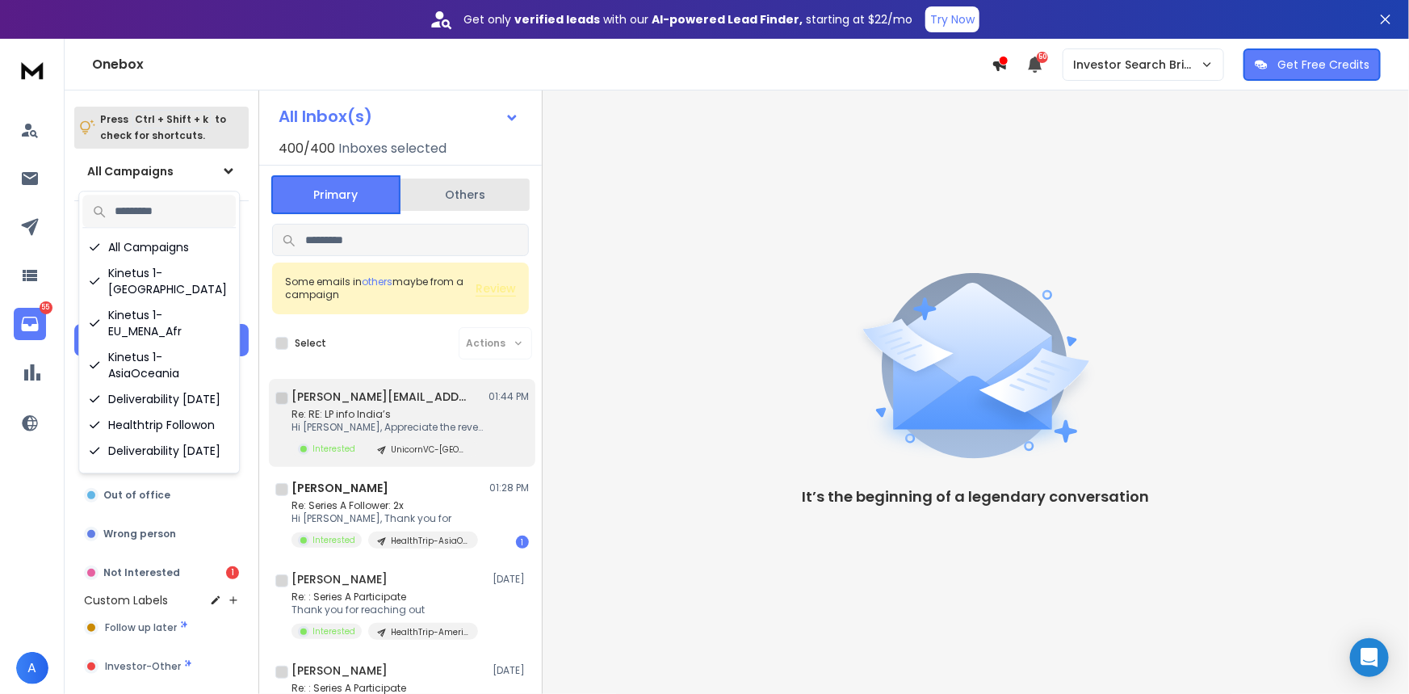
click at [448, 421] on p "Hi [PERSON_NAME], Appreciate the revert and" at bounding box center [388, 427] width 194 height 13
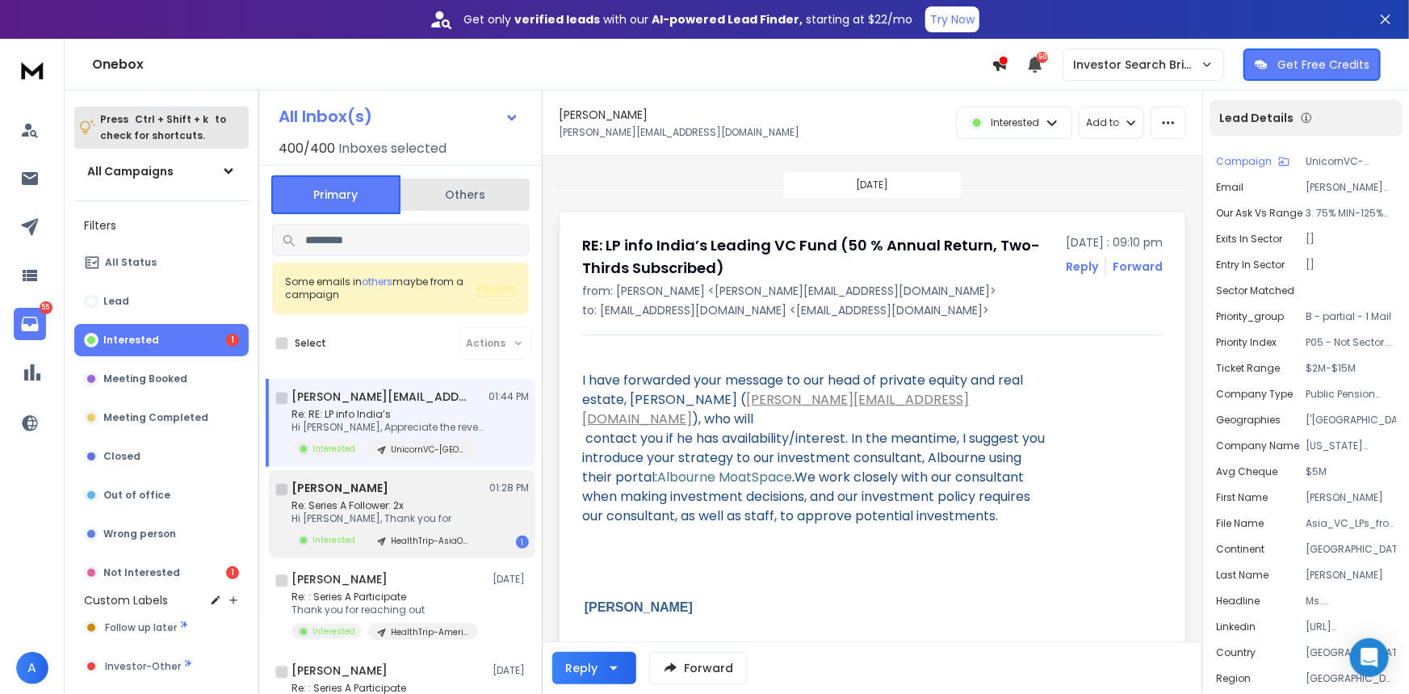
click at [439, 509] on p "Re: Series A Follower: 2x" at bounding box center [384, 505] width 186 height 13
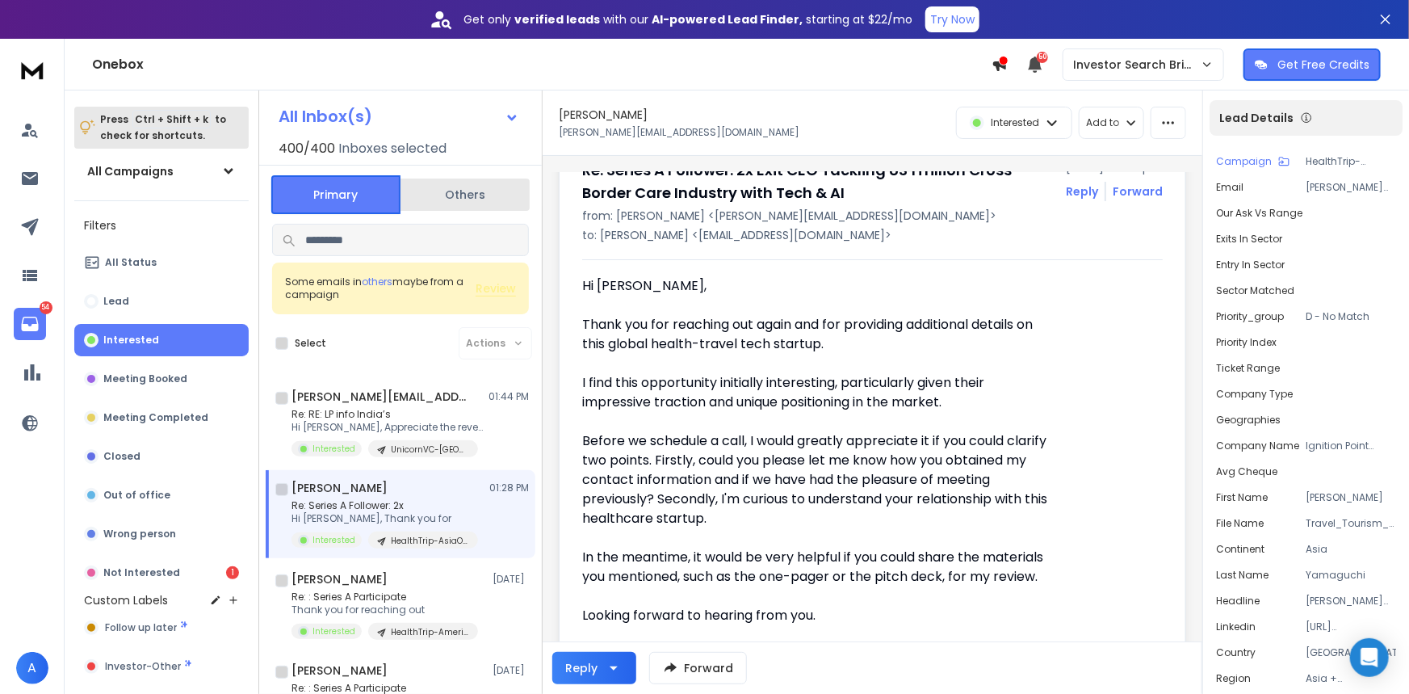
scroll to position [73, 0]
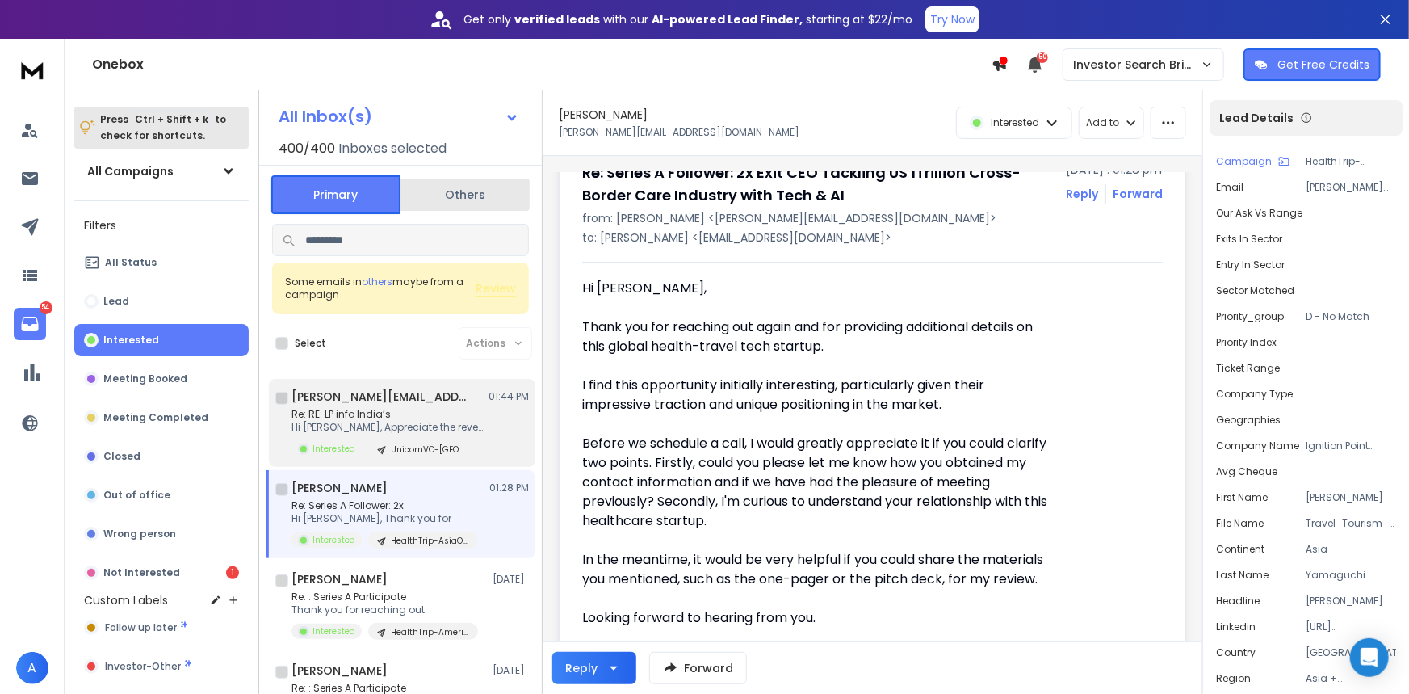
click at [404, 392] on div "[PERSON_NAME][EMAIL_ADDRESS][DOMAIN_NAME] 01:44 PM" at bounding box center [409, 396] width 237 height 16
